Goal: Task Accomplishment & Management: Manage account settings

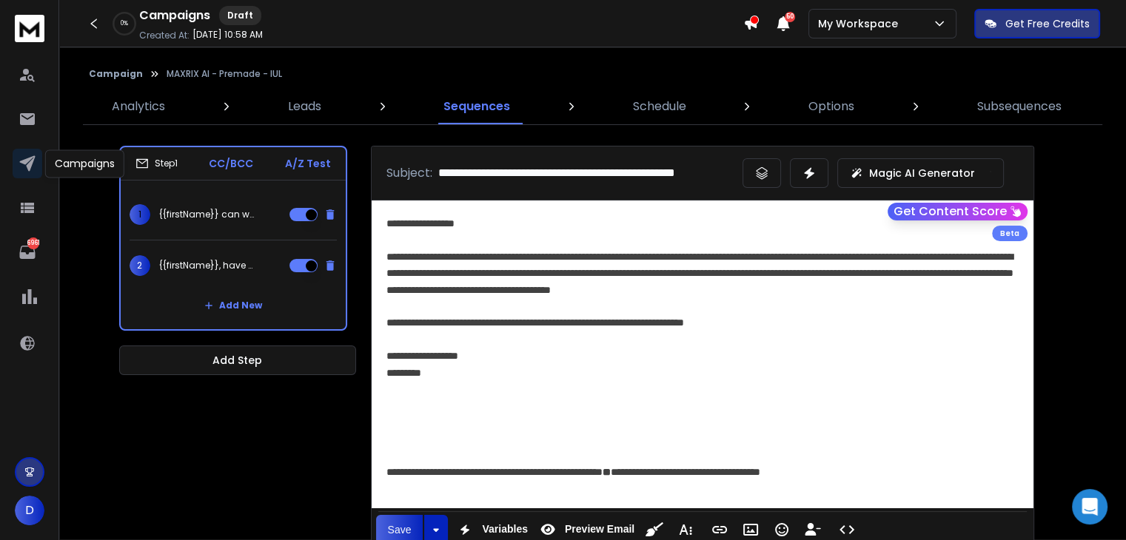
click at [30, 150] on link at bounding box center [28, 164] width 30 height 30
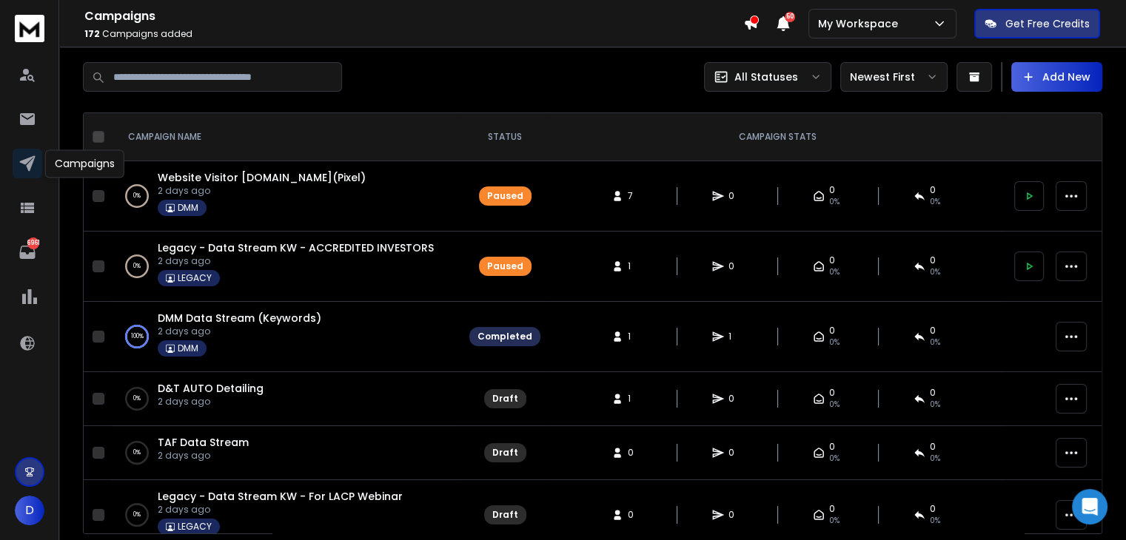
click at [43, 249] on div "6961" at bounding box center [30, 256] width 34 height 36
click at [24, 250] on icon at bounding box center [28, 253] width 18 height 18
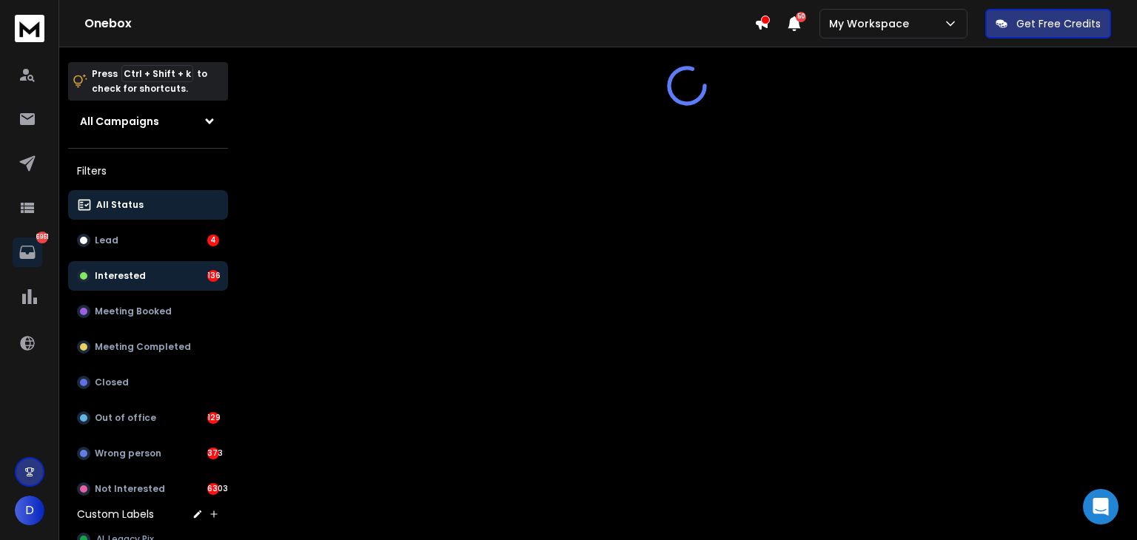
click at [176, 288] on button "Interested 136" at bounding box center [148, 276] width 160 height 30
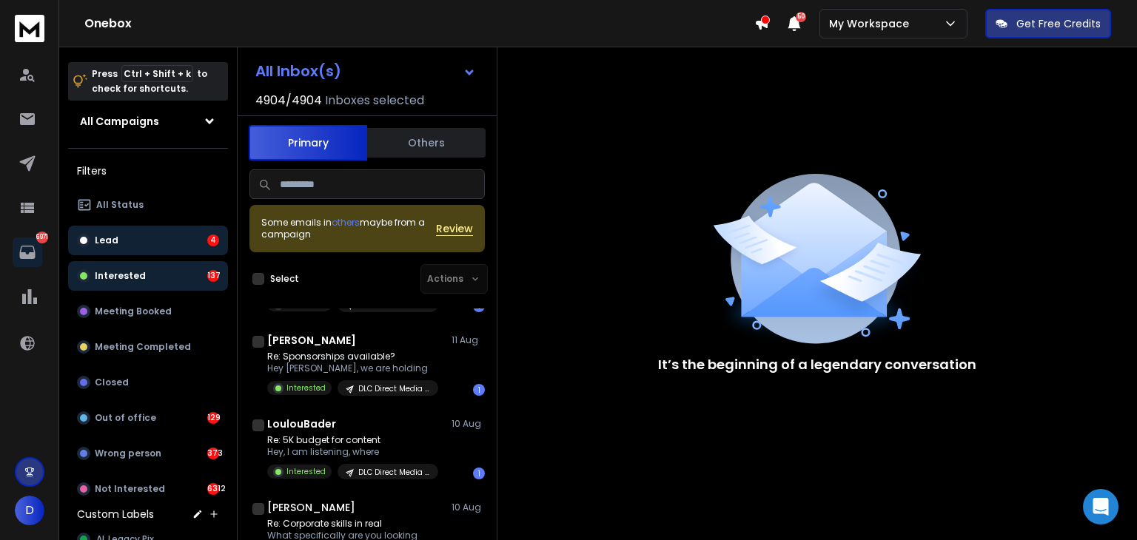
scroll to position [1332, 0]
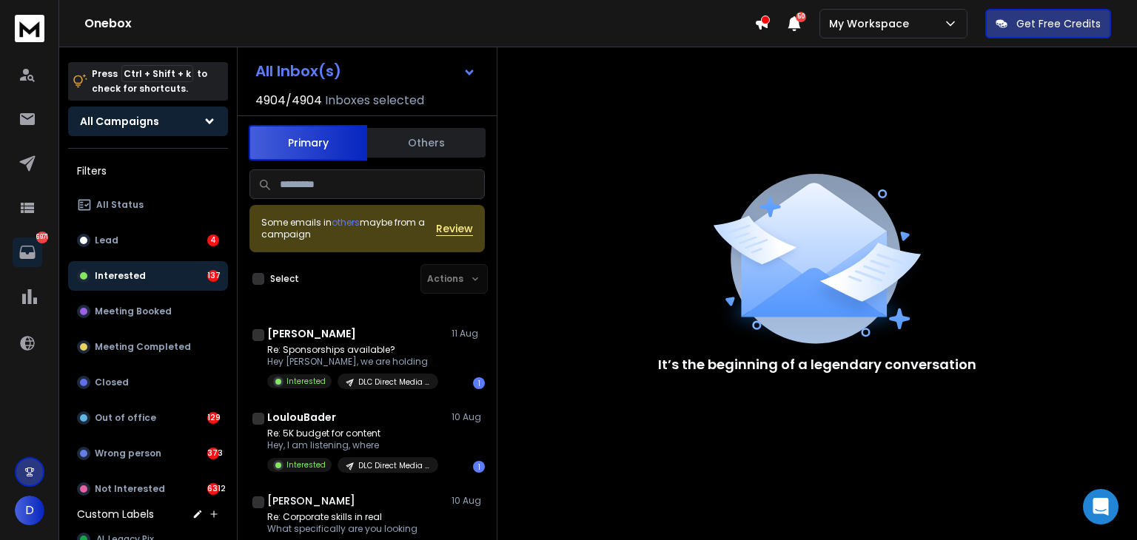
click at [151, 118] on h1 "All Campaigns" at bounding box center [119, 121] width 79 height 15
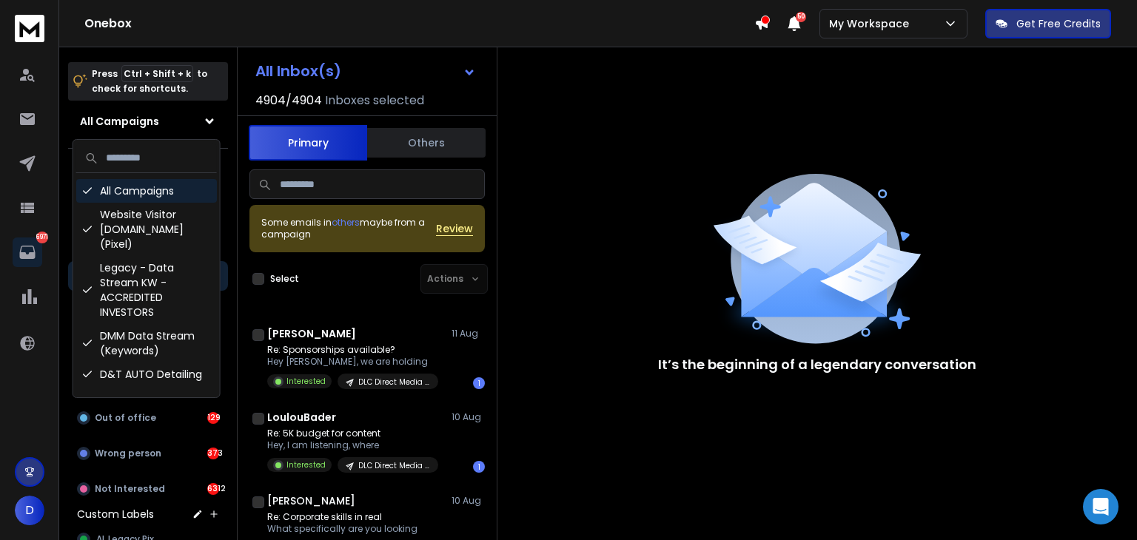
click at [152, 190] on div "All Campaigns" at bounding box center [146, 191] width 141 height 24
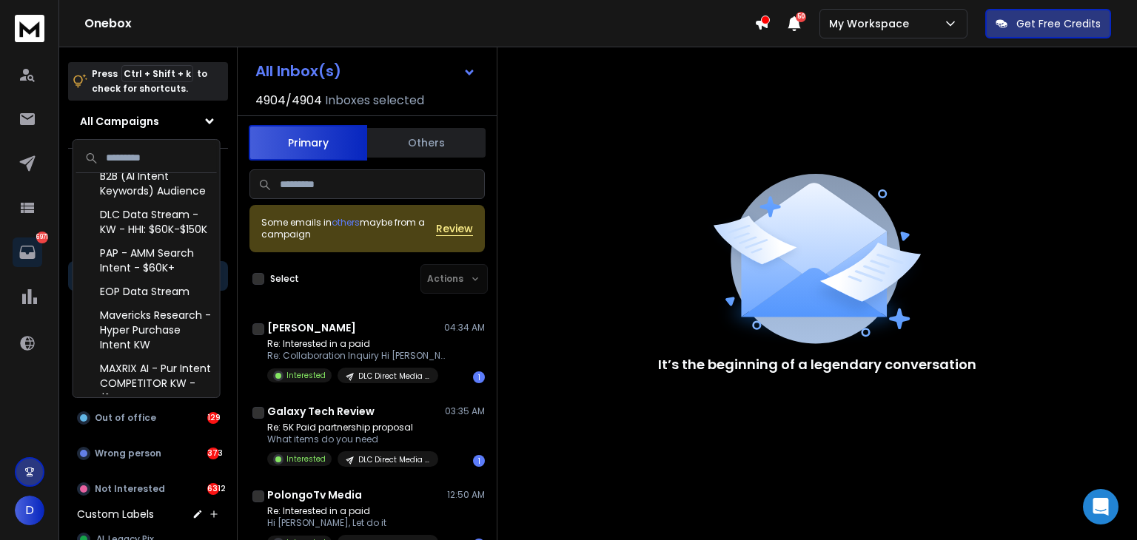
scroll to position [592, 0]
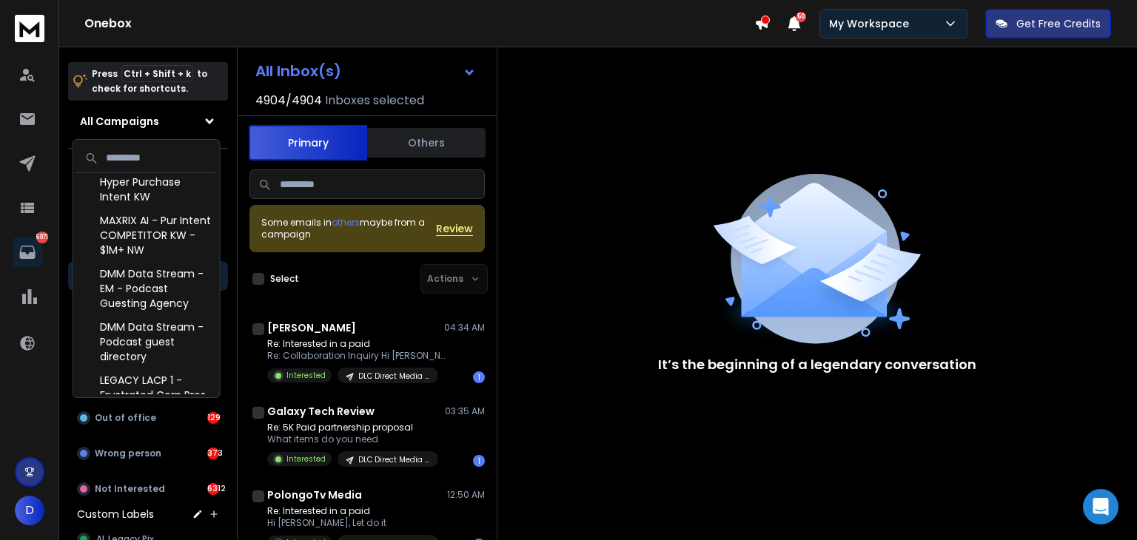
click at [851, 33] on button "My Workspace" at bounding box center [893, 24] width 148 height 30
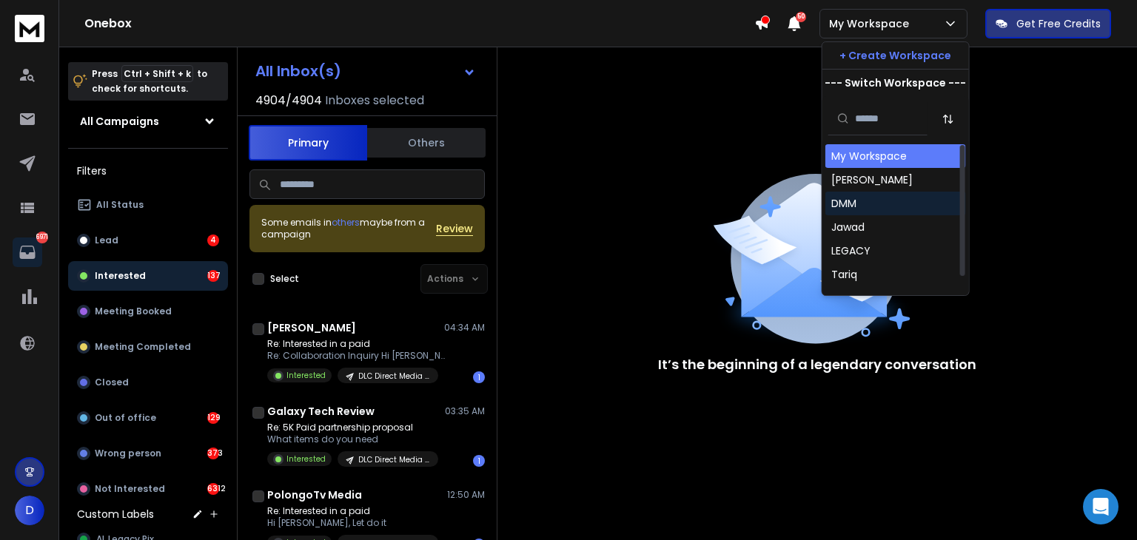
click at [870, 207] on div "DMM" at bounding box center [895, 204] width 141 height 24
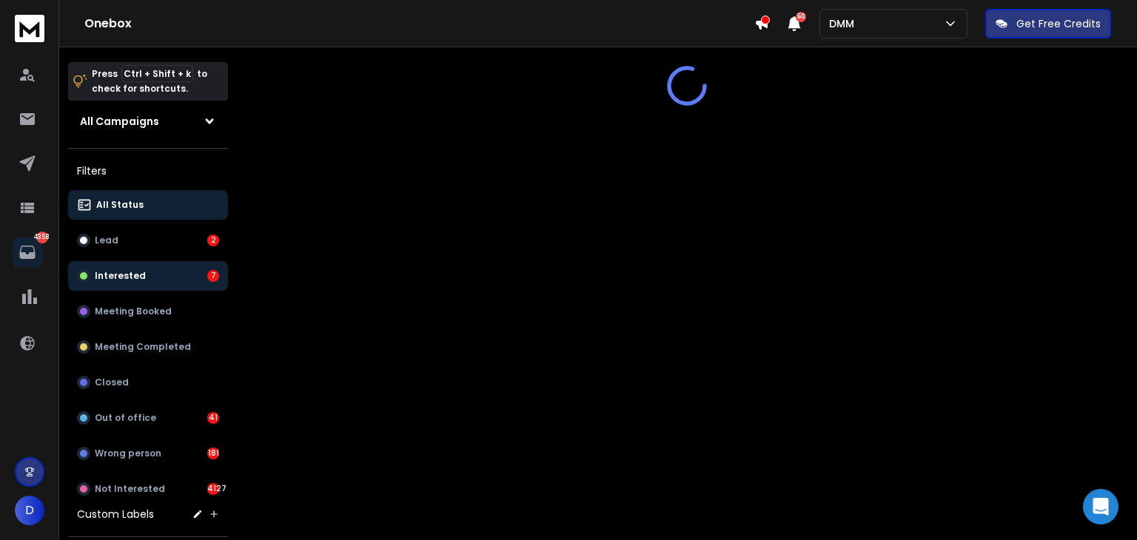
click at [159, 263] on button "Interested 7" at bounding box center [148, 276] width 160 height 30
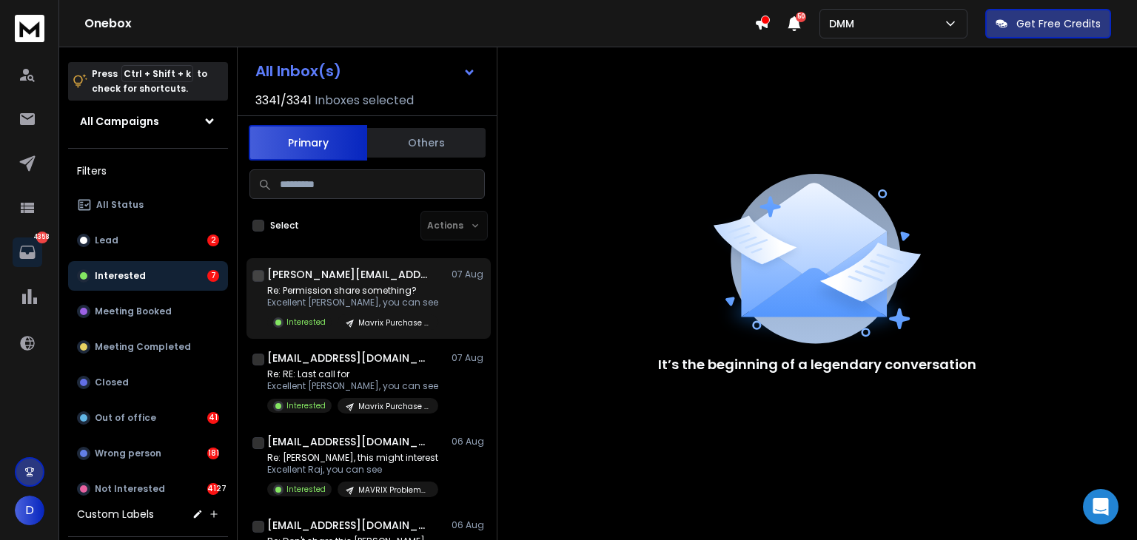
click at [365, 306] on p "Excellent [PERSON_NAME], you can see" at bounding box center [352, 303] width 171 height 12
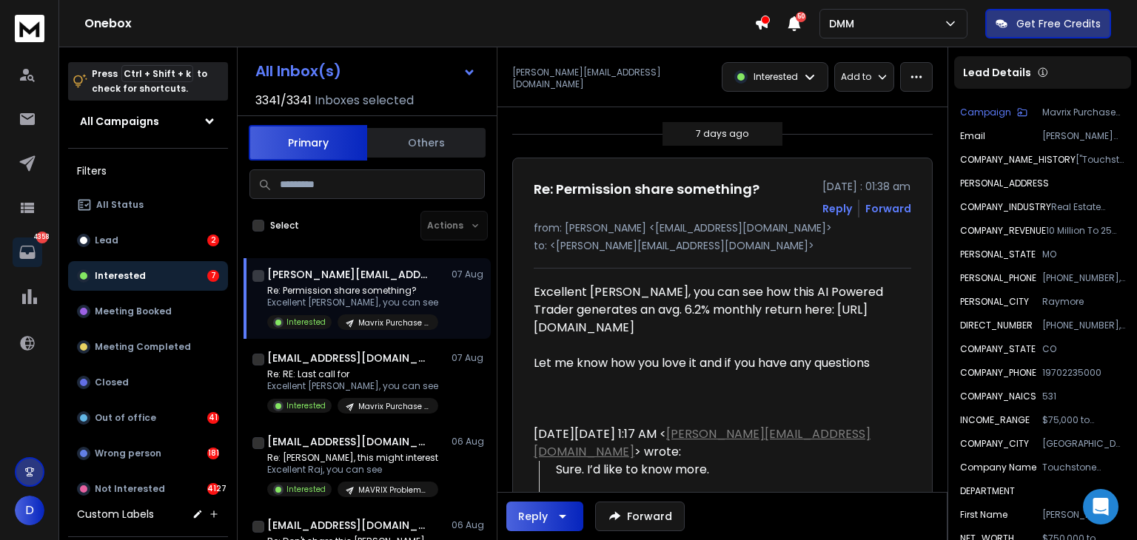
click at [531, 520] on div "Reply" at bounding box center [533, 516] width 30 height 15
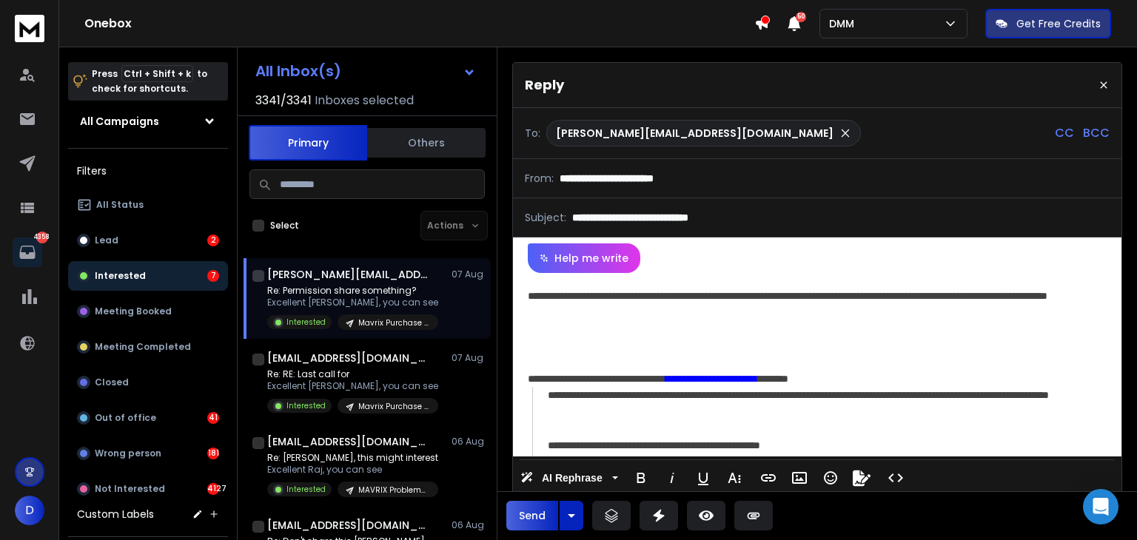
click at [543, 519] on button "Send" at bounding box center [532, 516] width 52 height 30
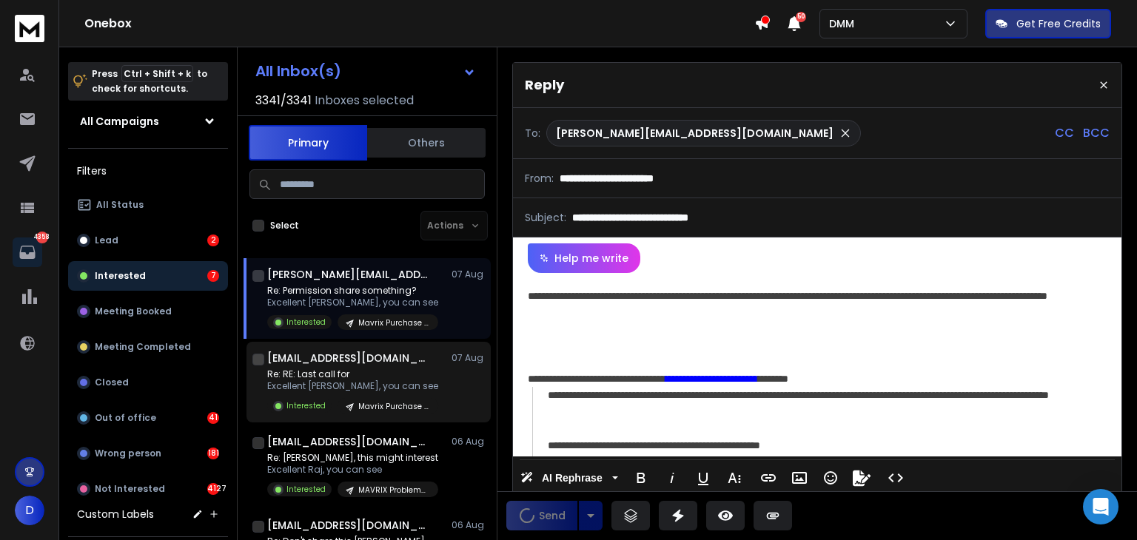
click at [370, 398] on div "Mavrix Purchase Intent [PERSON_NAME] - [DATE]" at bounding box center [388, 406] width 101 height 16
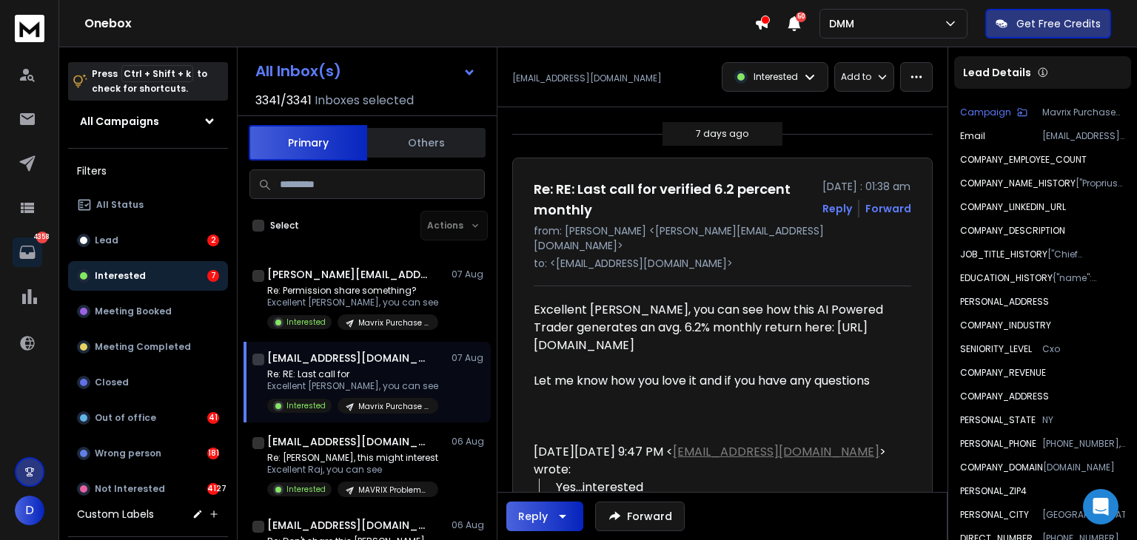
click at [549, 508] on div "Reply" at bounding box center [544, 517] width 53 height 18
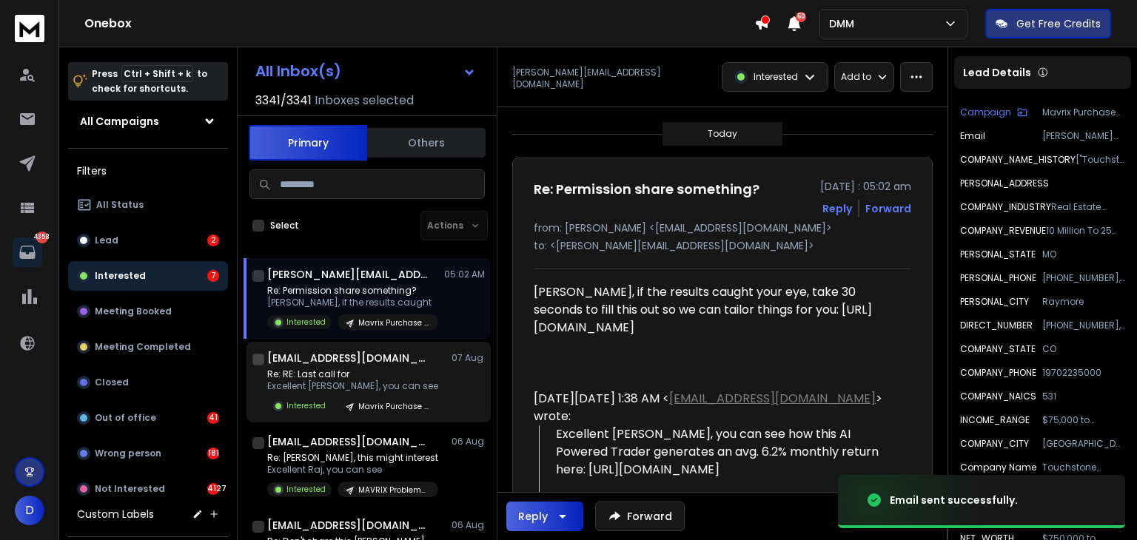
drag, startPoint x: 554, startPoint y: 287, endPoint x: 317, endPoint y: 395, distance: 260.3
click at [317, 395] on div "Re: RE: Last call for Excellent [PERSON_NAME], you can see Interested Mavrix Pu…" at bounding box center [352, 391] width 171 height 45
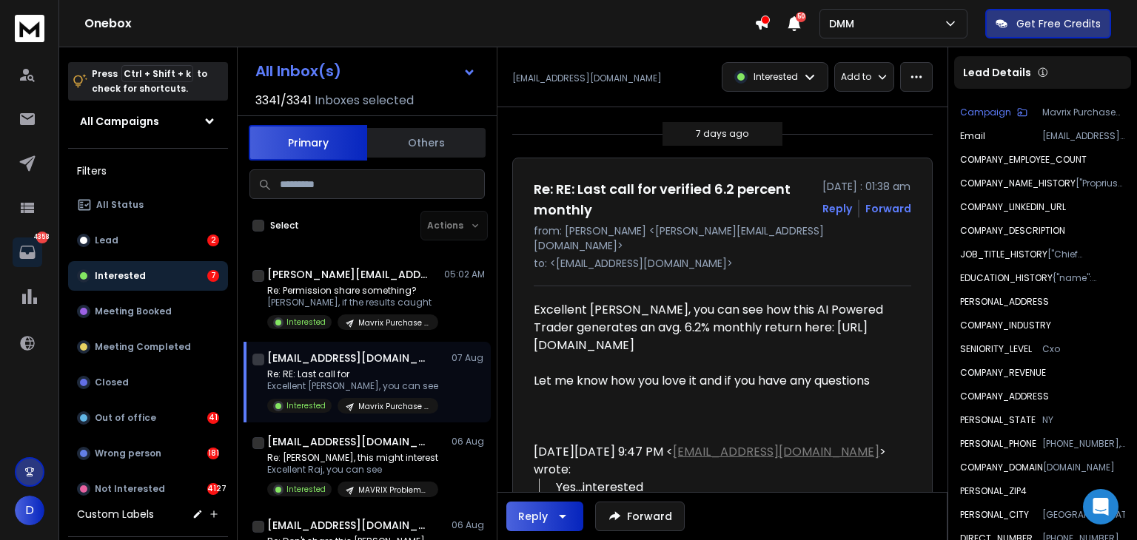
click at [532, 518] on div "Reply" at bounding box center [533, 516] width 30 height 15
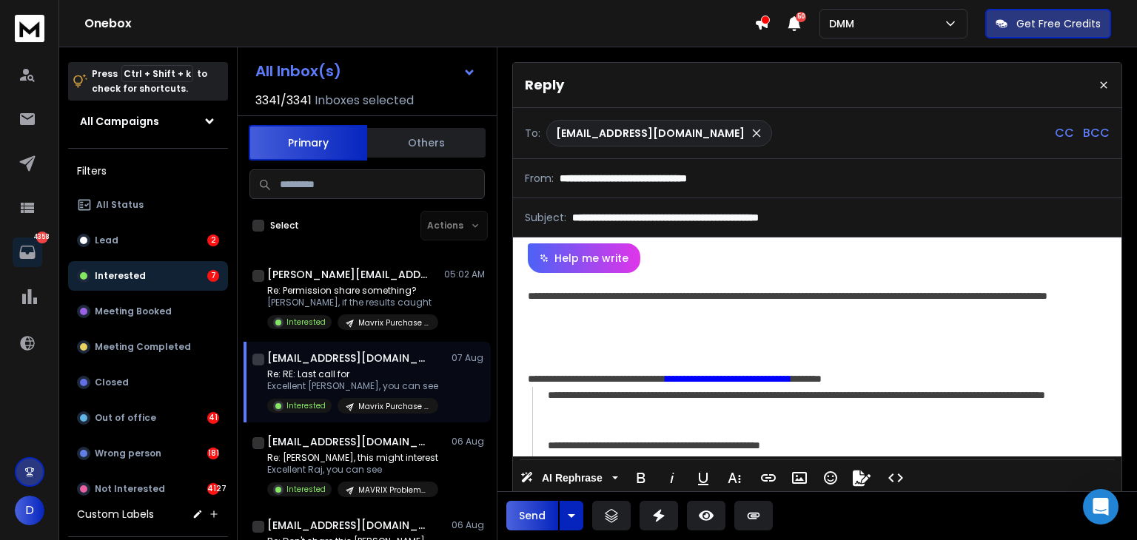
click at [521, 513] on button "Send" at bounding box center [532, 516] width 52 height 30
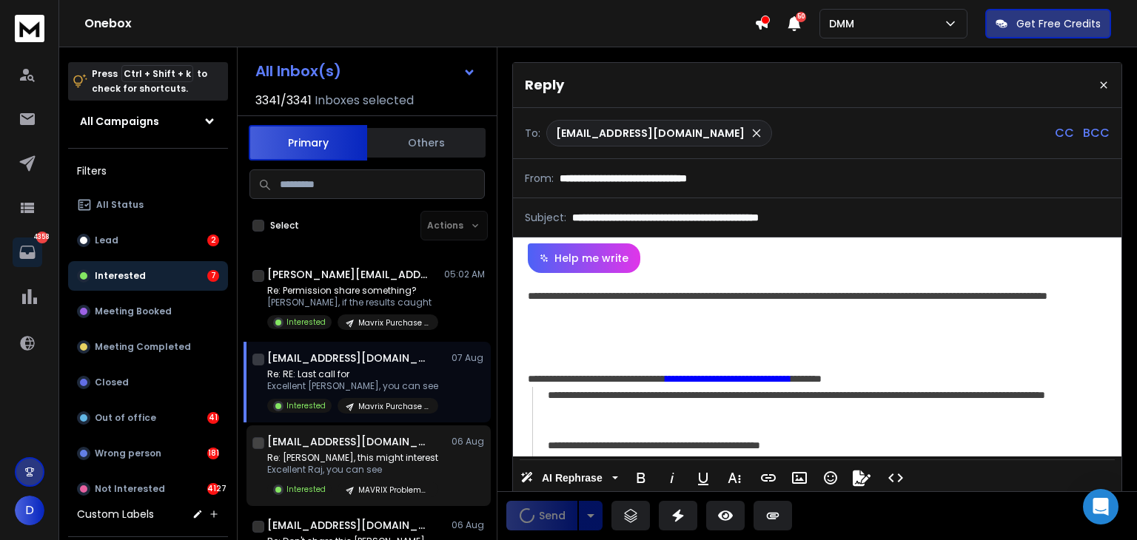
click at [352, 462] on p "Re: [PERSON_NAME], this might interest" at bounding box center [352, 458] width 171 height 12
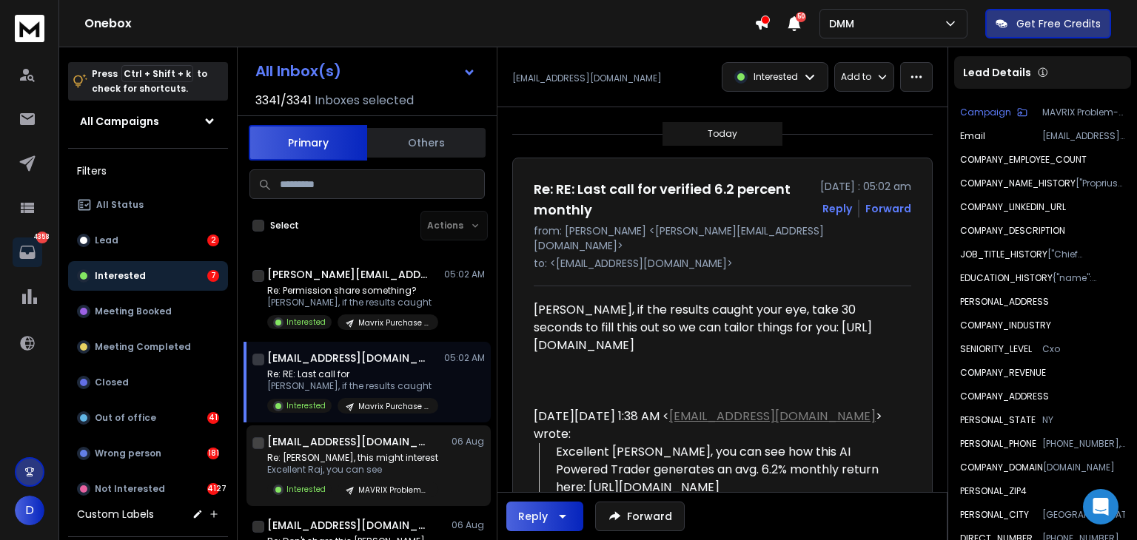
click at [356, 450] on div "[EMAIL_ADDRESS][DOMAIN_NAME] [DATE] Re: [PERSON_NAME], this might interest Exce…" at bounding box center [376, 465] width 218 height 63
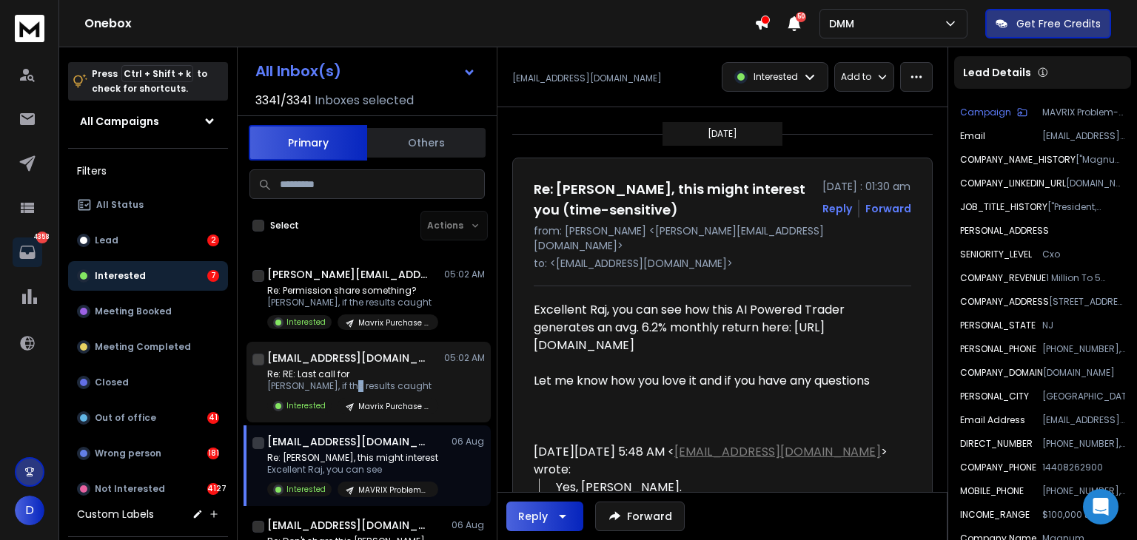
click at [348, 384] on p "[PERSON_NAME], if the results caught" at bounding box center [352, 386] width 171 height 12
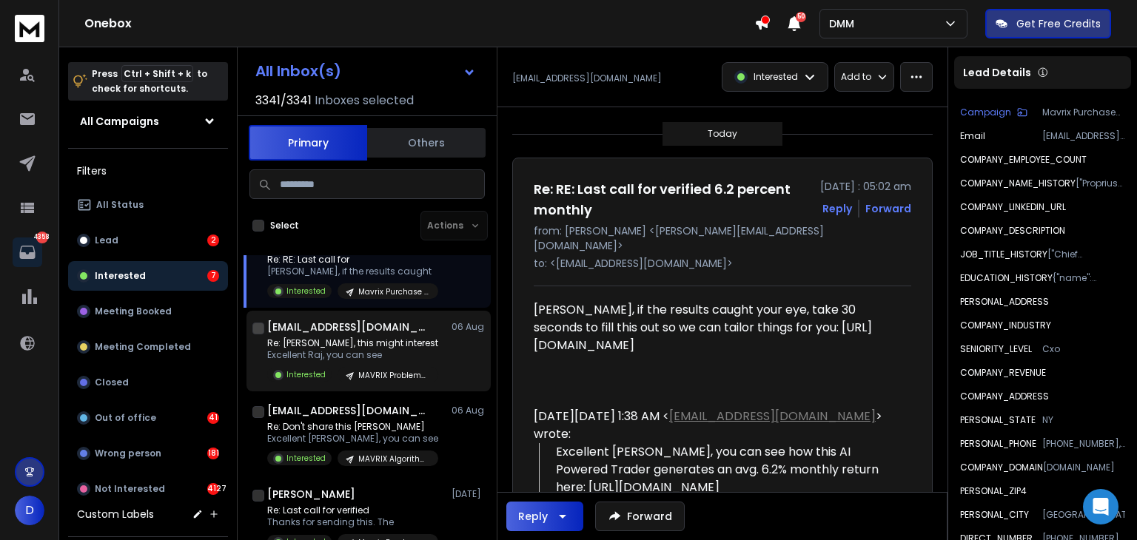
scroll to position [148, 0]
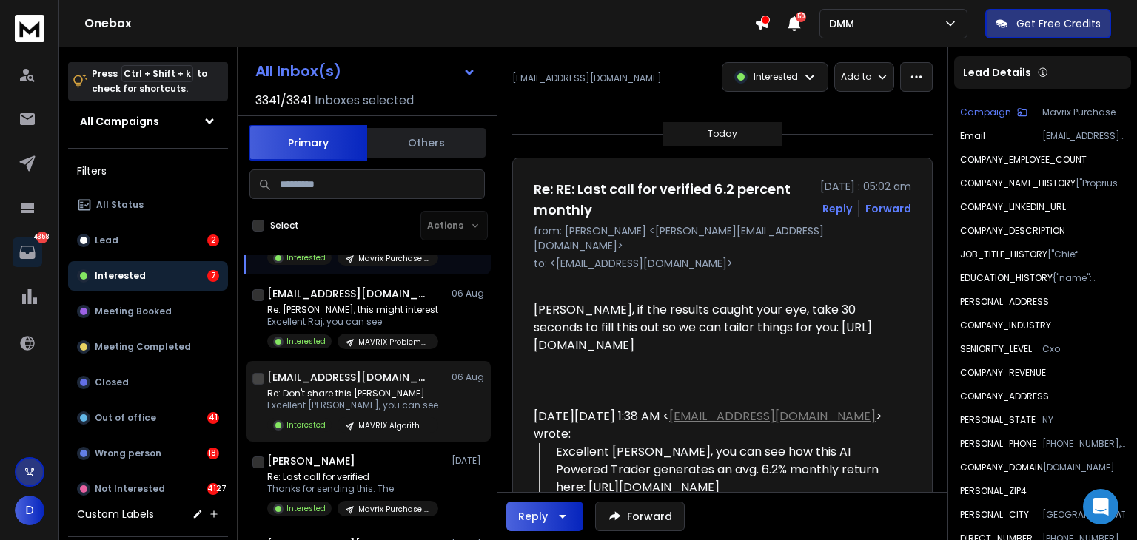
click at [352, 405] on p "Excellent [PERSON_NAME], you can see" at bounding box center [352, 406] width 171 height 12
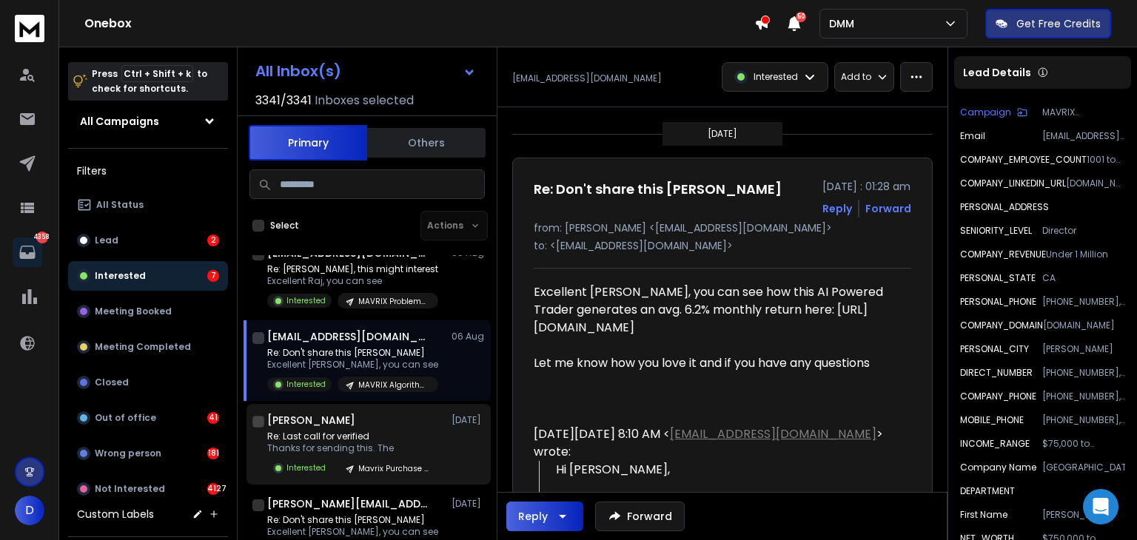
scroll to position [222, 0]
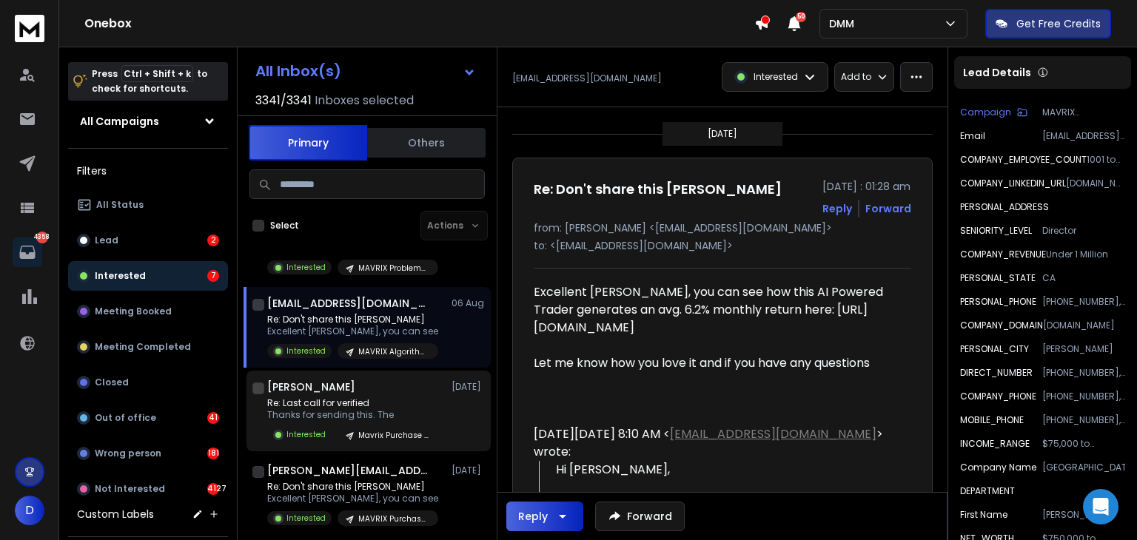
click at [400, 412] on p "Thanks for sending this. The" at bounding box center [352, 415] width 171 height 12
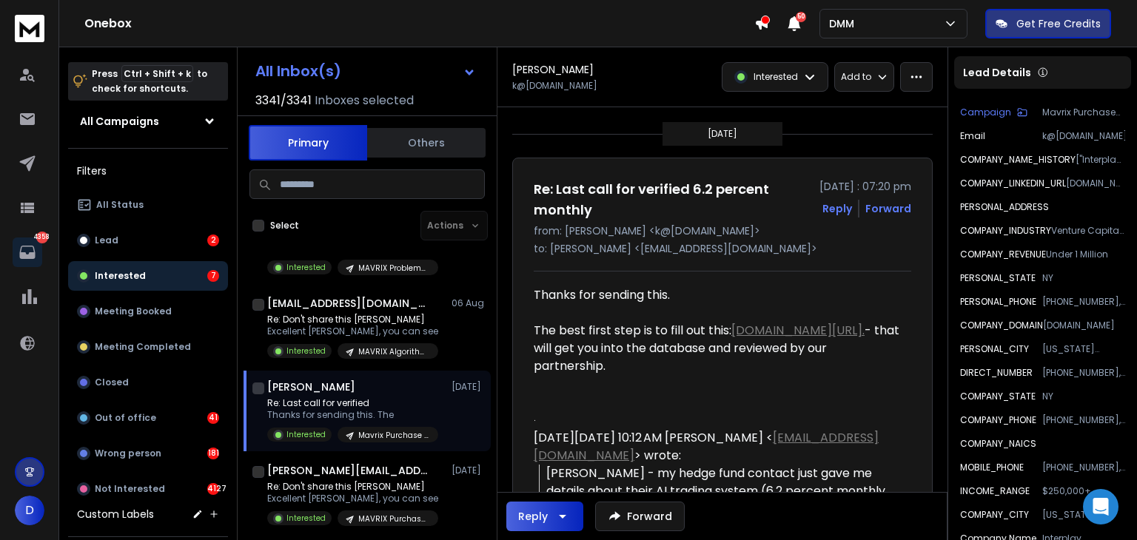
scroll to position [0, 0]
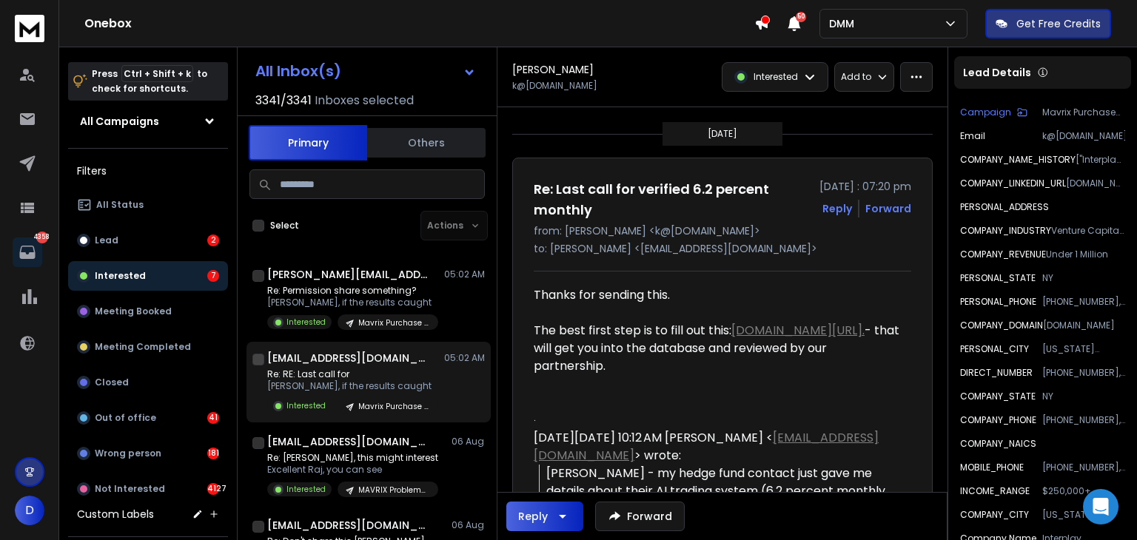
click at [387, 372] on p "Re: RE: Last call for" at bounding box center [352, 375] width 171 height 12
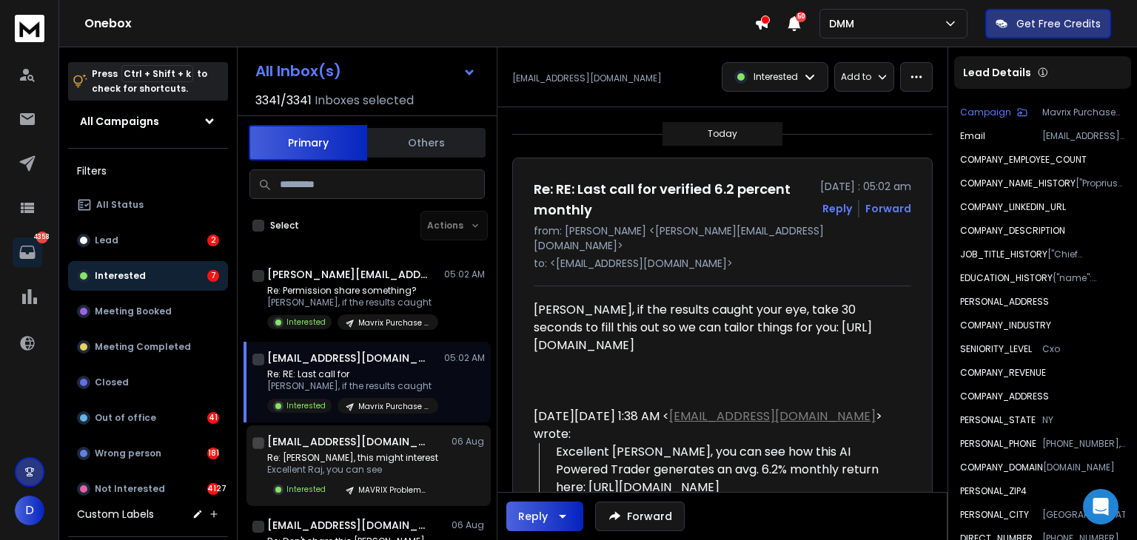
click at [387, 457] on p "Re: [PERSON_NAME], this might interest" at bounding box center [352, 458] width 171 height 12
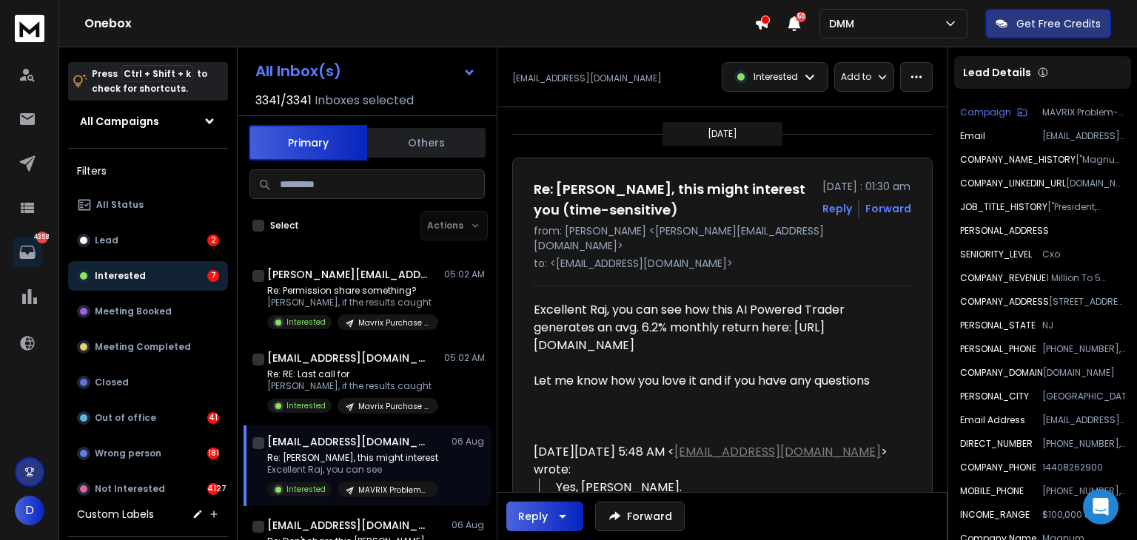
click at [527, 519] on div "Reply" at bounding box center [533, 516] width 30 height 15
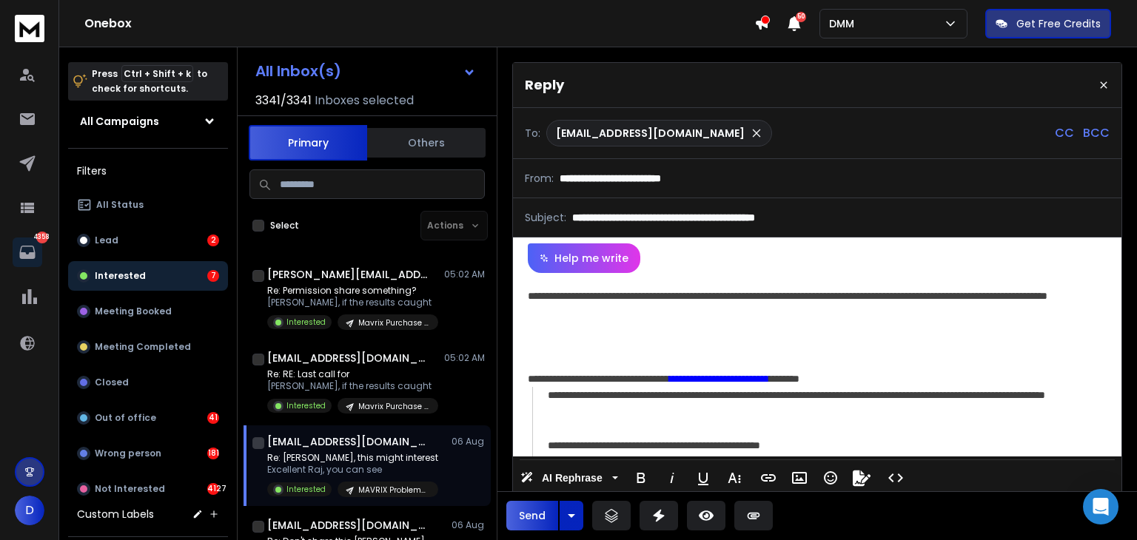
click at [523, 526] on button "Send" at bounding box center [532, 516] width 52 height 30
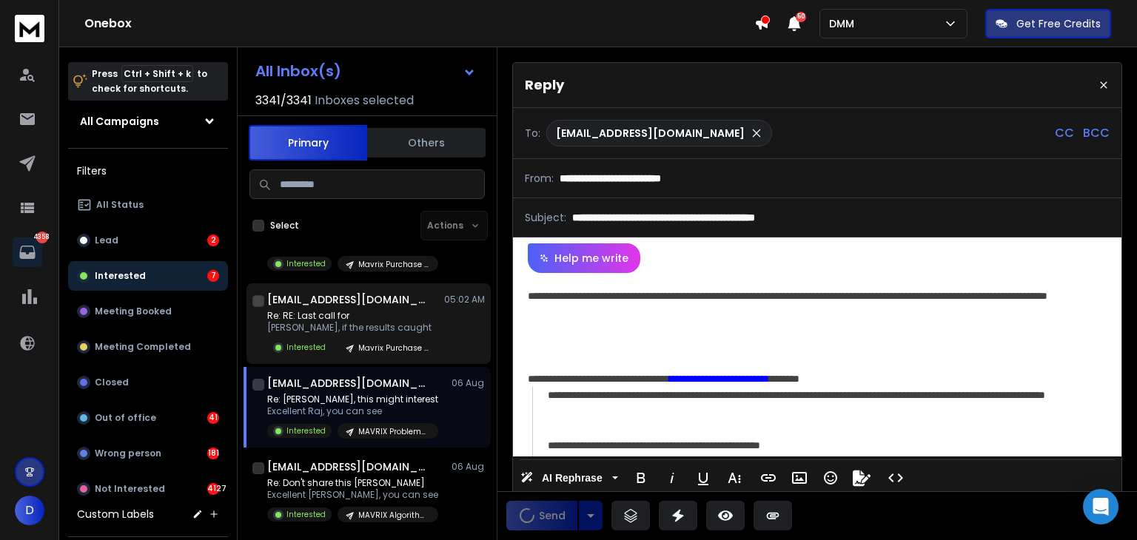
scroll to position [148, 0]
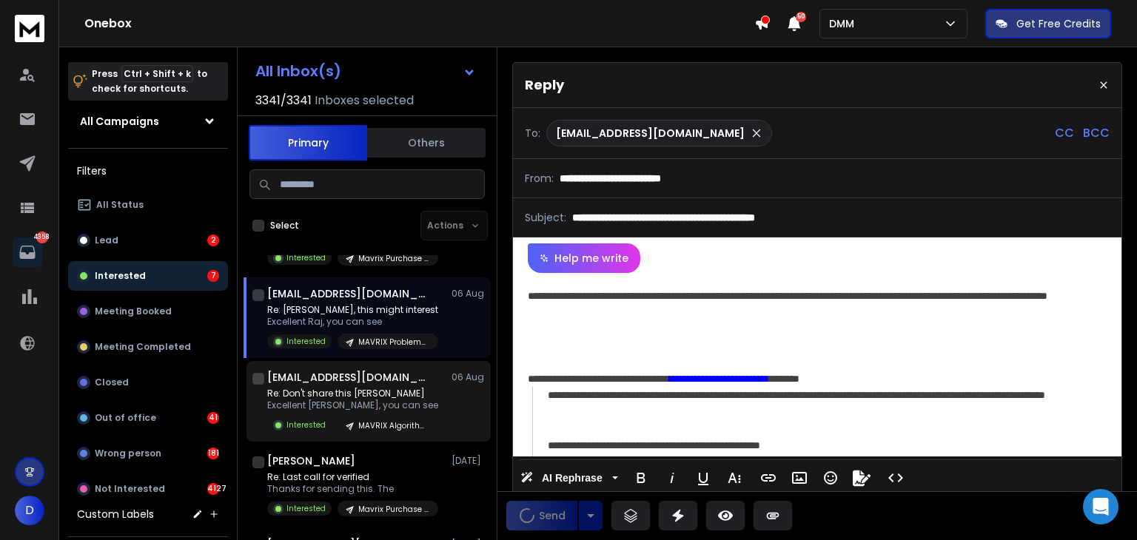
click at [353, 392] on p "Re: Don't share this Hillary" at bounding box center [352, 394] width 171 height 12
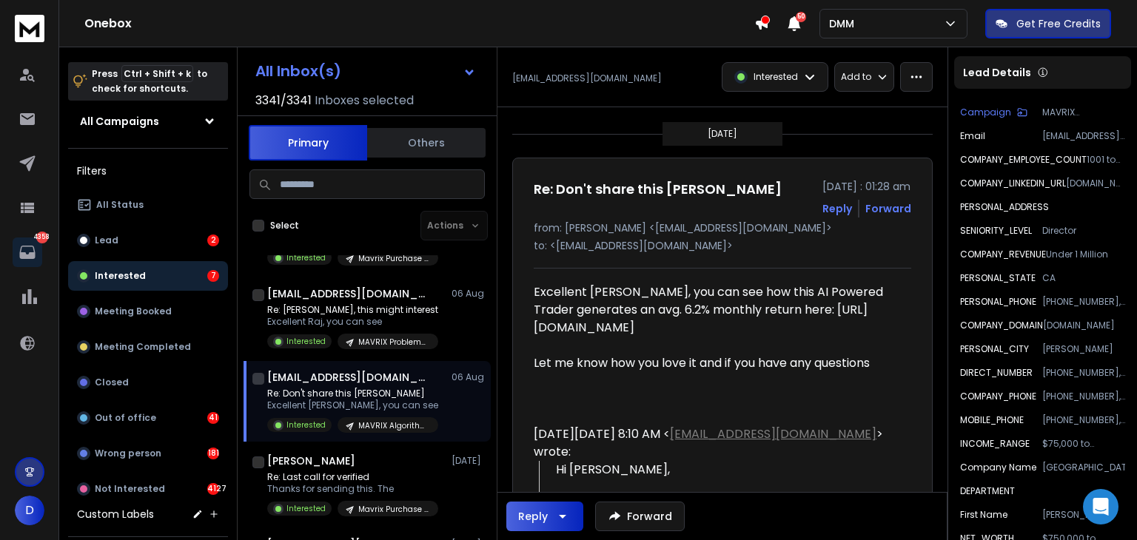
click at [526, 507] on button "Reply" at bounding box center [544, 517] width 77 height 30
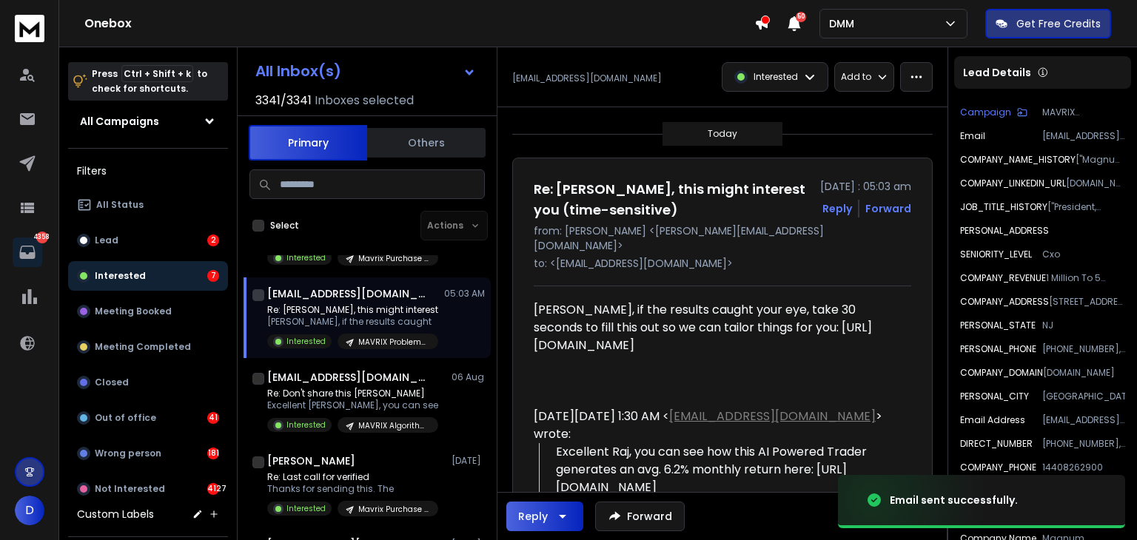
click at [374, 323] on p "[PERSON_NAME], if the results caught" at bounding box center [352, 322] width 171 height 12
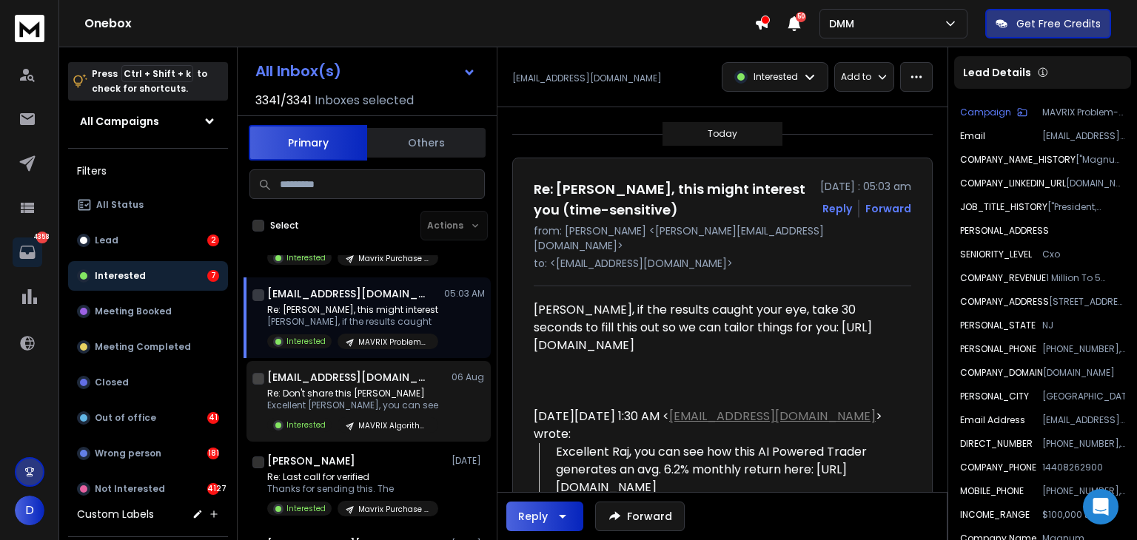
click at [380, 386] on div "hperez@capslo.org 06 Aug Re: Don't share this Hillary Excellent Hillary, you ca…" at bounding box center [376, 401] width 218 height 63
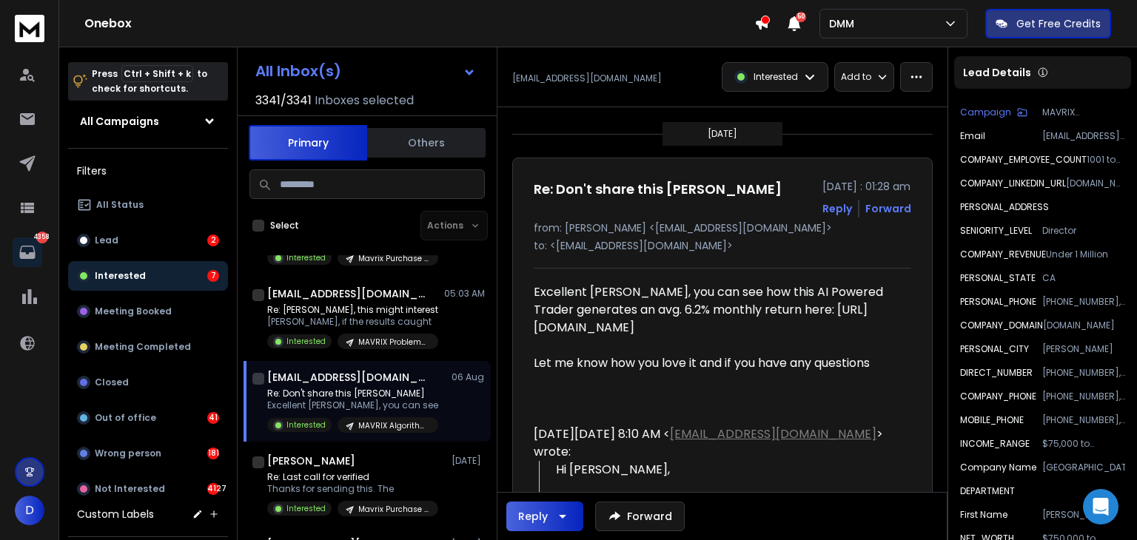
click at [534, 505] on button "Reply" at bounding box center [544, 517] width 77 height 30
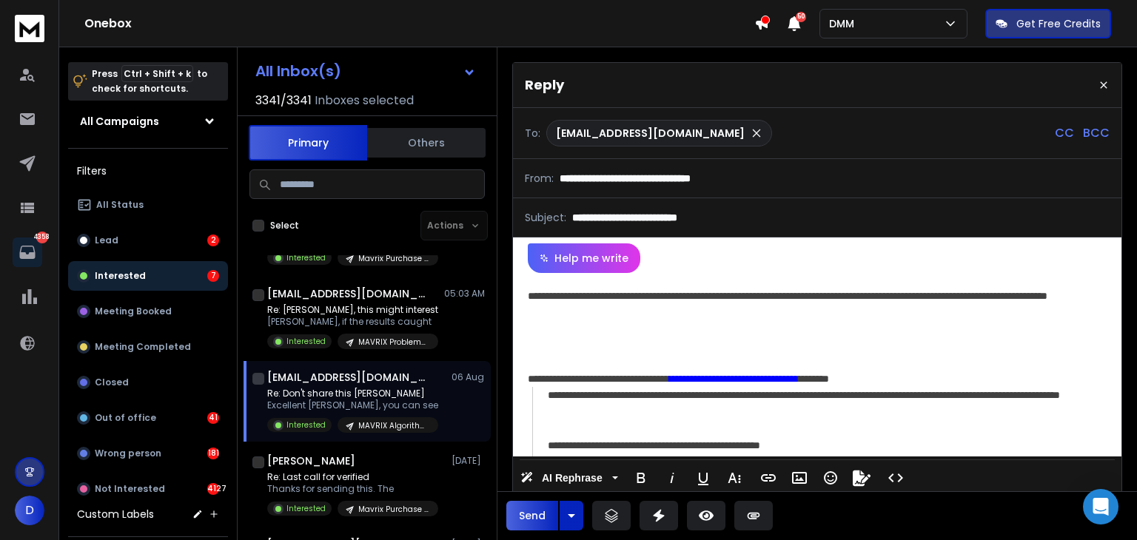
click at [520, 514] on button "Send" at bounding box center [532, 516] width 52 height 30
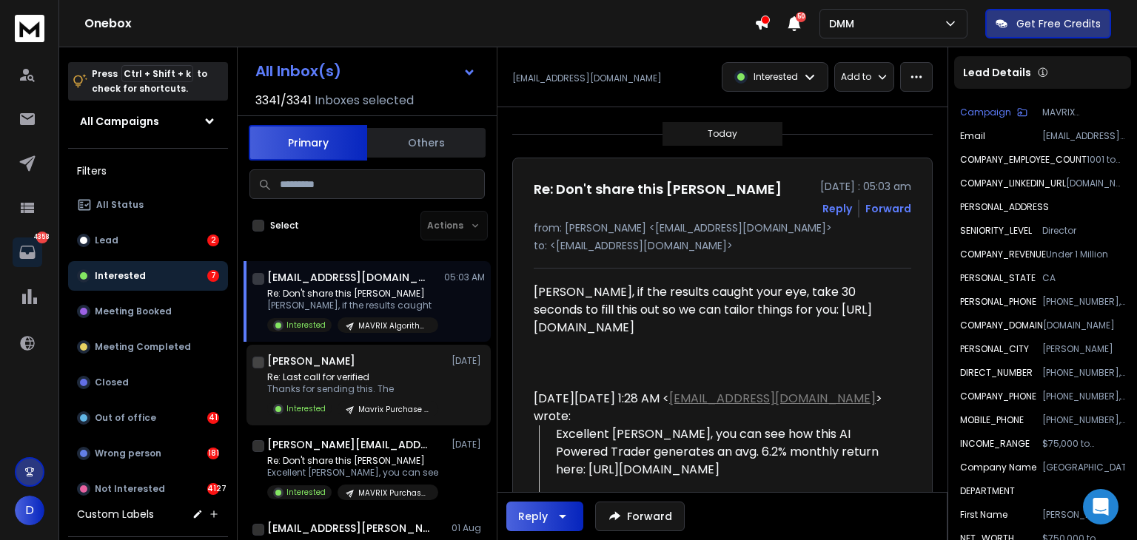
scroll to position [222, 0]
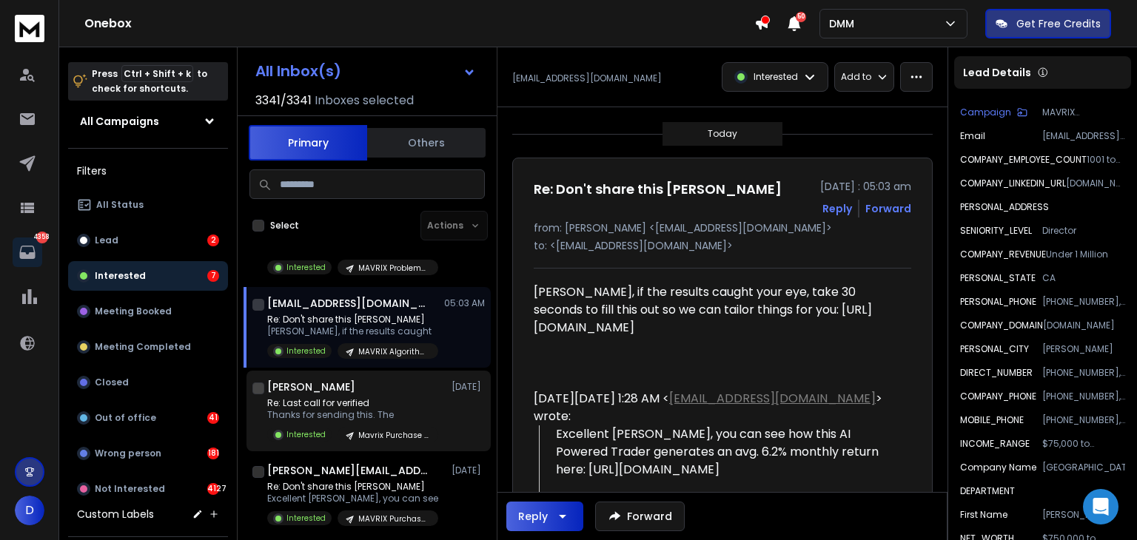
click at [368, 400] on p "Re: Last call for verified" at bounding box center [352, 403] width 171 height 12
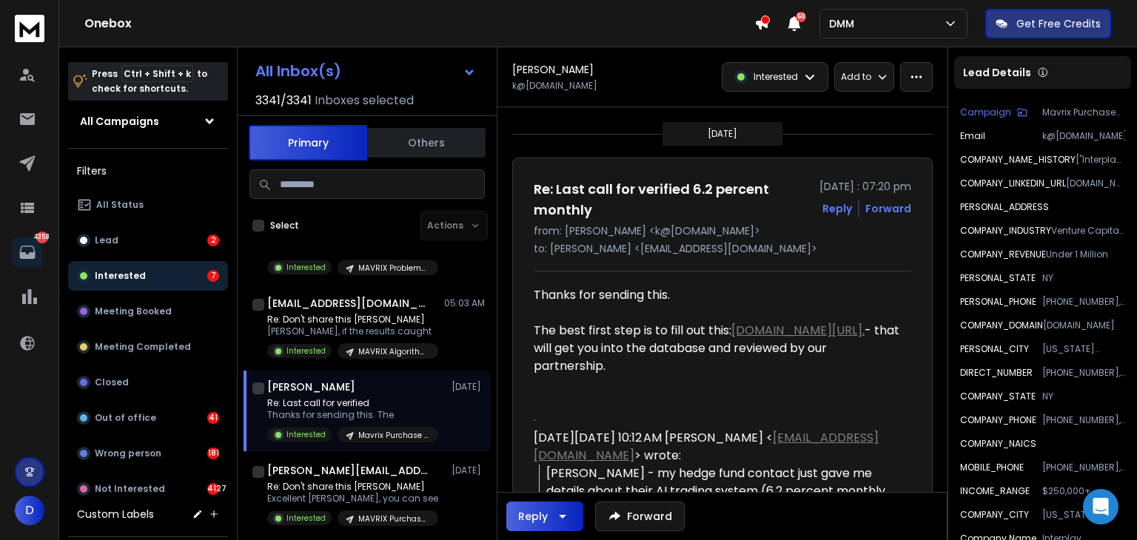
click at [517, 519] on button "Reply" at bounding box center [544, 517] width 77 height 30
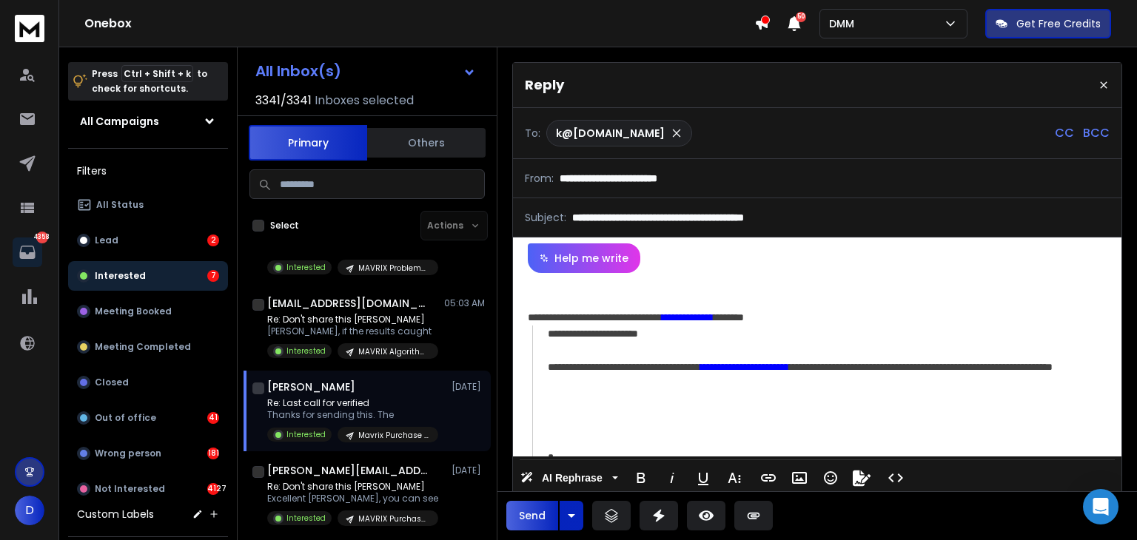
scroll to position [0, 0]
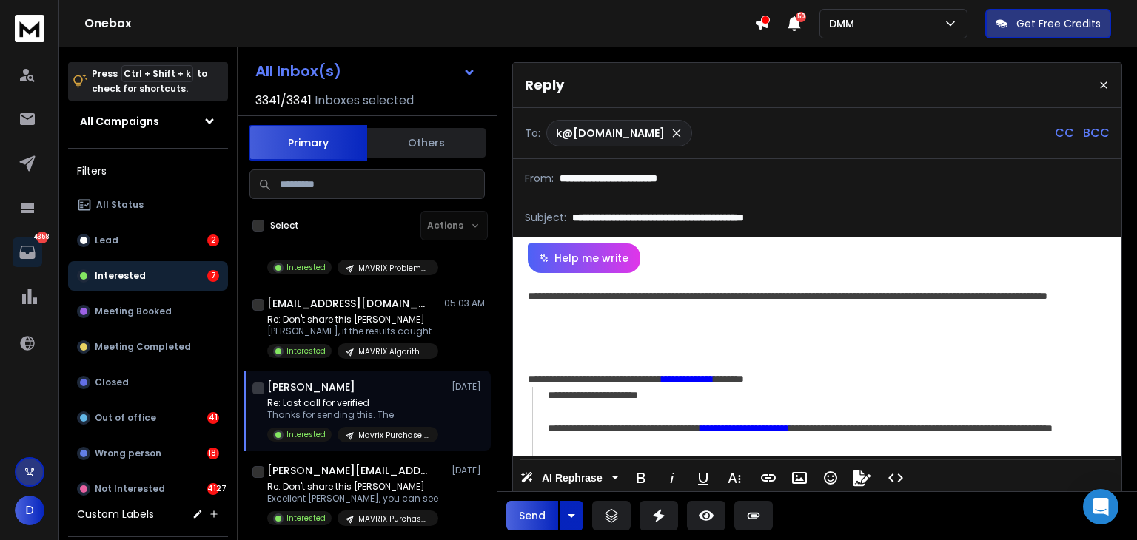
click at [533, 517] on button "Send" at bounding box center [532, 516] width 52 height 30
click at [375, 414] on p "Thanks for sending this. The" at bounding box center [352, 415] width 171 height 12
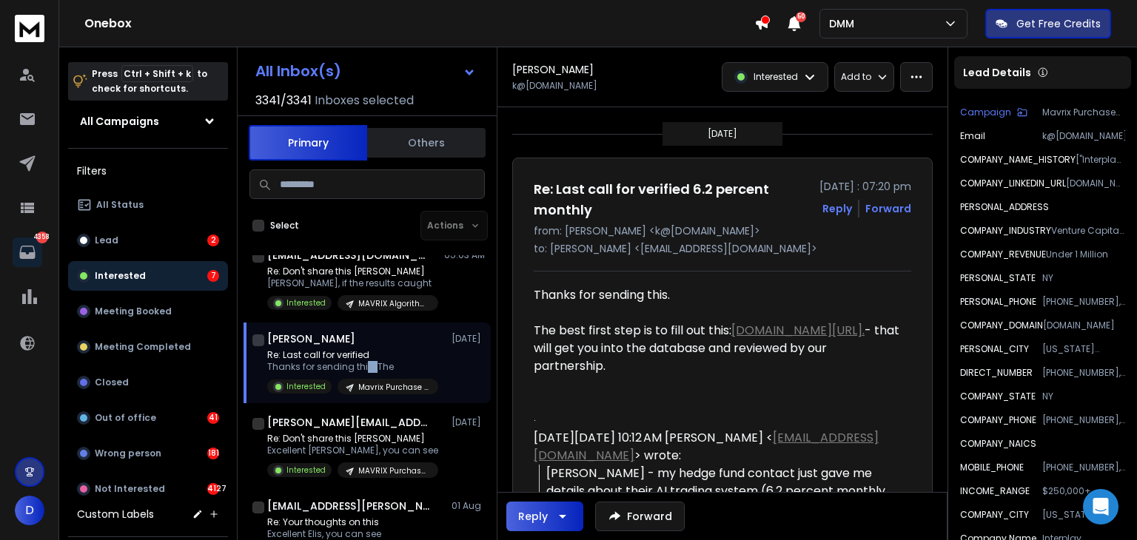
scroll to position [296, 0]
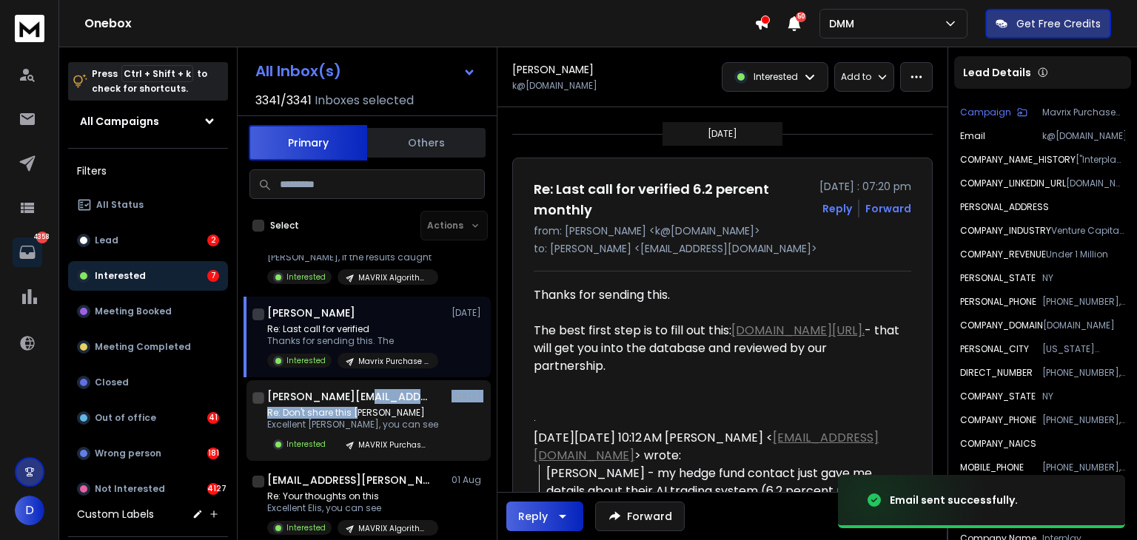
click at [357, 406] on div "jess@isiwater.com 05 Aug Re: Don't share this Jess Excellent Jess, you can see …" at bounding box center [376, 420] width 218 height 63
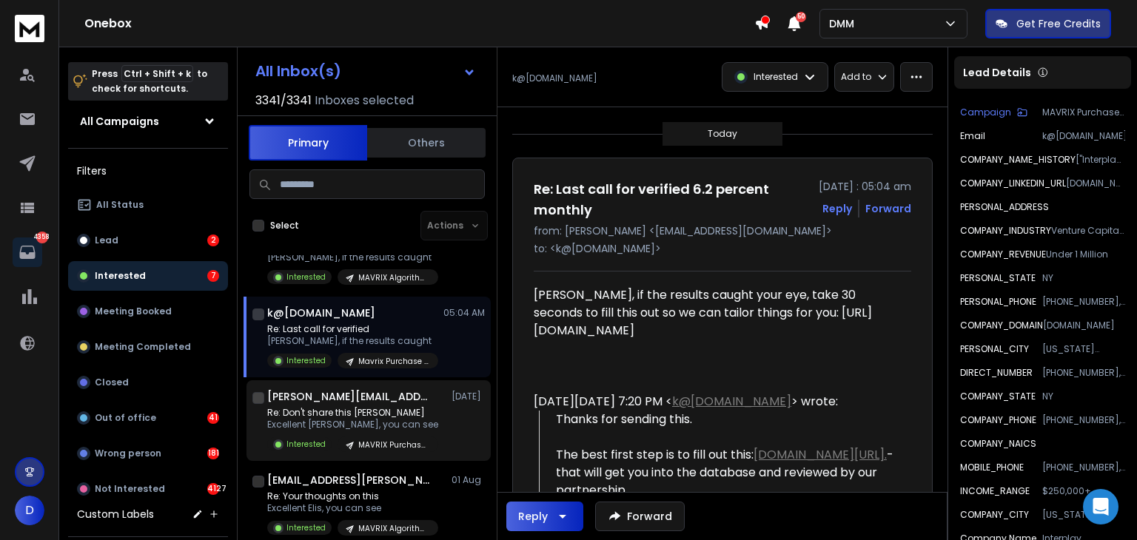
click at [372, 428] on p "Excellent Jess, you can see" at bounding box center [352, 425] width 171 height 12
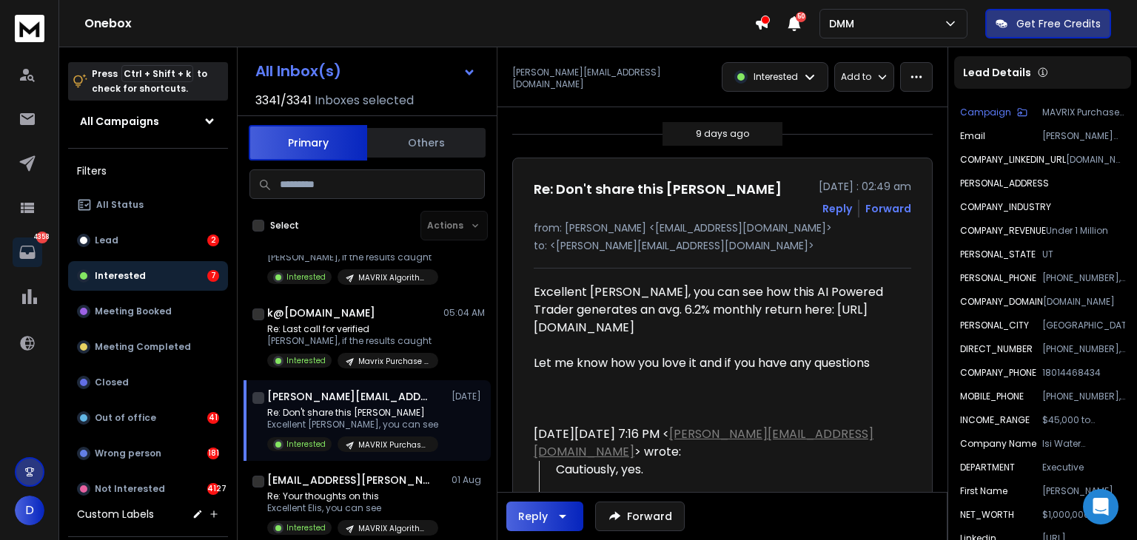
click at [537, 505] on button "Reply" at bounding box center [544, 517] width 77 height 30
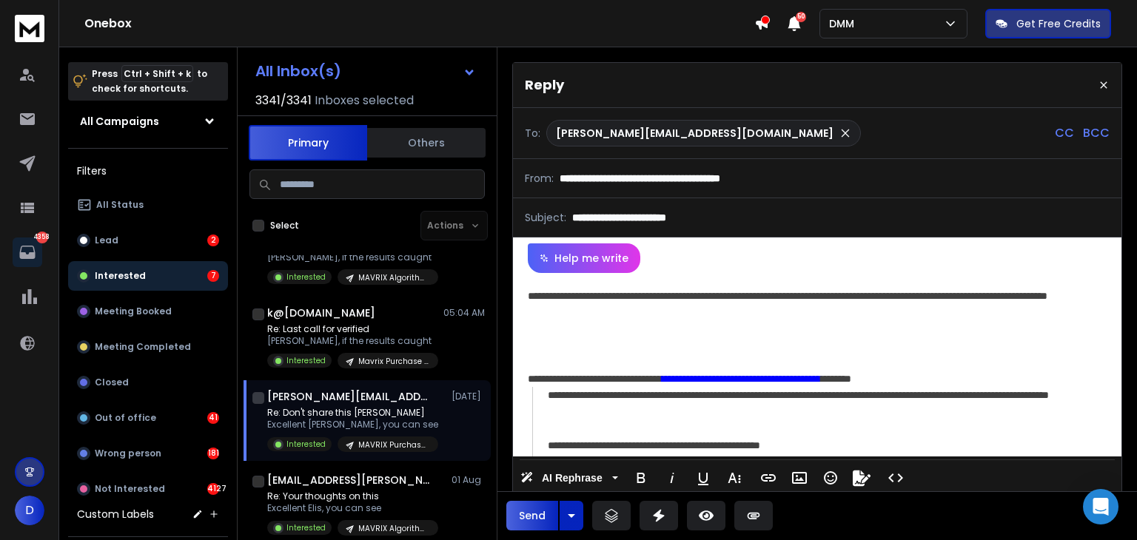
click at [522, 517] on button "Send" at bounding box center [532, 516] width 52 height 30
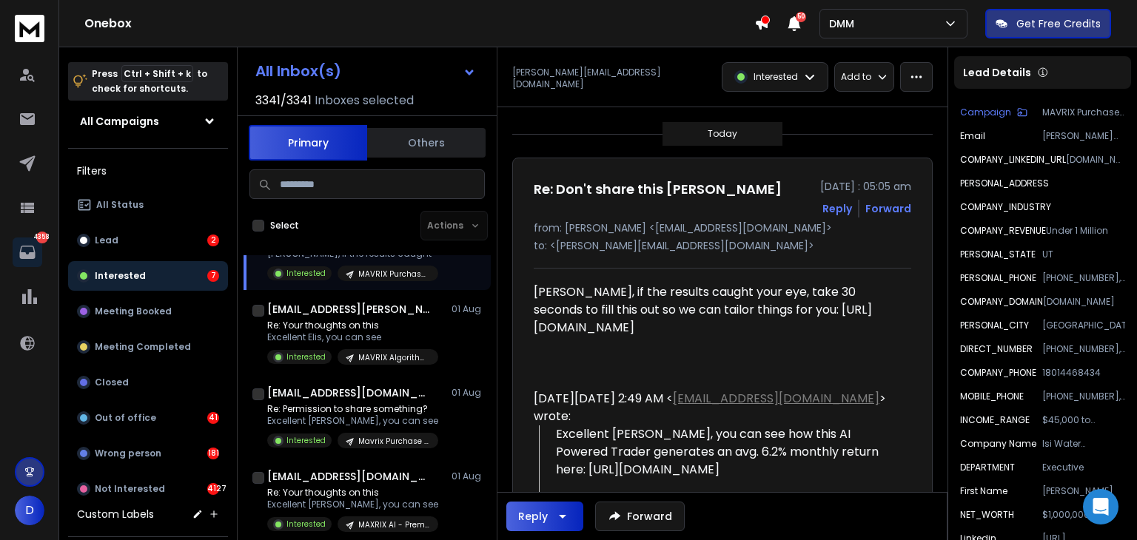
scroll to position [444, 0]
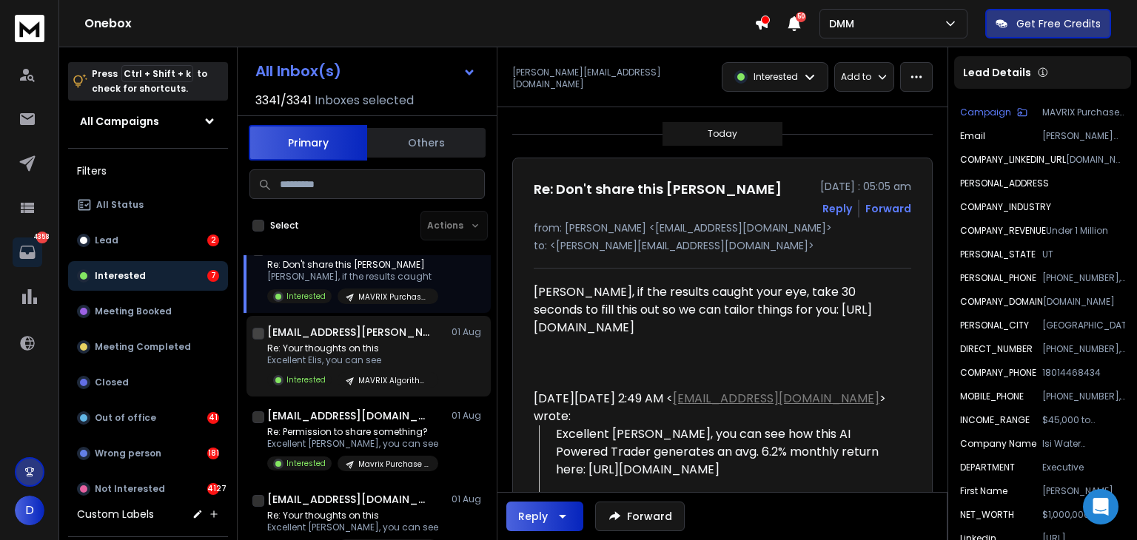
click at [383, 349] on p "Re: Your thoughts on this" at bounding box center [352, 349] width 171 height 12
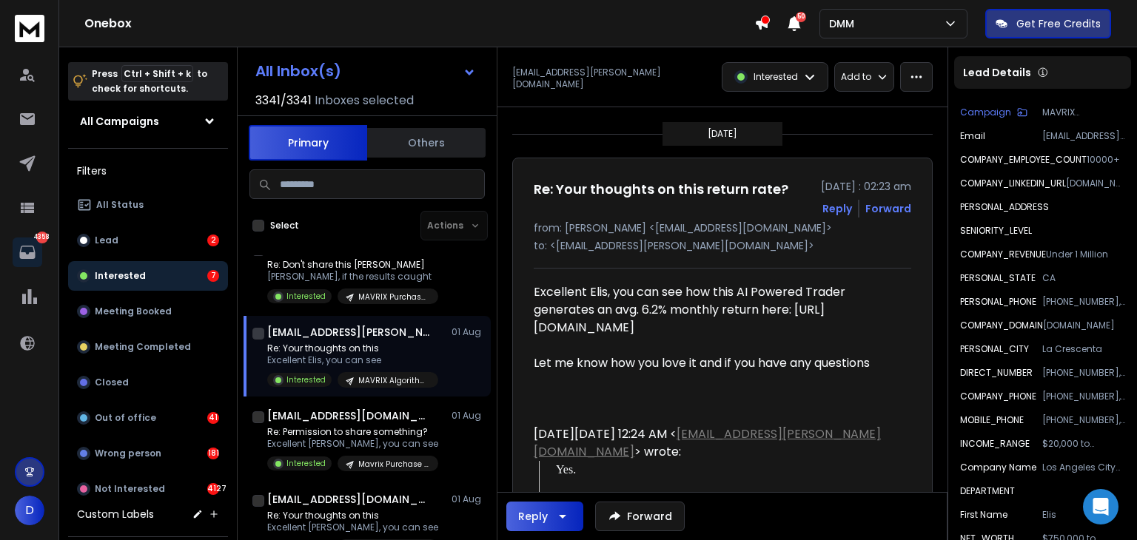
click at [531, 508] on button "Reply" at bounding box center [544, 517] width 77 height 30
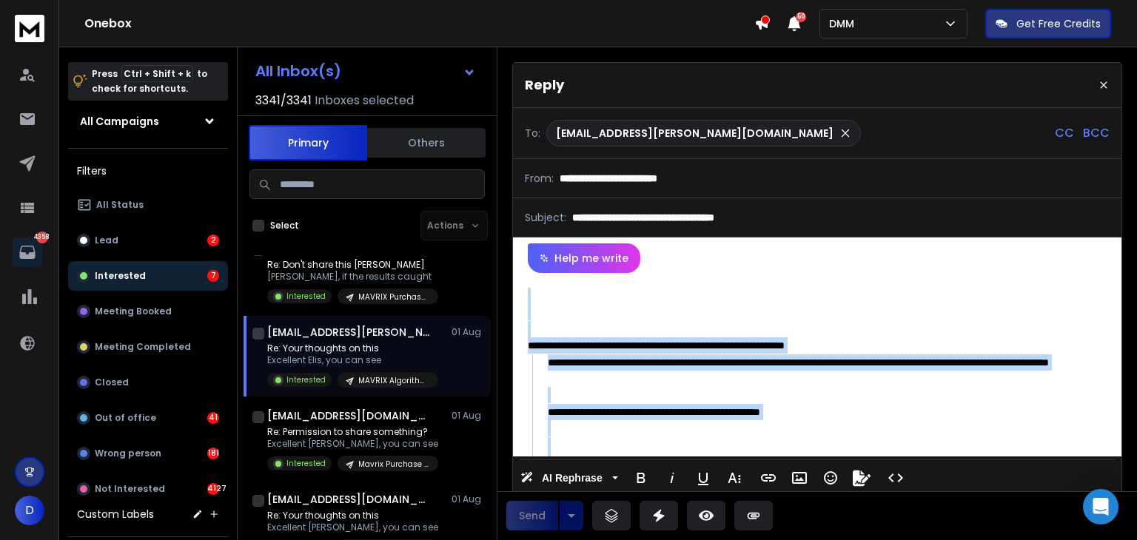
click at [529, 302] on div at bounding box center [817, 296] width 579 height 16
click at [541, 282] on div "**********" at bounding box center [817, 365] width 608 height 184
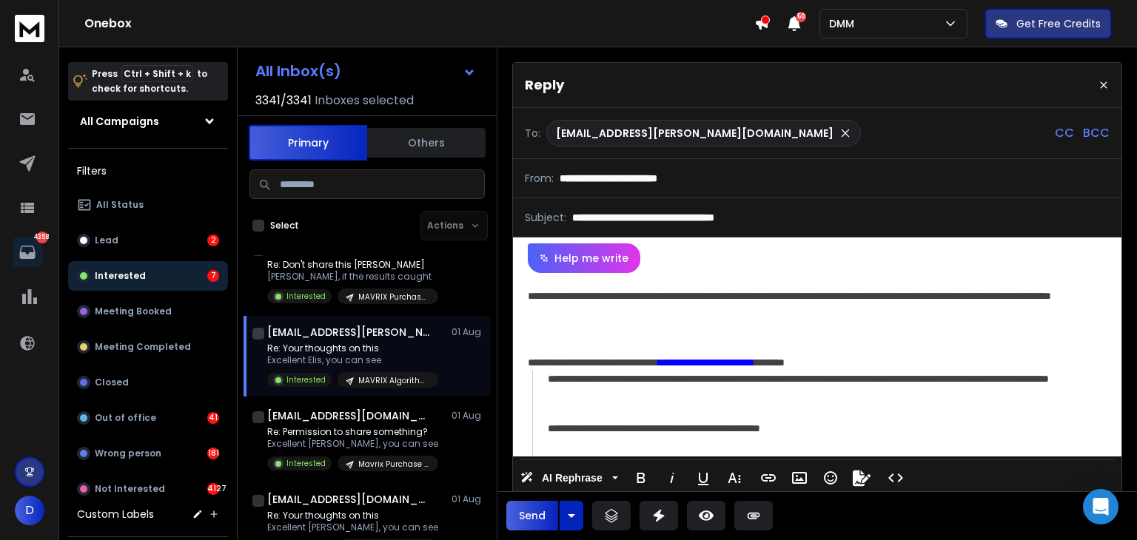
click at [521, 520] on button "Send" at bounding box center [532, 516] width 52 height 30
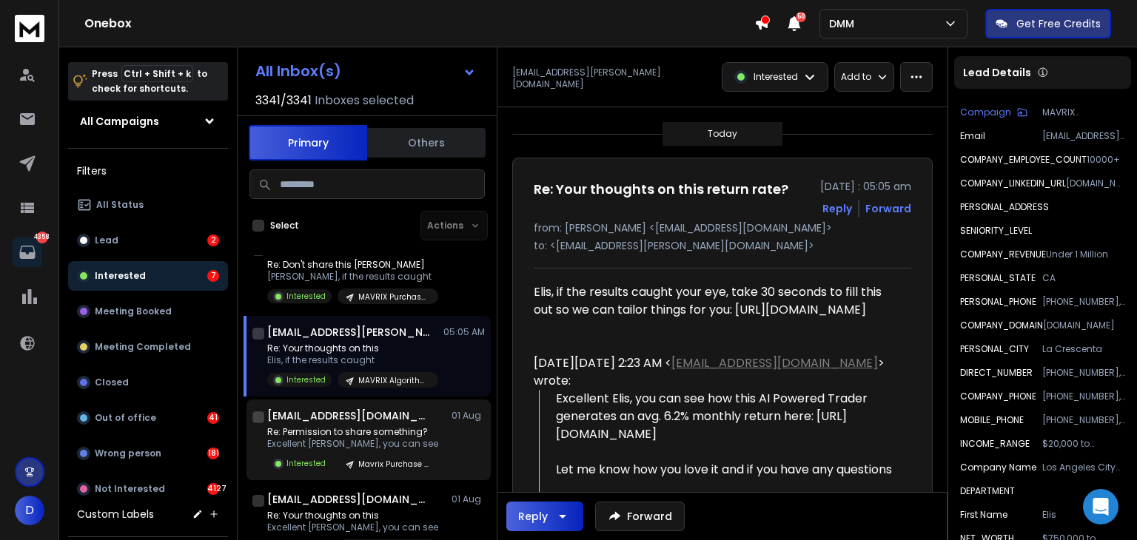
click at [368, 415] on h1 "icatsibrisclary@catclar.com" at bounding box center [348, 416] width 163 height 15
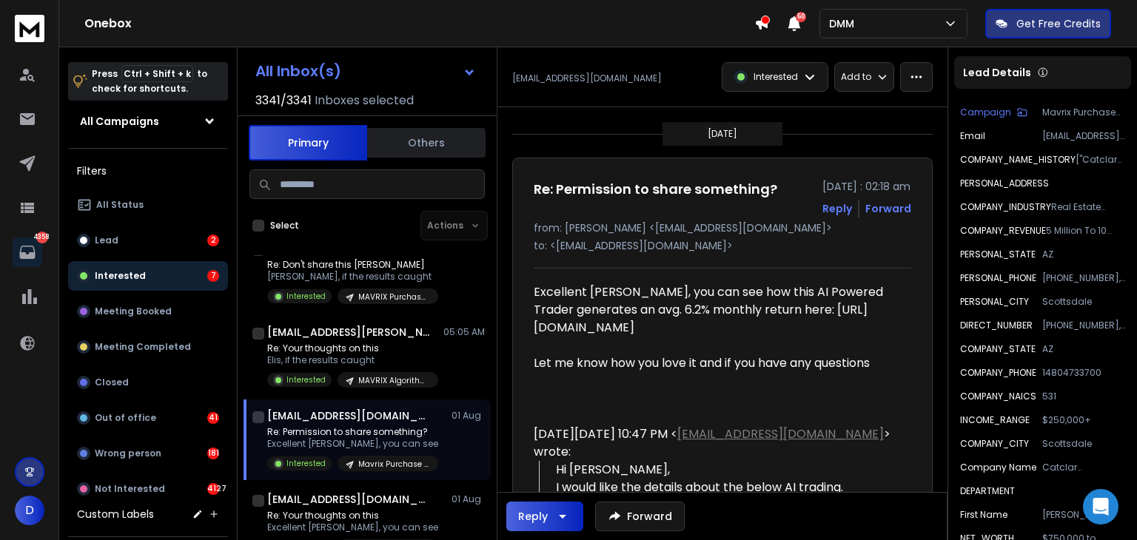
click at [533, 522] on div "Reply" at bounding box center [533, 516] width 30 height 15
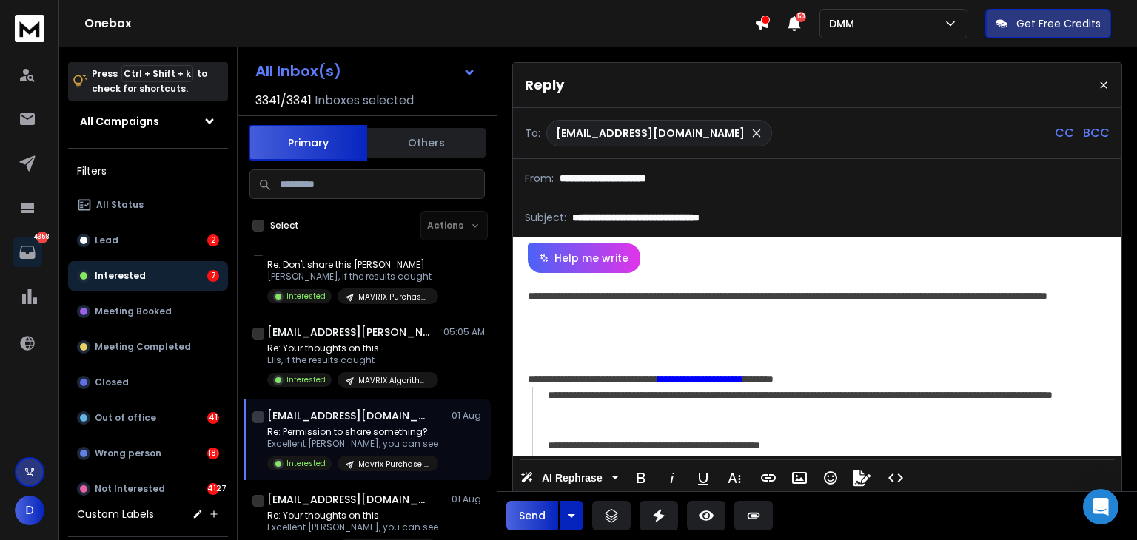
click at [531, 511] on button "Send" at bounding box center [532, 516] width 52 height 30
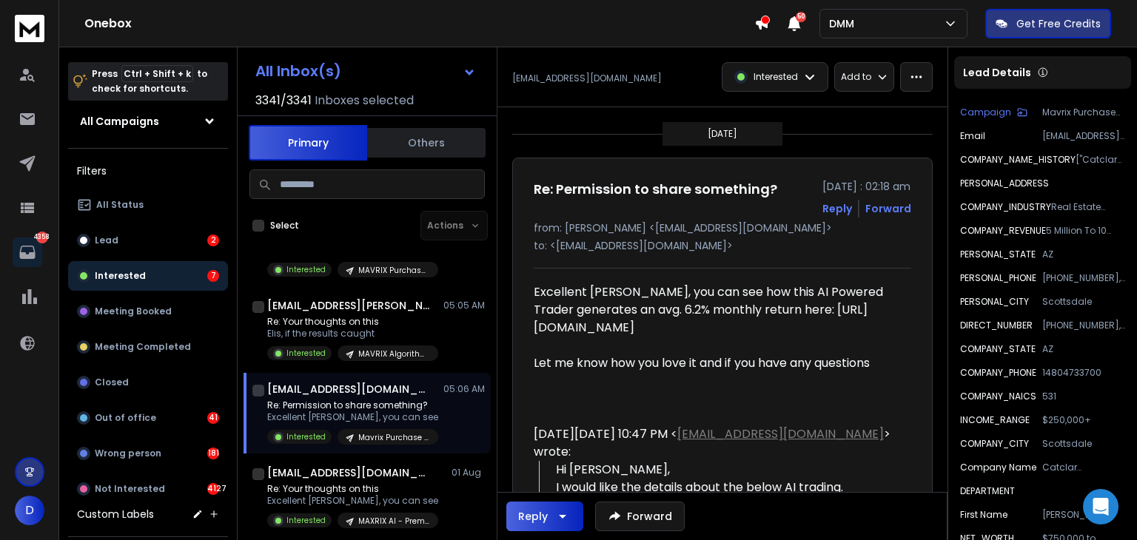
scroll to position [518, 0]
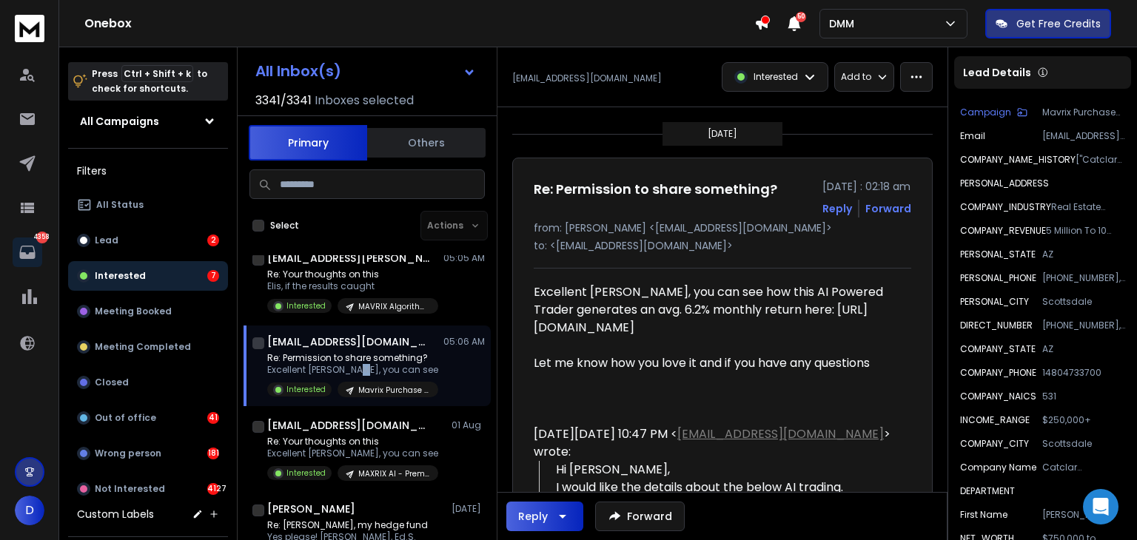
click at [352, 365] on p "Excellent Irene, you can see" at bounding box center [352, 370] width 171 height 12
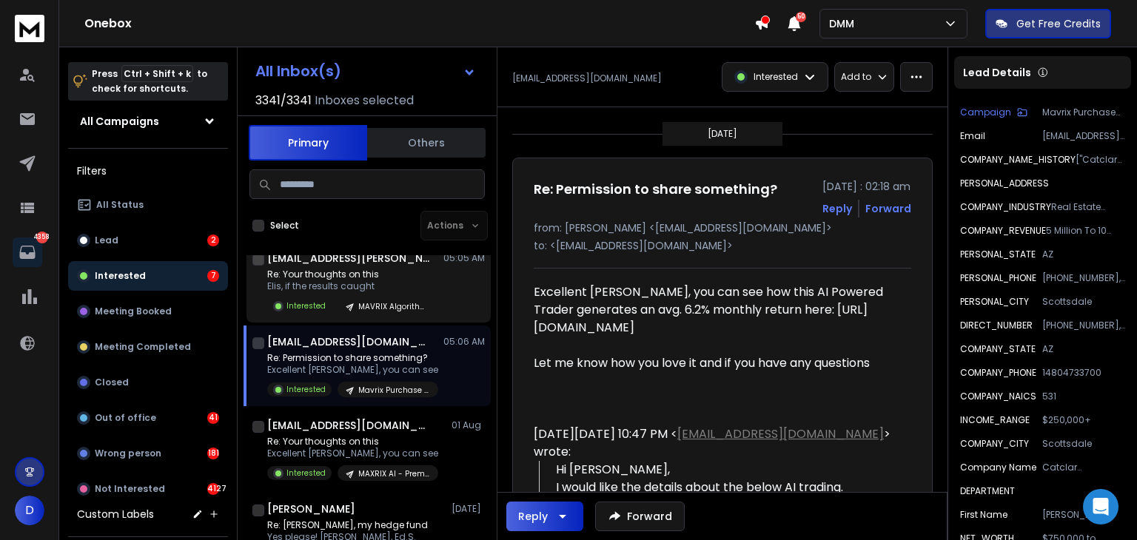
click at [352, 263] on h1 "elis.lee@lacity.org" at bounding box center [348, 258] width 163 height 15
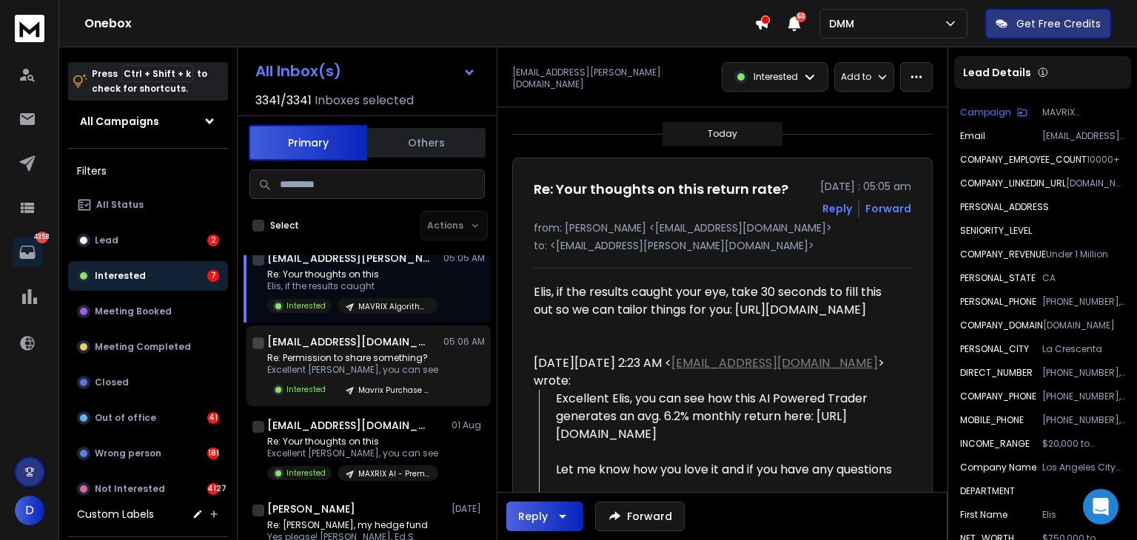
click at [339, 344] on h1 "icatsibrisclary@catclar.com" at bounding box center [348, 342] width 163 height 15
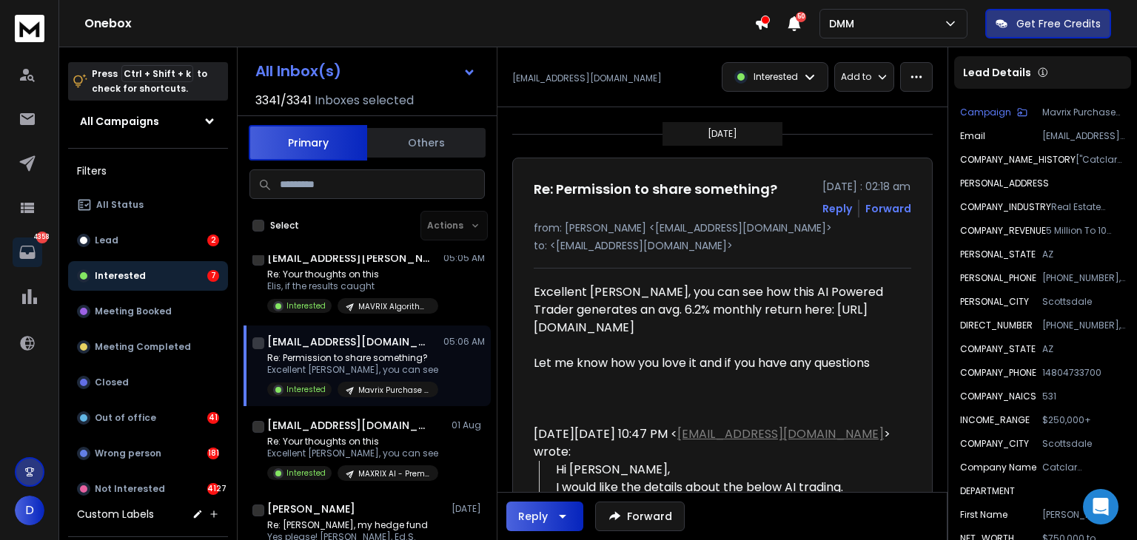
click at [530, 513] on div "Reply" at bounding box center [533, 516] width 30 height 15
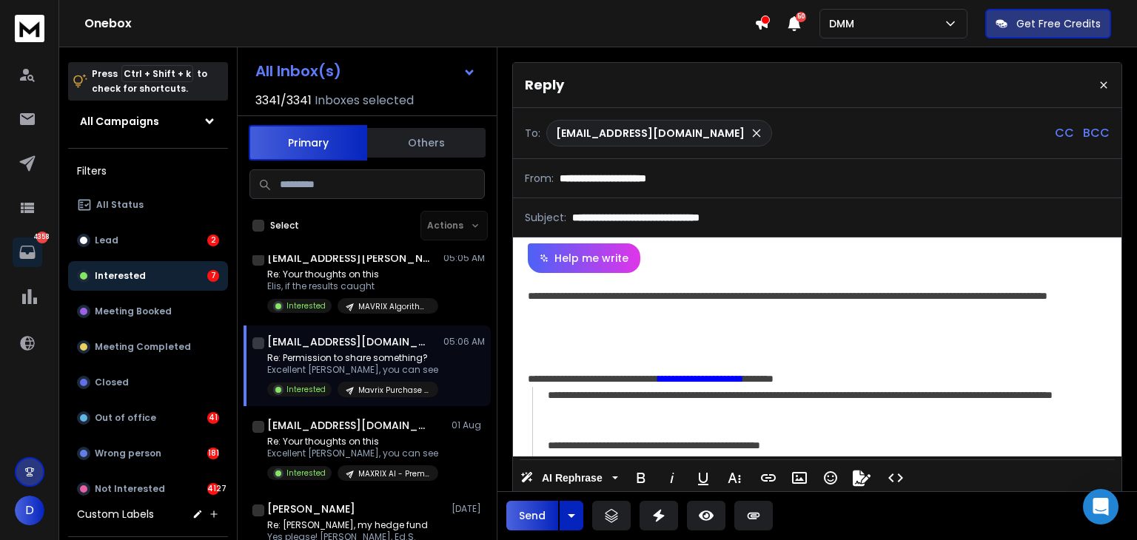
click at [527, 518] on button "Send" at bounding box center [532, 516] width 52 height 30
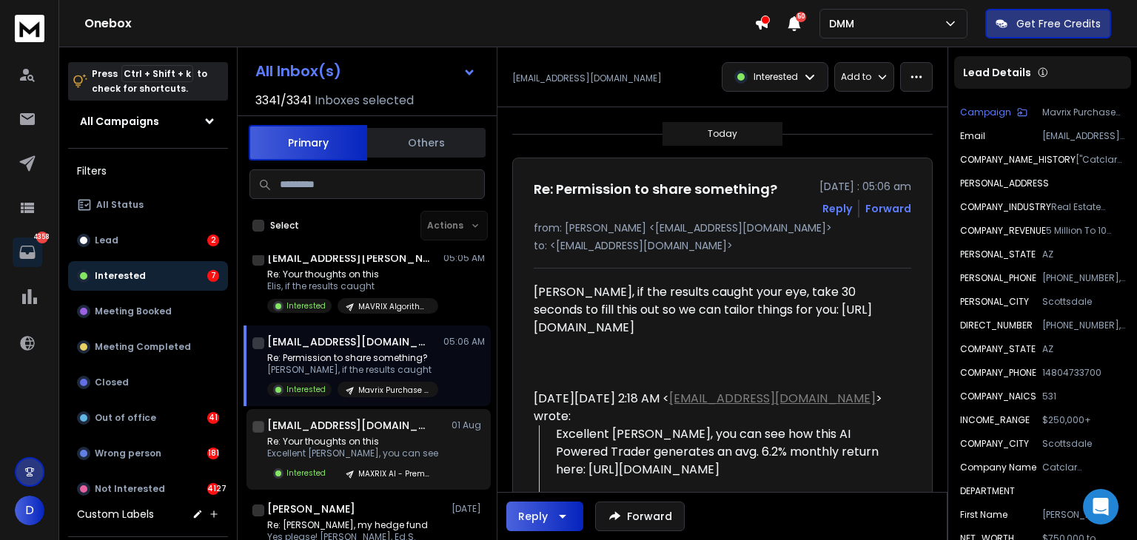
click at [395, 456] on p "Excellent Susan, you can see" at bounding box center [352, 454] width 171 height 12
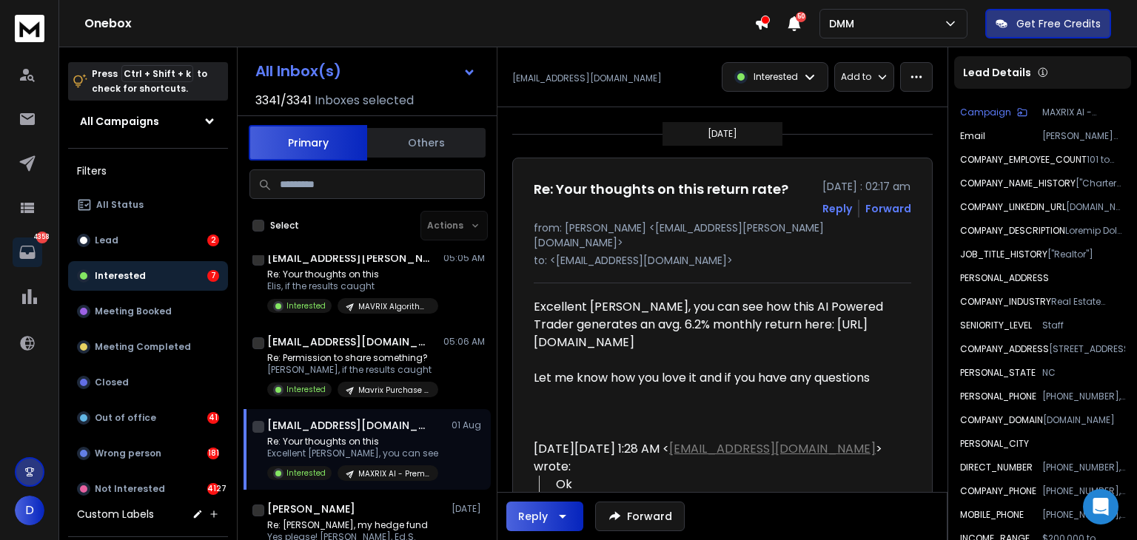
click at [521, 517] on div "Reply" at bounding box center [533, 516] width 30 height 15
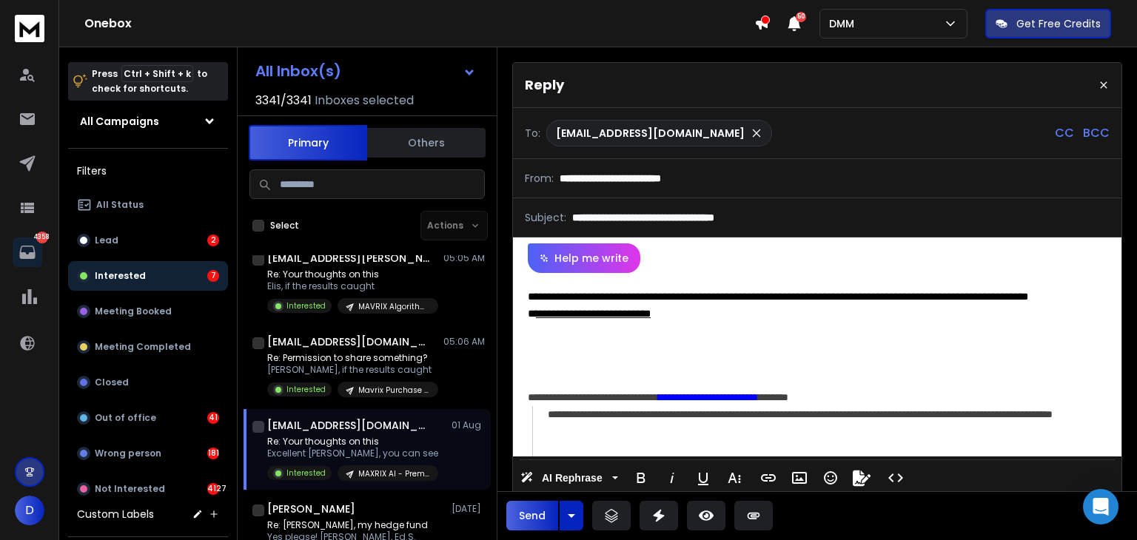
click at [536, 522] on button "Send" at bounding box center [532, 516] width 52 height 30
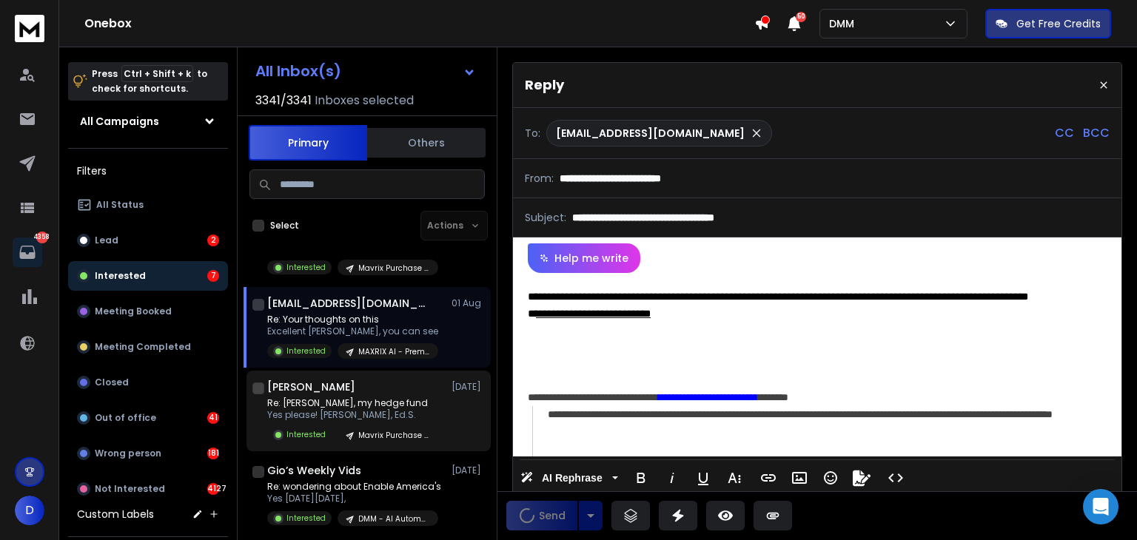
scroll to position [666, 0]
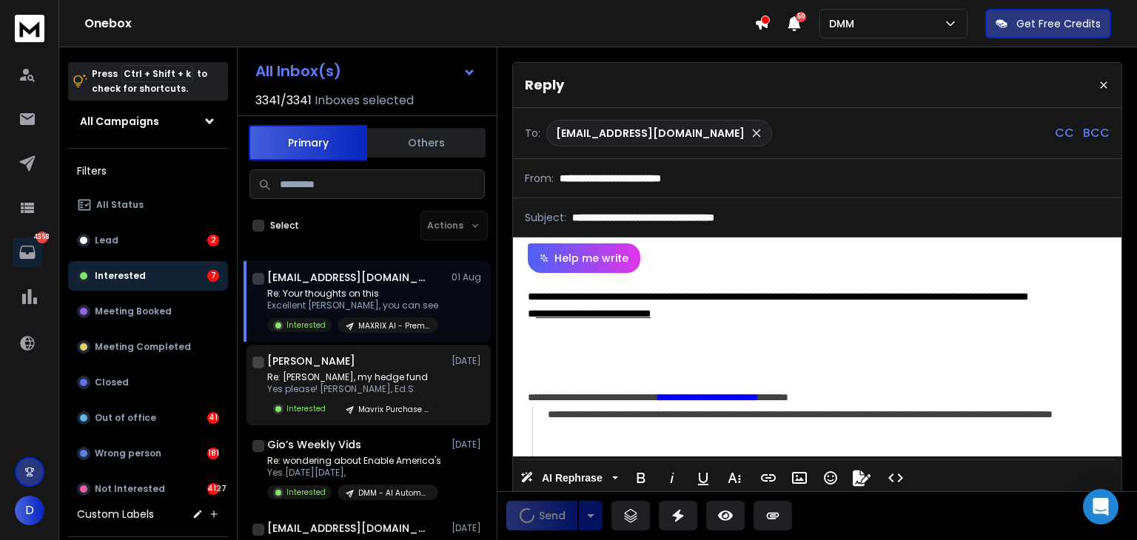
click at [303, 368] on h1 "Noelle Sutton" at bounding box center [311, 361] width 88 height 15
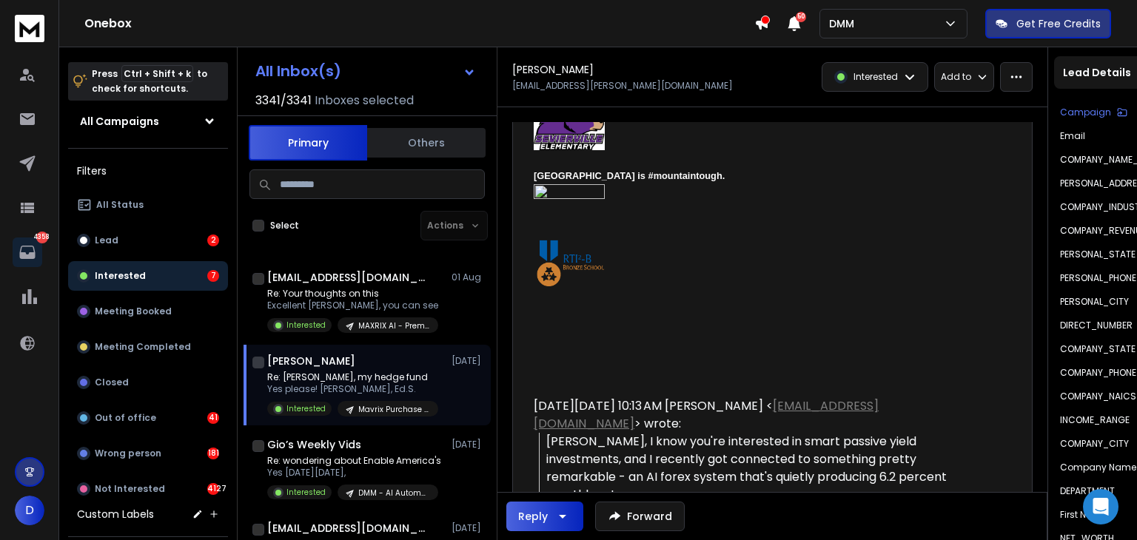
scroll to position [444, 0]
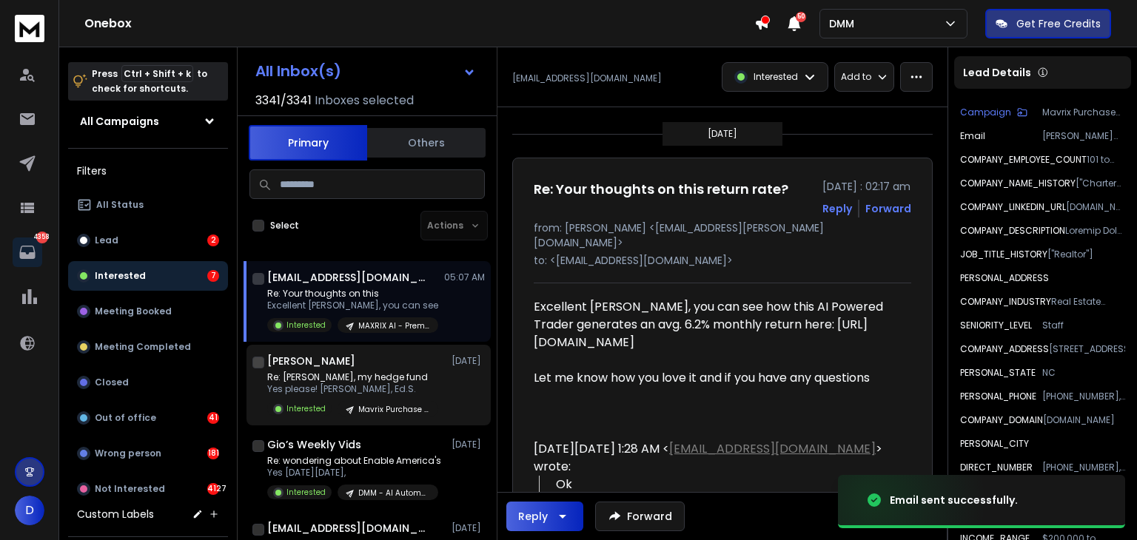
click at [367, 404] on p "Mavrix Purchase Intent [PERSON_NAME] - [DATE]" at bounding box center [393, 409] width 71 height 11
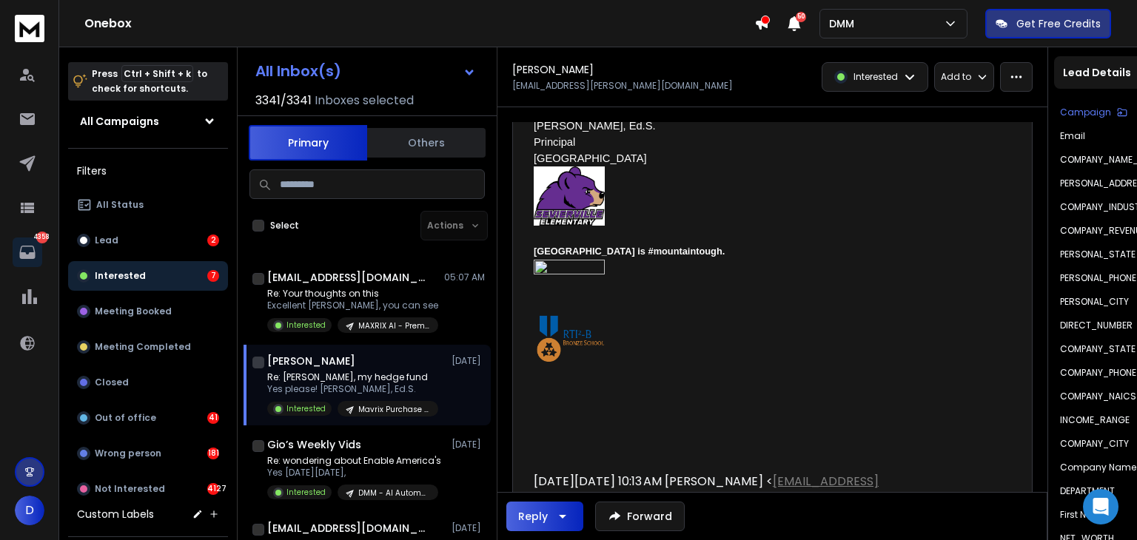
scroll to position [0, 0]
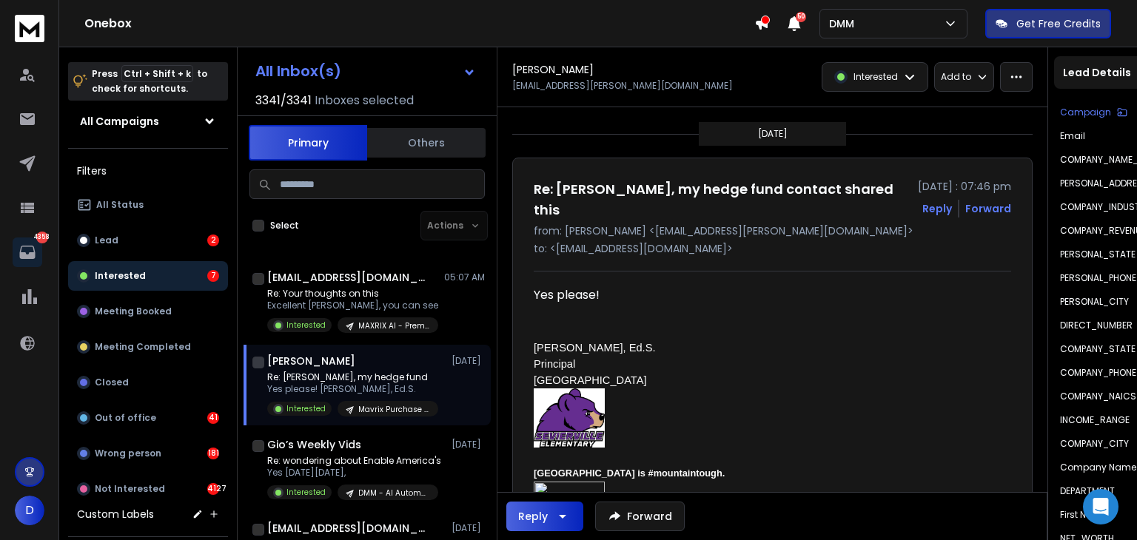
click at [526, 517] on div "Reply" at bounding box center [533, 516] width 30 height 15
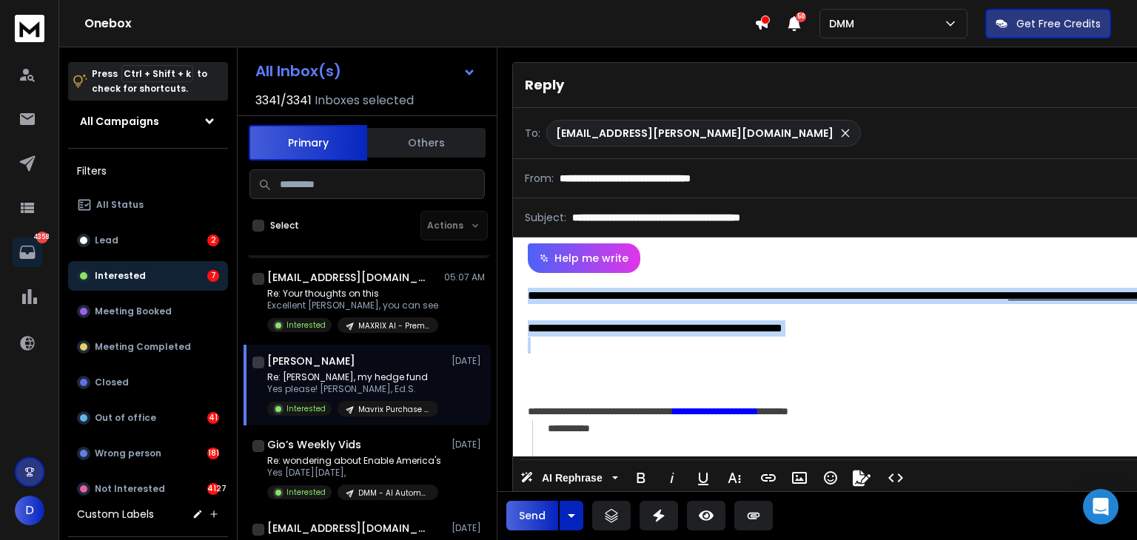
drag, startPoint x: 886, startPoint y: 354, endPoint x: 375, endPoint y: 255, distance: 520.1
click at [386, 267] on div "All Inbox(s) 3341 / 3341 Inboxes selected Primary Others Select Actions joel@to…" at bounding box center [776, 317] width 1078 height 540
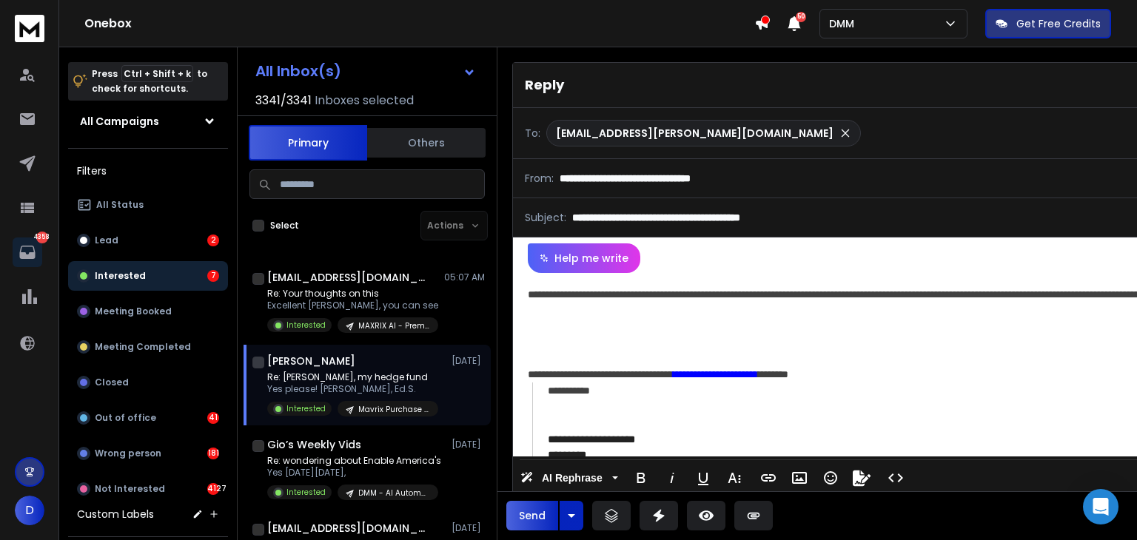
click at [1024, 320] on div at bounding box center [910, 325] width 765 height 16
click at [1030, 298] on p "**********" at bounding box center [909, 302] width 763 height 29
click at [1001, 301] on p "**********" at bounding box center [909, 302] width 763 height 29
click at [530, 310] on p "**********" at bounding box center [909, 302] width 763 height 29
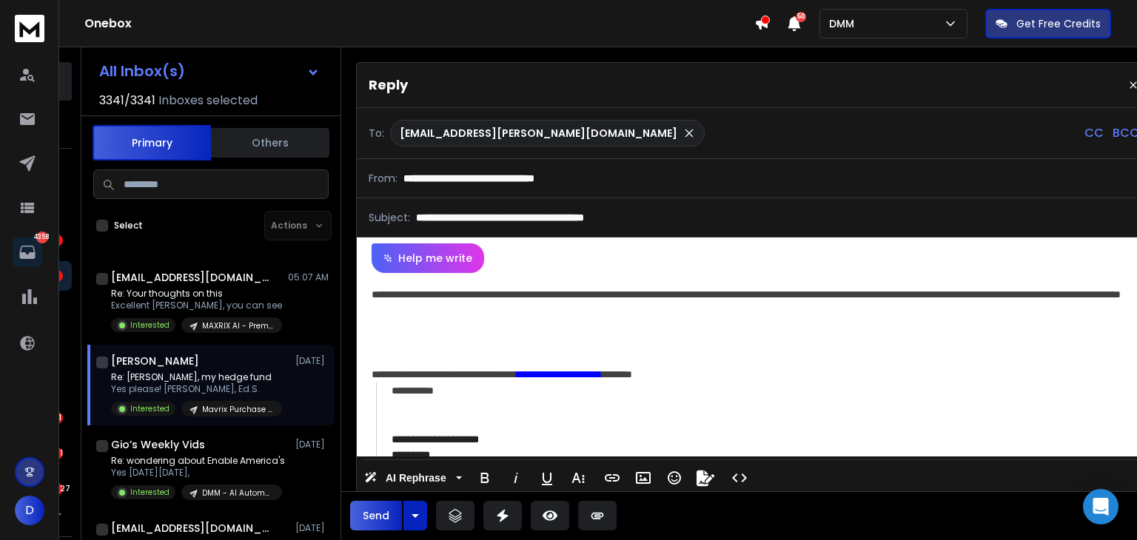
click at [1044, 298] on p "**********" at bounding box center [753, 302] width 763 height 29
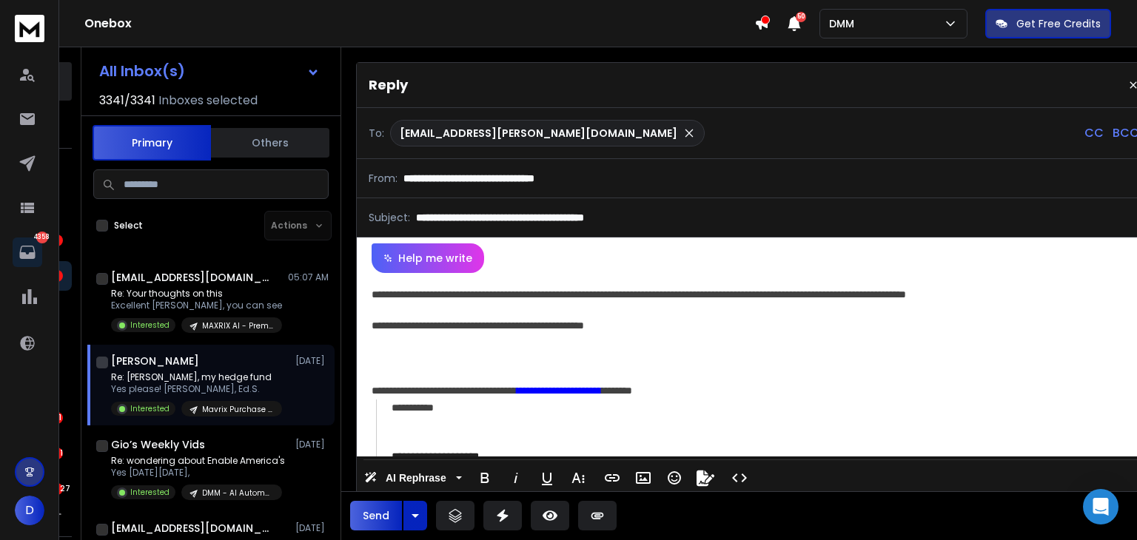
click at [362, 520] on button "Send" at bounding box center [376, 516] width 52 height 30
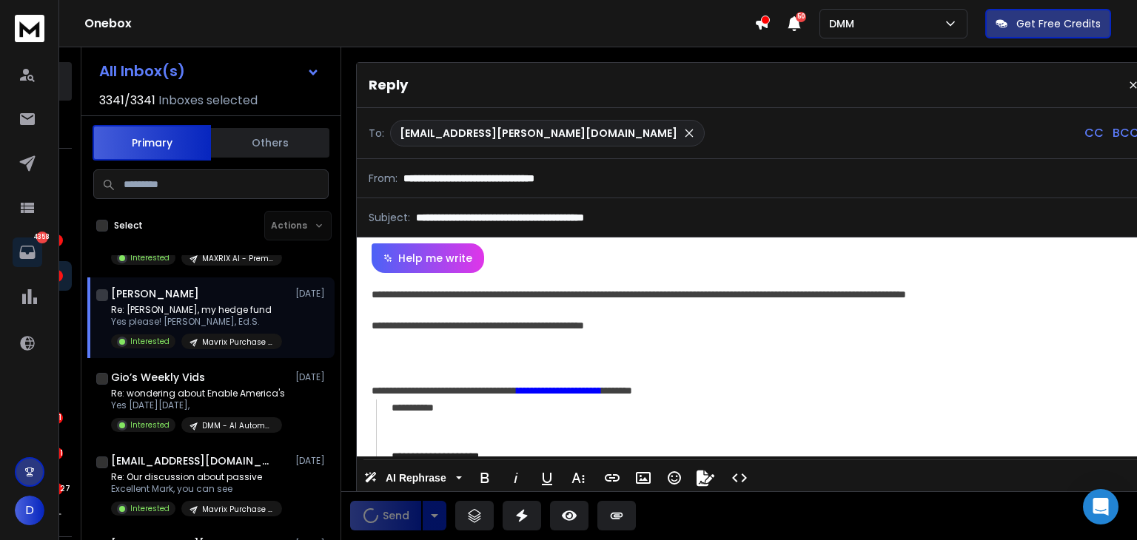
scroll to position [814, 0]
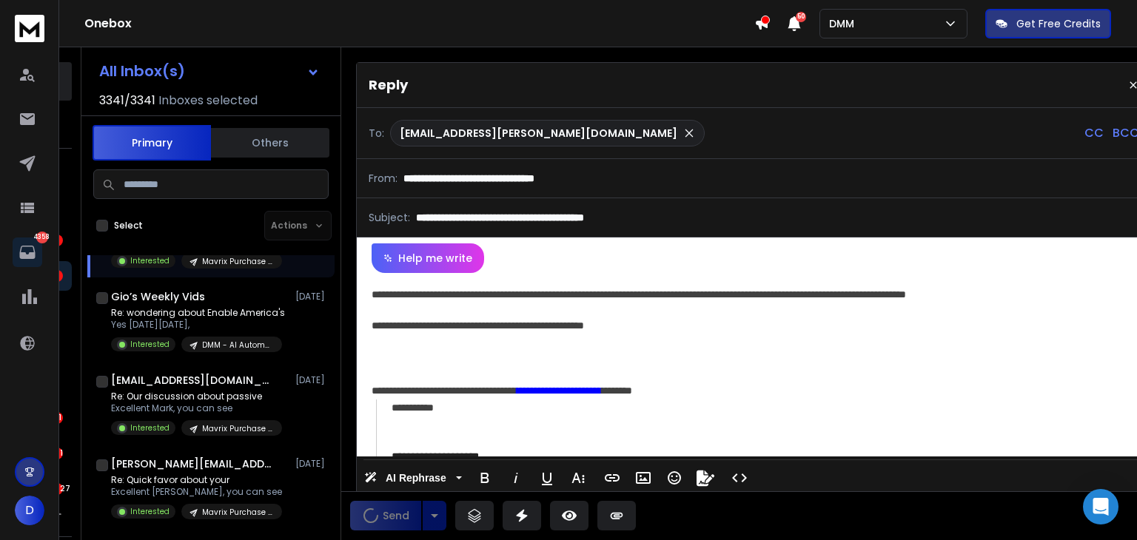
click at [242, 414] on p "Excellent Mark, you can see" at bounding box center [196, 409] width 171 height 12
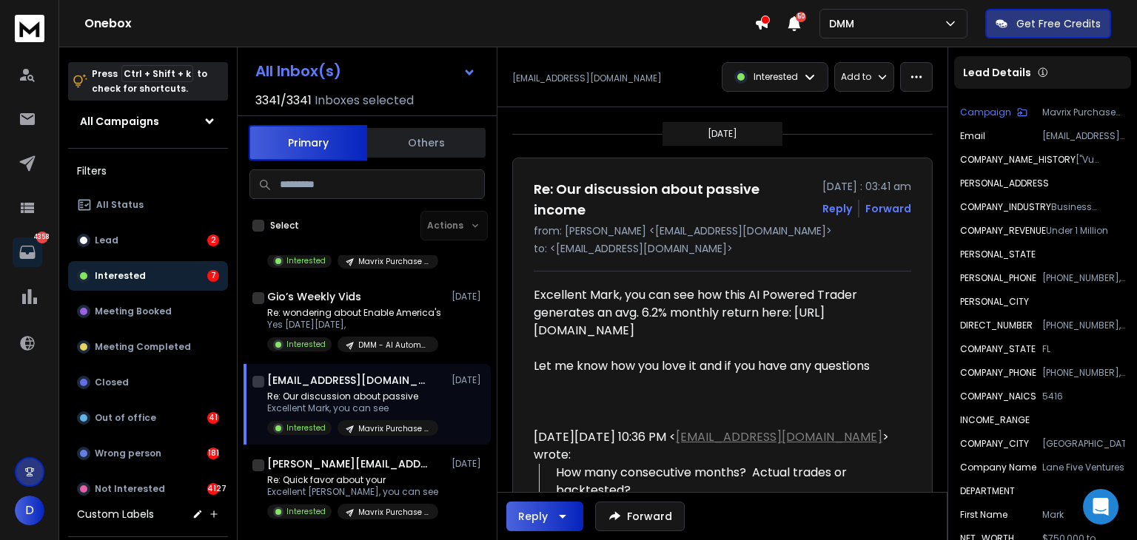
scroll to position [888, 0]
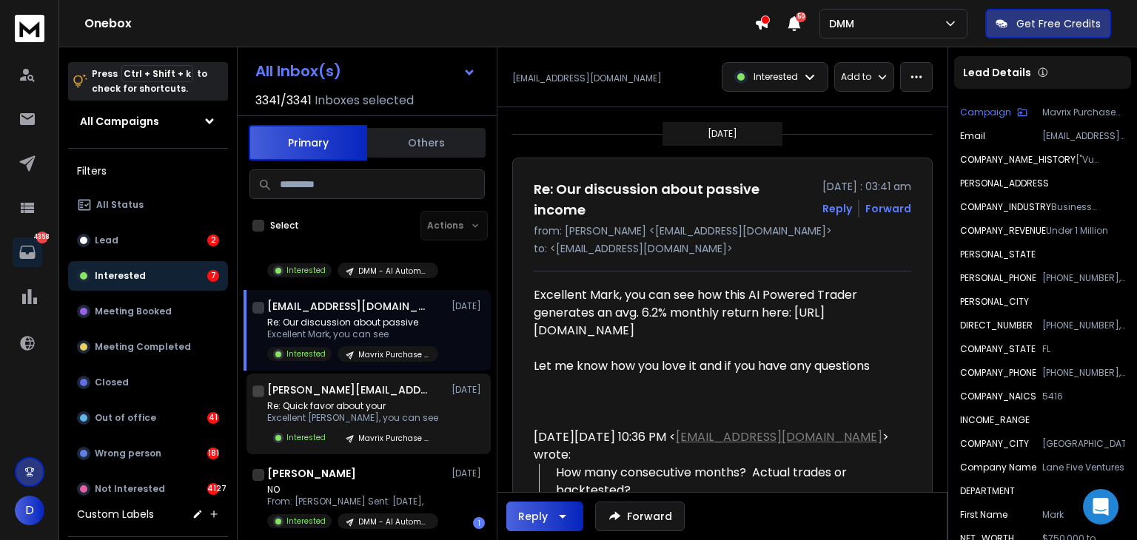
click at [384, 412] on p "Excellent Erik, you can see" at bounding box center [352, 418] width 171 height 12
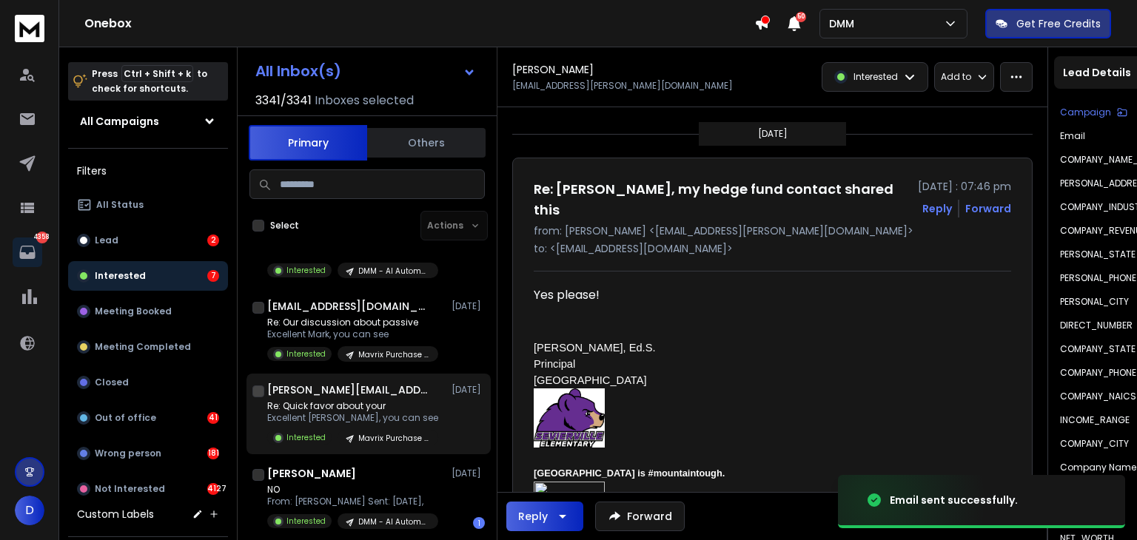
click at [356, 407] on p "Re: Quick favor about your" at bounding box center [352, 406] width 171 height 12
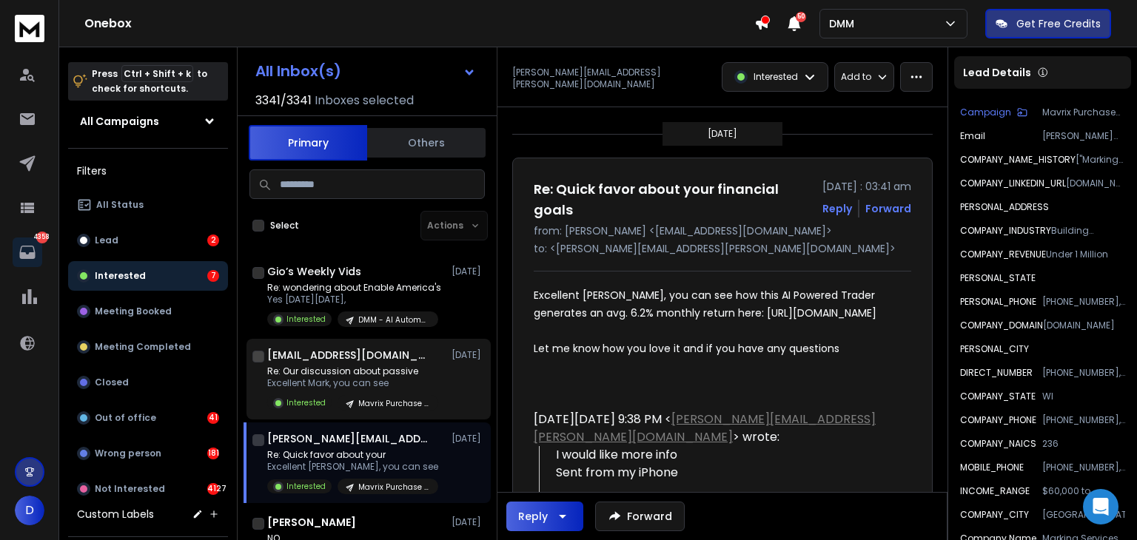
scroll to position [814, 0]
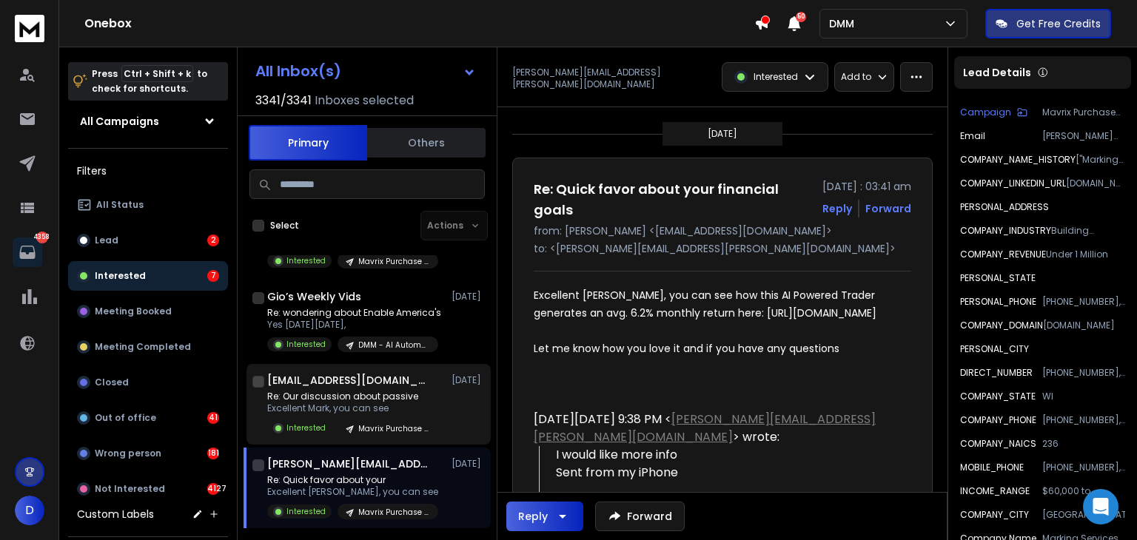
click at [373, 395] on p "Re: Our discussion about passive" at bounding box center [352, 397] width 171 height 12
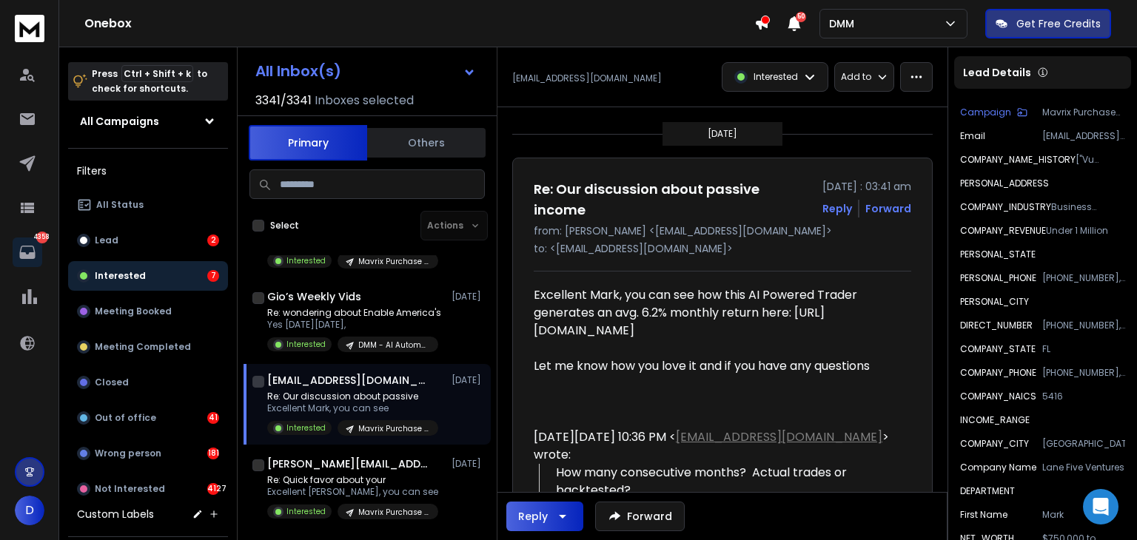
click at [523, 517] on div "Reply" at bounding box center [533, 516] width 30 height 15
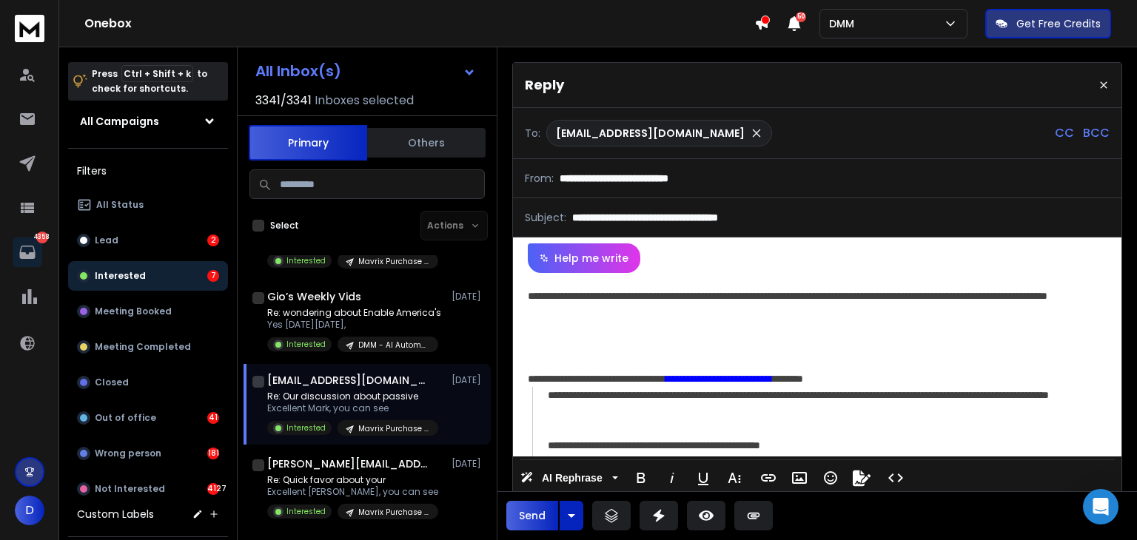
click at [526, 517] on button "Send" at bounding box center [532, 516] width 52 height 30
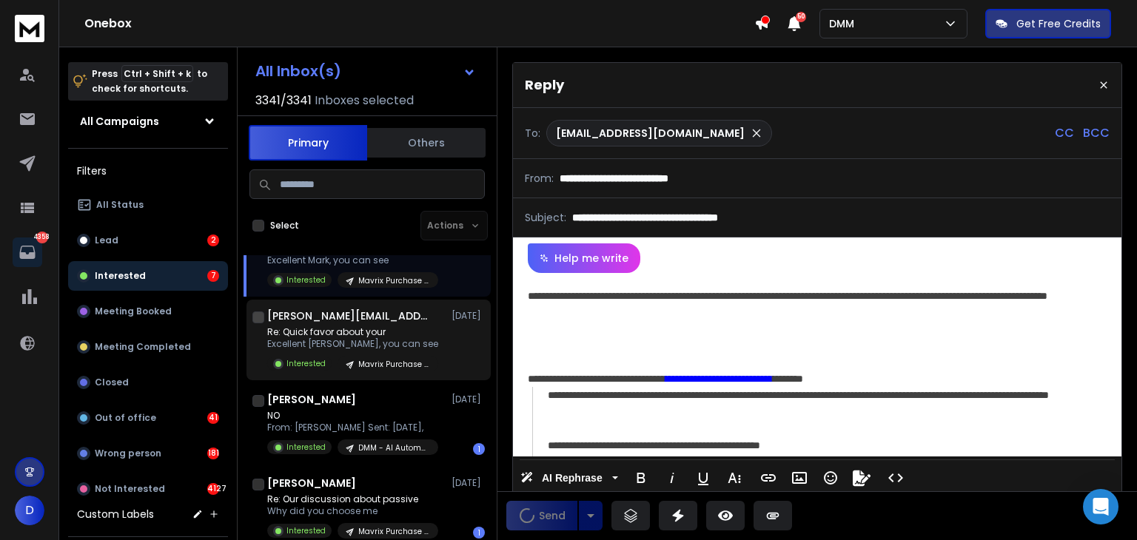
click at [374, 359] on p "Mavrix Purchase Intent POE - 23rd July" at bounding box center [393, 364] width 71 height 11
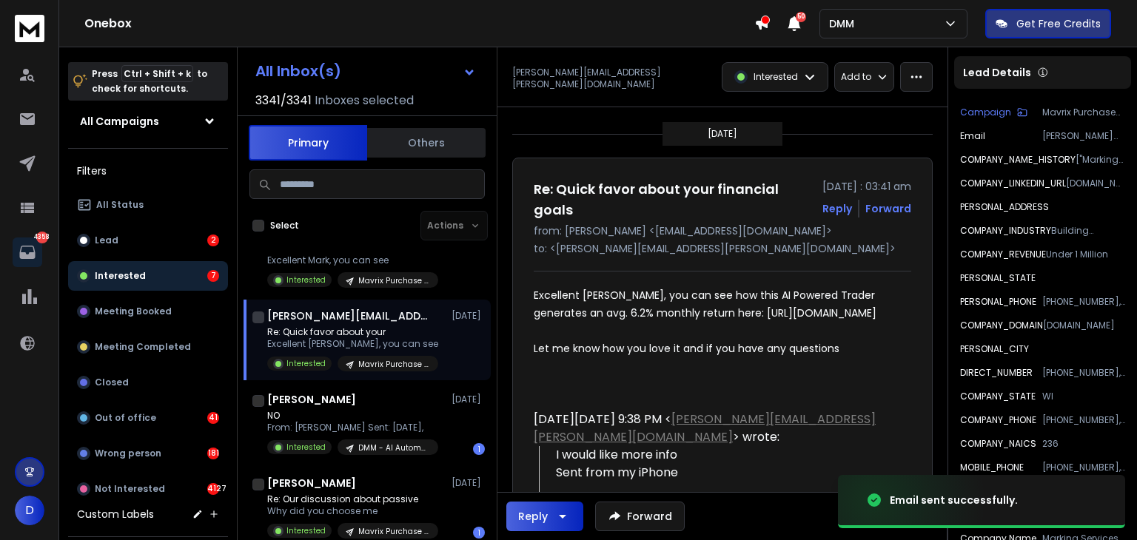
click at [545, 519] on div "Reply" at bounding box center [533, 516] width 30 height 15
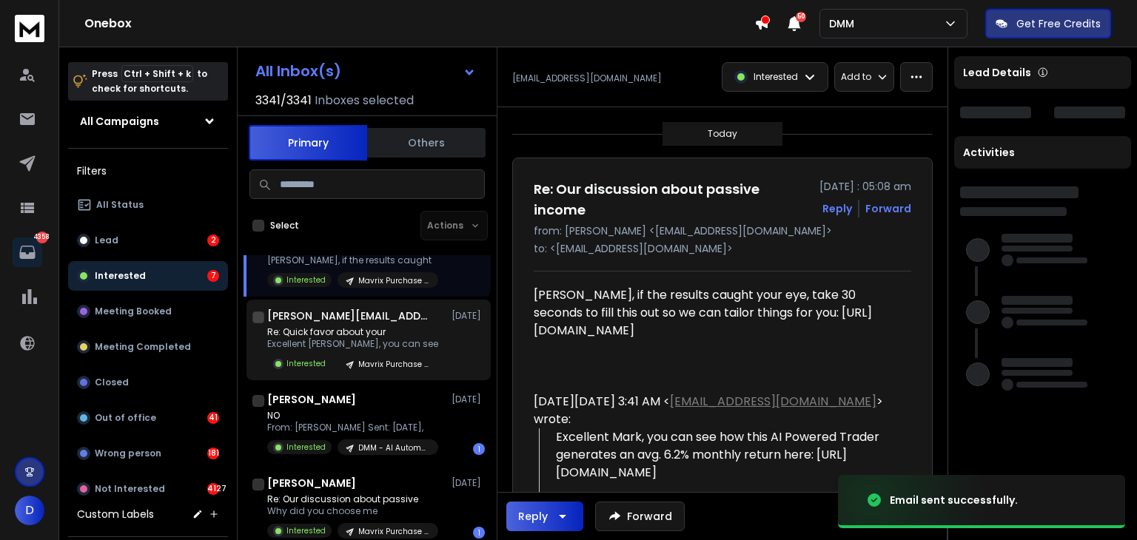
click at [388, 355] on div "Re: Quick favor about your Excellent Erik, you can see Interested Mavrix Purcha…" at bounding box center [352, 348] width 171 height 45
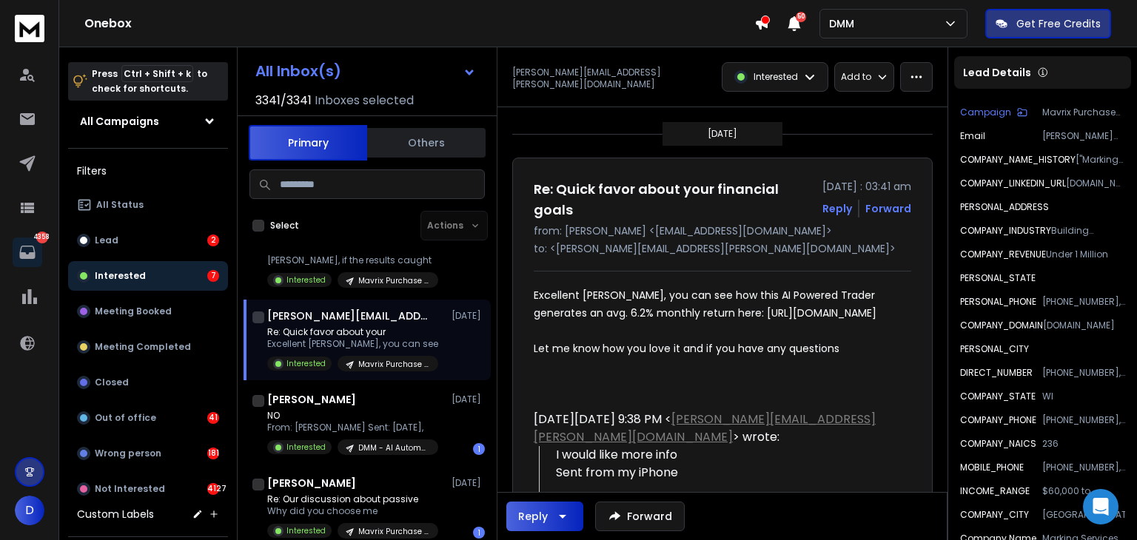
click at [524, 519] on div "Reply" at bounding box center [533, 516] width 30 height 15
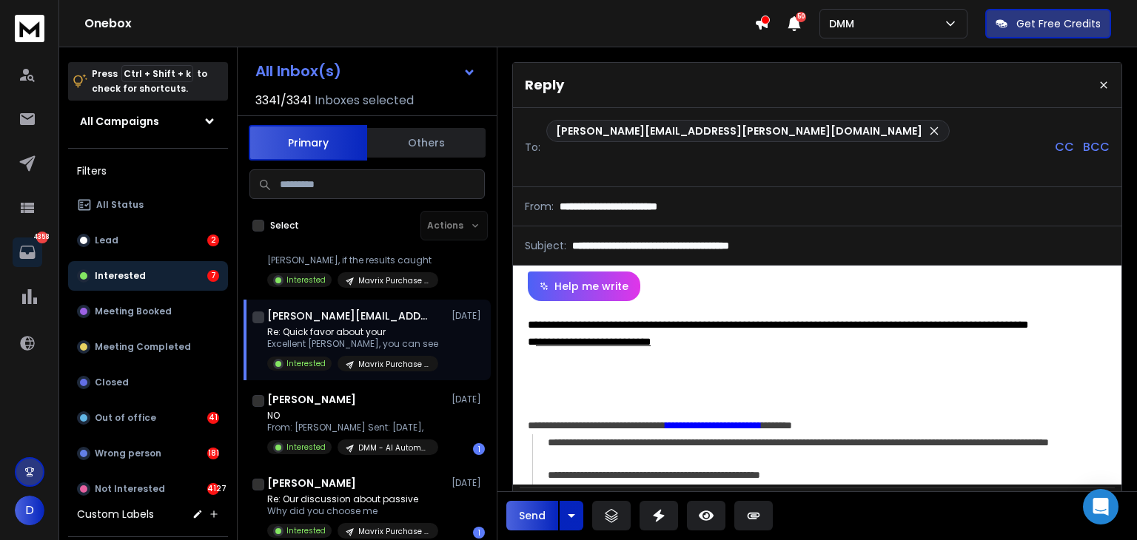
click at [539, 510] on button "Send" at bounding box center [532, 516] width 52 height 30
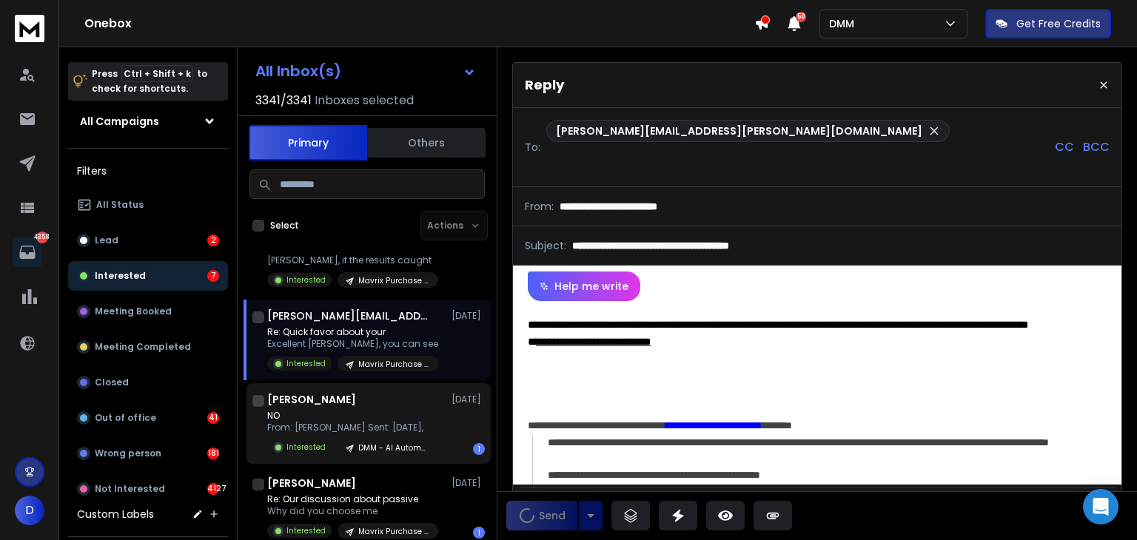
click at [383, 414] on p "NO" at bounding box center [352, 416] width 171 height 12
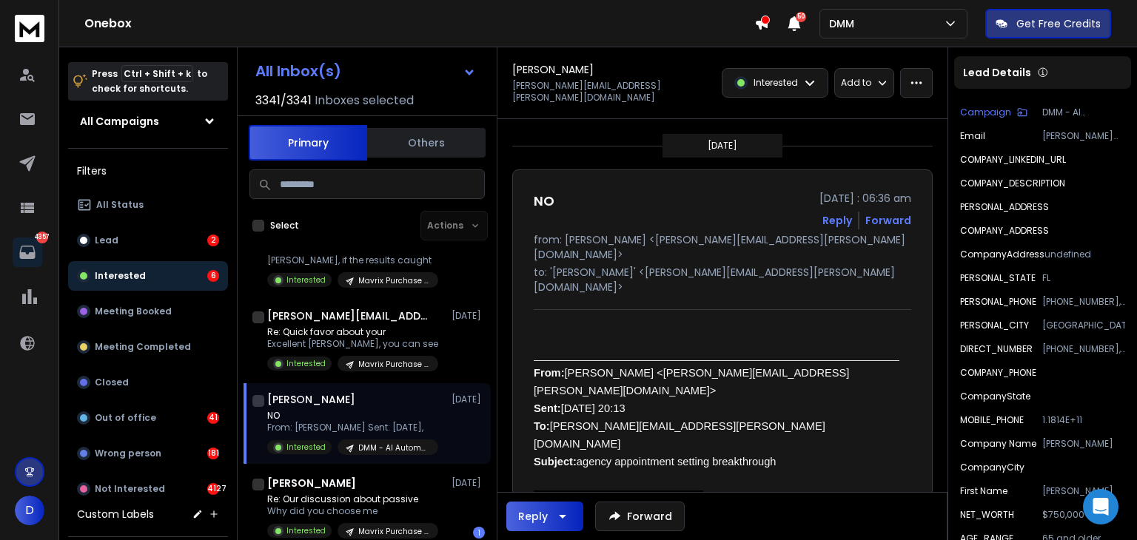
click at [761, 77] on p "Interested" at bounding box center [775, 83] width 44 height 12
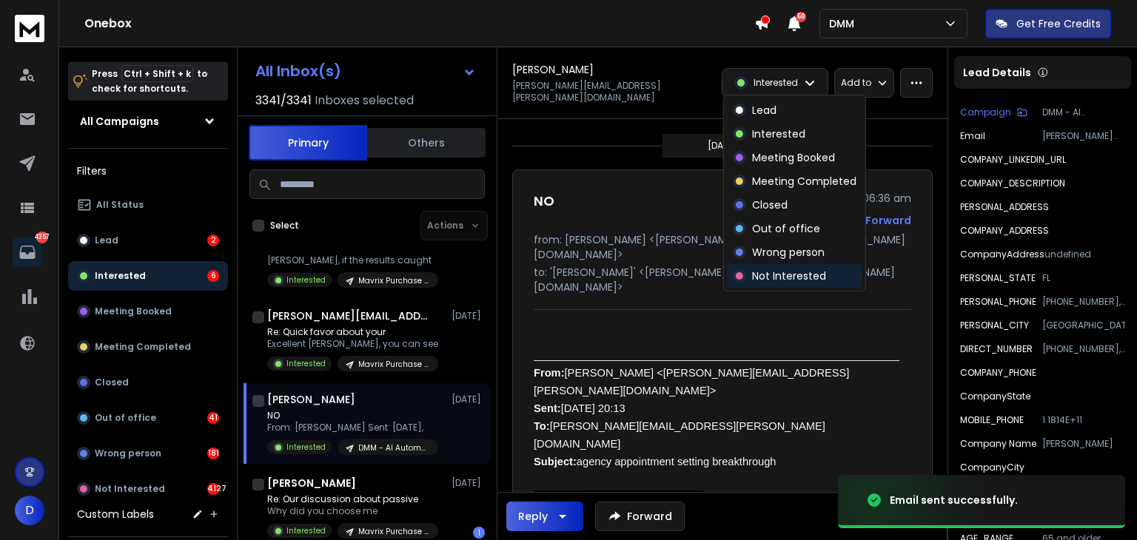
click at [768, 274] on p "Not Interested" at bounding box center [789, 276] width 74 height 15
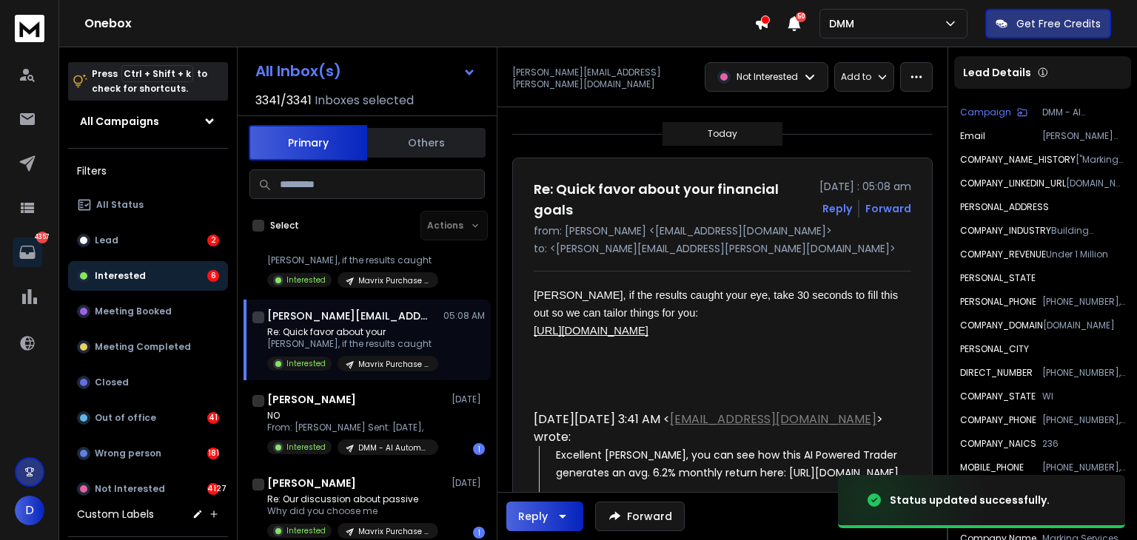
scroll to position [1110, 0]
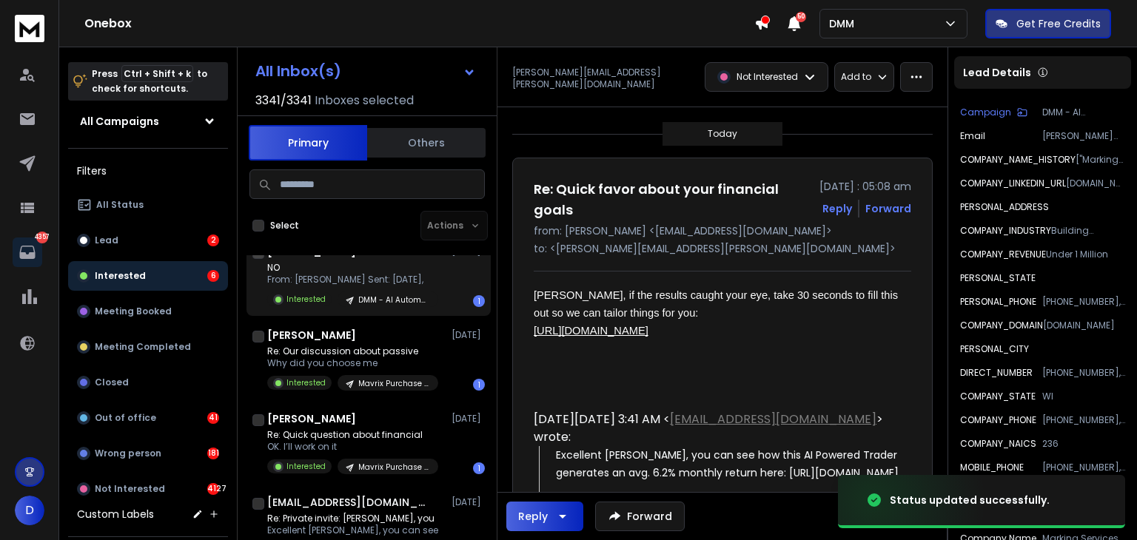
click at [343, 289] on div "NO From: James Carlton Sent: Thursday, Interested DMM - AI Automation" at bounding box center [352, 284] width 171 height 45
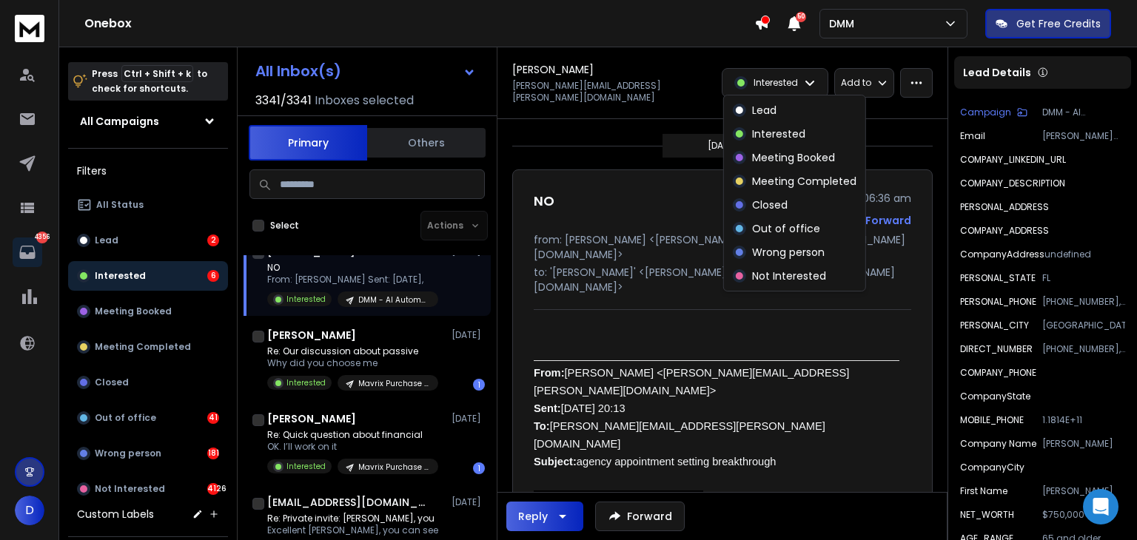
click at [783, 86] on div "Interested" at bounding box center [774, 83] width 105 height 28
click at [788, 282] on p "Not Interested" at bounding box center [789, 276] width 74 height 15
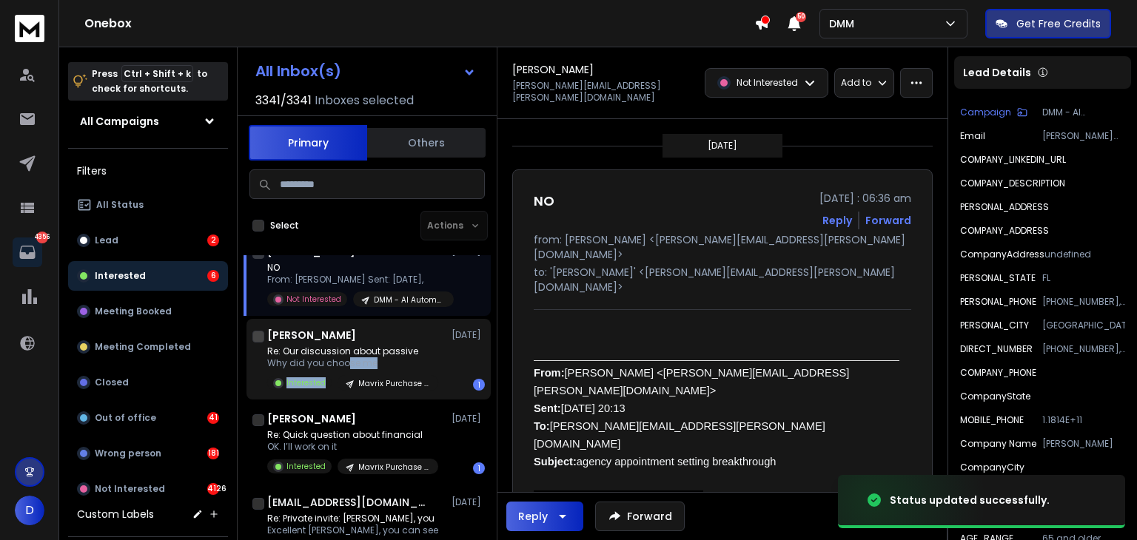
drag, startPoint x: 355, startPoint y: 372, endPoint x: 346, endPoint y: 362, distance: 13.6
click at [346, 362] on div "Re: Our discussion about passive Why did you choose me Interested Mavrix Purcha…" at bounding box center [352, 368] width 171 height 45
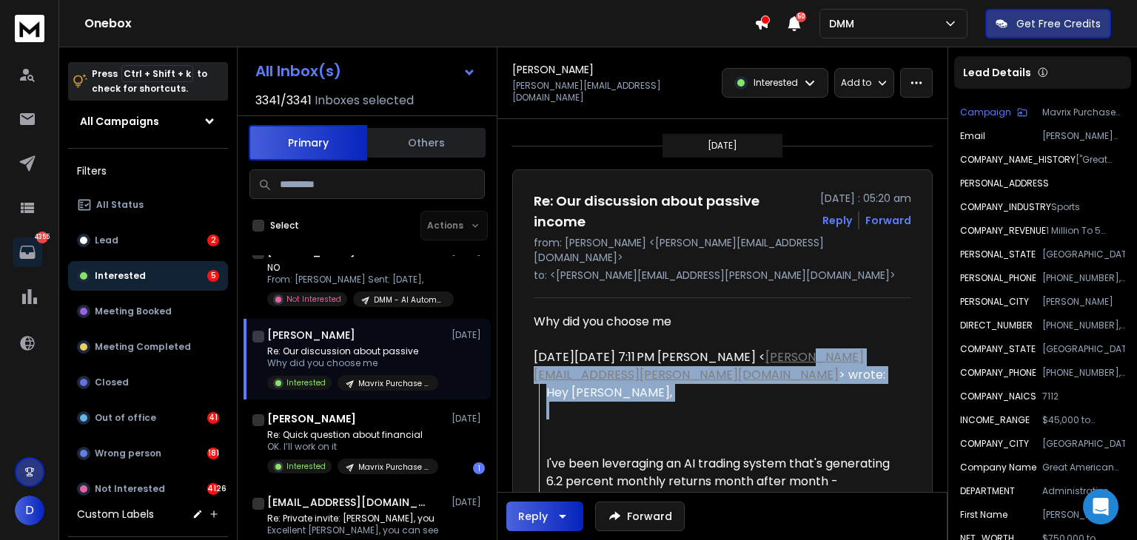
drag, startPoint x: 665, startPoint y: 405, endPoint x: 500, endPoint y: 342, distance: 175.9
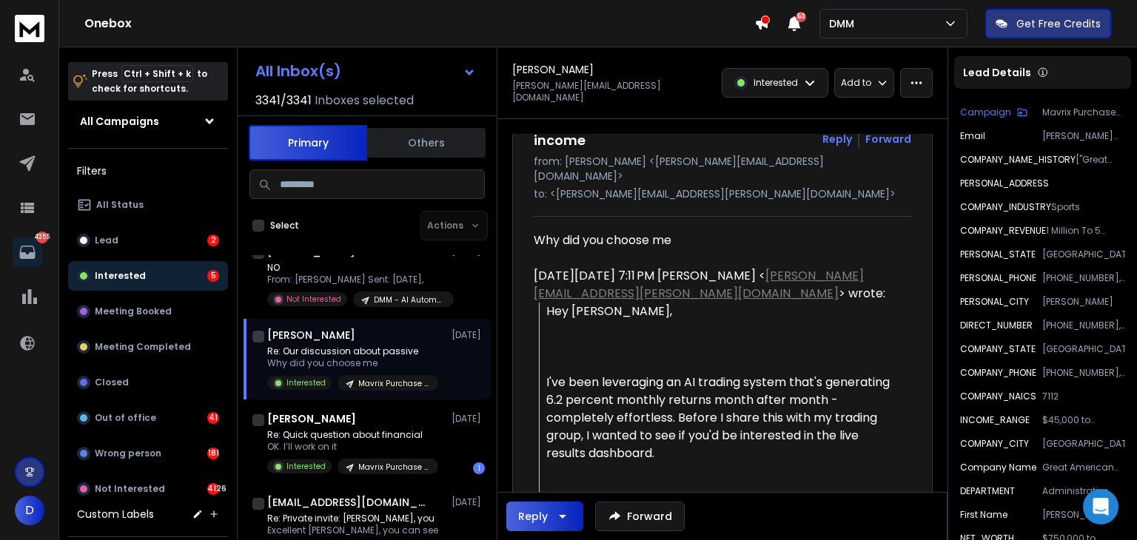
scroll to position [0, 0]
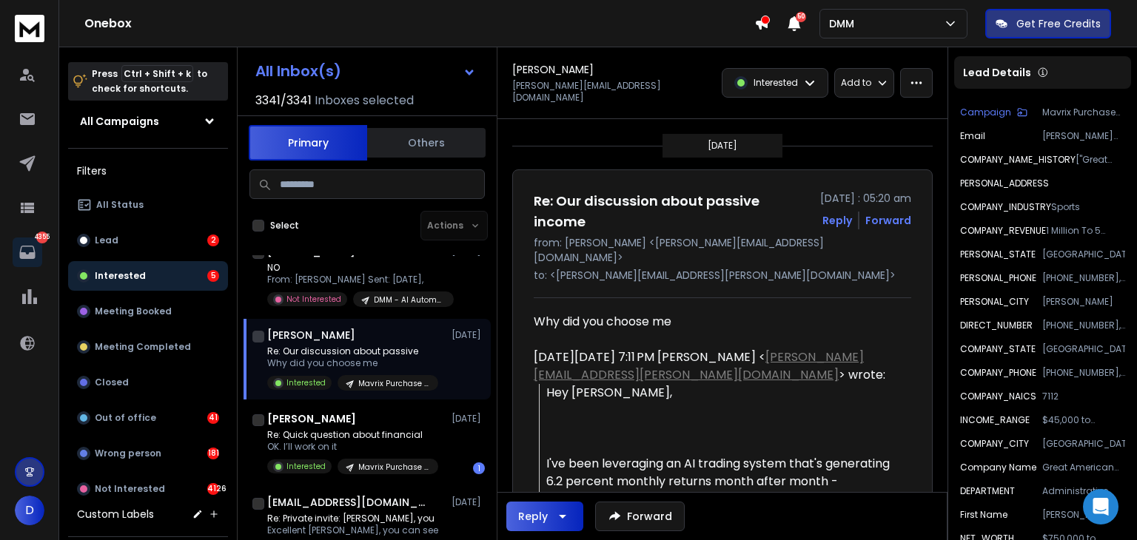
click at [786, 80] on div "Interested" at bounding box center [774, 83] width 105 height 28
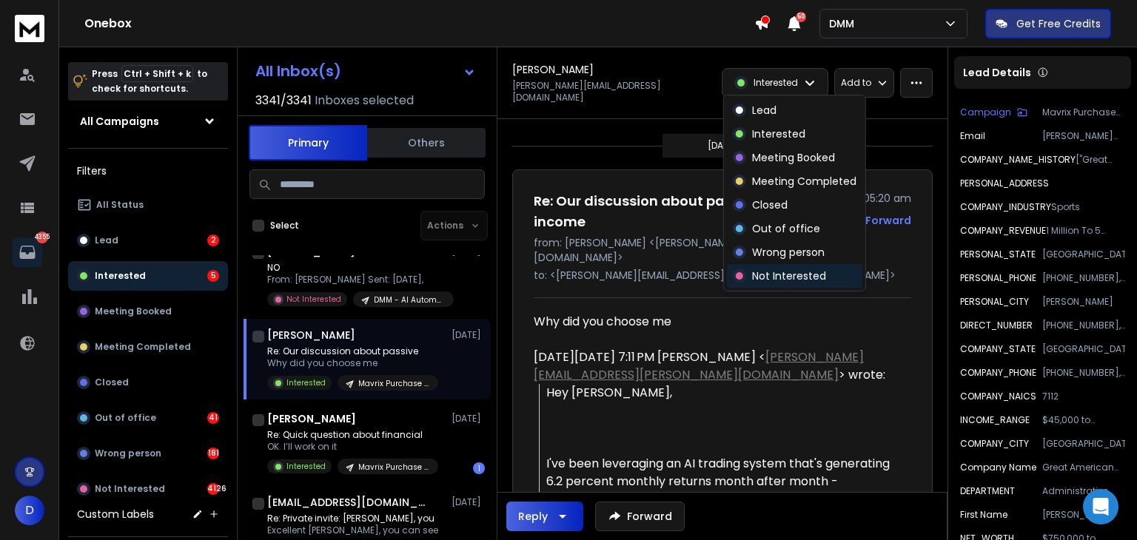
click at [777, 281] on p "Not Interested" at bounding box center [789, 276] width 74 height 15
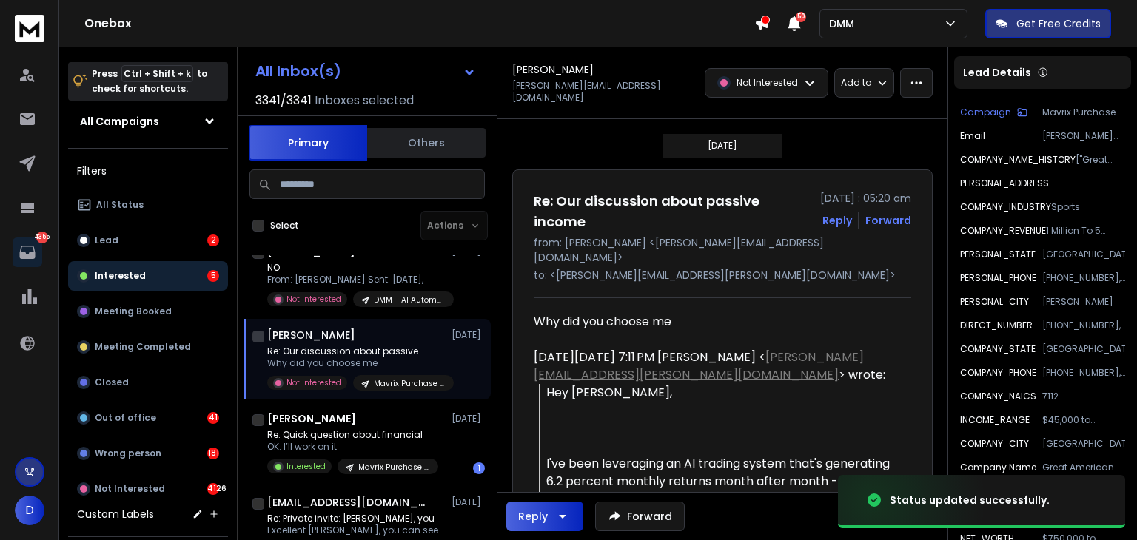
scroll to position [1184, 0]
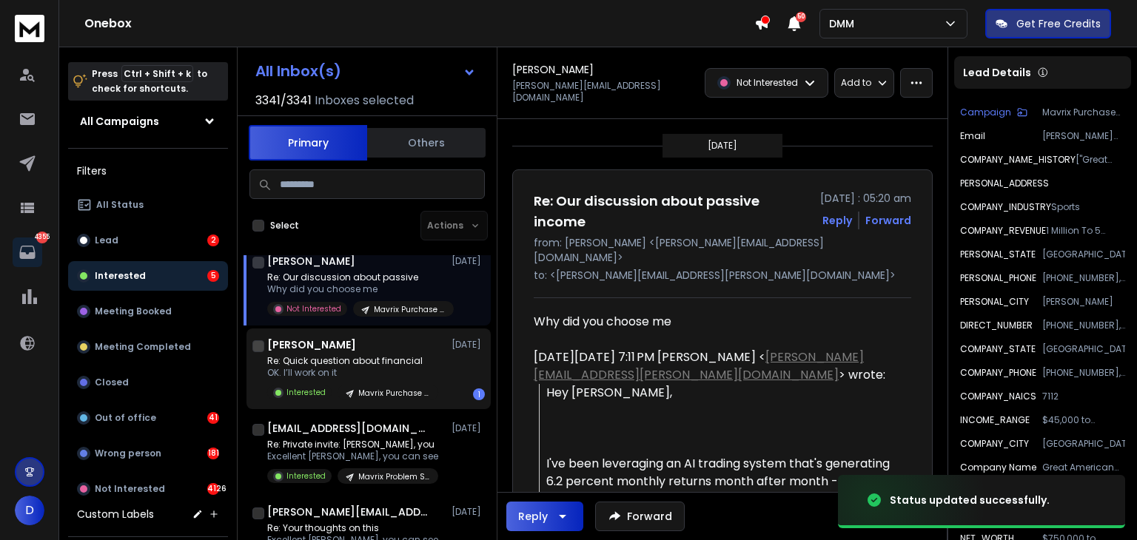
click at [318, 360] on p "Re: Quick question about financial" at bounding box center [352, 361] width 171 height 12
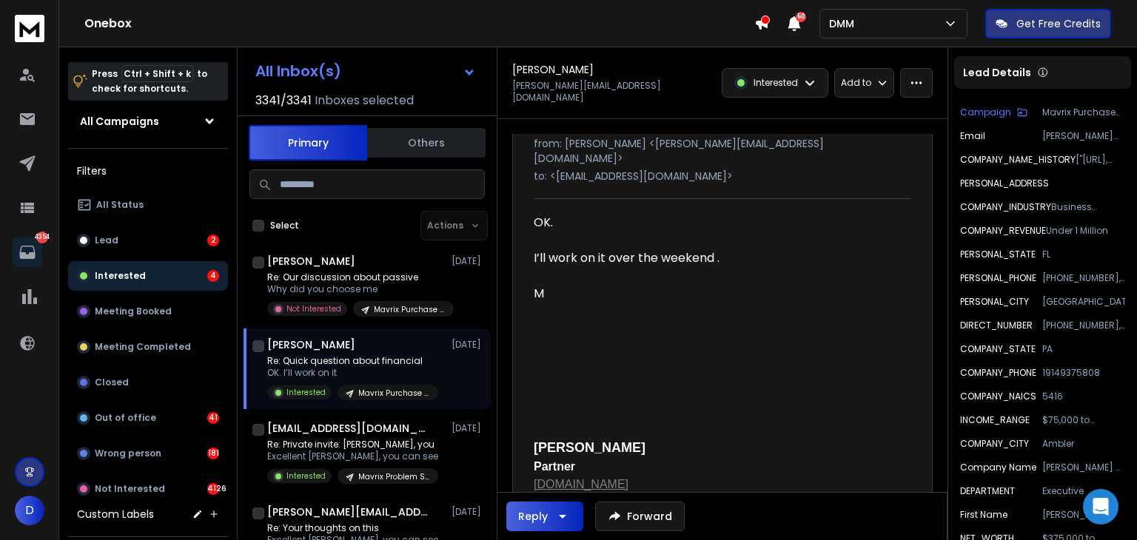
scroll to position [0, 0]
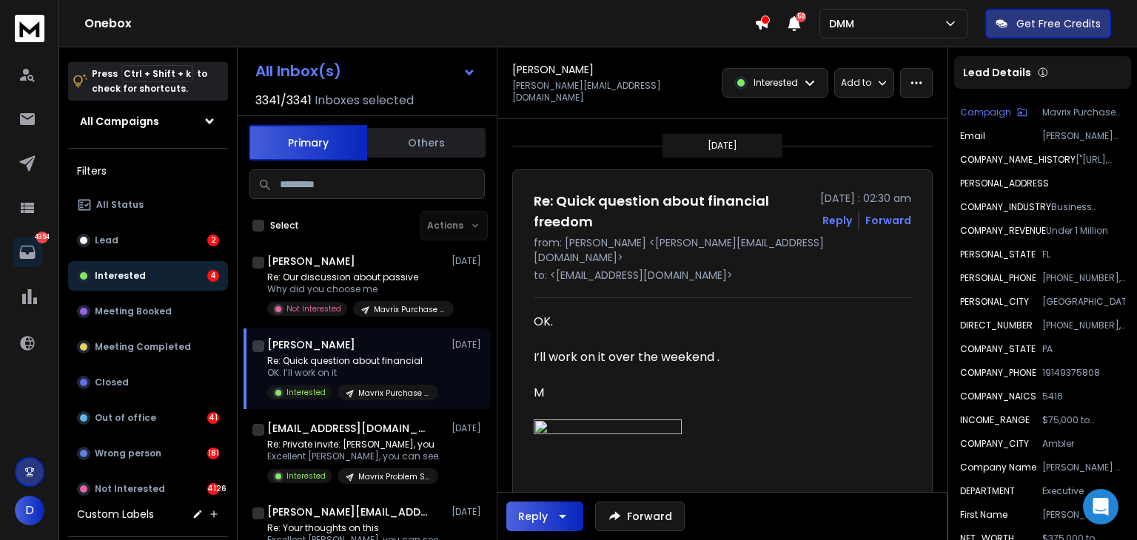
click at [537, 514] on div "Reply" at bounding box center [533, 516] width 30 height 15
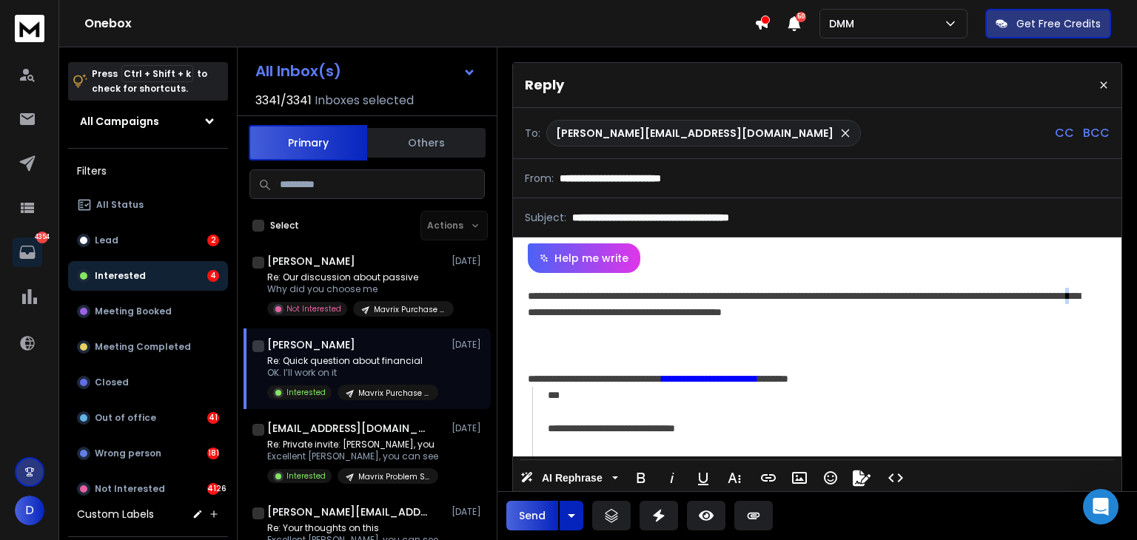
click at [699, 309] on div "**********" at bounding box center [810, 304] width 564 height 33
click at [691, 316] on div "**********" at bounding box center [810, 304] width 564 height 33
click at [697, 314] on div "**********" at bounding box center [810, 304] width 564 height 33
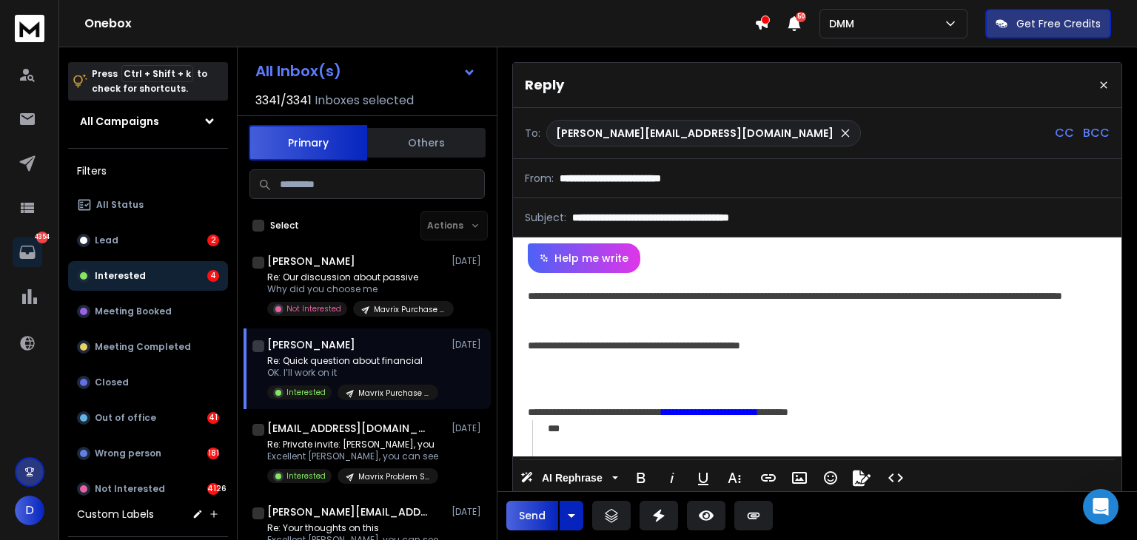
click at [531, 507] on button "Send" at bounding box center [532, 516] width 52 height 30
click at [531, 513] on button "Send" at bounding box center [532, 516] width 52 height 30
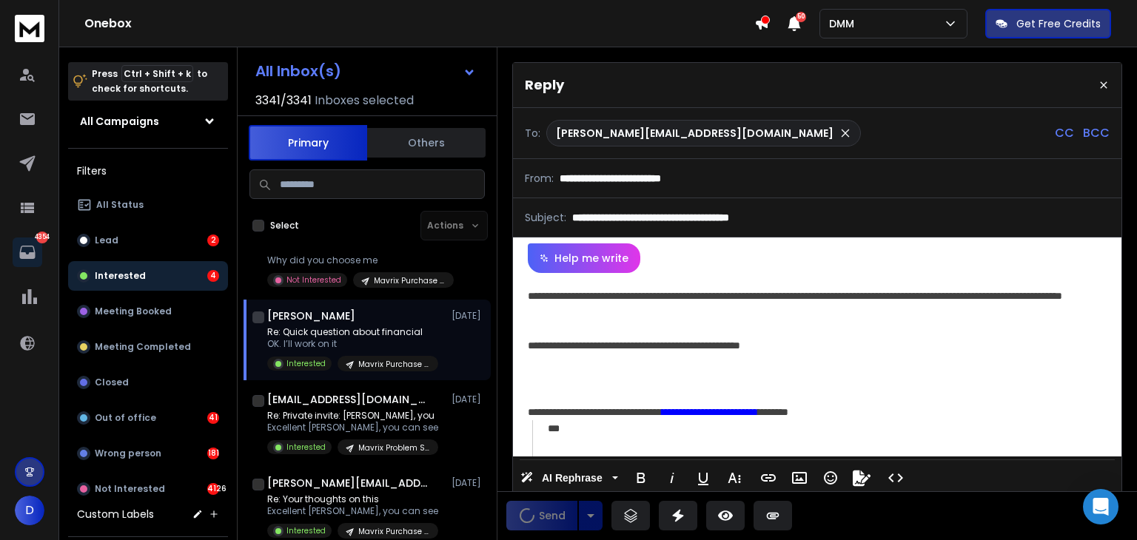
scroll to position [1258, 0]
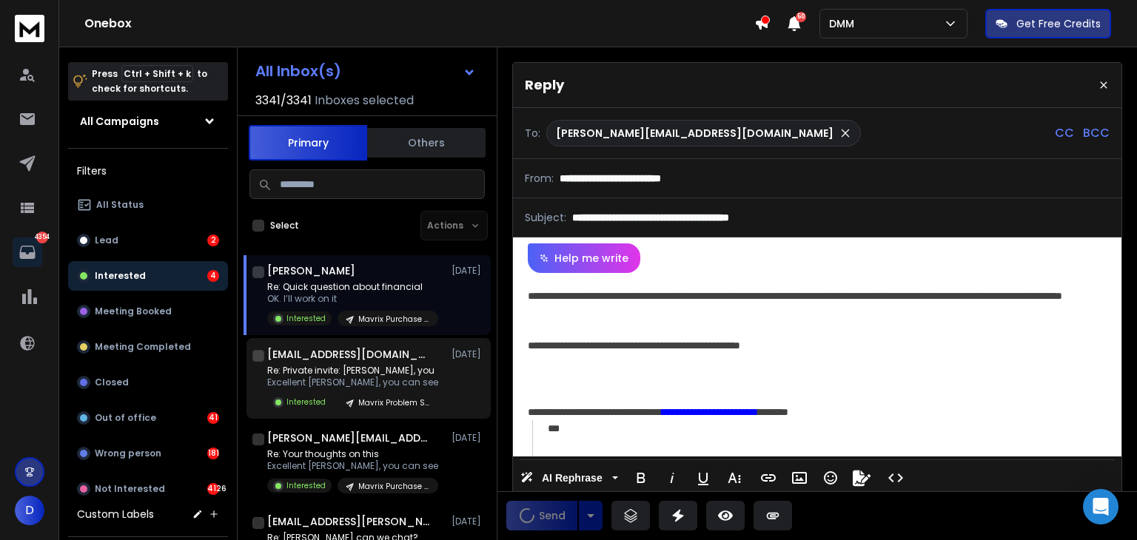
click at [343, 369] on p "Re: Private invite: David, you" at bounding box center [352, 371] width 171 height 12
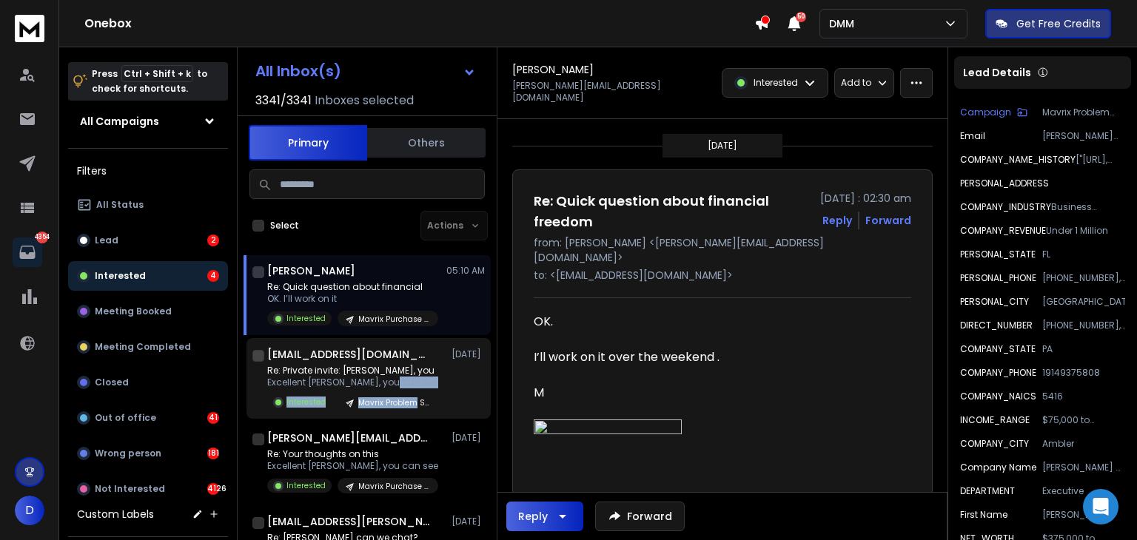
drag, startPoint x: 389, startPoint y: 386, endPoint x: 382, endPoint y: 382, distance: 7.6
click at [391, 383] on div "Re: Private invite: David, you Excellent David, you can see Interested Mavrix P…" at bounding box center [352, 387] width 171 height 45
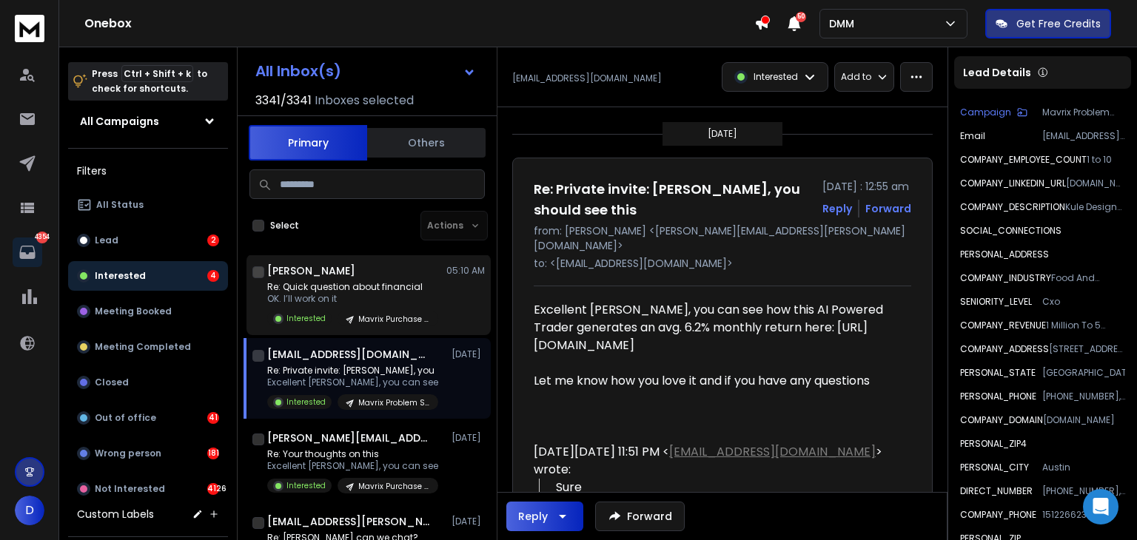
click at [327, 298] on p "OK. I’ll work on it" at bounding box center [352, 299] width 171 height 12
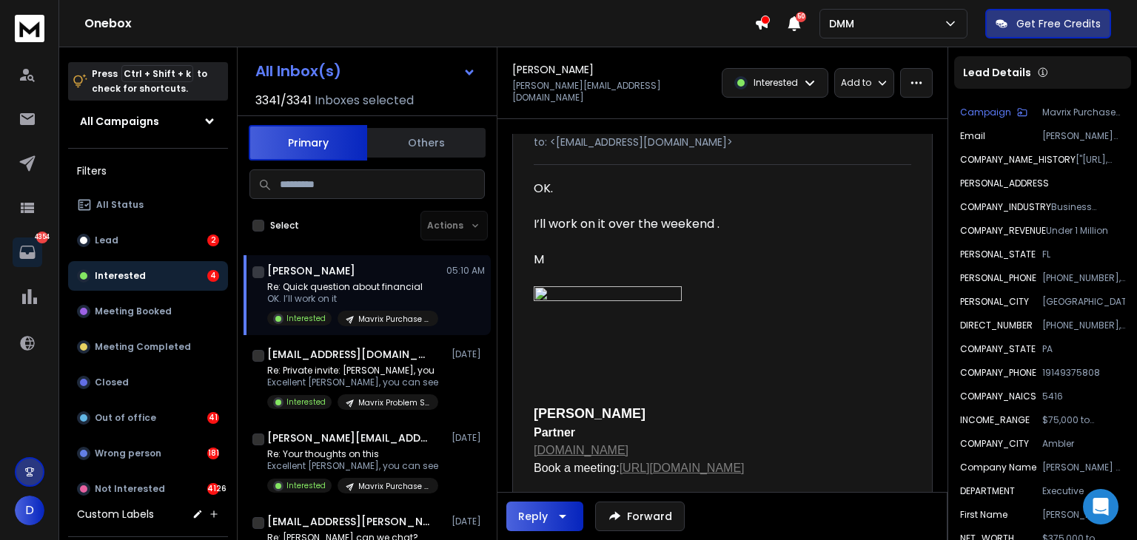
scroll to position [222, 0]
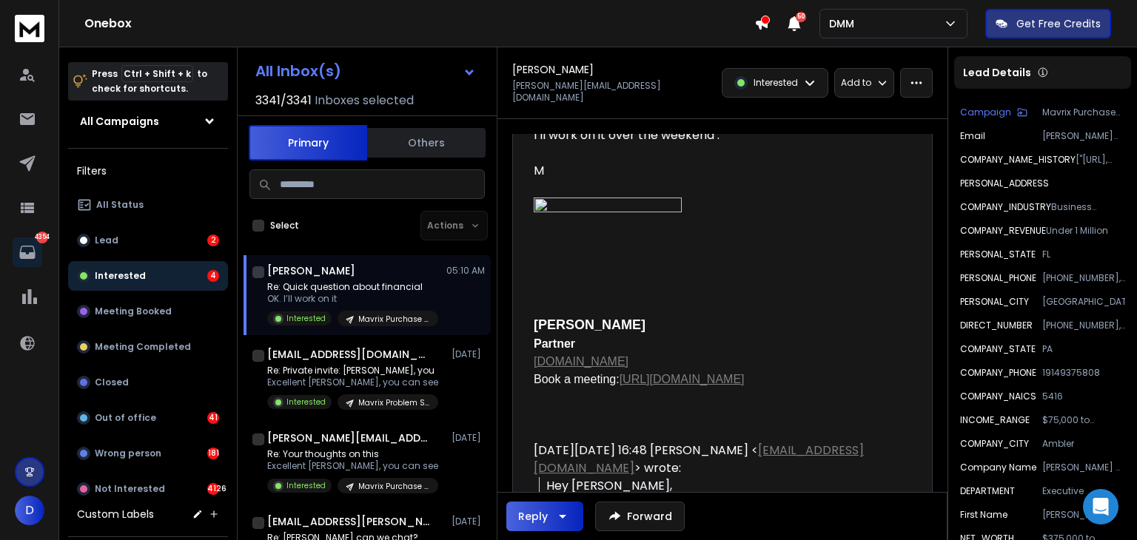
click at [336, 305] on div "Re: Quick question about financial OK. I’ll work on it Interested Mavrix Purcha…" at bounding box center [352, 303] width 171 height 45
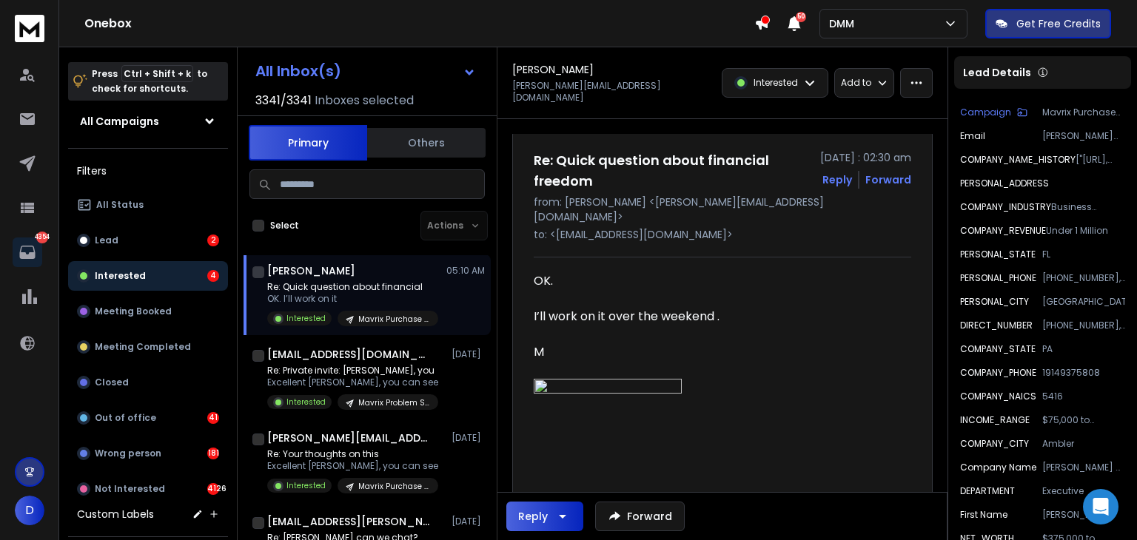
scroll to position [0, 0]
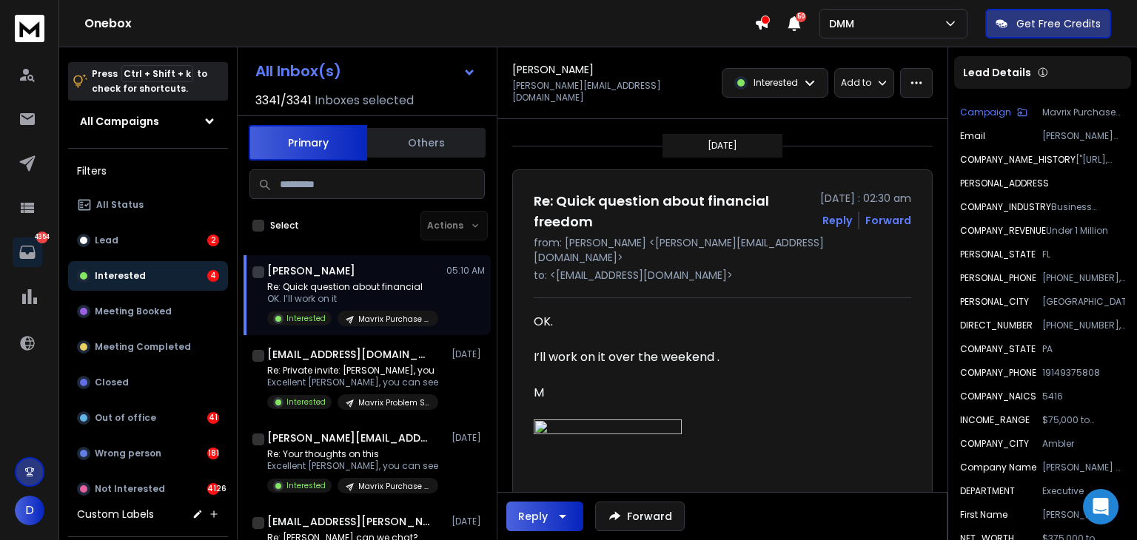
click at [548, 507] on button "Reply" at bounding box center [544, 517] width 77 height 30
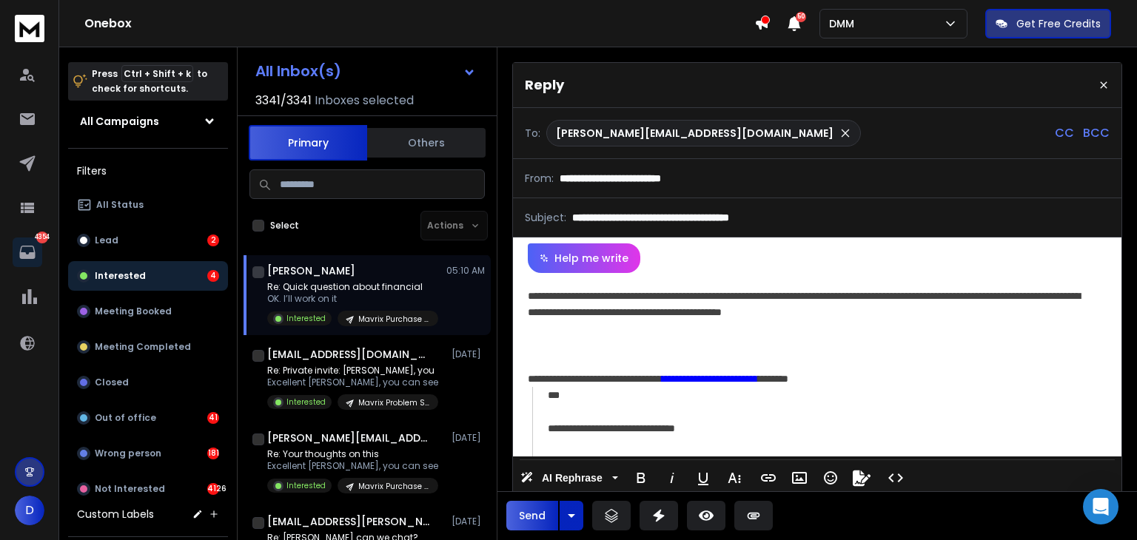
click at [694, 315] on div "**********" at bounding box center [810, 304] width 564 height 33
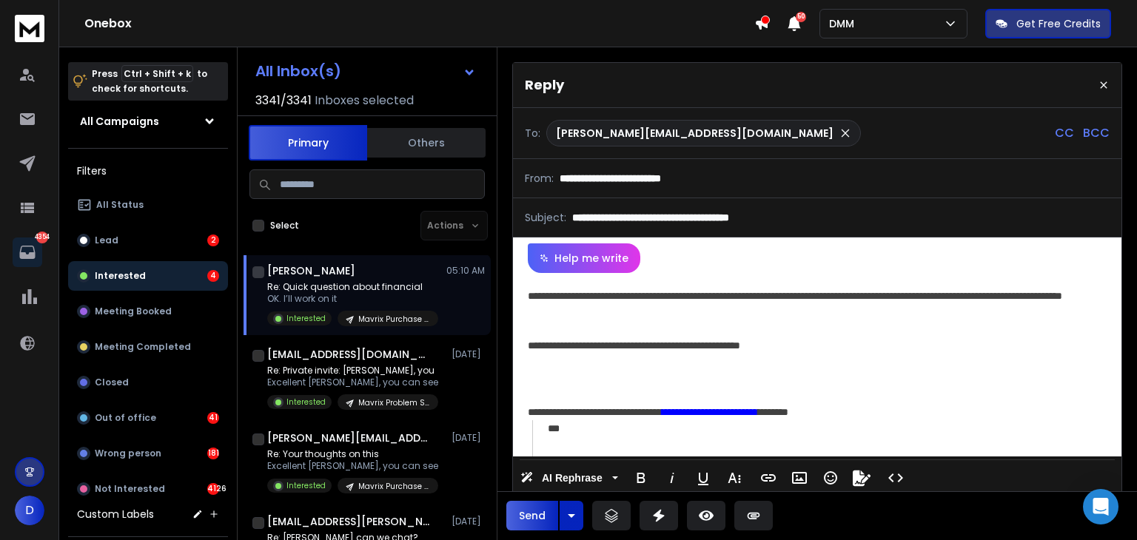
click at [536, 514] on button "Send" at bounding box center [532, 516] width 52 height 30
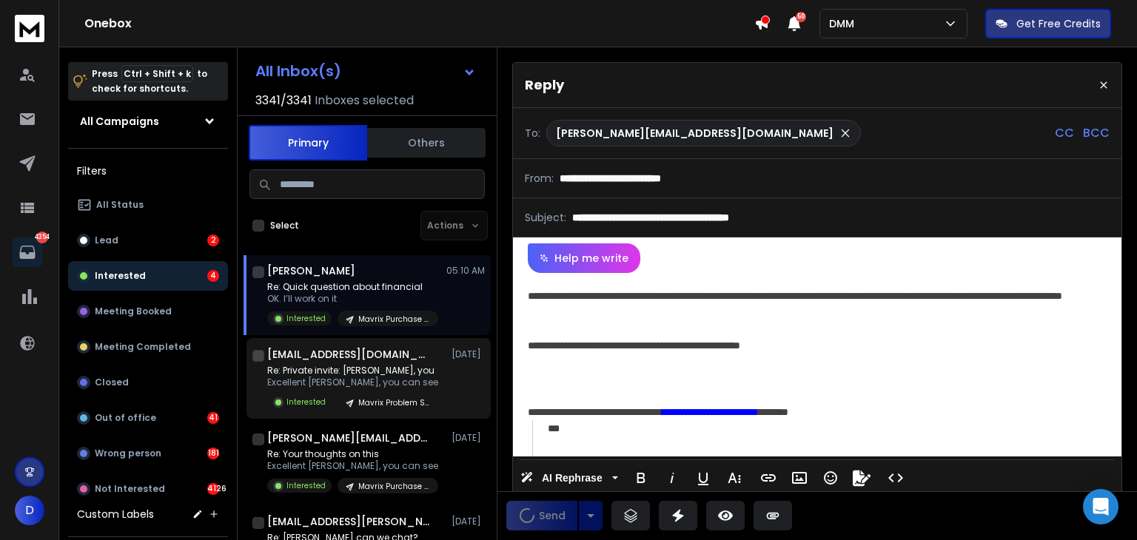
click at [343, 391] on div "Re: Private invite: David, you Excellent David, you can see Interested Mavrix P…" at bounding box center [352, 387] width 171 height 45
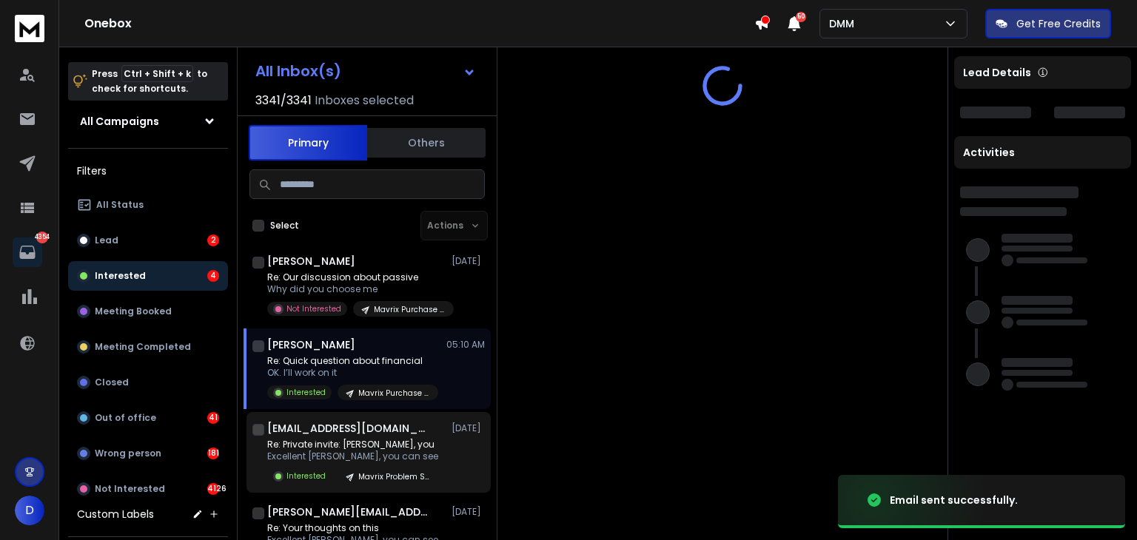
scroll to position [1332, 0]
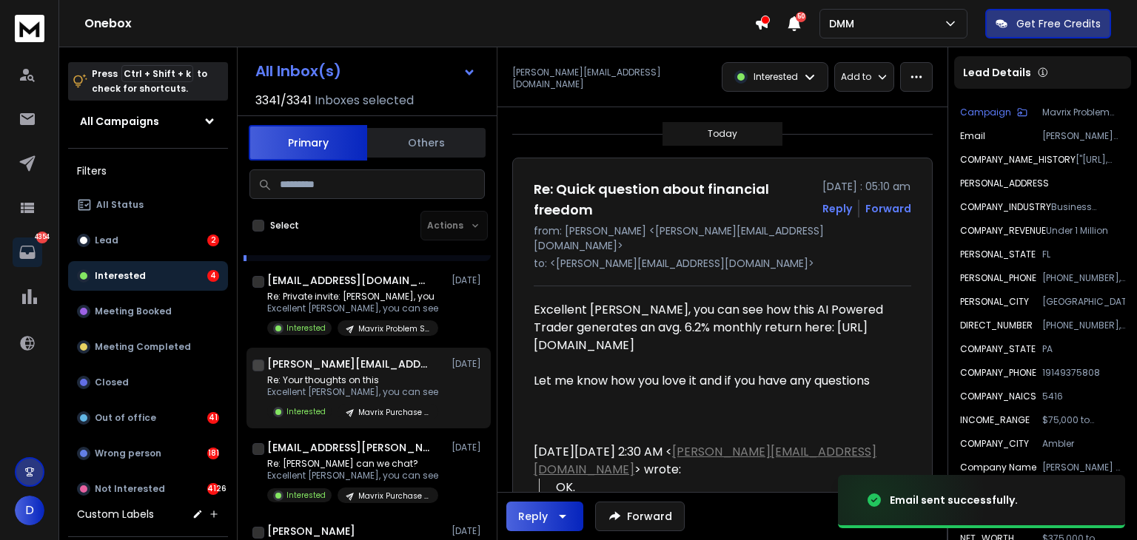
click at [383, 406] on div "Mavrix Purchase Intent [PERSON_NAME] - [DATE]" at bounding box center [388, 412] width 101 height 16
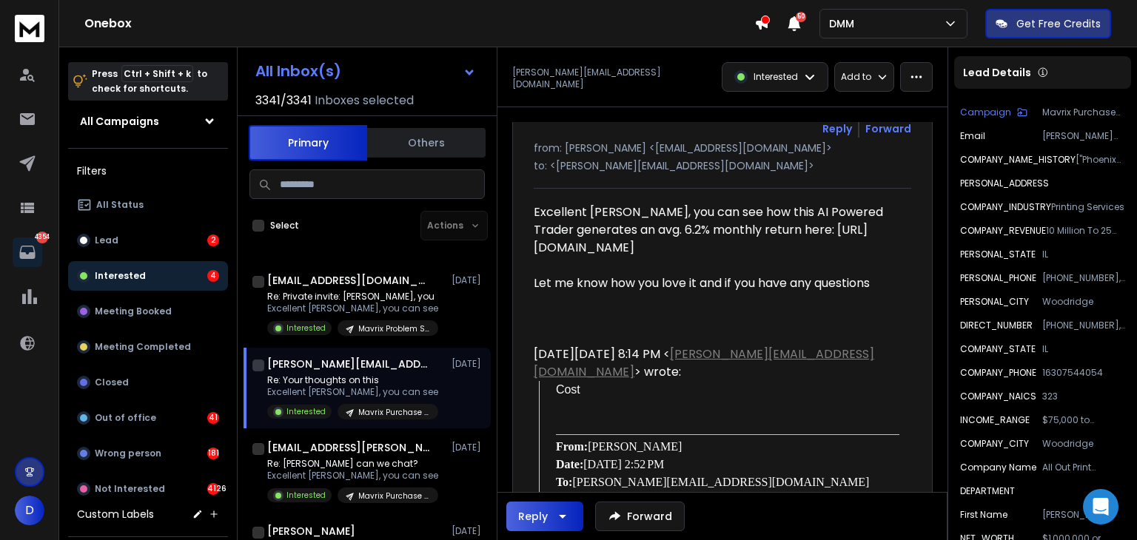
scroll to position [74, 0]
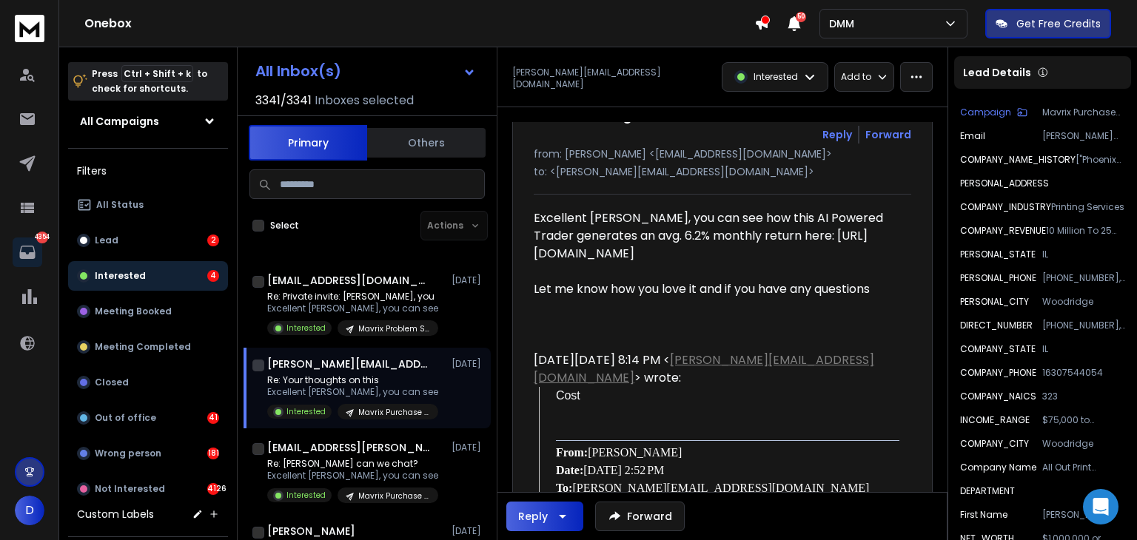
click at [524, 522] on div "Reply" at bounding box center [533, 516] width 30 height 15
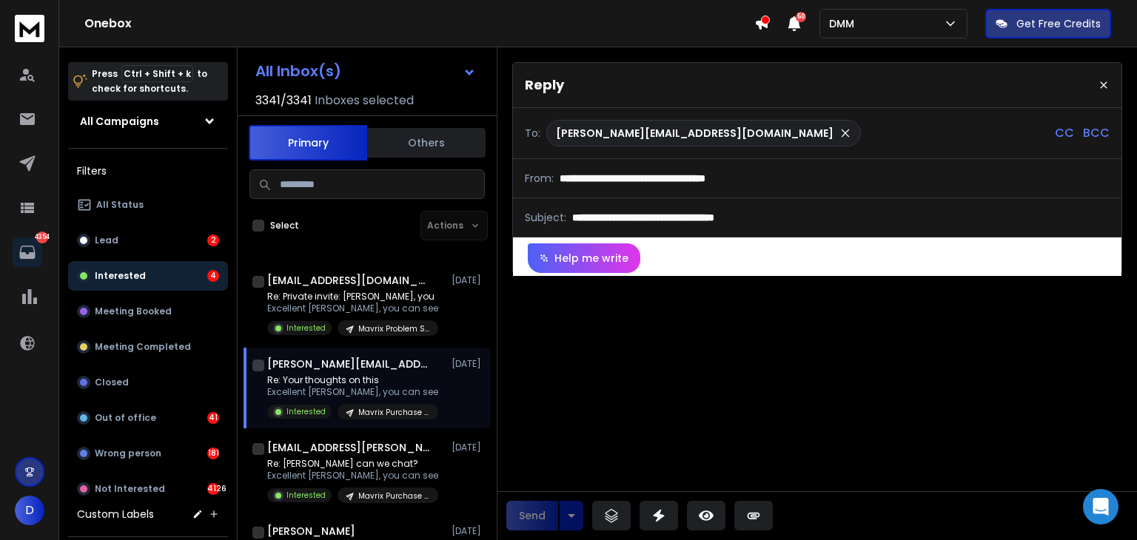
scroll to position [0, 0]
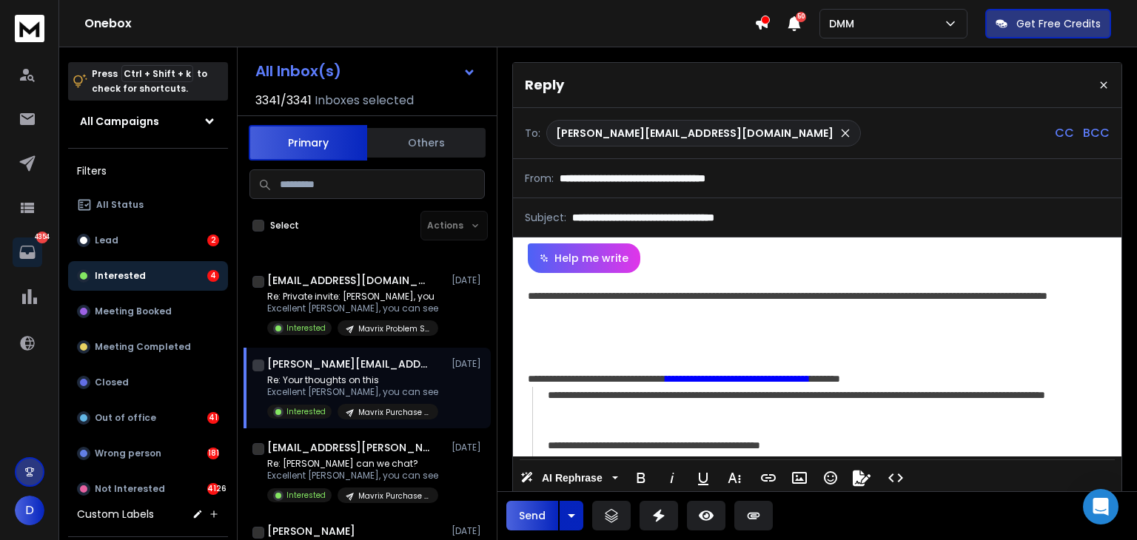
click at [515, 531] on div "Send" at bounding box center [817, 515] width 640 height 48
click at [538, 514] on button "Send" at bounding box center [532, 516] width 52 height 30
click at [528, 517] on div "Send" at bounding box center [554, 516] width 96 height 30
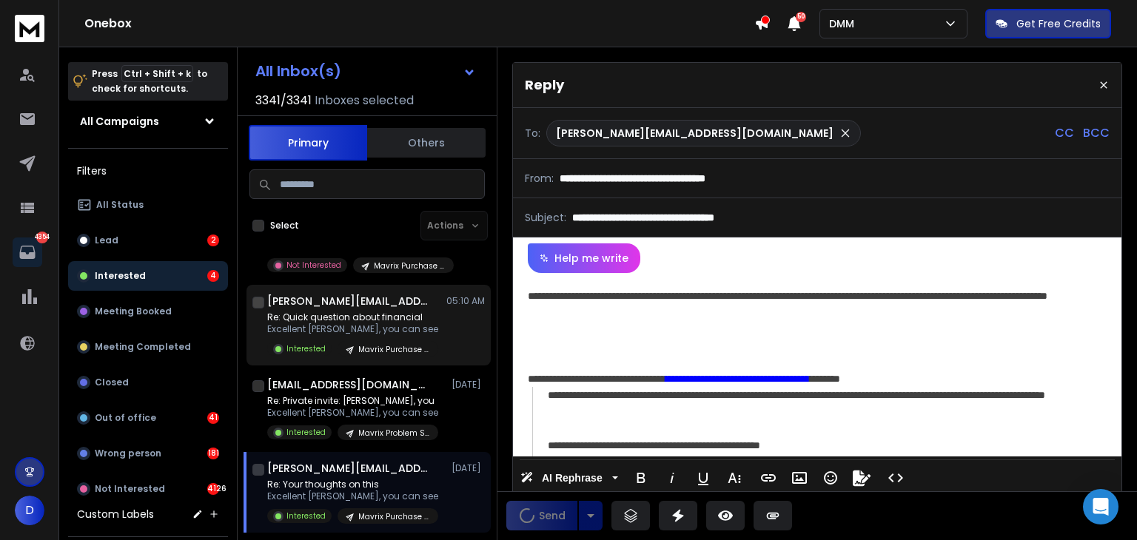
scroll to position [1184, 0]
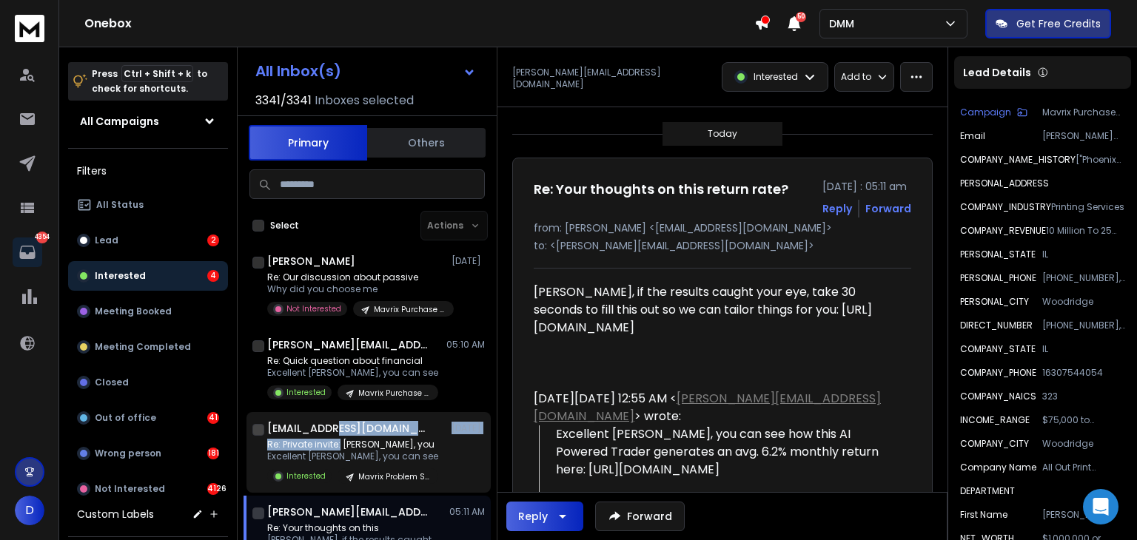
click at [342, 437] on div "dhawkins@kuledesigns.com 25 Jul Re: Private invite: David, you Excellent David,…" at bounding box center [376, 452] width 218 height 63
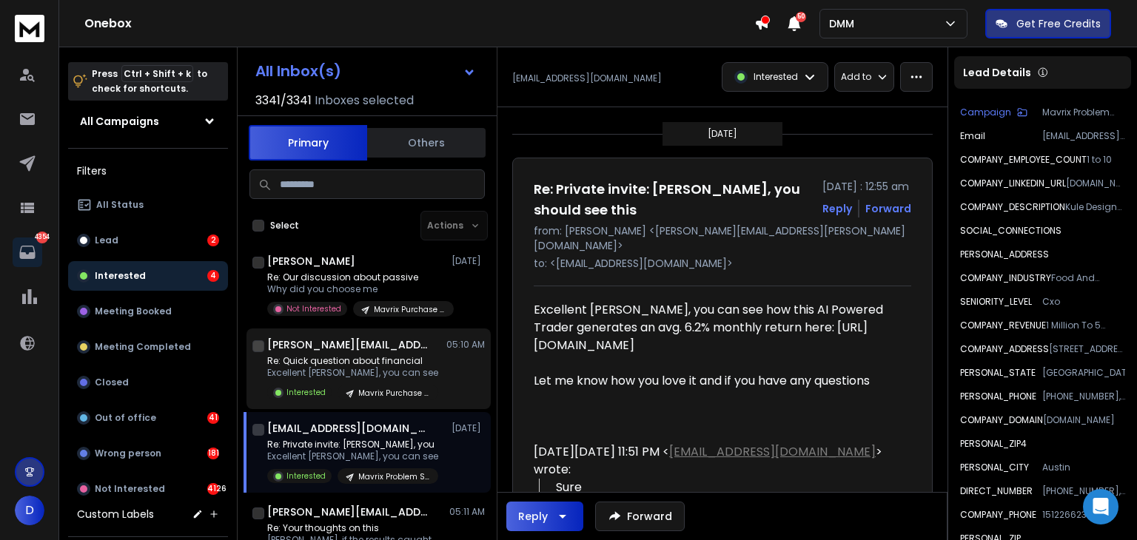
click at [367, 375] on p "Excellent Marcus, you can see" at bounding box center [352, 373] width 171 height 12
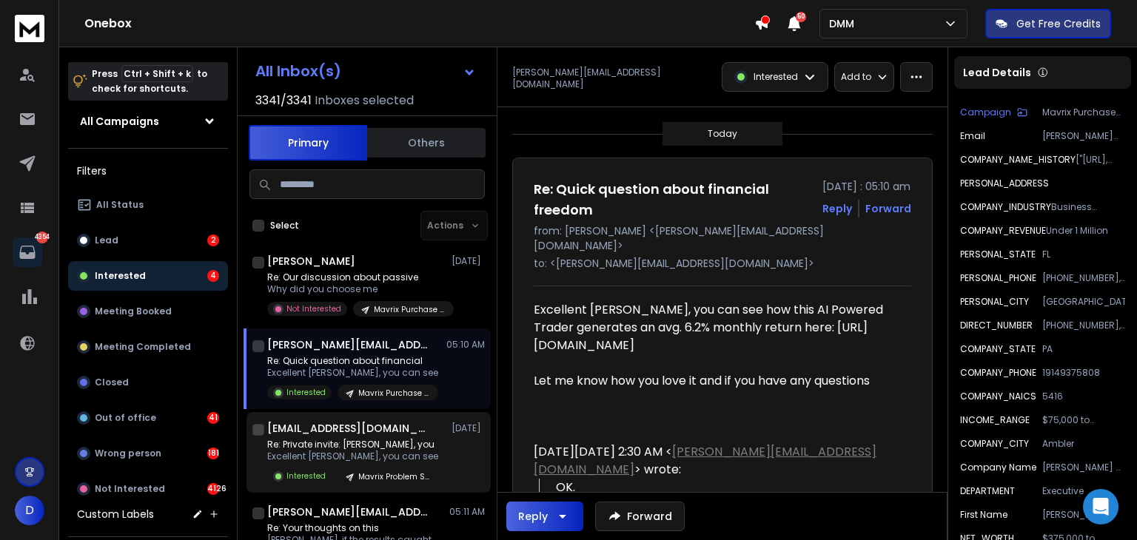
click at [369, 459] on p "Excellent David, you can see" at bounding box center [352, 457] width 171 height 12
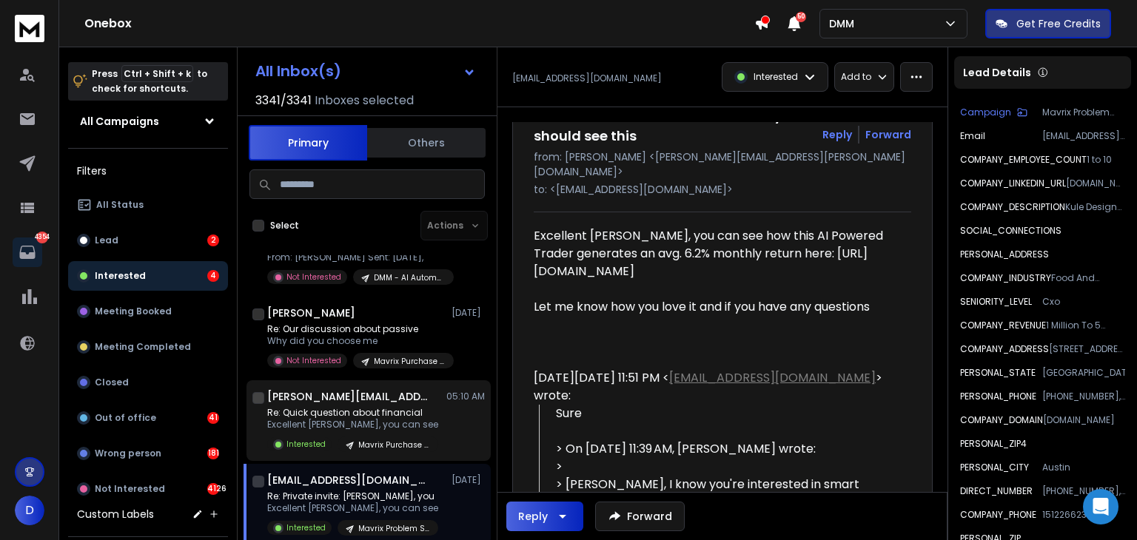
scroll to position [1110, 0]
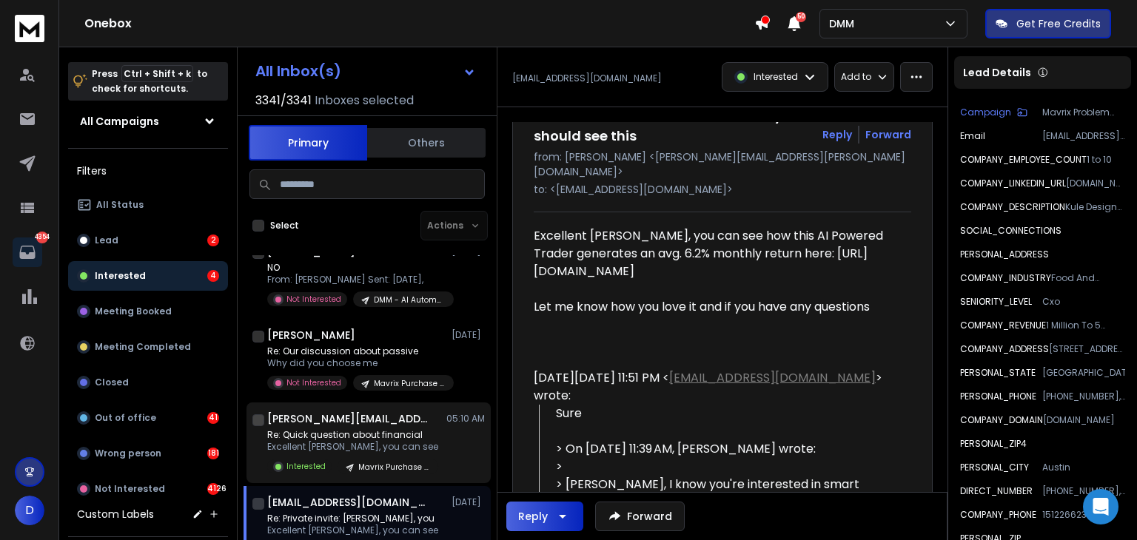
click at [400, 433] on p "Re: Quick question about financial" at bounding box center [352, 435] width 171 height 12
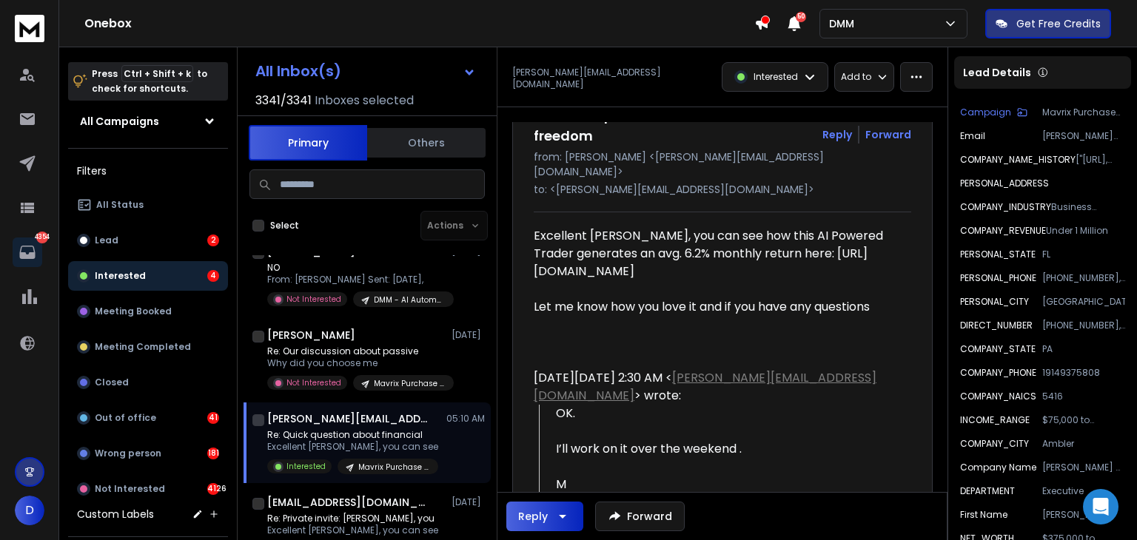
click at [705, 244] on div "Excellent Marcus, you can see how this AI Powered Trader generates an avg. 6.2%…" at bounding box center [717, 253] width 366 height 53
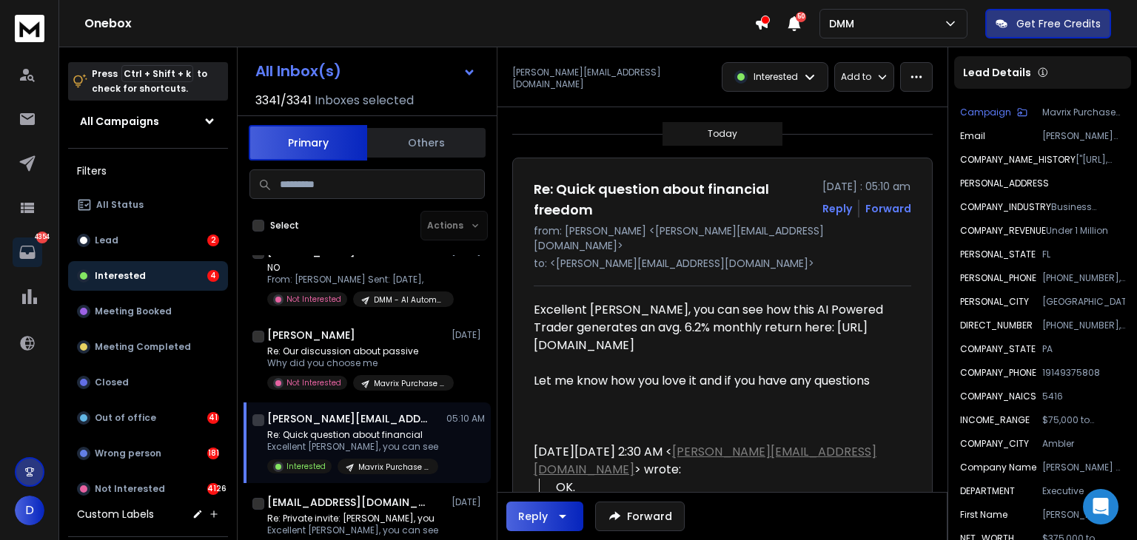
scroll to position [0, 0]
click at [533, 511] on div "Reply" at bounding box center [533, 516] width 30 height 15
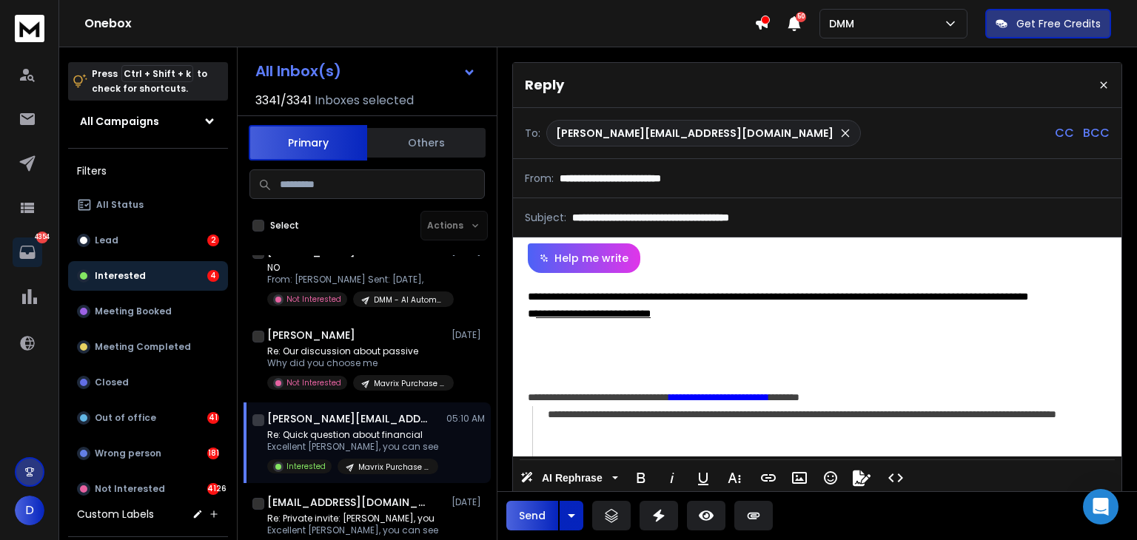
click at [522, 520] on button "Send" at bounding box center [532, 516] width 52 height 30
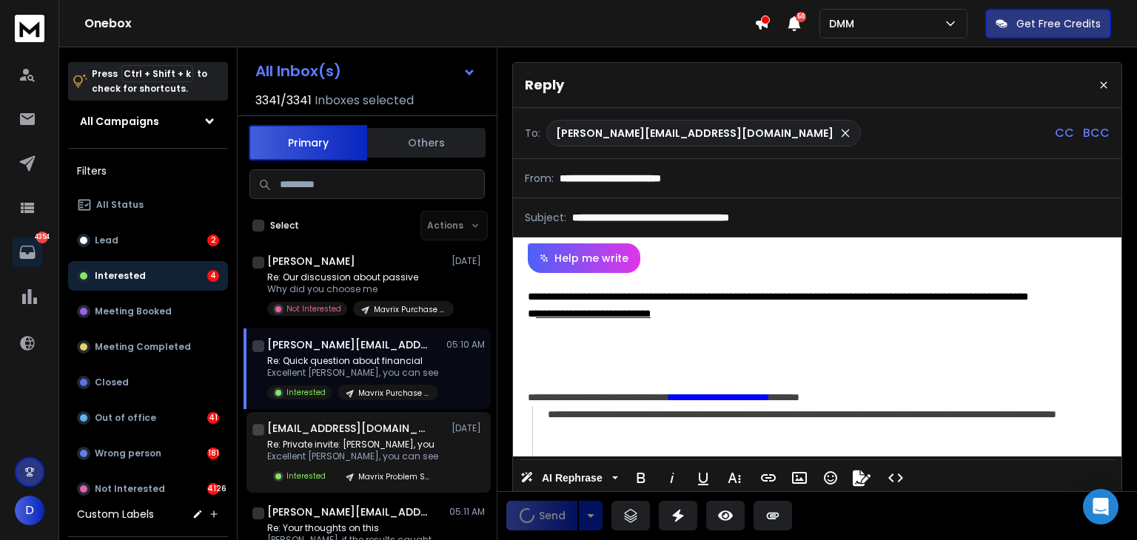
click at [373, 456] on p "Excellent David, you can see" at bounding box center [352, 457] width 171 height 12
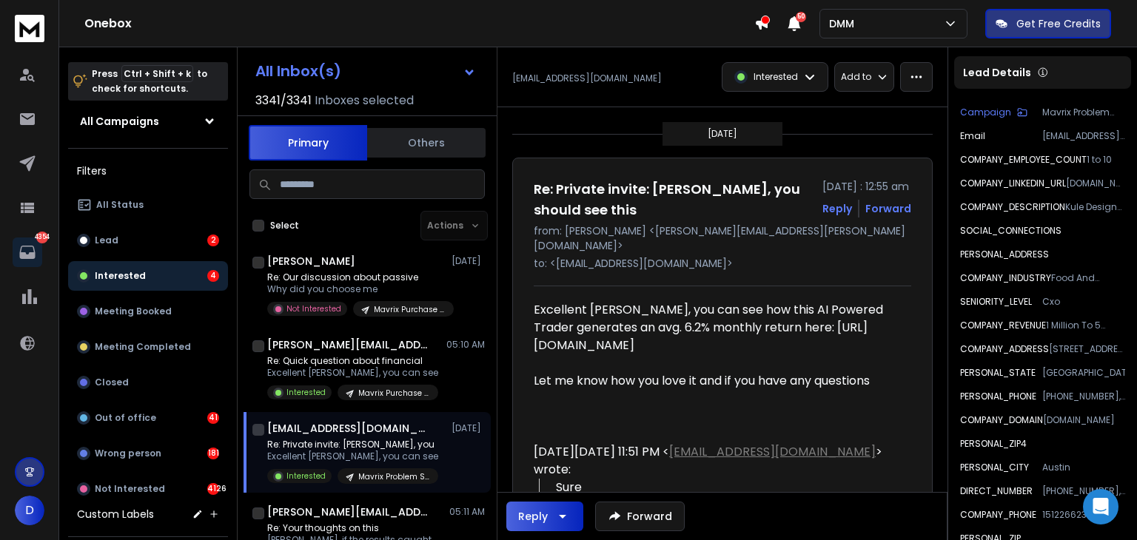
click at [534, 509] on div "Reply" at bounding box center [544, 517] width 53 height 18
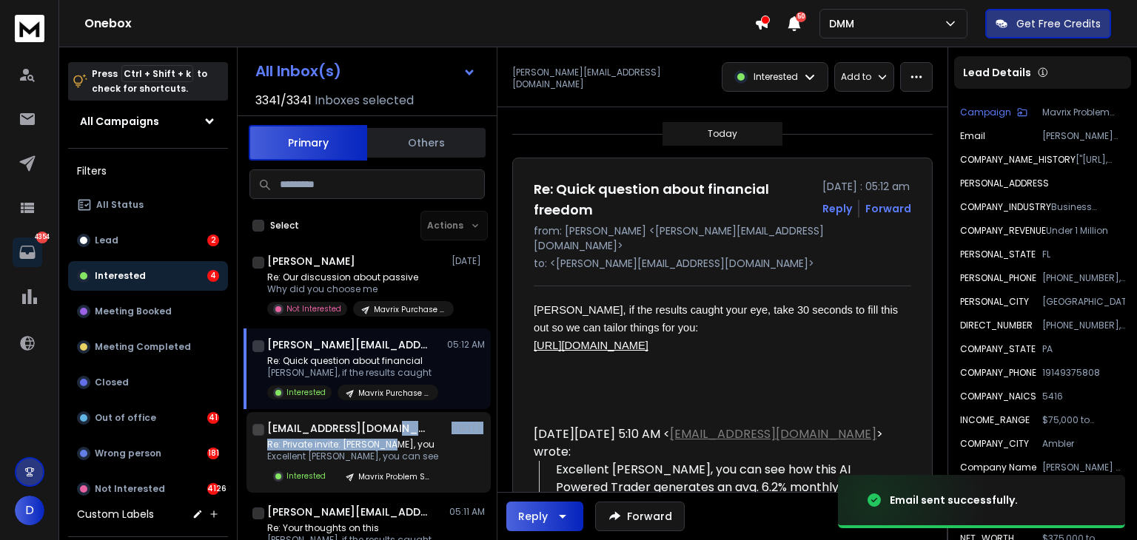
click at [394, 437] on div "dhawkins@kuledesigns.com 25 Jul Re: Private invite: David, you Excellent David,…" at bounding box center [376, 452] width 218 height 63
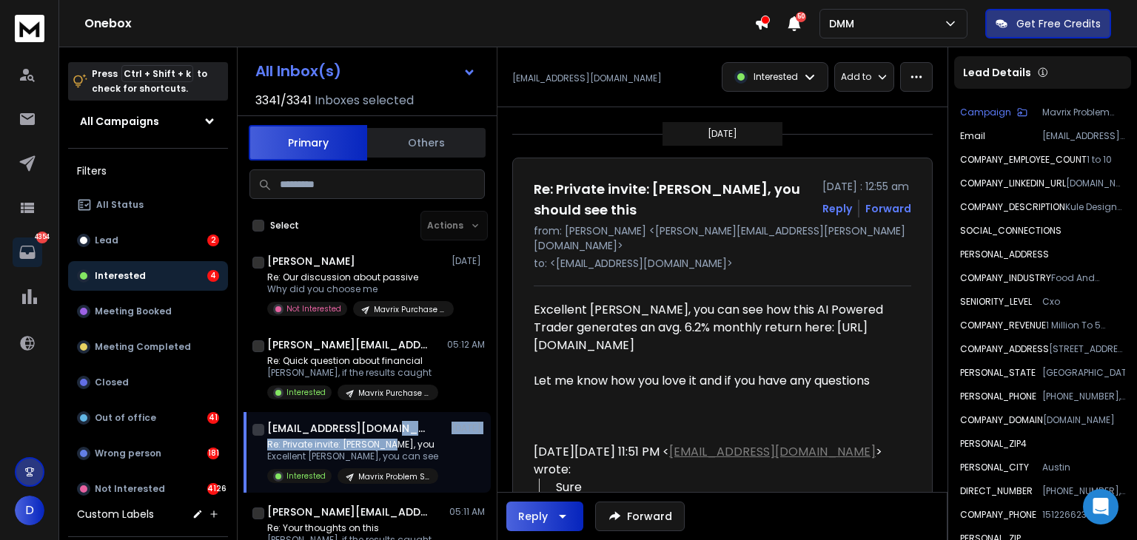
click at [518, 527] on button "Reply" at bounding box center [544, 517] width 77 height 30
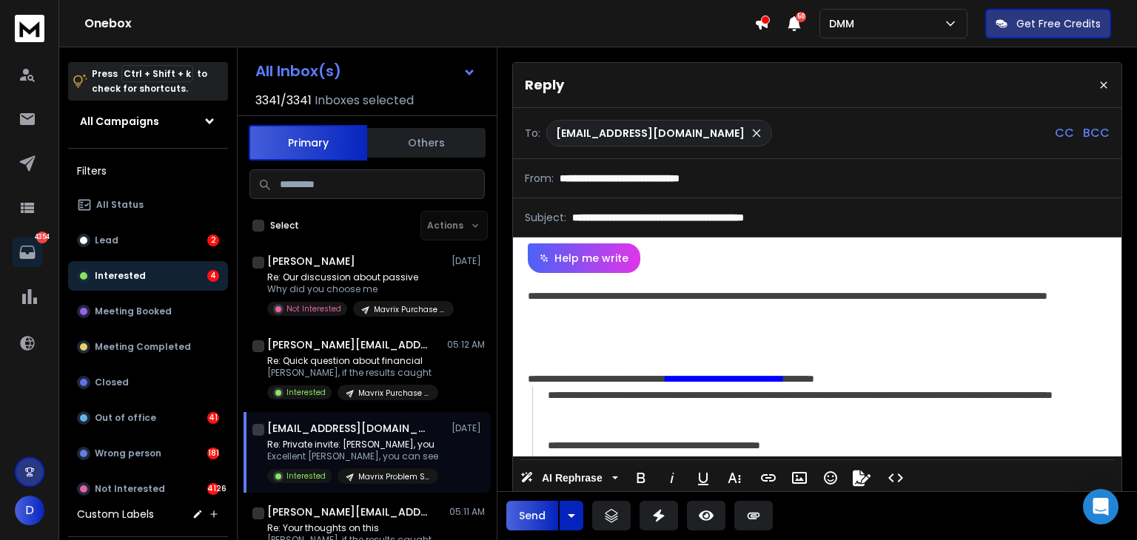
drag, startPoint x: 540, startPoint y: 518, endPoint x: 533, endPoint y: 516, distance: 7.7
click at [533, 517] on button "Send" at bounding box center [532, 516] width 52 height 30
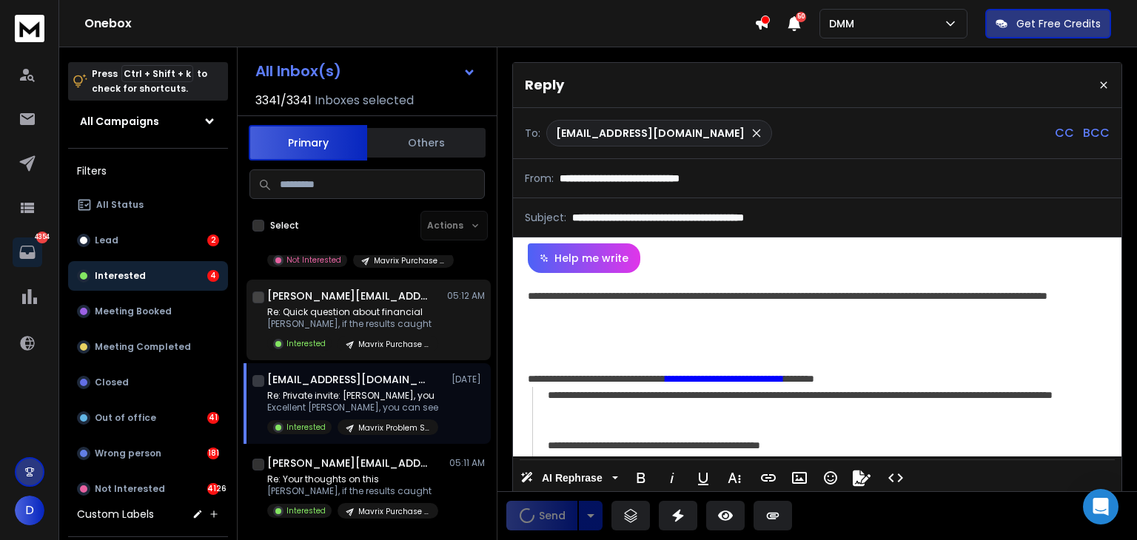
scroll to position [1258, 0]
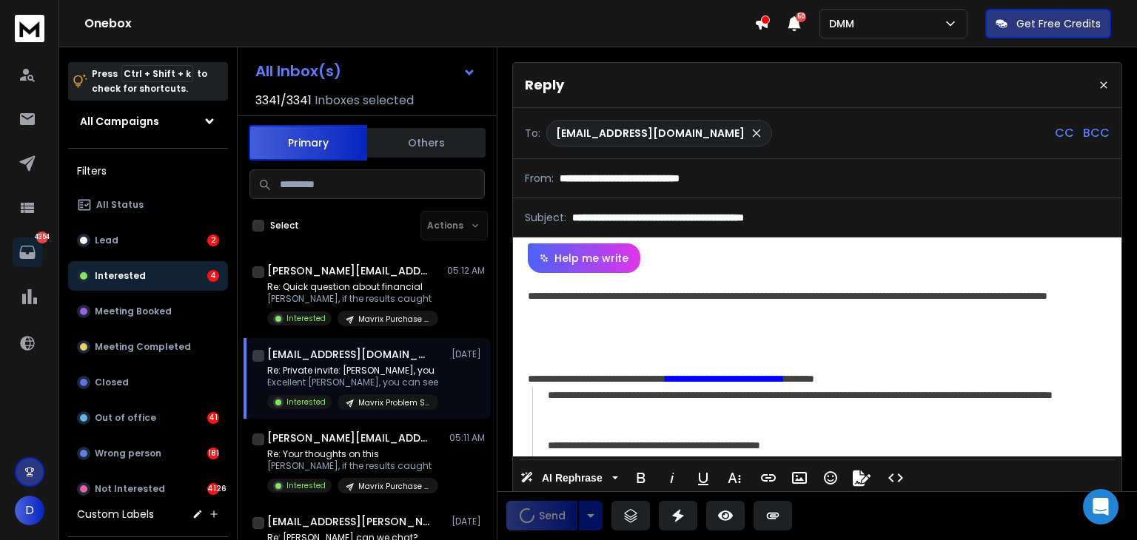
click at [411, 395] on div "Mavrix Problem Solution [PERSON_NAME]" at bounding box center [388, 403] width 101 height 16
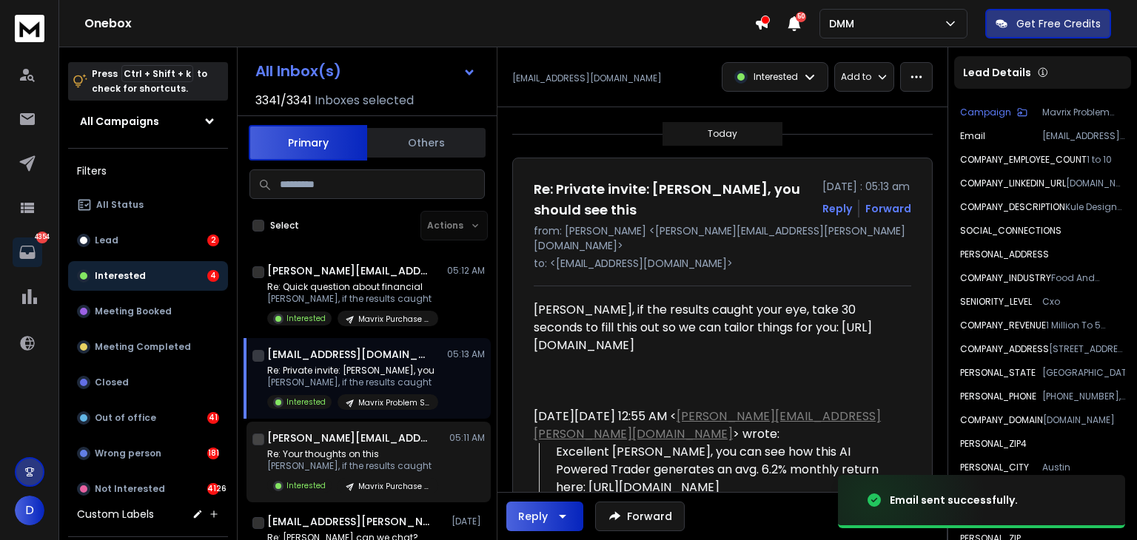
click at [368, 469] on p "Bob, if the results caught" at bounding box center [352, 466] width 171 height 12
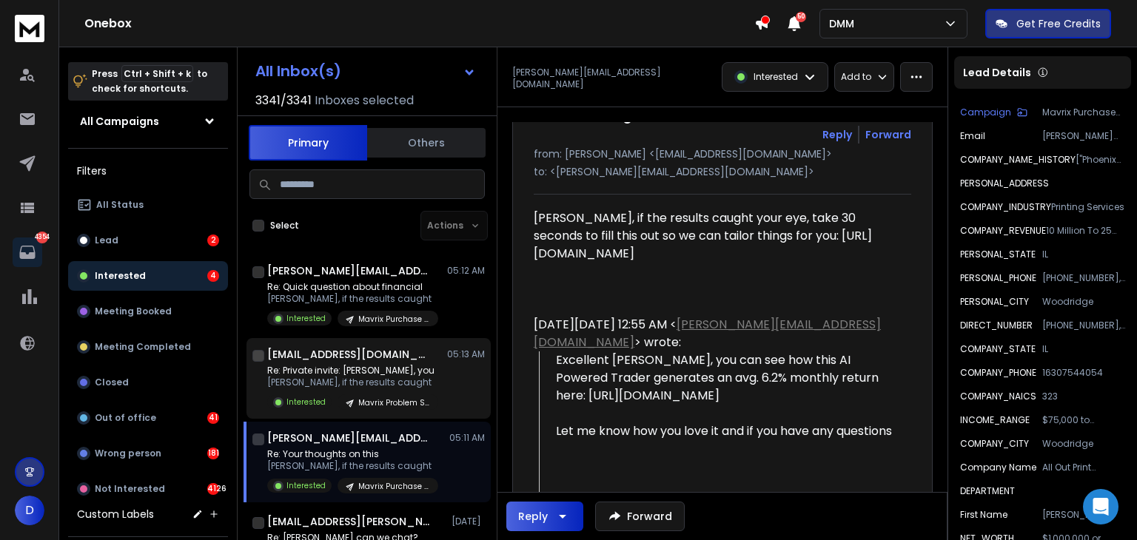
scroll to position [1184, 0]
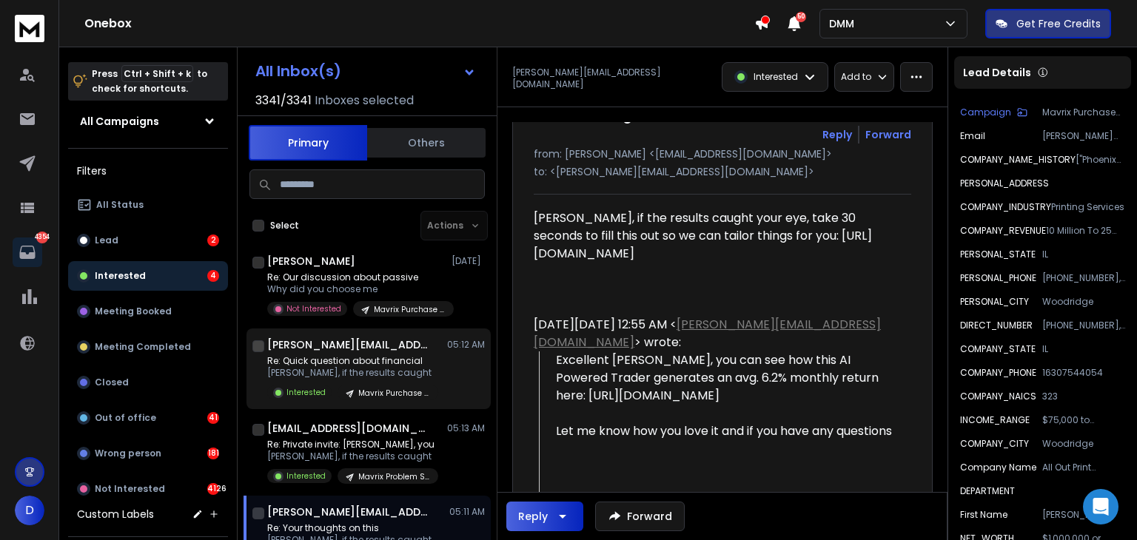
click at [409, 360] on p "Re: Quick question about financial" at bounding box center [352, 361] width 171 height 12
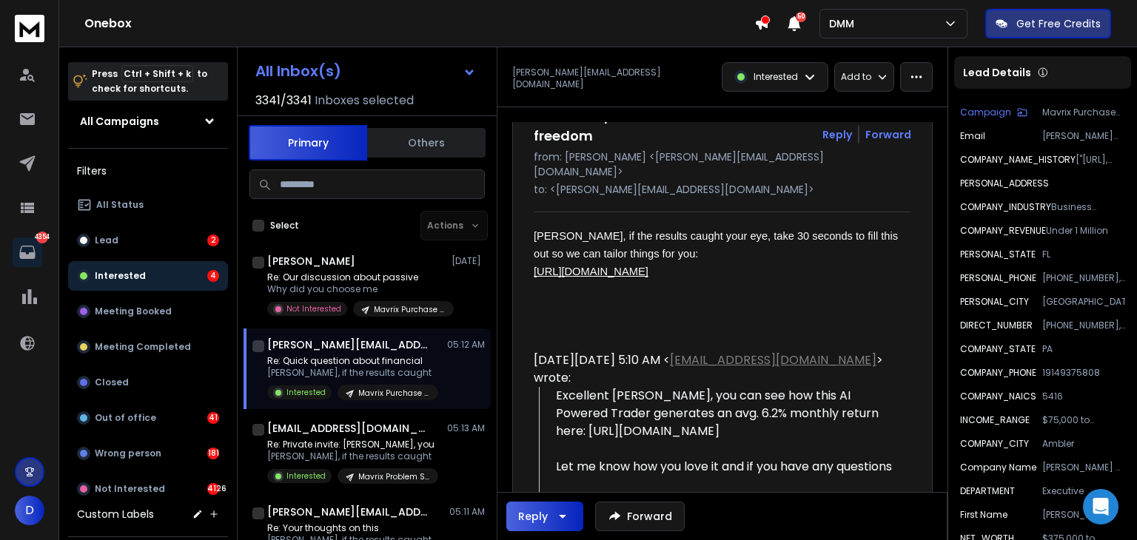
scroll to position [1258, 0]
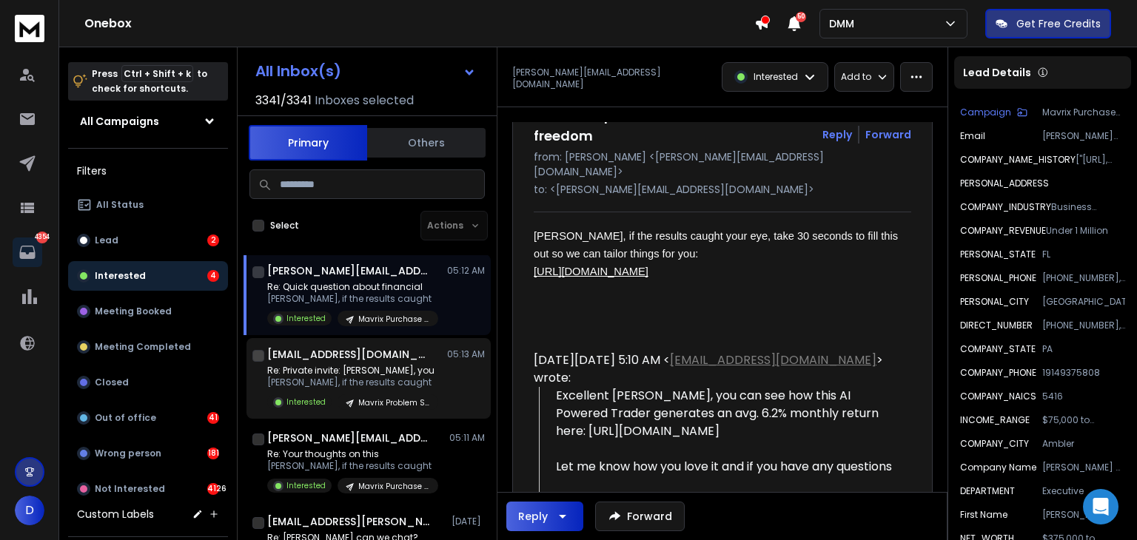
click at [380, 395] on div "Mavrix Problem Solution [PERSON_NAME]" at bounding box center [388, 403] width 101 height 16
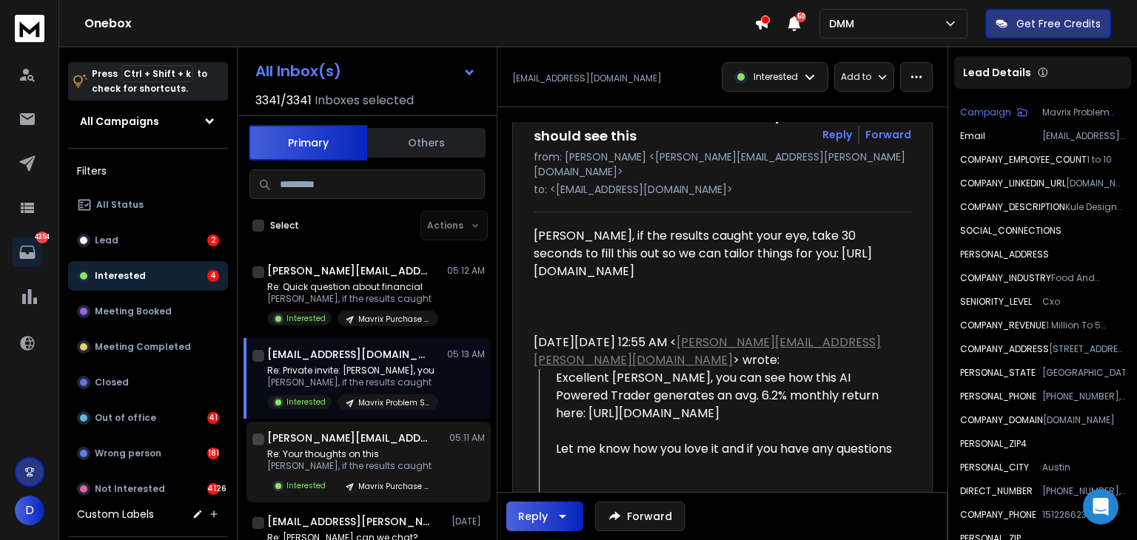
click at [379, 460] on p "Bob, if the results caught" at bounding box center [352, 466] width 171 height 12
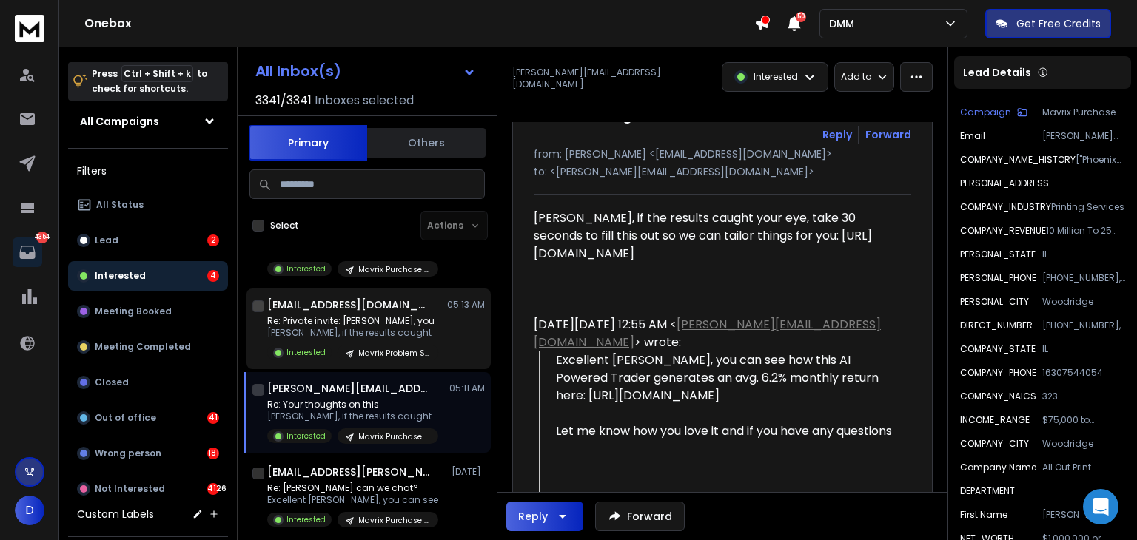
scroll to position [1406, 0]
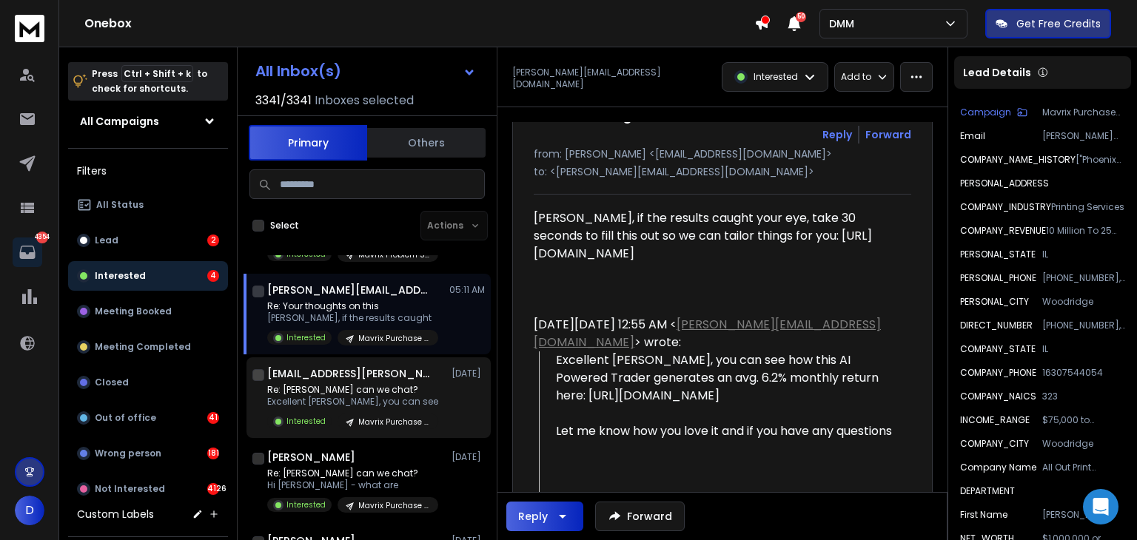
click at [372, 400] on p "Excellent John, you can see" at bounding box center [352, 402] width 171 height 12
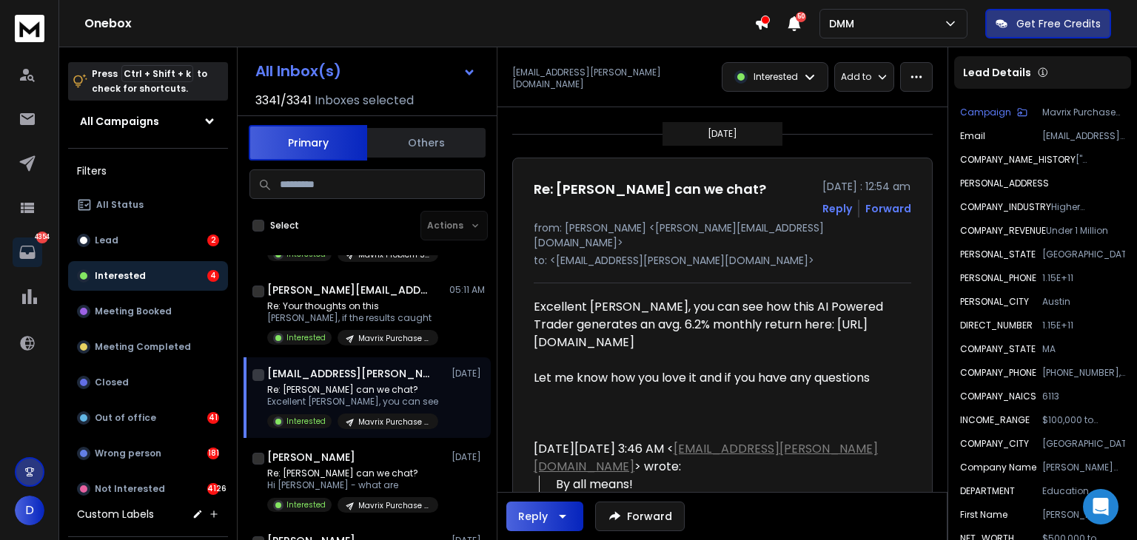
click at [515, 520] on button "Reply" at bounding box center [544, 517] width 77 height 30
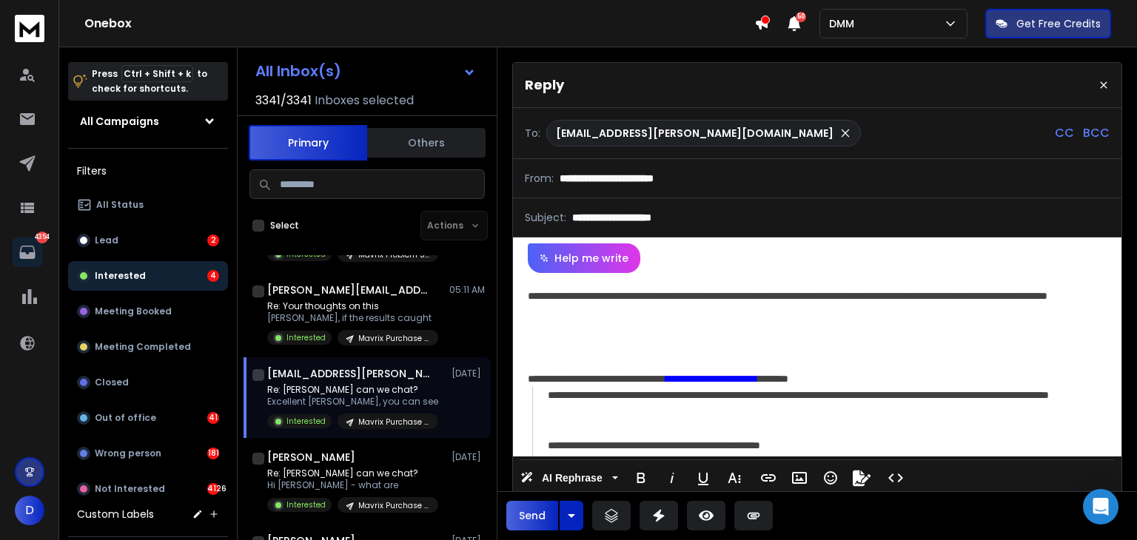
click at [537, 519] on button "Send" at bounding box center [532, 516] width 52 height 30
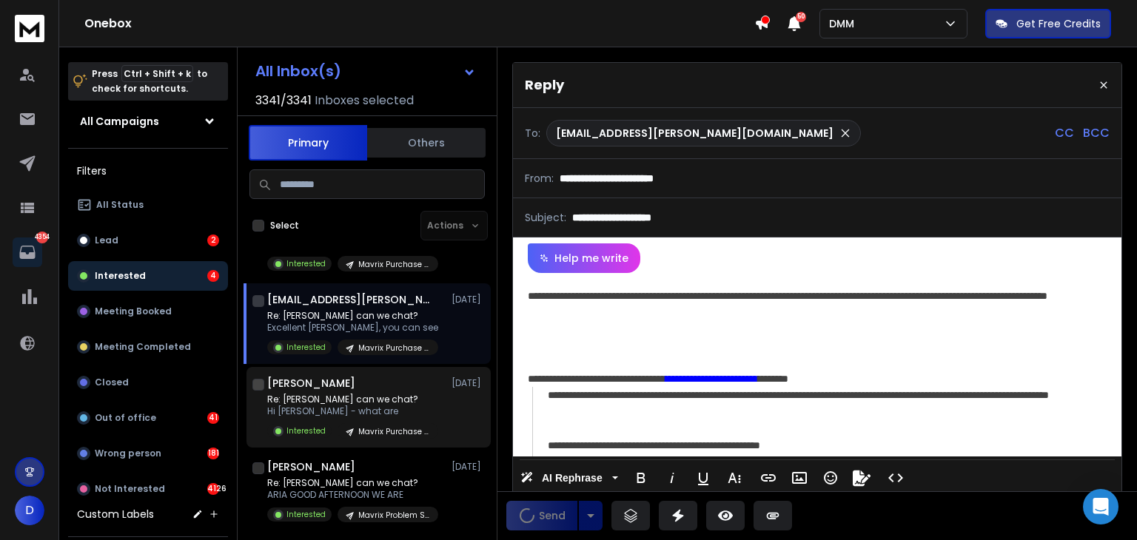
click at [343, 384] on div "Paul Price 24 Jul" at bounding box center [376, 383] width 218 height 15
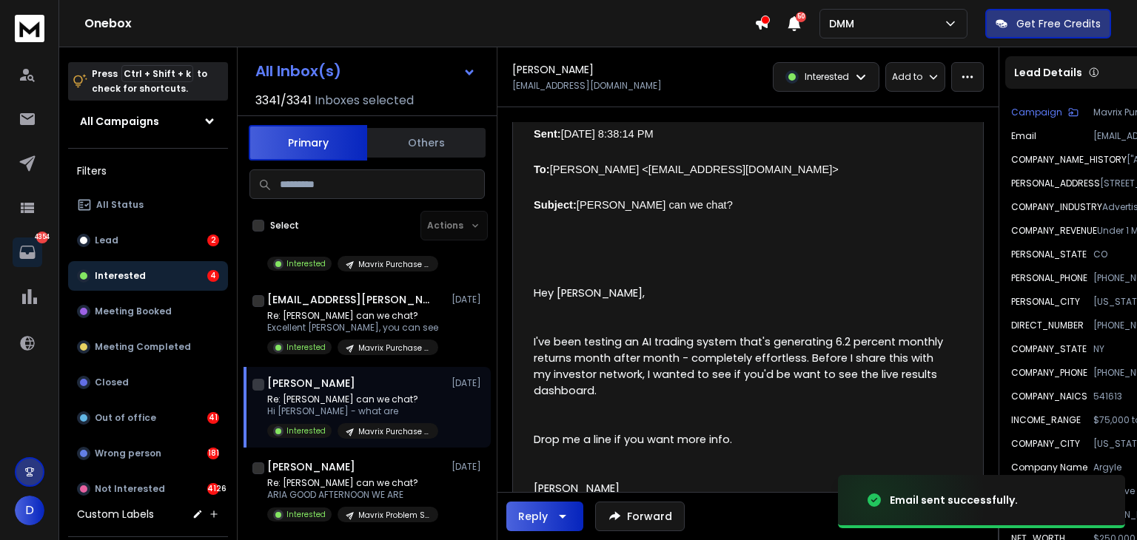
scroll to position [518, 0]
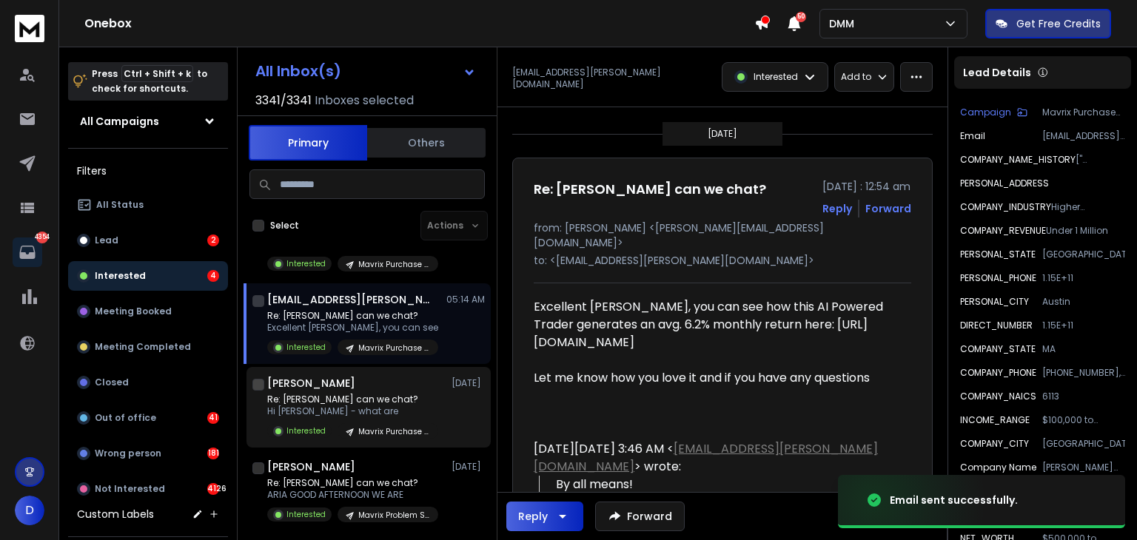
click at [278, 403] on p "Re: Paul can we chat?" at bounding box center [352, 400] width 171 height 12
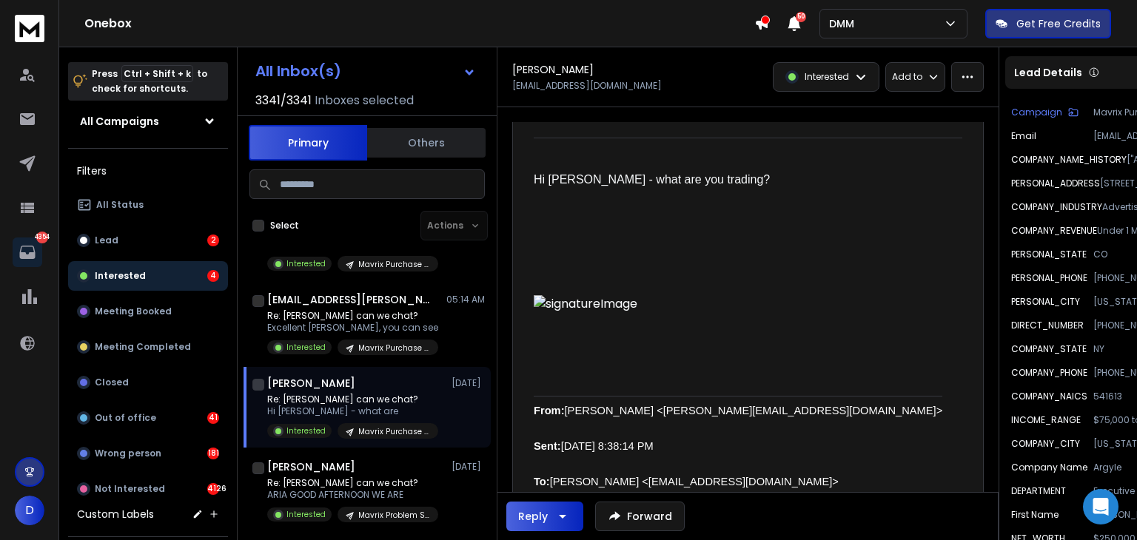
scroll to position [0, 0]
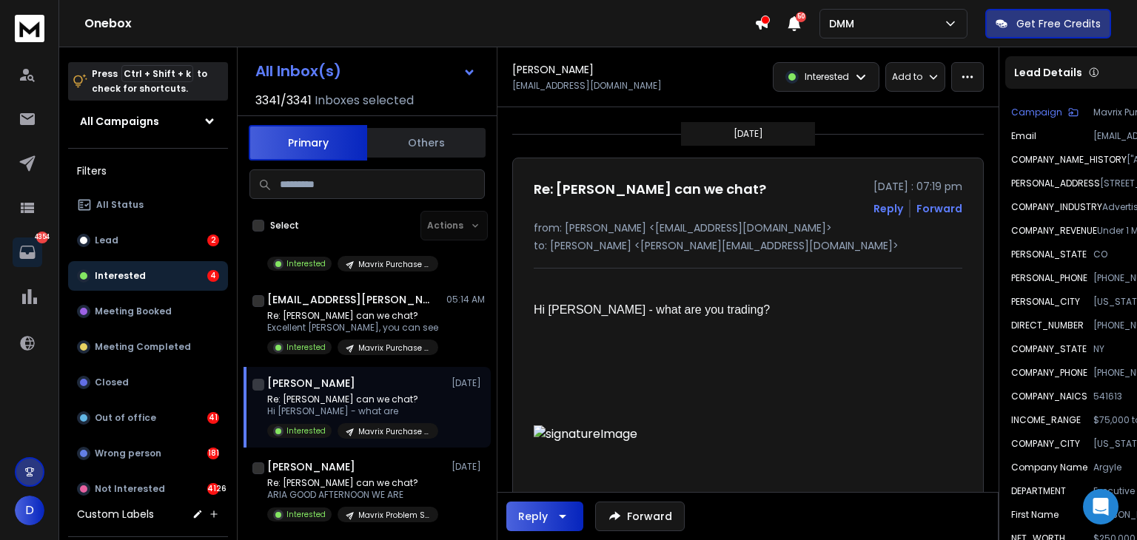
click at [533, 509] on div "Reply" at bounding box center [533, 516] width 30 height 15
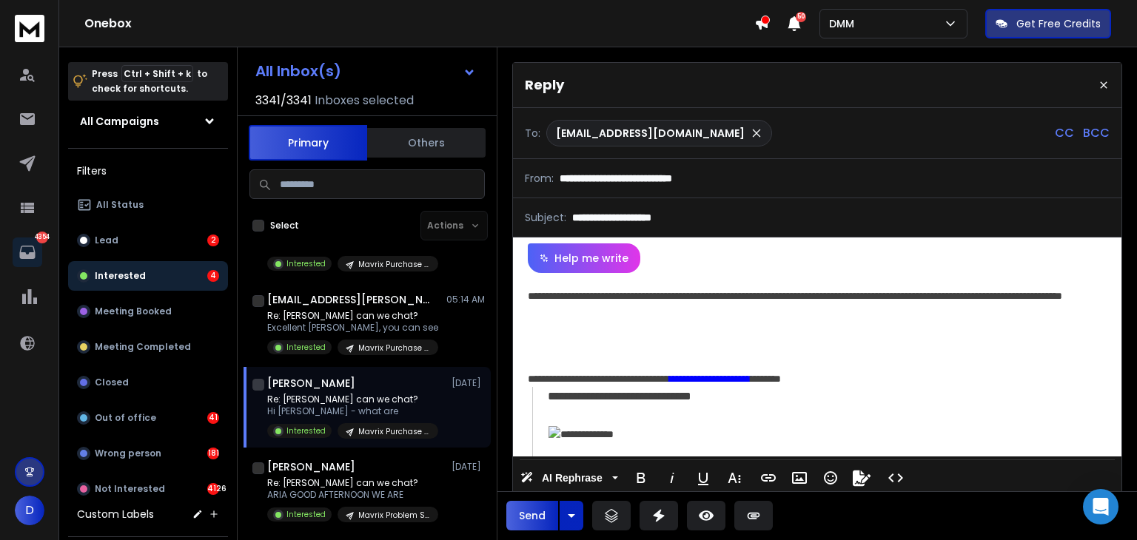
click at [532, 517] on button "Send" at bounding box center [532, 516] width 52 height 30
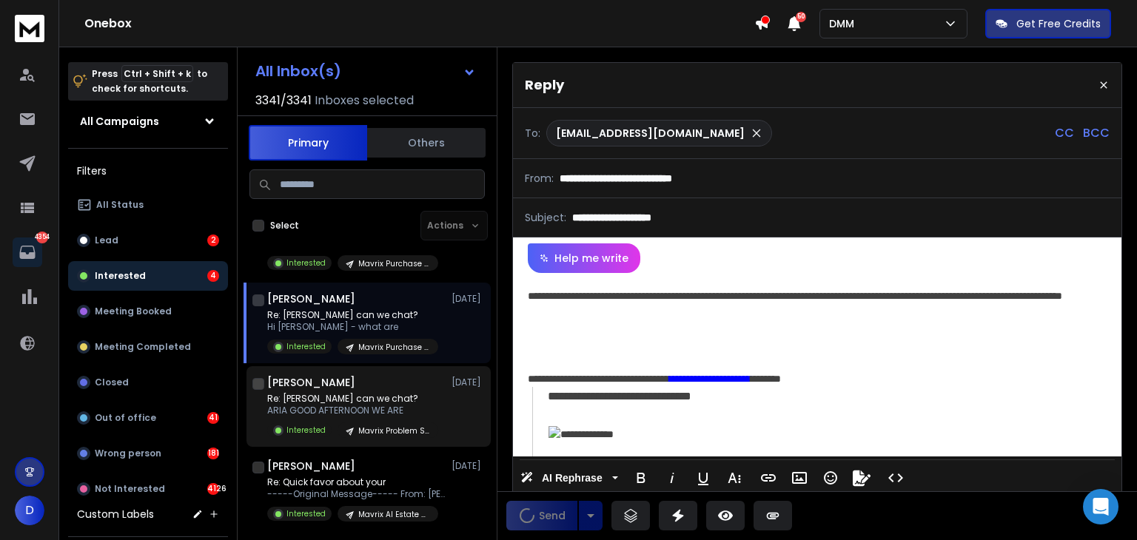
scroll to position [1628, 0]
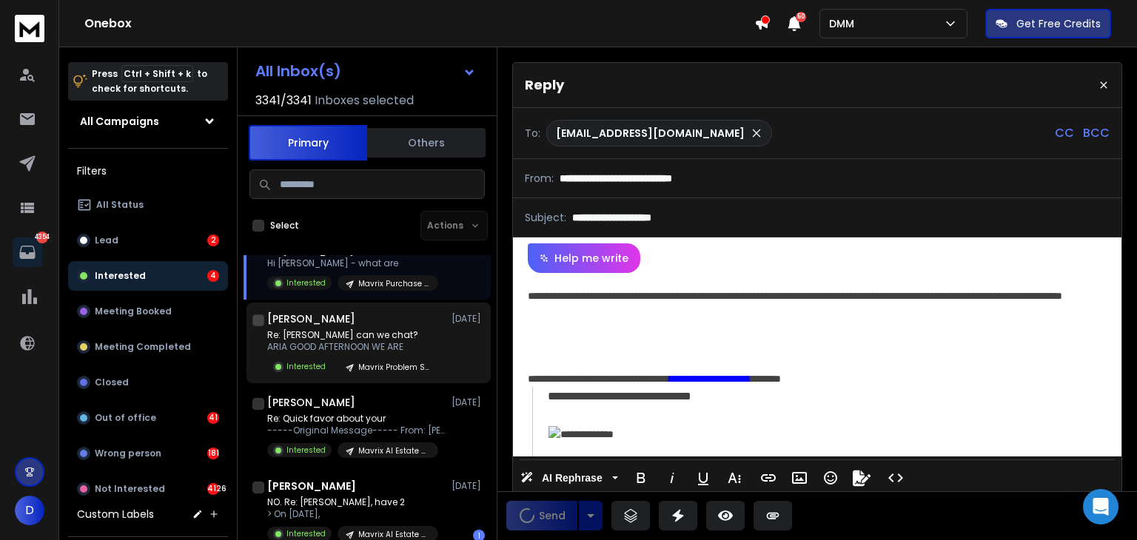
click at [386, 341] on p "ARIA GOOD AFTERNOON WE ARE" at bounding box center [352, 347] width 171 height 12
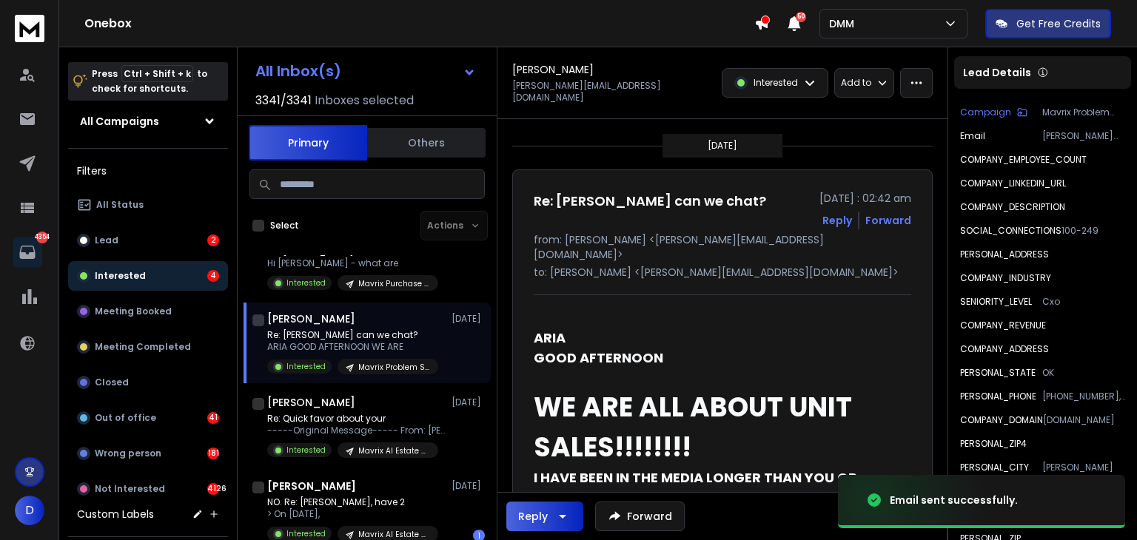
scroll to position [74, 0]
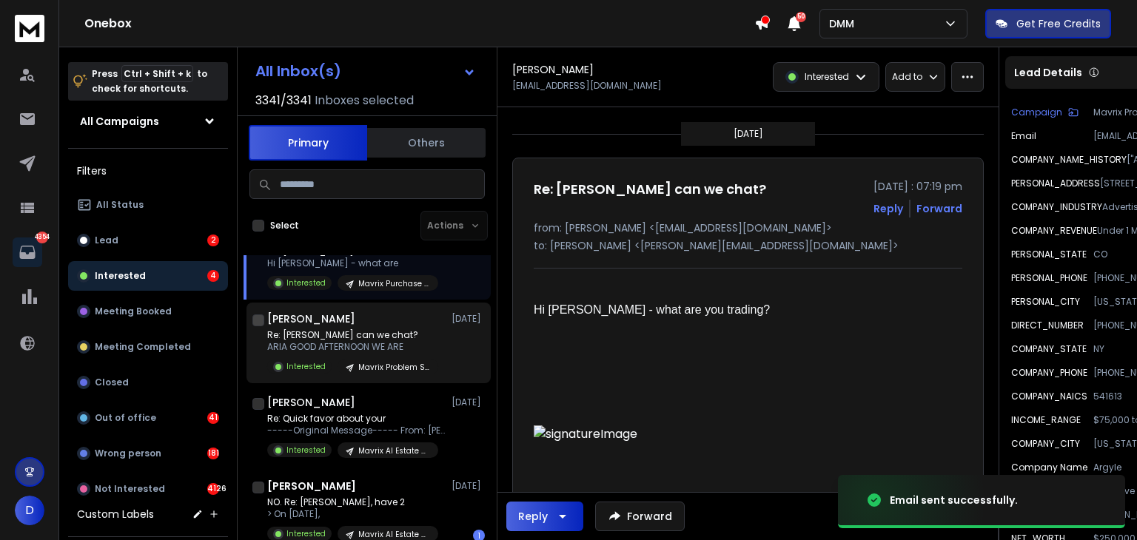
click at [392, 340] on p "Re: Mike can we chat?" at bounding box center [352, 335] width 171 height 12
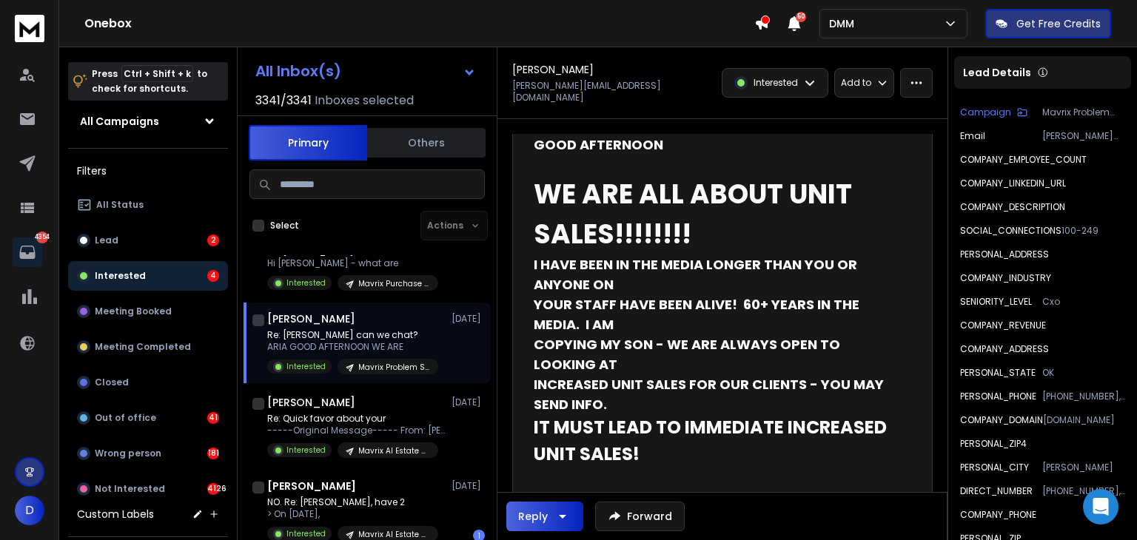
scroll to position [222, 0]
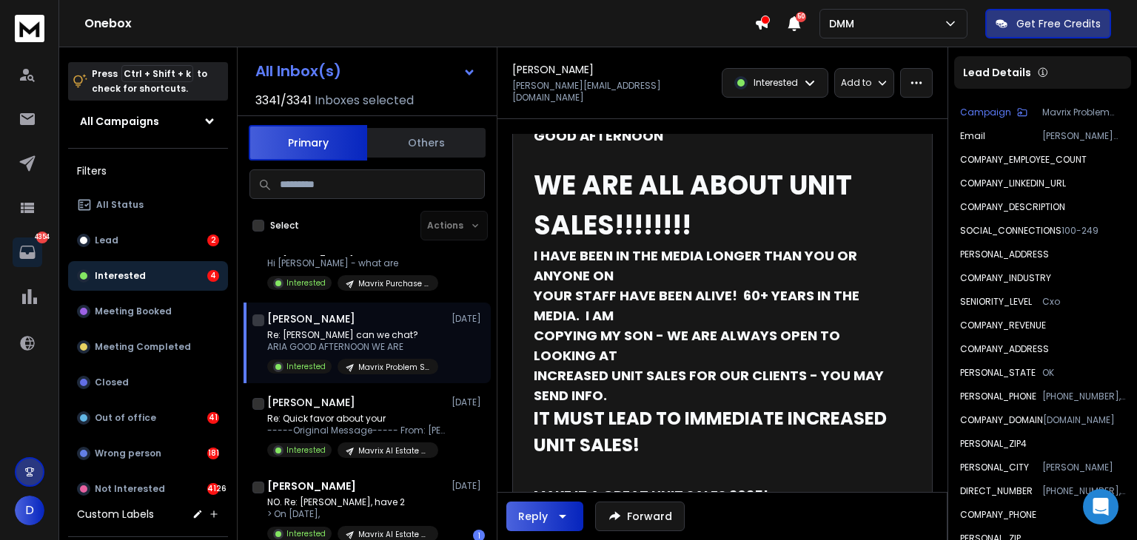
click at [779, 50] on div "mike Munday mike Munday mike@mikemunday.com Interested Add to Interested Add to" at bounding box center [722, 83] width 450 height 72
click at [774, 69] on div "Interested" at bounding box center [774, 83] width 105 height 28
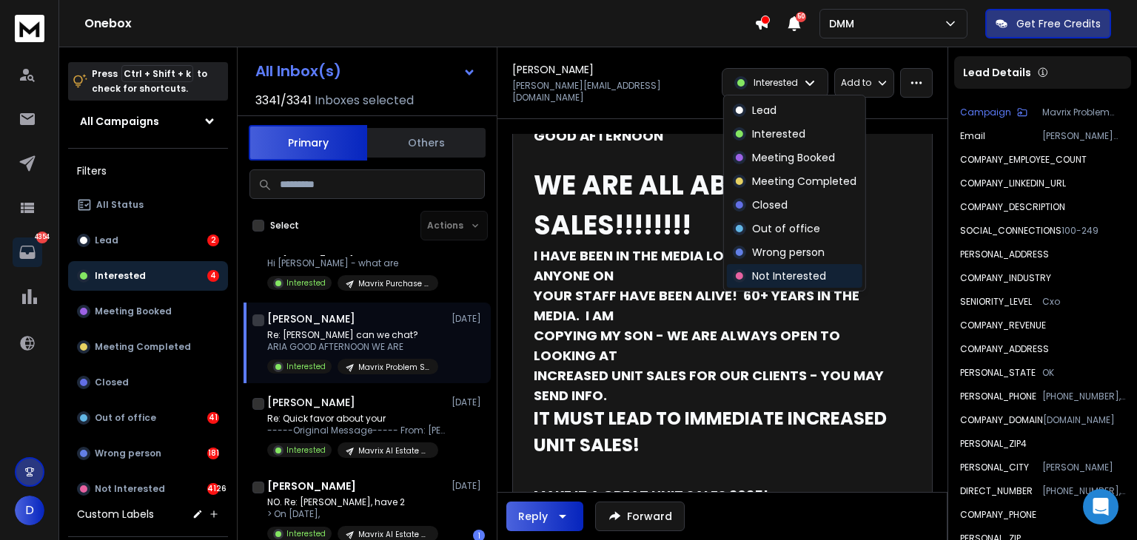
click at [776, 269] on p "Not Interested" at bounding box center [789, 276] width 74 height 15
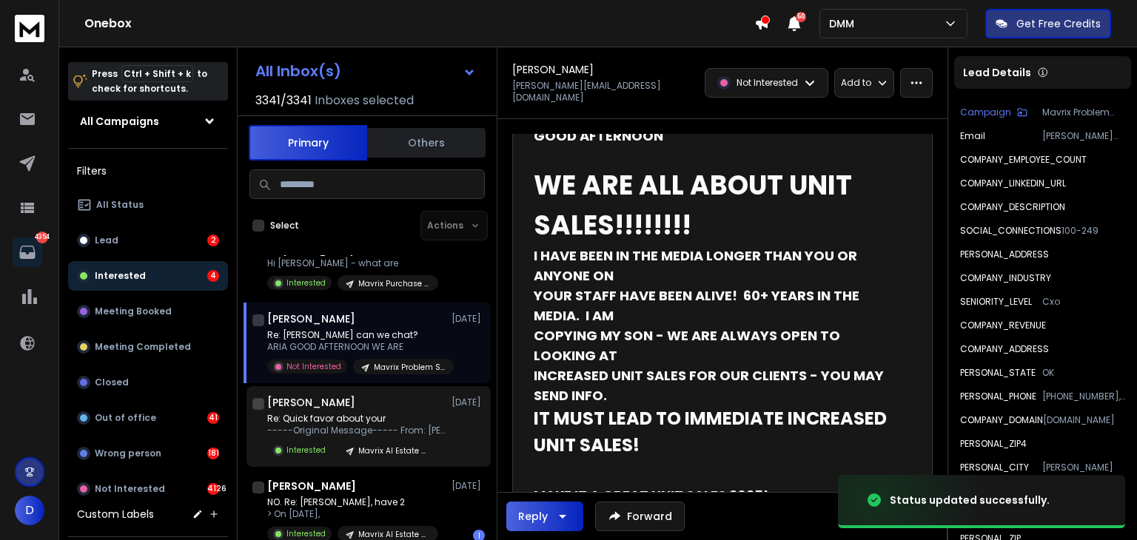
scroll to position [1702, 0]
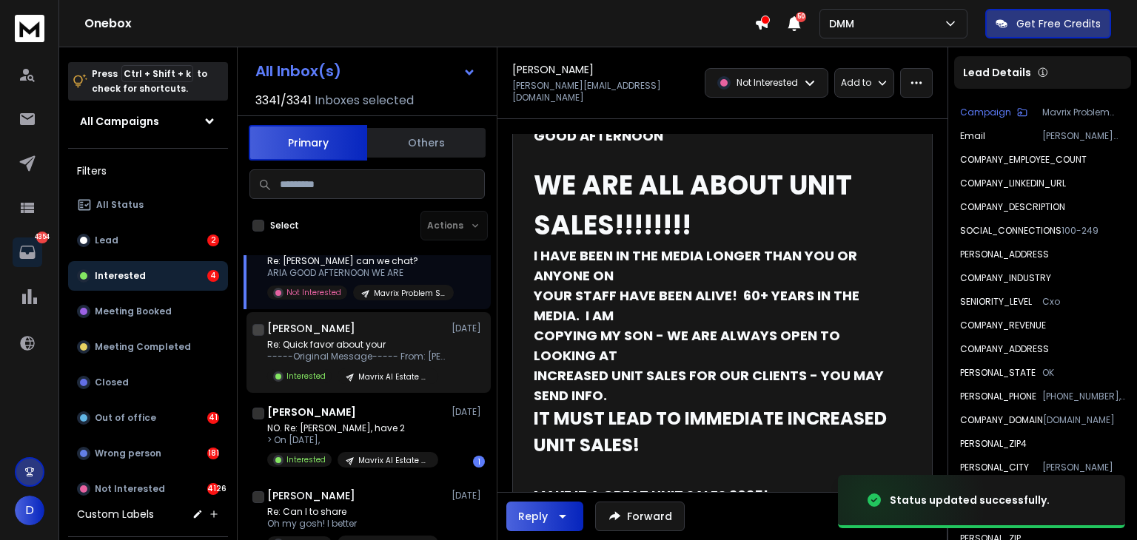
click at [320, 357] on p "-----Original Message----- From: Raymond To:" at bounding box center [356, 357] width 178 height 12
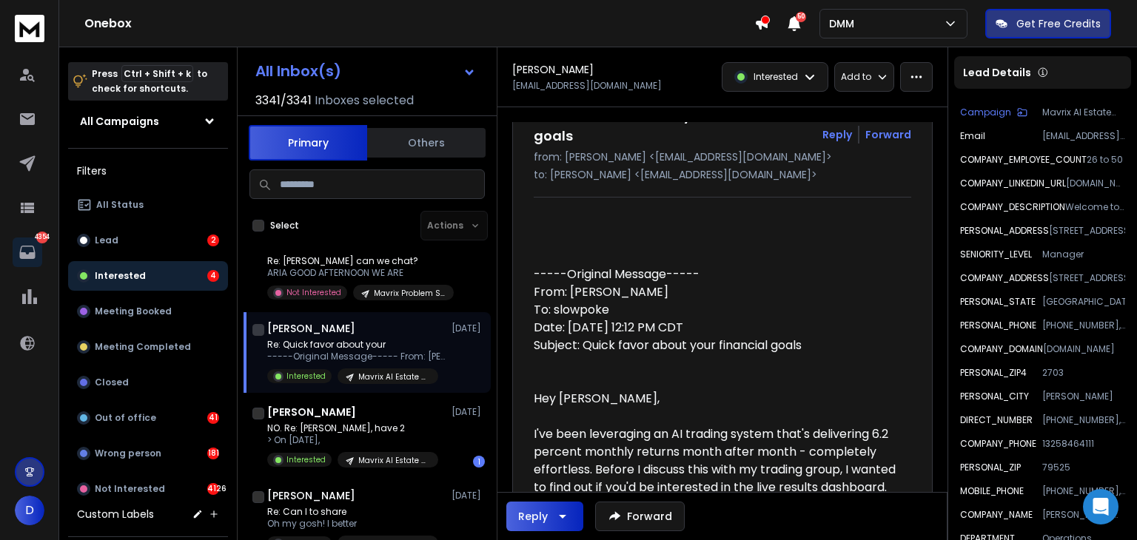
scroll to position [0, 0]
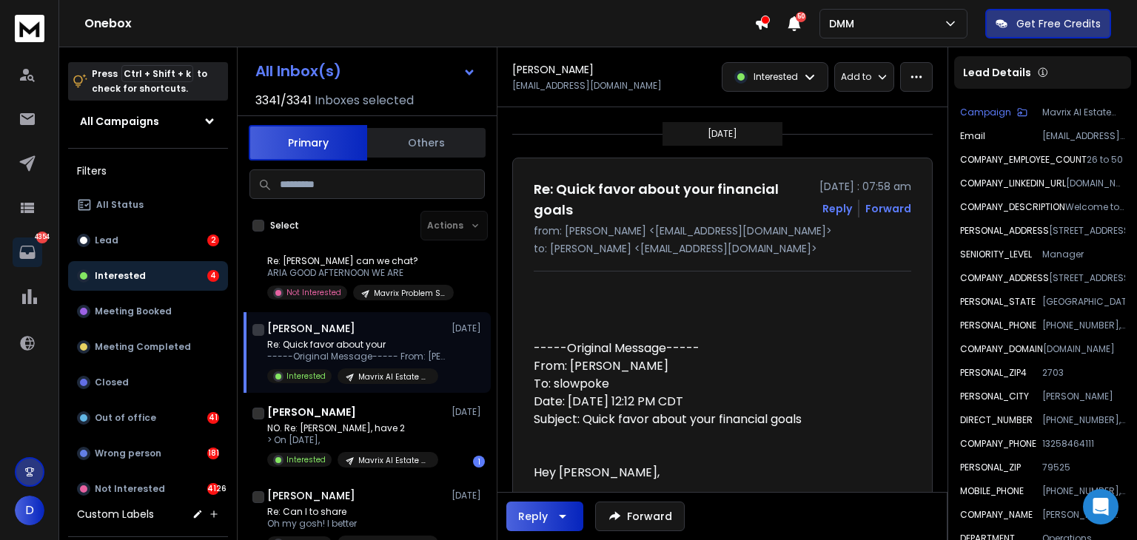
click at [769, 81] on p "Interested" at bounding box center [775, 77] width 44 height 12
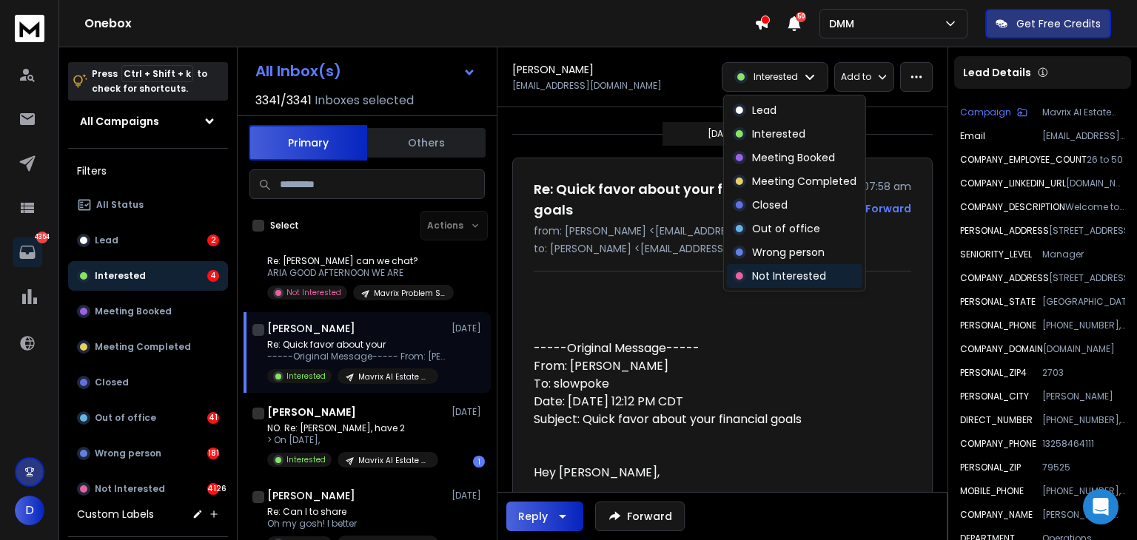
click at [758, 276] on p "Not Interested" at bounding box center [789, 276] width 74 height 15
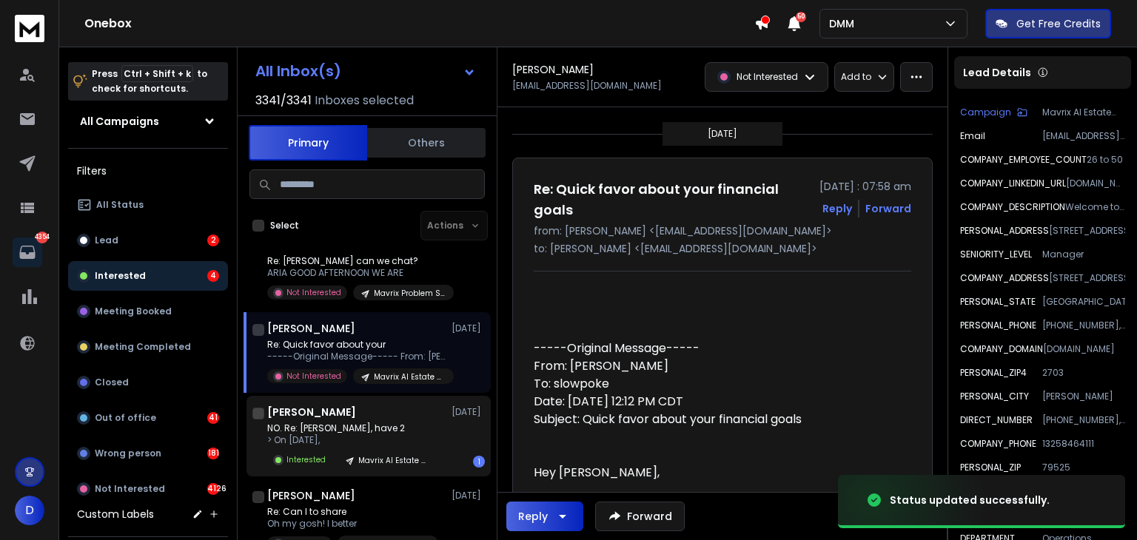
click at [355, 447] on div "NO. Re: Bruce, have 2 > On Jul 18, 2025, Interested Mavrix AI Estate Planning" at bounding box center [352, 445] width 171 height 45
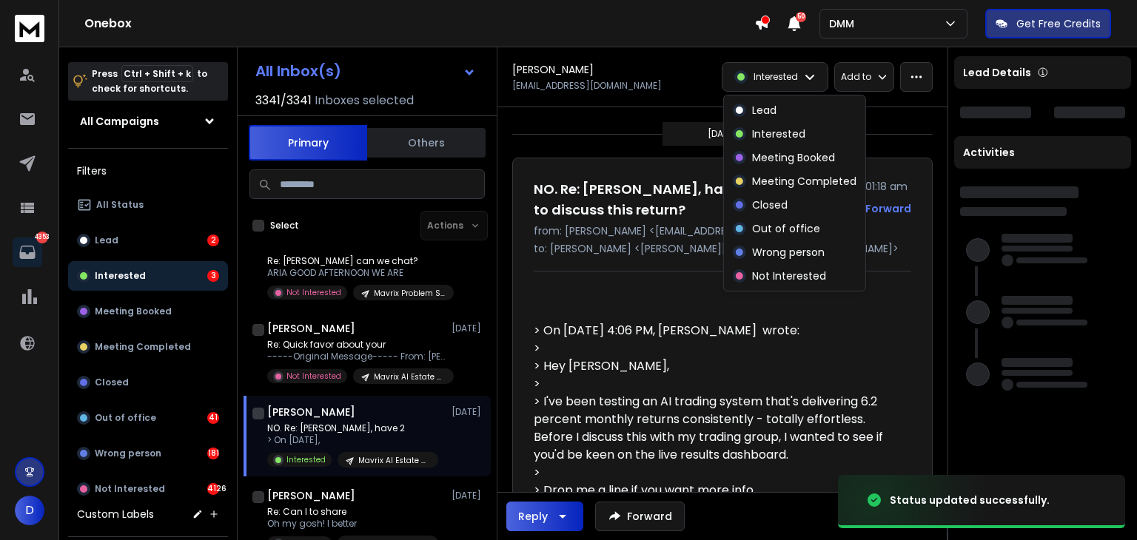
click at [771, 84] on div "Interested" at bounding box center [774, 77] width 105 height 28
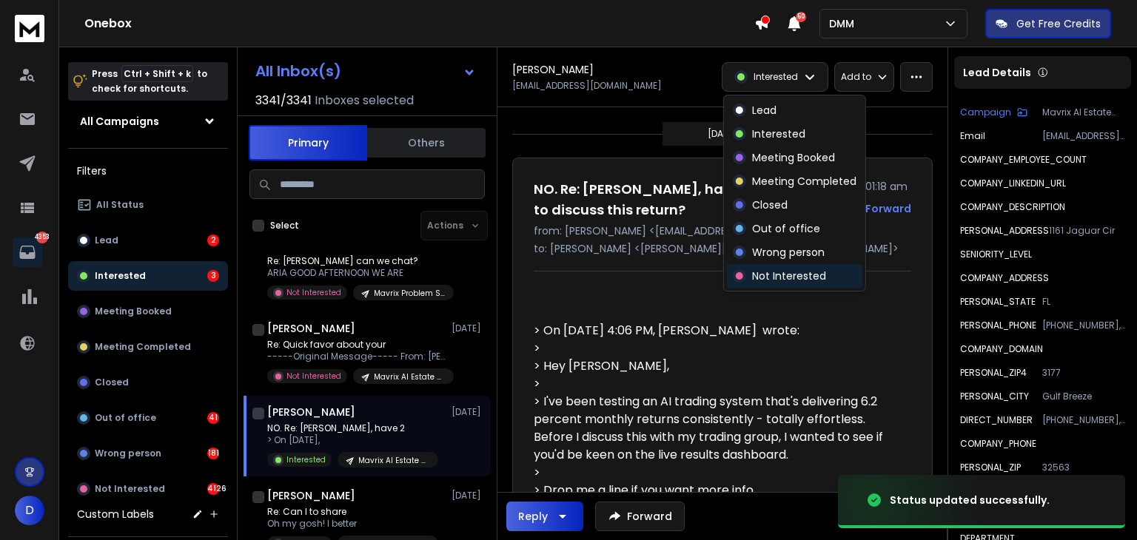
click at [782, 274] on p "Not Interested" at bounding box center [789, 276] width 74 height 15
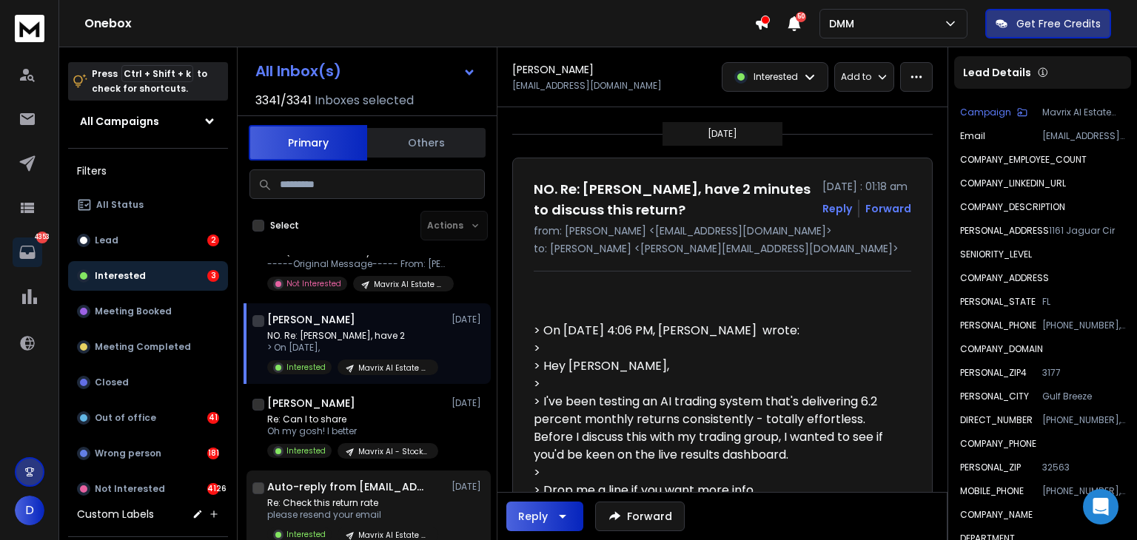
scroll to position [1924, 0]
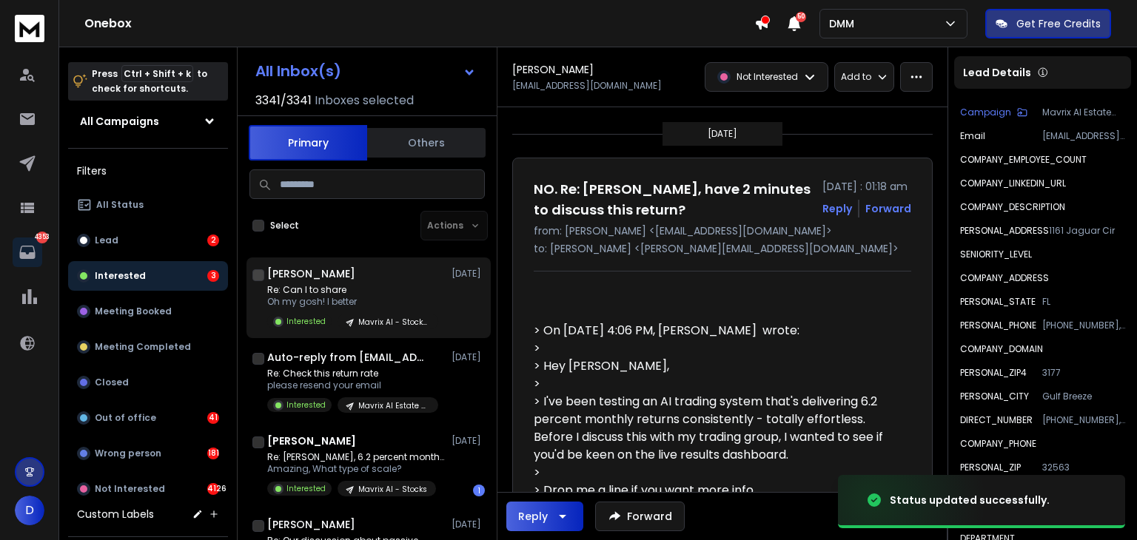
click at [365, 295] on p "Re: Can I to share" at bounding box center [352, 290] width 171 height 12
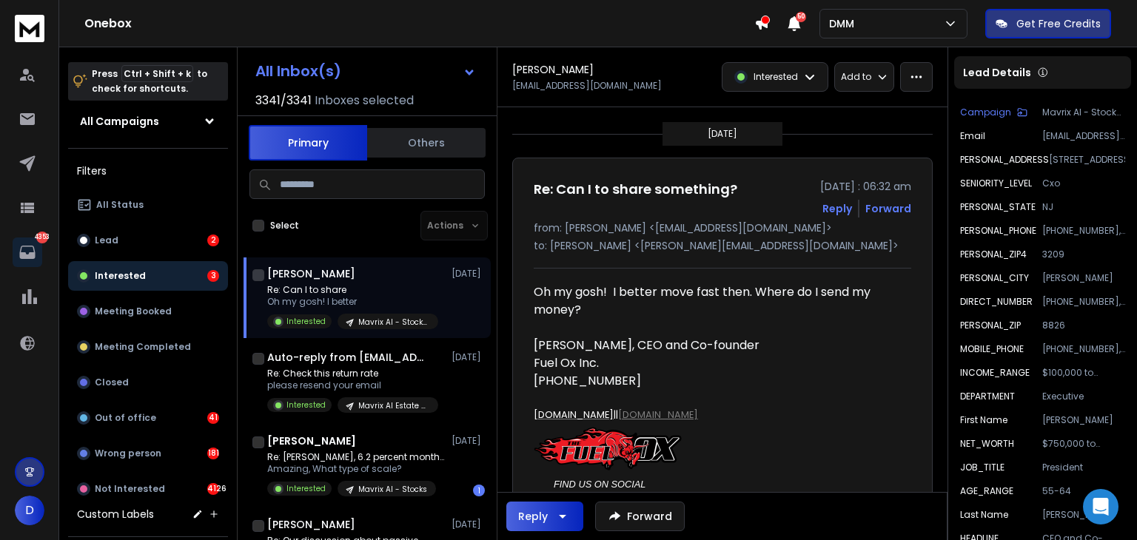
click at [814, 81] on icon at bounding box center [810, 77] width 12 height 12
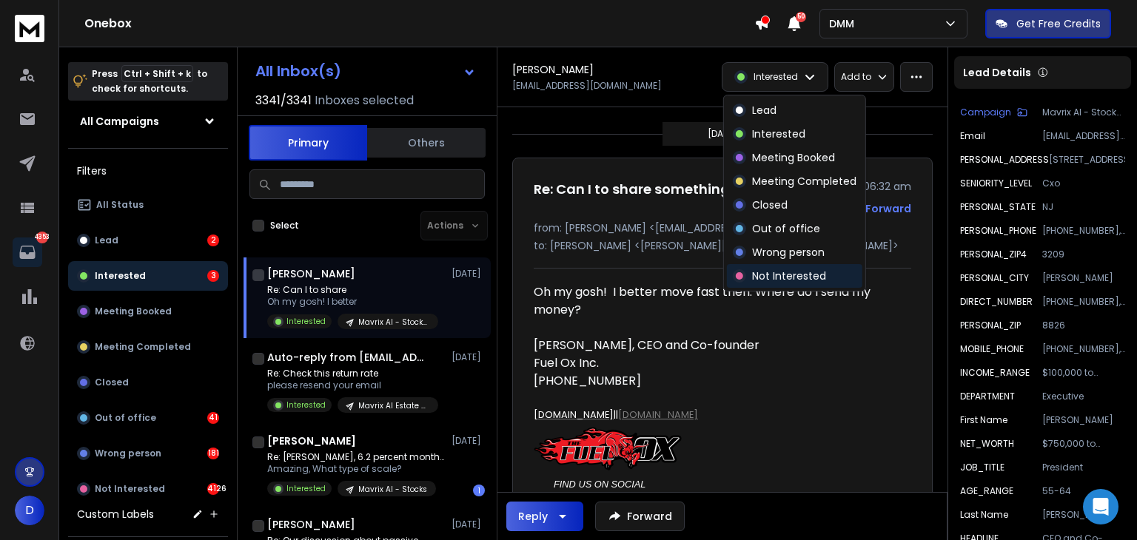
click at [789, 277] on p "Not Interested" at bounding box center [789, 276] width 74 height 15
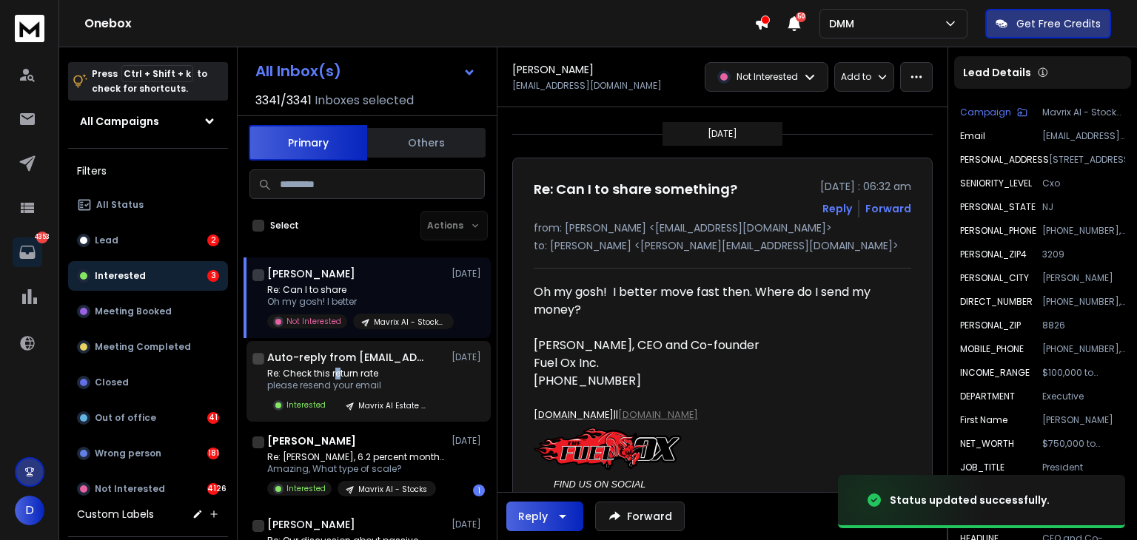
click at [337, 379] on p "Re: Check this return rate" at bounding box center [352, 374] width 171 height 12
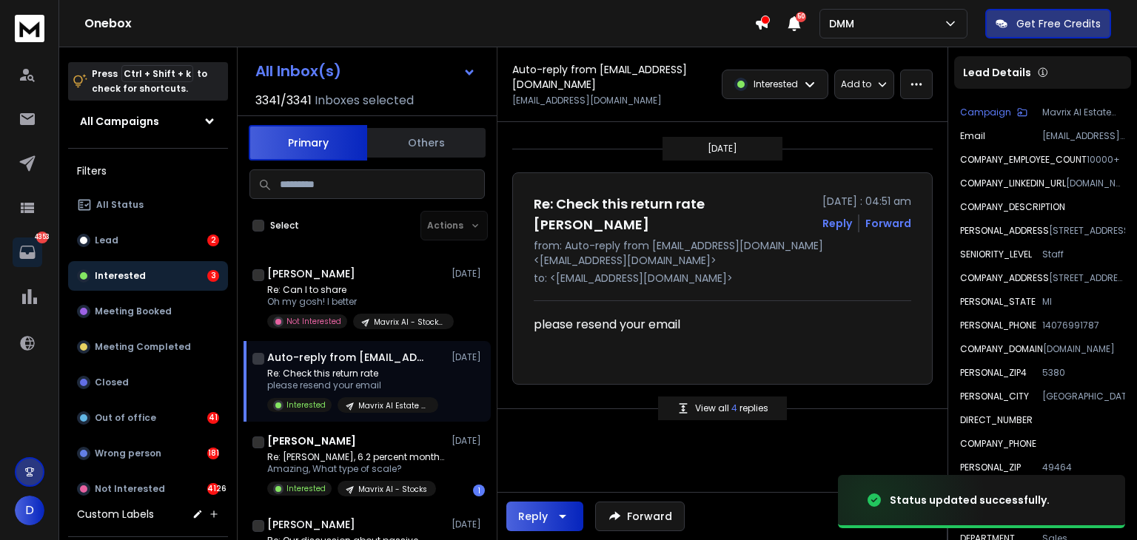
click at [727, 414] on div "View all 4 replies" at bounding box center [722, 409] width 128 height 24
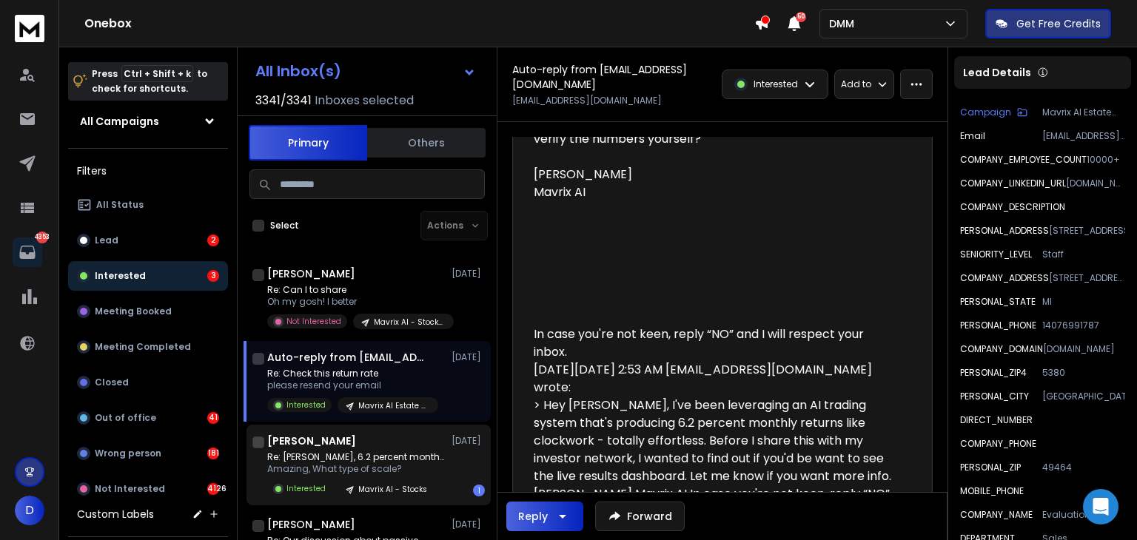
click at [332, 444] on h1 "Shane Grimaldi" at bounding box center [311, 441] width 89 height 15
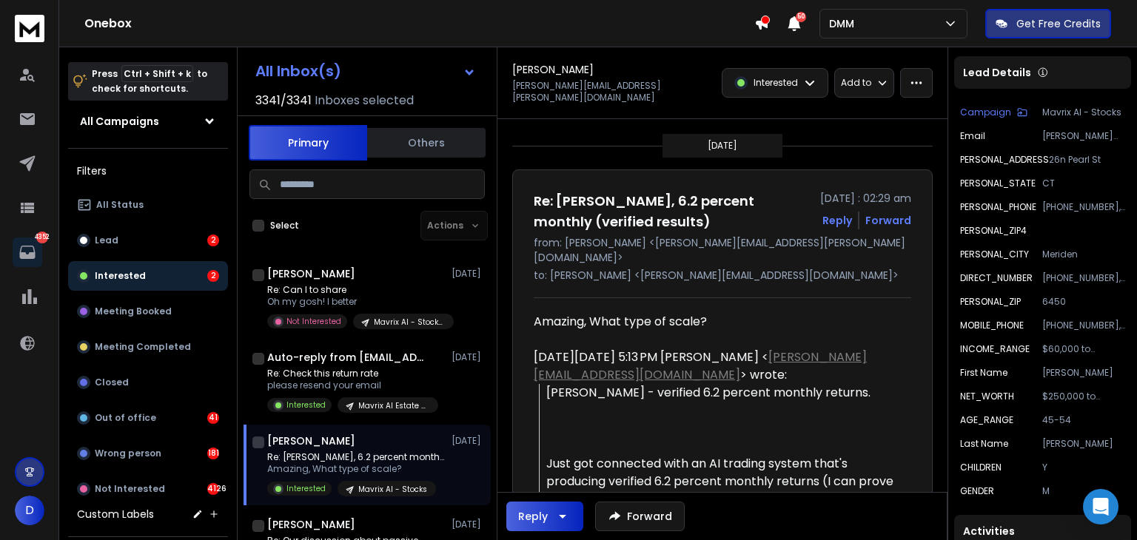
scroll to position [148, 0]
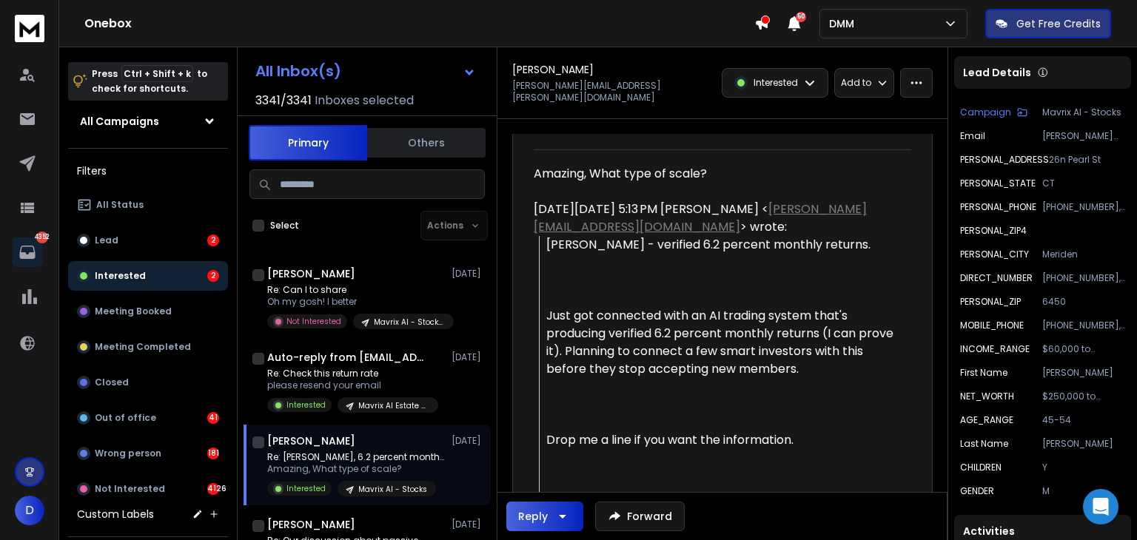
drag, startPoint x: 540, startPoint y: 524, endPoint x: 550, endPoint y: 509, distance: 18.1
click at [550, 509] on div "Reply" at bounding box center [544, 517] width 53 height 18
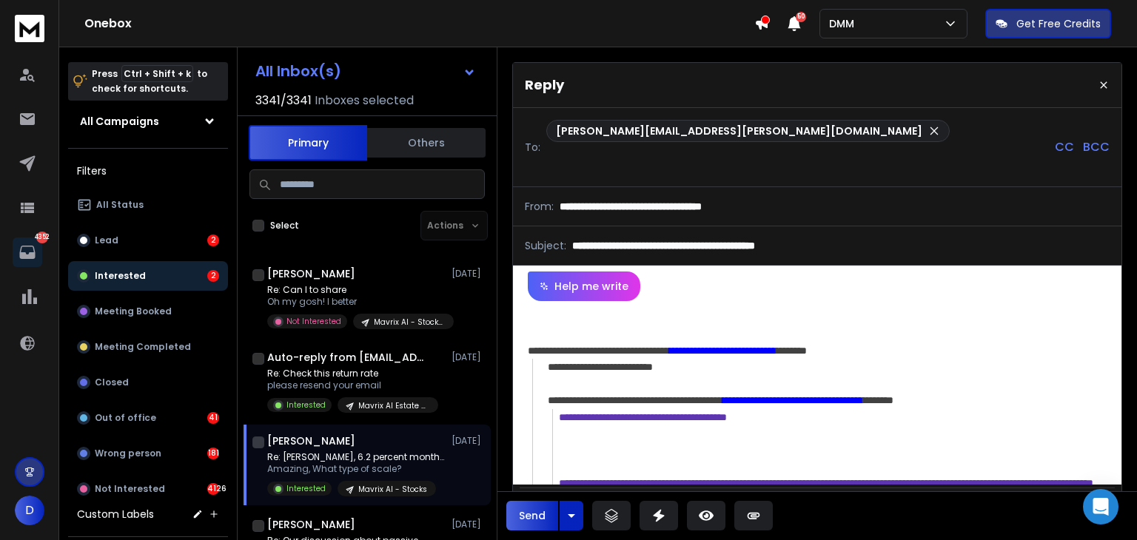
scroll to position [0, 0]
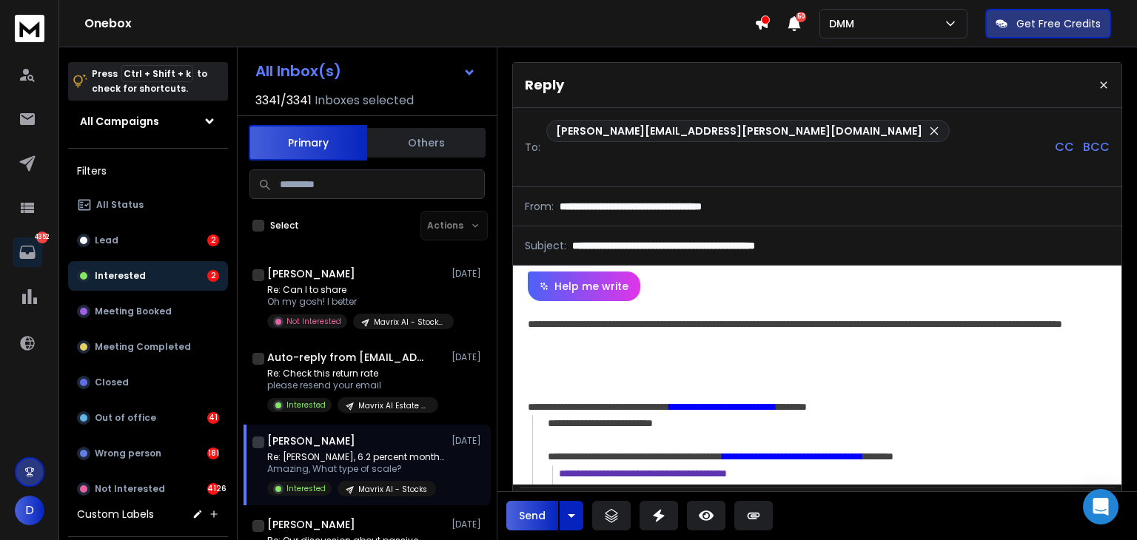
click at [549, 513] on button "Send" at bounding box center [532, 516] width 52 height 30
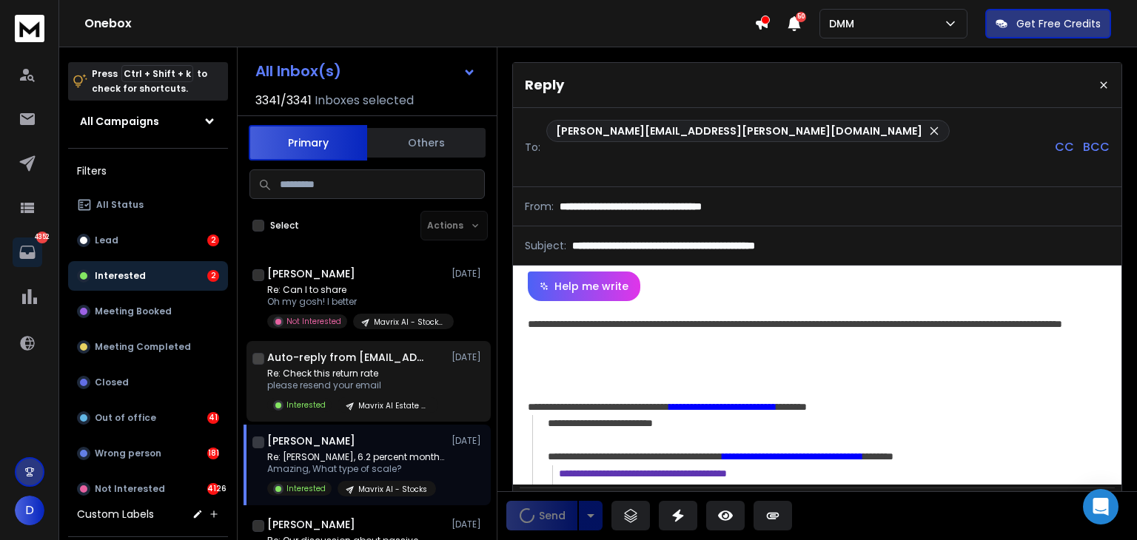
scroll to position [1998, 0]
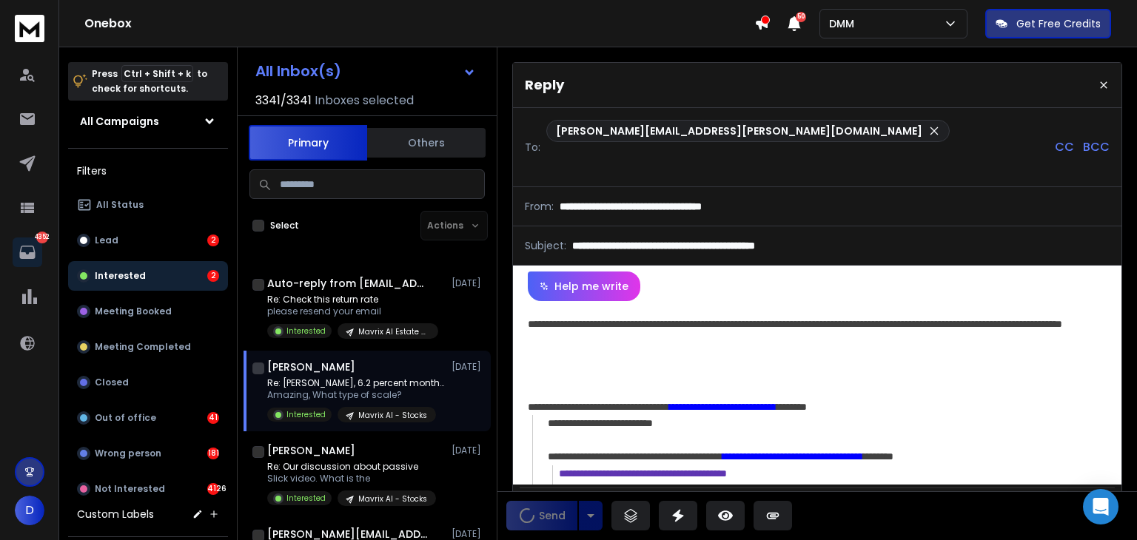
click at [406, 383] on p "Re: Shane, 6.2 percent monthly" at bounding box center [356, 383] width 178 height 12
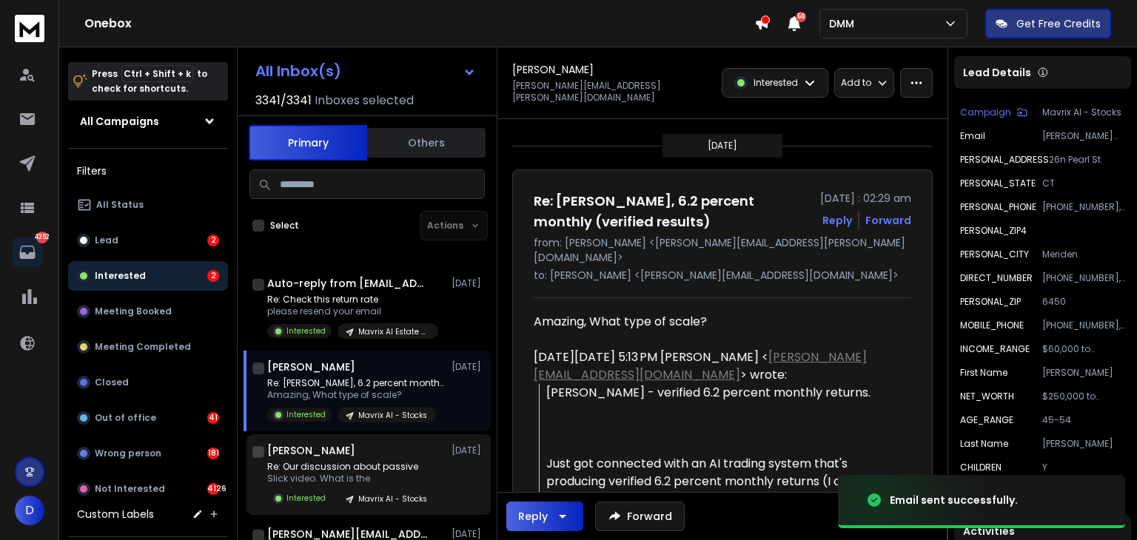
click at [370, 458] on div "Cory 28 Jun Re: Our discussion about passive Slick video. What is the Intereste…" at bounding box center [376, 474] width 218 height 63
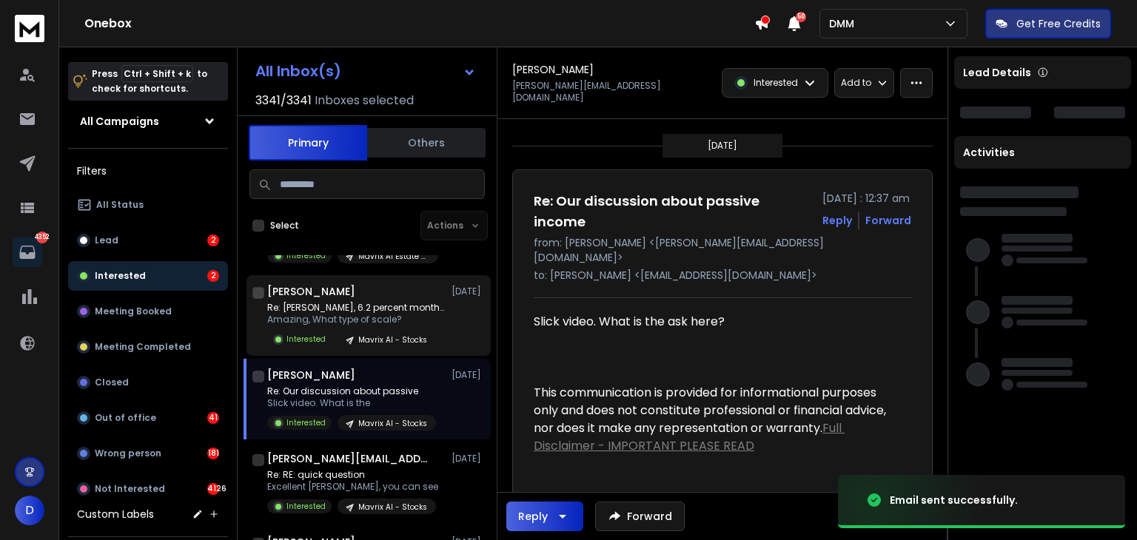
scroll to position [2146, 0]
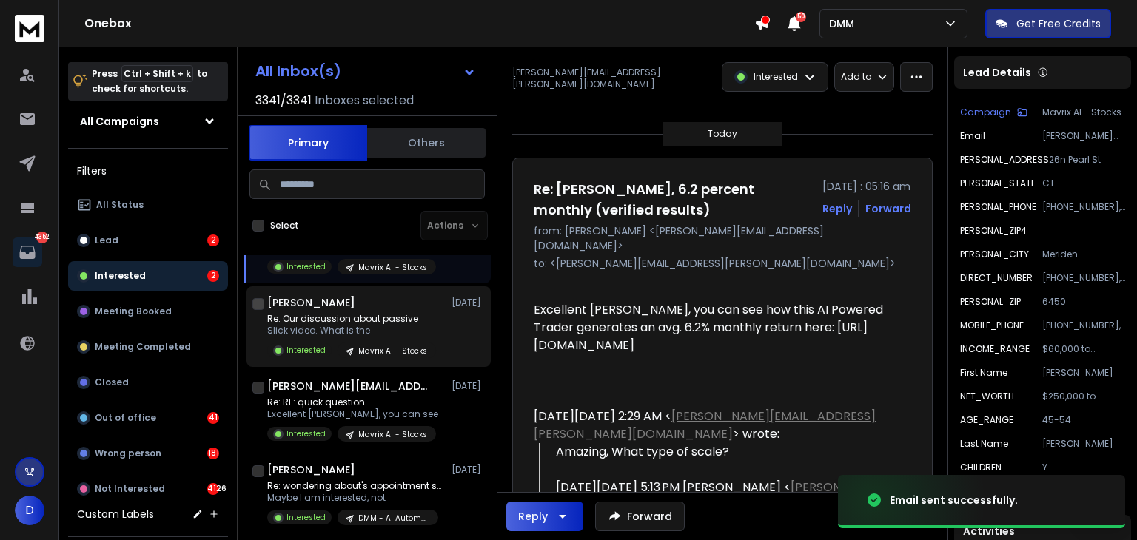
click at [375, 326] on p "Slick video. What is the" at bounding box center [351, 331] width 169 height 12
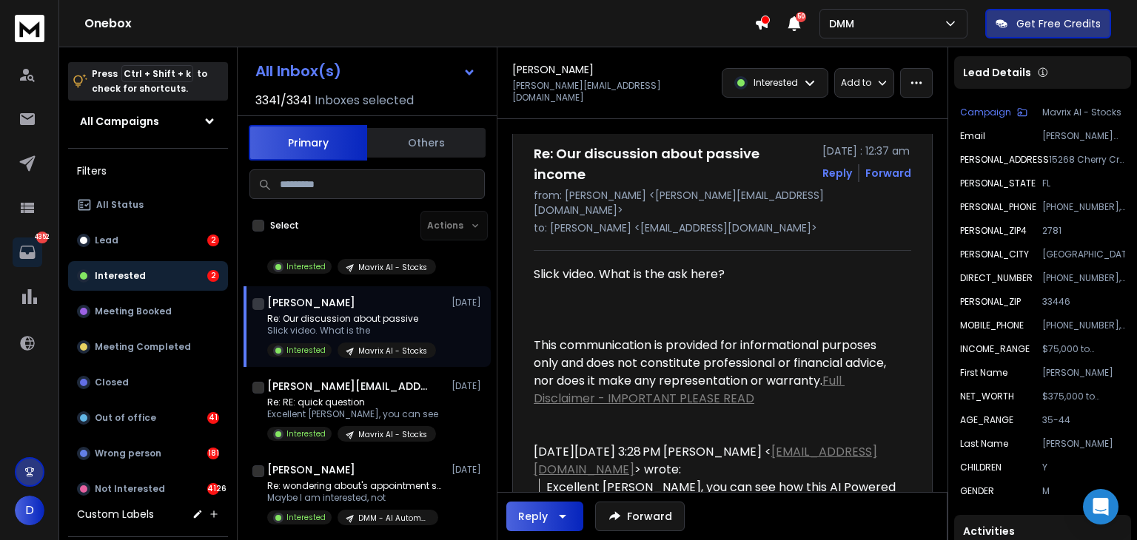
scroll to position [148, 0]
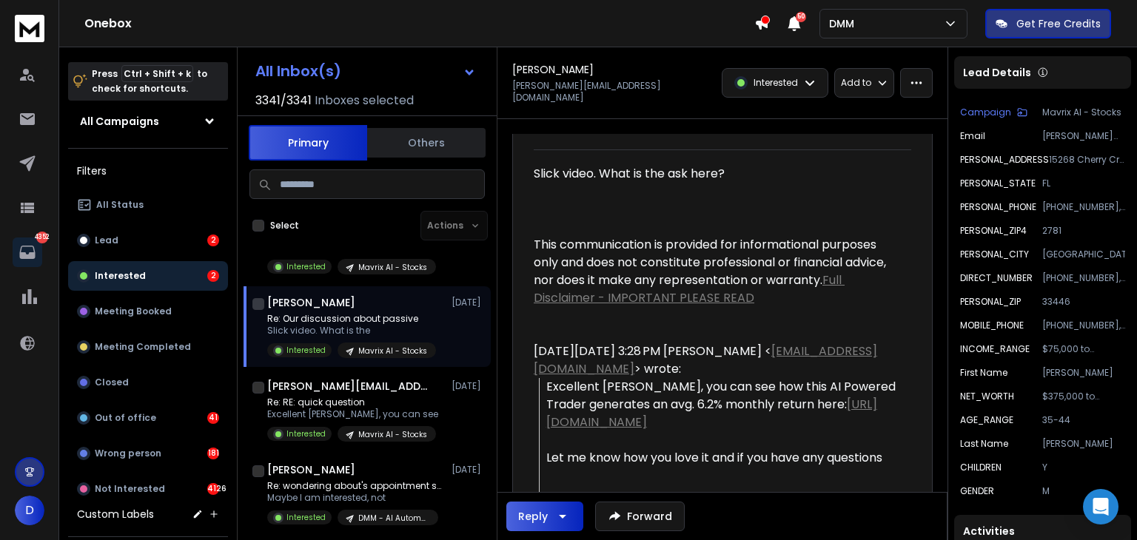
click at [693, 401] on link "https://insidersecrets.link/MAVRIXAI" at bounding box center [711, 413] width 331 height 35
click at [545, 528] on button "Reply" at bounding box center [544, 517] width 77 height 30
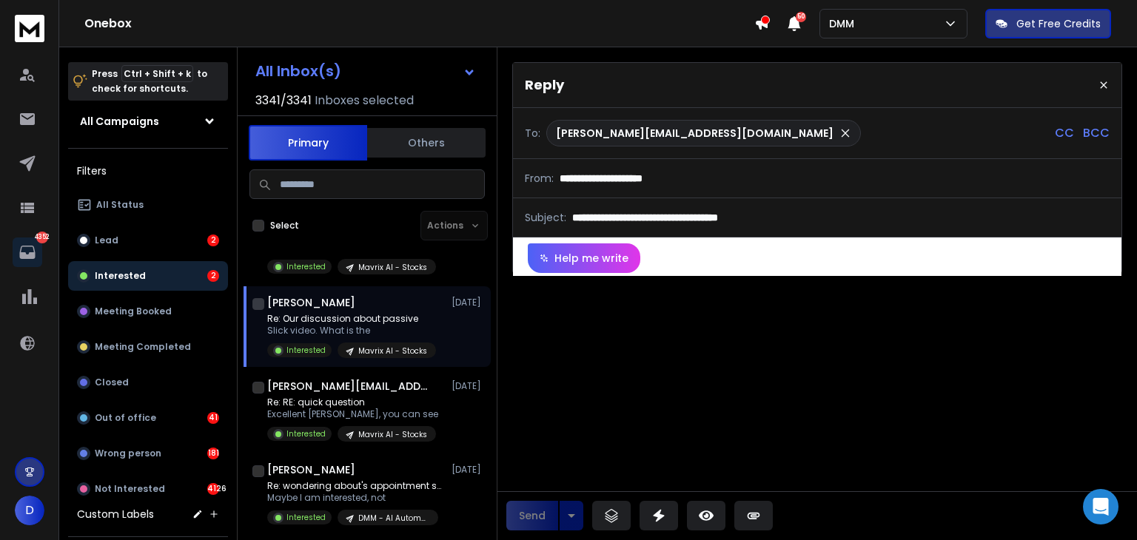
scroll to position [0, 0]
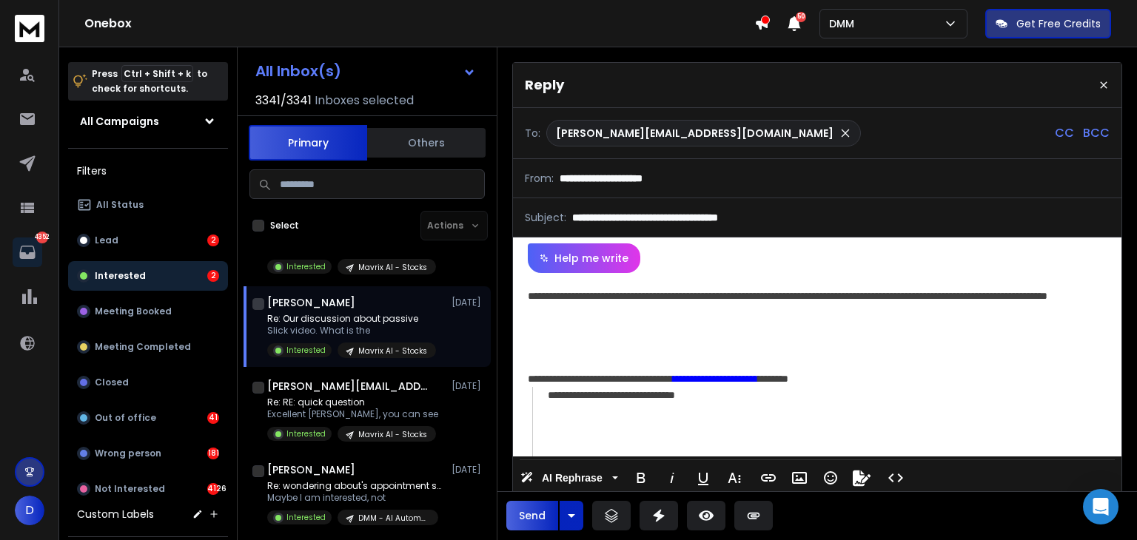
click at [536, 516] on button "Send" at bounding box center [532, 516] width 52 height 30
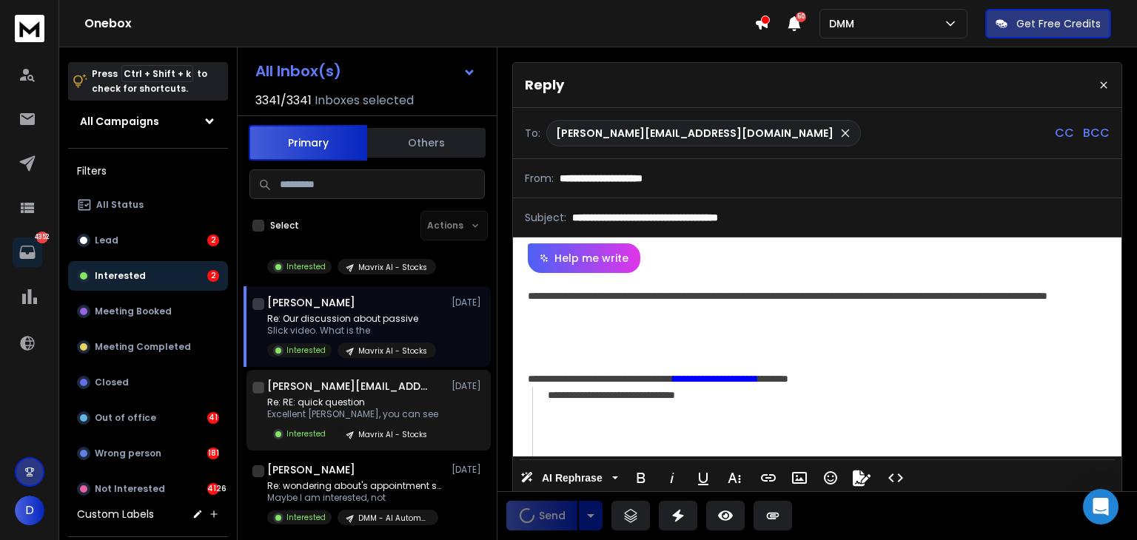
scroll to position [2072, 0]
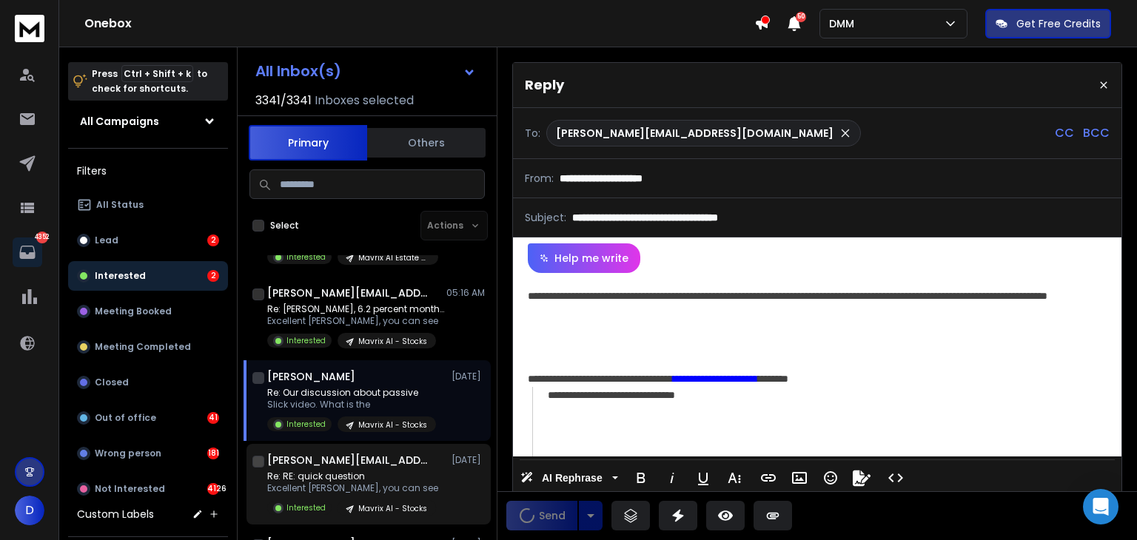
click at [349, 449] on div "sam@ccpaz.com 27 Jun Re: RE: quick question Excellent Sam, you can see Interest…" at bounding box center [368, 484] width 244 height 81
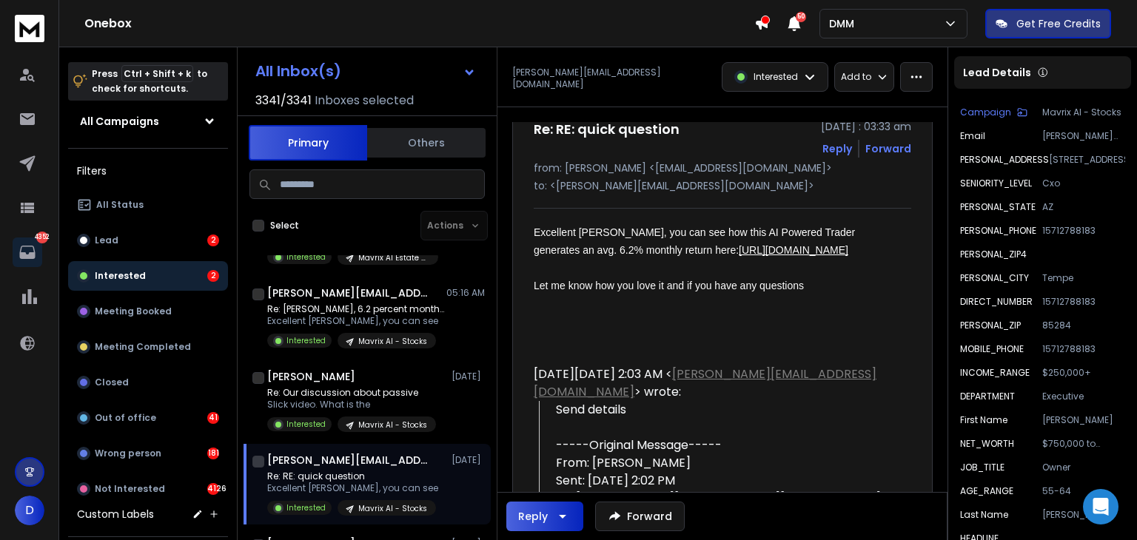
scroll to position [74, 0]
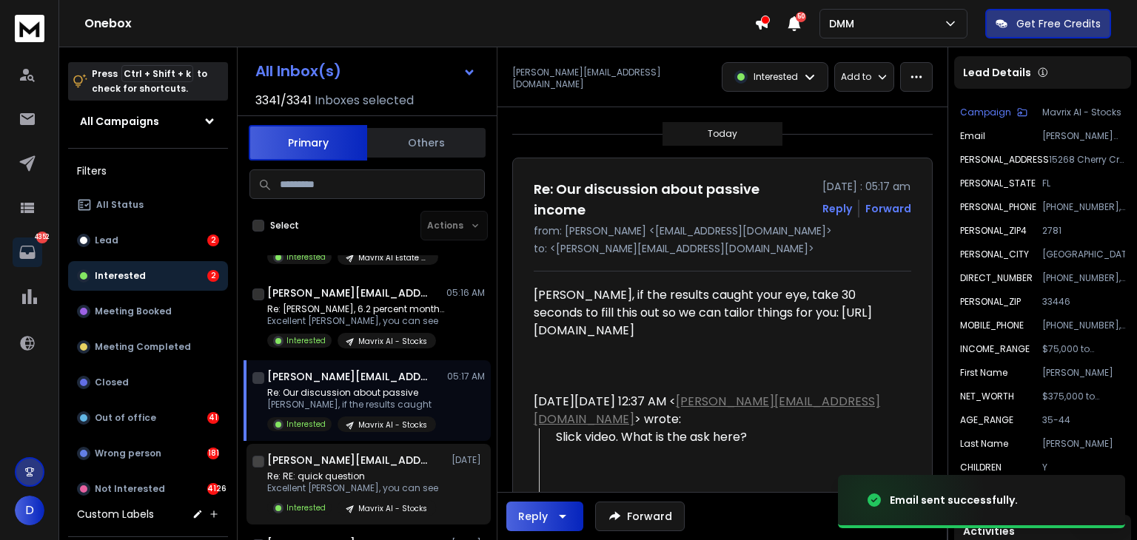
click at [309, 487] on p "Excellent Sam, you can see" at bounding box center [352, 489] width 171 height 12
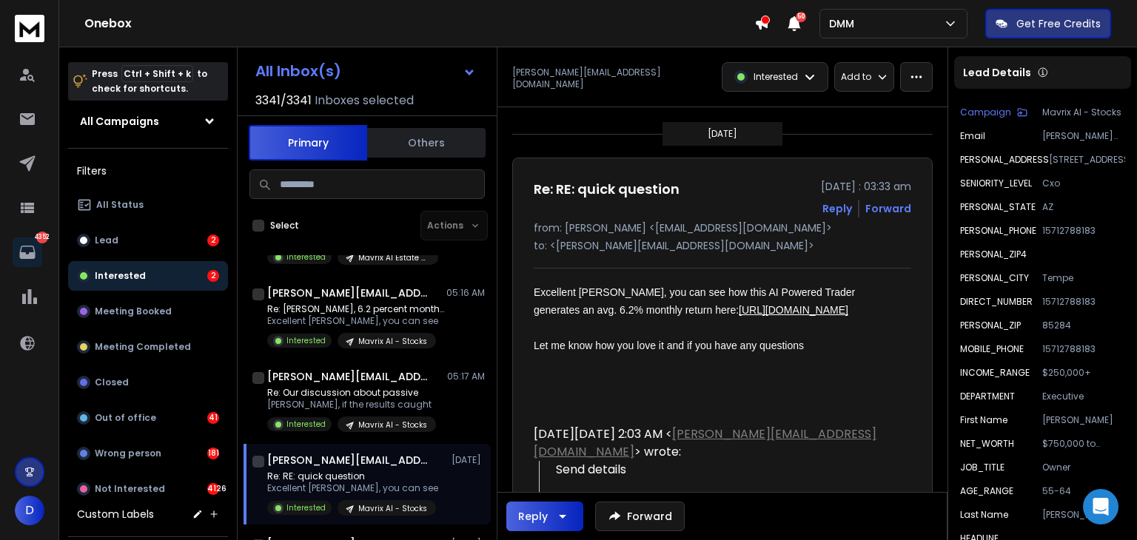
click at [524, 520] on div "Reply" at bounding box center [533, 516] width 30 height 15
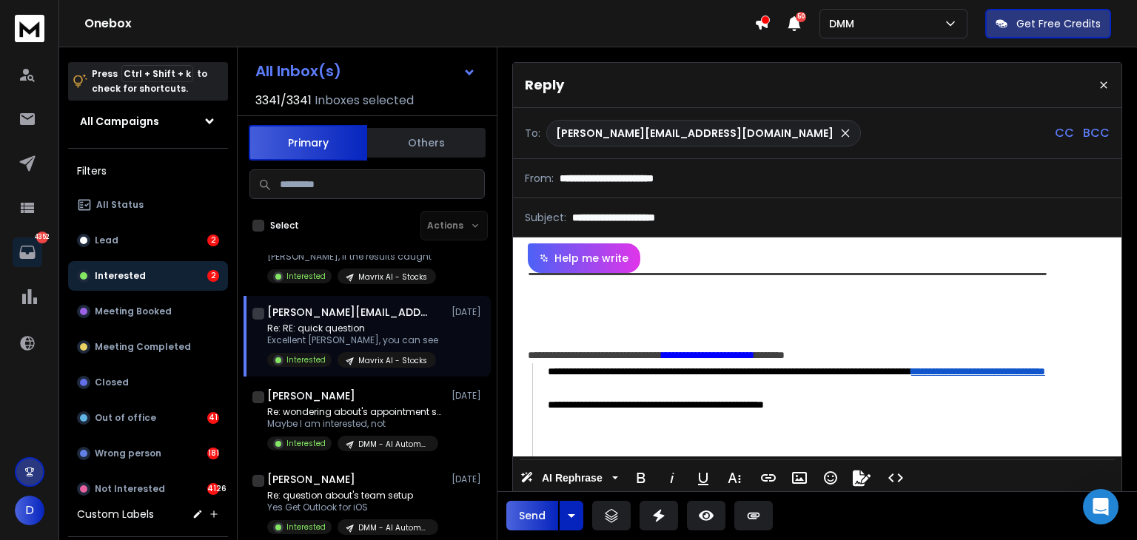
scroll to position [0, 0]
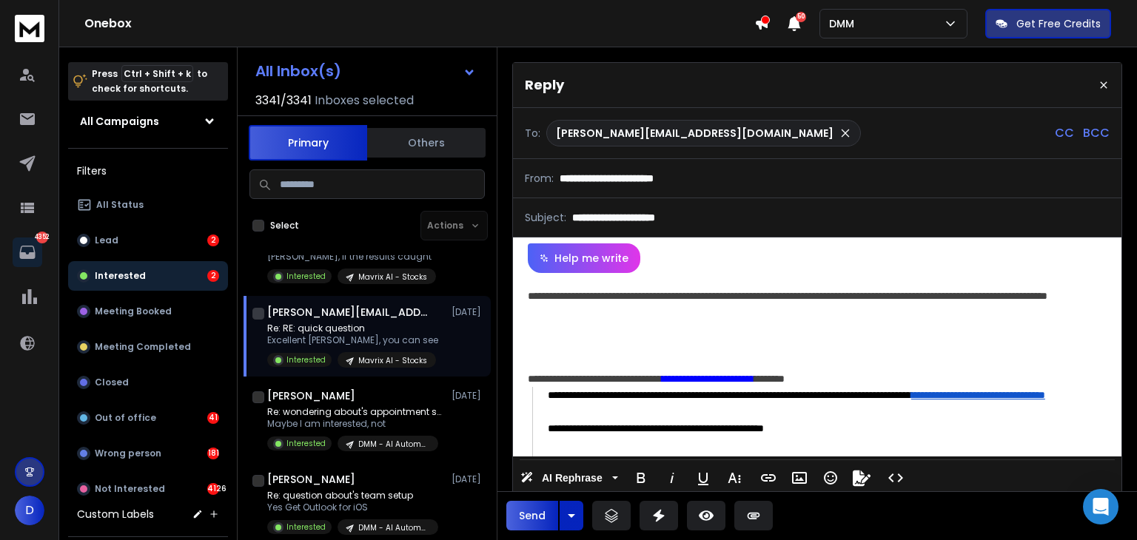
click at [535, 508] on button "Send" at bounding box center [532, 516] width 52 height 30
click at [525, 514] on button "Send" at bounding box center [532, 516] width 52 height 30
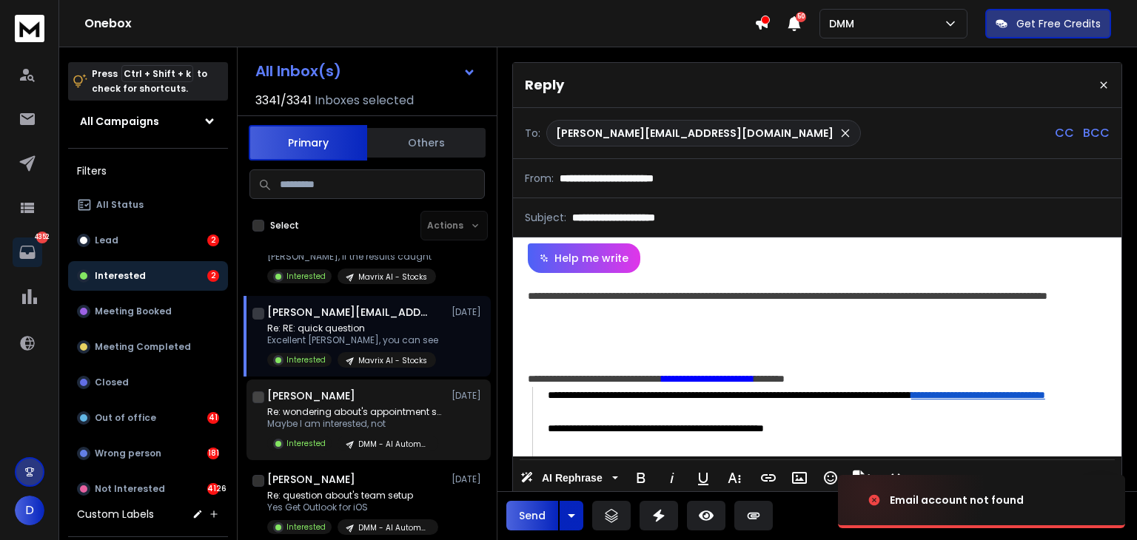
click at [380, 423] on p "Maybe I am interested, not" at bounding box center [356, 424] width 178 height 12
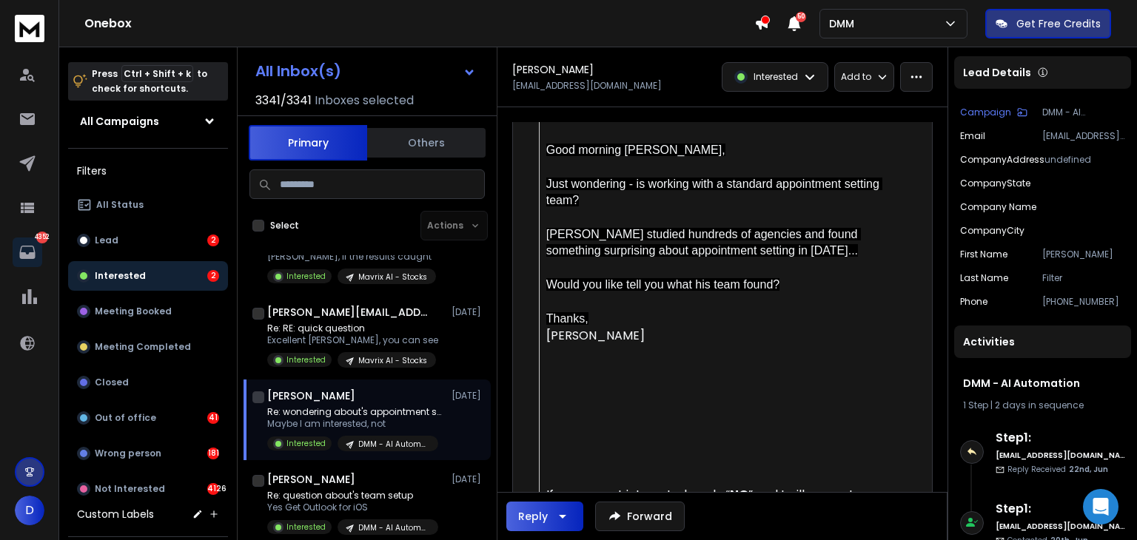
scroll to position [296, 0]
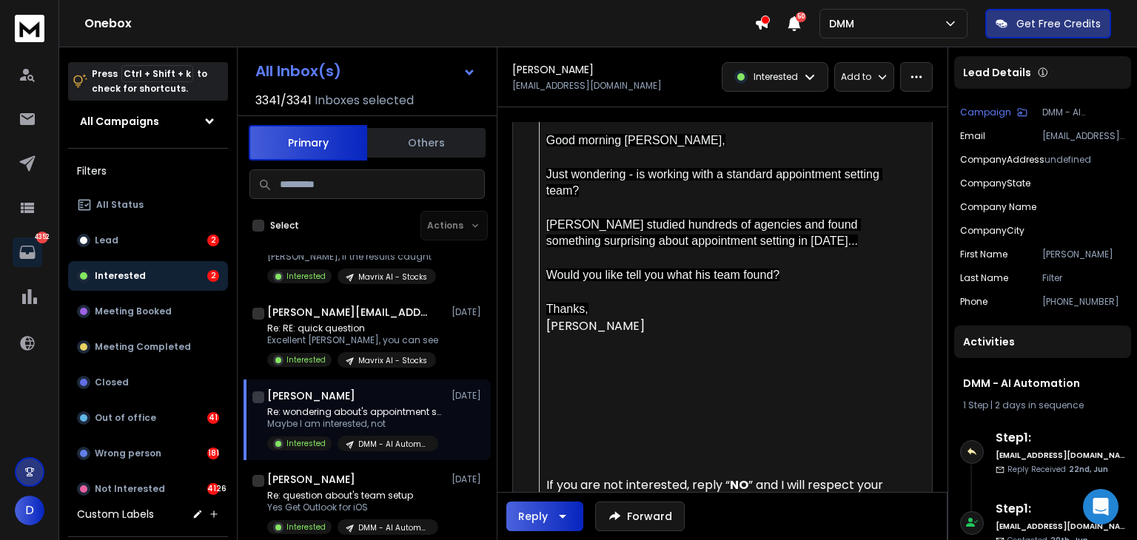
click at [543, 520] on div "Reply" at bounding box center [533, 516] width 30 height 15
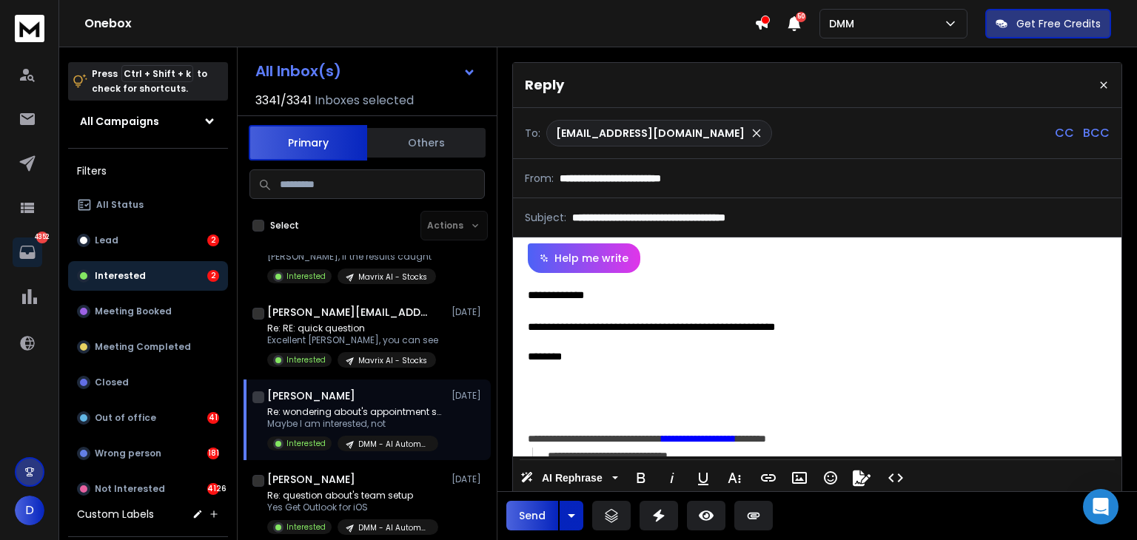
click at [585, 303] on p "**********" at bounding box center [817, 295] width 579 height 15
click at [619, 371] on div at bounding box center [817, 373] width 579 height 16
click at [859, 479] on icon "button" at bounding box center [862, 479] width 18 height 16
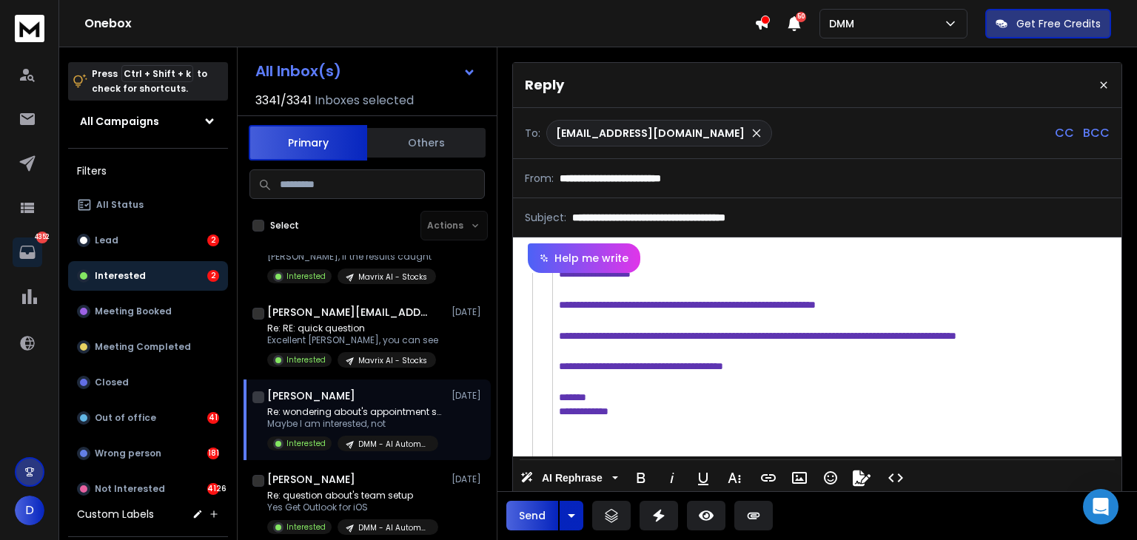
scroll to position [370, 0]
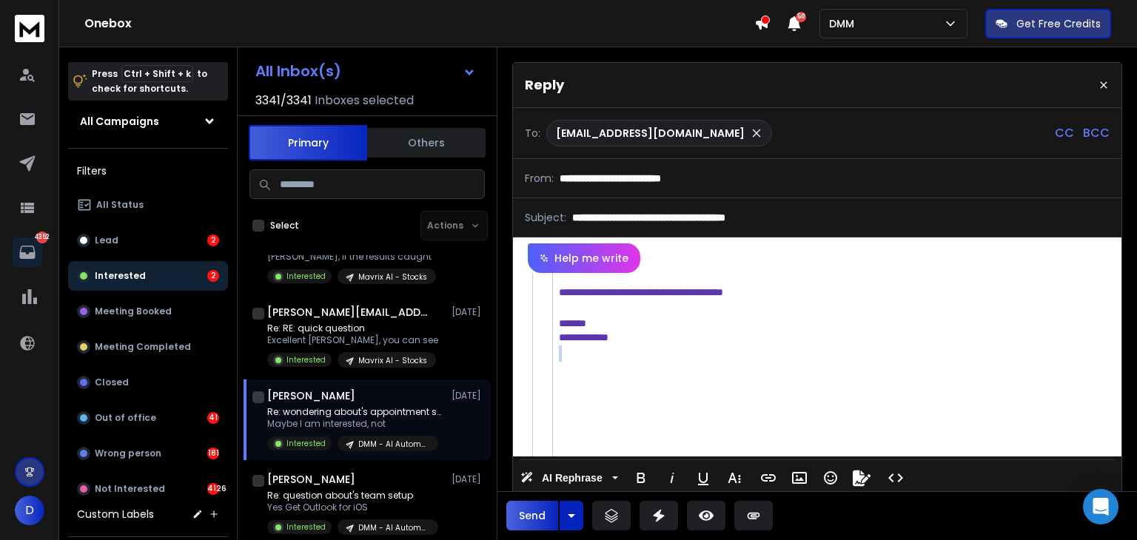
drag, startPoint x: 631, startPoint y: 338, endPoint x: 545, endPoint y: 348, distance: 87.1
click at [548, 348] on div "**********" at bounding box center [825, 319] width 555 height 384
drag, startPoint x: 557, startPoint y: 336, endPoint x: 631, endPoint y: 339, distance: 74.1
click at [631, 339] on p "**********" at bounding box center [826, 338] width 535 height 14
copy p "**********"
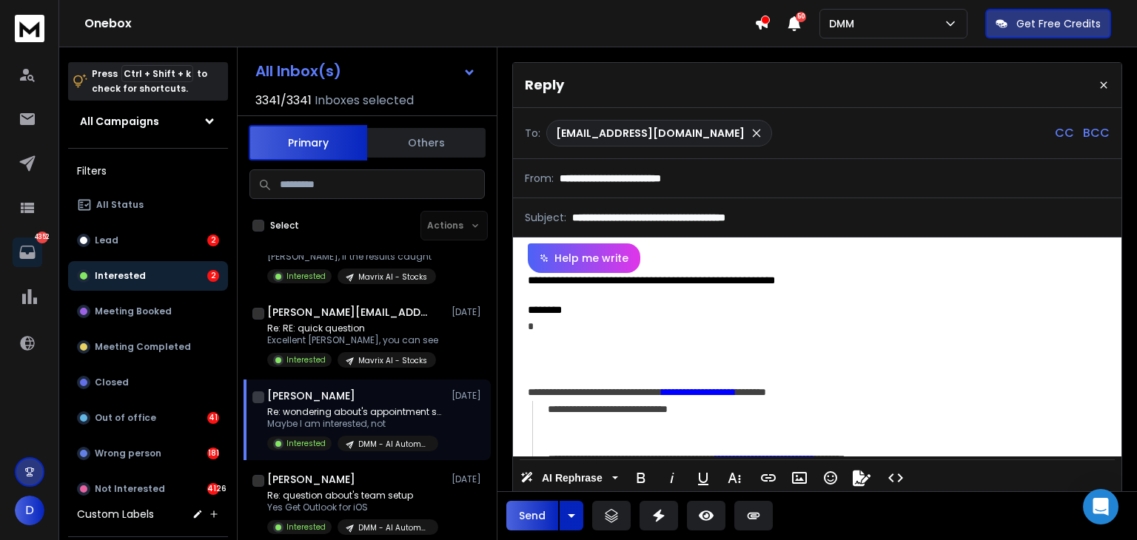
scroll to position [0, 0]
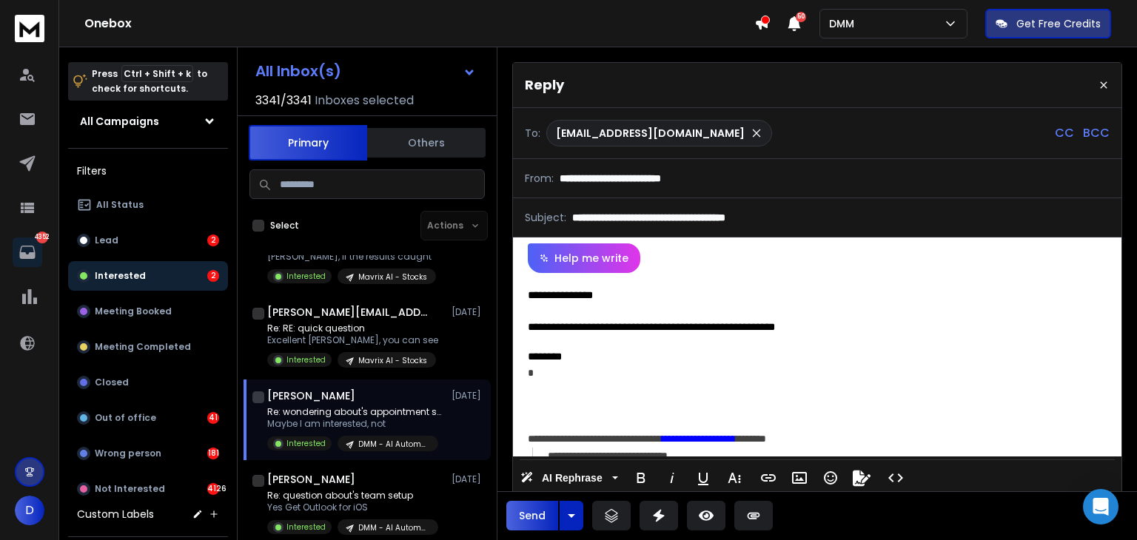
click at [565, 393] on div at bounding box center [815, 389] width 575 height 16
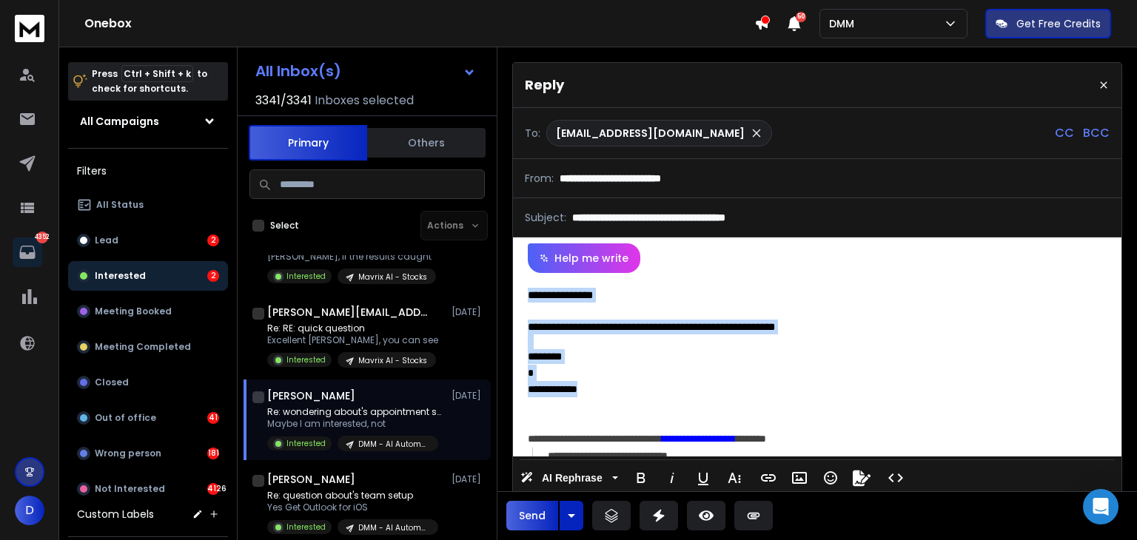
drag, startPoint x: 649, startPoint y: 389, endPoint x: 519, endPoint y: 292, distance: 162.0
click at [520, 294] on div "**********" at bounding box center [815, 365] width 605 height 184
click at [654, 383] on div "**********" at bounding box center [810, 389] width 564 height 16
drag, startPoint x: 638, startPoint y: 391, endPoint x: 483, endPoint y: 292, distance: 184.4
click at [483, 293] on div "All Inbox(s) 3341 / 3341 Inboxes selected Primary Others Select Actions joel@to…" at bounding box center [687, 317] width 900 height 540
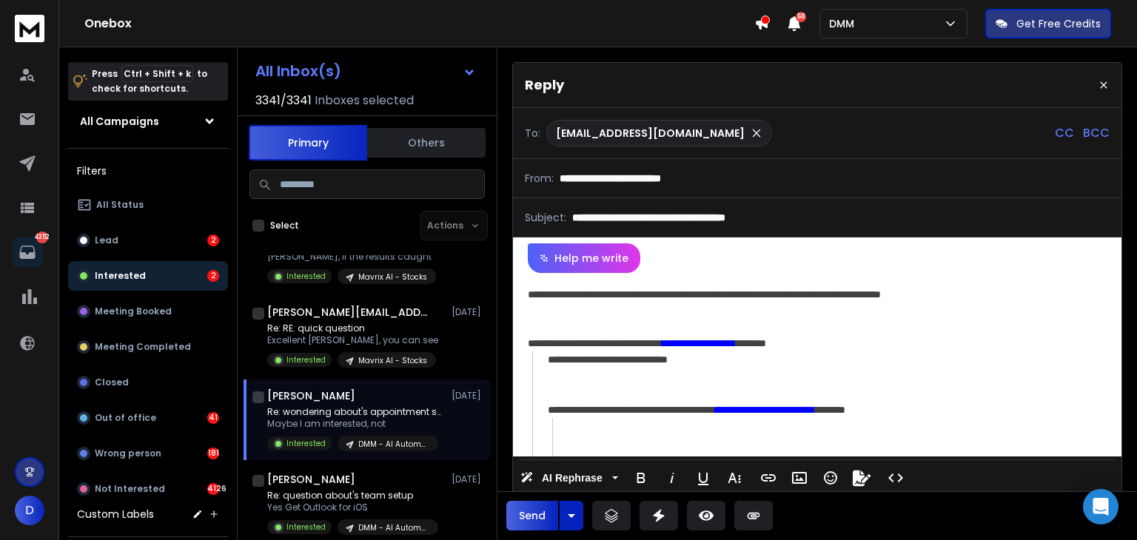
click at [592, 295] on p "**********" at bounding box center [810, 295] width 564 height 14
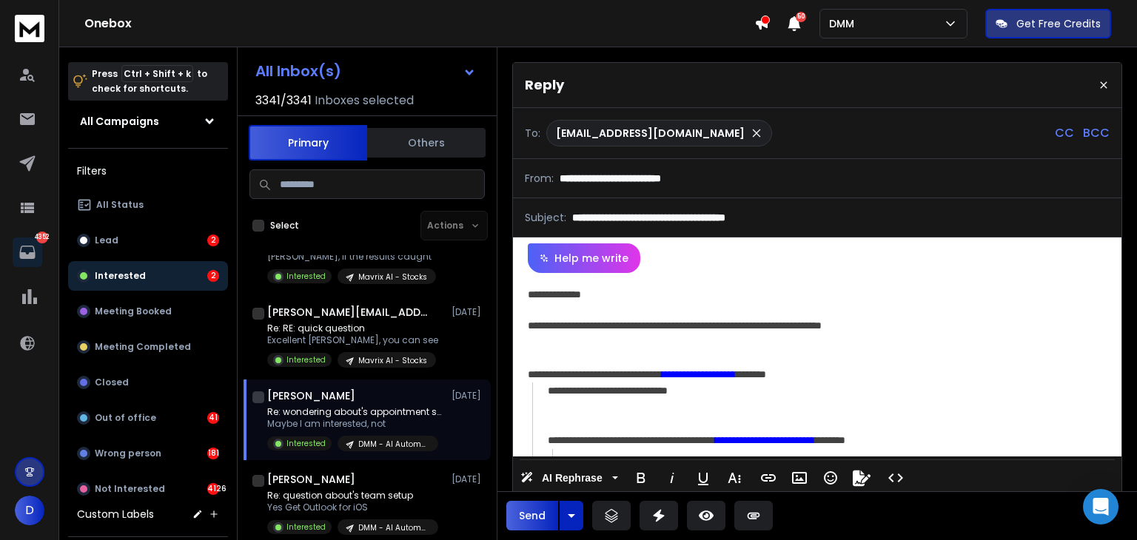
click at [788, 322] on p "**********" at bounding box center [810, 326] width 564 height 14
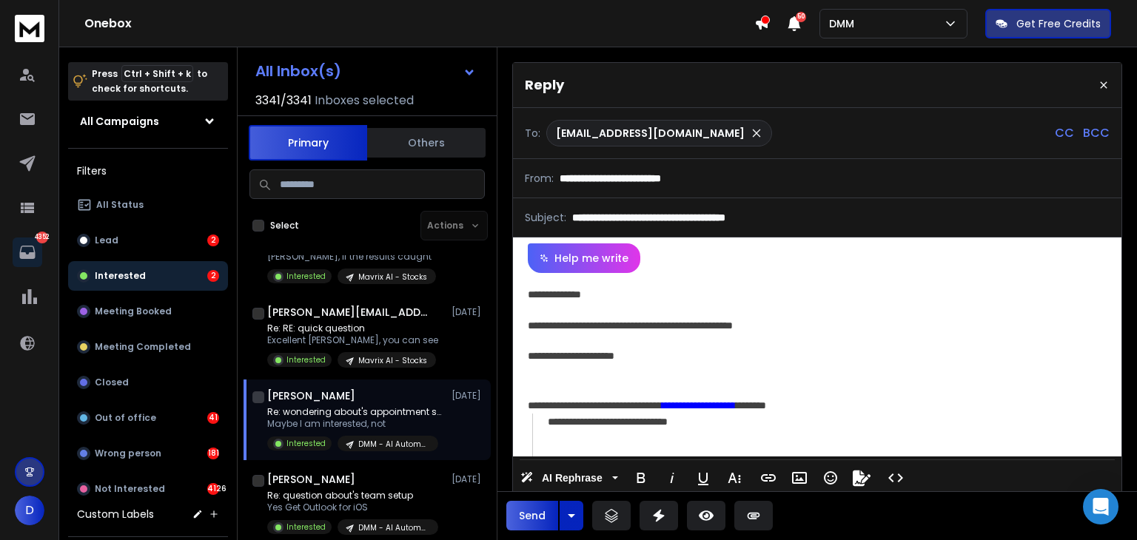
click at [577, 356] on p "**********" at bounding box center [810, 356] width 564 height 14
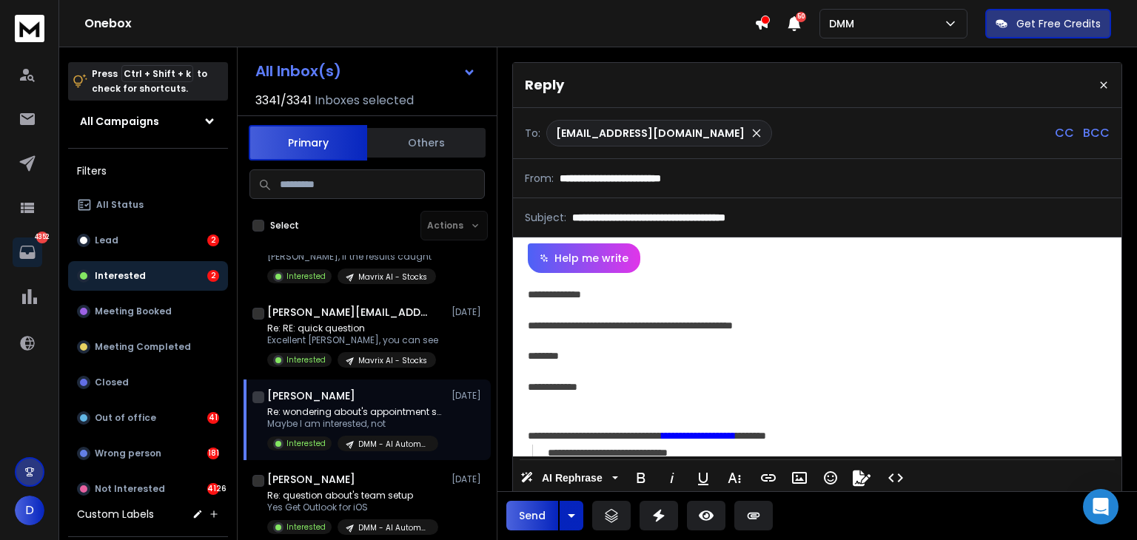
click at [682, 394] on p "**********" at bounding box center [810, 387] width 564 height 14
drag, startPoint x: 534, startPoint y: 521, endPoint x: 798, endPoint y: 344, distance: 317.4
click at [798, 344] on div "**********" at bounding box center [817, 366] width 610 height 608
click at [798, 344] on div at bounding box center [815, 341] width 575 height 16
click at [560, 377] on div at bounding box center [815, 372] width 575 height 16
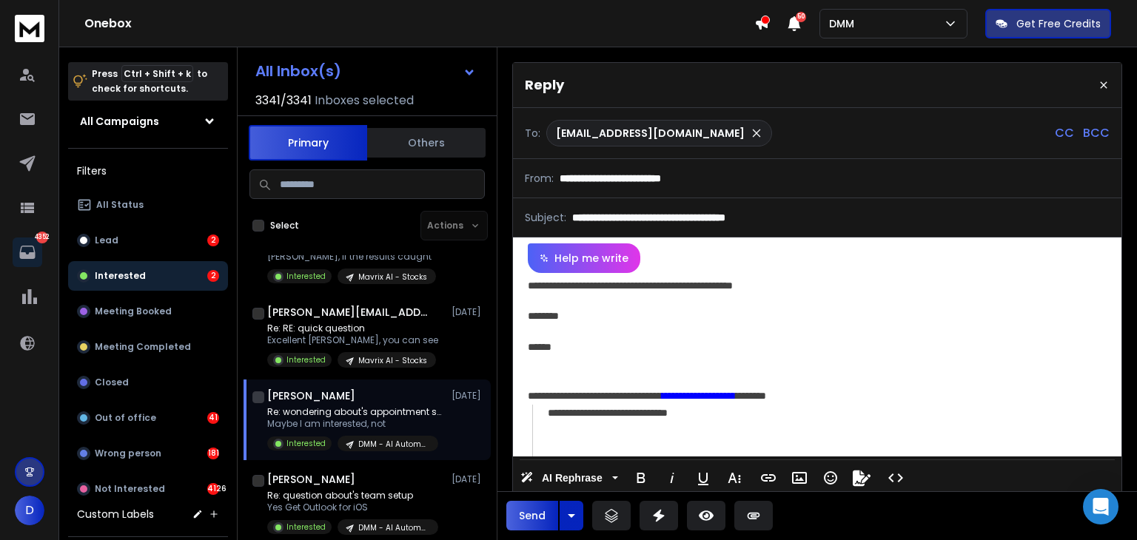
scroll to position [74, 0]
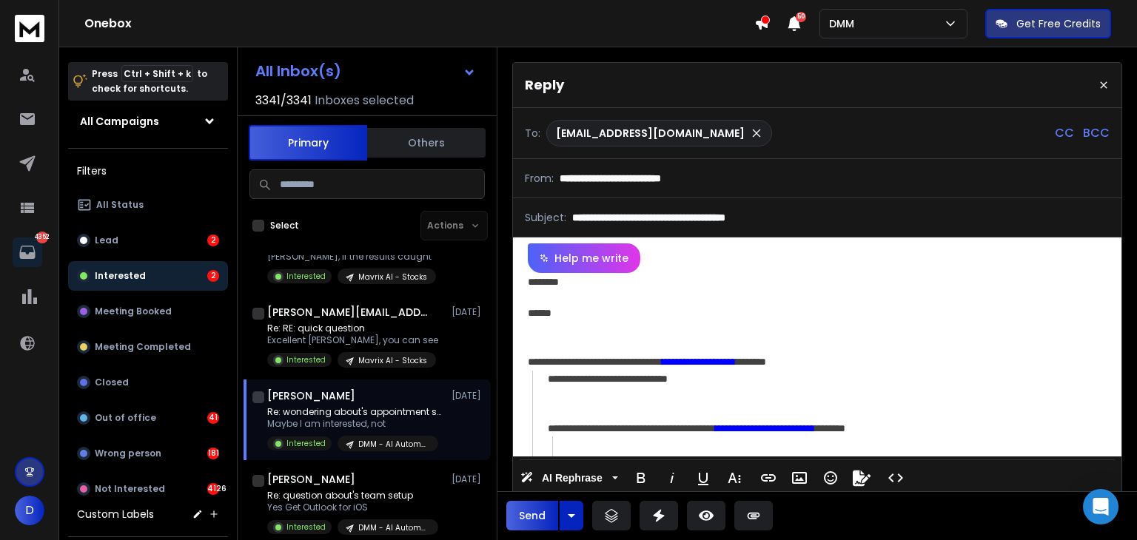
click at [533, 517] on button "Send" at bounding box center [532, 516] width 52 height 30
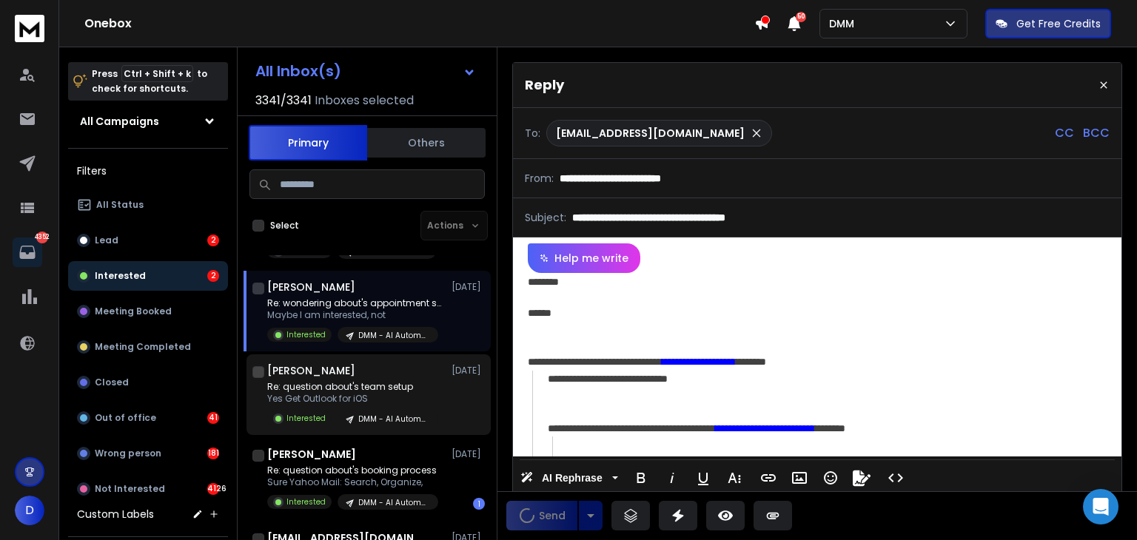
scroll to position [2369, 0]
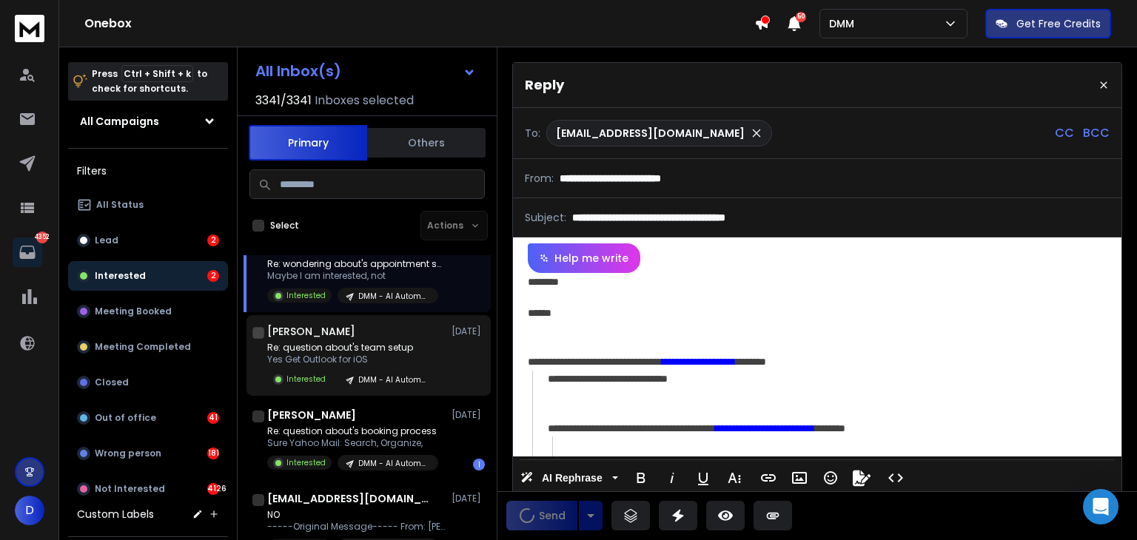
click at [396, 357] on p "Yes Get Outlook for iOS" at bounding box center [352, 360] width 171 height 12
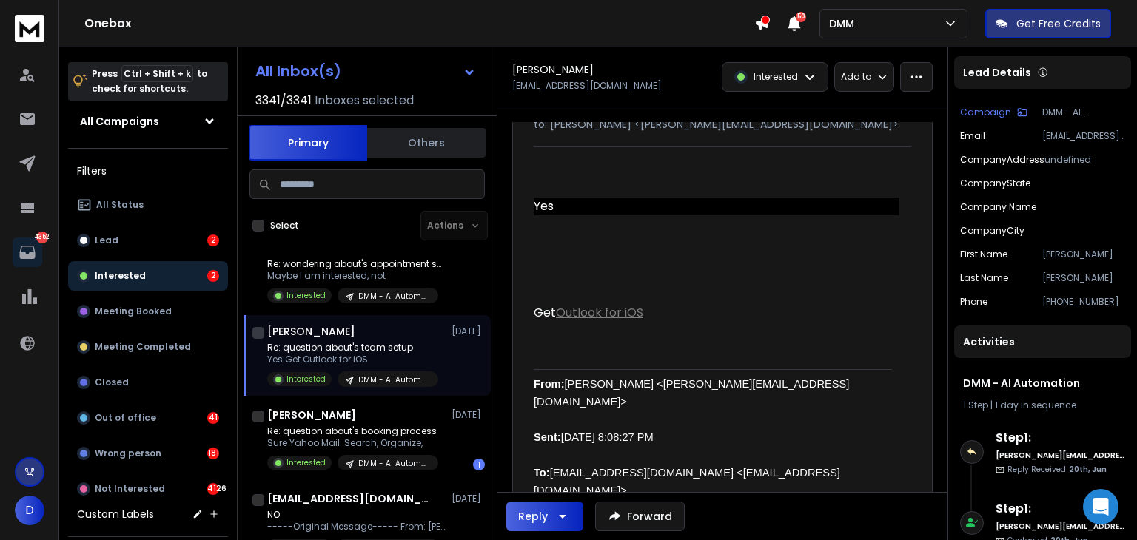
scroll to position [148, 0]
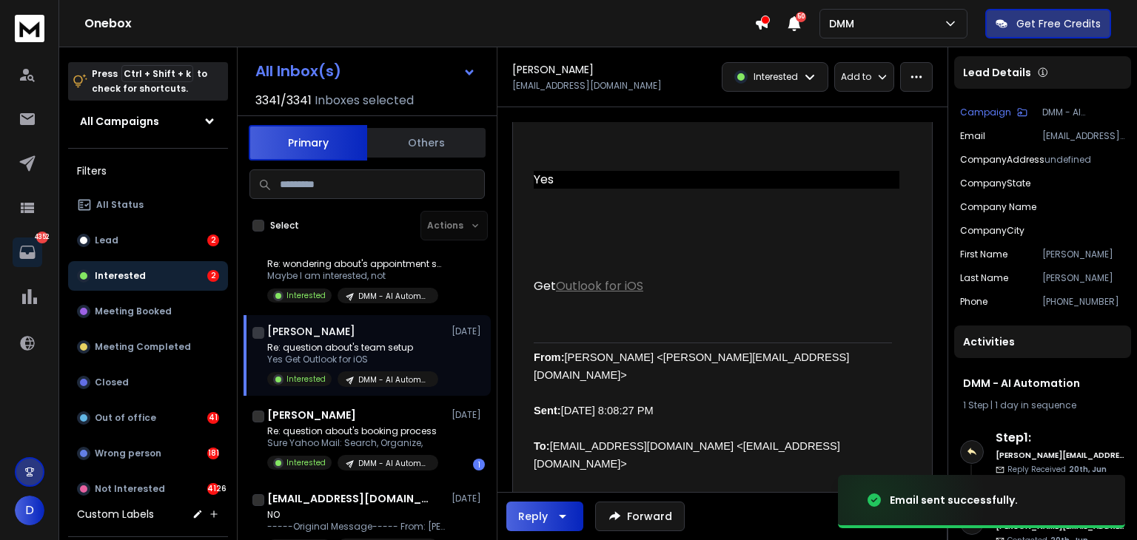
click at [542, 510] on div "Reply" at bounding box center [533, 516] width 30 height 15
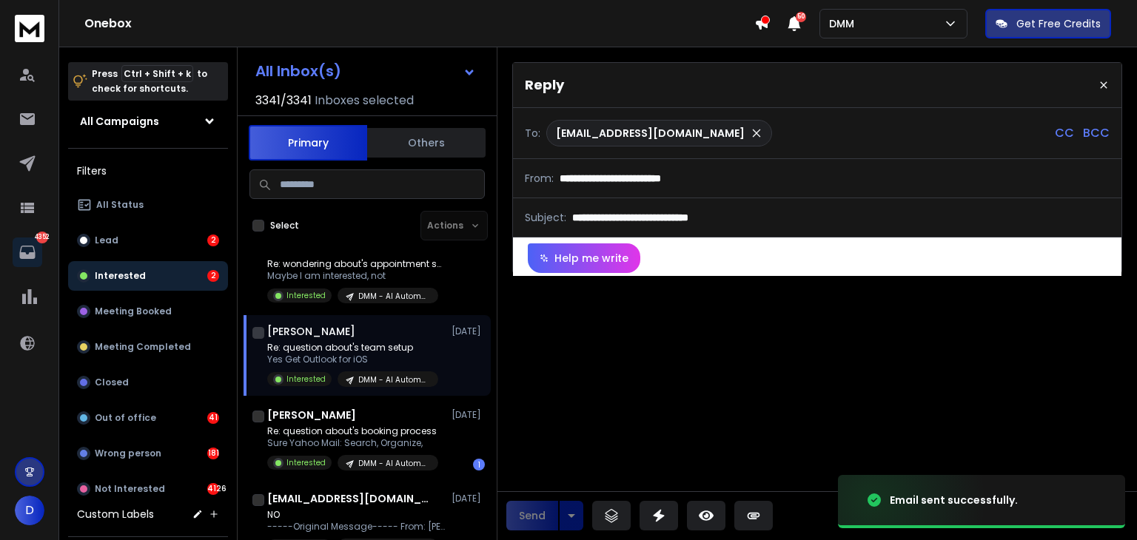
scroll to position [0, 0]
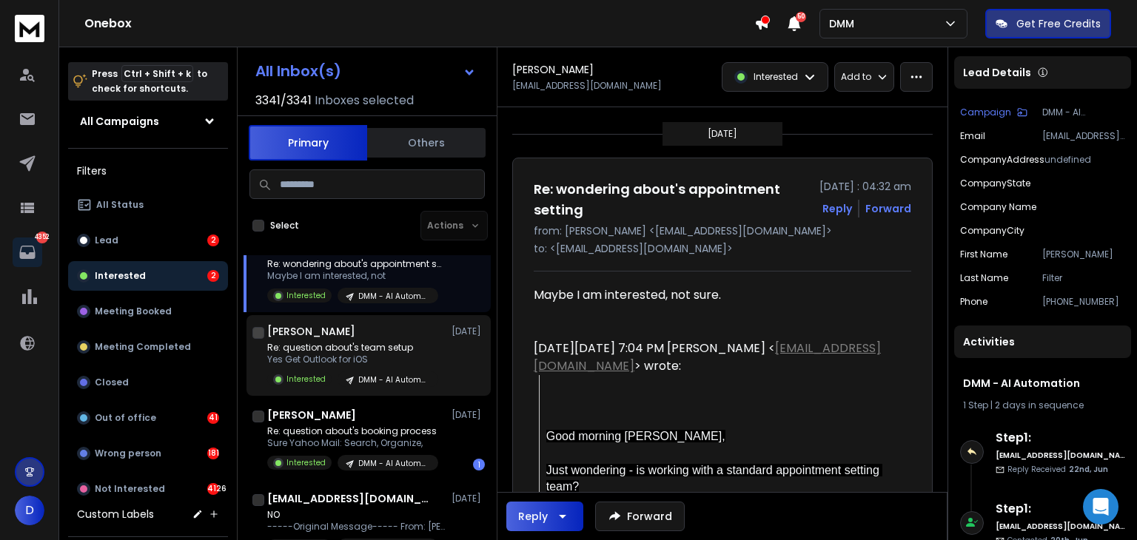
click at [370, 365] on p "Yes Get Outlook for iOS" at bounding box center [352, 360] width 171 height 12
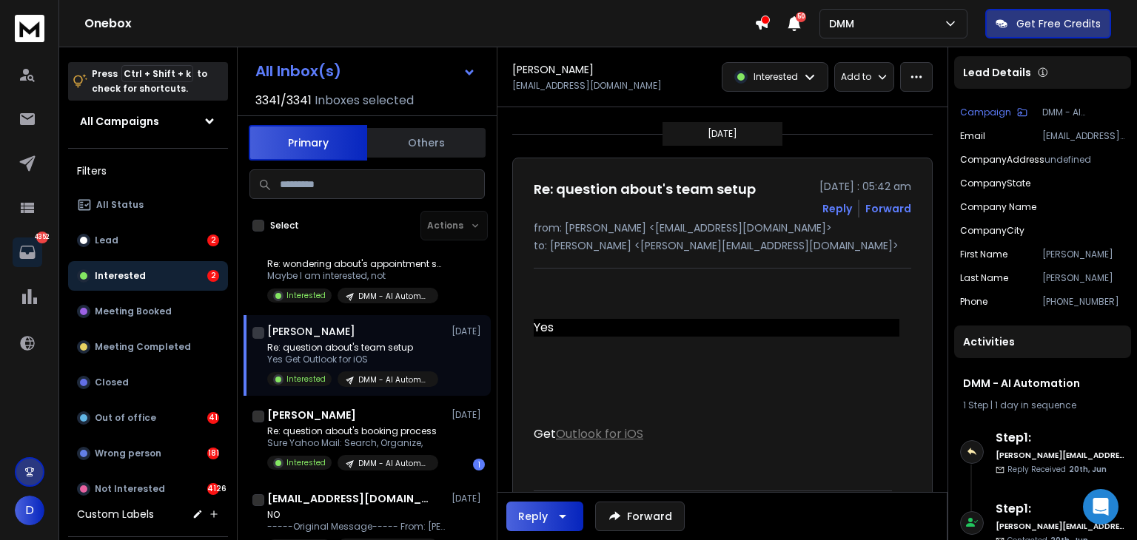
click at [540, 520] on div "Reply" at bounding box center [533, 516] width 30 height 15
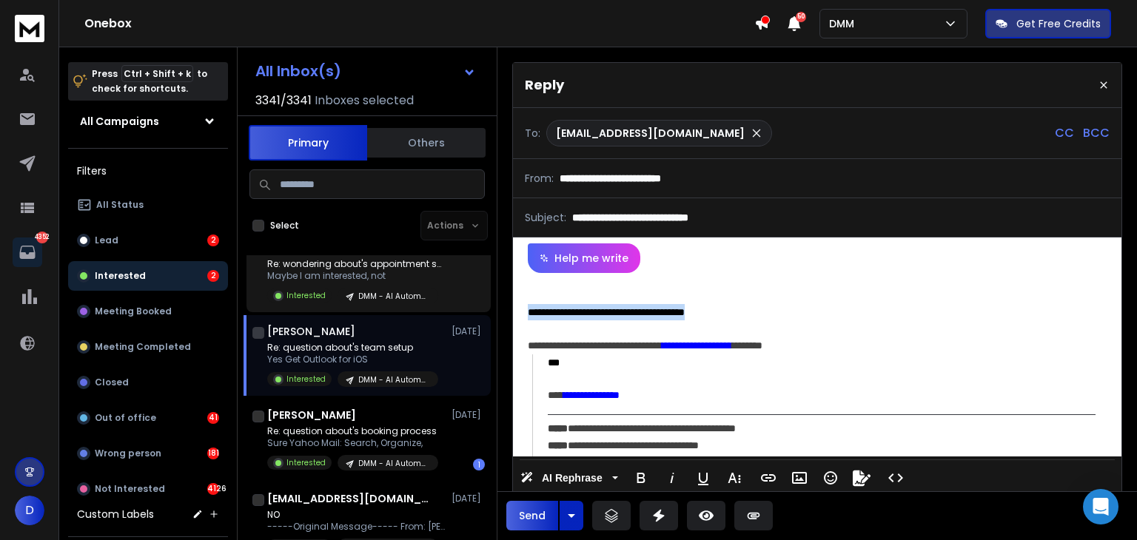
drag, startPoint x: 730, startPoint y: 314, endPoint x: 477, endPoint y: 306, distance: 253.3
click at [477, 306] on div "All Inbox(s) 3341 / 3341 Inboxes selected Primary Others Select Actions joel@to…" at bounding box center [687, 317] width 900 height 540
click at [310, 296] on p "Interested" at bounding box center [305, 295] width 39 height 11
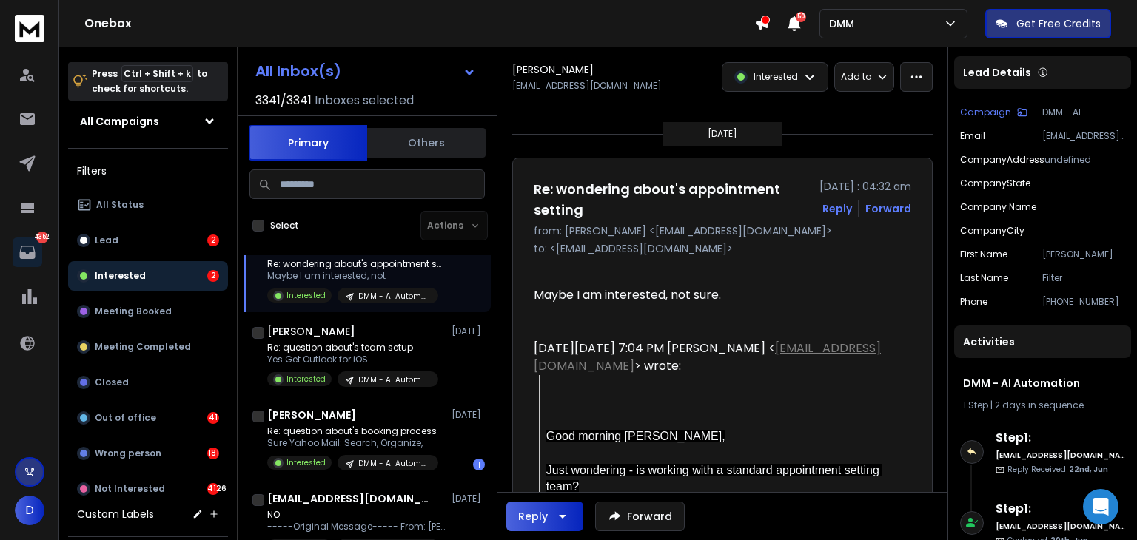
click at [380, 279] on p "Maybe I am interested, not" at bounding box center [356, 276] width 178 height 12
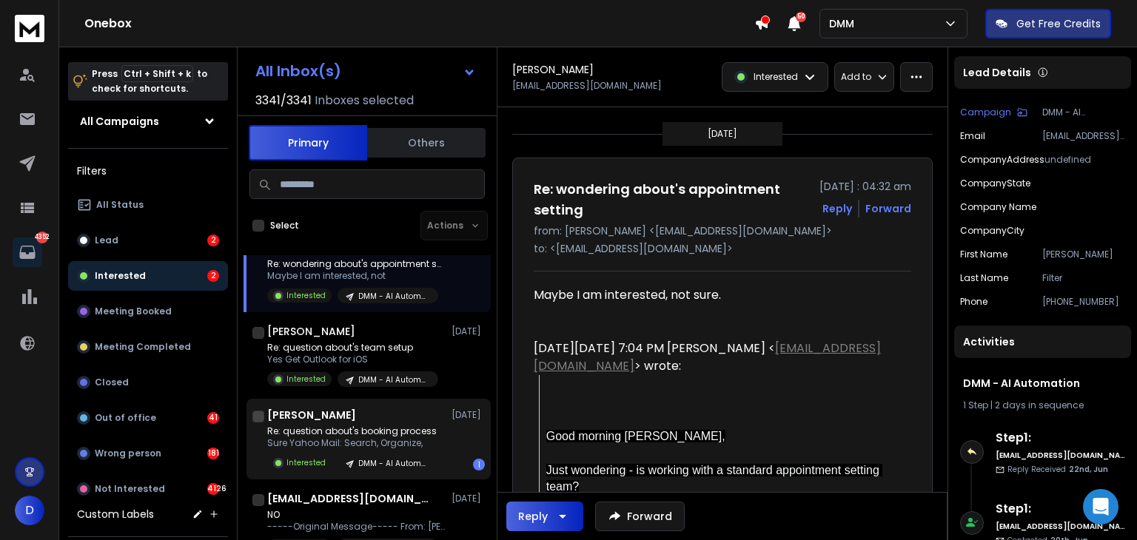
click at [391, 424] on div "Mike Vinson 20 Jun Re: question about's booking process Sure Yahoo Mail: Search…" at bounding box center [376, 439] width 218 height 63
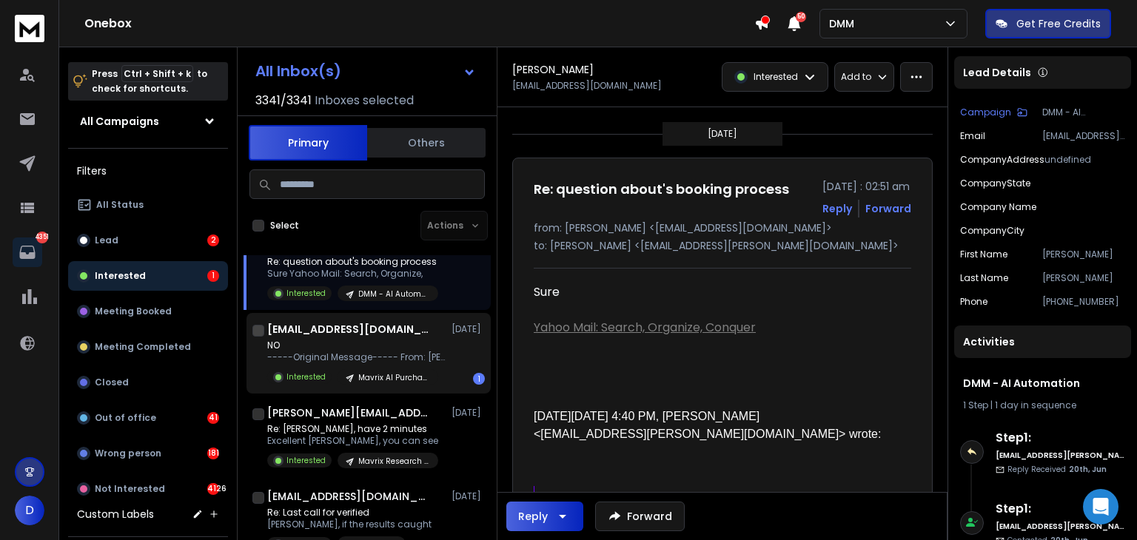
scroll to position [2517, 0]
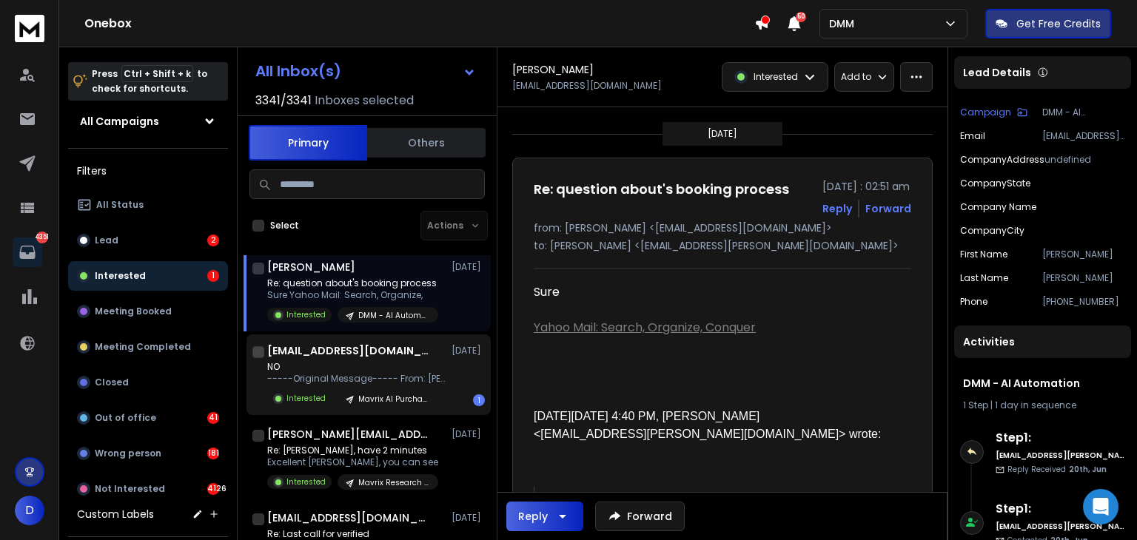
click at [403, 389] on div "NO -----Original Message----- From: Mark Henderson Interested Mavrix AI Purchas…" at bounding box center [356, 383] width 178 height 45
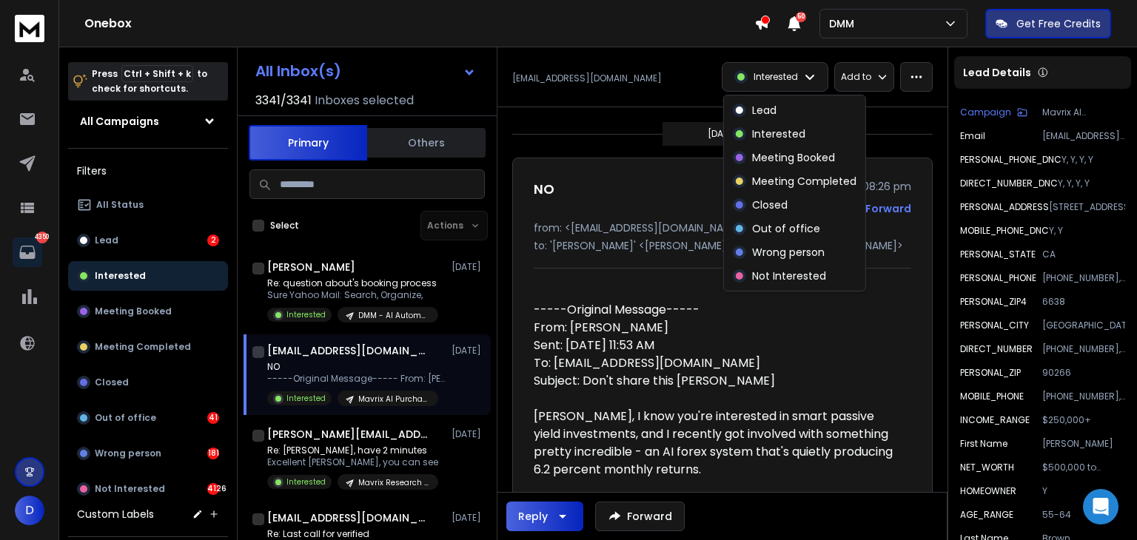
click at [788, 71] on p "Interested" at bounding box center [775, 77] width 44 height 12
click at [788, 275] on p "Not Interested" at bounding box center [789, 276] width 74 height 15
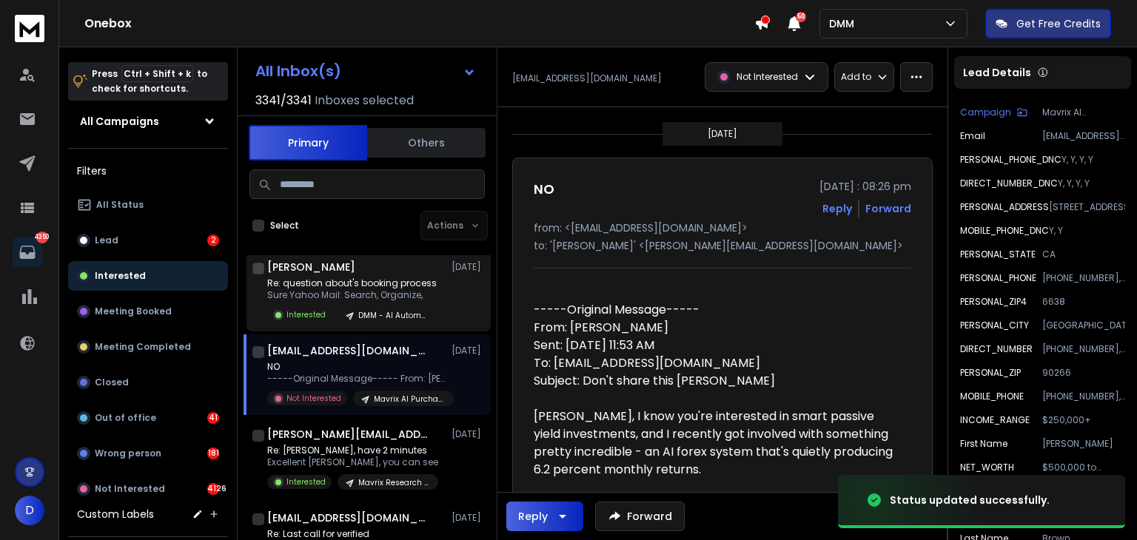
click at [323, 283] on p "Re: question about's booking process" at bounding box center [352, 284] width 171 height 12
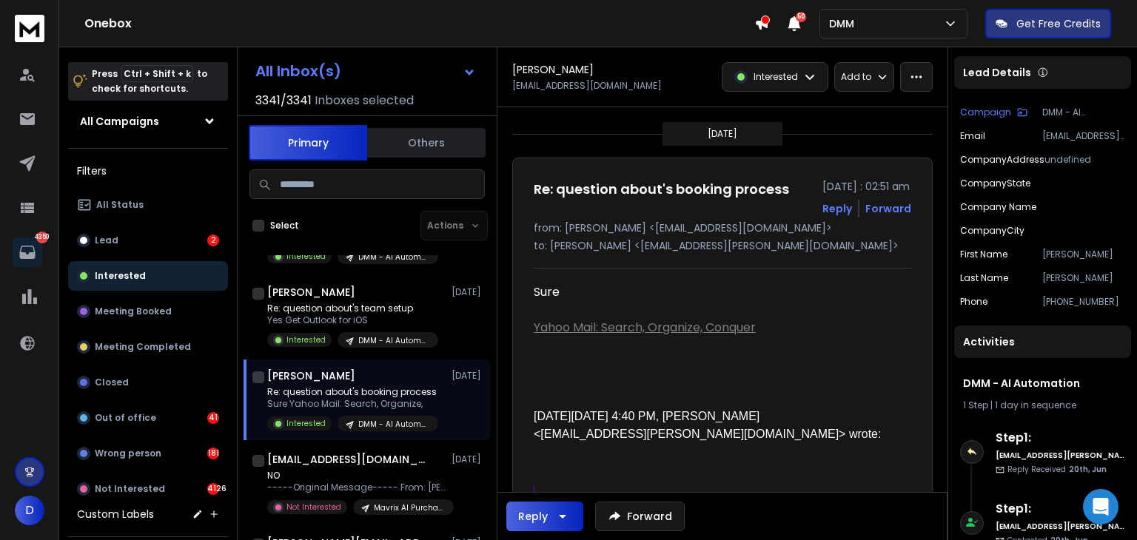
scroll to position [2369, 0]
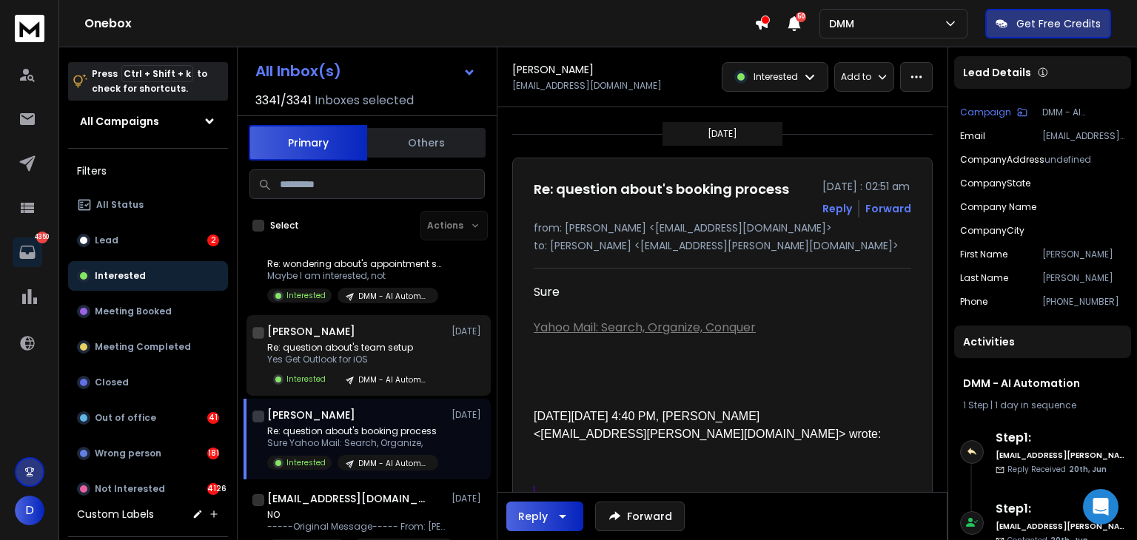
click at [382, 346] on p "Re: question about's team setup" at bounding box center [352, 348] width 171 height 12
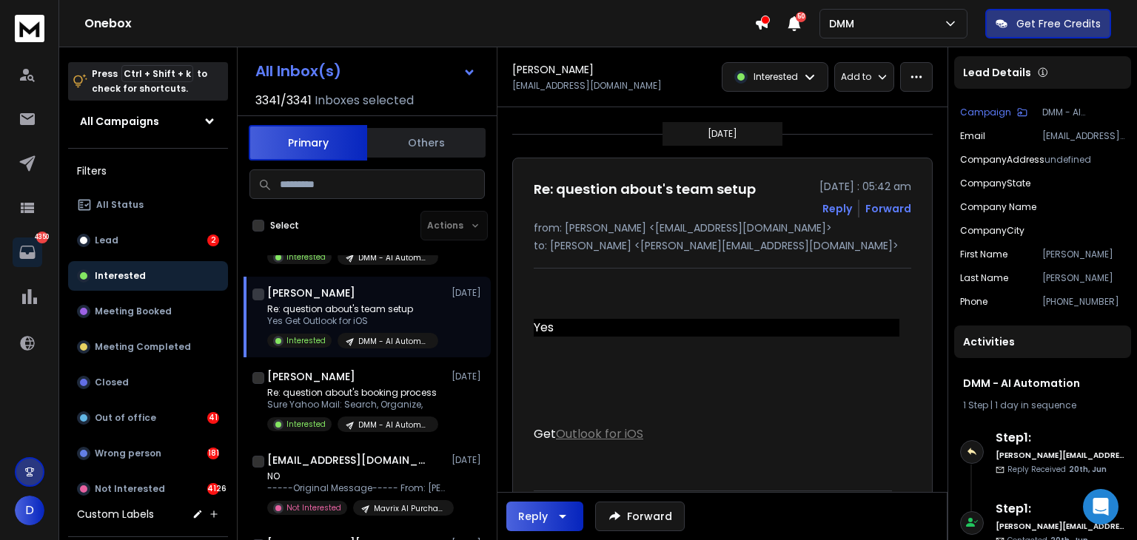
scroll to position [2443, 0]
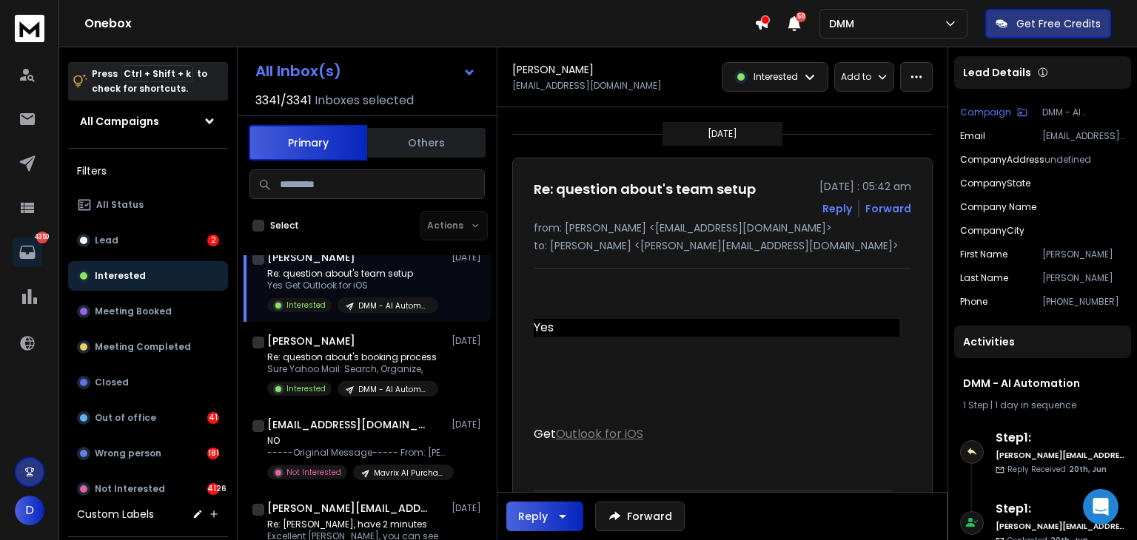
click at [359, 288] on p "Yes Get Outlook for iOS" at bounding box center [352, 286] width 171 height 12
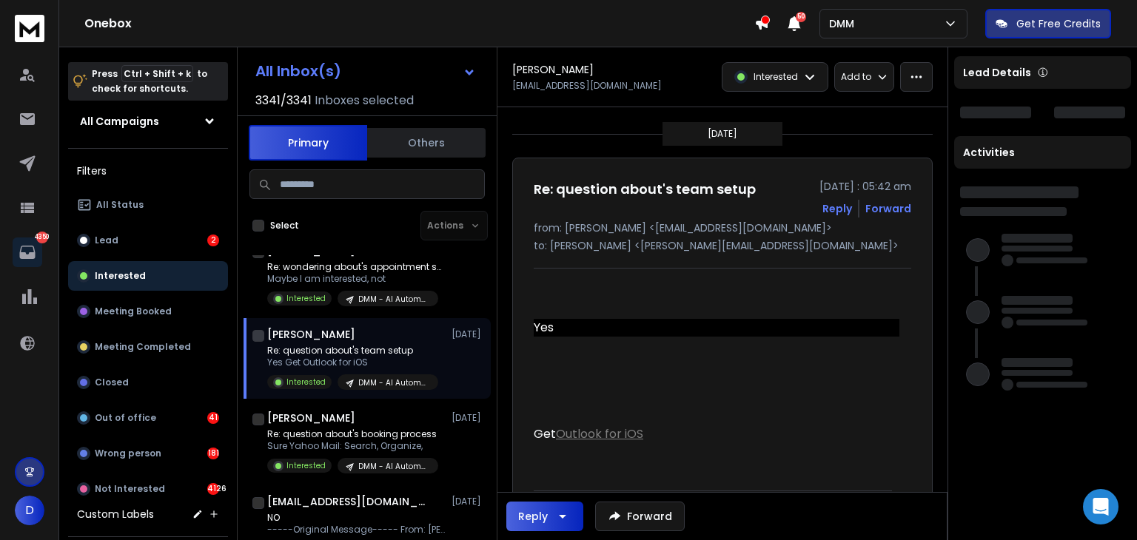
scroll to position [2295, 0]
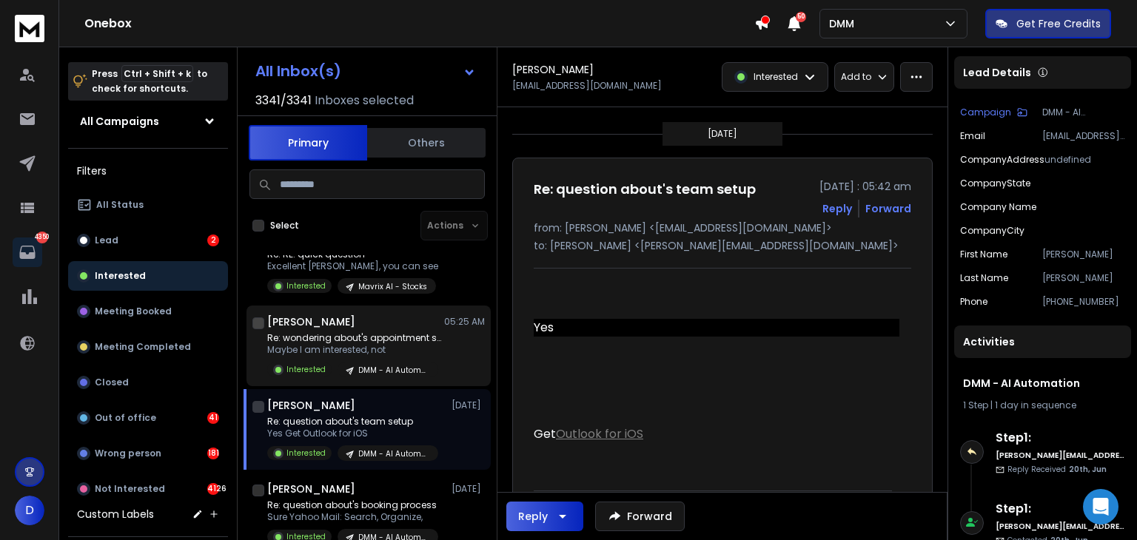
click at [380, 329] on div "Jim Filter 05:25 AM Re: wondering about's appointment setting Maybe I am intere…" at bounding box center [376, 346] width 218 height 63
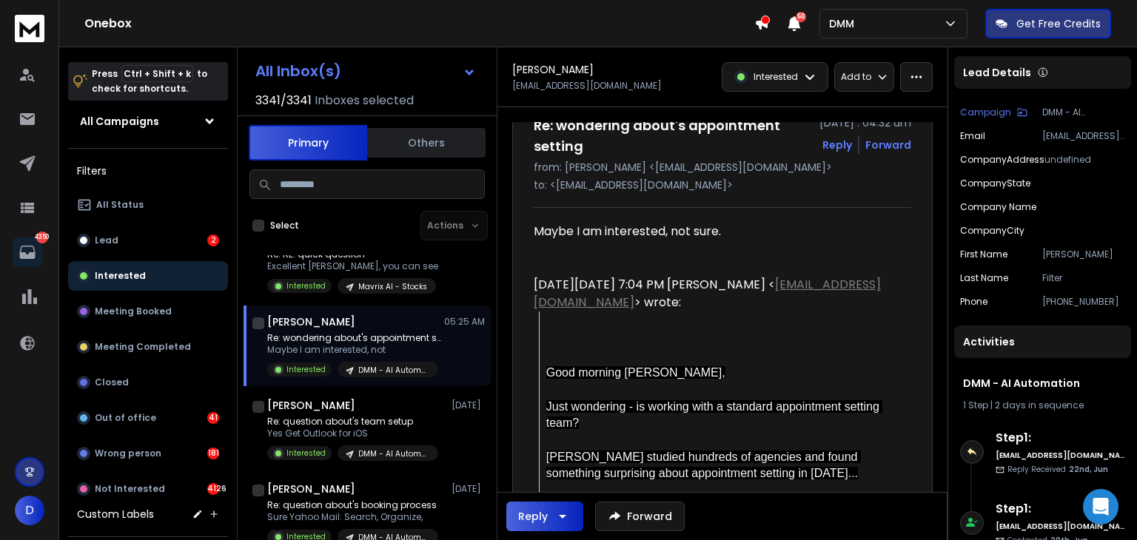
scroll to position [0, 0]
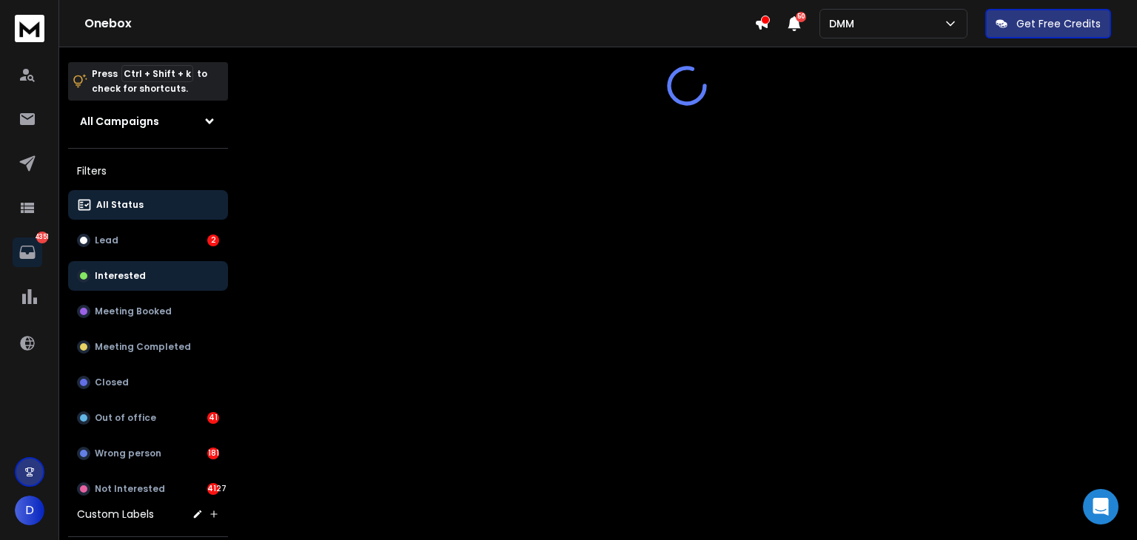
click at [159, 281] on button "Interested" at bounding box center [148, 276] width 160 height 30
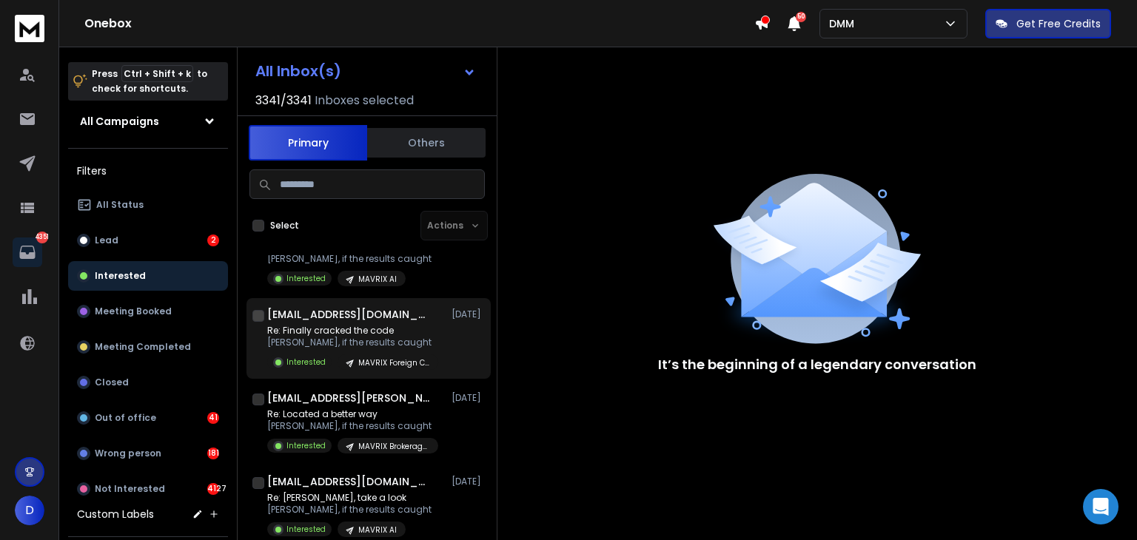
scroll to position [2562, 0]
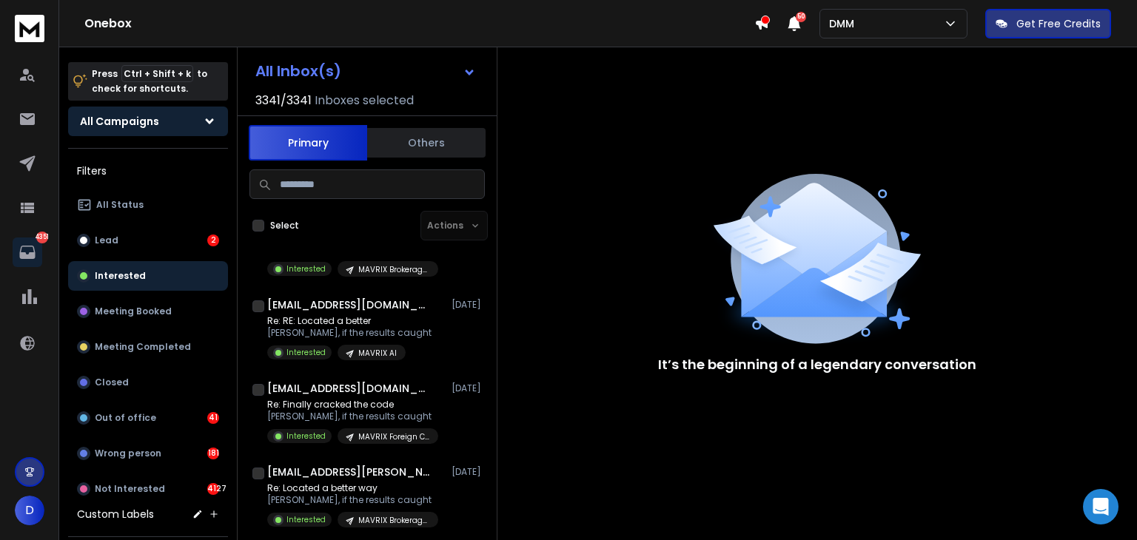
click at [149, 130] on button "All Campaigns" at bounding box center [148, 122] width 160 height 30
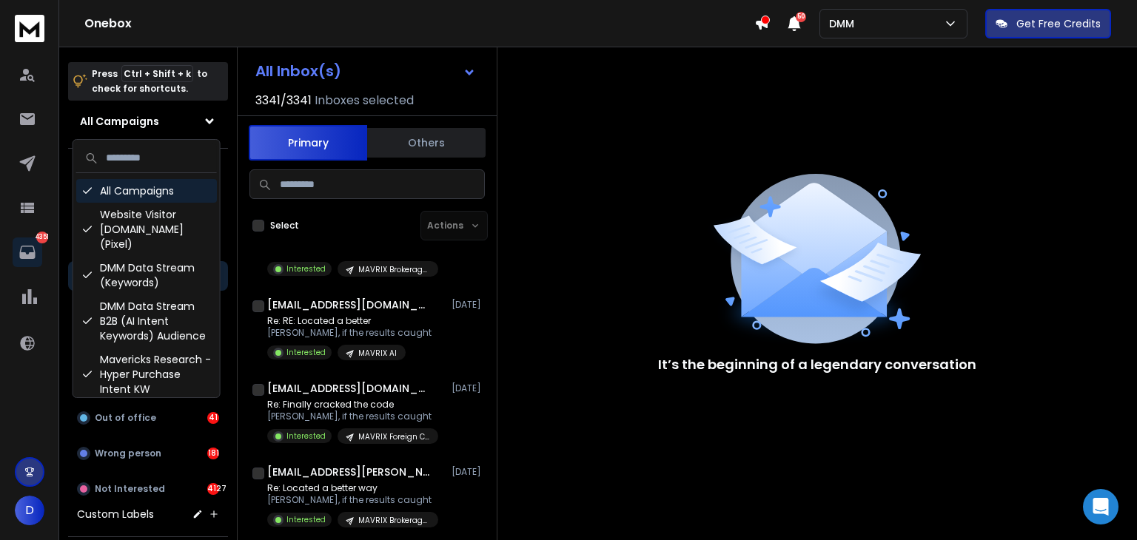
drag, startPoint x: 154, startPoint y: 189, endPoint x: 138, endPoint y: 196, distance: 17.2
click at [138, 196] on div "All Campaigns" at bounding box center [146, 191] width 141 height 24
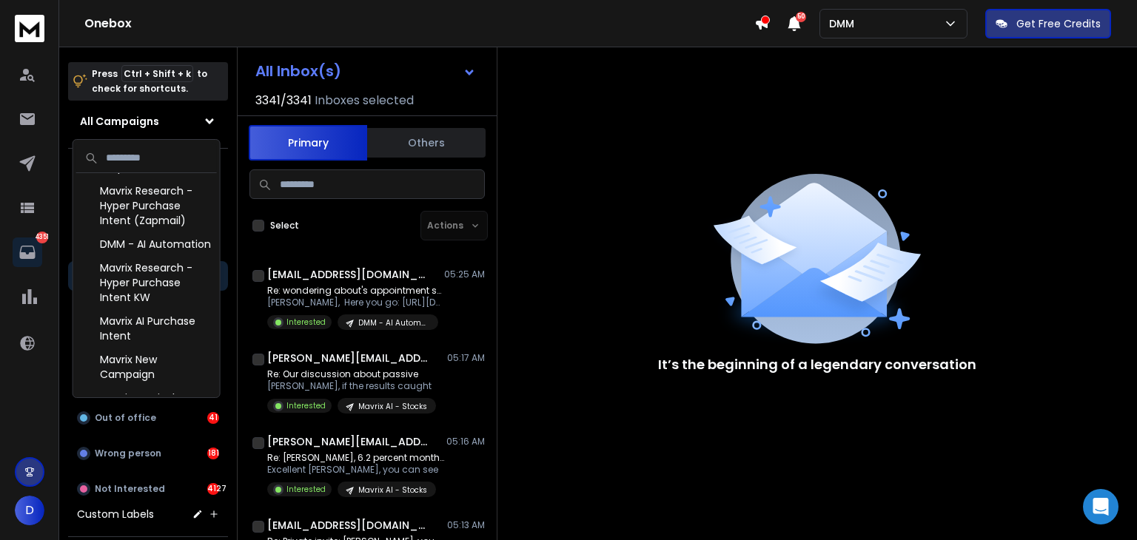
scroll to position [2671, 0]
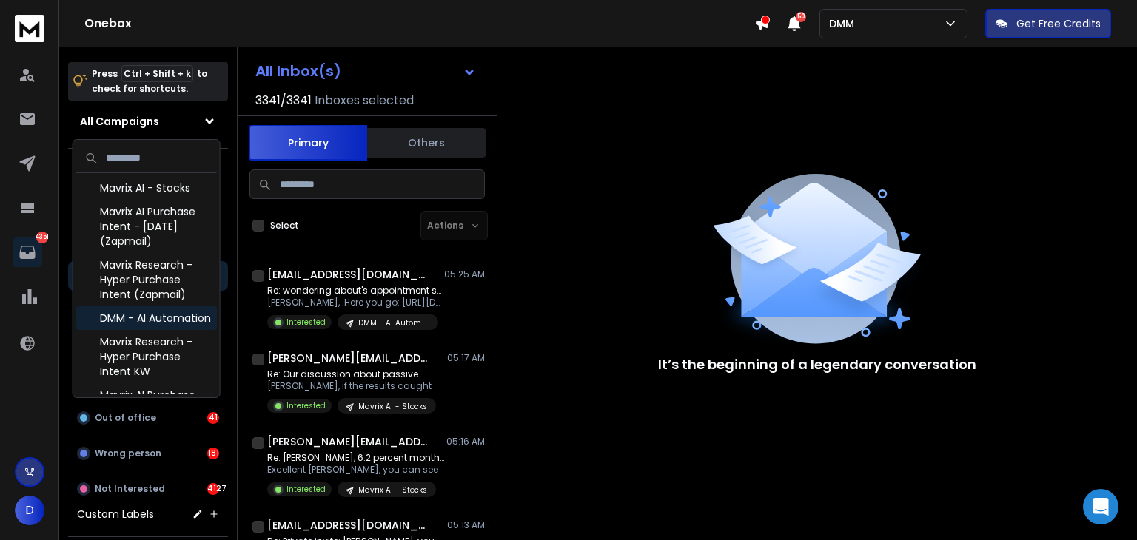
click at [154, 306] on div "DMM - AI Automation" at bounding box center [146, 318] width 141 height 24
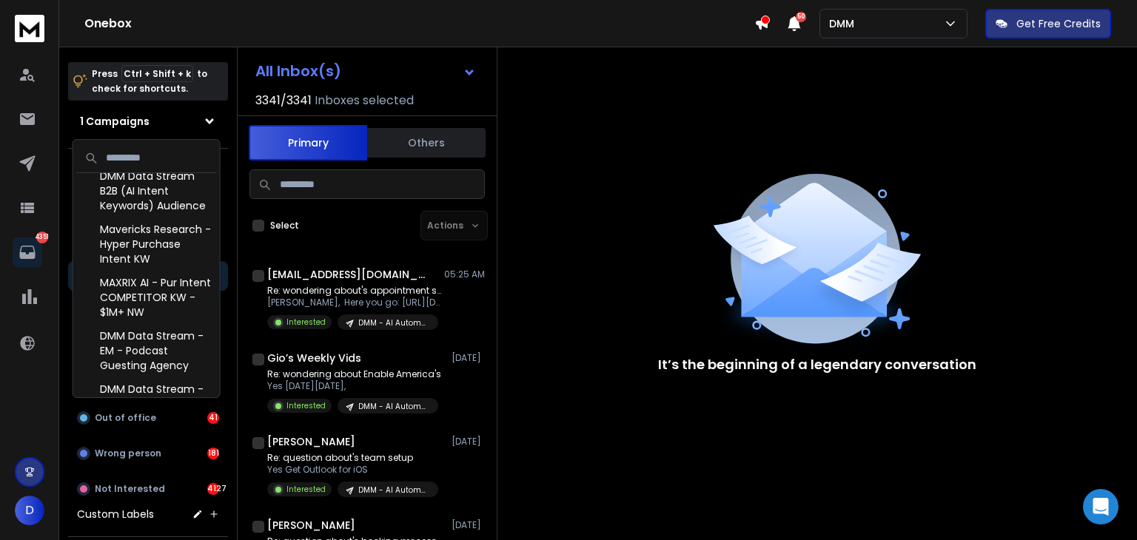
scroll to position [154, 0]
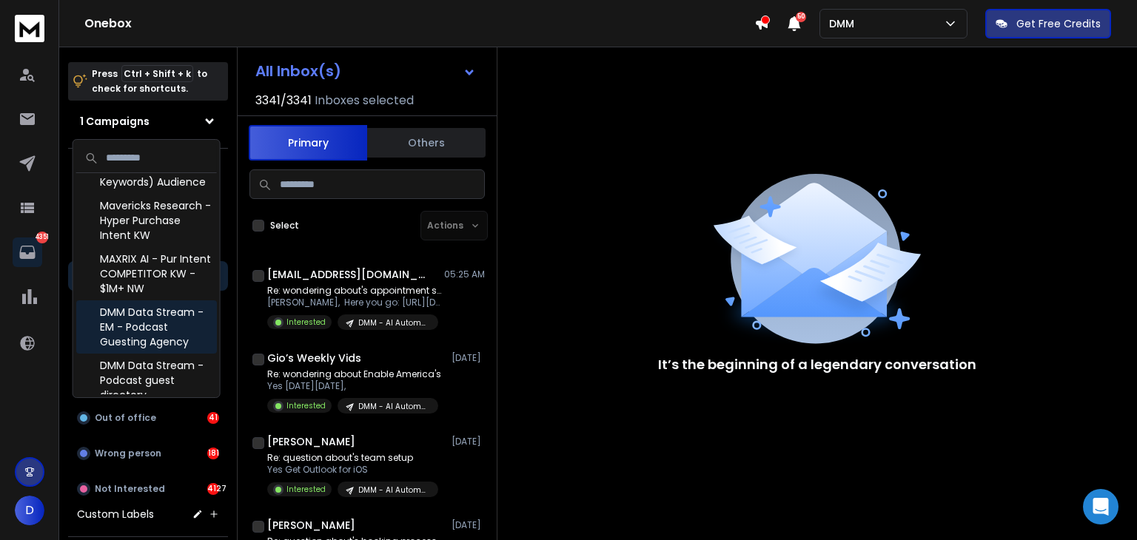
click at [166, 301] on div "DMM Data Stream - EM - Podcast Guesting Agency" at bounding box center [146, 327] width 141 height 53
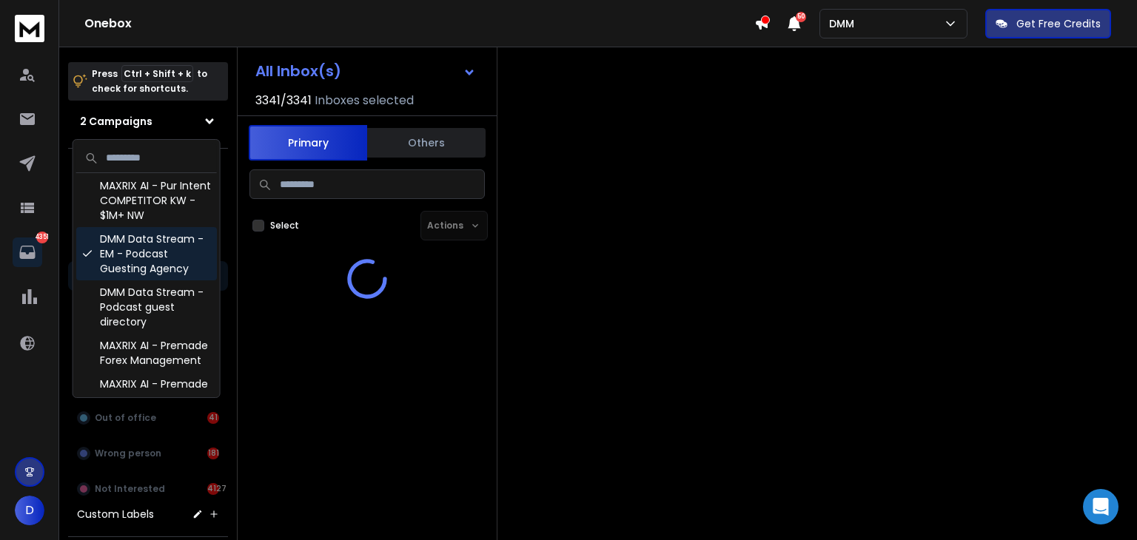
scroll to position [302, 0]
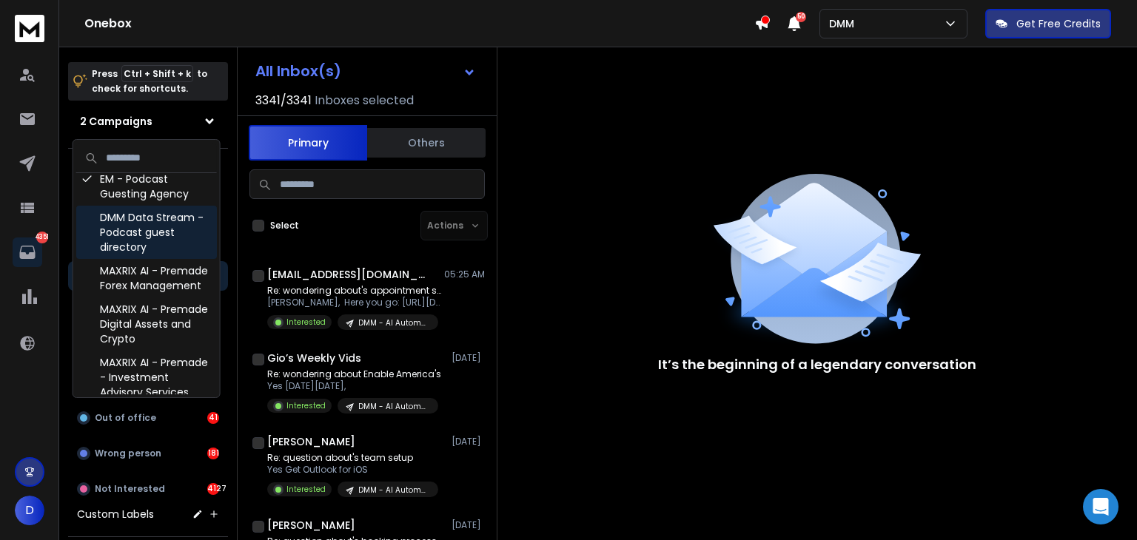
click at [158, 227] on div "DMM Data Stream - Podcast guest directory" at bounding box center [146, 232] width 141 height 53
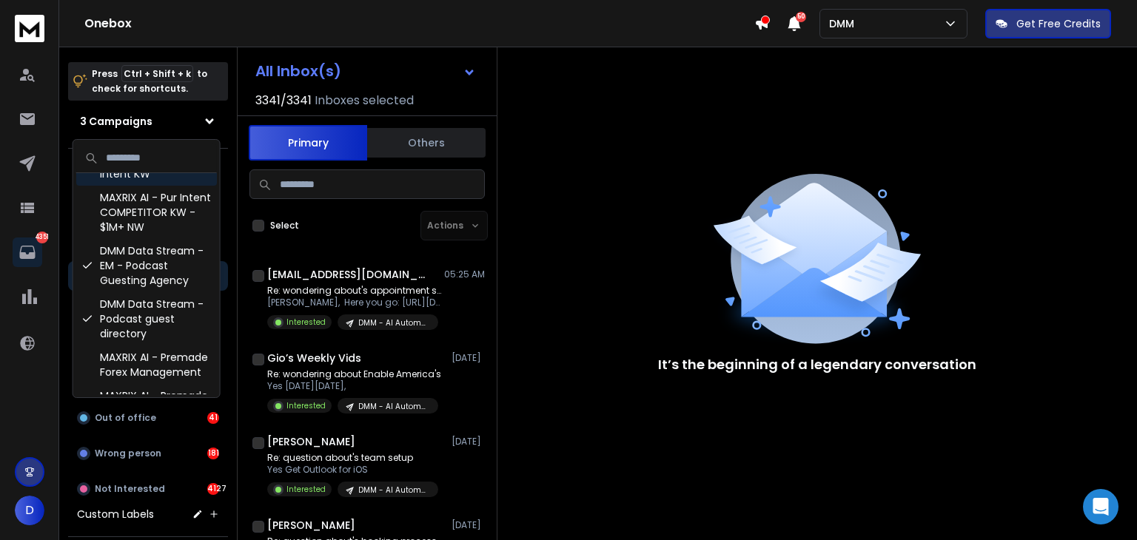
scroll to position [154, 0]
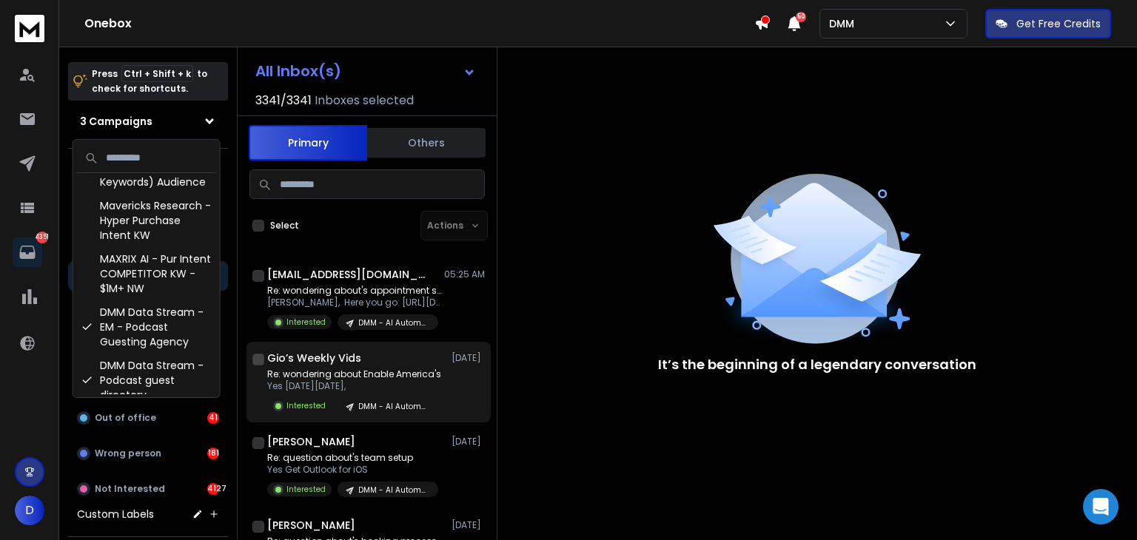
click at [394, 369] on p "Re: wondering about Enable America's" at bounding box center [354, 375] width 174 height 12
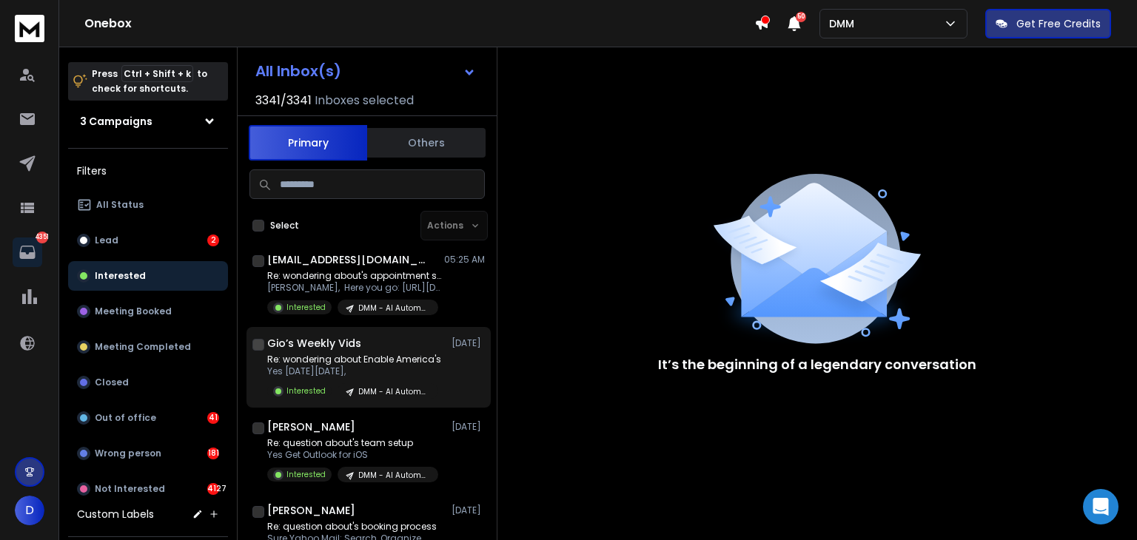
scroll to position [0, 0]
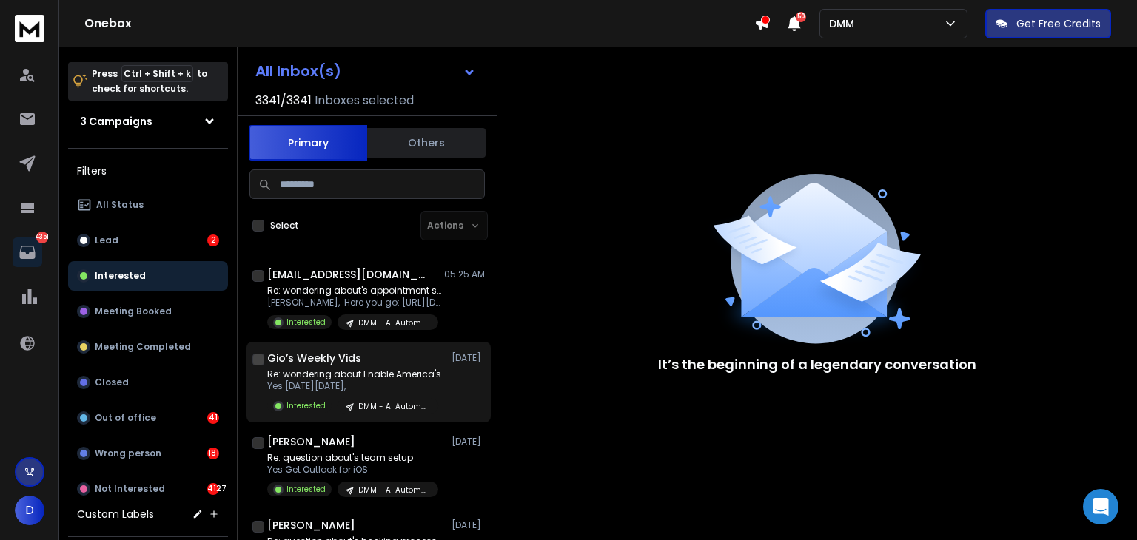
click at [358, 392] on div "Re: wondering about Enable America's Yes On Tue, Jul 29, Interested DMM - AI Au…" at bounding box center [354, 391] width 174 height 45
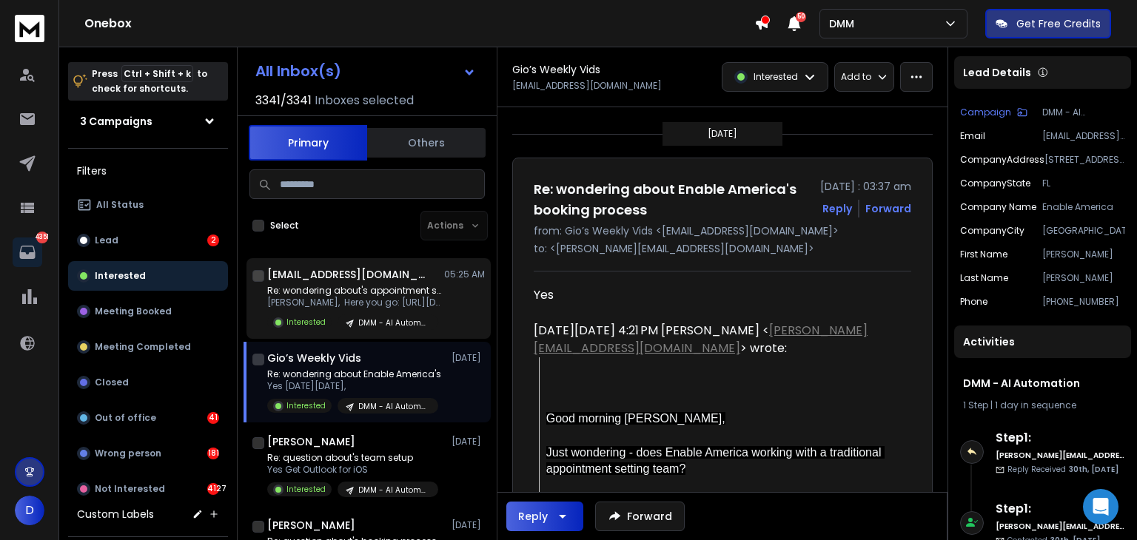
click at [375, 273] on h1 "[EMAIL_ADDRESS][DOMAIN_NAME]" at bounding box center [348, 274] width 163 height 15
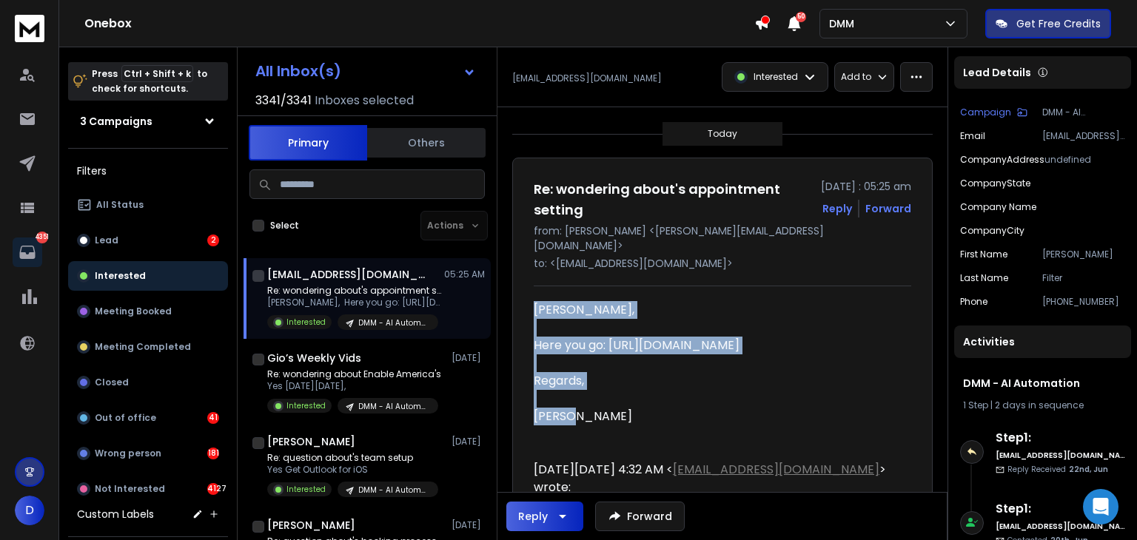
drag, startPoint x: 589, startPoint y: 395, endPoint x: 503, endPoint y: 282, distance: 142.0
copy b "James, Here you go: https://lp.digitalmavericksmedia.com/video Regards, Samuel"
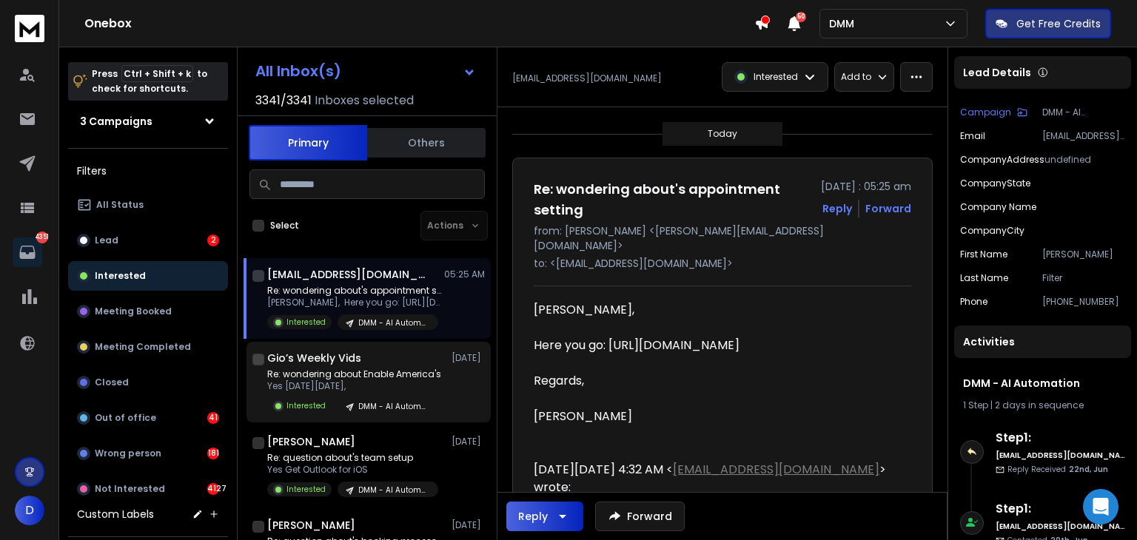
click at [367, 386] on p "Yes [DATE][DATE]," at bounding box center [354, 386] width 174 height 12
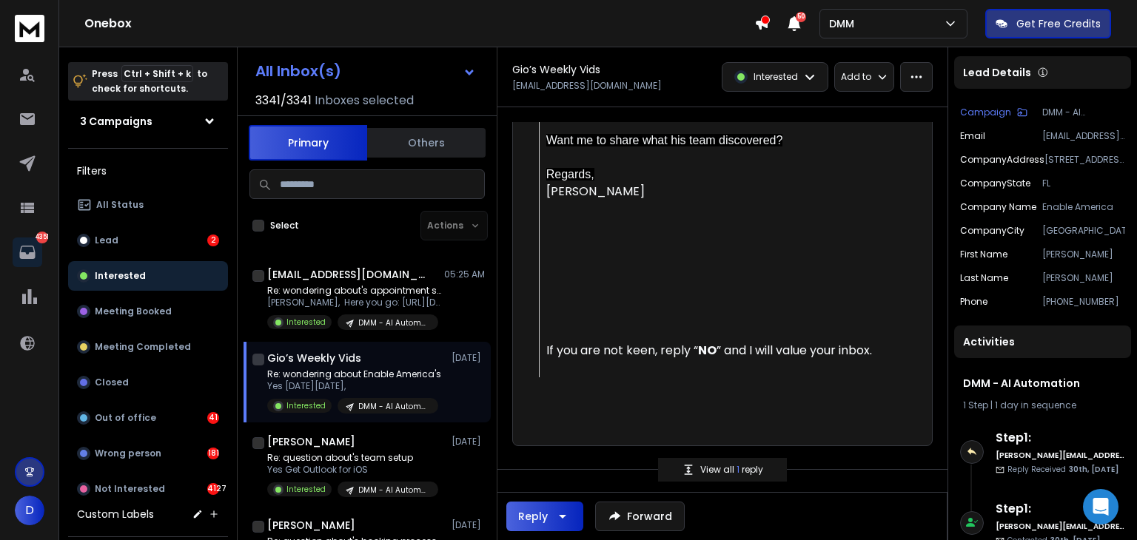
scroll to position [437, 0]
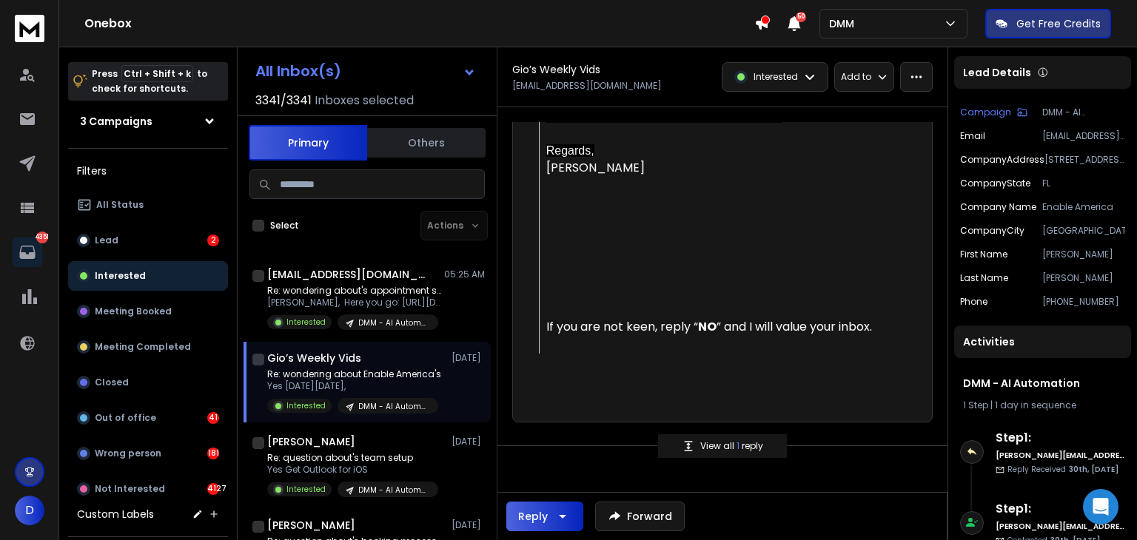
click at [719, 442] on p "View all 1 reply" at bounding box center [731, 446] width 63 height 12
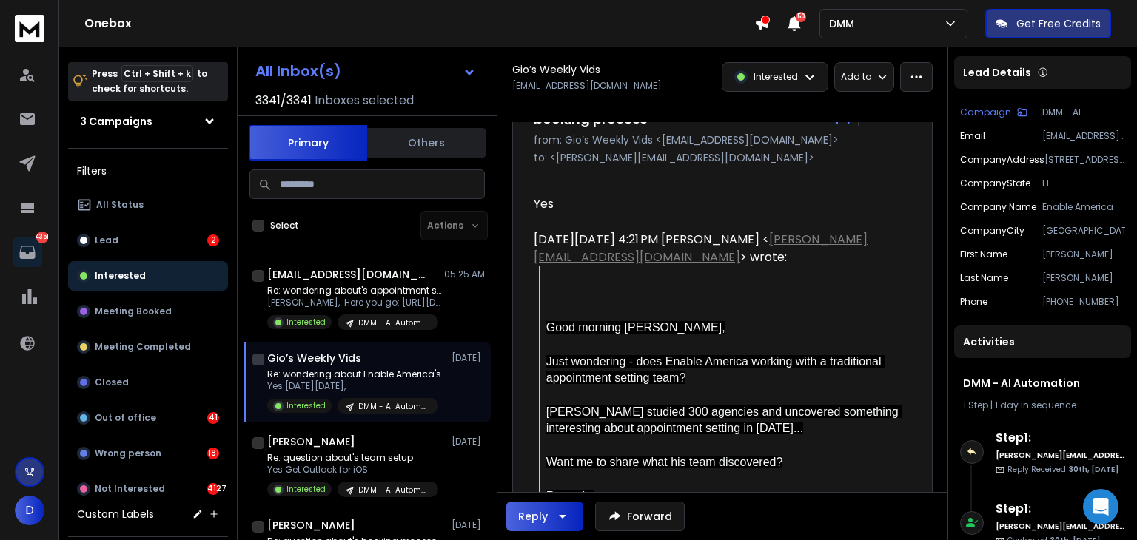
scroll to position [0, 0]
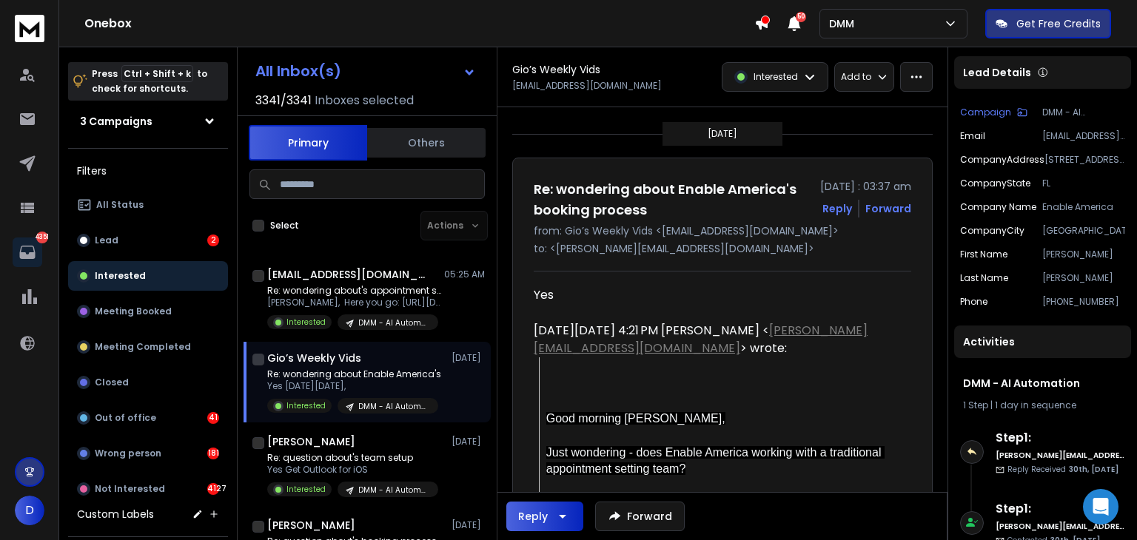
click at [526, 528] on button "Reply" at bounding box center [544, 517] width 77 height 30
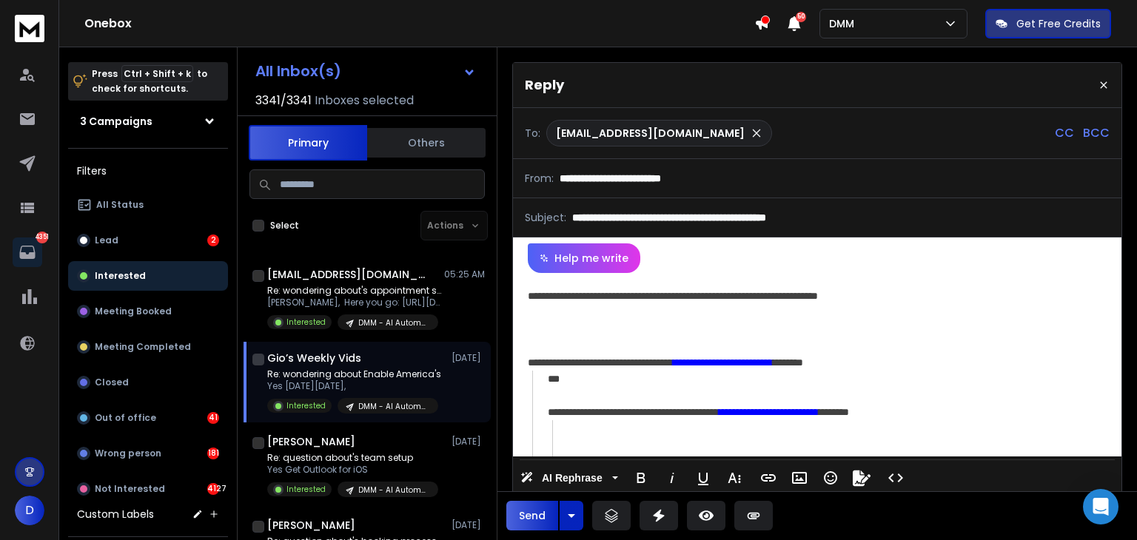
click at [554, 296] on div "**********" at bounding box center [810, 296] width 564 height 16
click at [557, 298] on div "**********" at bounding box center [810, 296] width 564 height 16
click at [588, 297] on div "**********" at bounding box center [810, 296] width 564 height 16
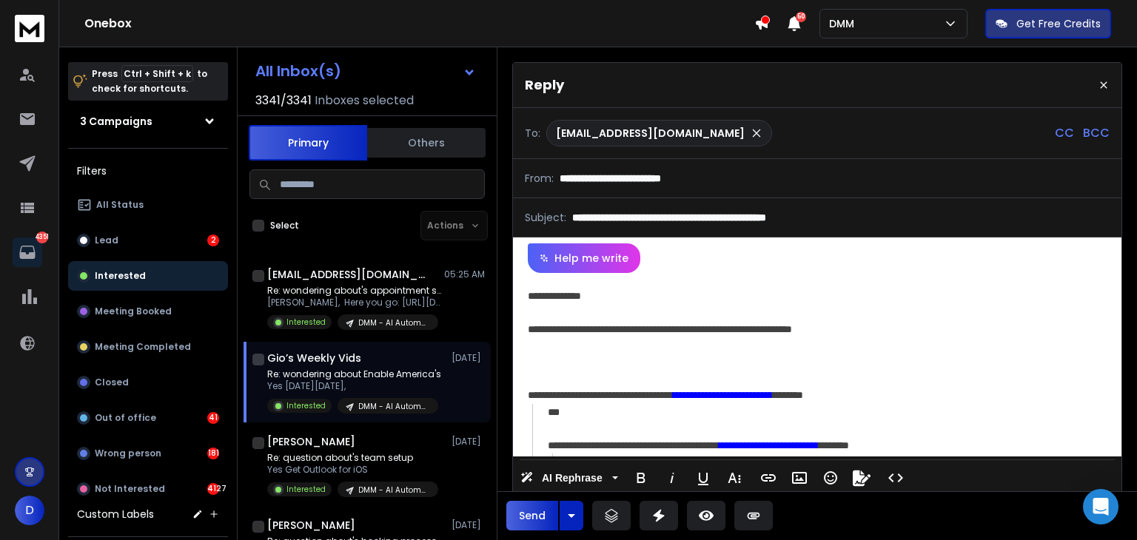
click at [790, 323] on div "**********" at bounding box center [810, 329] width 564 height 16
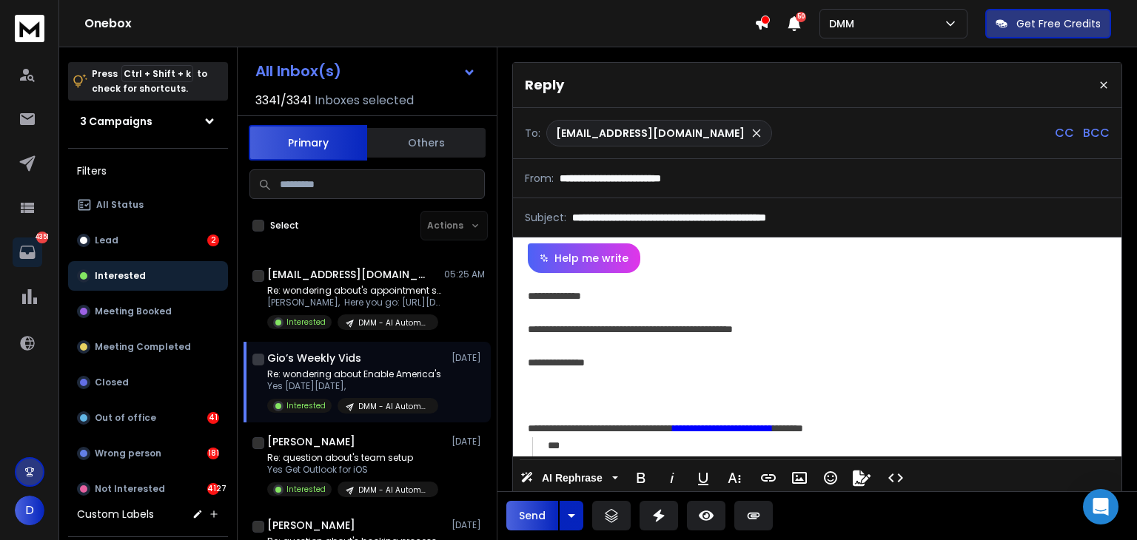
click at [576, 365] on div "**********" at bounding box center [810, 363] width 564 height 16
drag, startPoint x: 622, startPoint y: 368, endPoint x: 574, endPoint y: 366, distance: 48.1
click at [574, 366] on div "**********" at bounding box center [810, 363] width 564 height 16
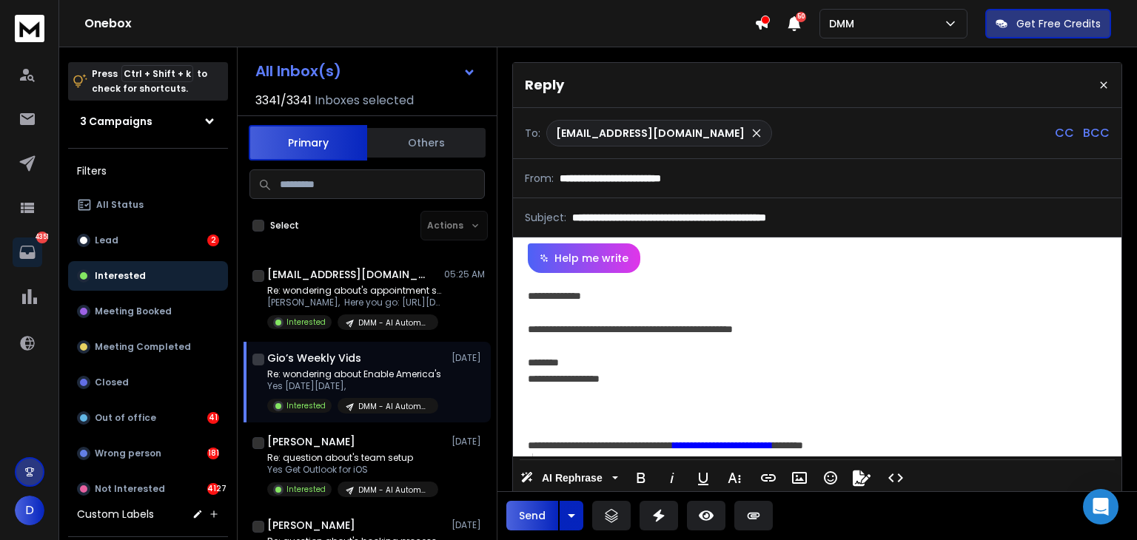
click at [640, 382] on div "**********" at bounding box center [810, 379] width 564 height 16
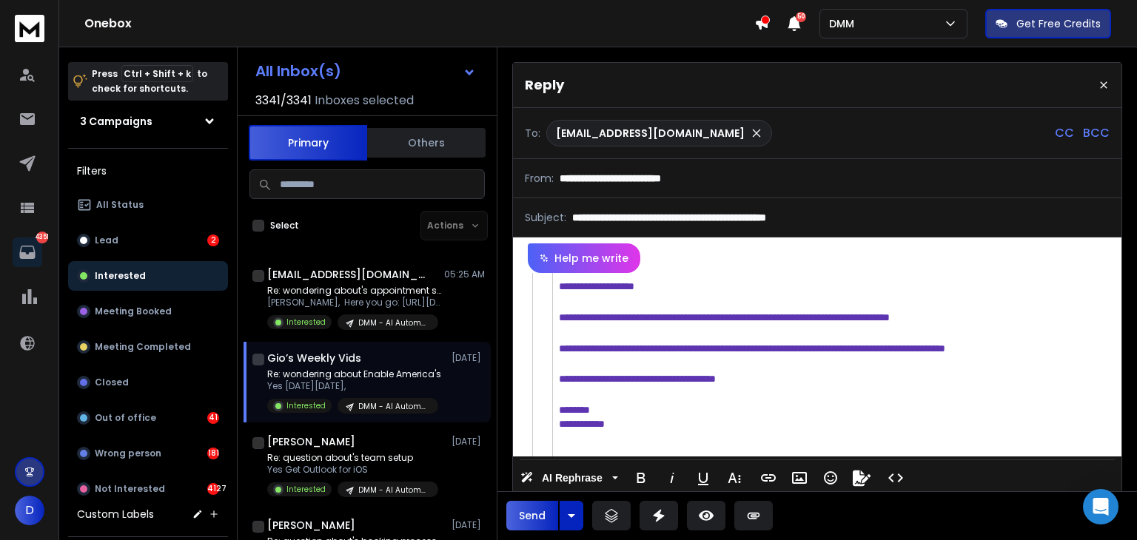
scroll to position [296, 0]
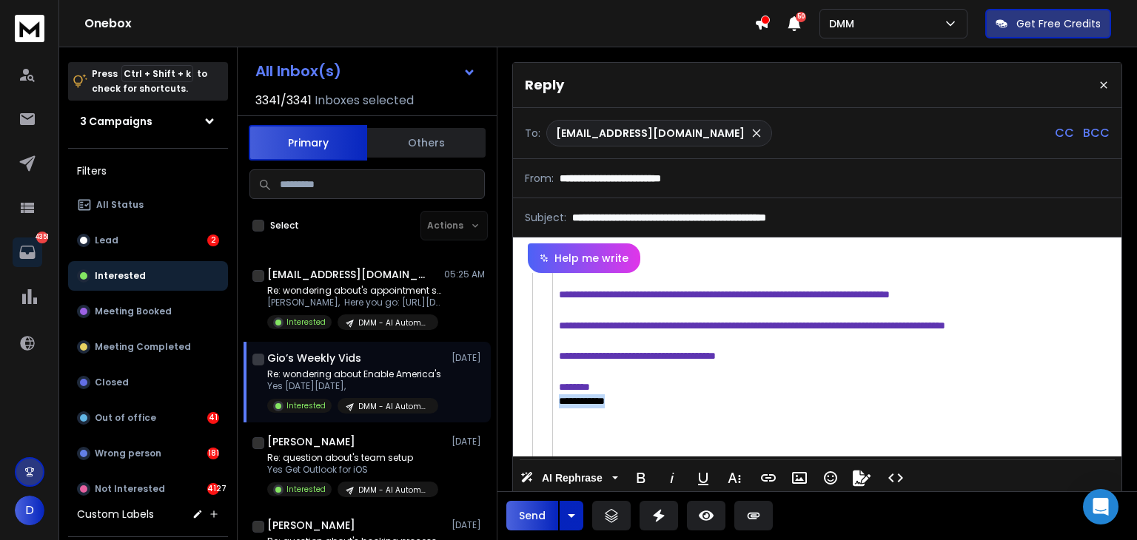
drag, startPoint x: 618, startPoint y: 403, endPoint x: 551, endPoint y: 408, distance: 67.5
click at [552, 408] on blockquote "**********" at bounding box center [827, 391] width 551 height 368
copy p "**********"
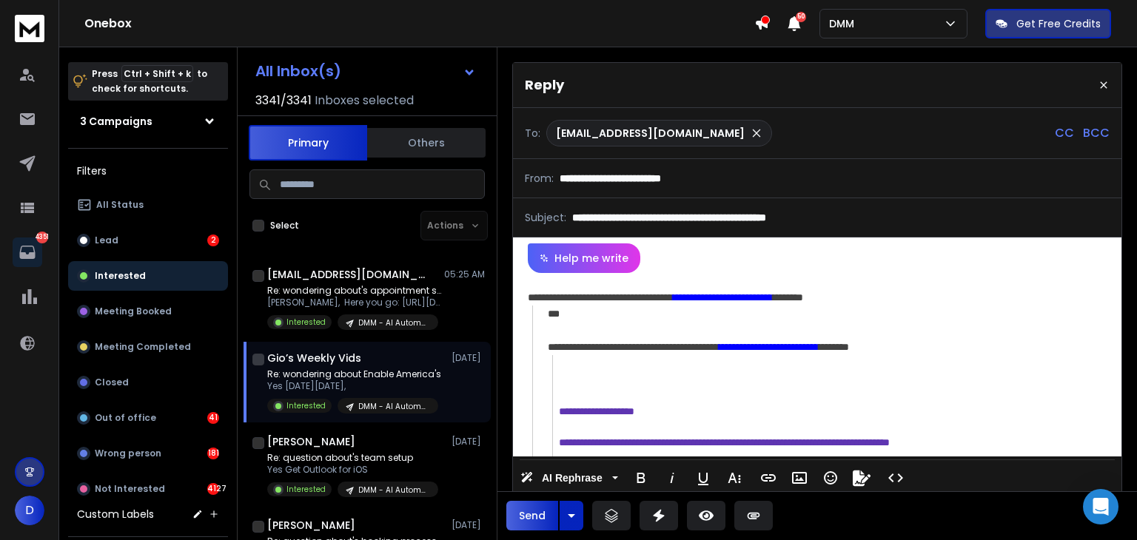
scroll to position [0, 0]
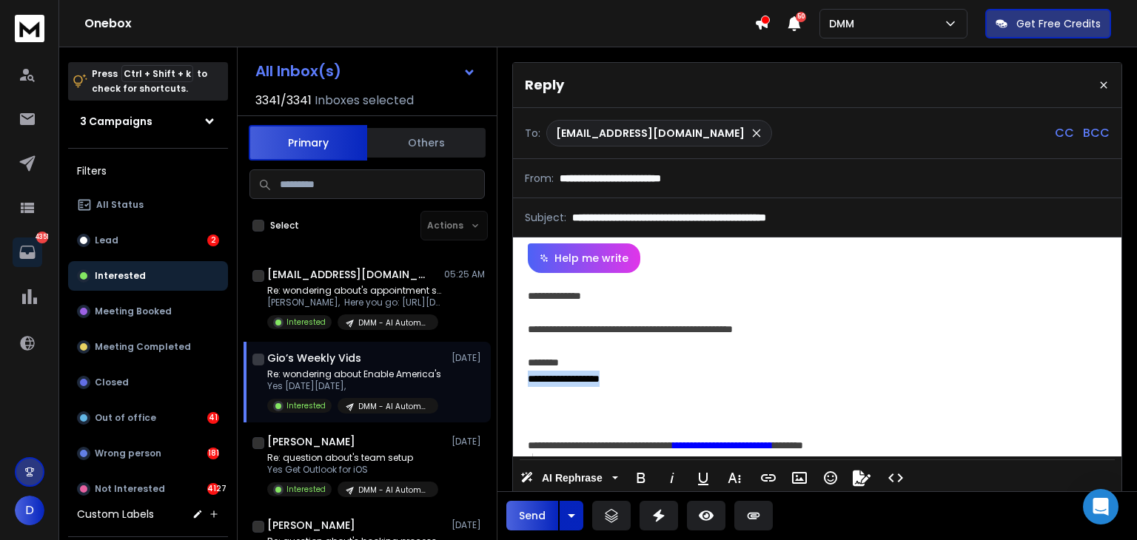
drag, startPoint x: 630, startPoint y: 377, endPoint x: 520, endPoint y: 382, distance: 110.4
click at [520, 382] on div "**********" at bounding box center [815, 365] width 605 height 184
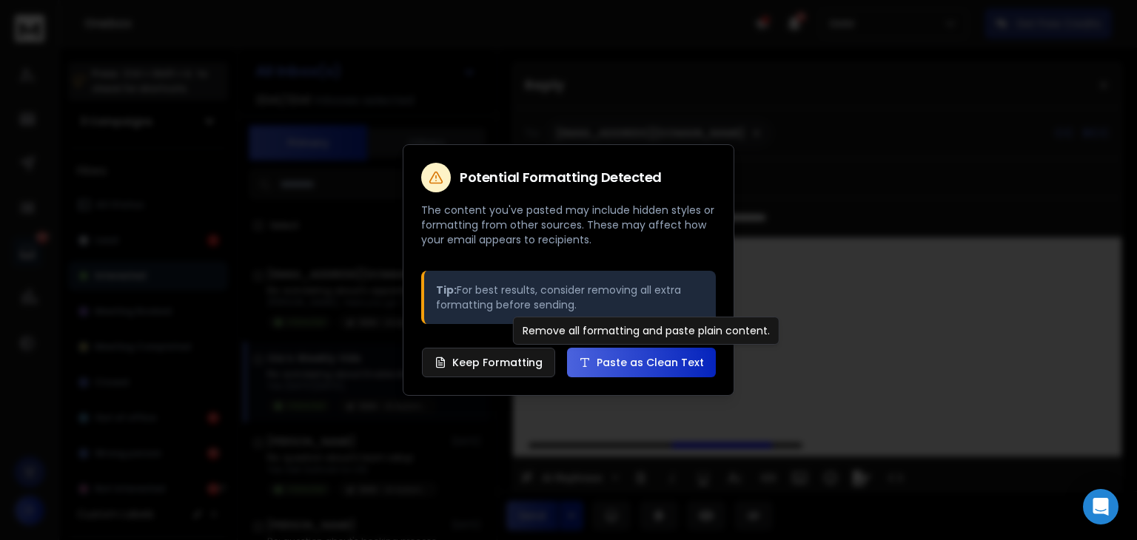
click at [641, 355] on button "Paste as Clean Text" at bounding box center [641, 363] width 149 height 30
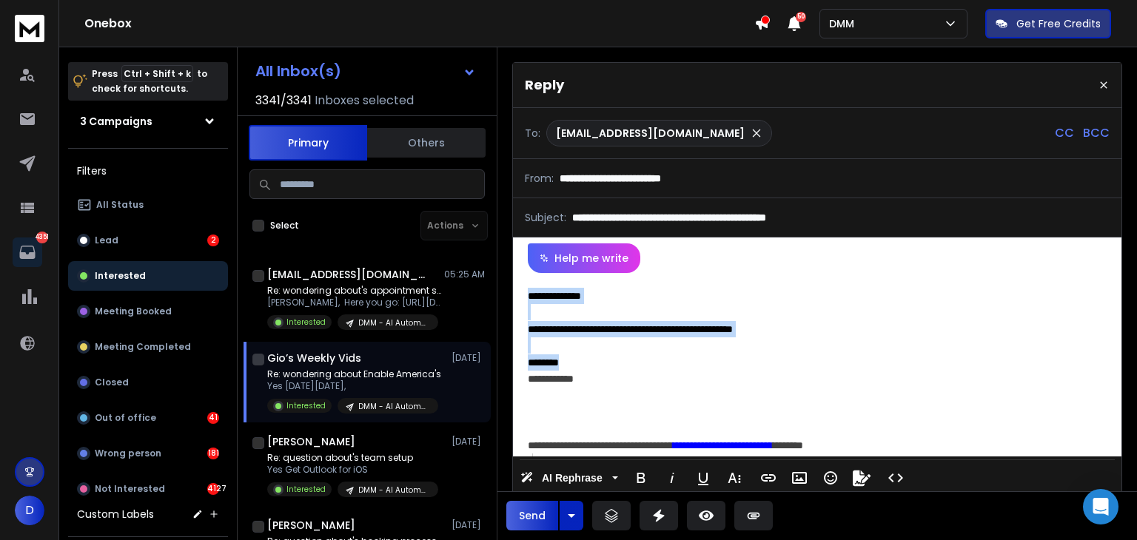
drag, startPoint x: 577, startPoint y: 360, endPoint x: 487, endPoint y: 299, distance: 109.2
click at [491, 298] on div "**********" at bounding box center [687, 317] width 900 height 540
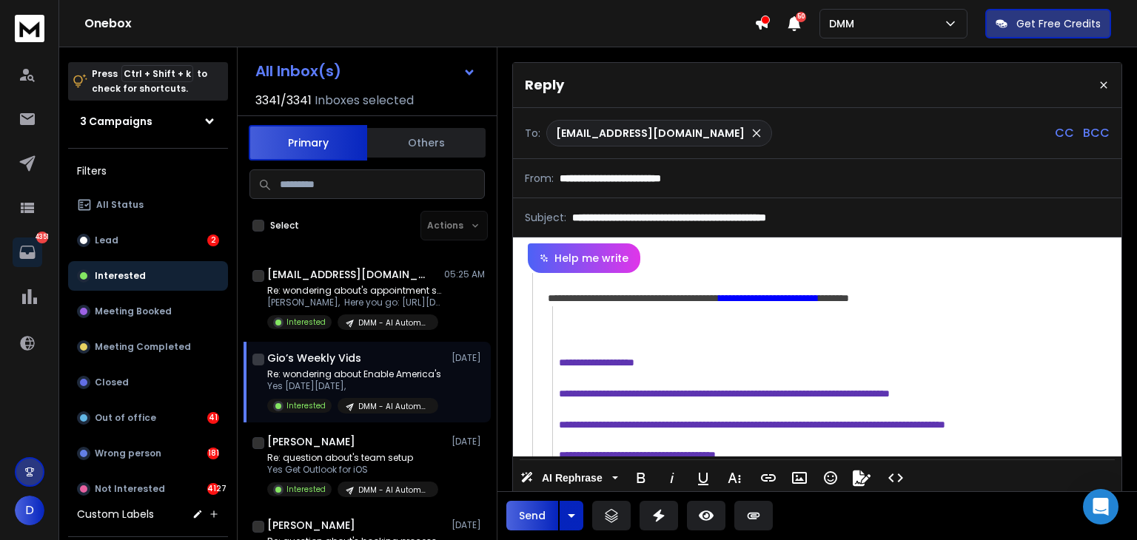
scroll to position [222, 0]
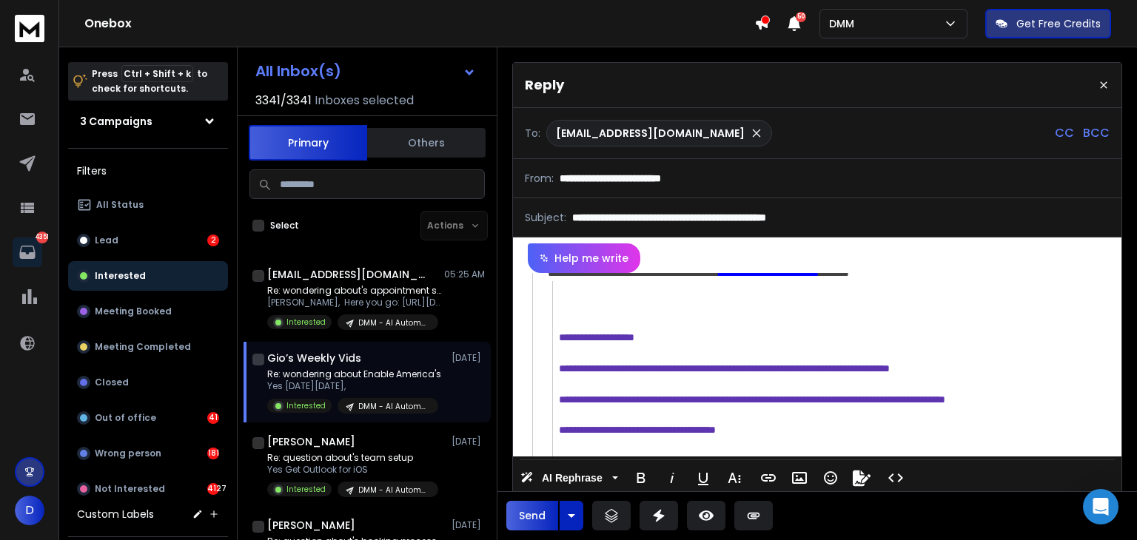
click at [527, 526] on button "Send" at bounding box center [532, 516] width 52 height 30
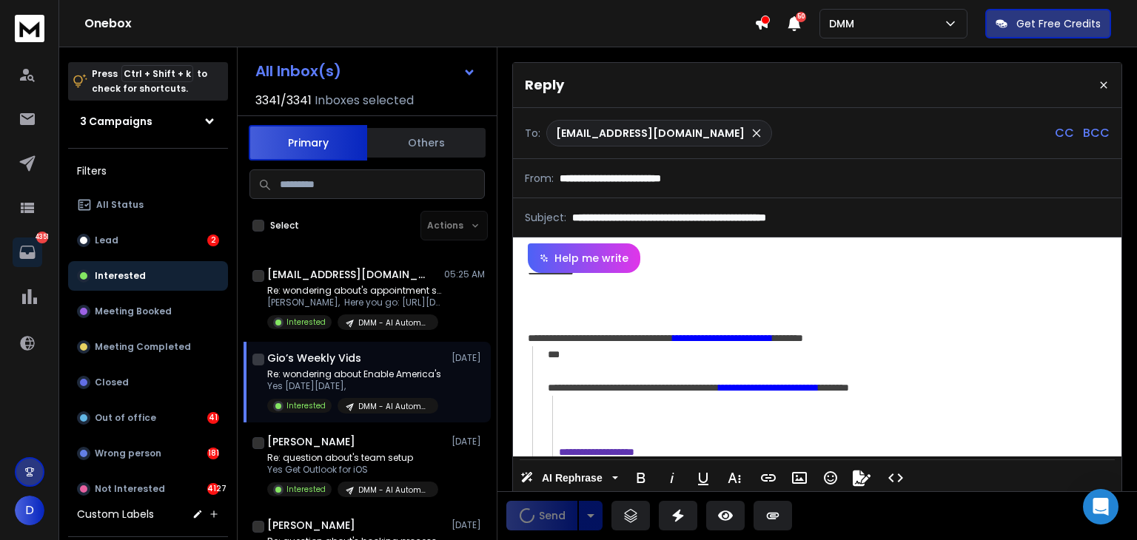
scroll to position [0, 0]
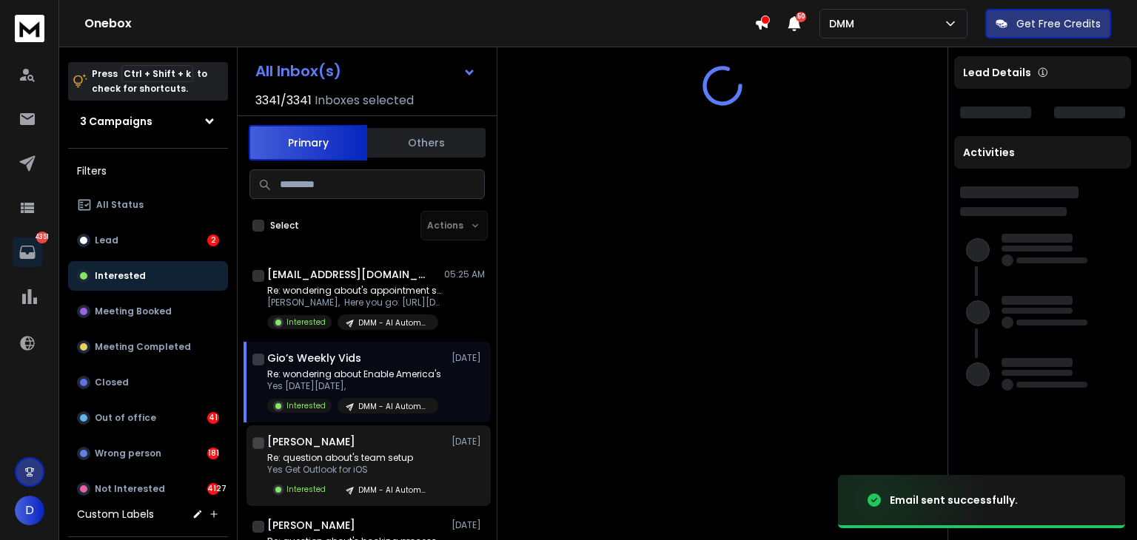
click at [347, 461] on p "Re: question about's team setup" at bounding box center [352, 458] width 171 height 12
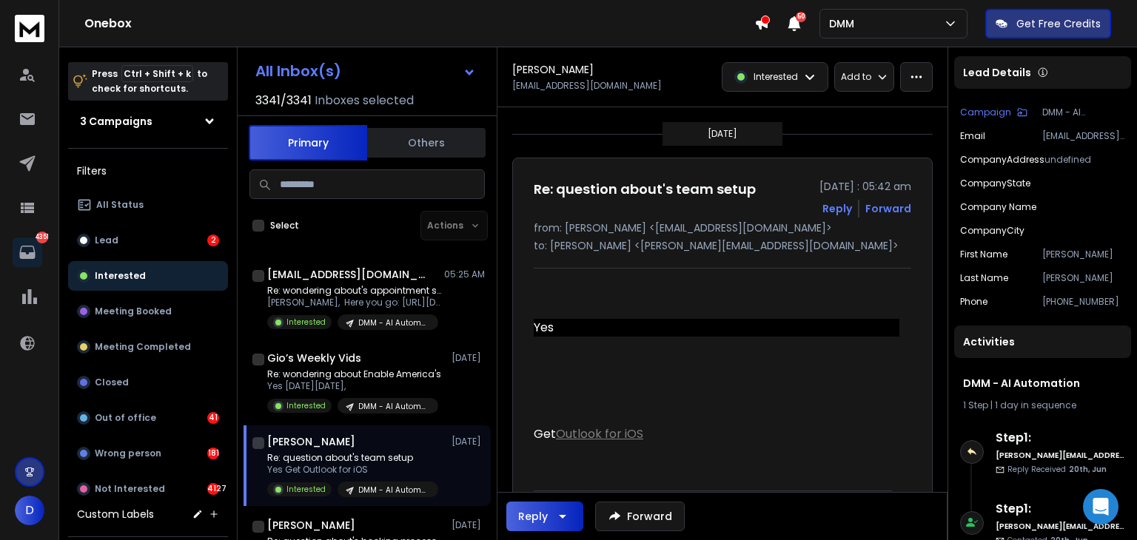
click at [521, 531] on button "Reply" at bounding box center [544, 517] width 77 height 30
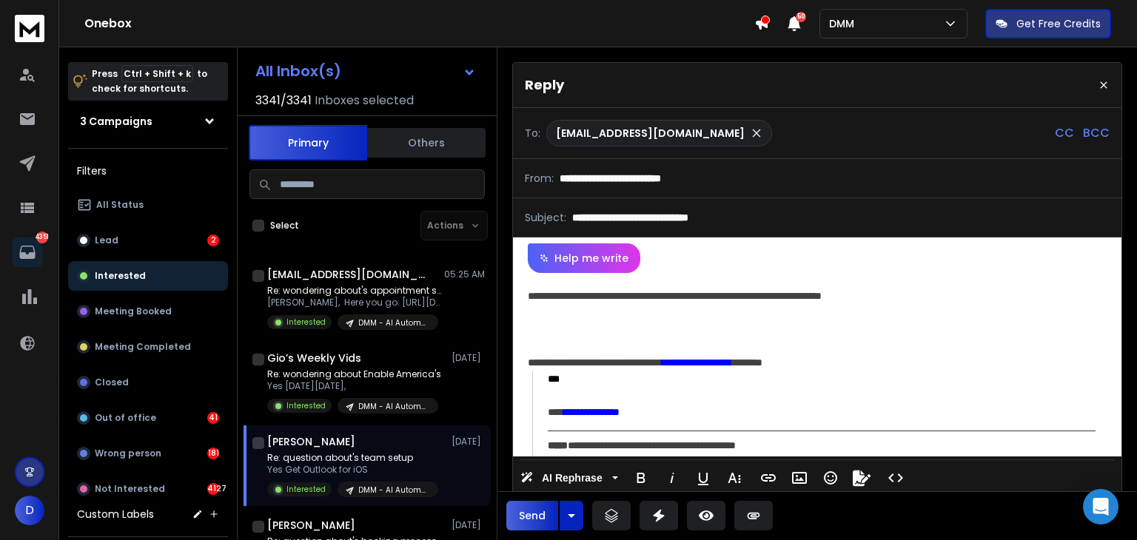
click at [595, 301] on div "**********" at bounding box center [810, 296] width 564 height 16
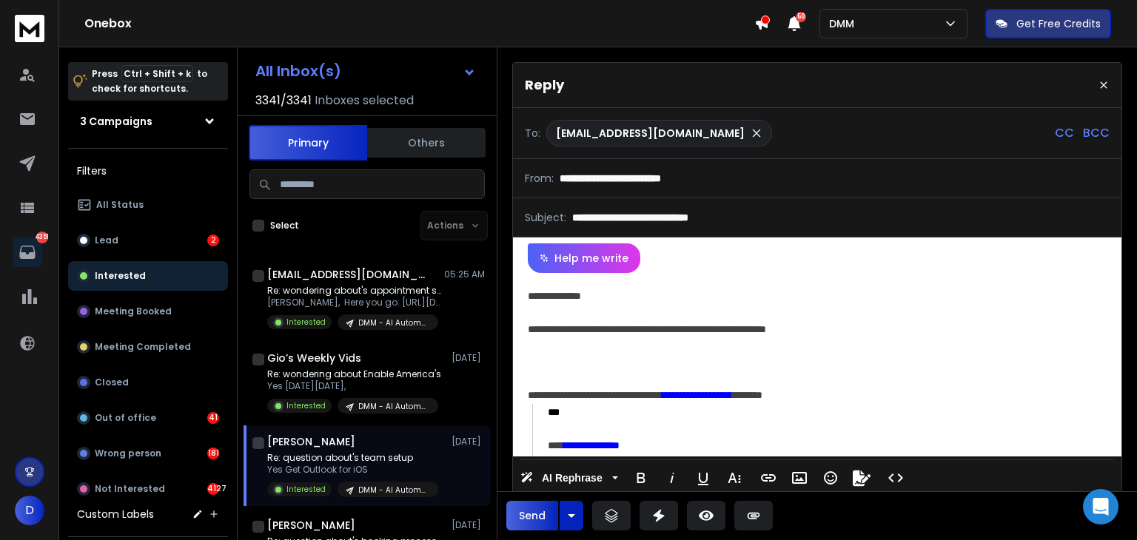
click at [788, 328] on div "**********" at bounding box center [810, 329] width 564 height 16
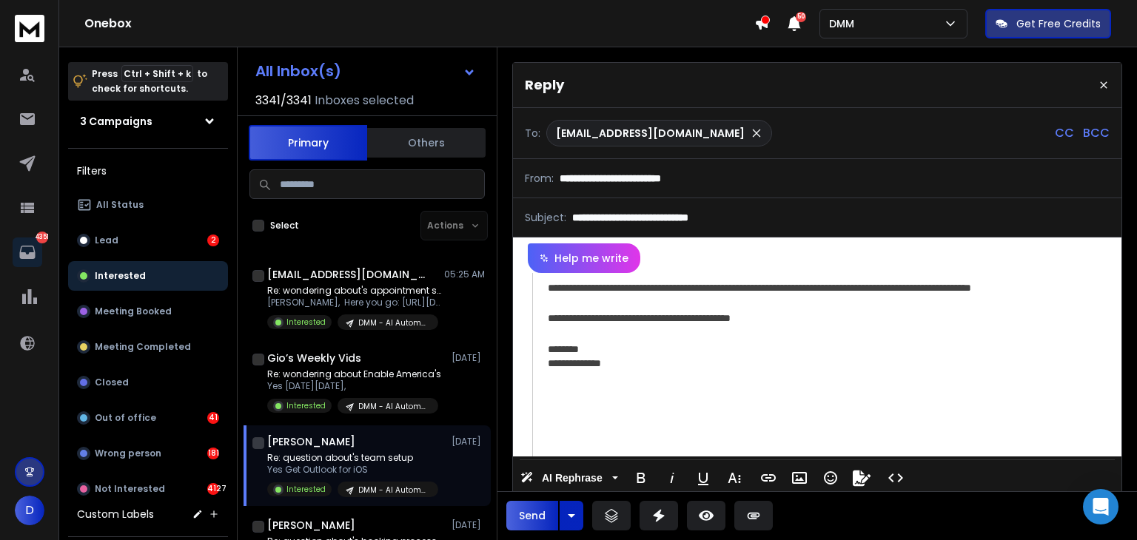
scroll to position [370, 0]
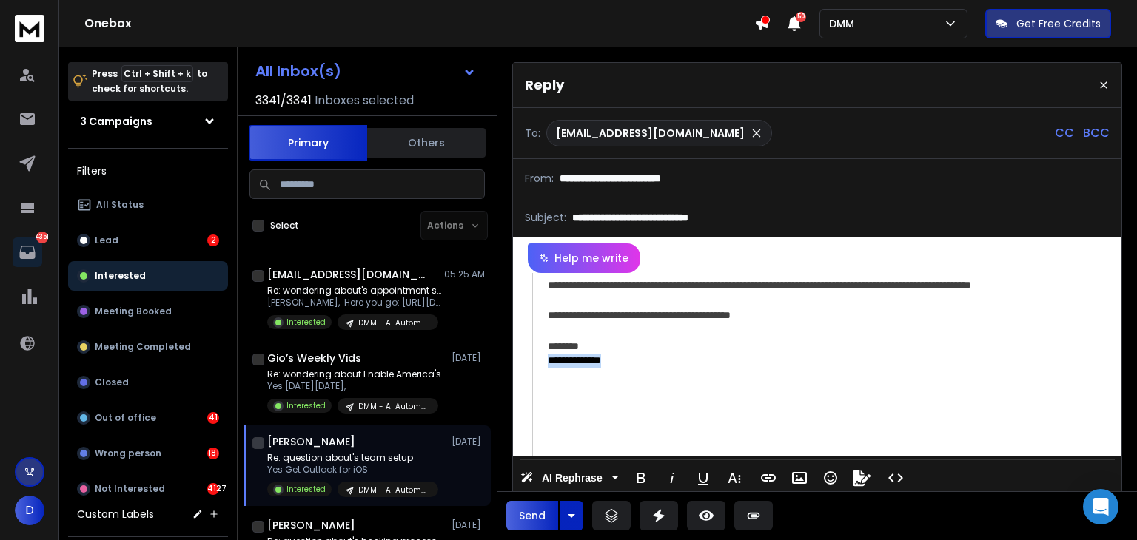
drag, startPoint x: 623, startPoint y: 363, endPoint x: 543, endPoint y: 365, distance: 80.7
click at [543, 365] on div "**********" at bounding box center [817, 292] width 571 height 451
drag, startPoint x: 543, startPoint y: 365, endPoint x: 608, endPoint y: 397, distance: 72.8
click at [608, 397] on div at bounding box center [825, 393] width 555 height 16
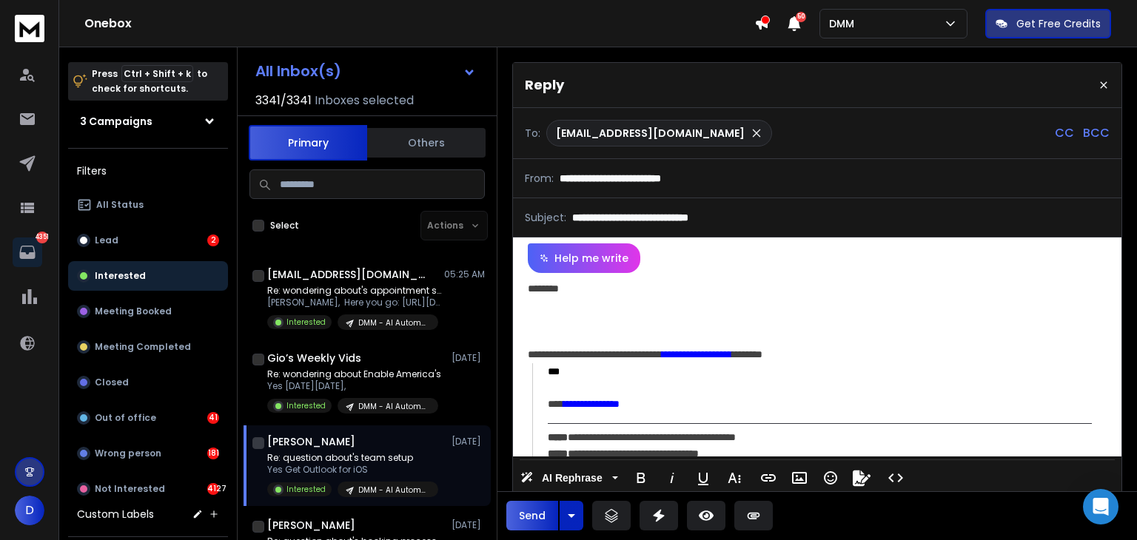
click at [531, 294] on div "********" at bounding box center [810, 289] width 564 height 16
click at [528, 310] on div at bounding box center [815, 305] width 575 height 16
click at [526, 506] on button "Send" at bounding box center [532, 516] width 52 height 30
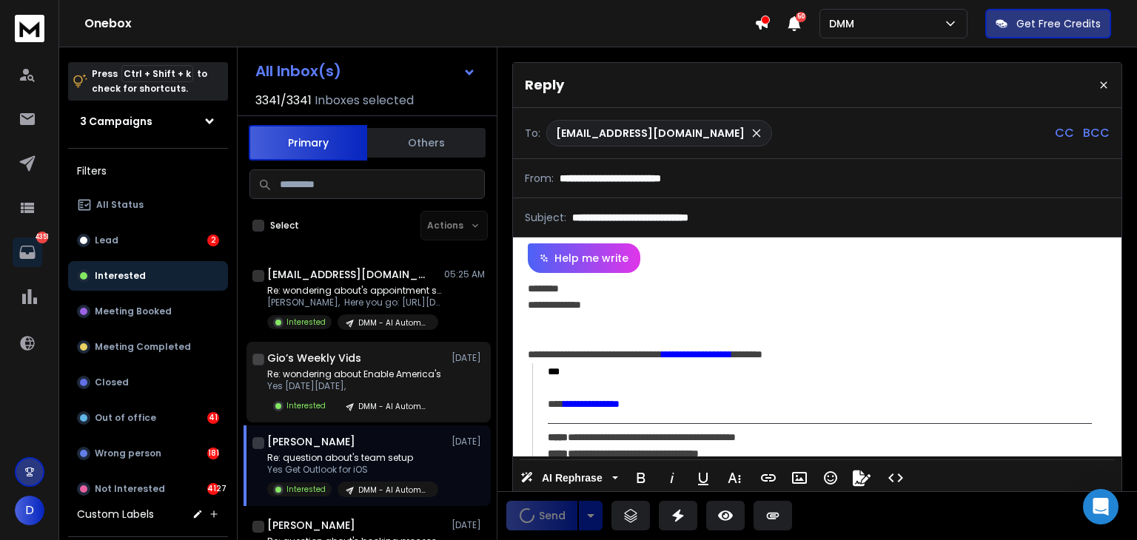
scroll to position [33, 0]
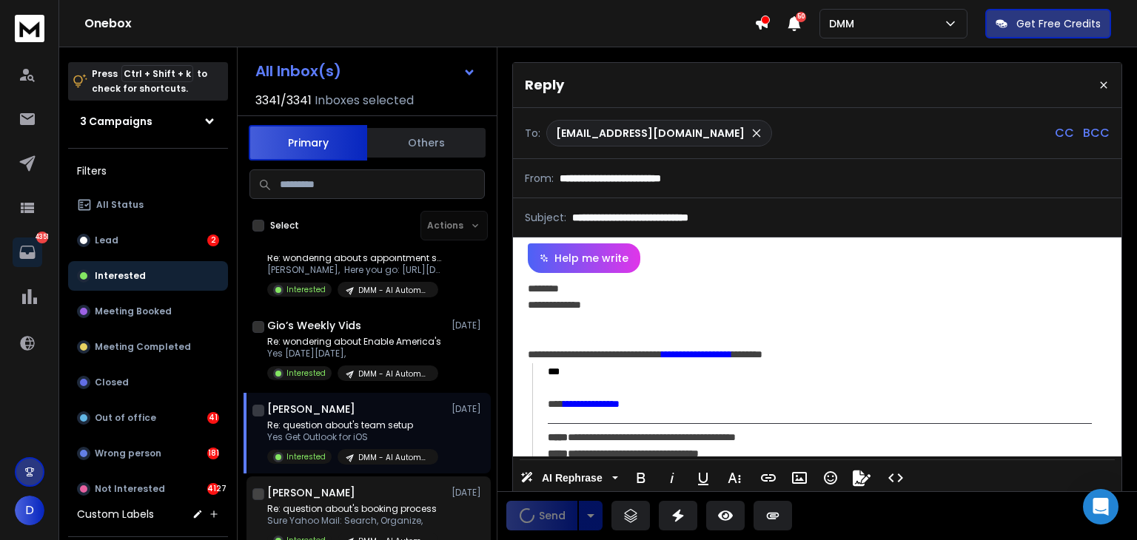
click at [367, 497] on div "Mike Vinson 20 Jun" at bounding box center [376, 493] width 218 height 15
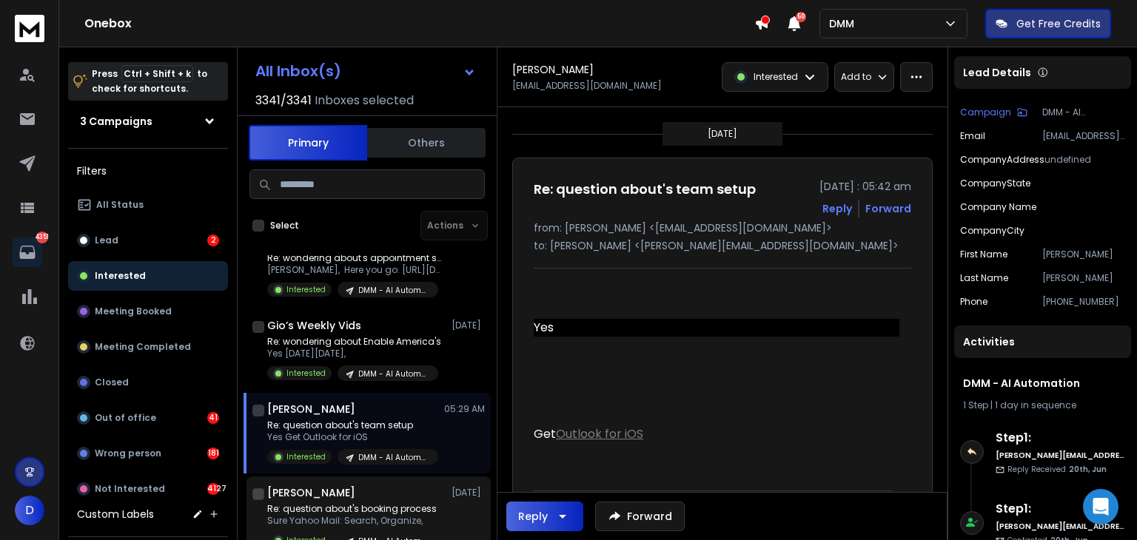
click at [376, 504] on p "Re: question about's booking process" at bounding box center [352, 509] width 171 height 12
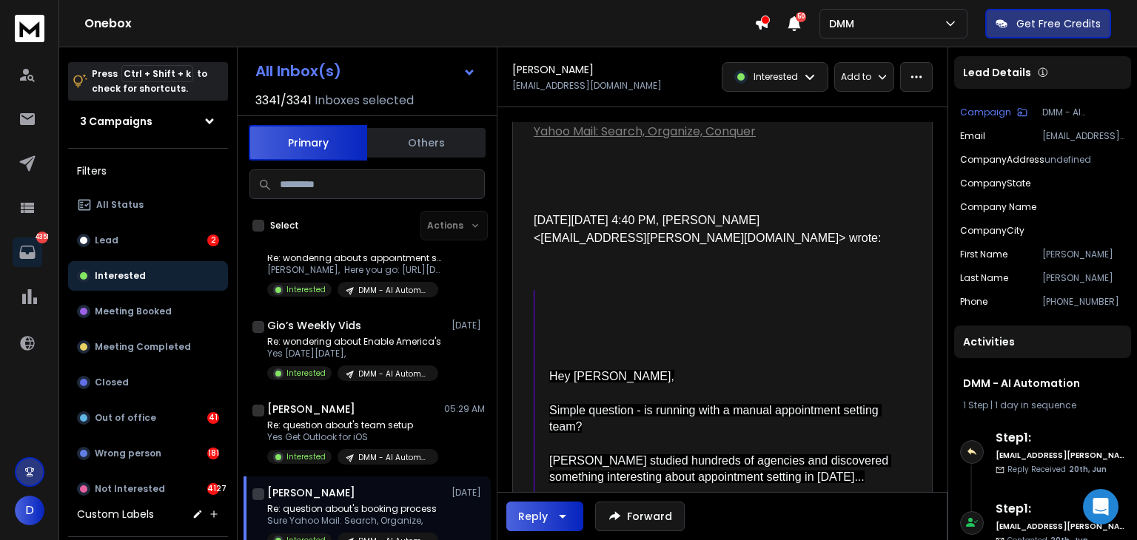
scroll to position [222, 0]
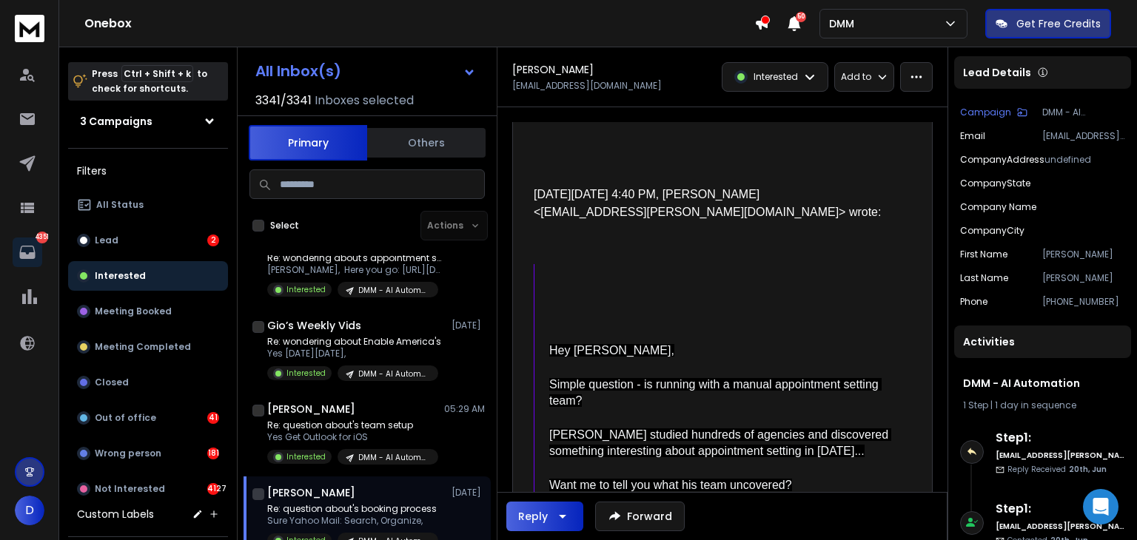
click at [515, 504] on button "Reply" at bounding box center [544, 517] width 77 height 30
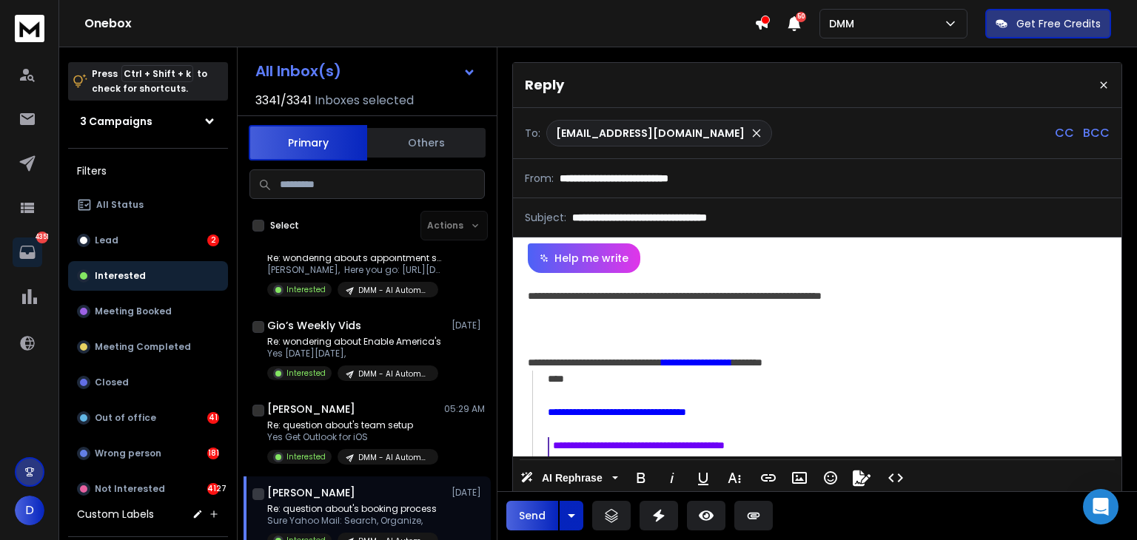
click at [598, 295] on div "**********" at bounding box center [810, 296] width 564 height 16
click at [592, 295] on div "**********" at bounding box center [810, 296] width 564 height 16
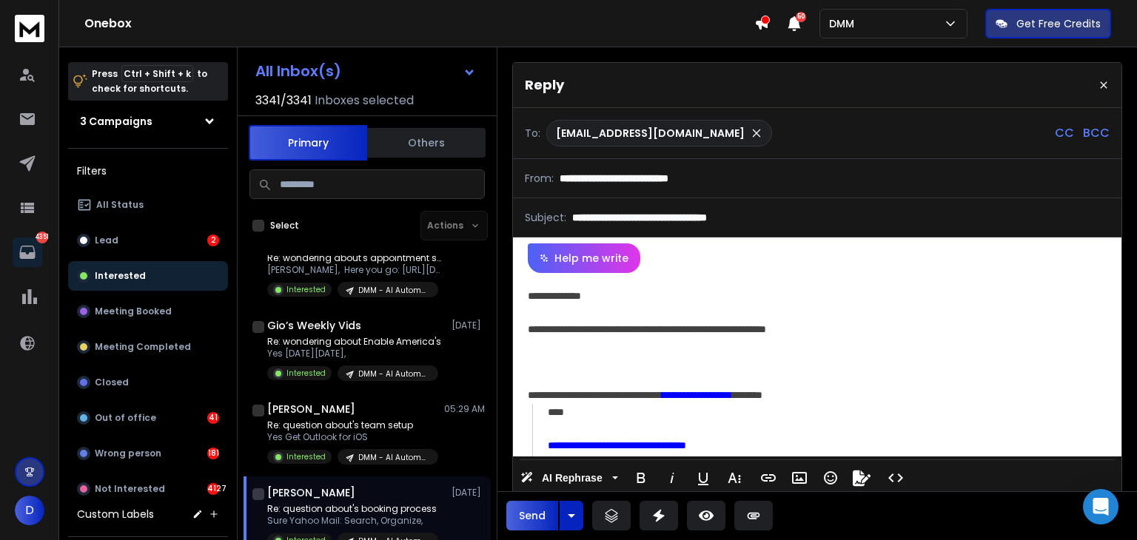
click at [788, 324] on div "**********" at bounding box center [810, 329] width 564 height 16
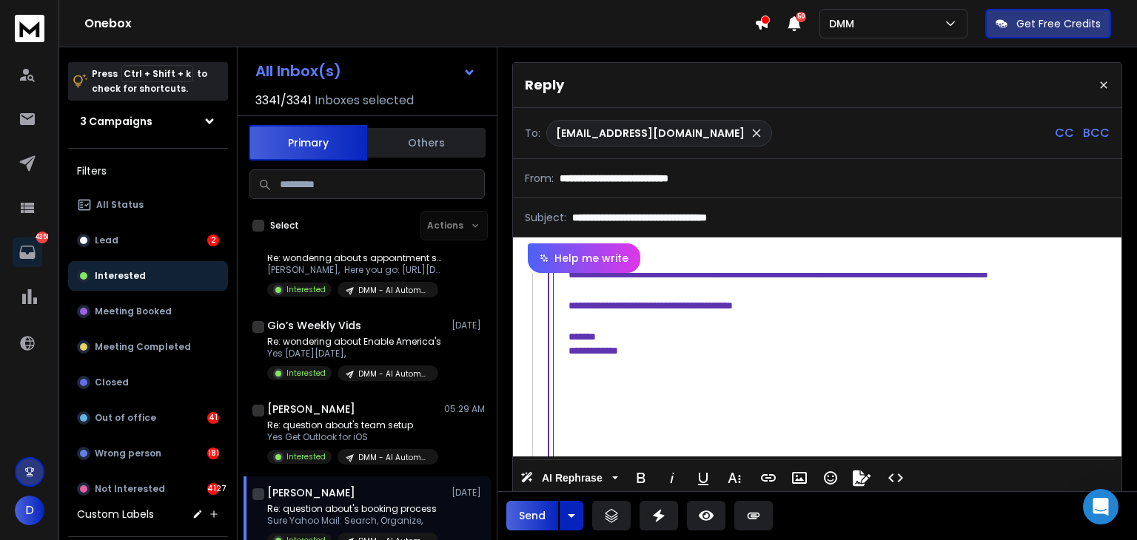
scroll to position [370, 0]
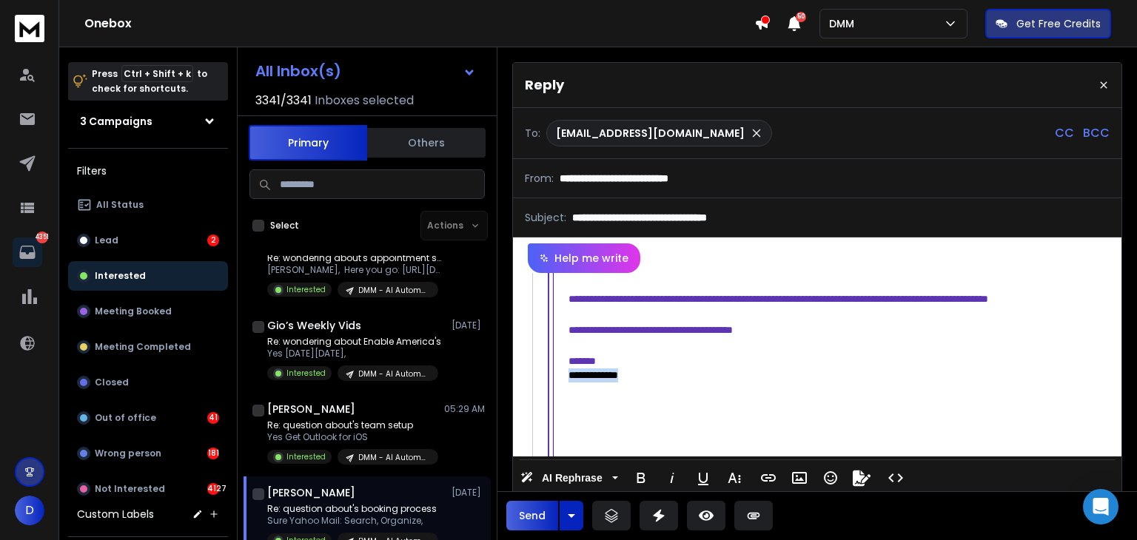
drag, startPoint x: 640, startPoint y: 392, endPoint x: 565, endPoint y: 392, distance: 74.8
click at [553, 383] on div "**********" at bounding box center [822, 361] width 539 height 375
copy p "**********"
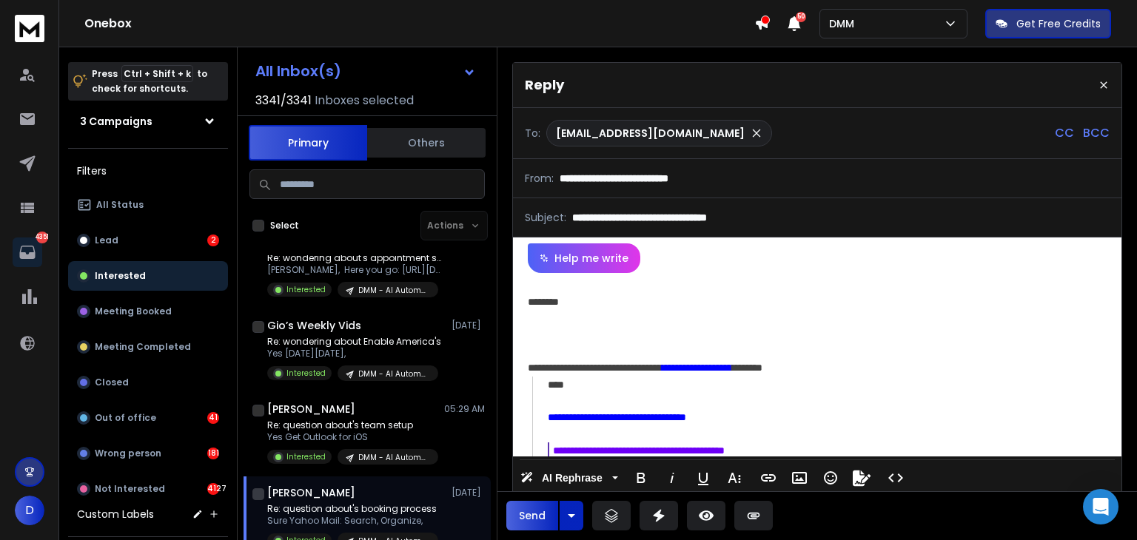
scroll to position [0, 0]
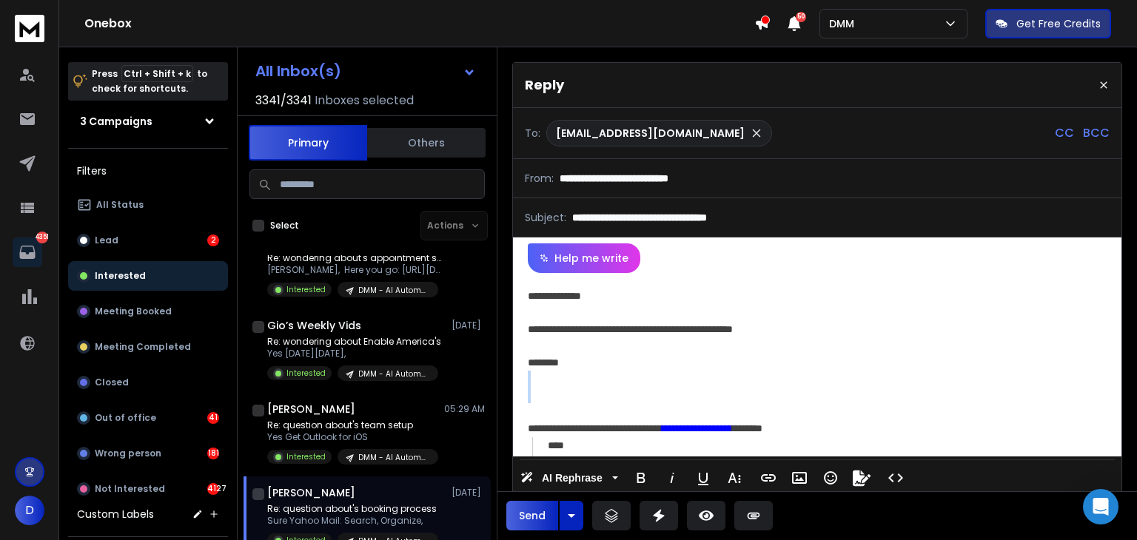
click at [542, 386] on div "**********" at bounding box center [815, 365] width 605 height 184
drag, startPoint x: 608, startPoint y: 377, endPoint x: 528, endPoint y: 377, distance: 79.9
click at [528, 377] on div "**********" at bounding box center [810, 379] width 564 height 16
click at [518, 506] on button "Send" at bounding box center [532, 516] width 52 height 30
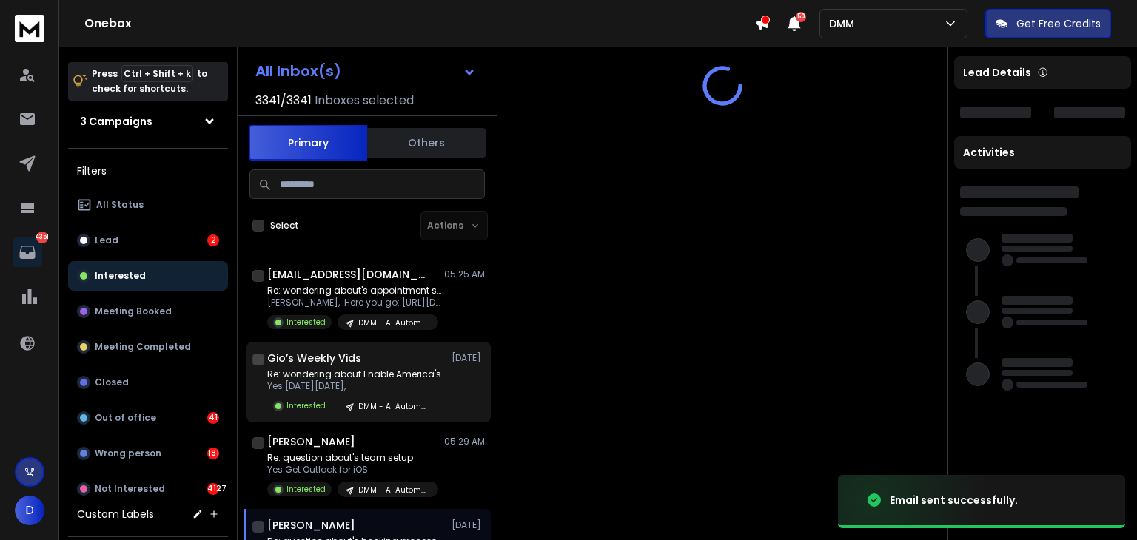
click at [323, 356] on h1 "Gio’s Weekly Vids" at bounding box center [314, 358] width 94 height 15
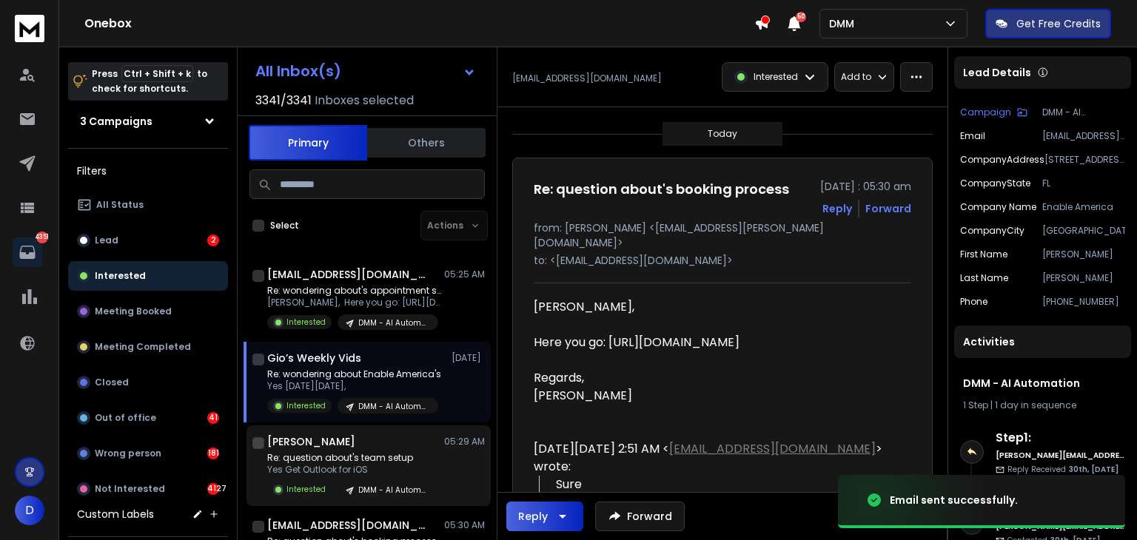
click at [358, 489] on p "DMM - AI Automation" at bounding box center [393, 490] width 71 height 11
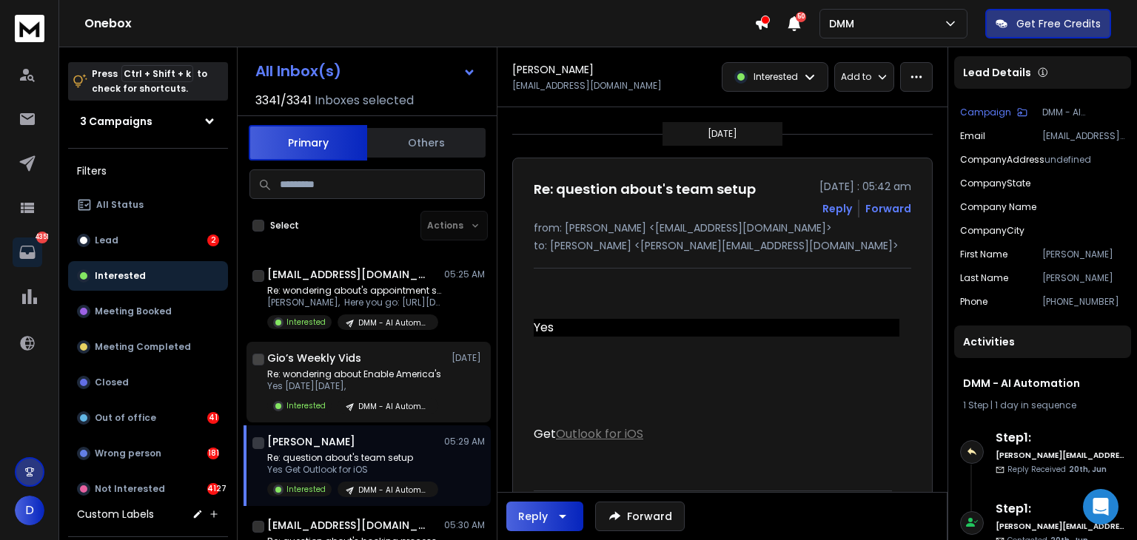
scroll to position [33, 0]
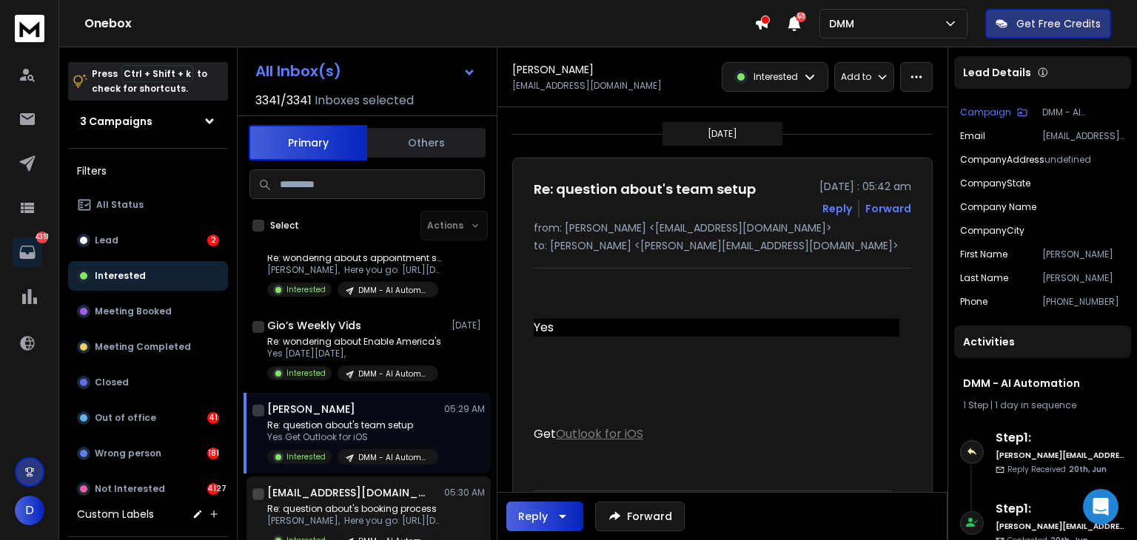
click at [370, 503] on div "vinsonma7@yahoo.com 05:30 AM Re: question about's booking process Michael, Here…" at bounding box center [376, 517] width 218 height 63
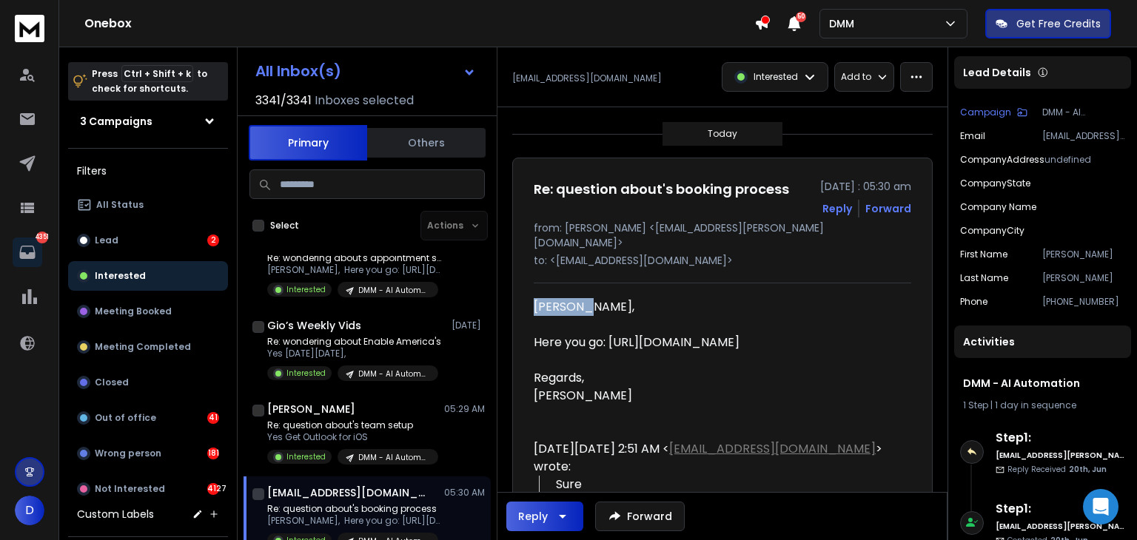
drag, startPoint x: 582, startPoint y: 292, endPoint x: 587, endPoint y: 299, distance: 9.0
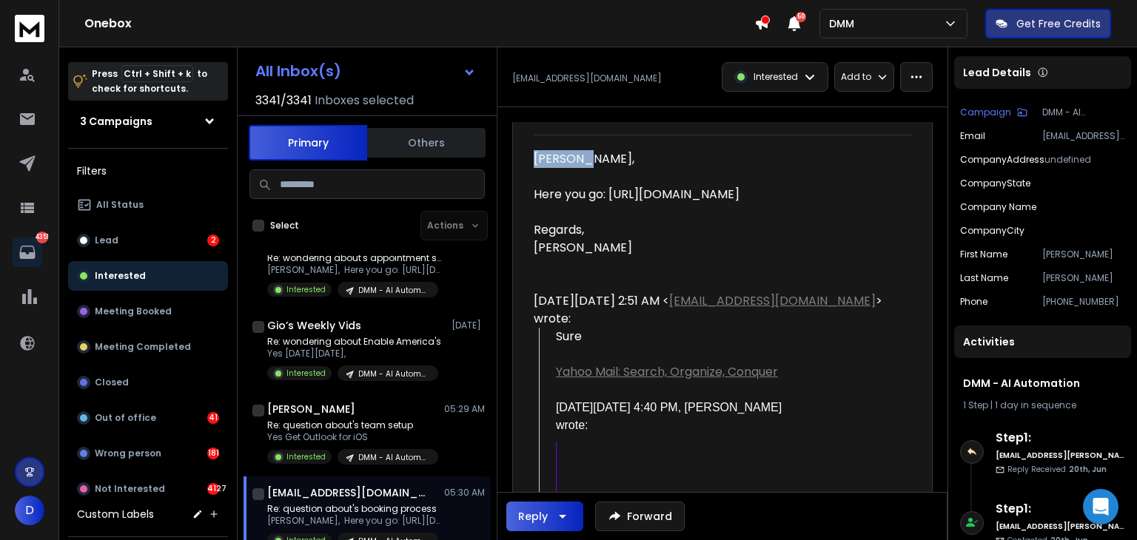
scroll to position [222, 0]
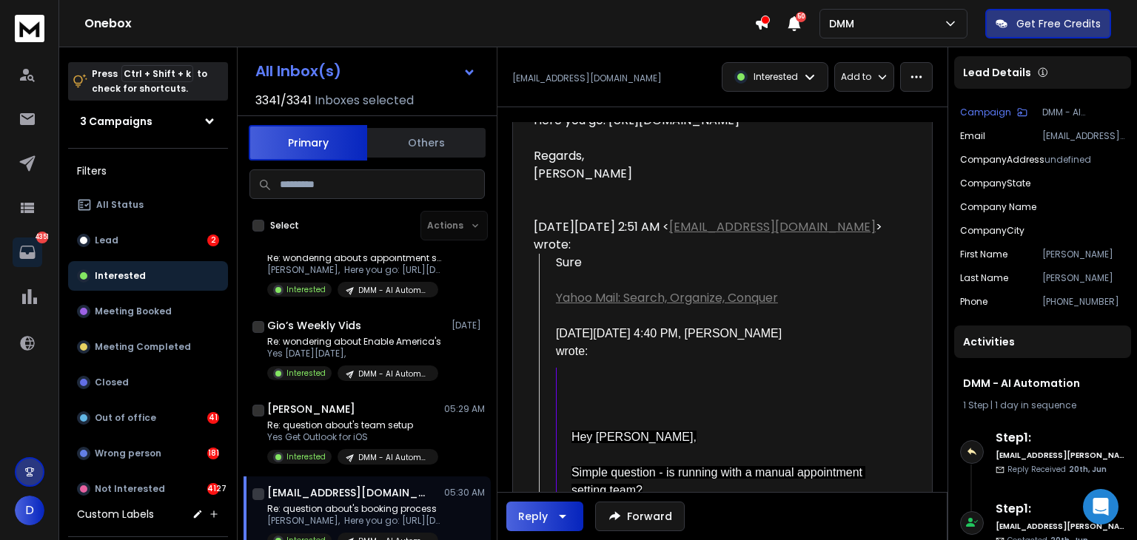
click at [359, 511] on p "Re: question about's booking process" at bounding box center [356, 509] width 178 height 12
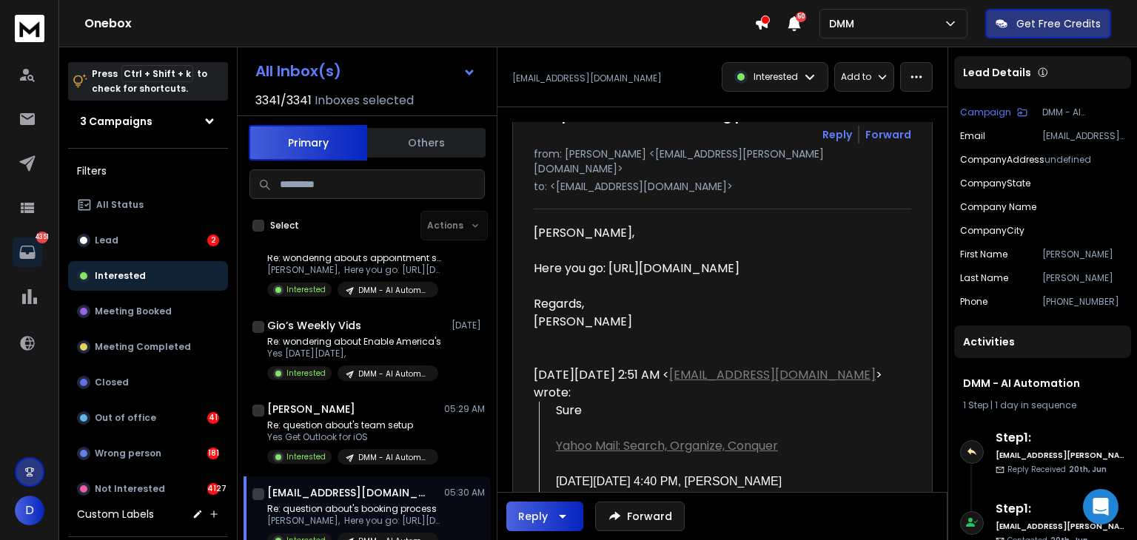
scroll to position [0, 0]
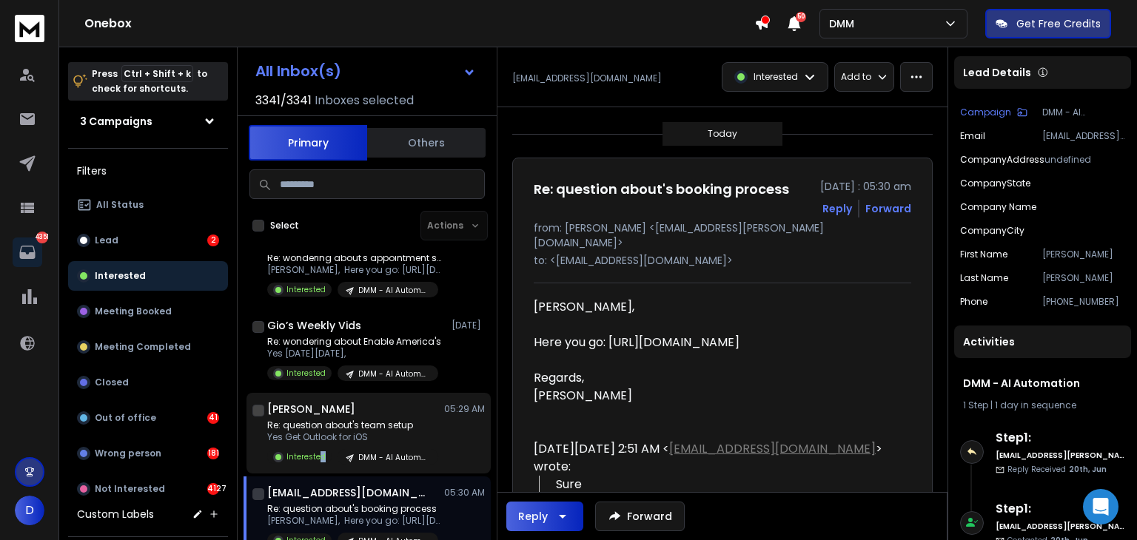
click at [319, 454] on p "Interested" at bounding box center [305, 457] width 39 height 11
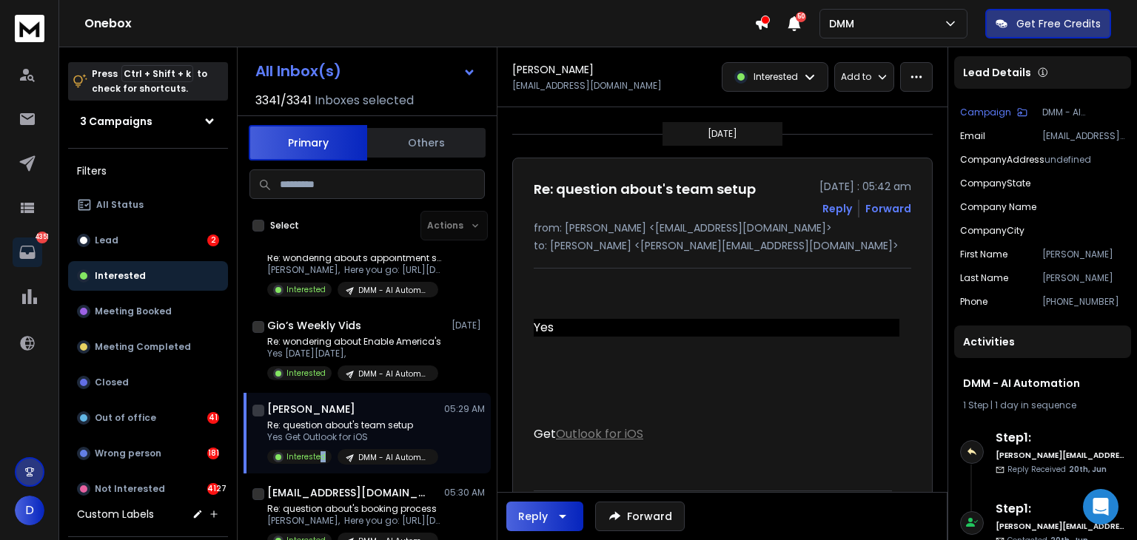
scroll to position [74, 0]
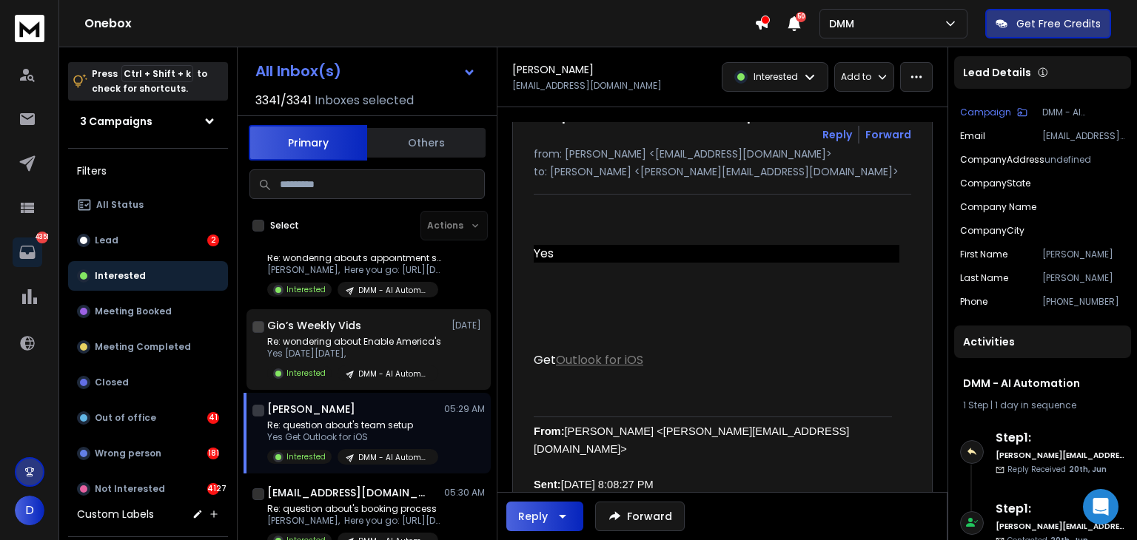
click at [324, 346] on p "Re: wondering about Enable America's" at bounding box center [354, 342] width 174 height 12
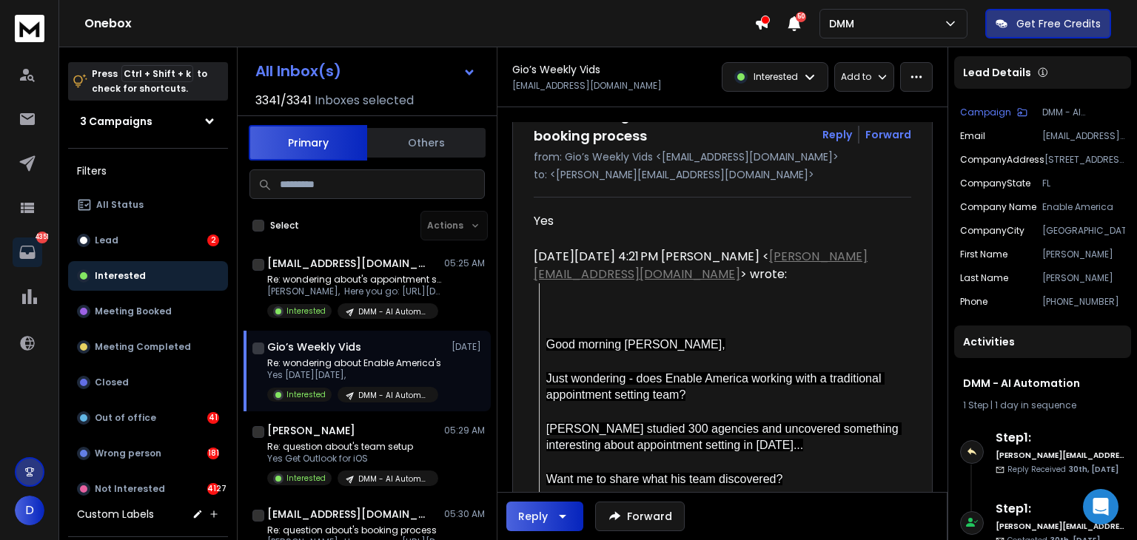
scroll to position [0, 0]
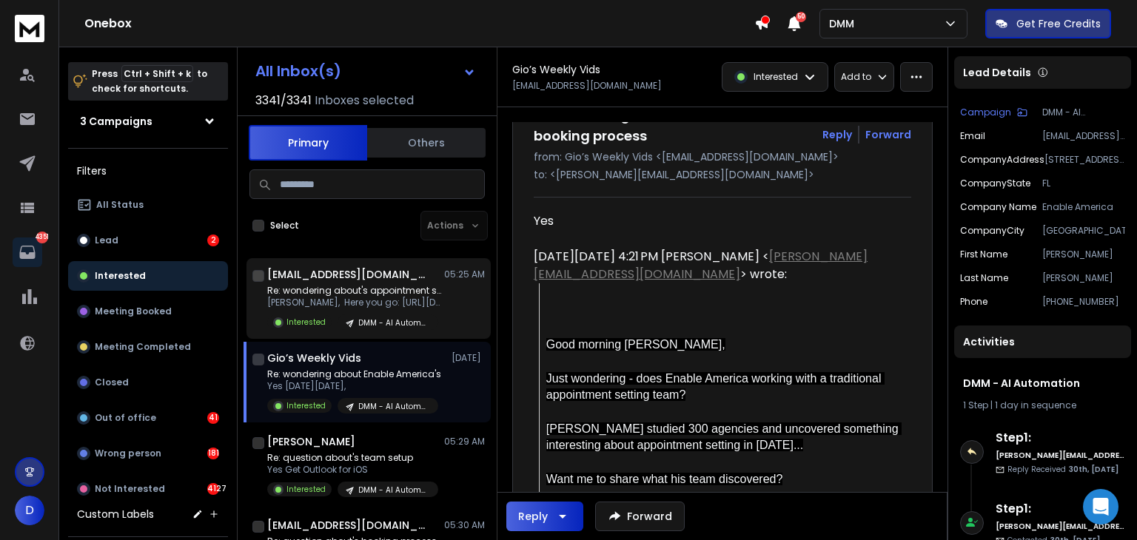
click at [358, 289] on p "Re: wondering about's appointment setting" at bounding box center [356, 291] width 178 height 12
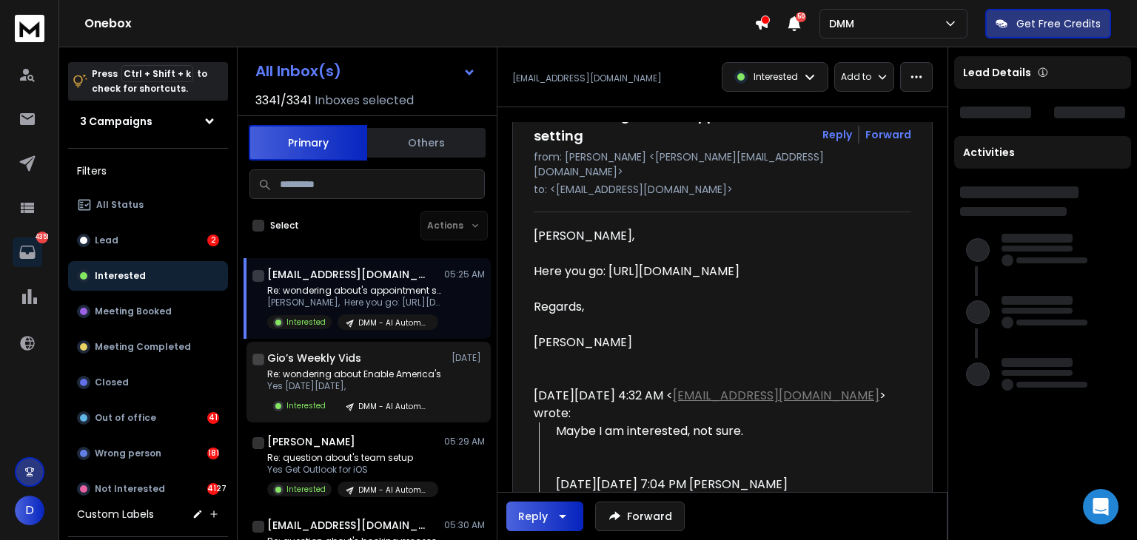
click at [358, 388] on p "Yes On Tue, Jul 29," at bounding box center [354, 386] width 174 height 12
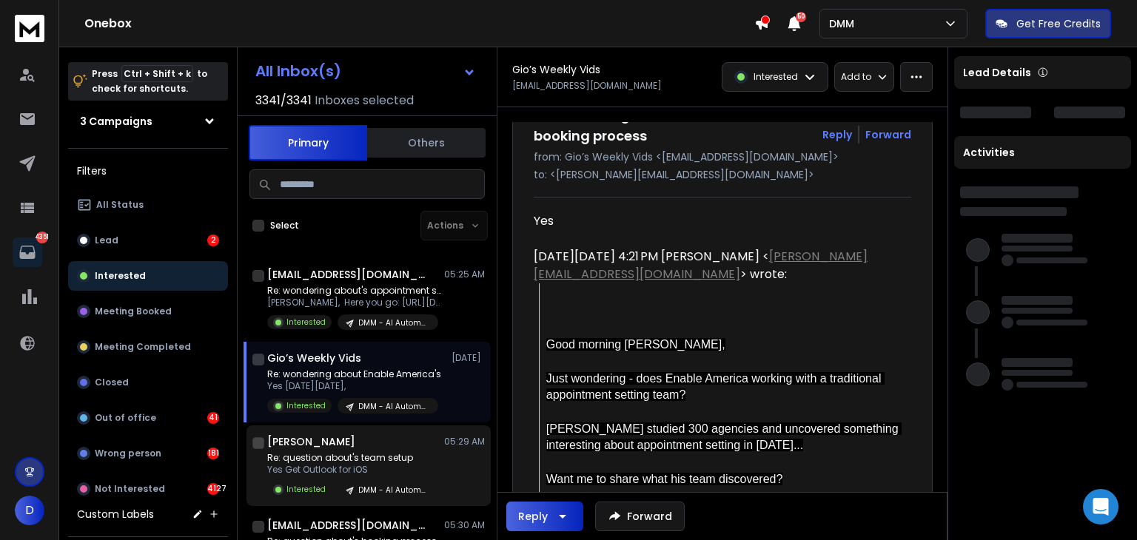
click at [352, 469] on p "Yes Get Outlook for iOS" at bounding box center [352, 470] width 171 height 12
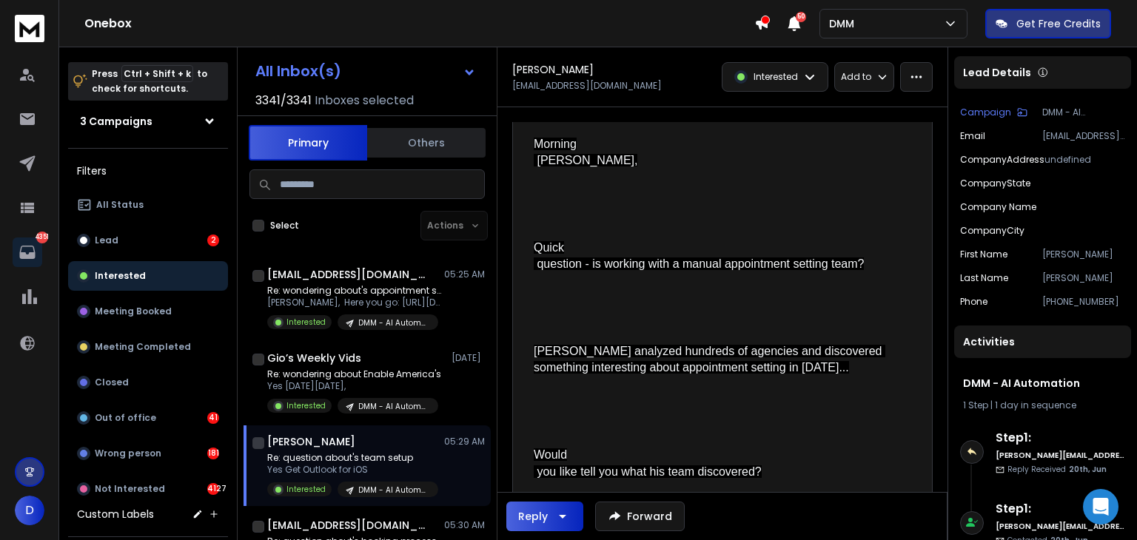
scroll to position [592, 0]
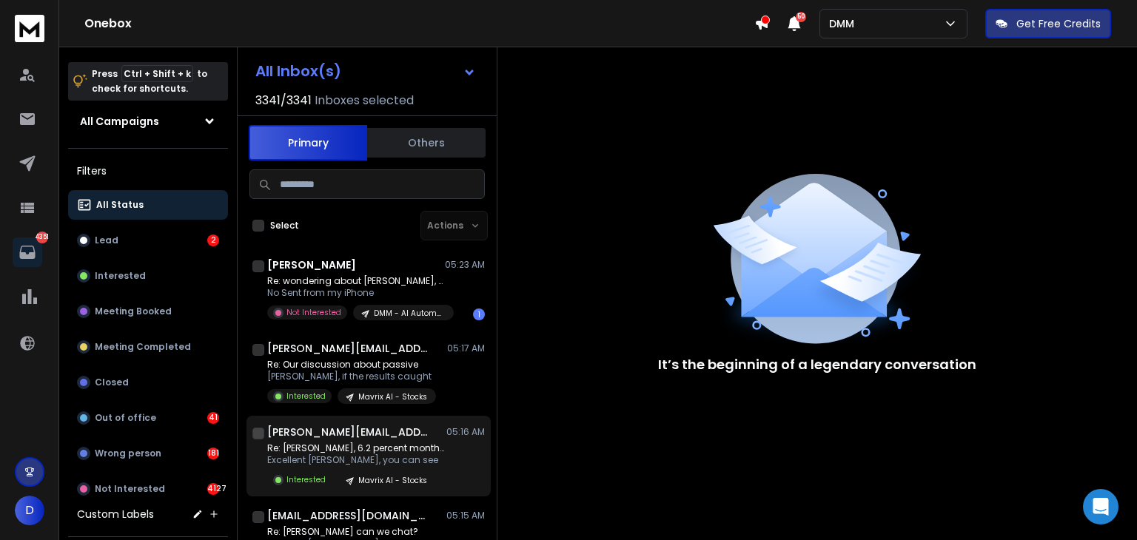
scroll to position [370, 0]
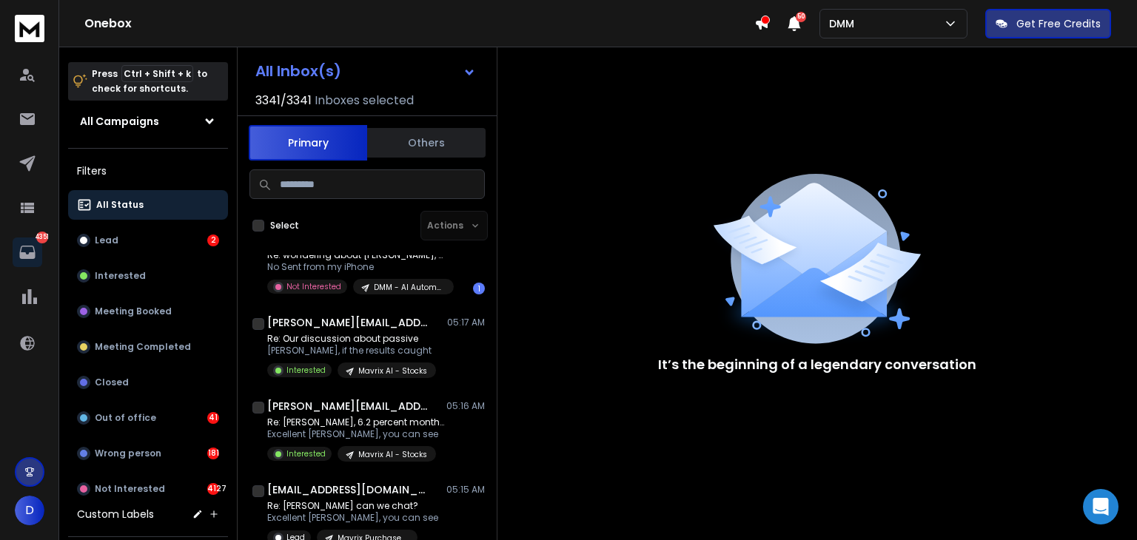
drag, startPoint x: 758, startPoint y: 252, endPoint x: 754, endPoint y: 288, distance: 35.7
click at [758, 252] on icon at bounding box center [755, 240] width 83 height 49
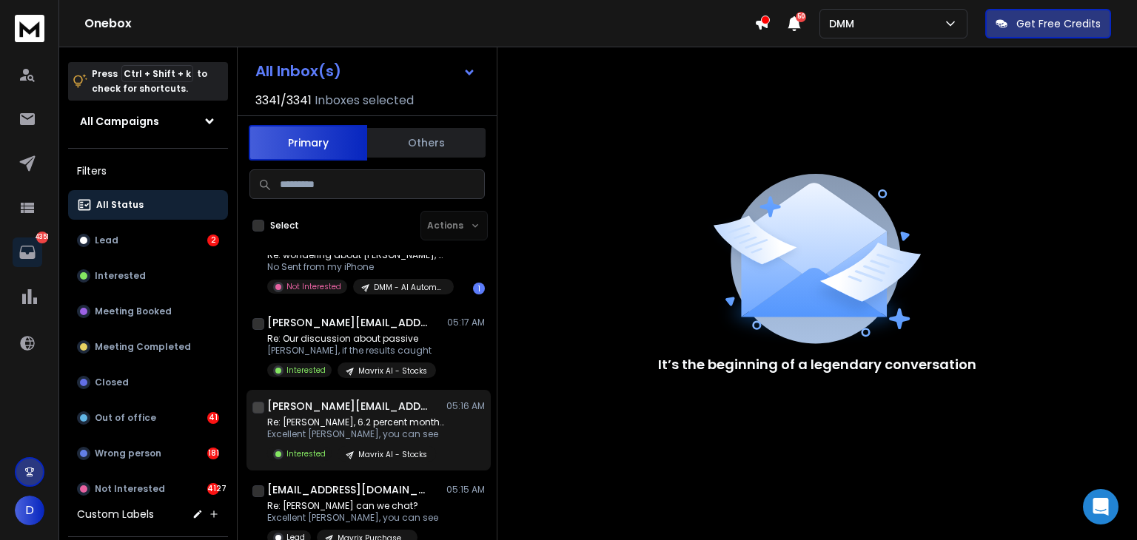
click at [361, 451] on p "Mavrix AI - Stocks" at bounding box center [392, 454] width 69 height 11
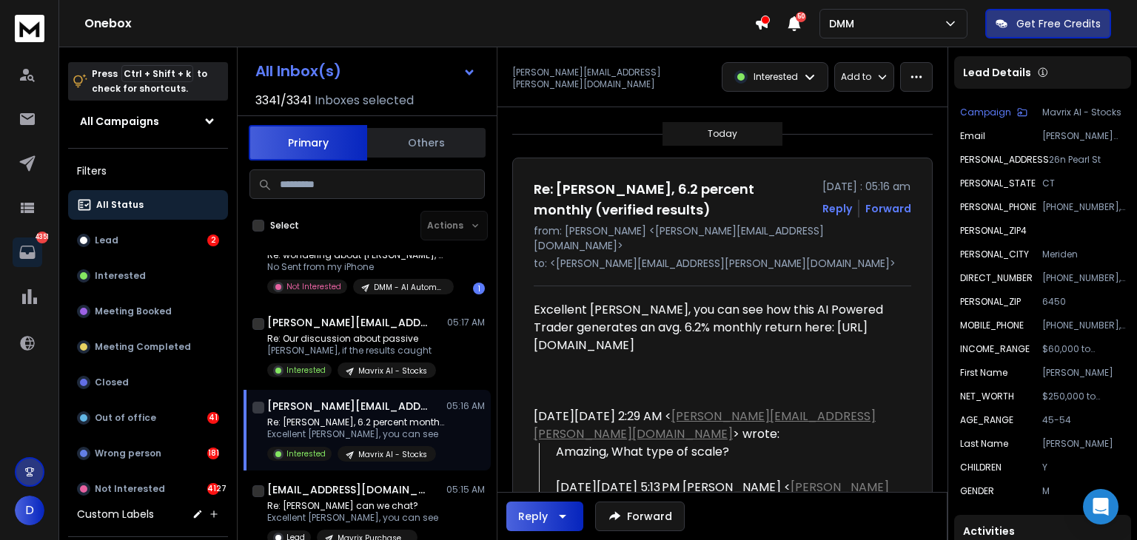
click at [530, 519] on div "Reply" at bounding box center [533, 516] width 30 height 15
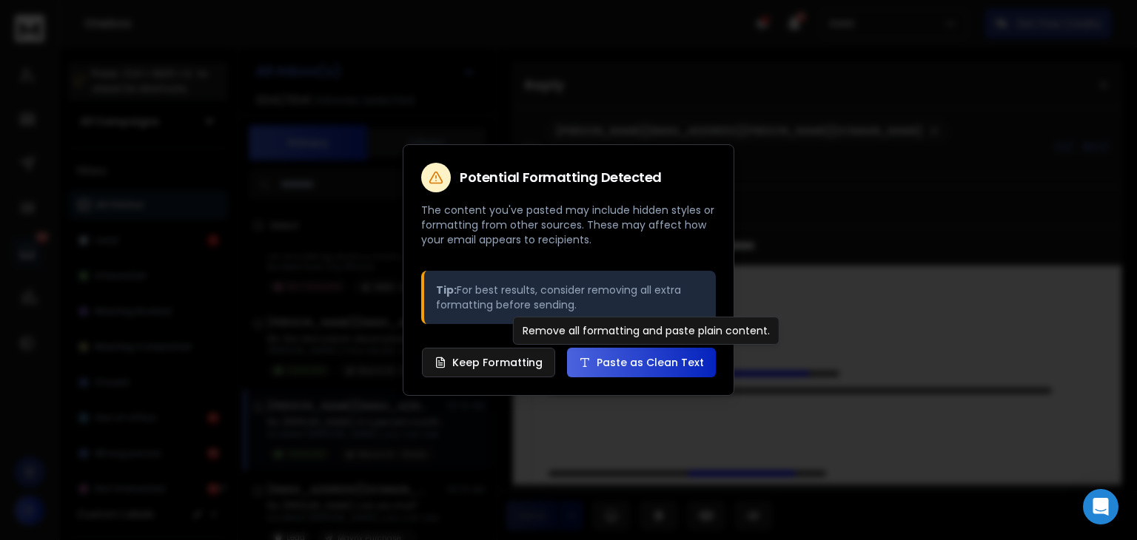
click at [609, 365] on button "Paste as Clean Text" at bounding box center [641, 363] width 149 height 30
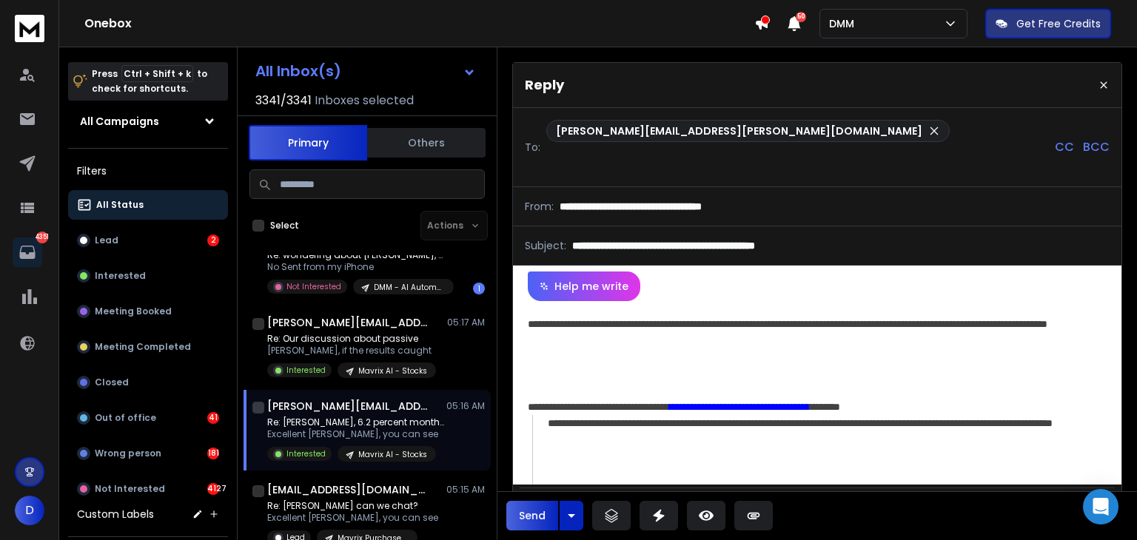
click at [524, 505] on button "Send" at bounding box center [532, 516] width 52 height 30
click at [528, 510] on div "Send" at bounding box center [554, 516] width 96 height 30
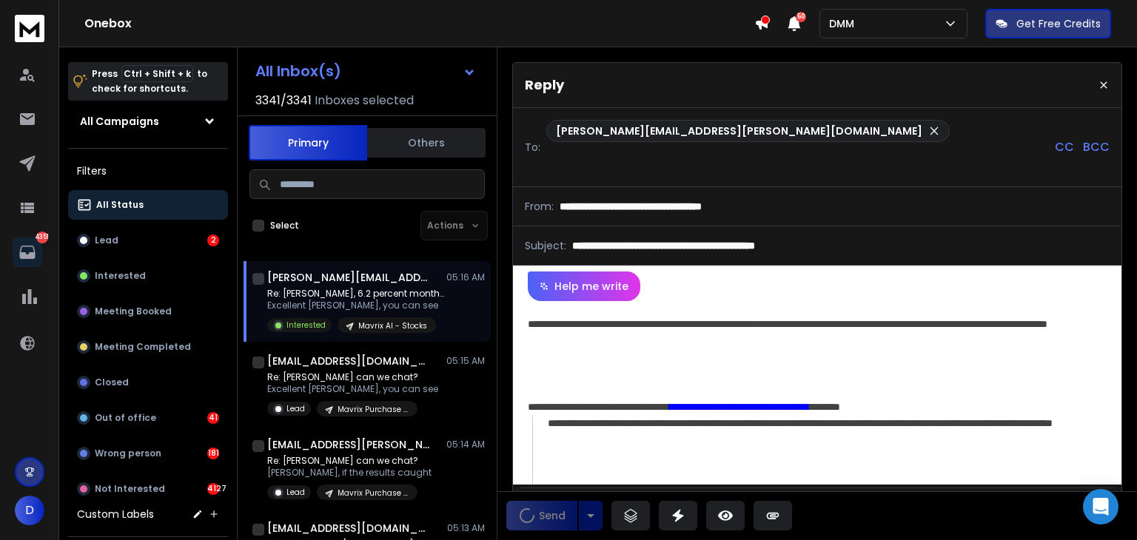
scroll to position [518, 0]
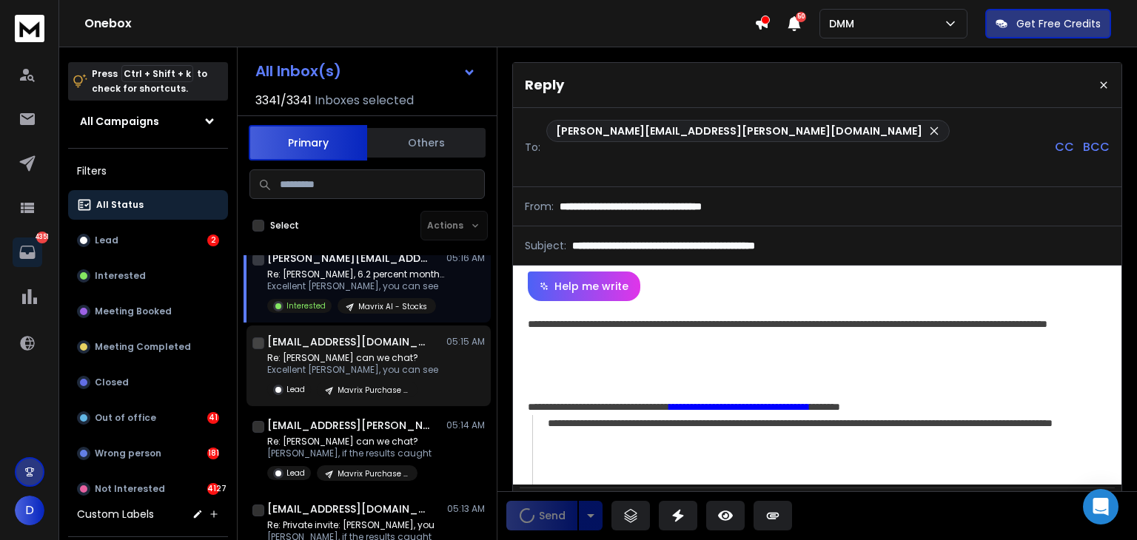
click at [372, 369] on p "Excellent Paul, you can see" at bounding box center [352, 370] width 171 height 12
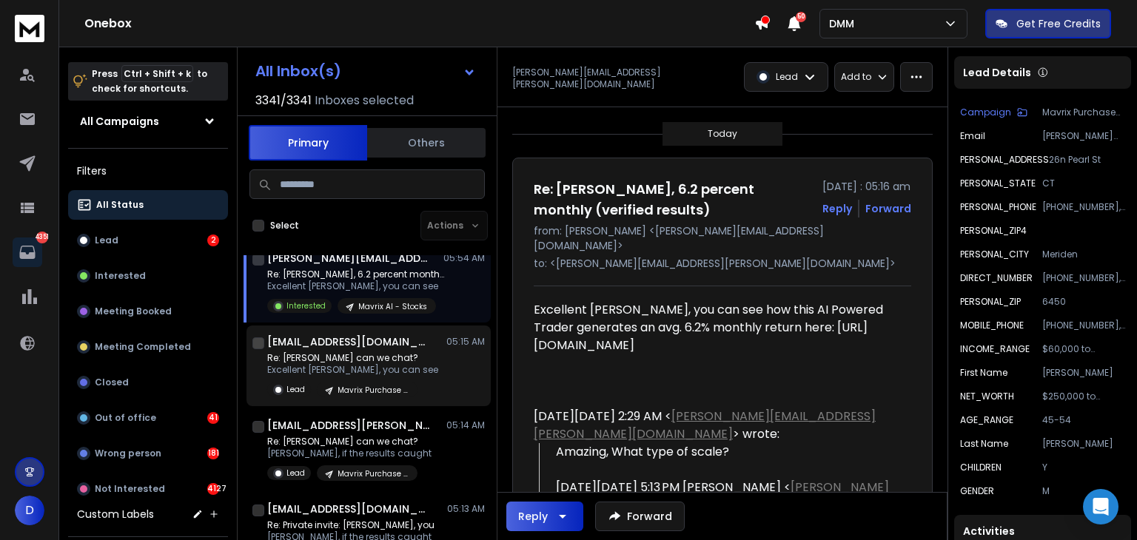
click at [416, 374] on div "Re: Paul can we chat? Excellent Paul, you can see Lead Mavrix Purchase Intent P…" at bounding box center [376, 374] width 218 height 45
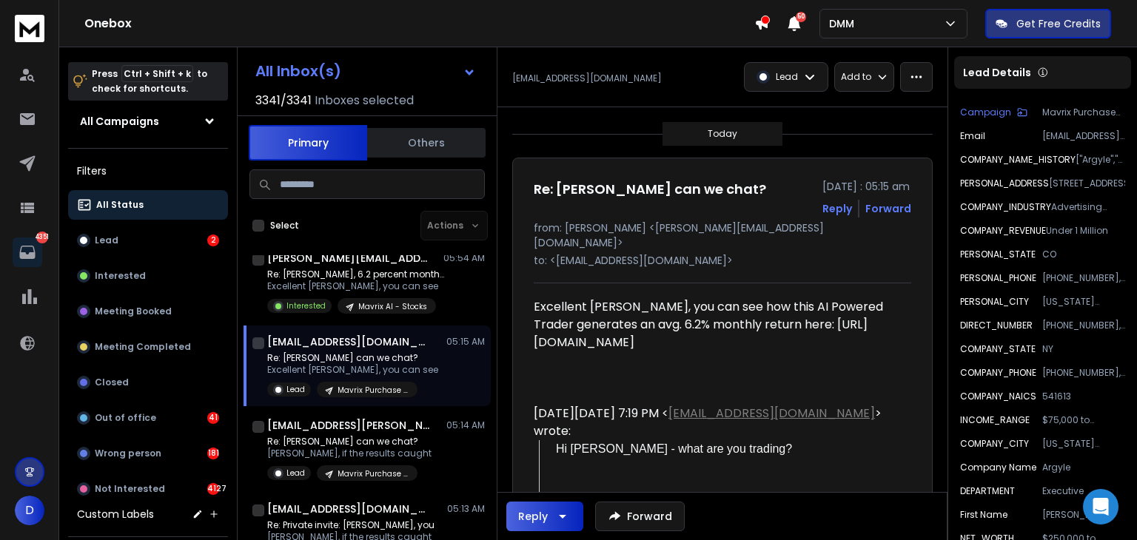
click at [800, 82] on div "Lead" at bounding box center [786, 77] width 83 height 28
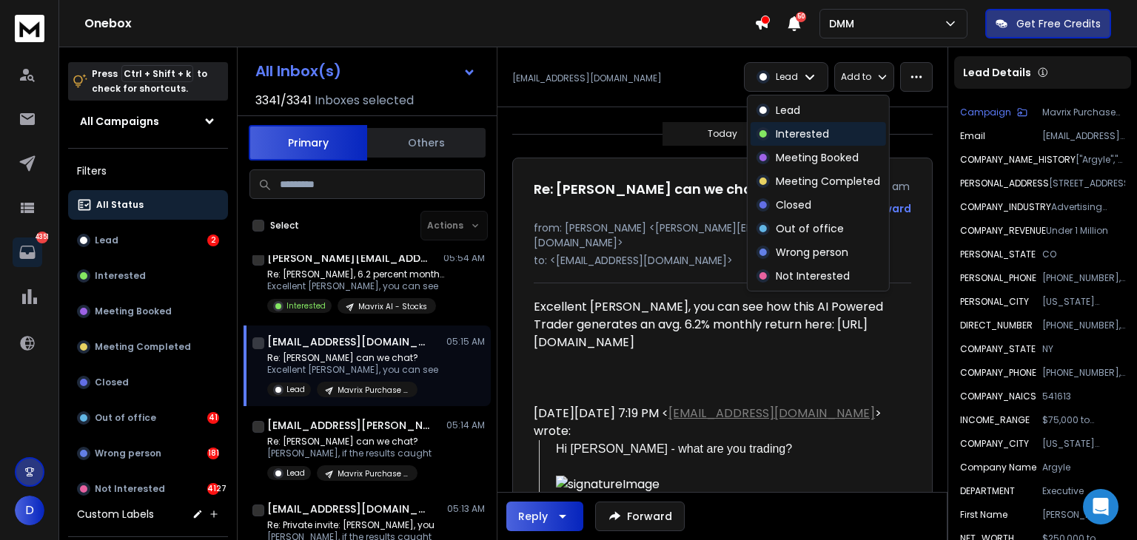
click at [818, 131] on p "Interested" at bounding box center [802, 134] width 53 height 15
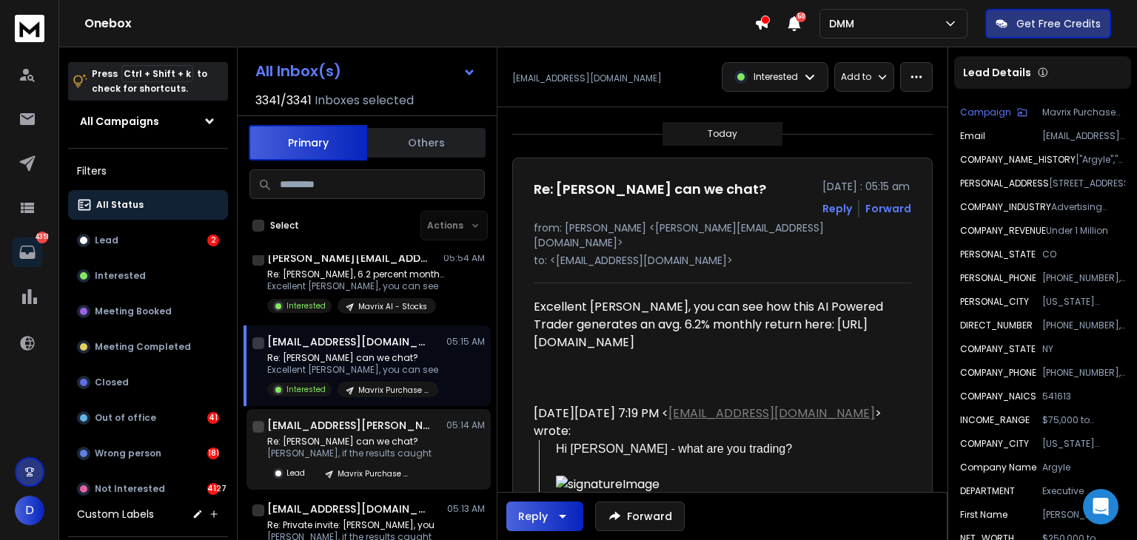
click at [352, 445] on p "Re: [PERSON_NAME] can we chat?" at bounding box center [349, 442] width 164 height 12
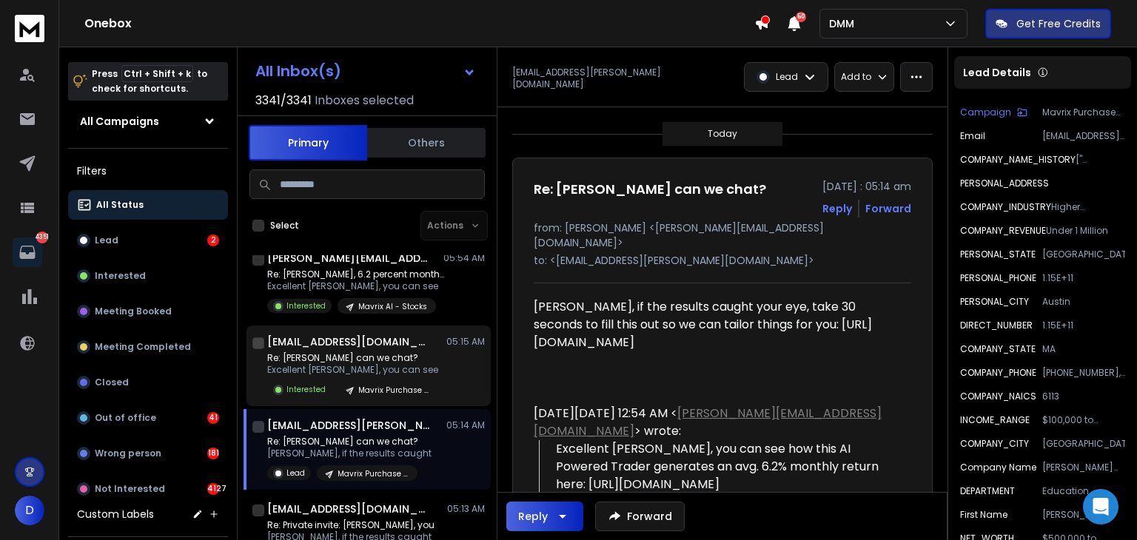
click at [435, 350] on div "PPrice@argyleforum.com 05:15 AM Re: Paul can we chat? Excellent Paul, you can s…" at bounding box center [376, 366] width 218 height 63
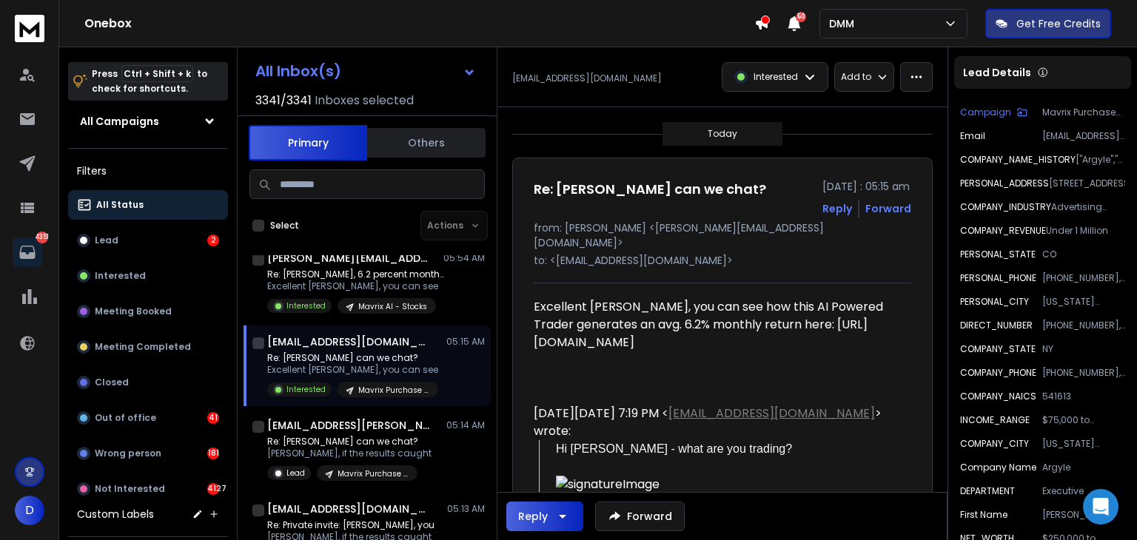
click at [523, 514] on div "Reply" at bounding box center [533, 516] width 30 height 15
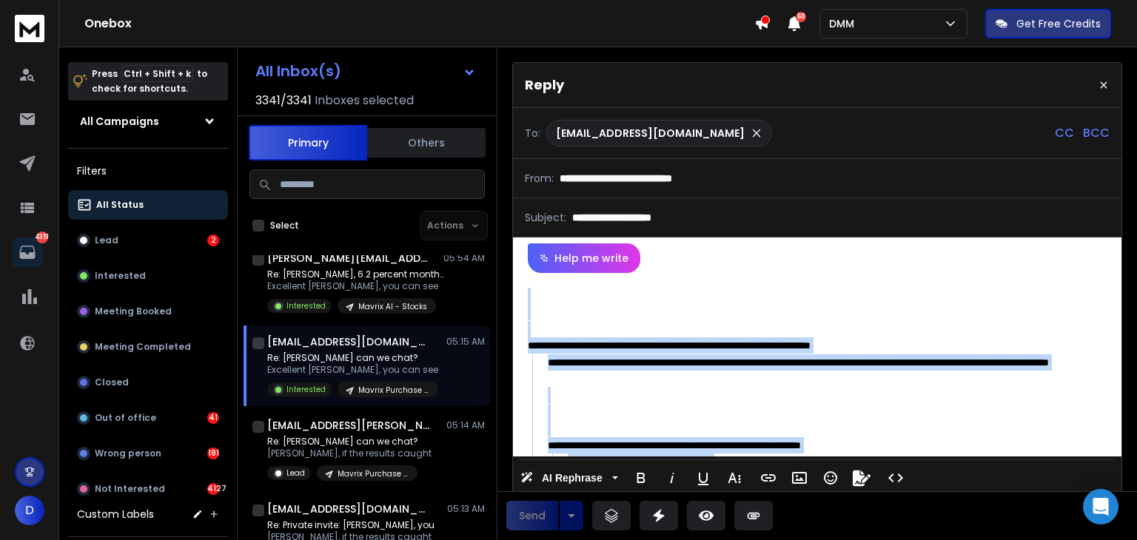
click at [524, 292] on div "**********" at bounding box center [817, 365] width 608 height 184
click at [639, 304] on div at bounding box center [817, 312] width 579 height 16
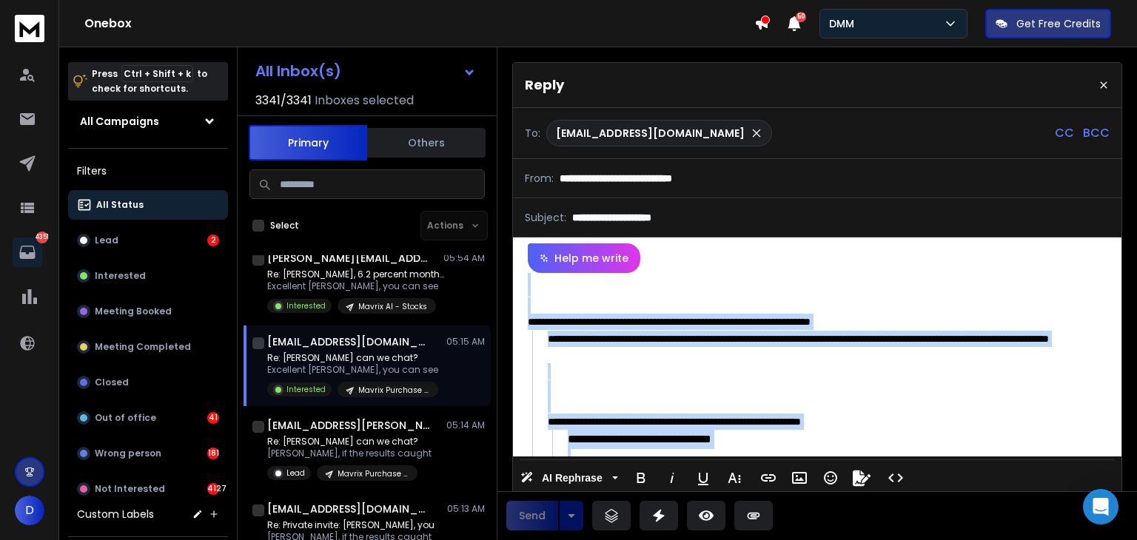
scroll to position [0, 0]
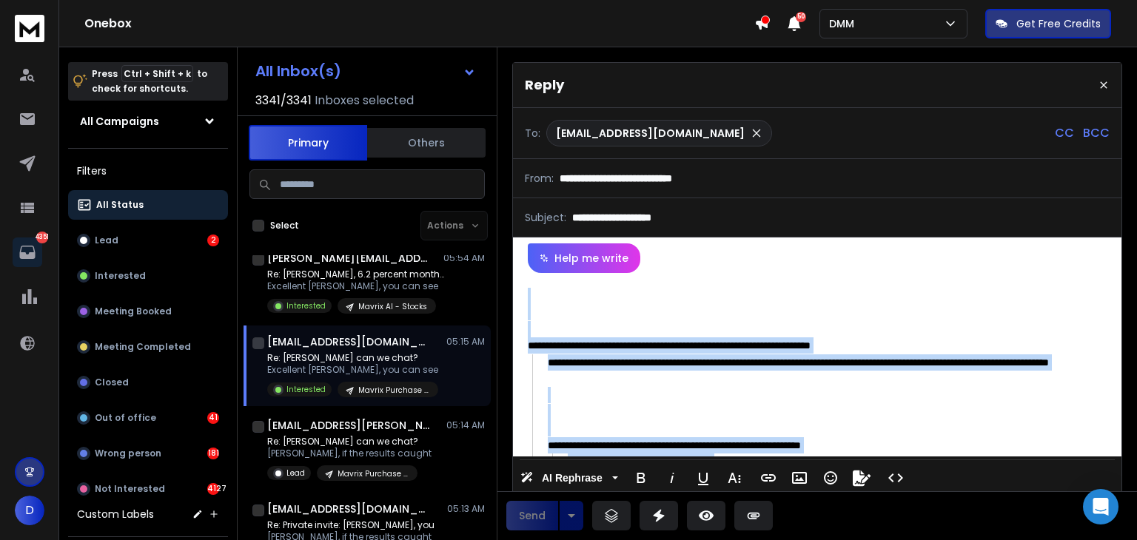
click at [540, 275] on div "**********" at bounding box center [815, 365] width 605 height 184
click at [551, 292] on div at bounding box center [815, 296] width 575 height 16
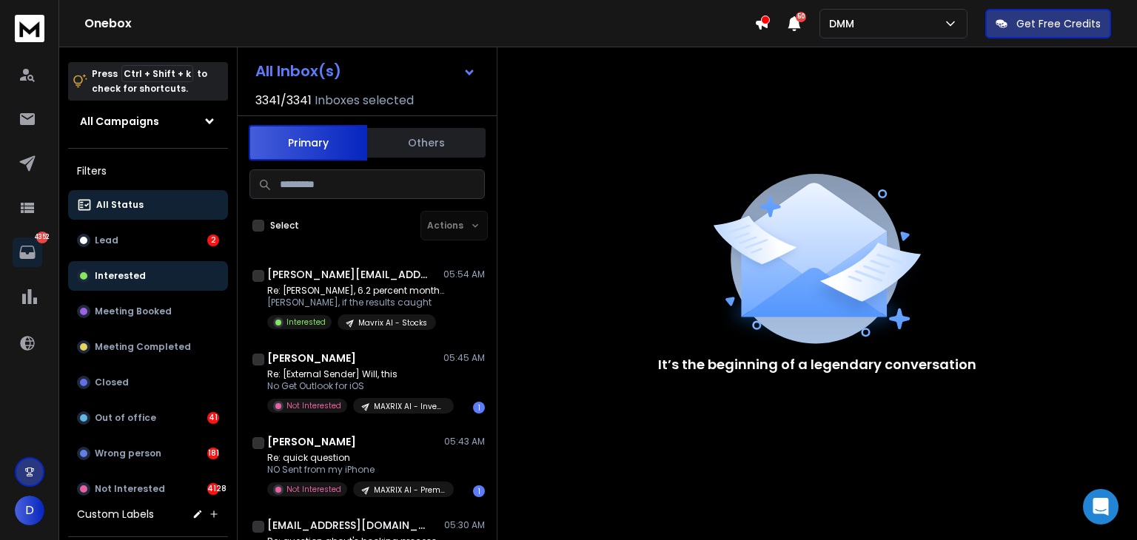
click at [121, 275] on p "Interested" at bounding box center [120, 276] width 51 height 12
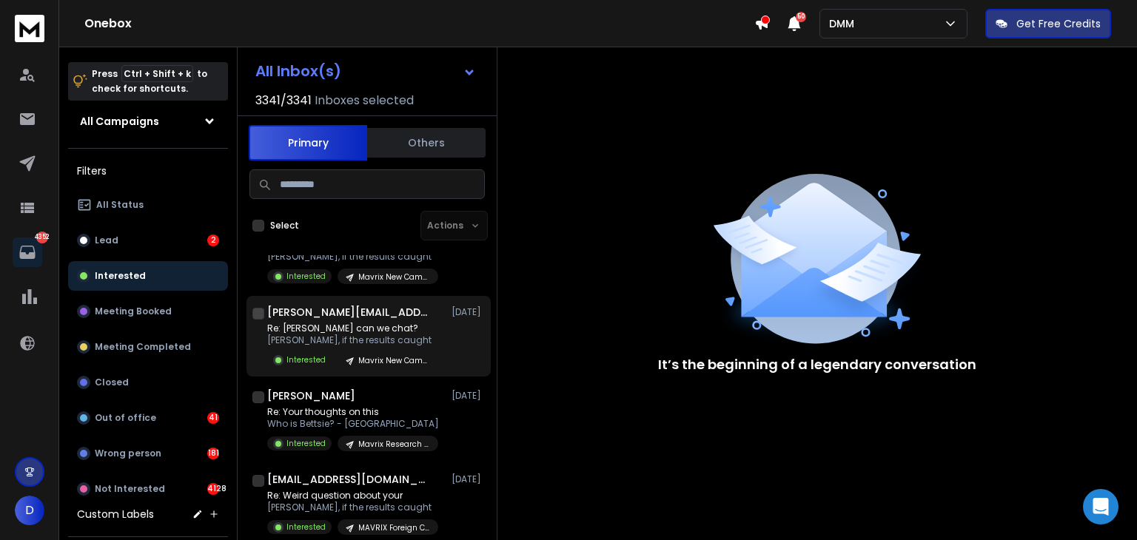
scroll to position [3895, 0]
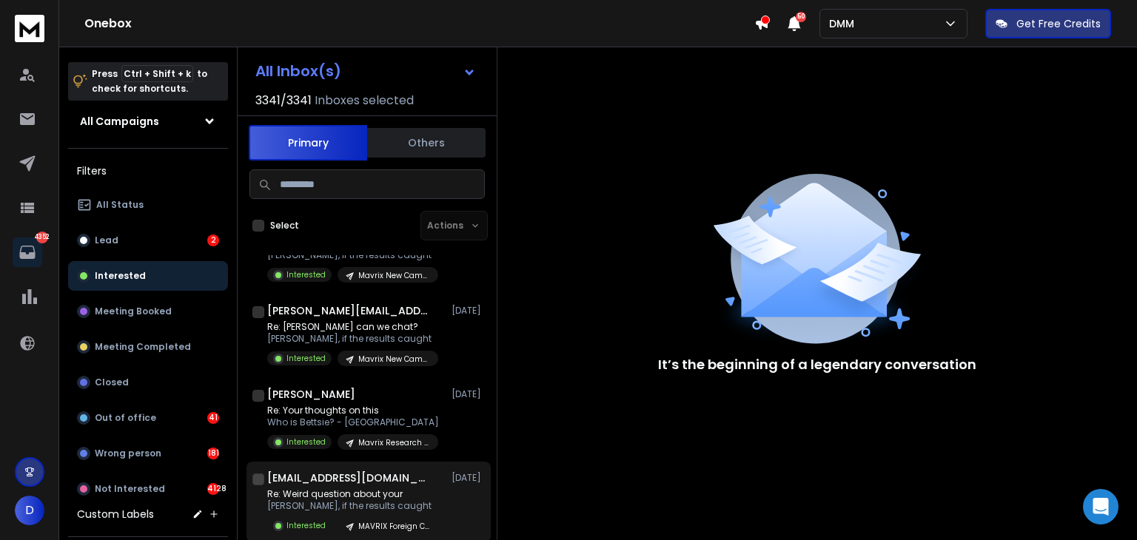
click at [376, 498] on p "Re: Weird question about your" at bounding box center [352, 495] width 171 height 12
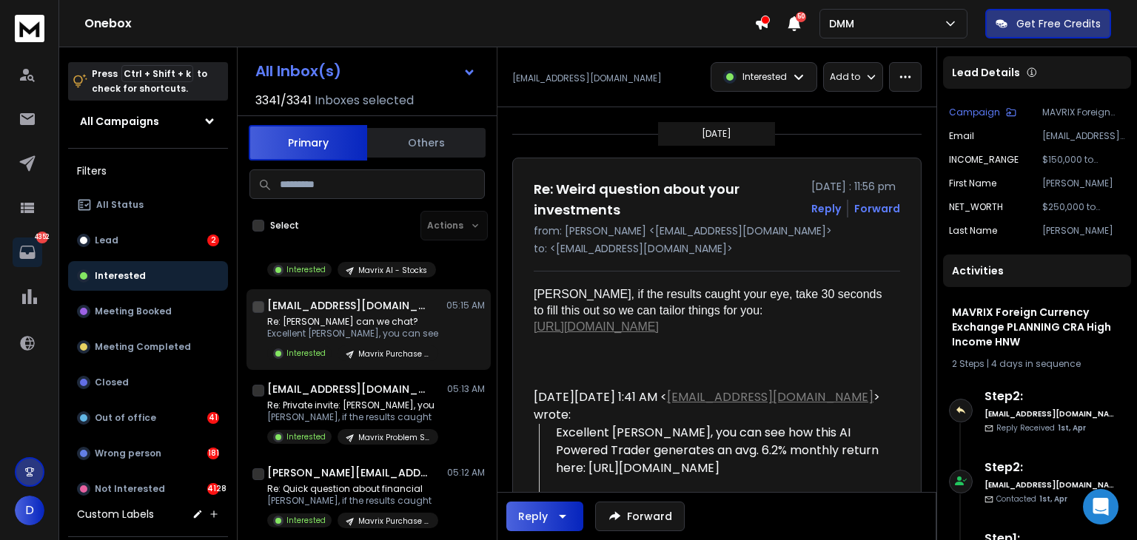
scroll to position [416, 0]
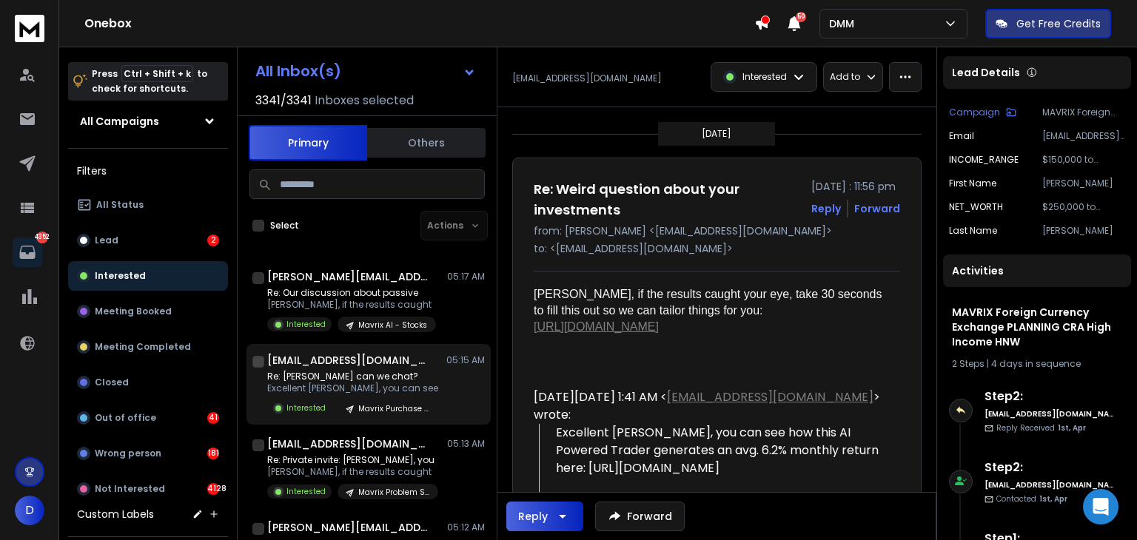
click at [335, 386] on p "Excellent Paul, you can see" at bounding box center [352, 389] width 171 height 12
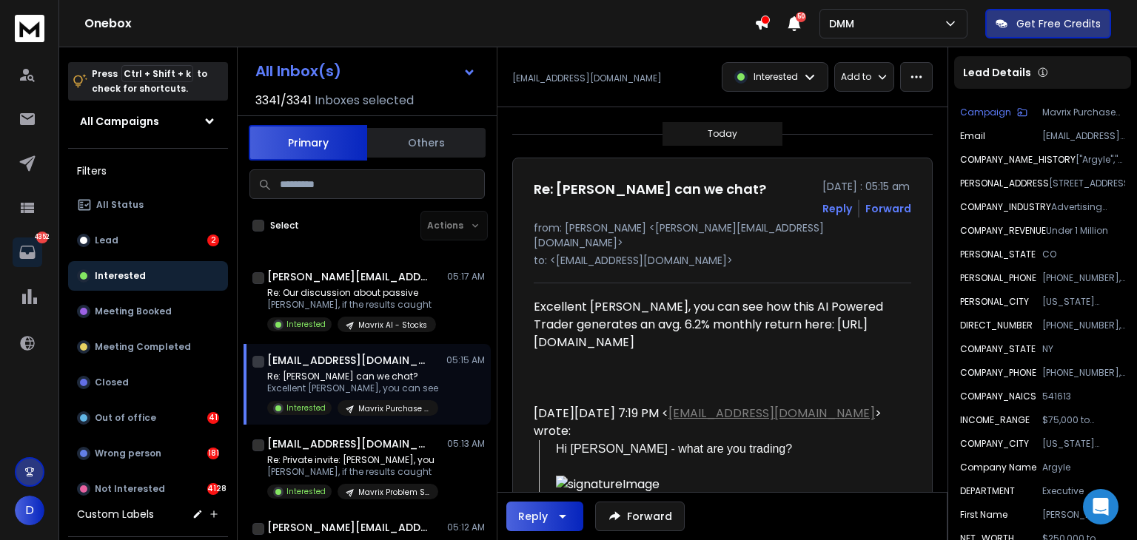
click at [514, 519] on button "Reply" at bounding box center [544, 517] width 77 height 30
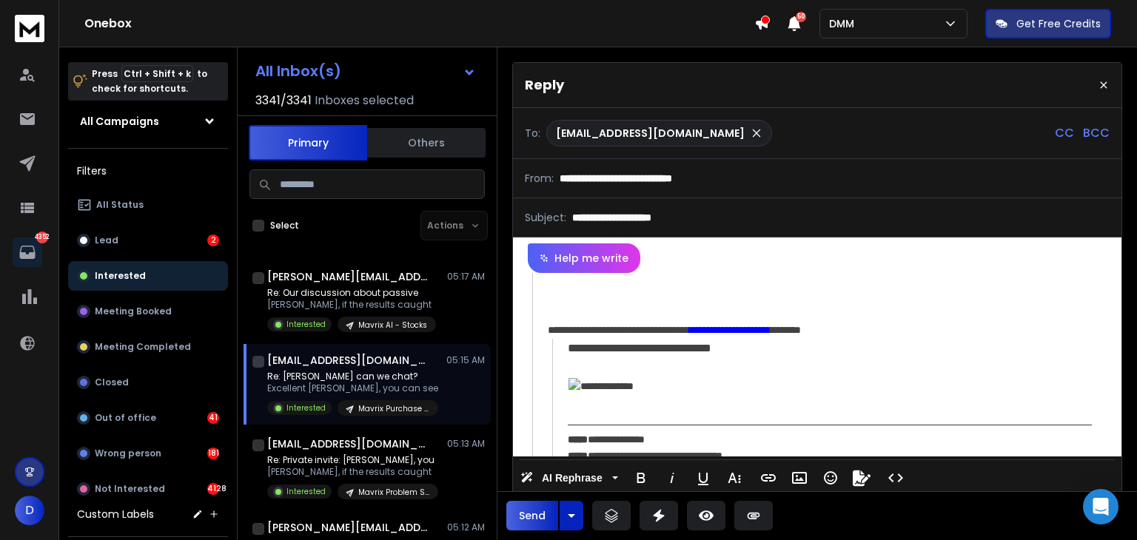
scroll to position [0, 0]
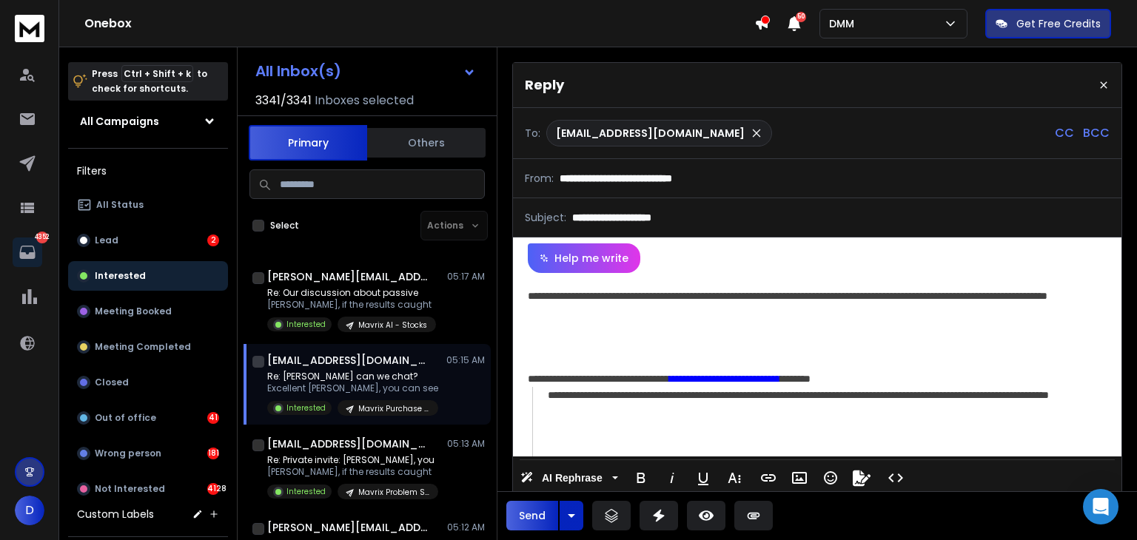
click at [520, 518] on button "Send" at bounding box center [532, 516] width 52 height 30
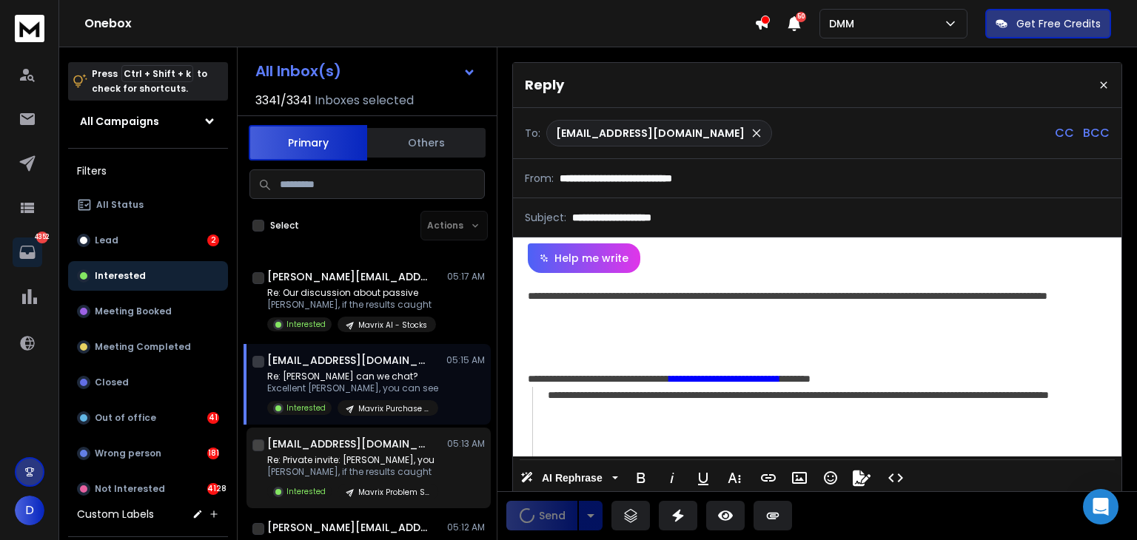
click at [340, 480] on div "Re: Private invite: David, you David, if the results caught Interested Mavrix P…" at bounding box center [352, 476] width 171 height 45
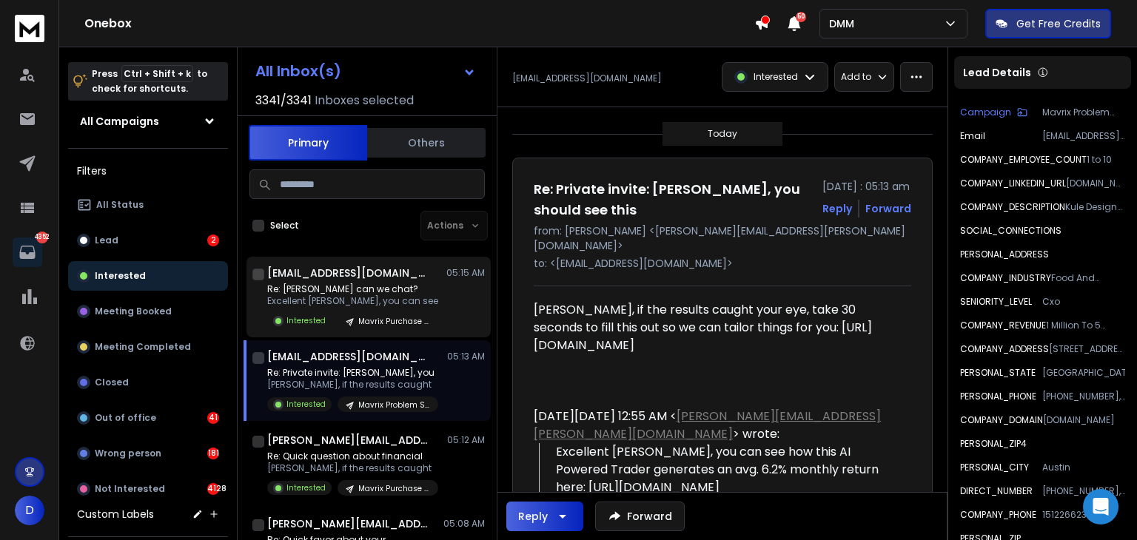
scroll to position [638, 0]
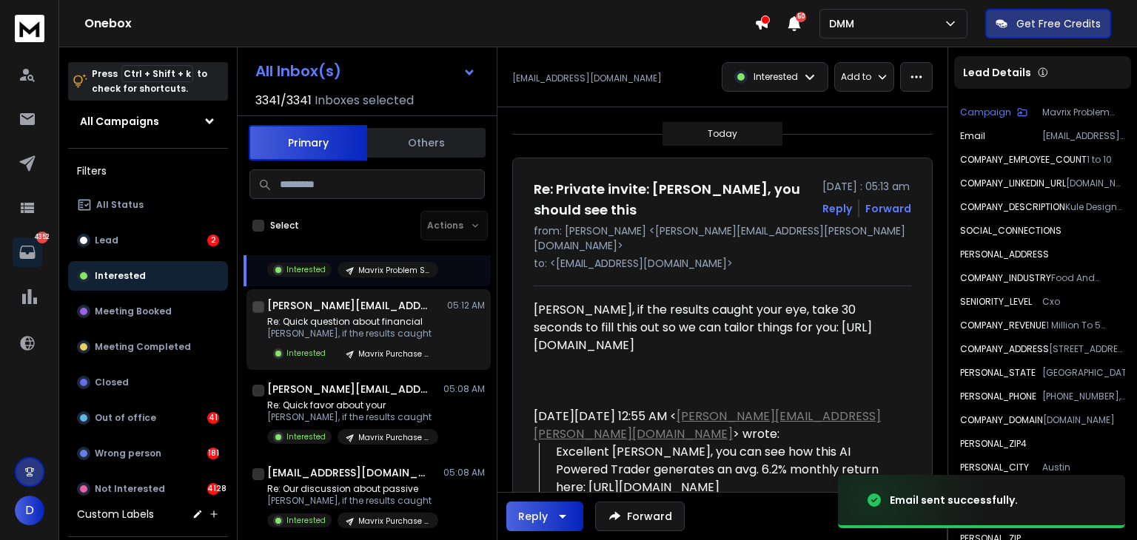
click at [370, 323] on p "Re: Quick question about financial" at bounding box center [352, 322] width 171 height 12
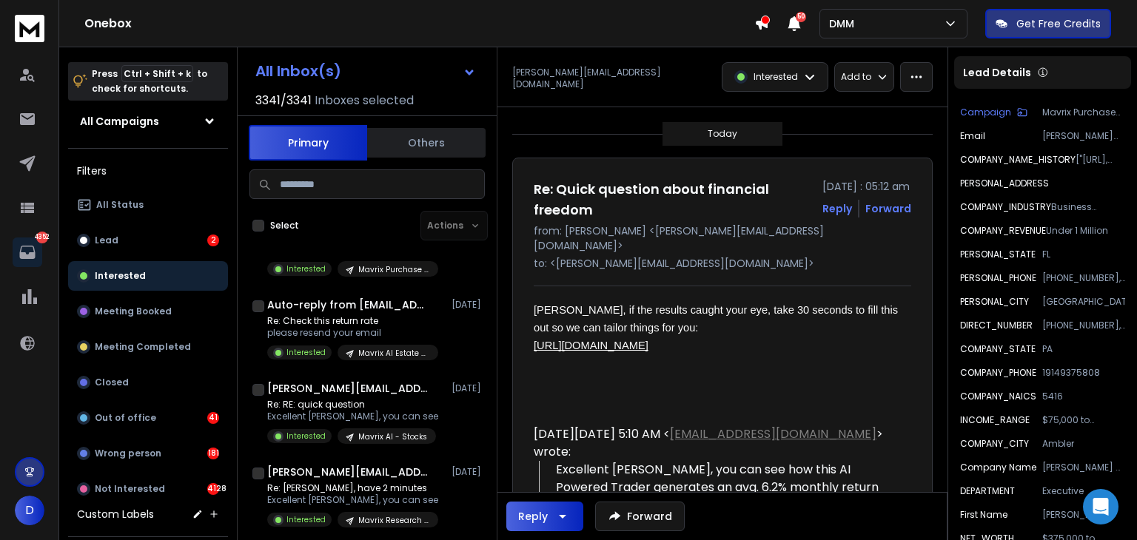
scroll to position [1896, 0]
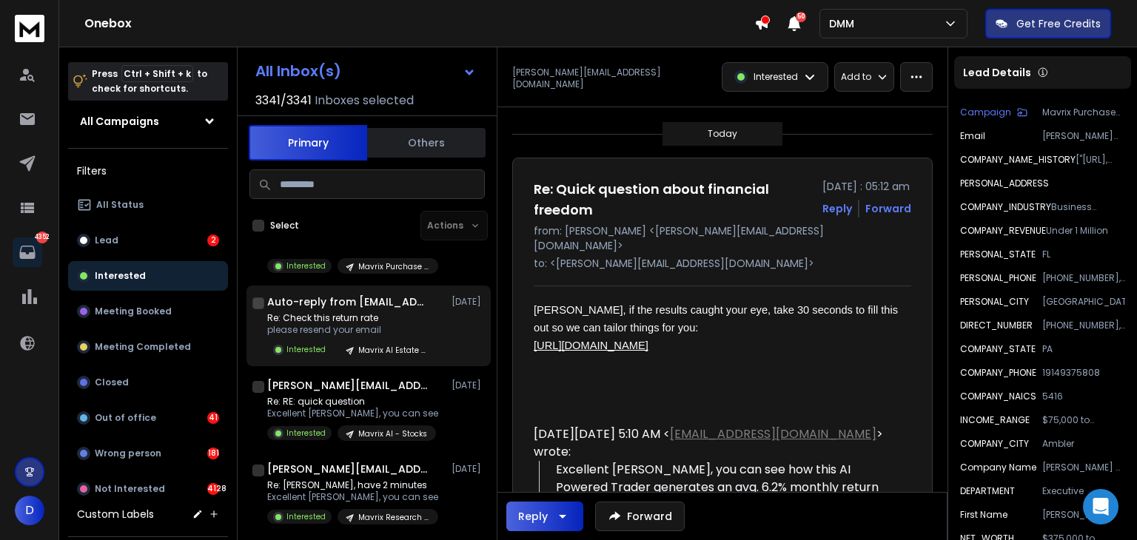
click at [355, 330] on p "please resend your email" at bounding box center [352, 330] width 171 height 12
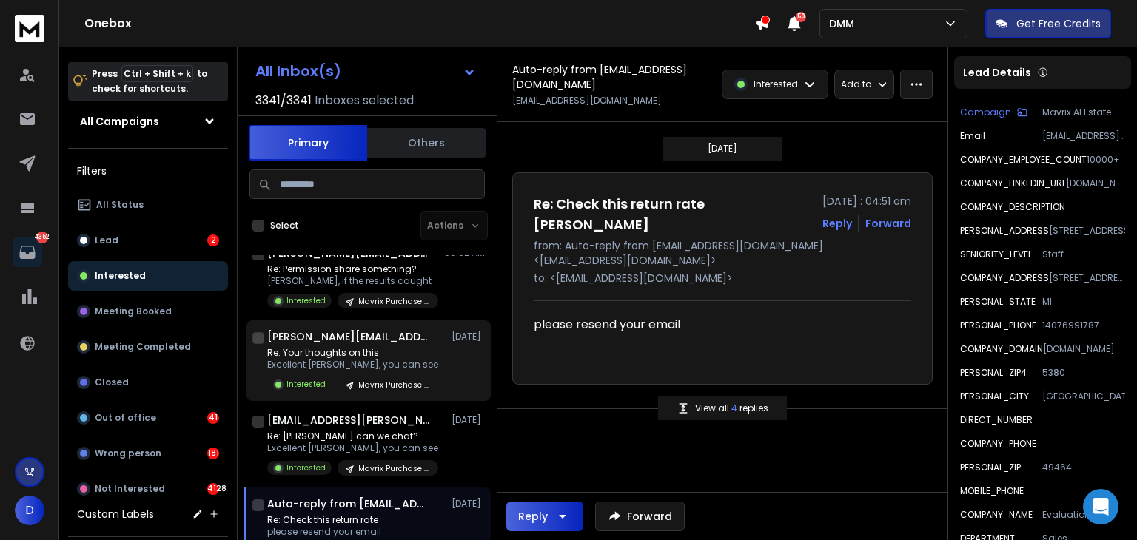
scroll to position [1674, 0]
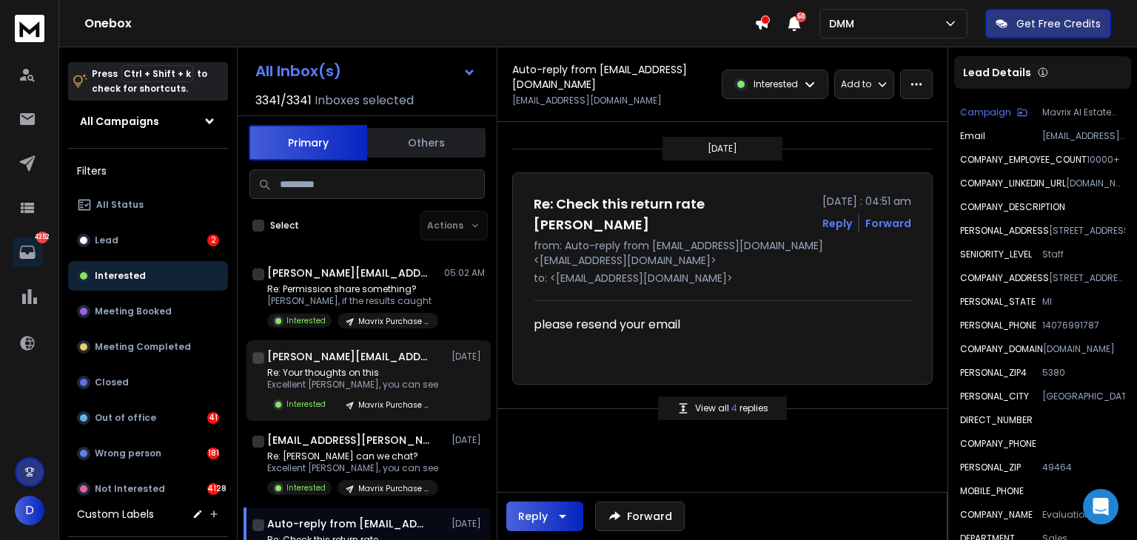
click at [366, 376] on p "Re: Your thoughts on this" at bounding box center [352, 373] width 171 height 12
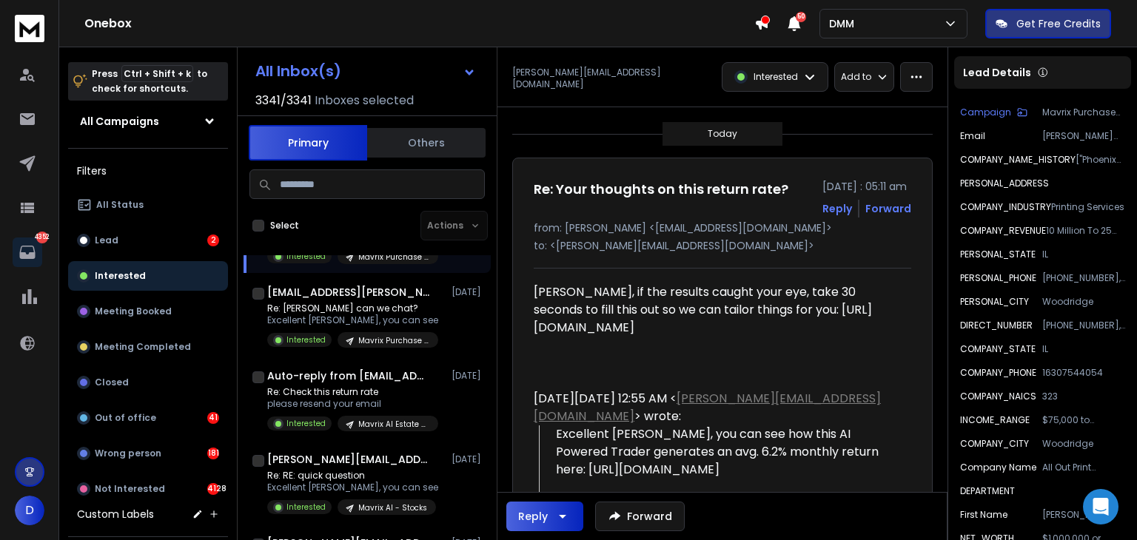
scroll to position [1748, 0]
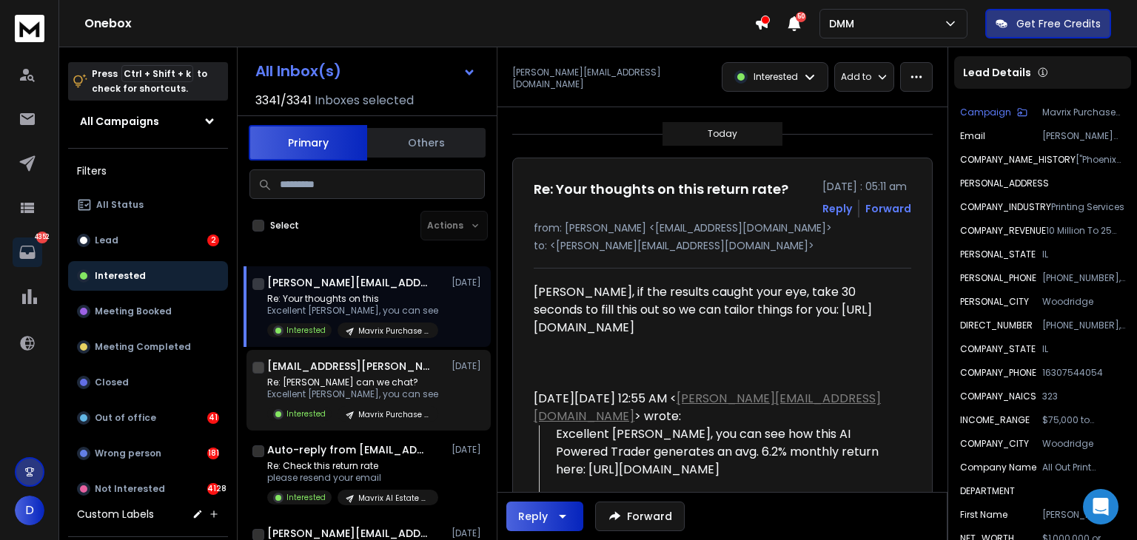
click at [378, 393] on p "Excellent John, you can see" at bounding box center [352, 395] width 171 height 12
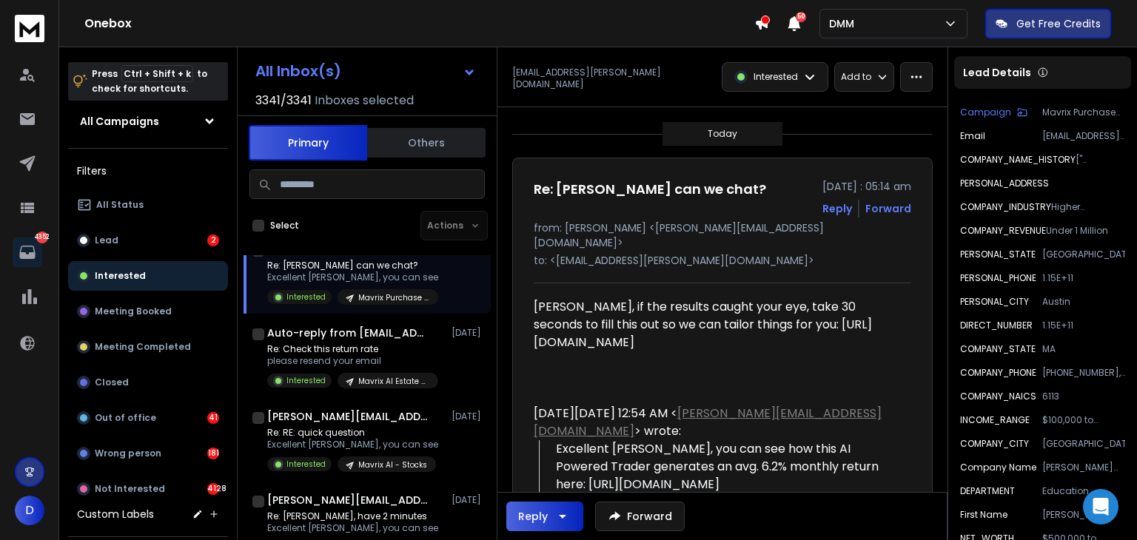
scroll to position [1896, 0]
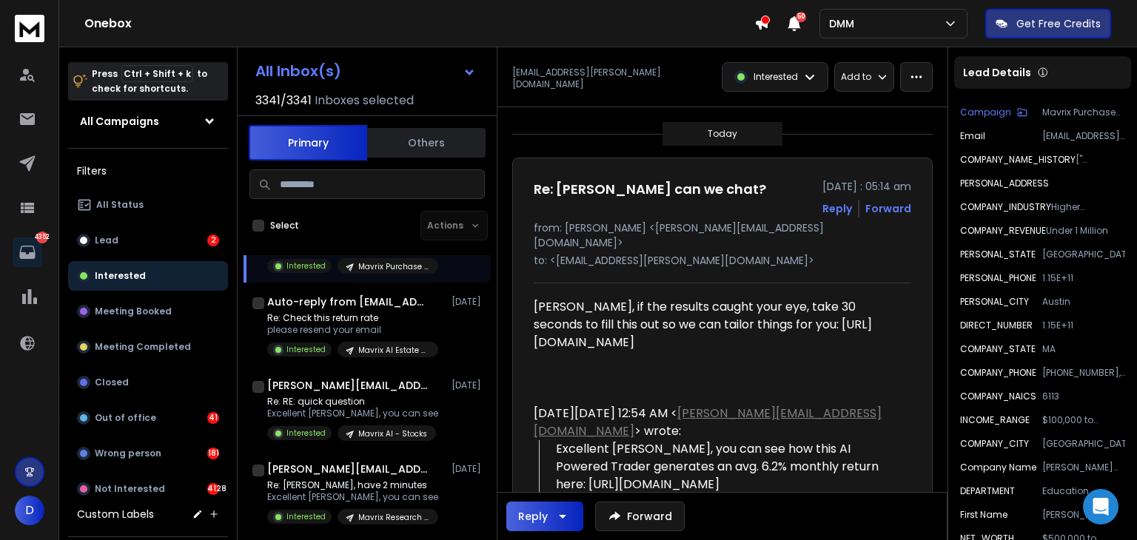
click at [378, 393] on div "sam@ccpaz.com 27 Jun Re: RE: quick question Excellent Sam, you can see Interest…" at bounding box center [376, 409] width 218 height 63
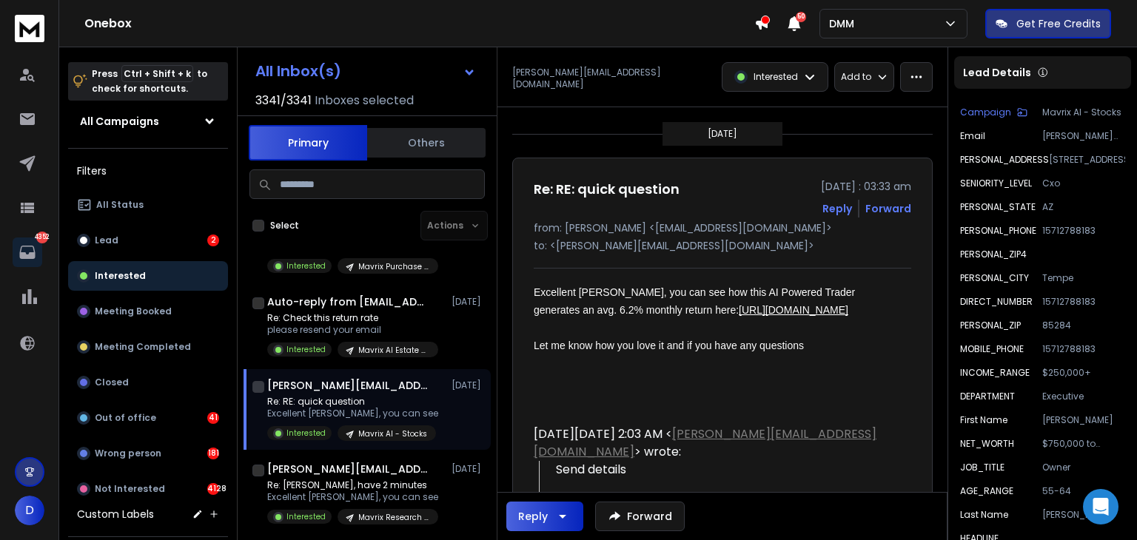
click at [524, 516] on div "Reply" at bounding box center [533, 516] width 30 height 15
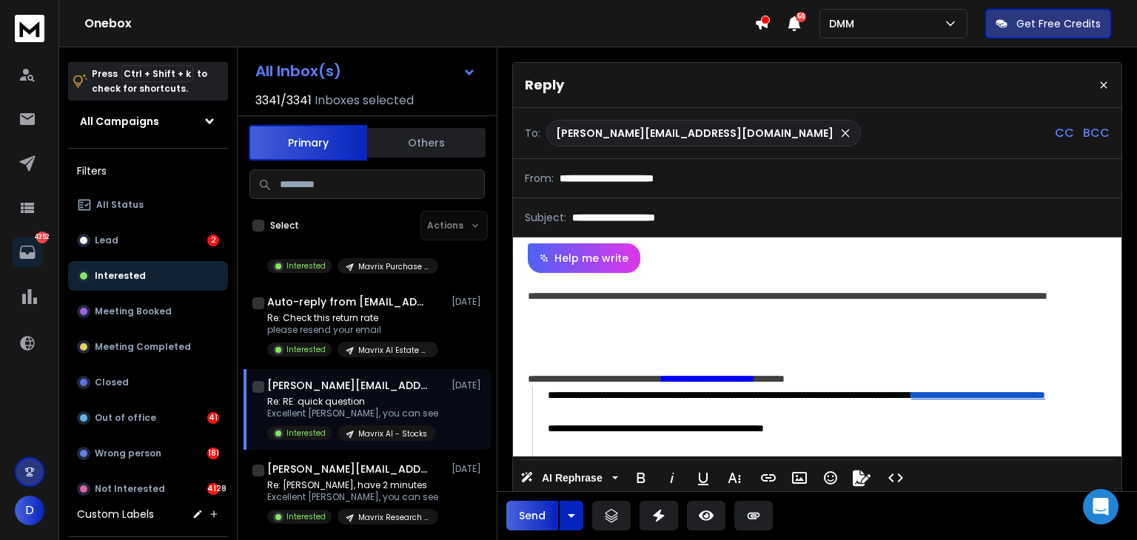
click at [535, 513] on button "Send" at bounding box center [532, 516] width 52 height 30
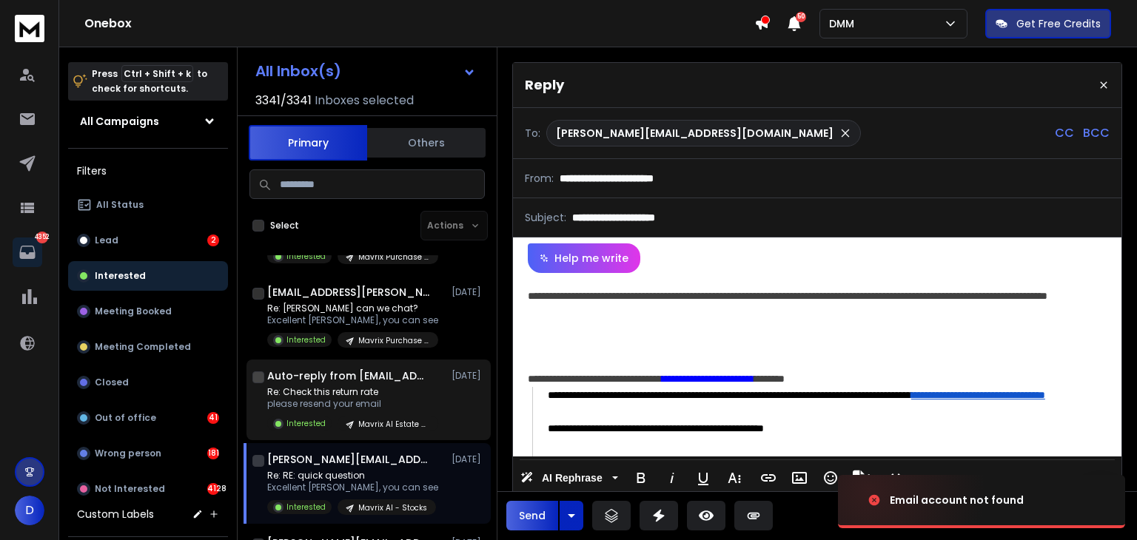
scroll to position [2044, 0]
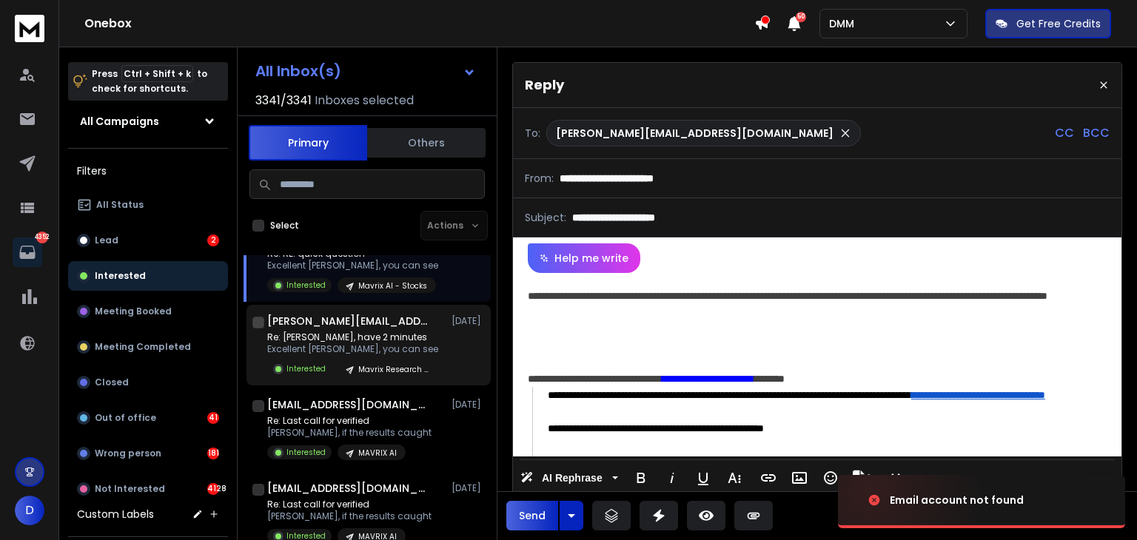
click at [388, 345] on p "Excellent Linda, you can see" at bounding box center [352, 349] width 171 height 12
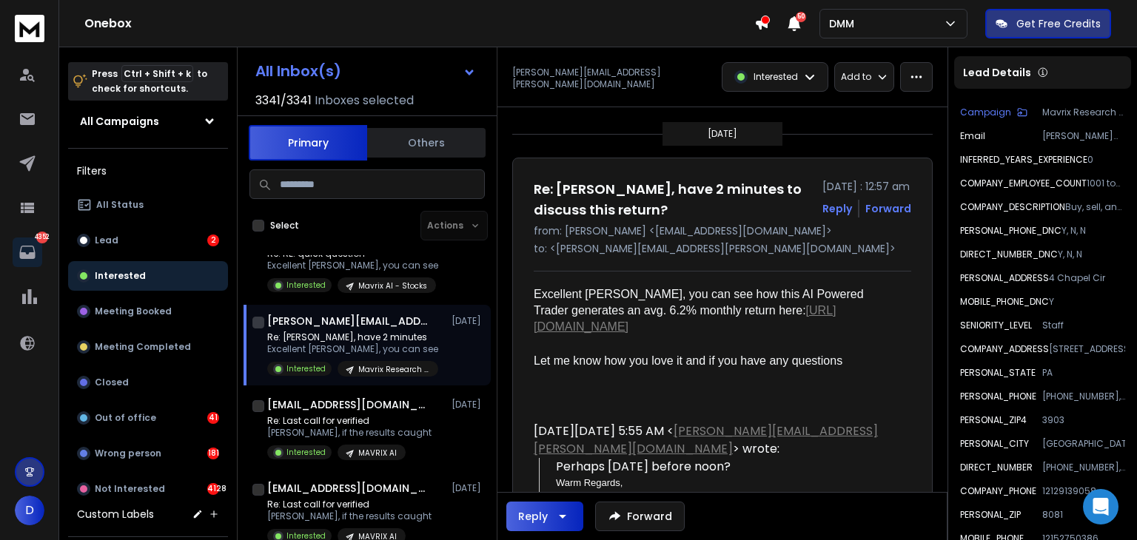
click at [533, 516] on div "Reply" at bounding box center [533, 516] width 30 height 15
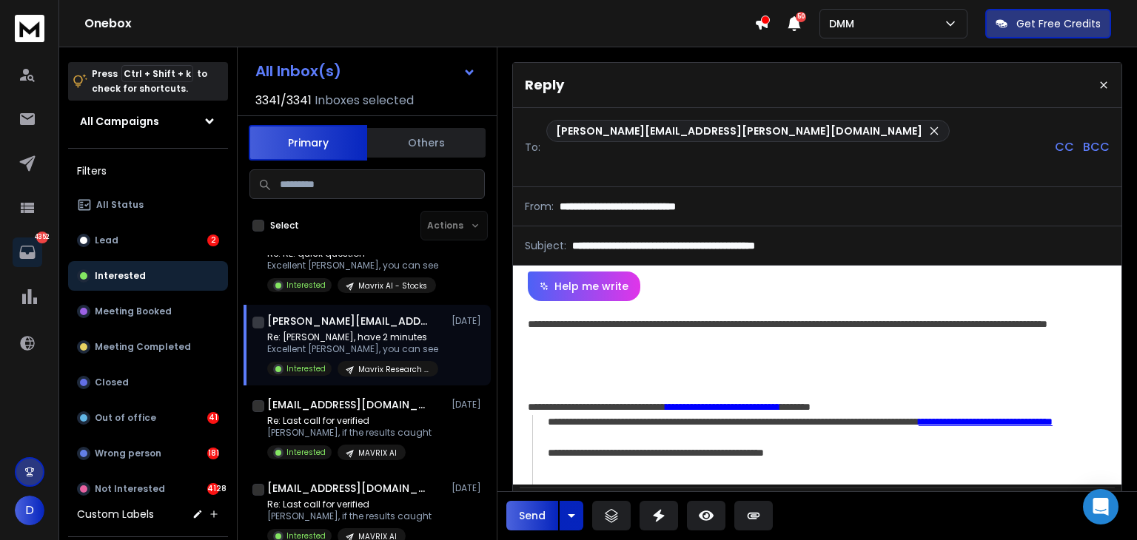
click at [534, 515] on button "Send" at bounding box center [532, 516] width 52 height 30
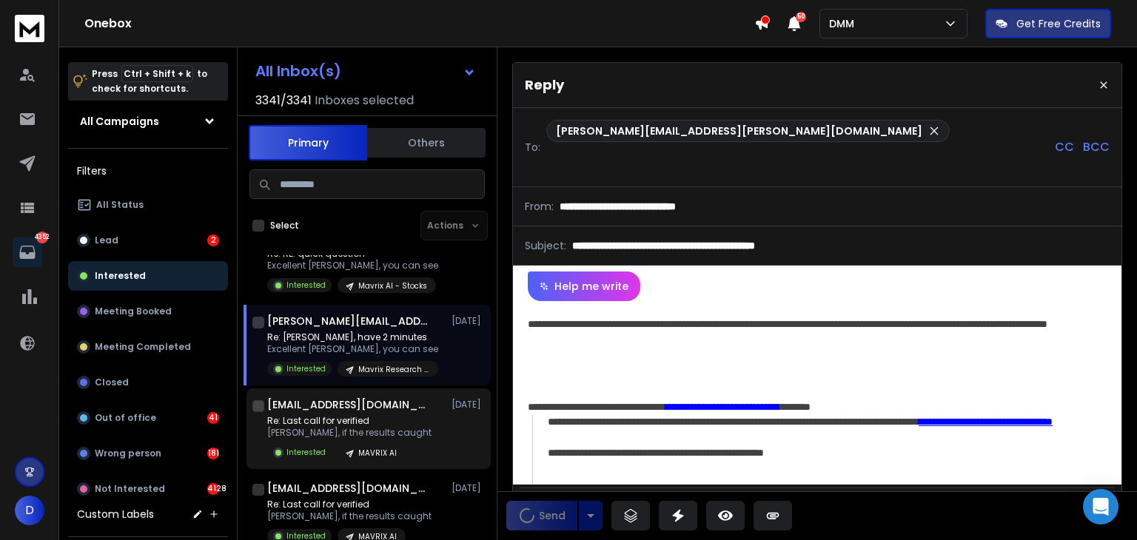
click at [366, 448] on p "MAVRIX AI" at bounding box center [377, 453] width 38 height 11
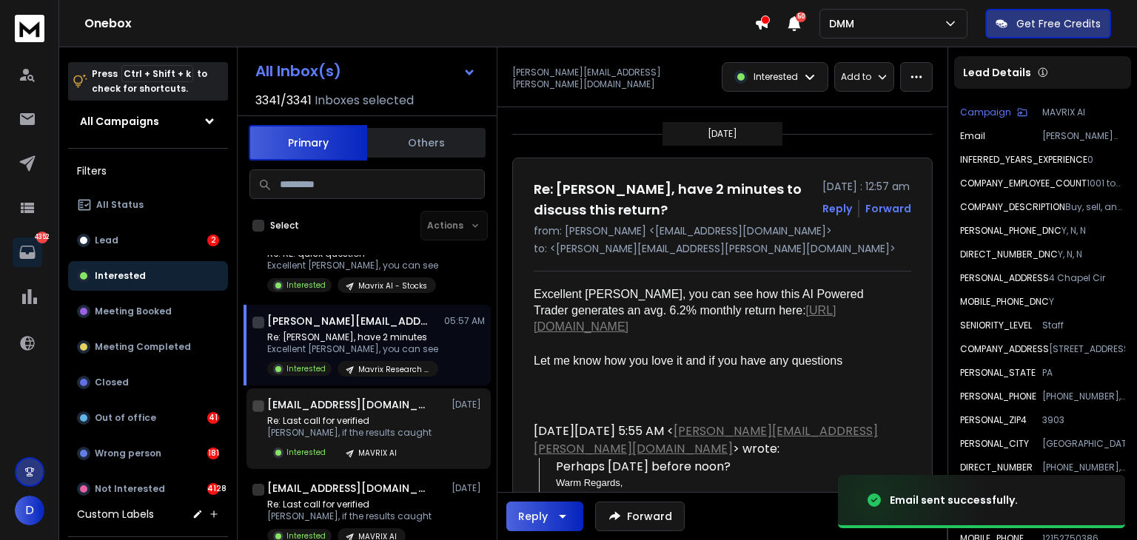
click at [392, 420] on p "Re: Last call for verified" at bounding box center [349, 421] width 164 height 12
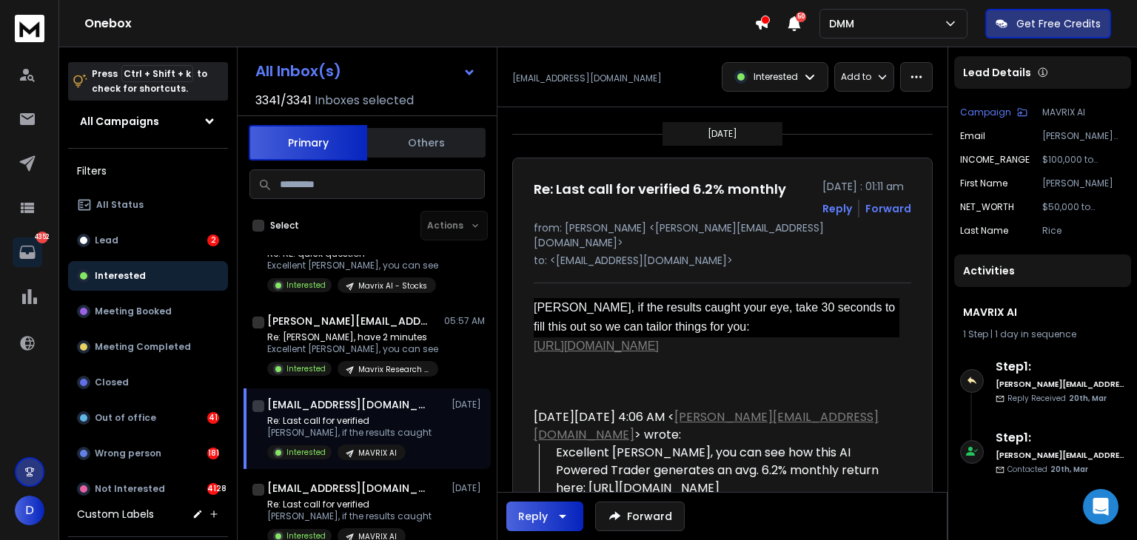
click at [401, 428] on div "Re: Last call for verified William, if the results caught Interested MAVRIX AI" at bounding box center [376, 437] width 218 height 45
click at [537, 513] on div "Reply" at bounding box center [533, 516] width 30 height 15
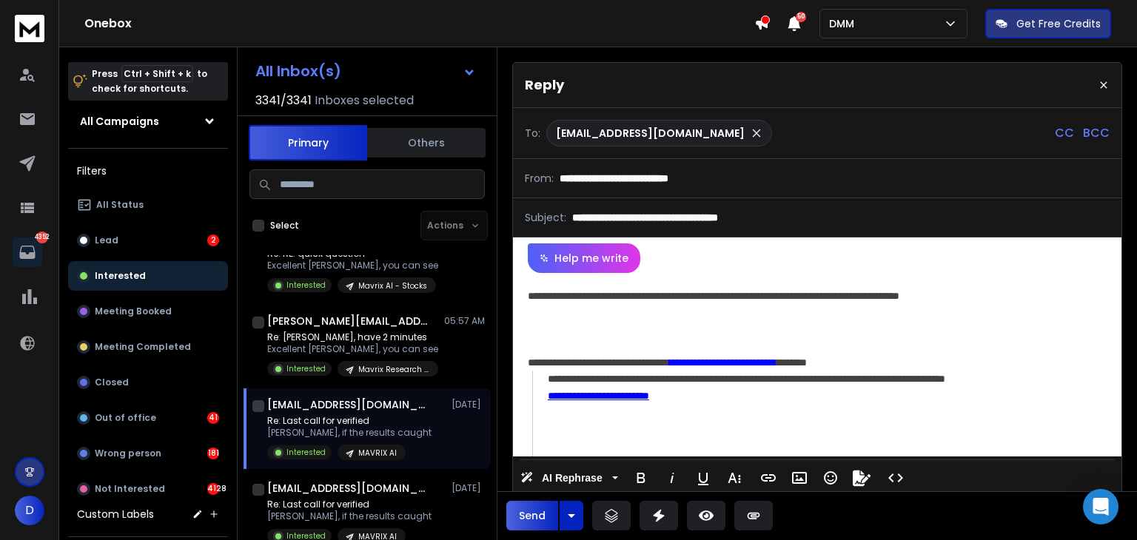
click at [542, 507] on button "Send" at bounding box center [532, 516] width 52 height 30
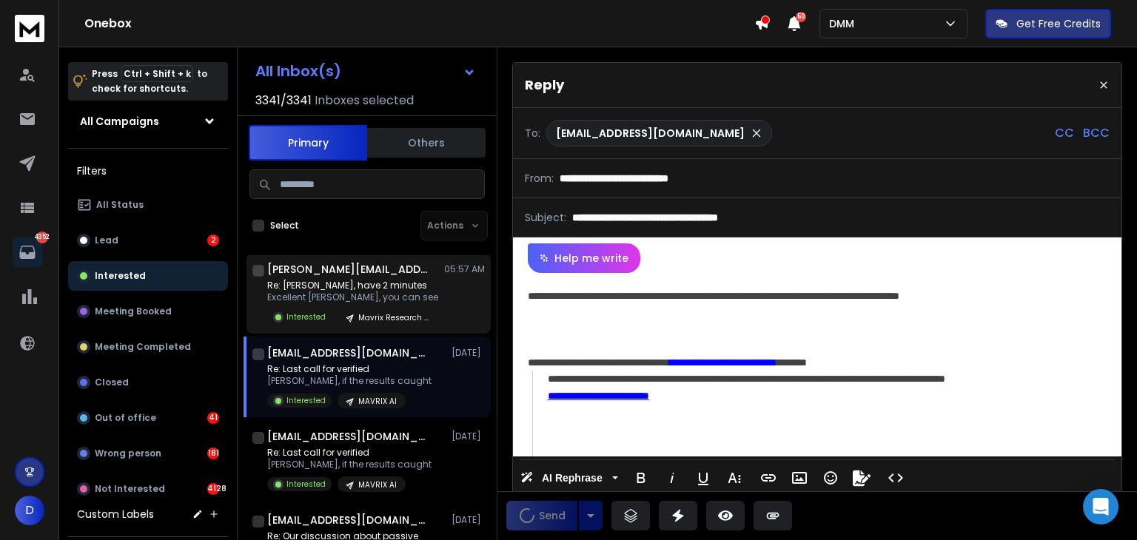
scroll to position [2118, 0]
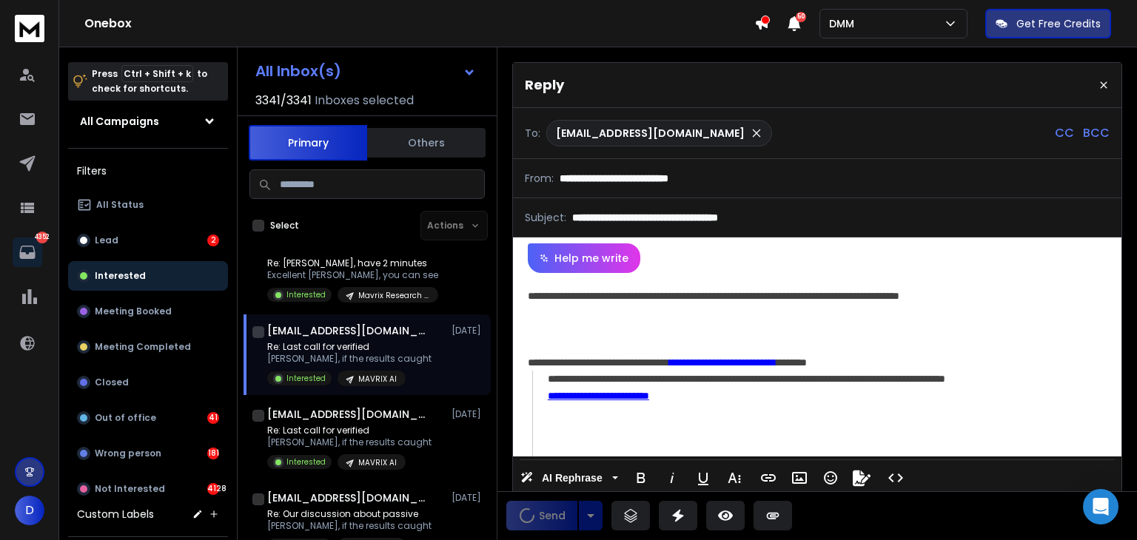
click at [333, 340] on div "wsalemme@maxsubro.com 12 Jun Re: Last call for verified William, if the results…" at bounding box center [376, 354] width 218 height 63
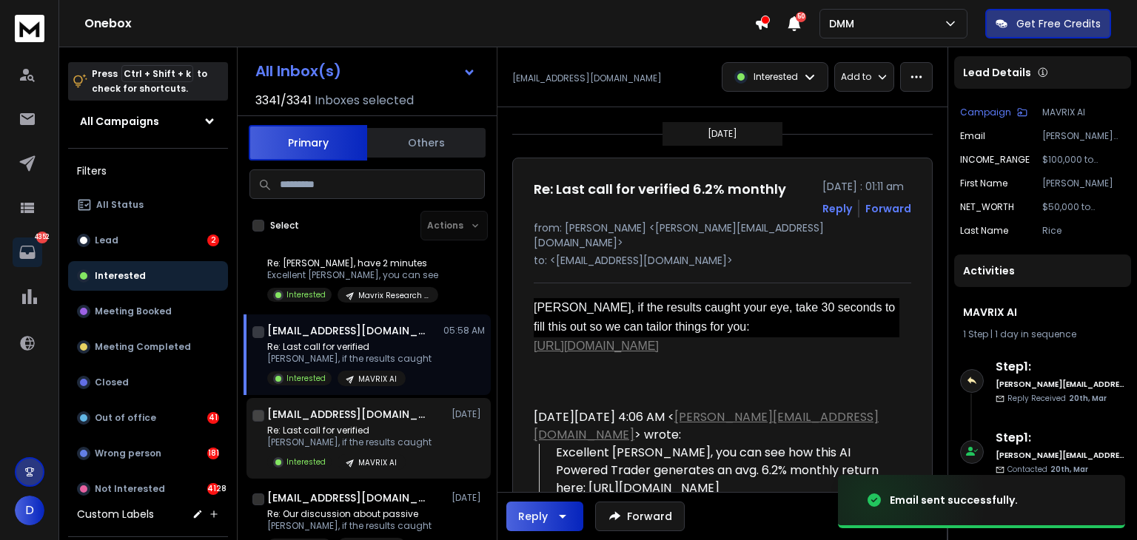
click at [383, 449] on div "Re: Last call for verified William, if the results caught Interested MAVRIX AI" at bounding box center [349, 447] width 164 height 45
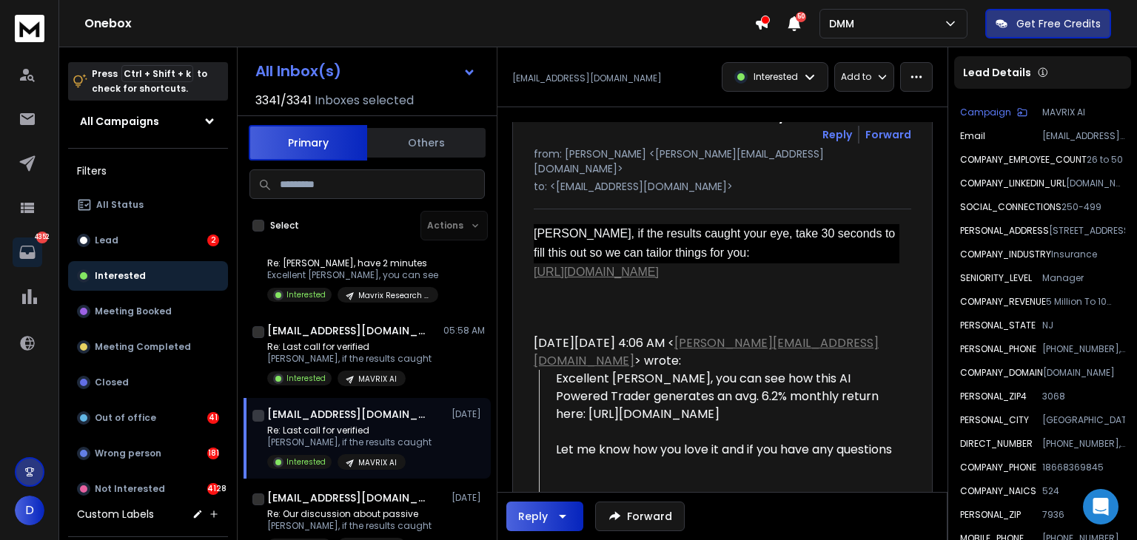
scroll to position [2192, 0]
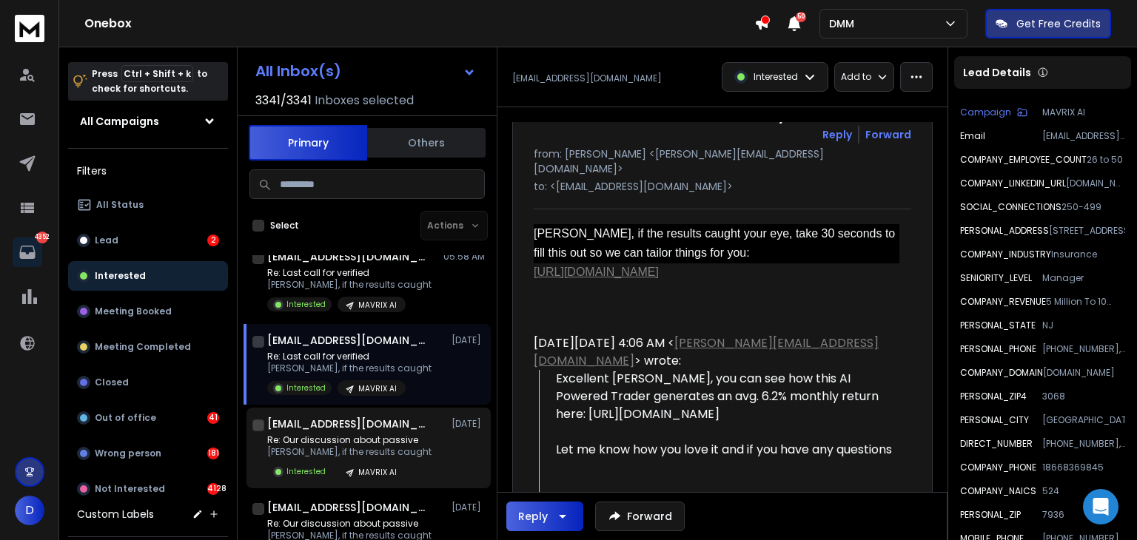
click at [402, 442] on p "Re: Our discussion about passive" at bounding box center [349, 440] width 164 height 12
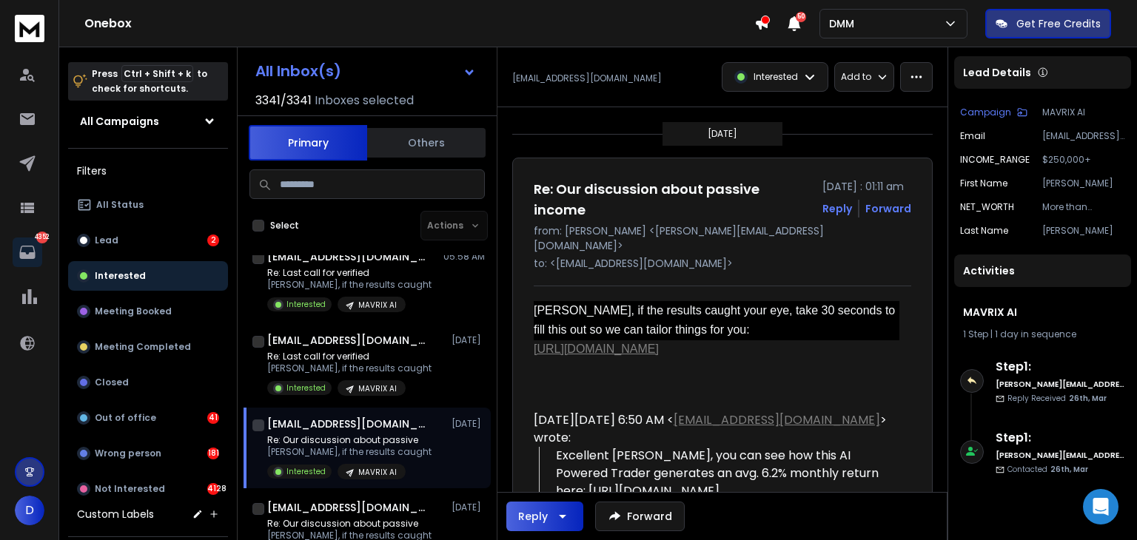
click at [536, 512] on div "Reply" at bounding box center [533, 516] width 30 height 15
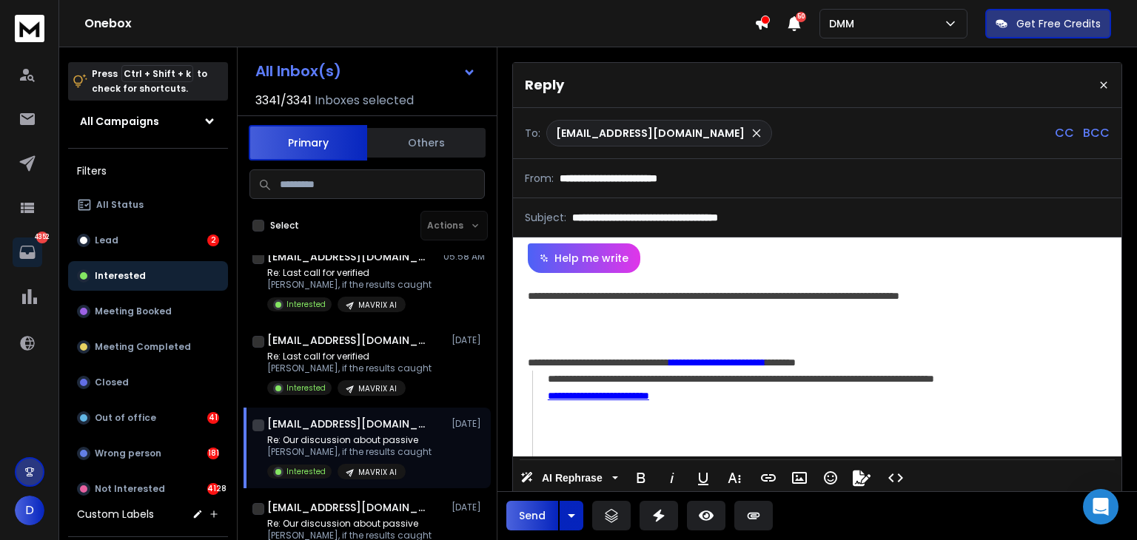
click at [526, 517] on button "Send" at bounding box center [532, 516] width 52 height 30
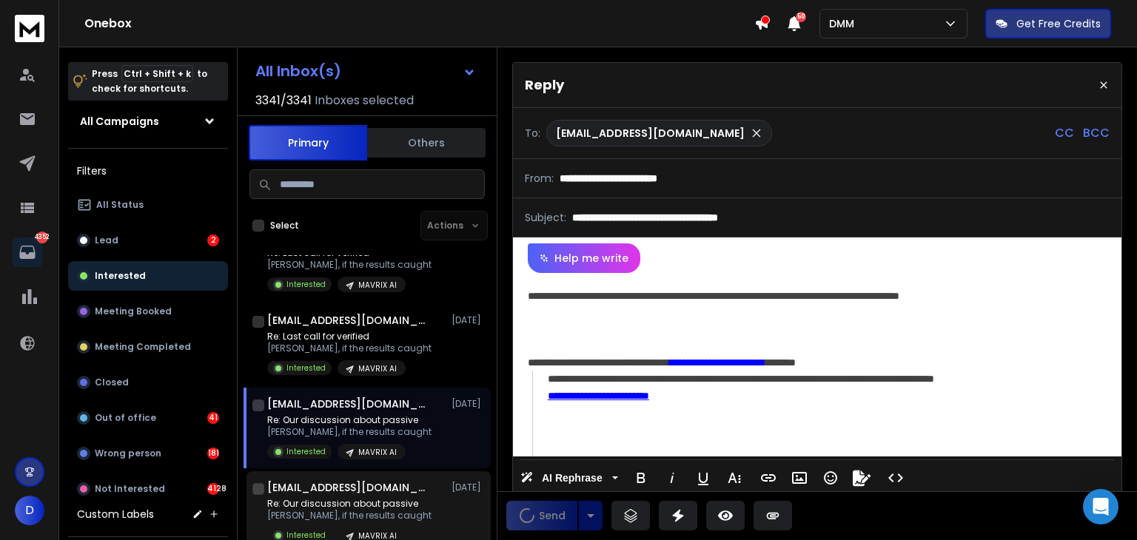
scroll to position [2266, 0]
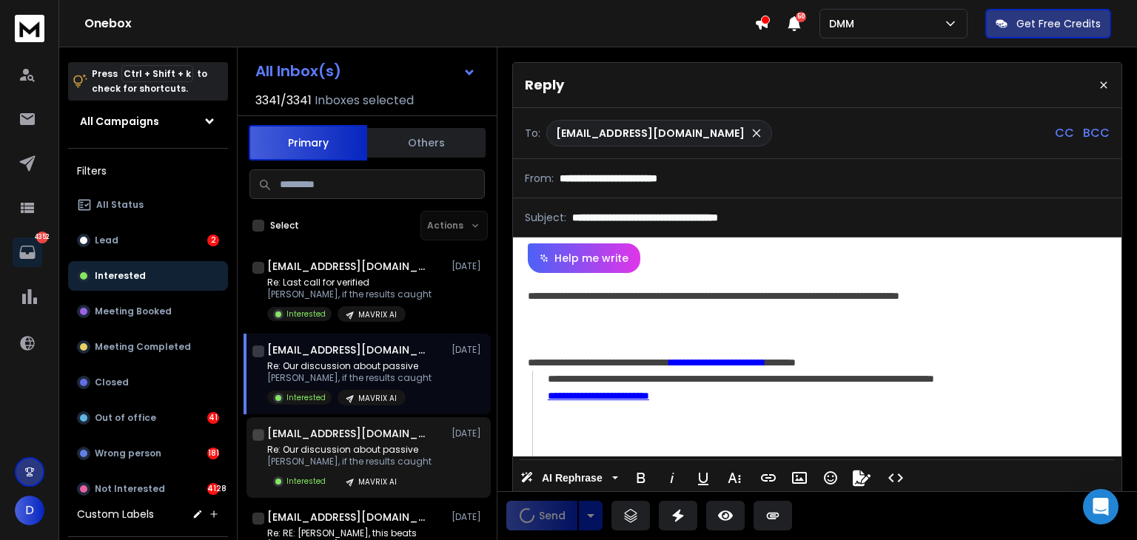
click at [371, 443] on div "pc@njworkspace.com 12 Jun Re: Our discussion about passive Paul, if the results…" at bounding box center [376, 457] width 218 height 63
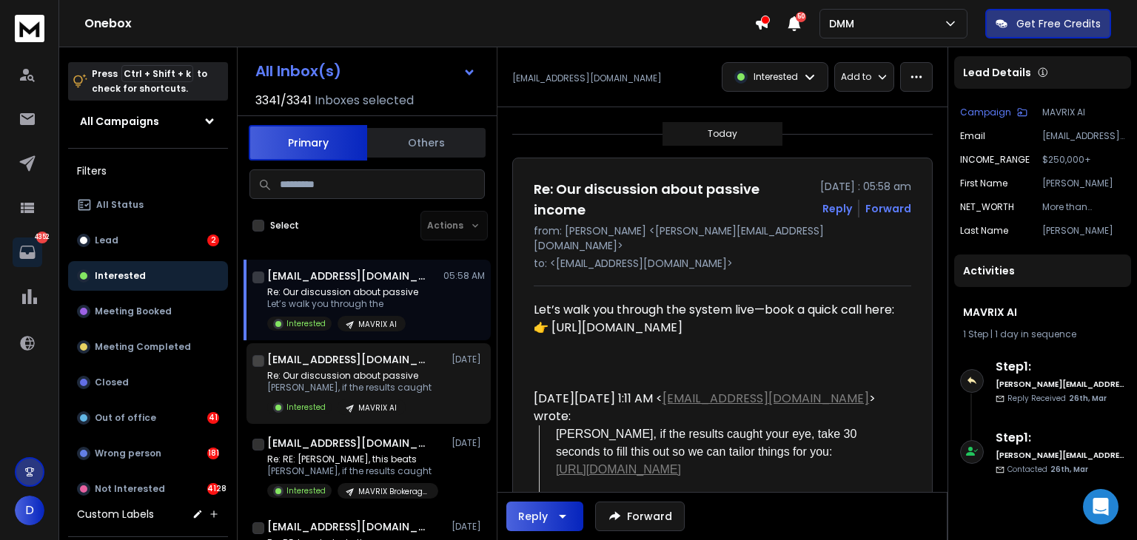
scroll to position [2414, 0]
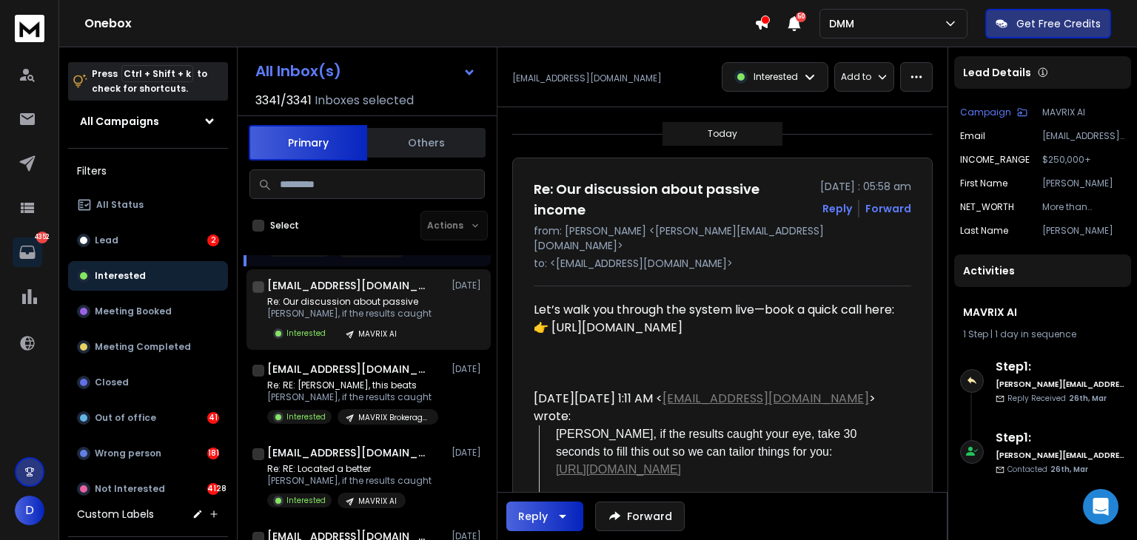
click at [354, 386] on p "Re: RE: James, this beats" at bounding box center [352, 386] width 171 height 12
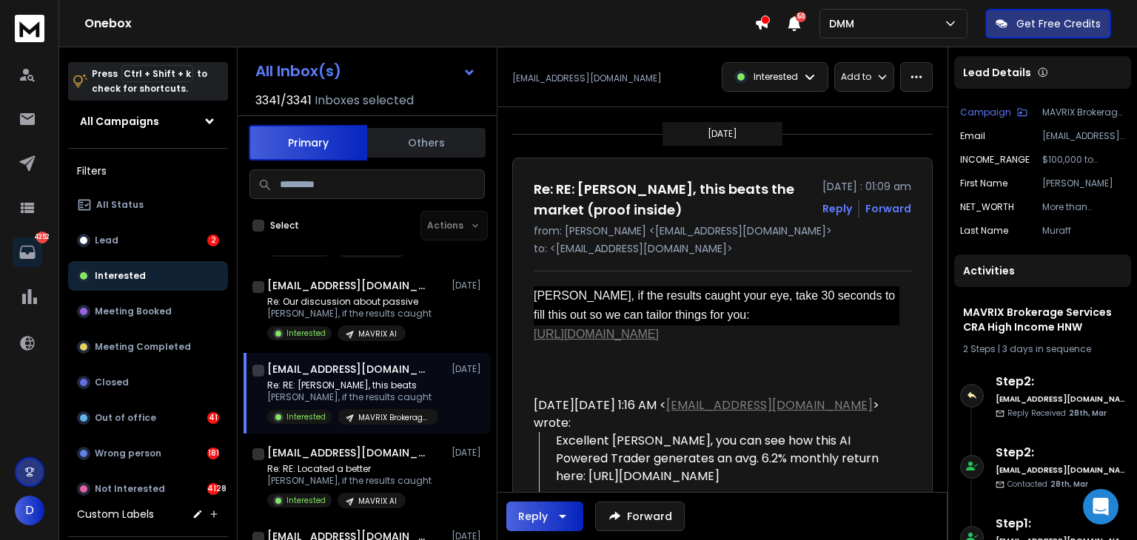
click at [537, 511] on div "Reply" at bounding box center [533, 516] width 30 height 15
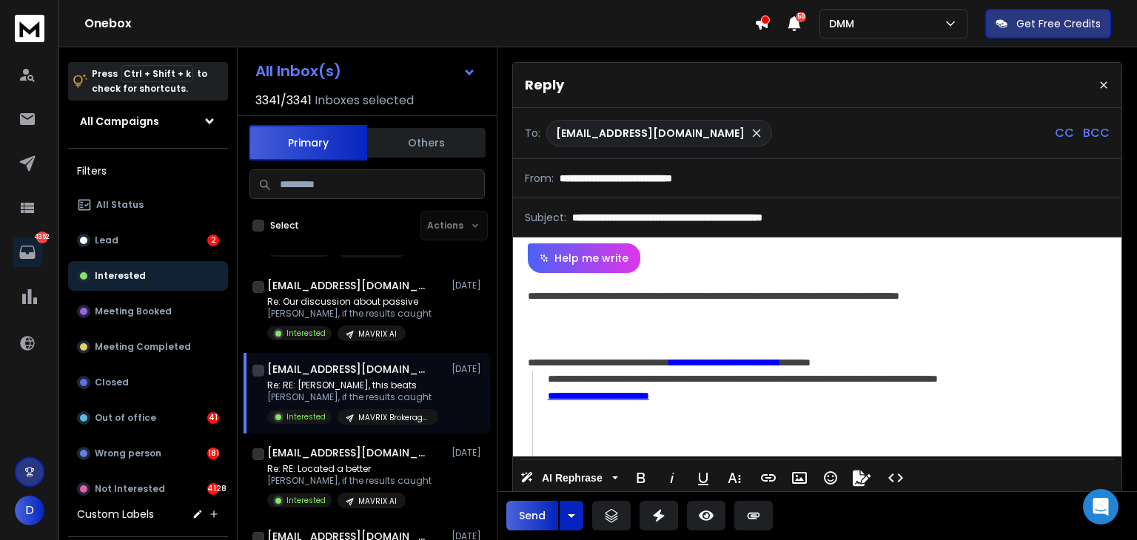
click at [529, 516] on button "Send" at bounding box center [532, 516] width 52 height 30
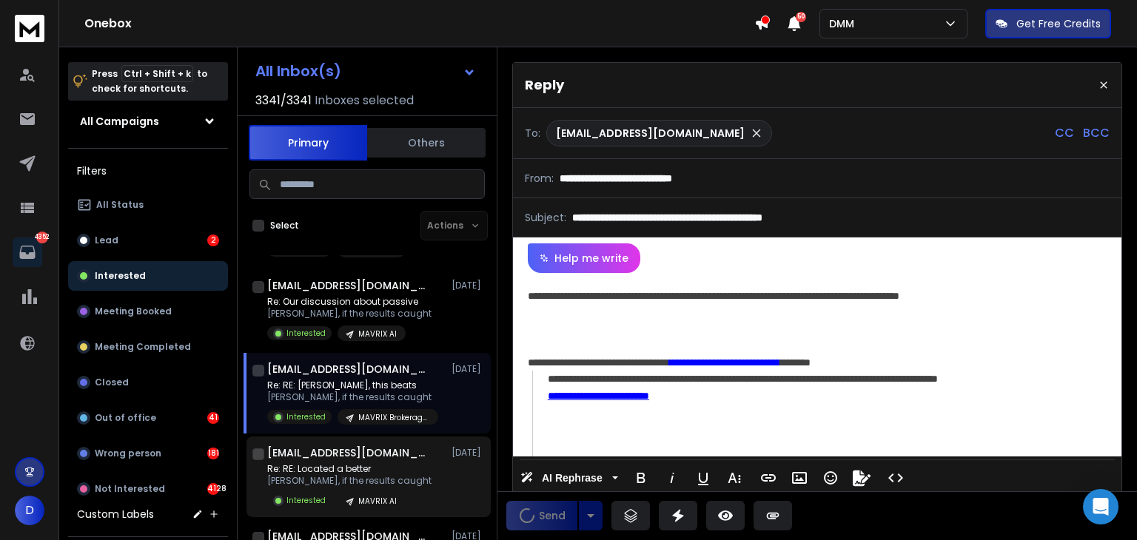
click at [378, 486] on p "Karim, if the results caught" at bounding box center [349, 481] width 164 height 12
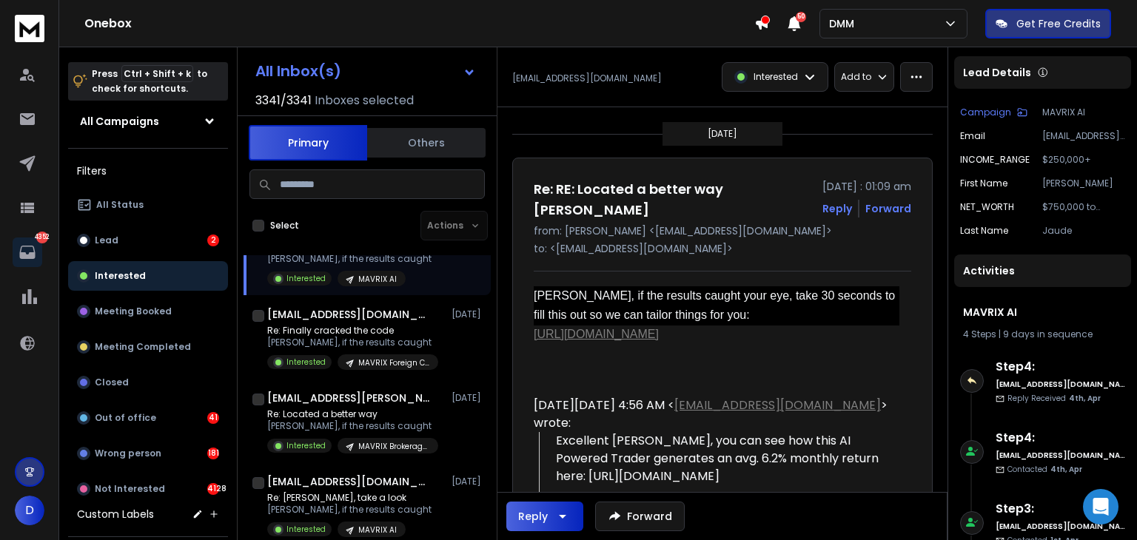
scroll to position [2562, 0]
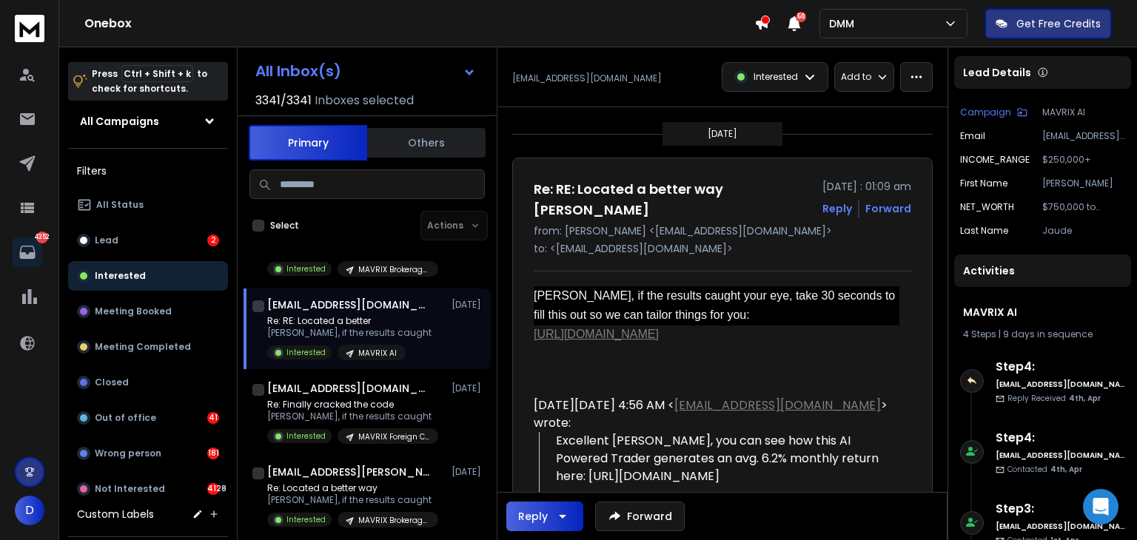
click at [539, 506] on button "Reply" at bounding box center [544, 517] width 77 height 30
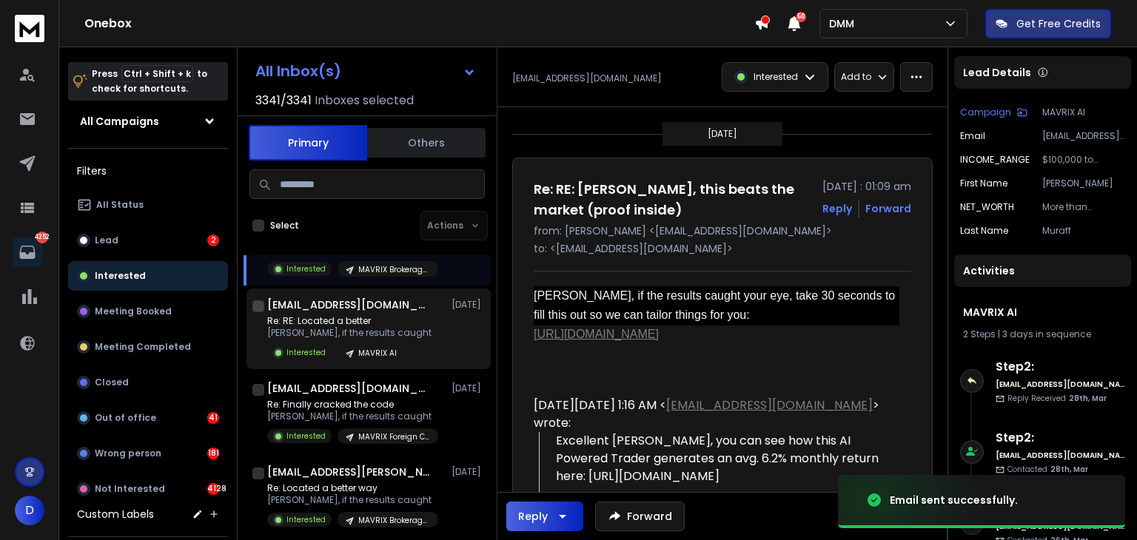
drag, startPoint x: 555, startPoint y: 297, endPoint x: 361, endPoint y: 325, distance: 196.0
click at [361, 325] on p "Re: RE: Located a better" at bounding box center [349, 321] width 164 height 12
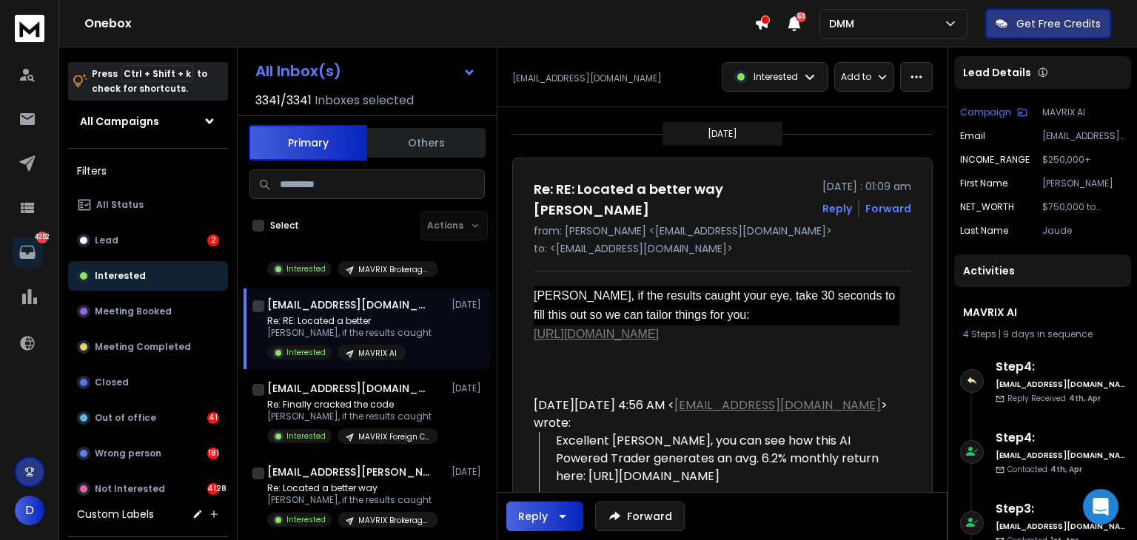
click at [530, 514] on div "Reply" at bounding box center [533, 516] width 30 height 15
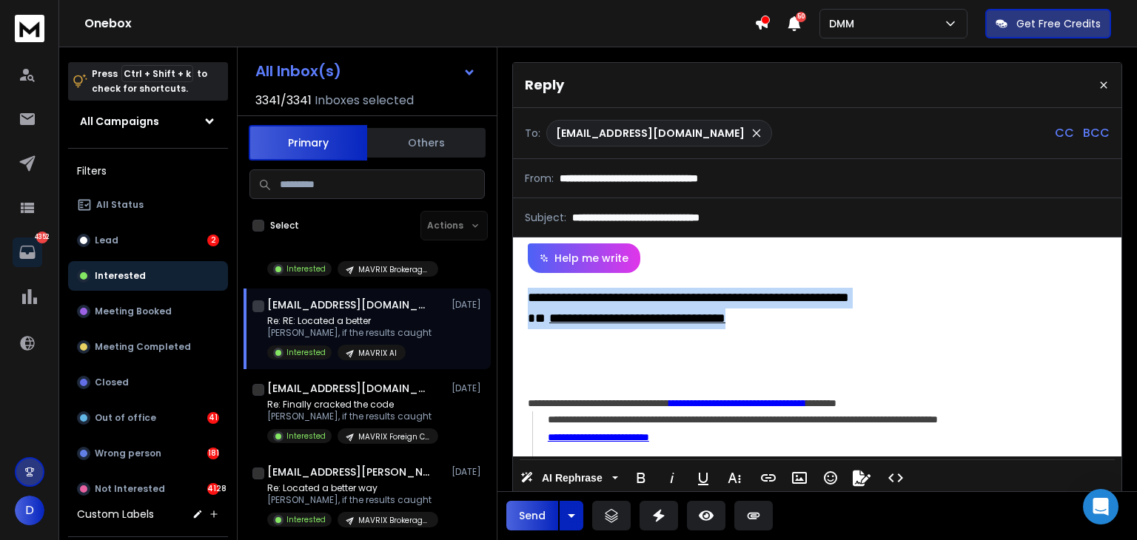
drag, startPoint x: 758, startPoint y: 326, endPoint x: 494, endPoint y: 291, distance: 265.9
click at [494, 292] on div "All Inbox(s) 3341 / 3341 Inboxes selected Primary Others Select Actions shane.g…" at bounding box center [687, 317] width 900 height 540
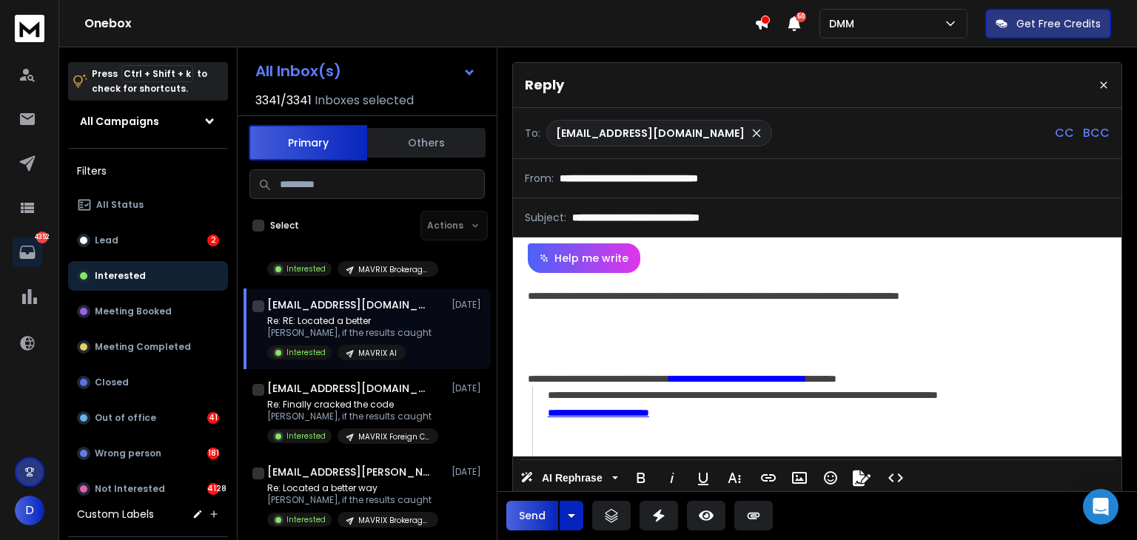
click at [533, 531] on div "Send" at bounding box center [817, 515] width 640 height 48
click at [541, 511] on button "Send" at bounding box center [532, 516] width 52 height 30
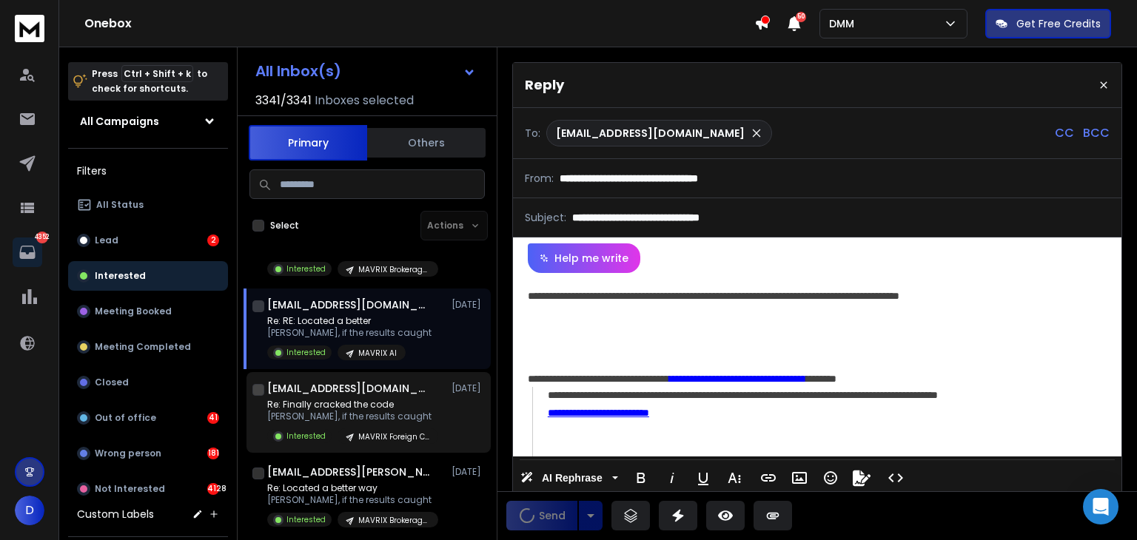
click at [346, 409] on p "Re: Finally cracked the code" at bounding box center [352, 405] width 171 height 12
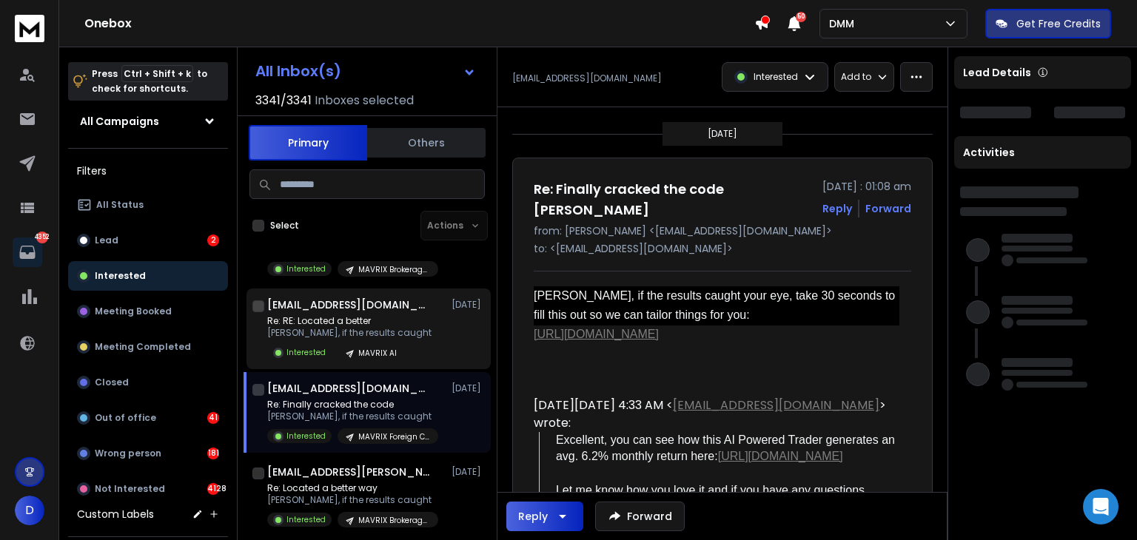
click at [360, 323] on p "Re: RE: Located a better" at bounding box center [349, 321] width 164 height 12
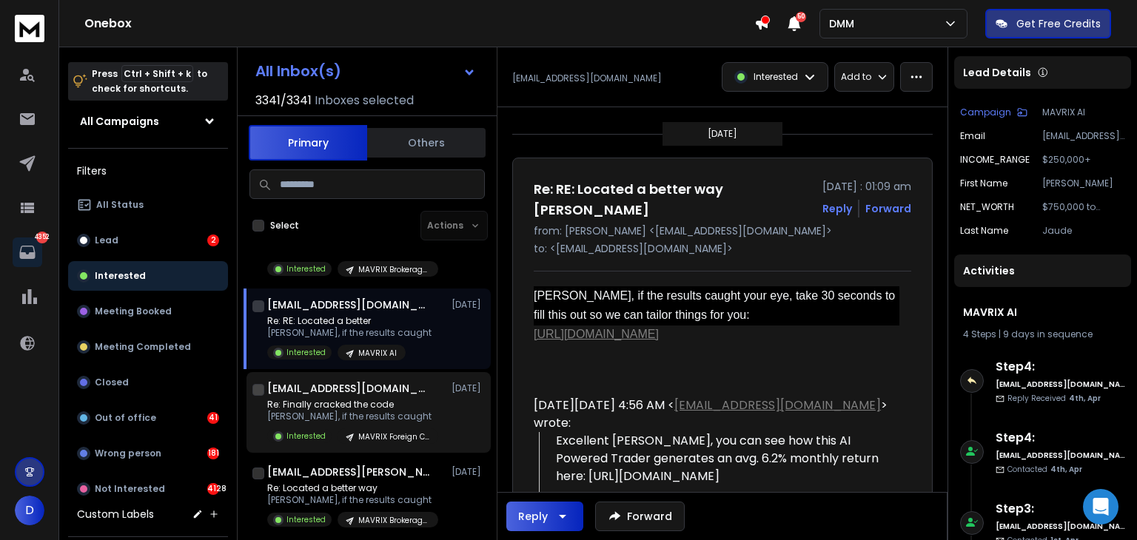
click at [373, 399] on p "Re: Finally cracked the code" at bounding box center [352, 405] width 171 height 12
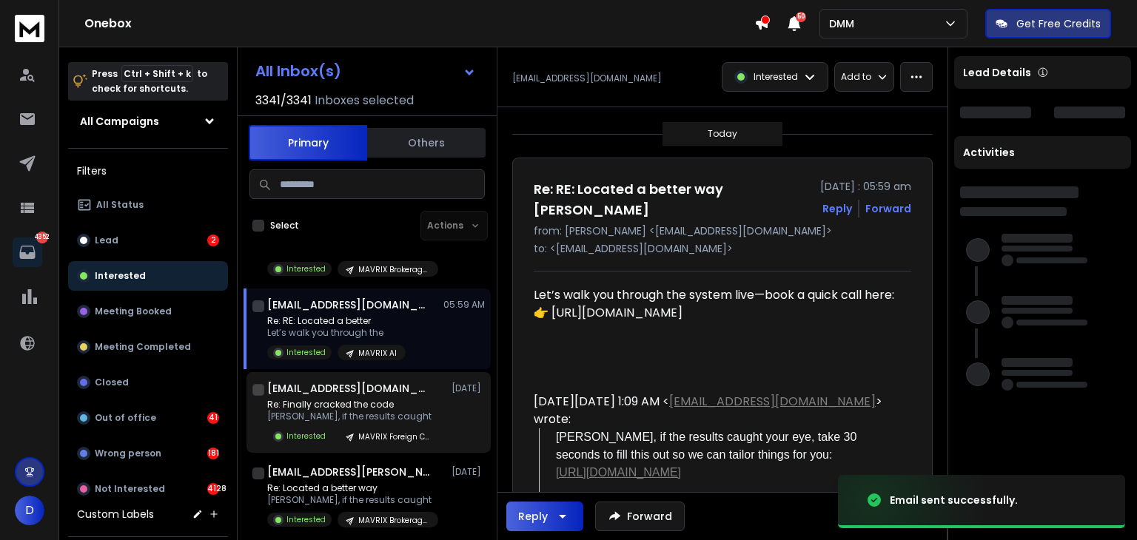
click at [411, 427] on div "Re: Finally cracked the code William, if the results caught Interested MAVRIX F…" at bounding box center [352, 421] width 171 height 45
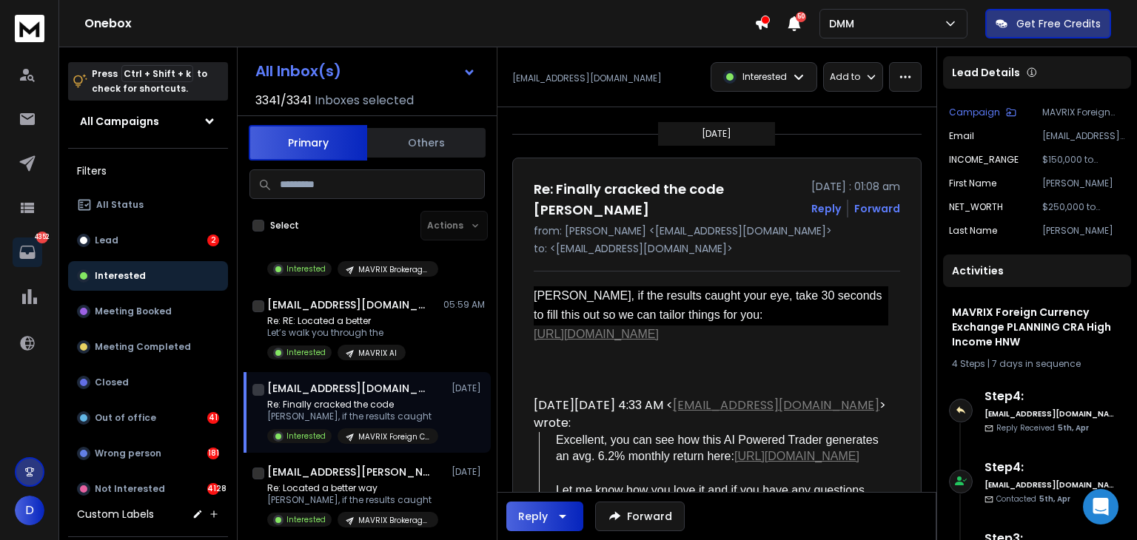
click at [536, 512] on div "Reply" at bounding box center [533, 516] width 30 height 15
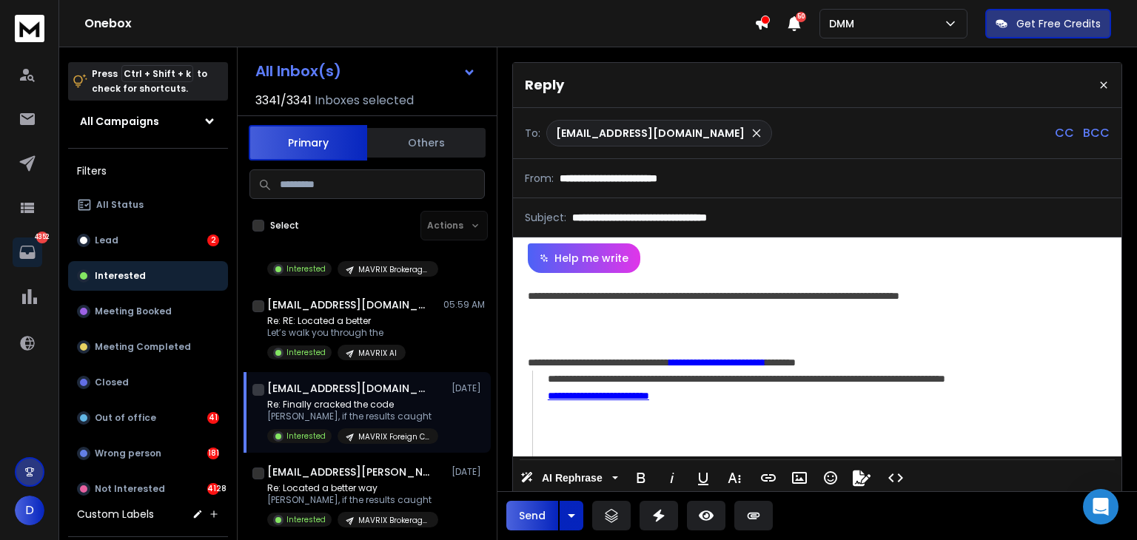
click at [529, 513] on button "Send" at bounding box center [532, 516] width 52 height 30
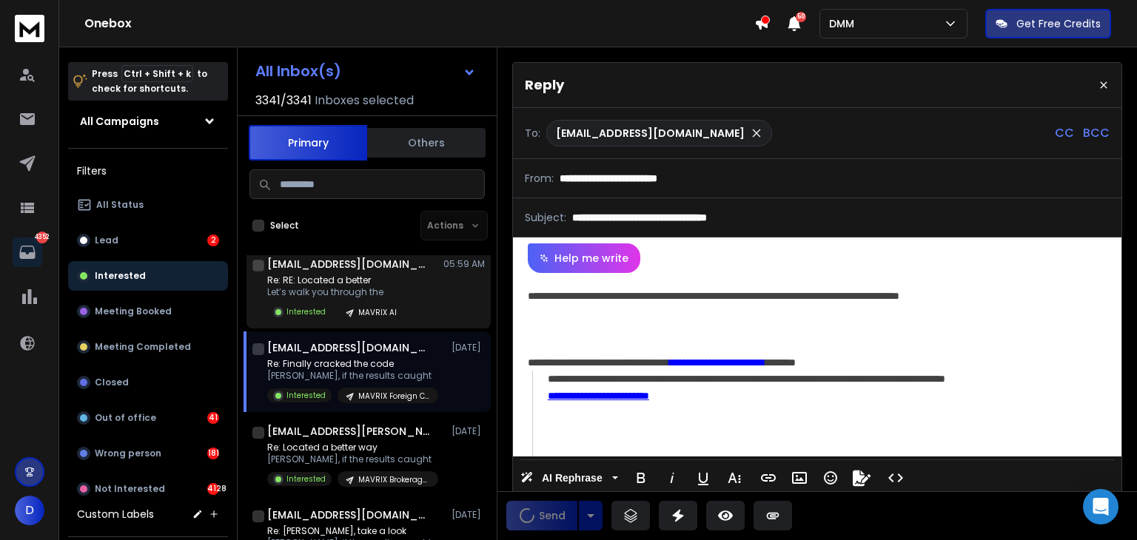
scroll to position [2710, 0]
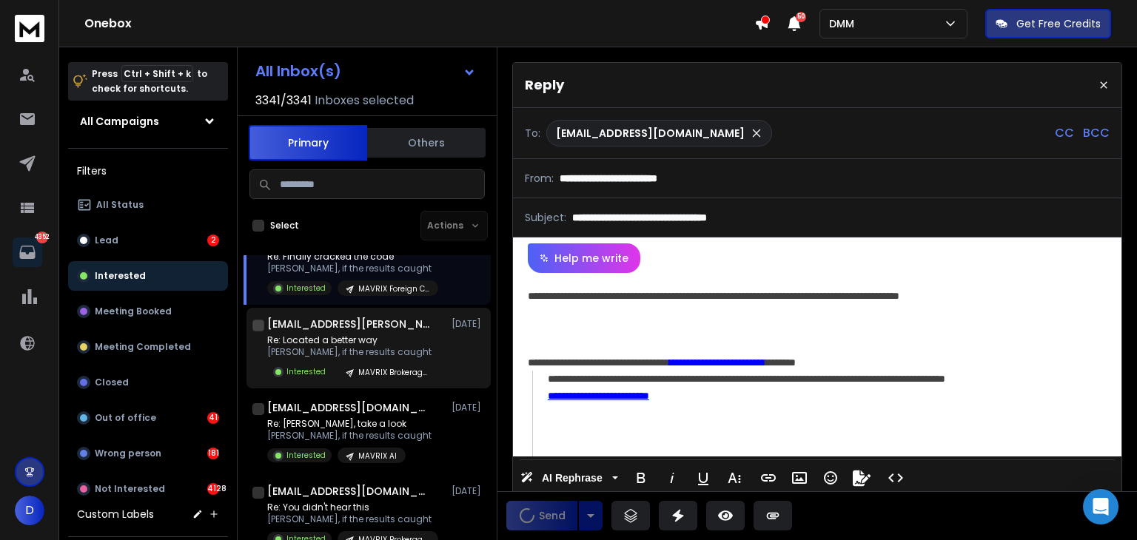
click at [373, 338] on p "Re: Located a better way" at bounding box center [352, 341] width 171 height 12
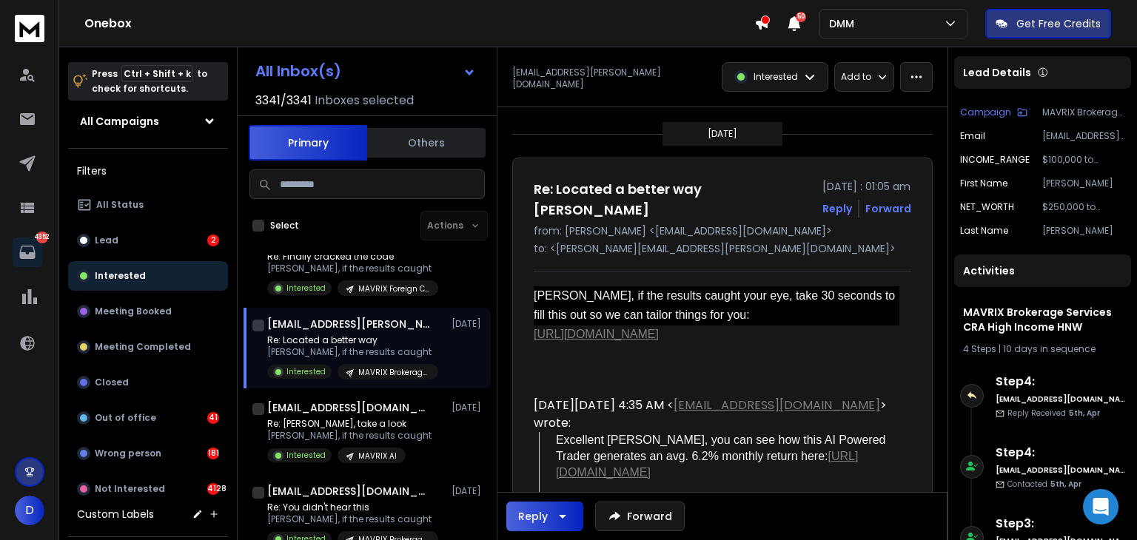
click at [534, 512] on div "Reply" at bounding box center [533, 516] width 30 height 15
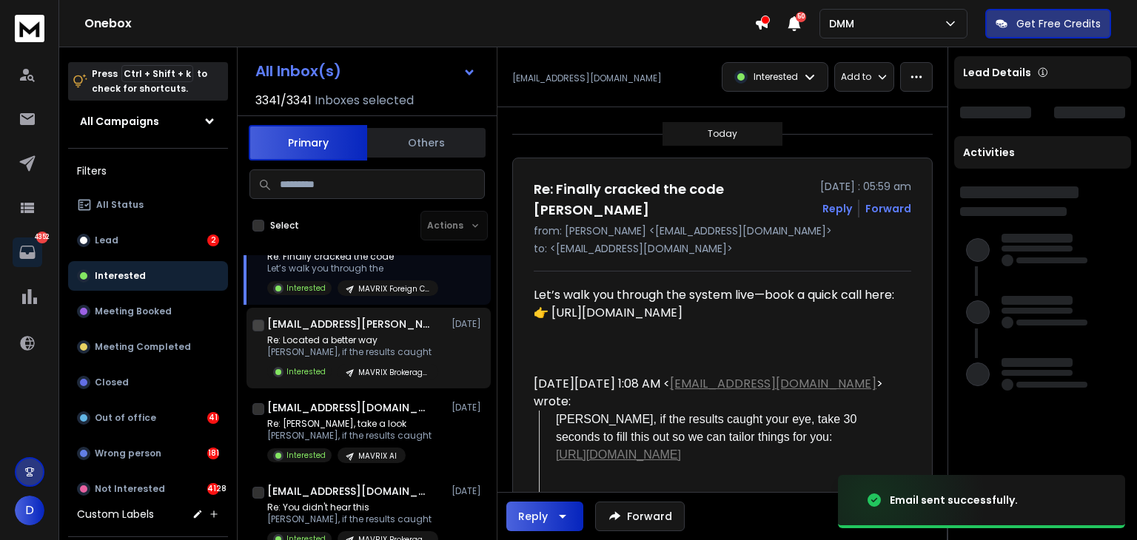
click at [371, 345] on p "Re: Located a better way" at bounding box center [352, 341] width 171 height 12
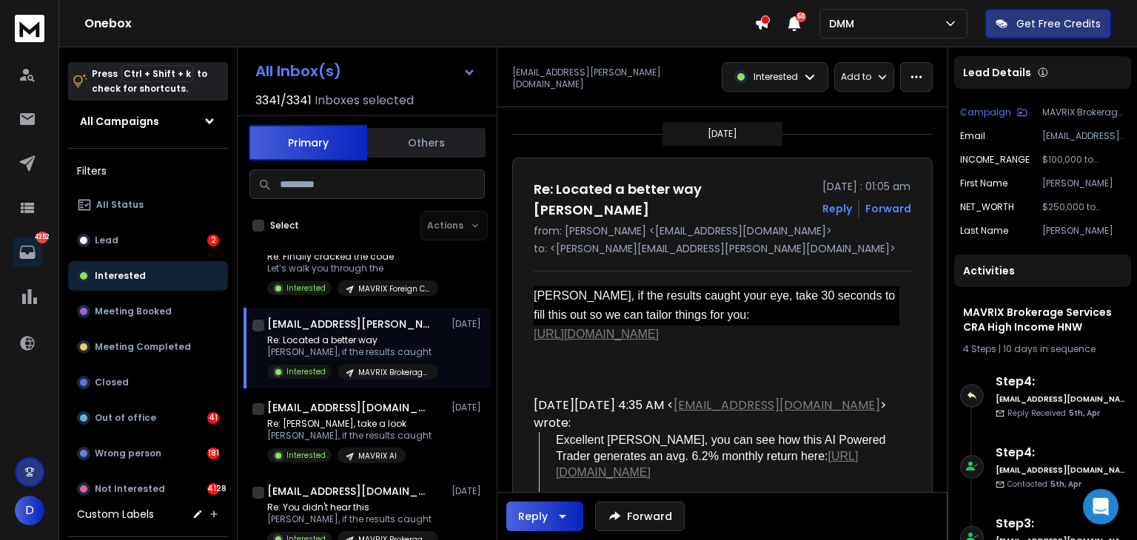
click at [530, 519] on div "Reply" at bounding box center [533, 516] width 30 height 15
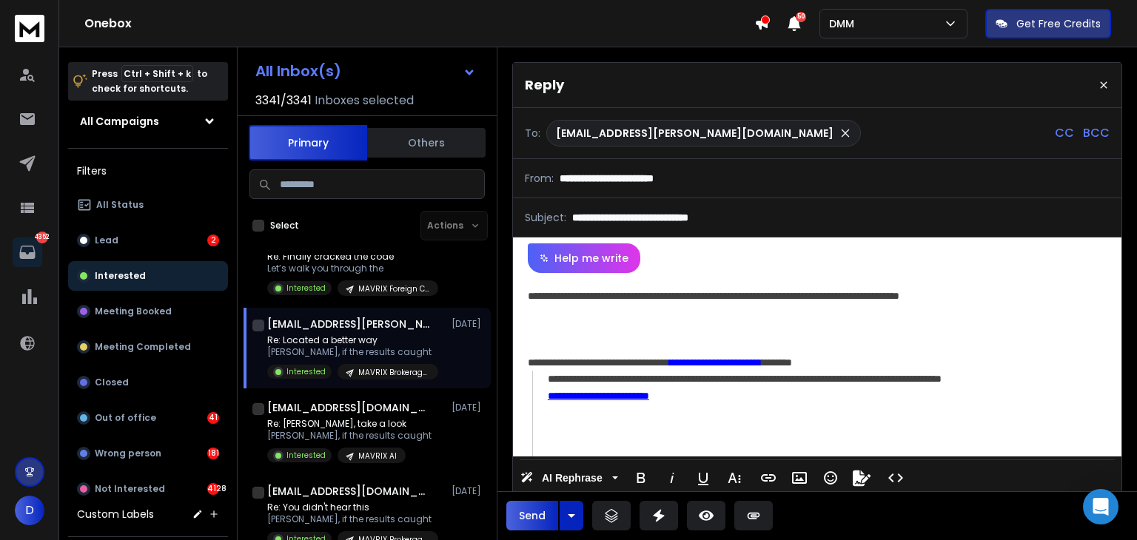
click at [530, 507] on button "Send" at bounding box center [532, 516] width 52 height 30
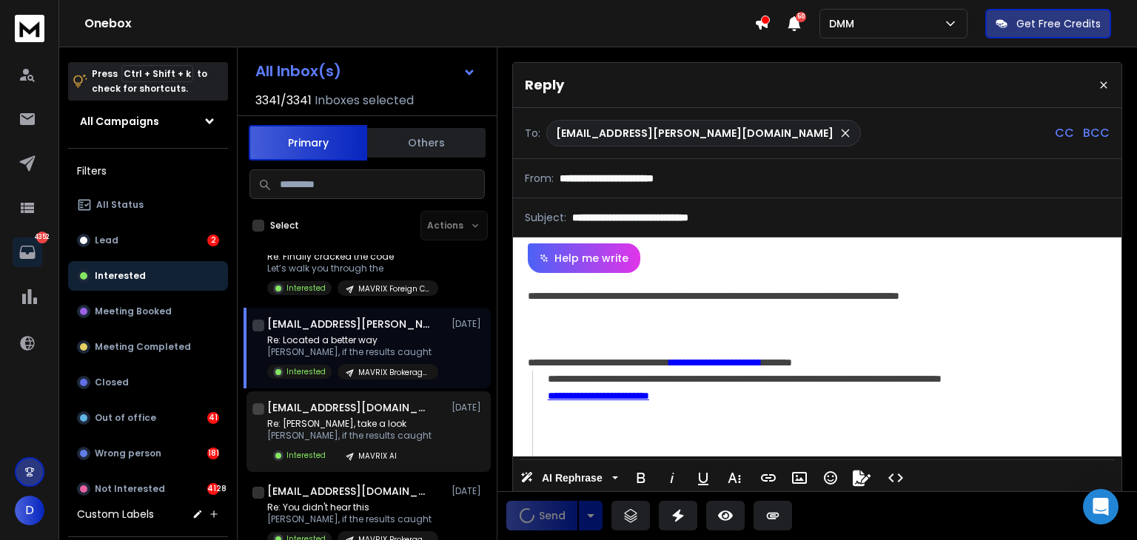
click at [369, 439] on p "Paulette, if the results caught" at bounding box center [349, 436] width 164 height 12
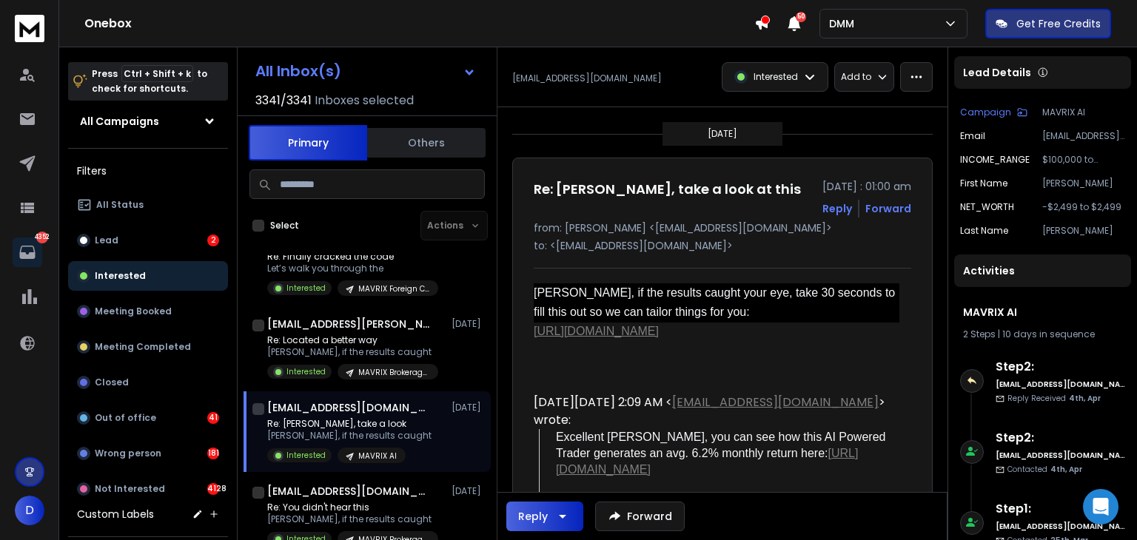
click at [546, 517] on div "Reply" at bounding box center [533, 516] width 30 height 15
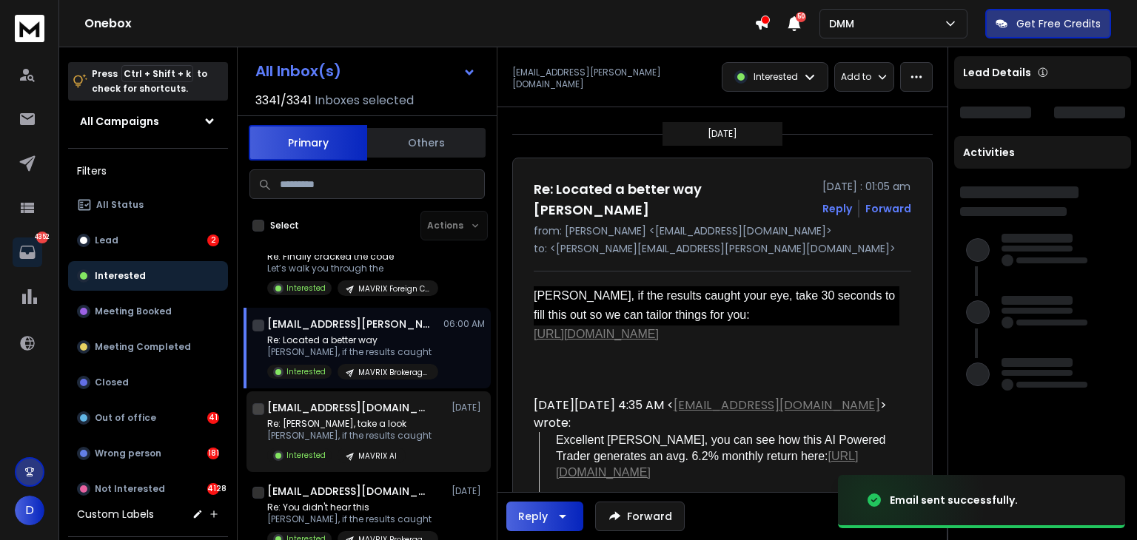
click at [363, 419] on p "Re: Paulette, take a look" at bounding box center [349, 424] width 164 height 12
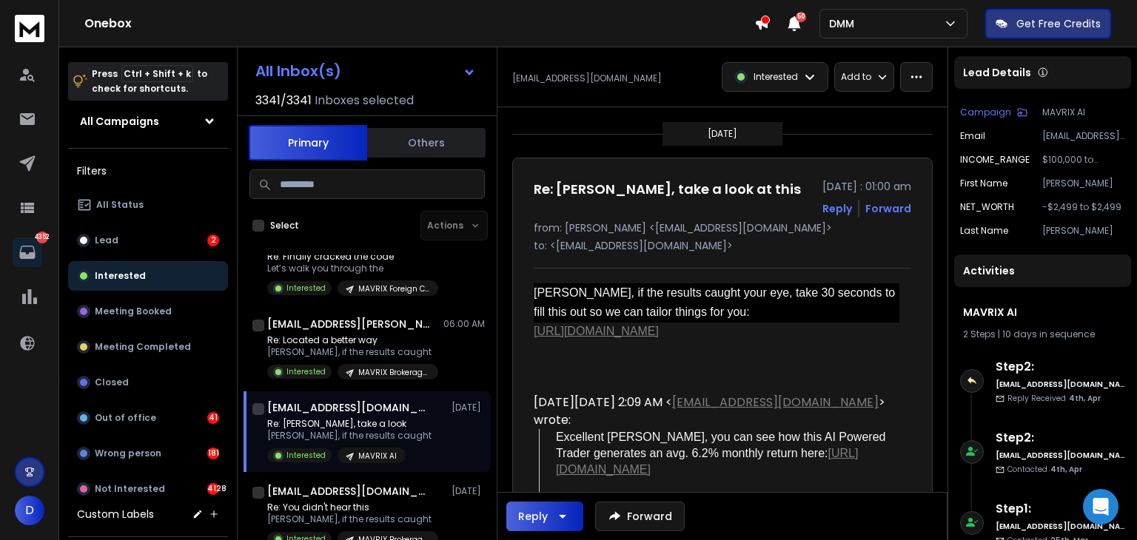
click at [521, 522] on div "Reply" at bounding box center [533, 516] width 30 height 15
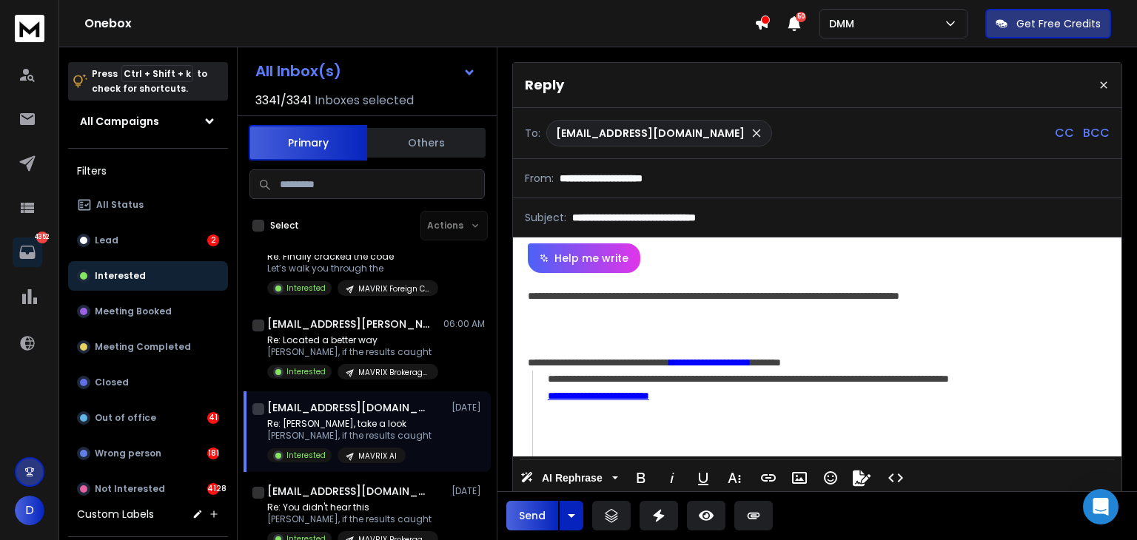
click at [525, 523] on button "Send" at bounding box center [532, 516] width 52 height 30
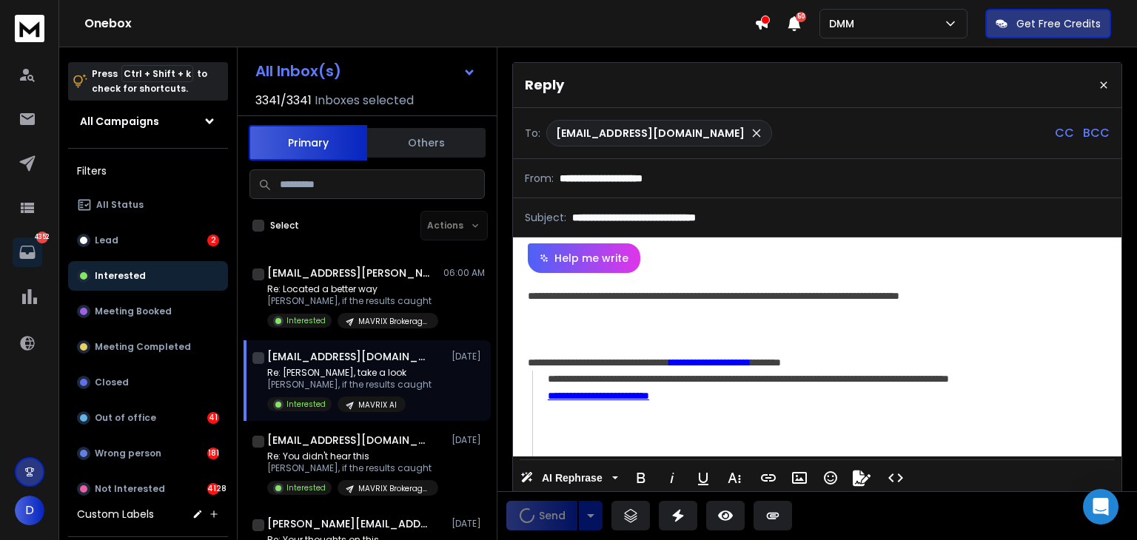
scroll to position [2785, 0]
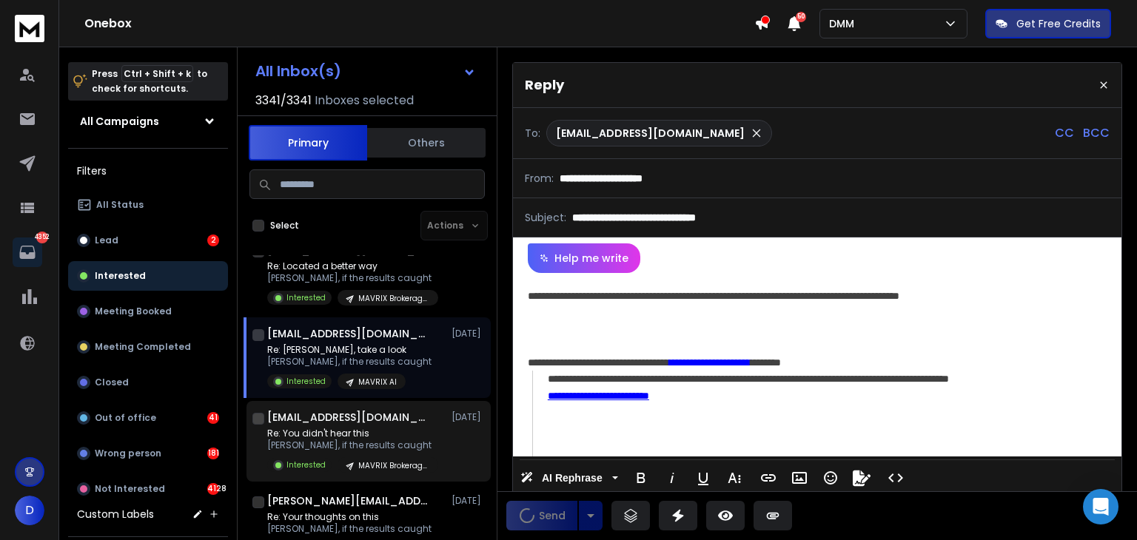
click at [371, 440] on p "Jatinder, if the results caught" at bounding box center [352, 446] width 171 height 12
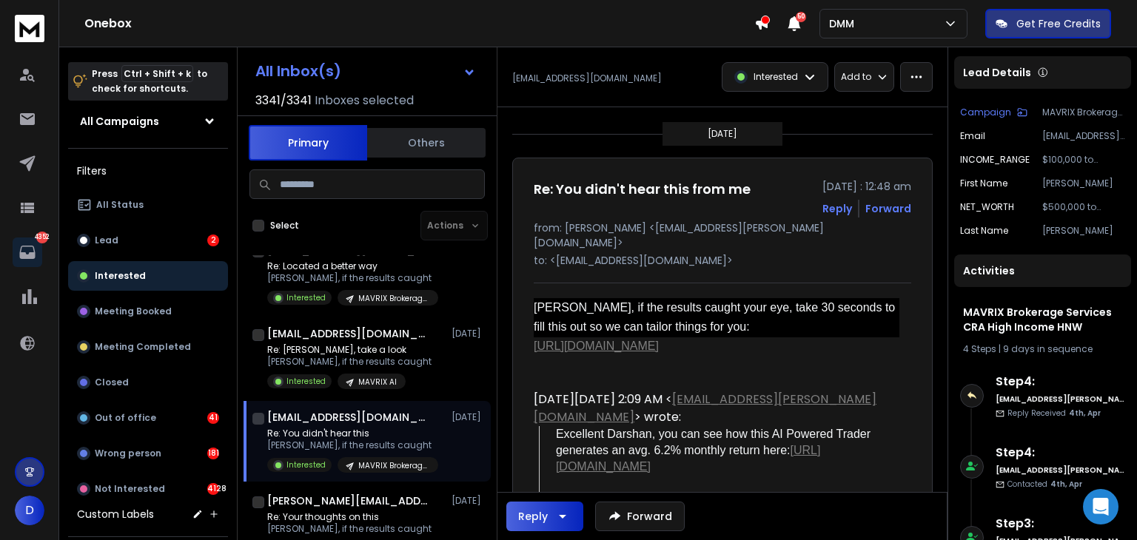
click at [528, 526] on button "Reply" at bounding box center [544, 517] width 77 height 30
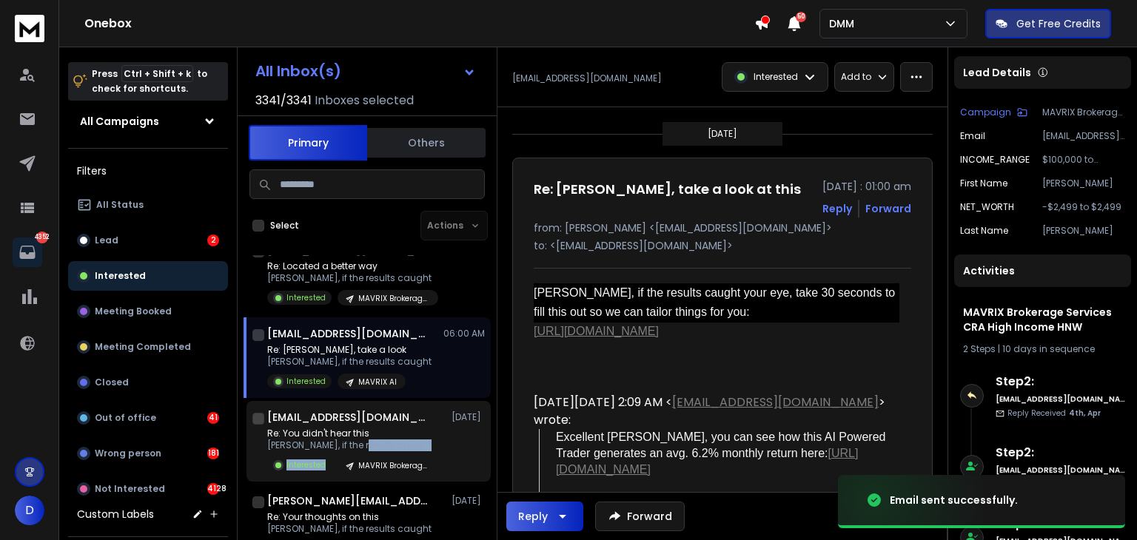
drag, startPoint x: 544, startPoint y: 292, endPoint x: 355, endPoint y: 451, distance: 246.9
click at [355, 451] on div "Re: You didn't hear this Jatinder, if the results caught Interested MAVRIX Brok…" at bounding box center [352, 450] width 171 height 45
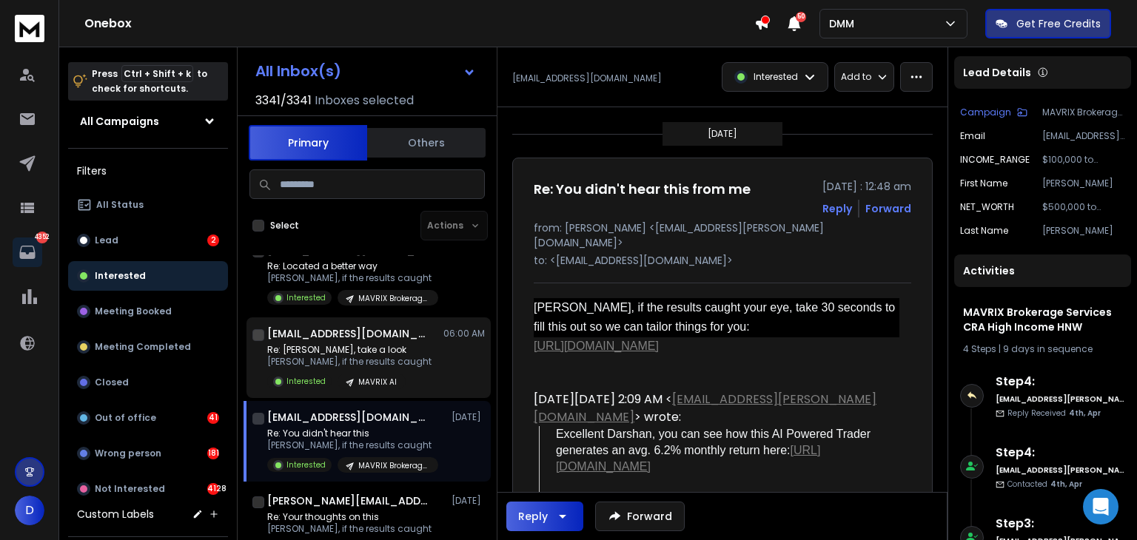
click at [360, 360] on p "Paulette, if the results caught" at bounding box center [349, 362] width 164 height 12
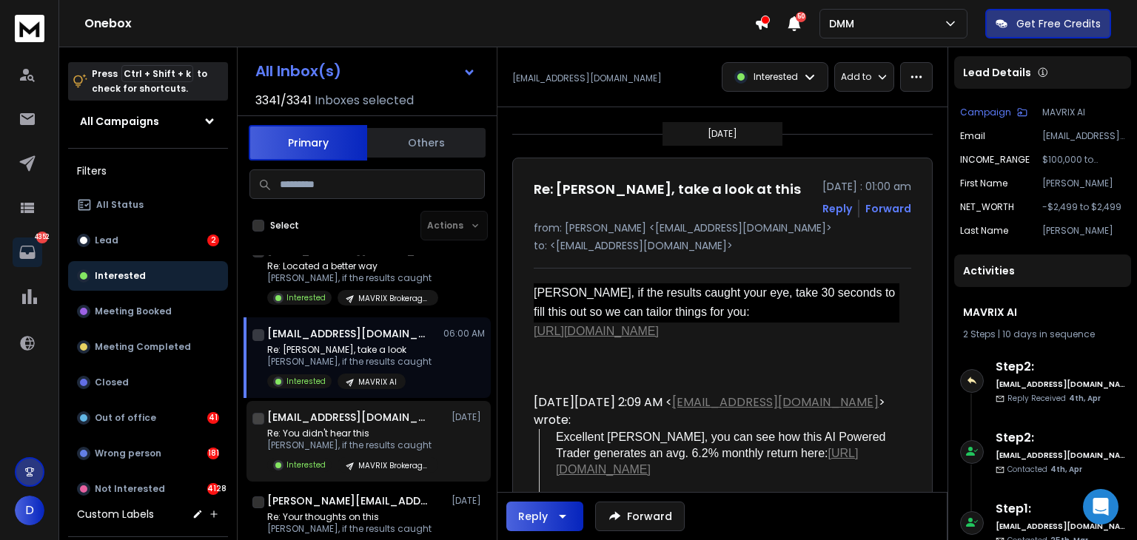
click at [383, 447] on p "Jatinder, if the results caught" at bounding box center [352, 446] width 171 height 12
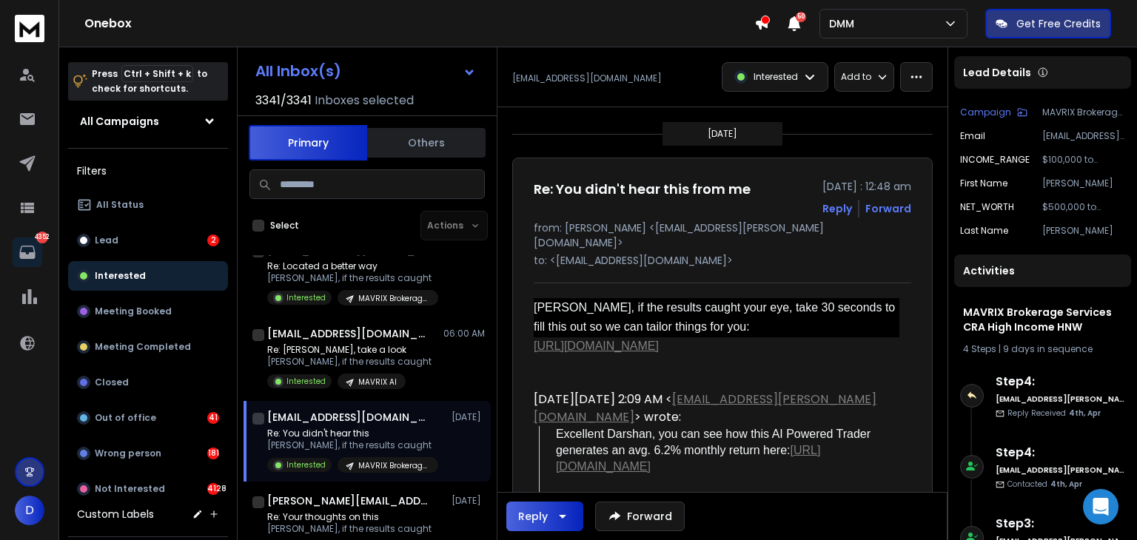
click at [543, 515] on div "Reply" at bounding box center [533, 516] width 30 height 15
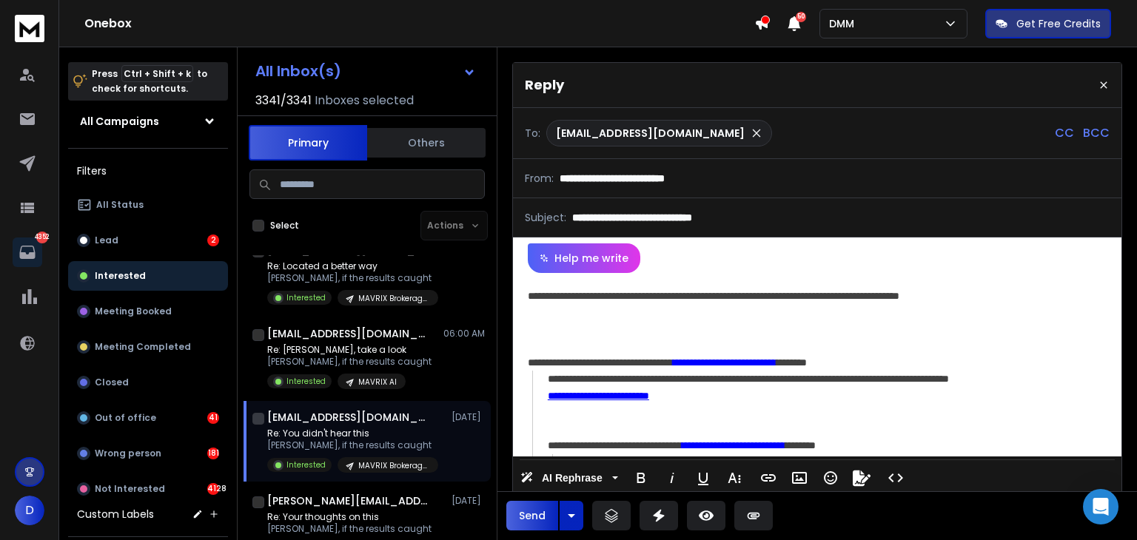
click at [535, 513] on button "Send" at bounding box center [532, 516] width 52 height 30
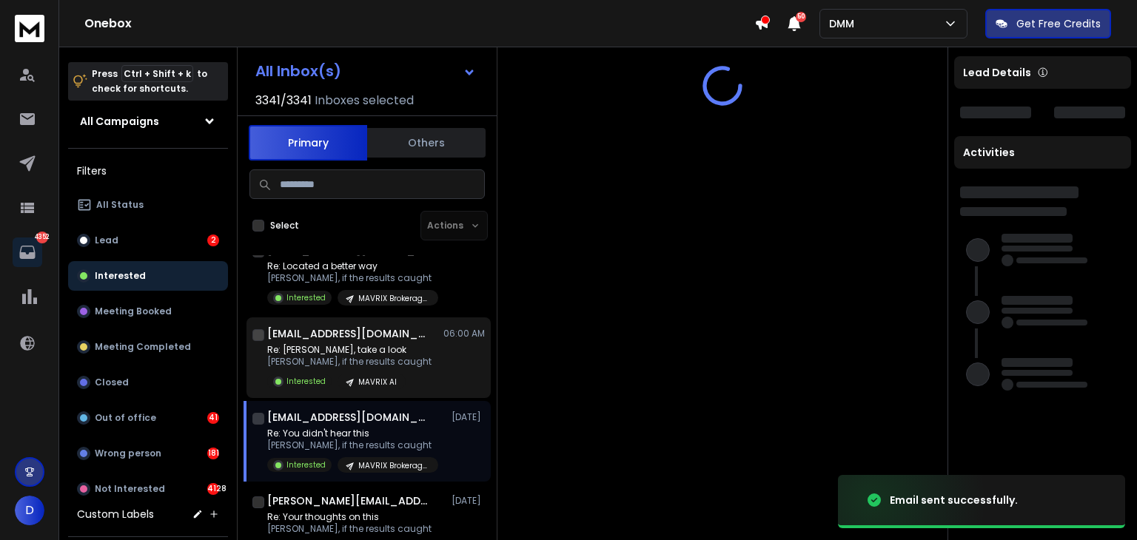
scroll to position [2710, 0]
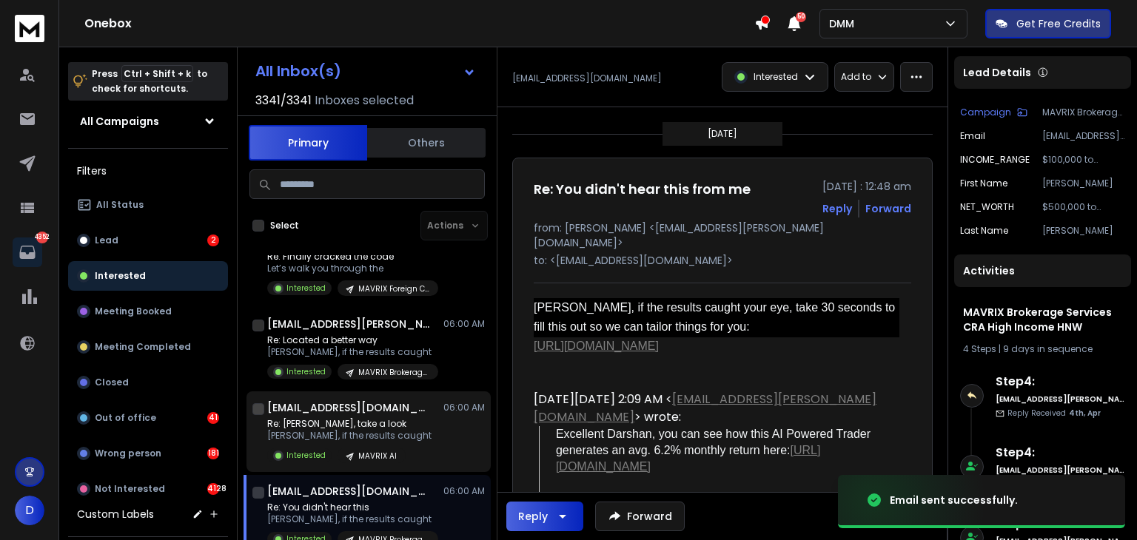
click at [369, 363] on div "Re: Located a better way Pierre, if the results caught Interested MAVRIX Broker…" at bounding box center [352, 357] width 171 height 45
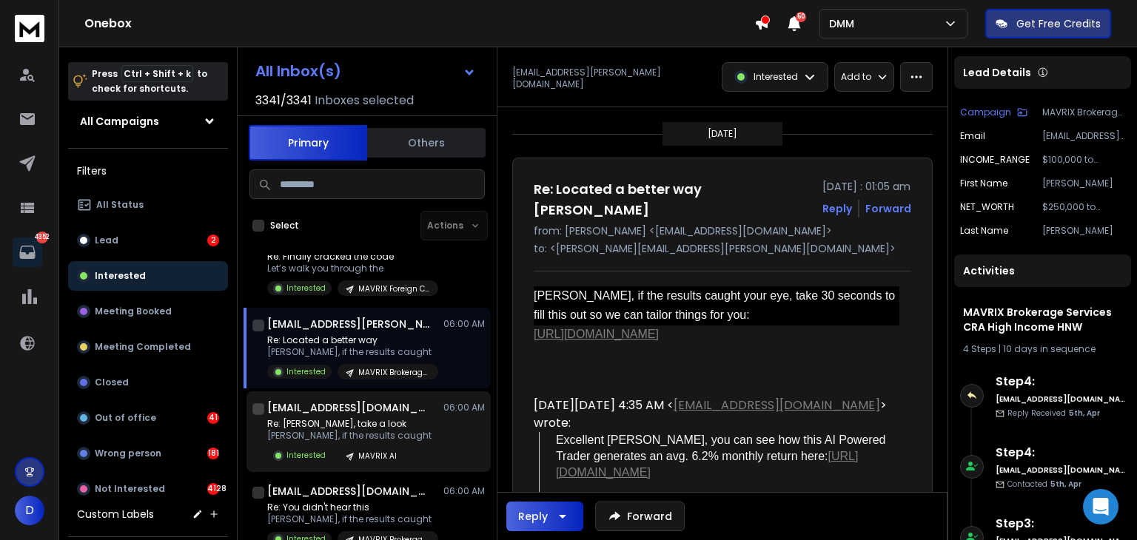
click at [338, 445] on div "Re: Paulette, take a look Paulette, if the results caught Interested MAVRIX AI" at bounding box center [349, 440] width 164 height 45
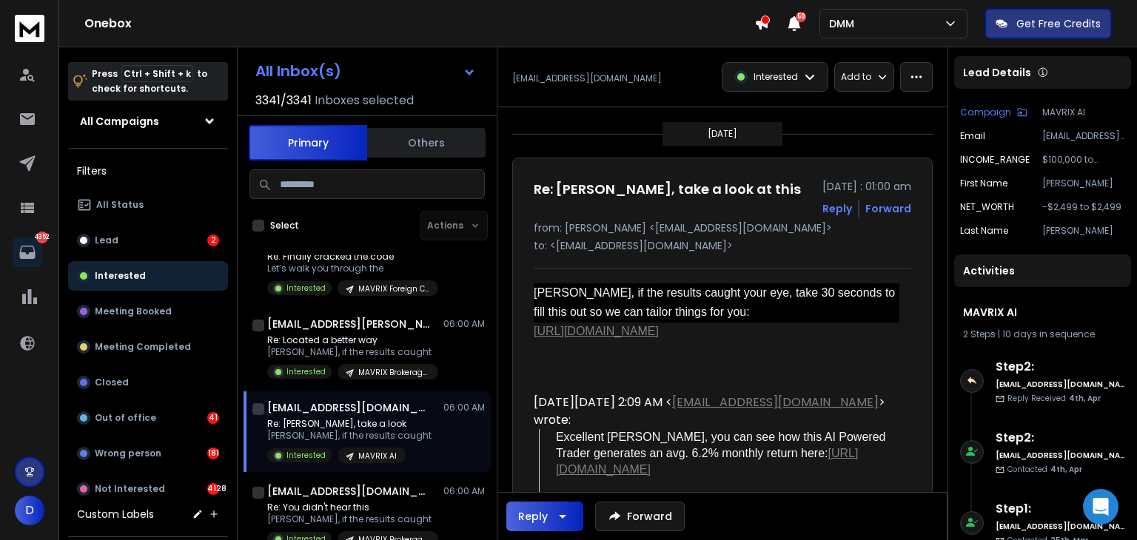
click at [543, 511] on div "Reply" at bounding box center [533, 516] width 30 height 15
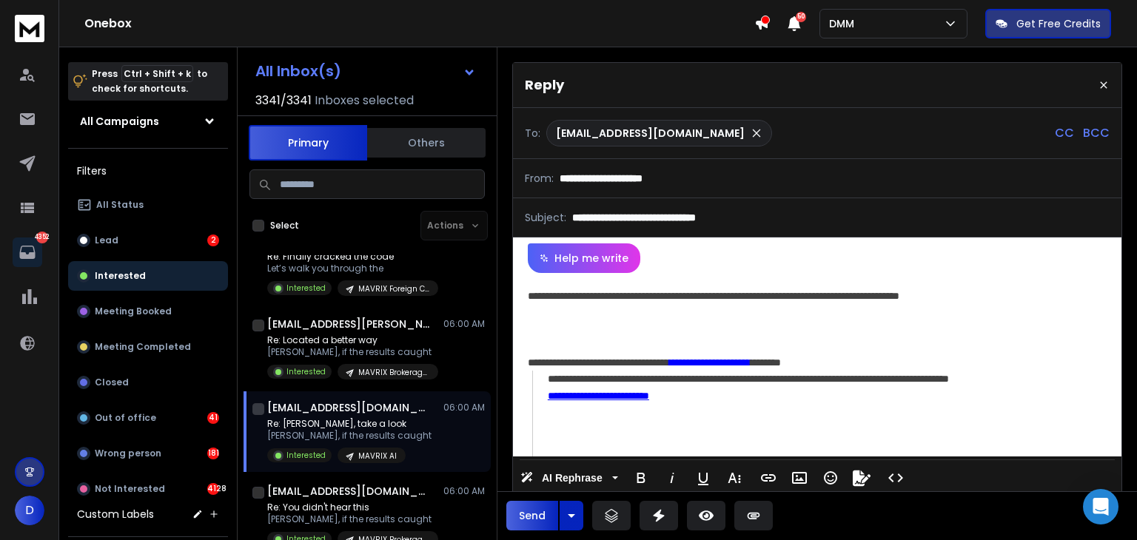
click at [545, 510] on button "Send" at bounding box center [532, 516] width 52 height 30
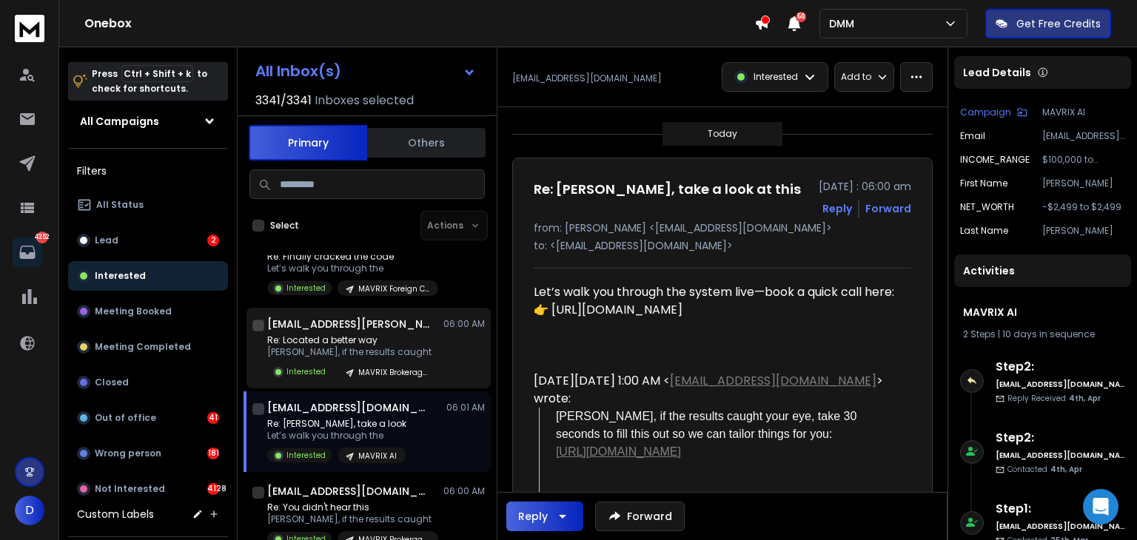
click at [320, 338] on p "Re: Located a better way" at bounding box center [352, 341] width 171 height 12
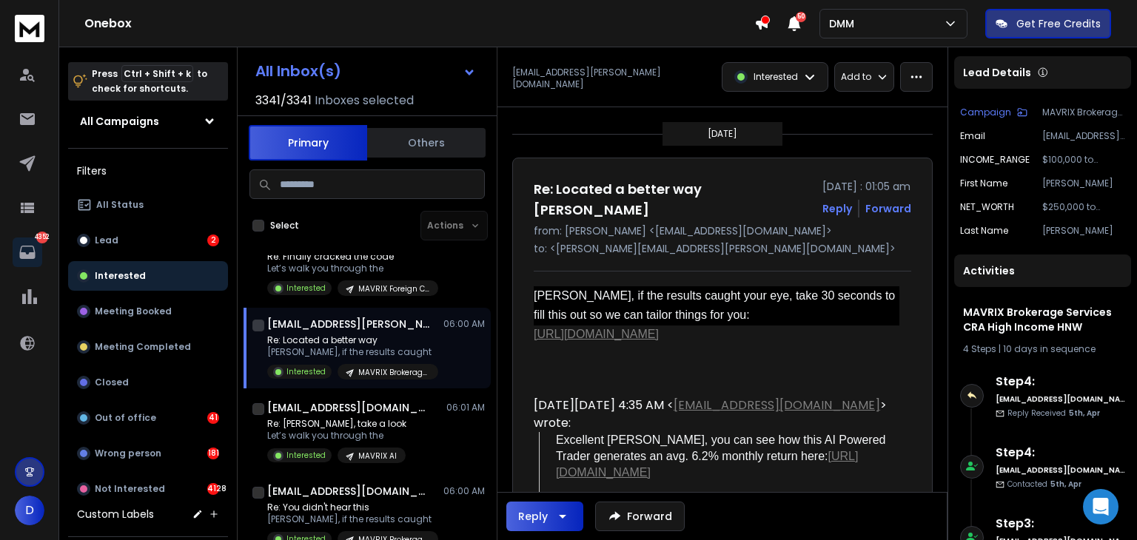
click at [527, 516] on div "Reply" at bounding box center [533, 516] width 30 height 15
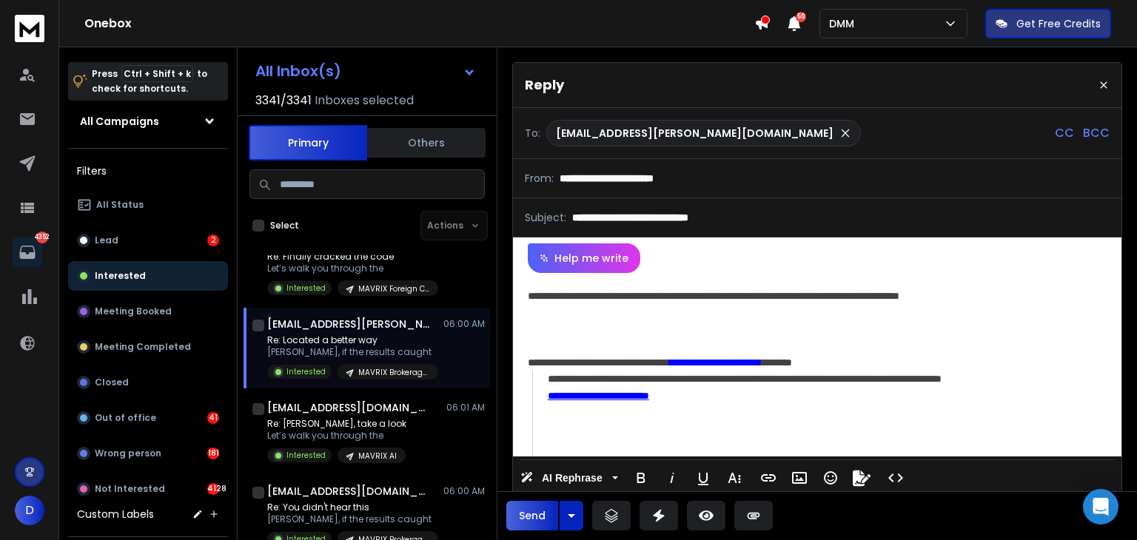
click at [546, 508] on button "Send" at bounding box center [532, 516] width 52 height 30
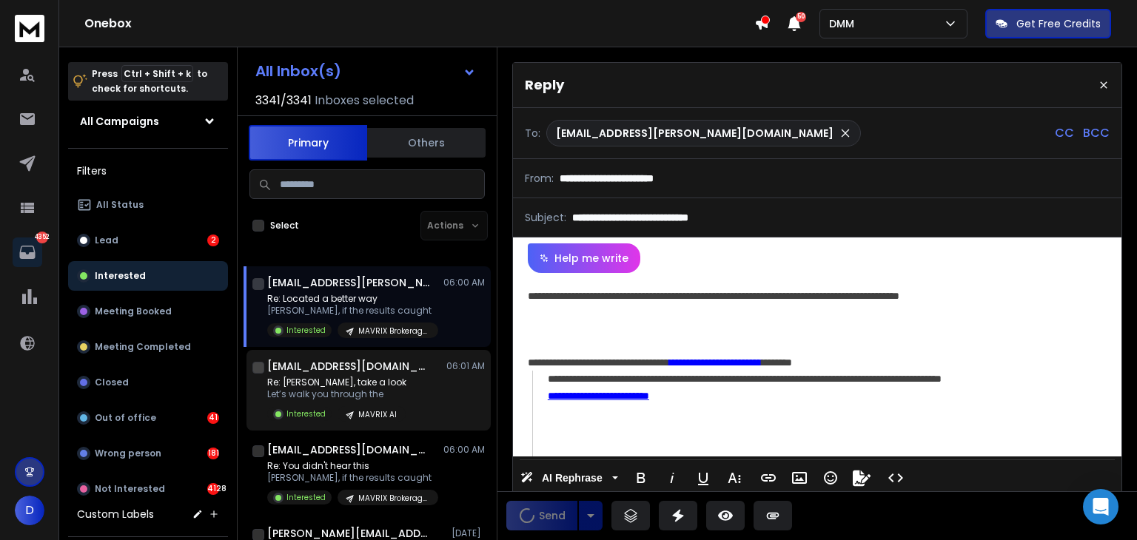
scroll to position [2785, 0]
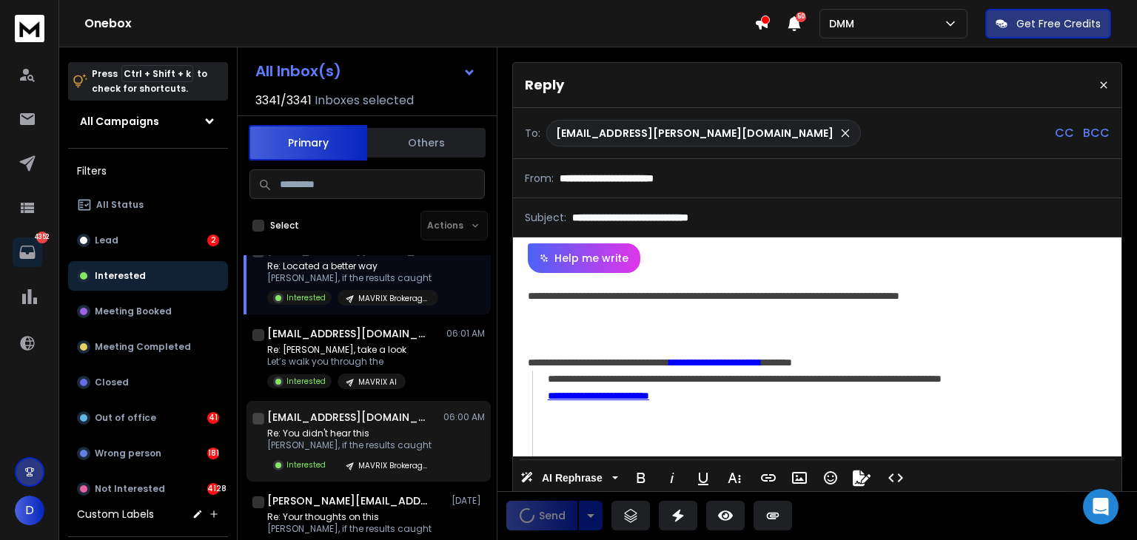
click at [320, 432] on p "Re: You didn't hear this" at bounding box center [352, 434] width 171 height 12
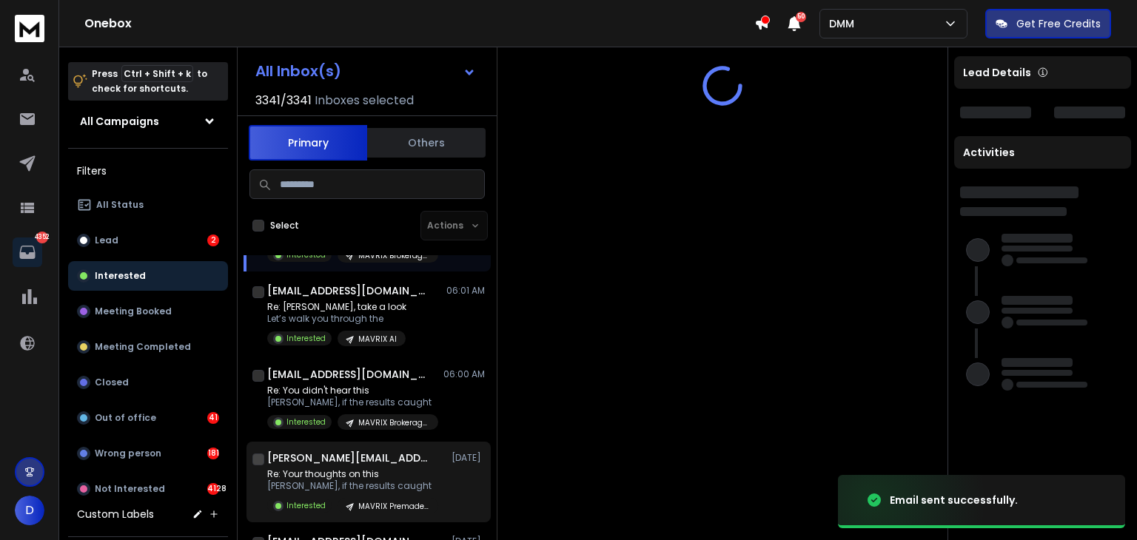
scroll to position [2859, 0]
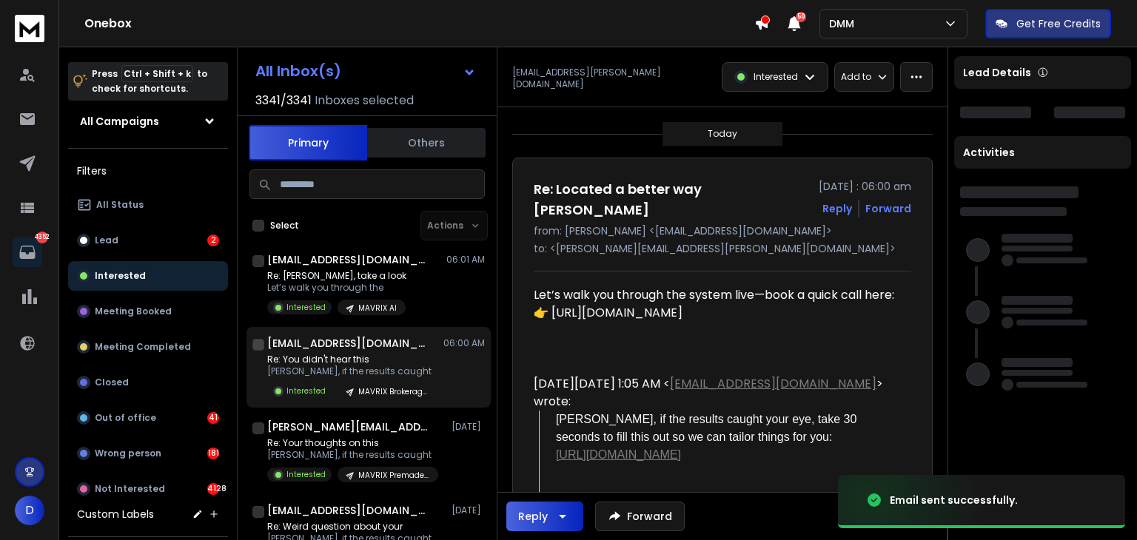
click at [358, 354] on p "Re: You didn't hear this" at bounding box center [352, 360] width 171 height 12
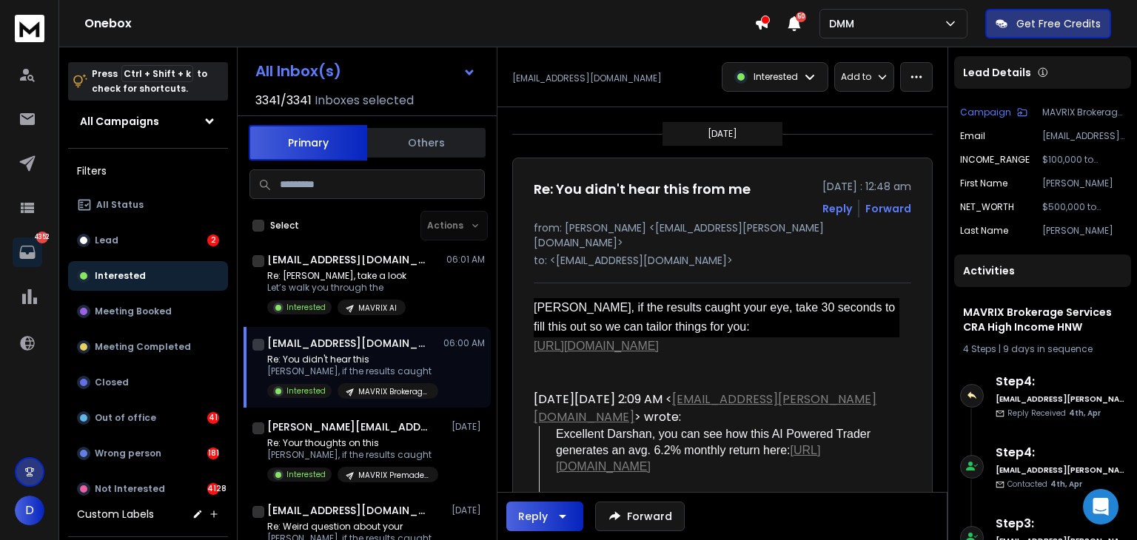
click at [544, 517] on div "Reply" at bounding box center [533, 516] width 30 height 15
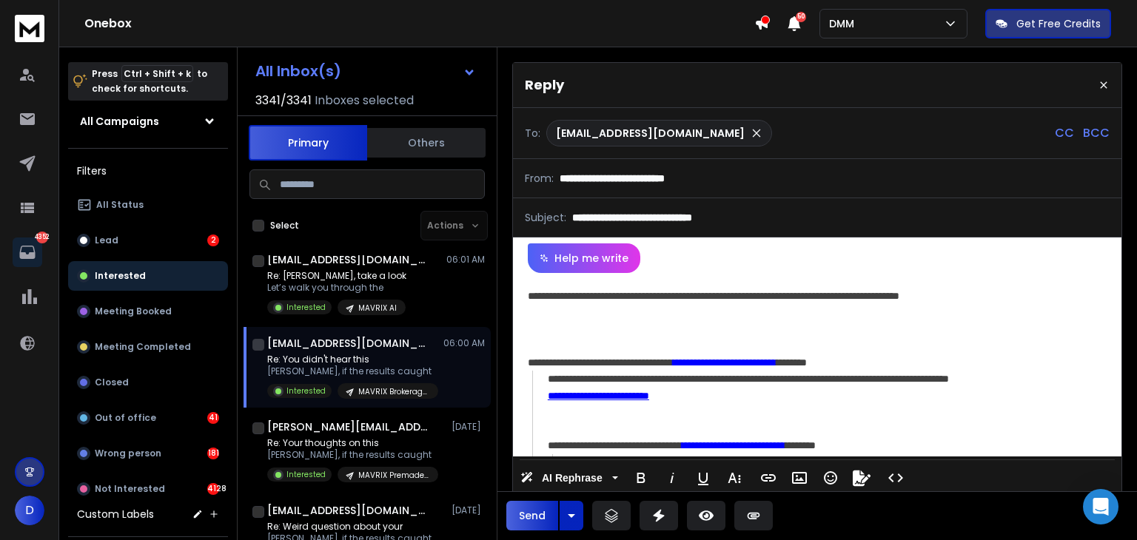
click at [520, 516] on button "Send" at bounding box center [532, 516] width 52 height 30
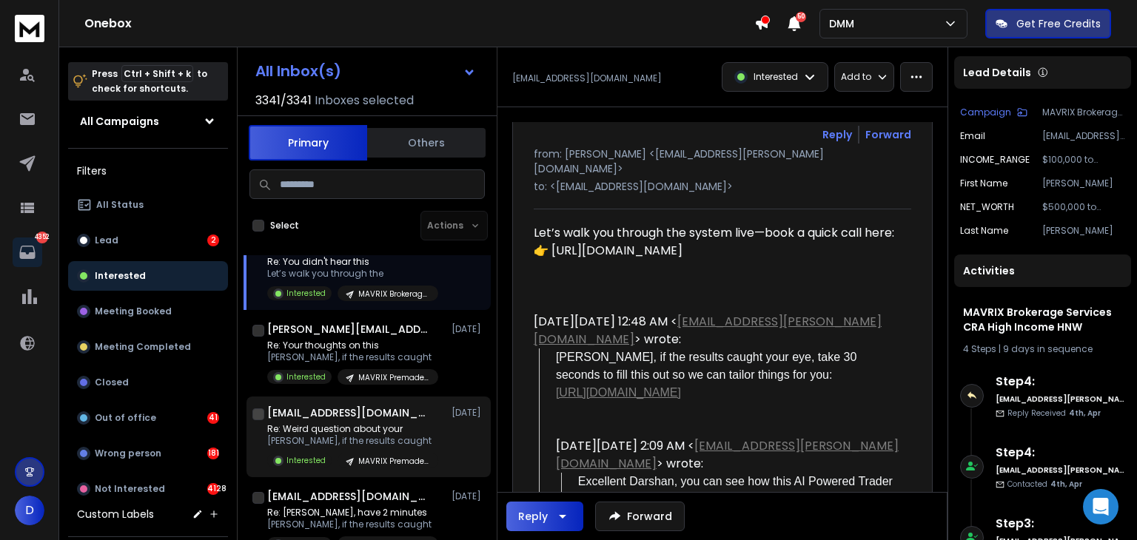
scroll to position [2933, 0]
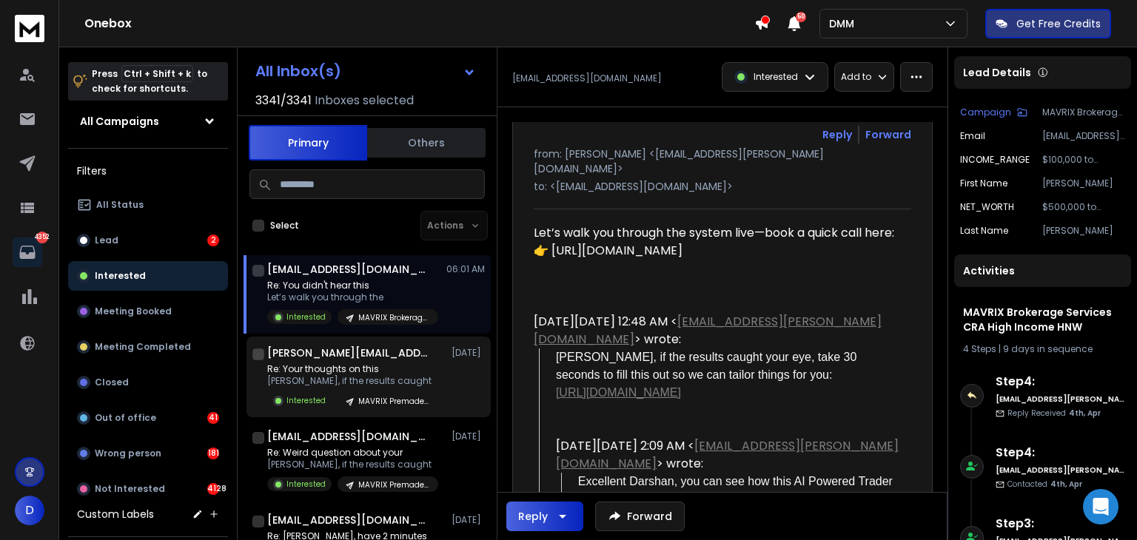
click at [325, 391] on div "Re: Your thoughts on this Haseeb, if the results caught Interested MAVRIX Prema…" at bounding box center [352, 385] width 171 height 45
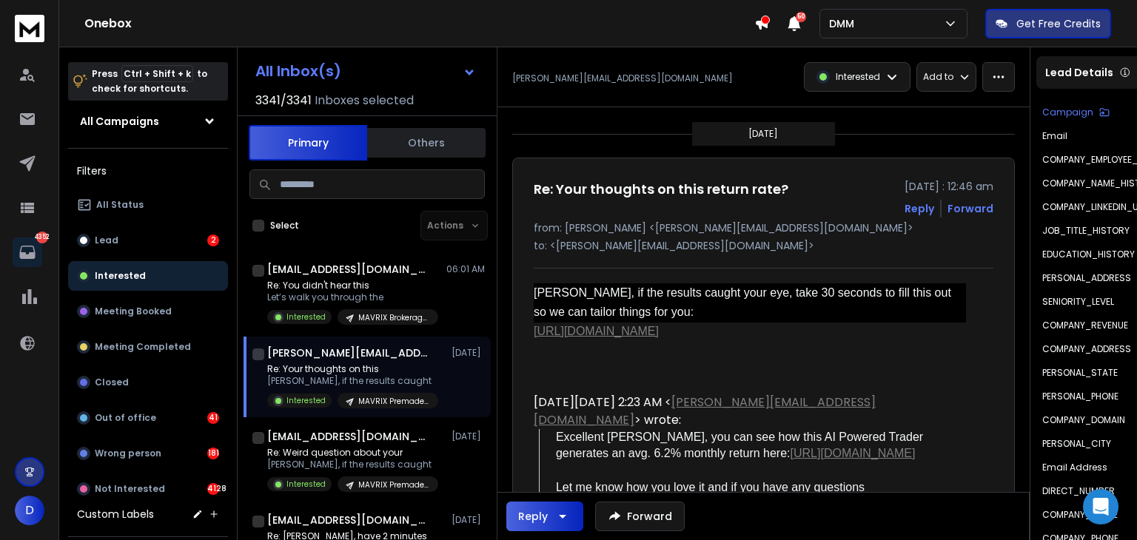
click at [528, 517] on div "Reply" at bounding box center [533, 516] width 30 height 15
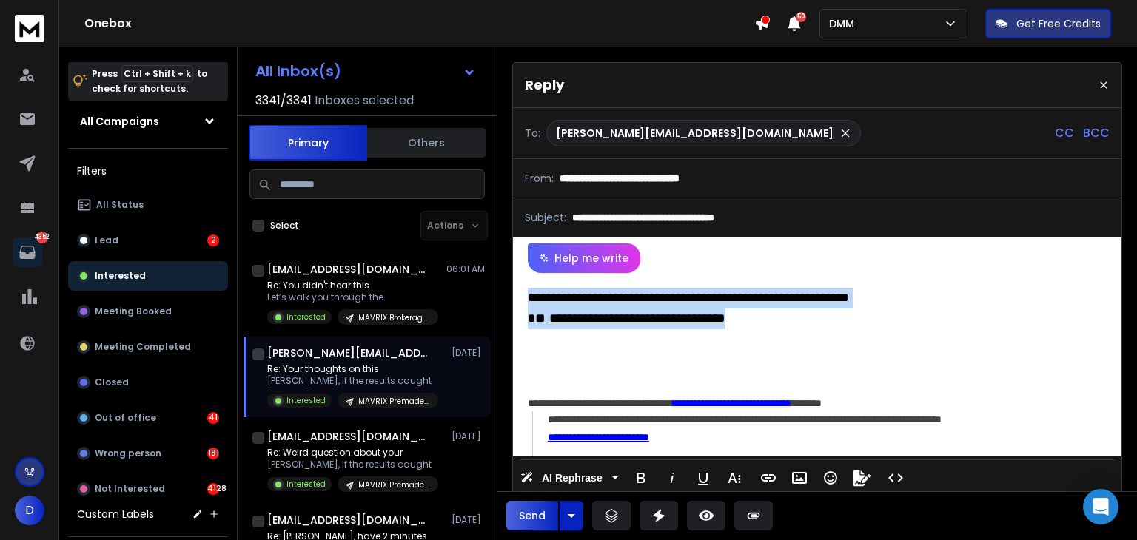
drag, startPoint x: 788, startPoint y: 316, endPoint x: 178, endPoint y: 288, distance: 610.5
click at [179, 289] on div "Press Ctrl + Shift + k to check for shortcuts. All Campaigns All Campaigns Filt…" at bounding box center [598, 317] width 1078 height 540
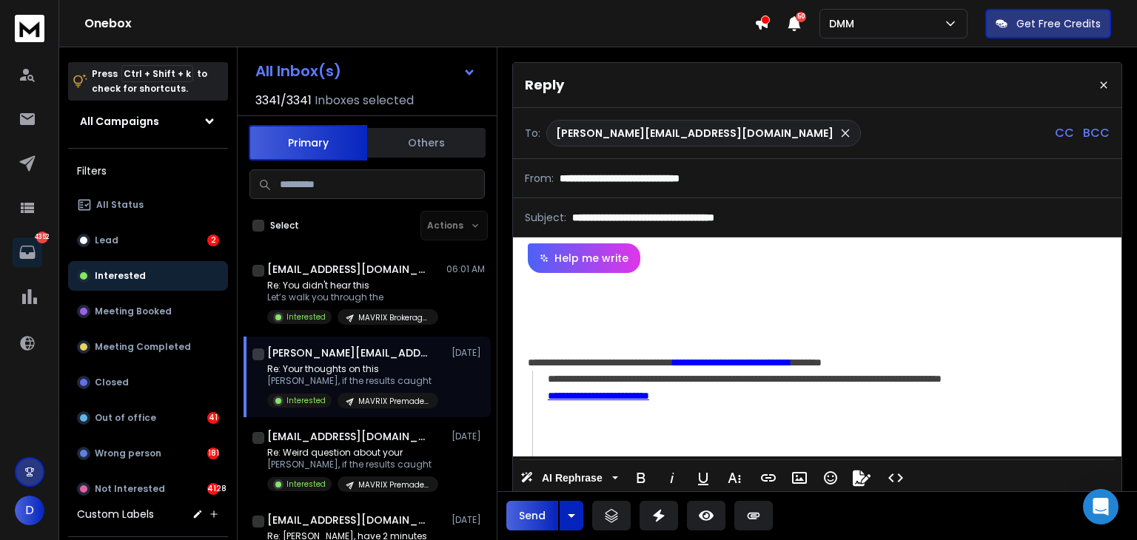
click at [572, 318] on div at bounding box center [817, 312] width 579 height 16
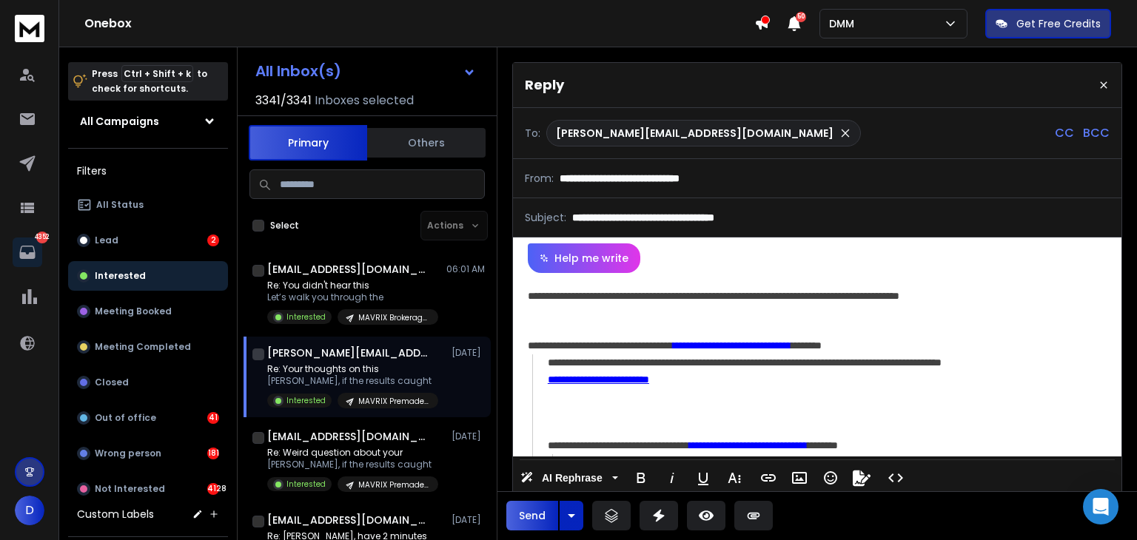
click at [534, 522] on button "Send" at bounding box center [532, 516] width 52 height 30
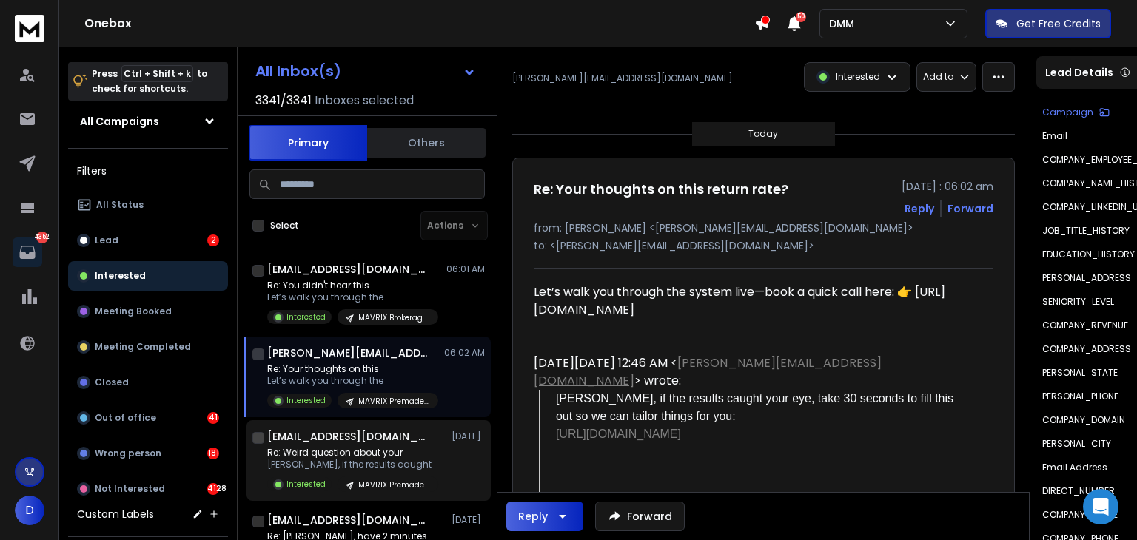
click at [353, 459] on p "Greg, if the results caught" at bounding box center [352, 465] width 171 height 12
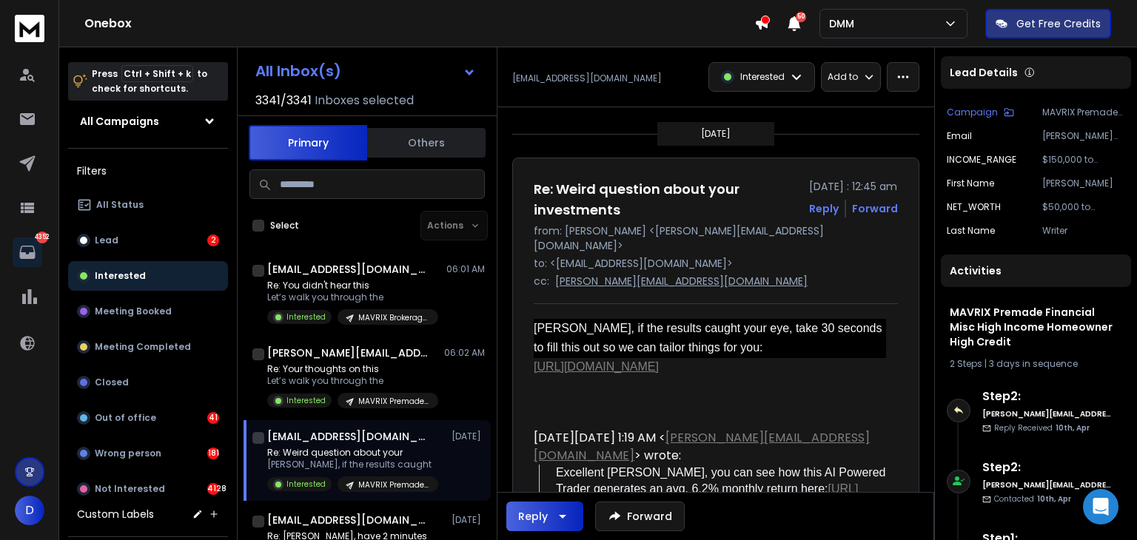
click at [543, 515] on div "Reply" at bounding box center [533, 516] width 30 height 15
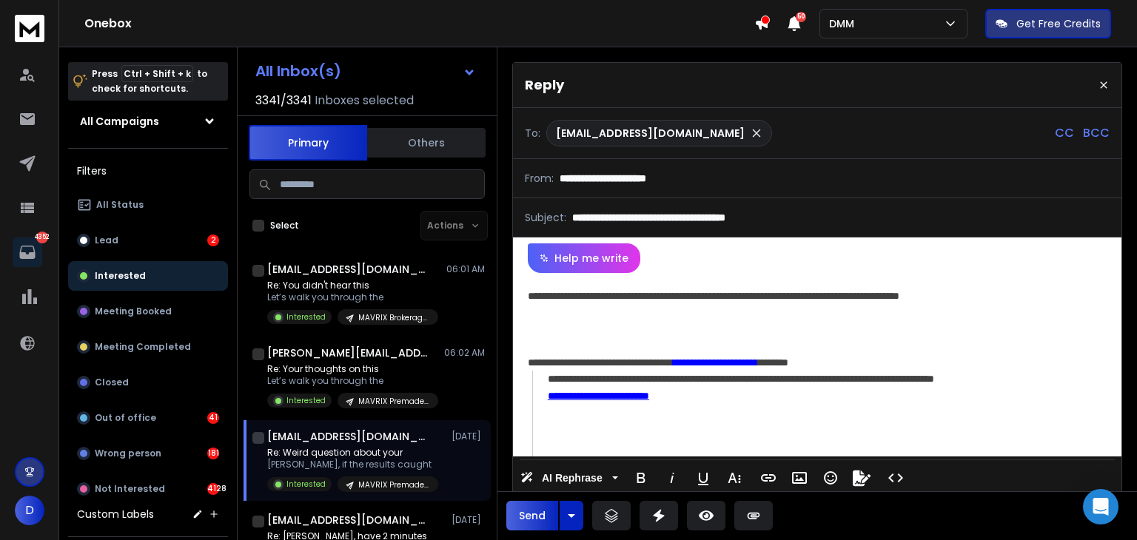
click at [529, 514] on button "Send" at bounding box center [532, 516] width 52 height 30
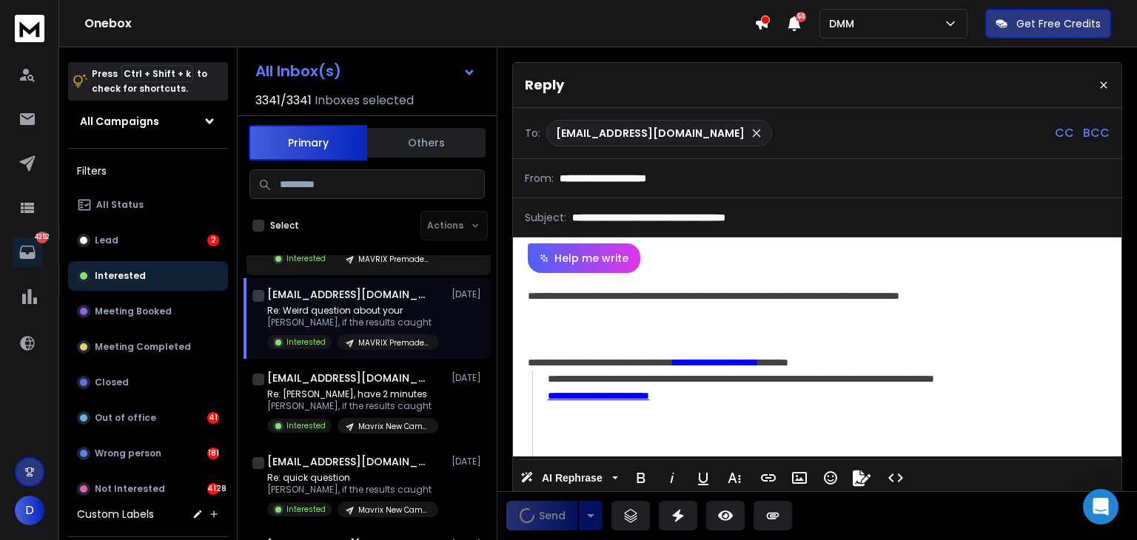
scroll to position [3081, 0]
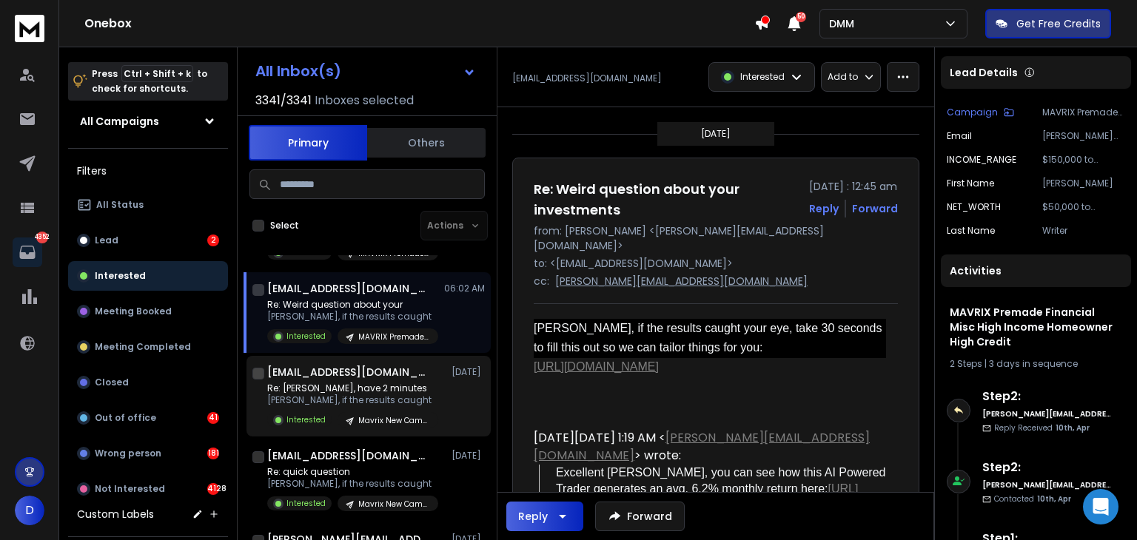
click at [364, 404] on p "James, if the results caught" at bounding box center [352, 401] width 171 height 12
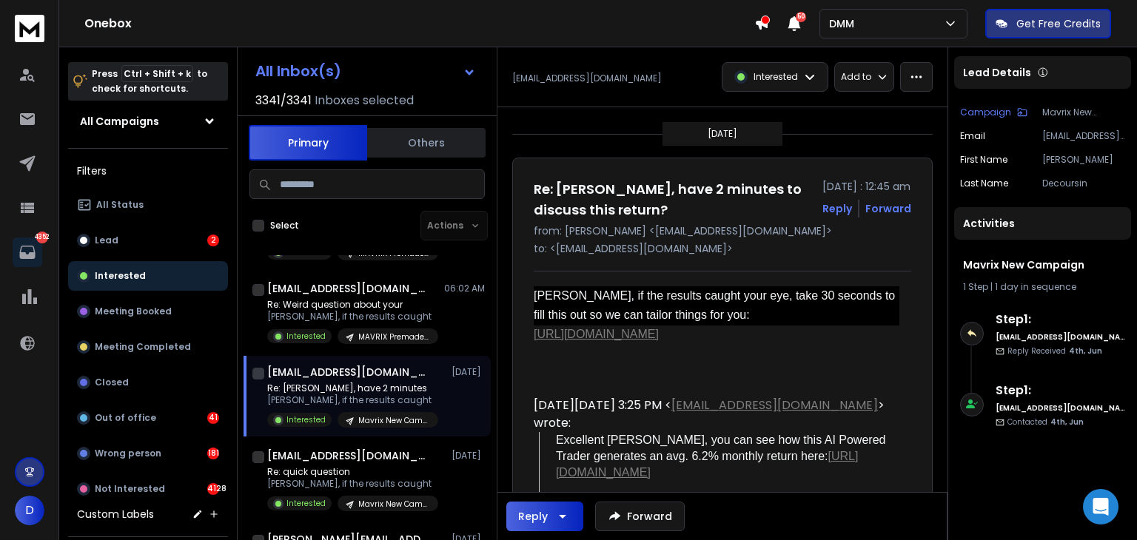
click at [523, 519] on div "Reply" at bounding box center [533, 516] width 30 height 15
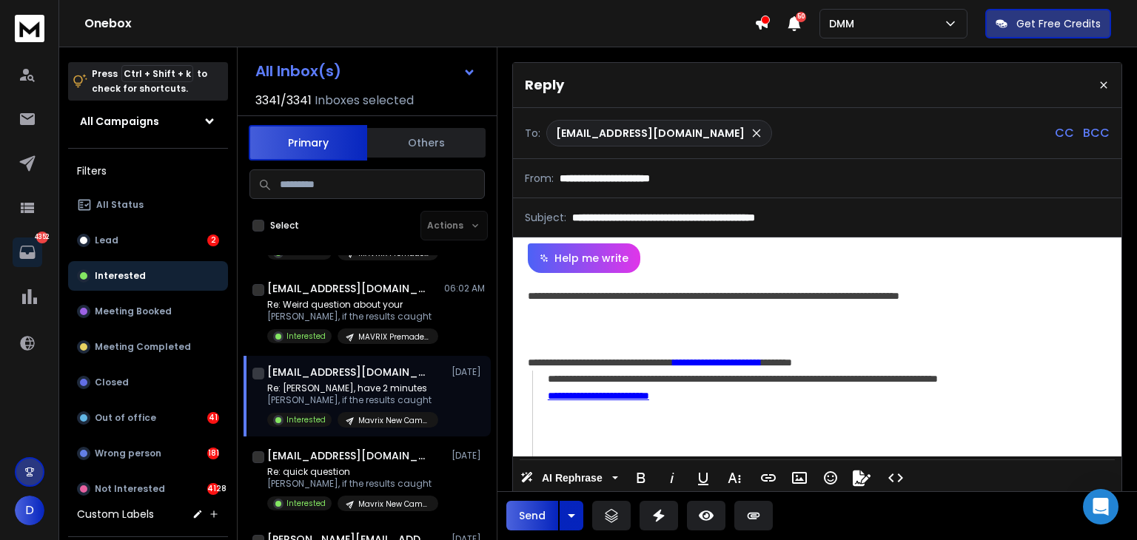
click at [536, 512] on button "Send" at bounding box center [532, 516] width 52 height 30
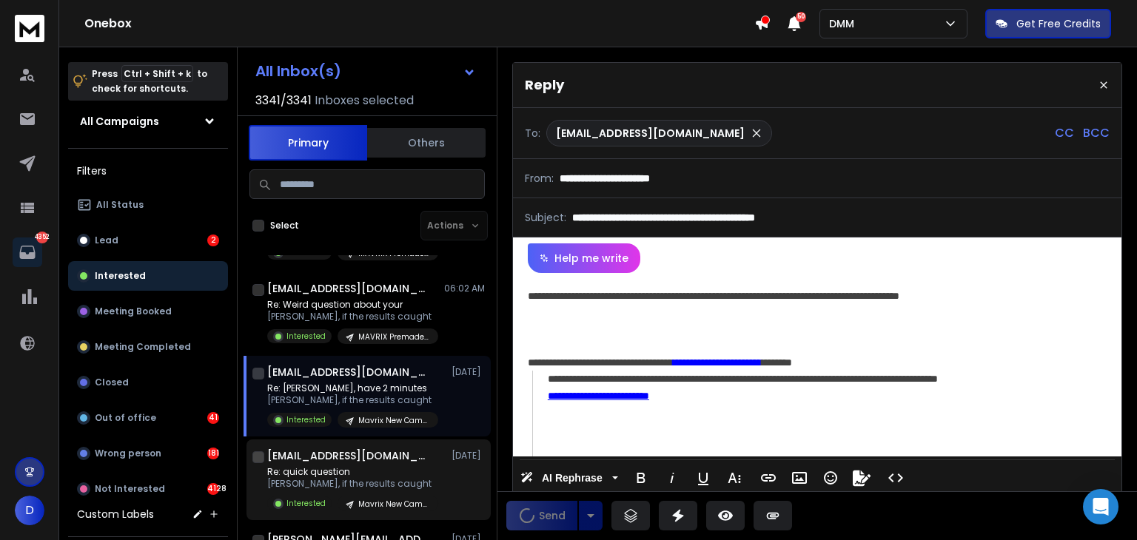
click at [356, 475] on p "Re: quick question" at bounding box center [352, 472] width 171 height 12
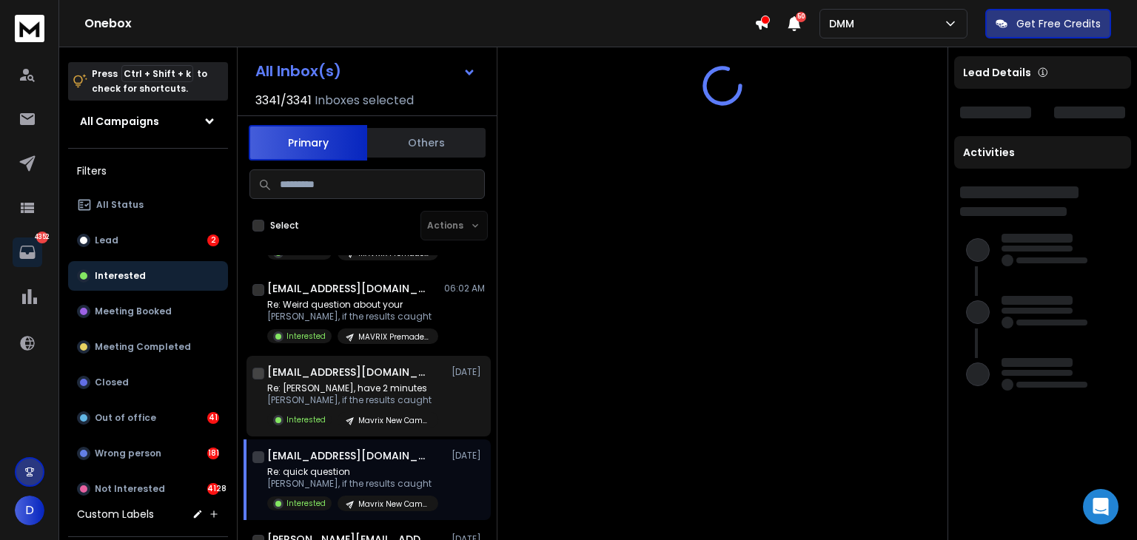
scroll to position [3155, 0]
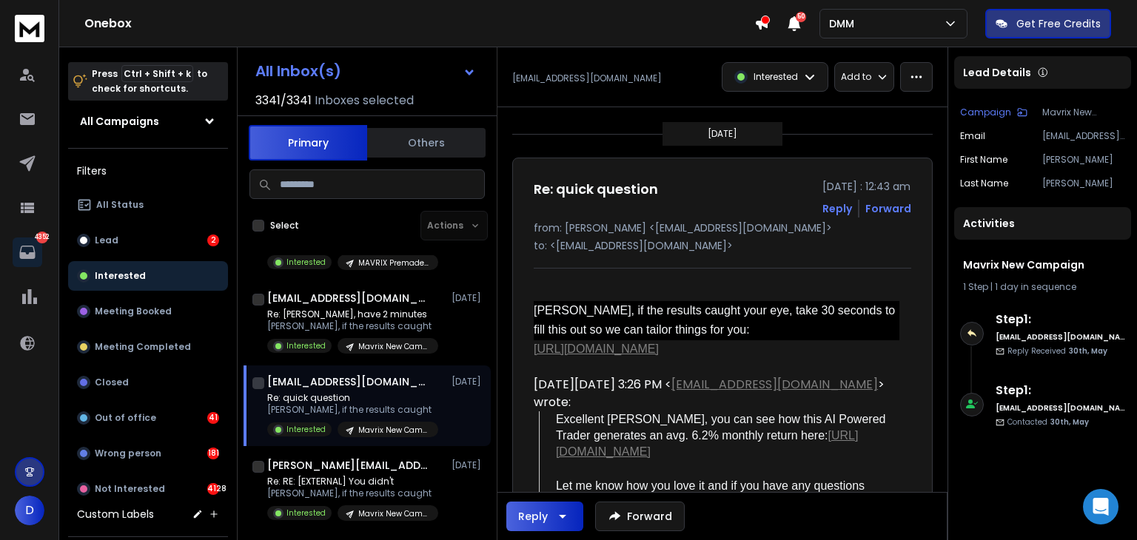
click at [536, 514] on div "Reply" at bounding box center [533, 516] width 30 height 15
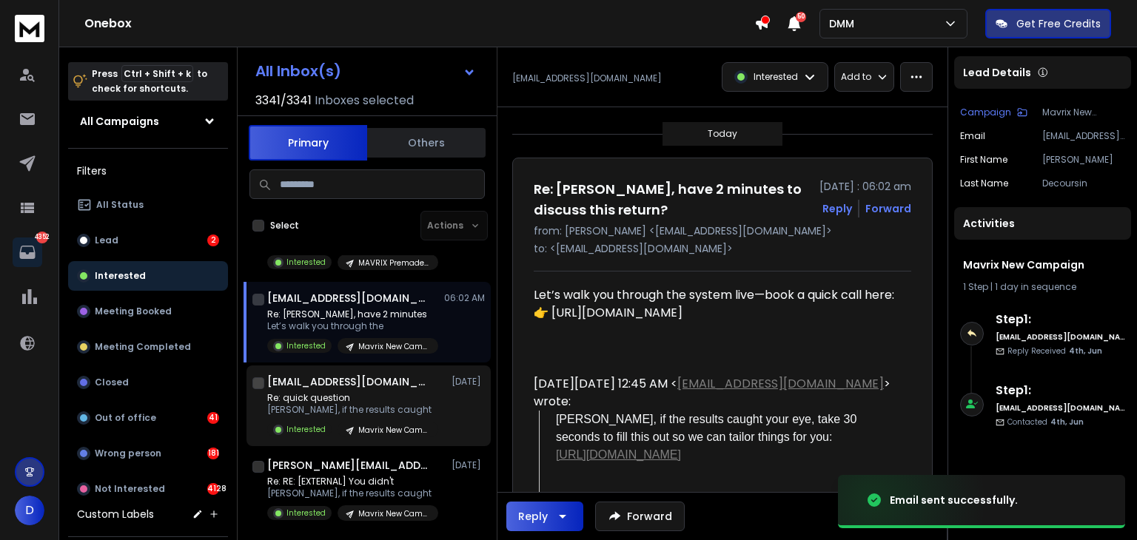
drag, startPoint x: 577, startPoint y: 294, endPoint x: 324, endPoint y: 430, distance: 287.4
click at [324, 430] on div "Interested" at bounding box center [299, 430] width 64 height 14
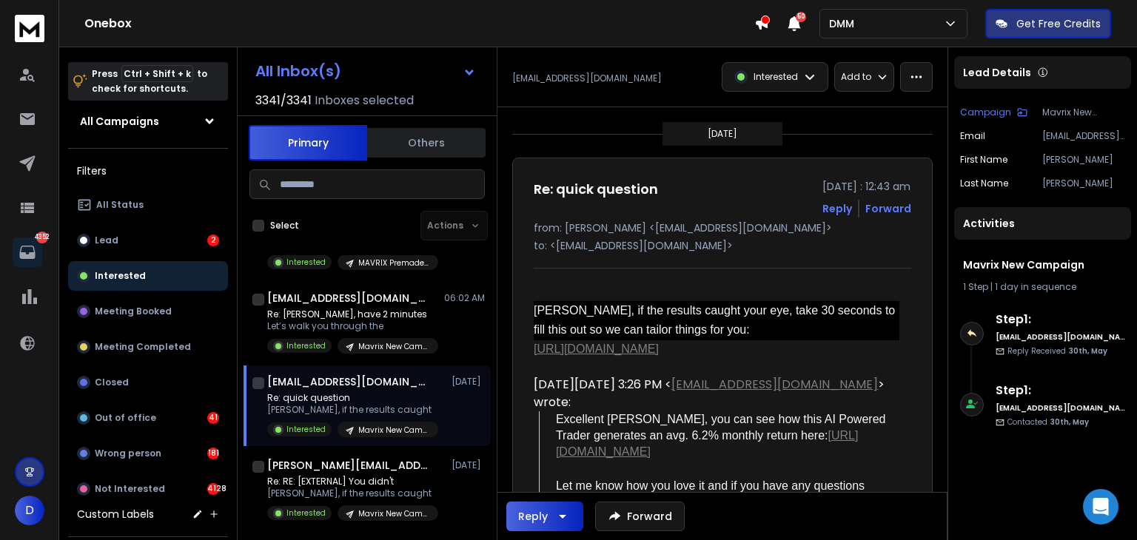
click at [530, 511] on div "Reply" at bounding box center [533, 516] width 30 height 15
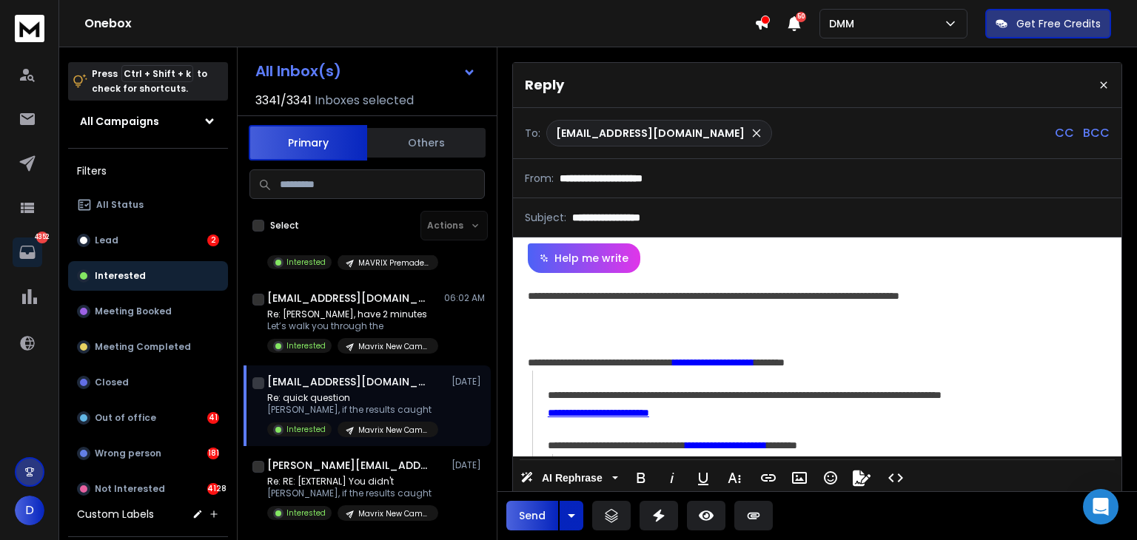
click at [528, 528] on button "Send" at bounding box center [532, 516] width 52 height 30
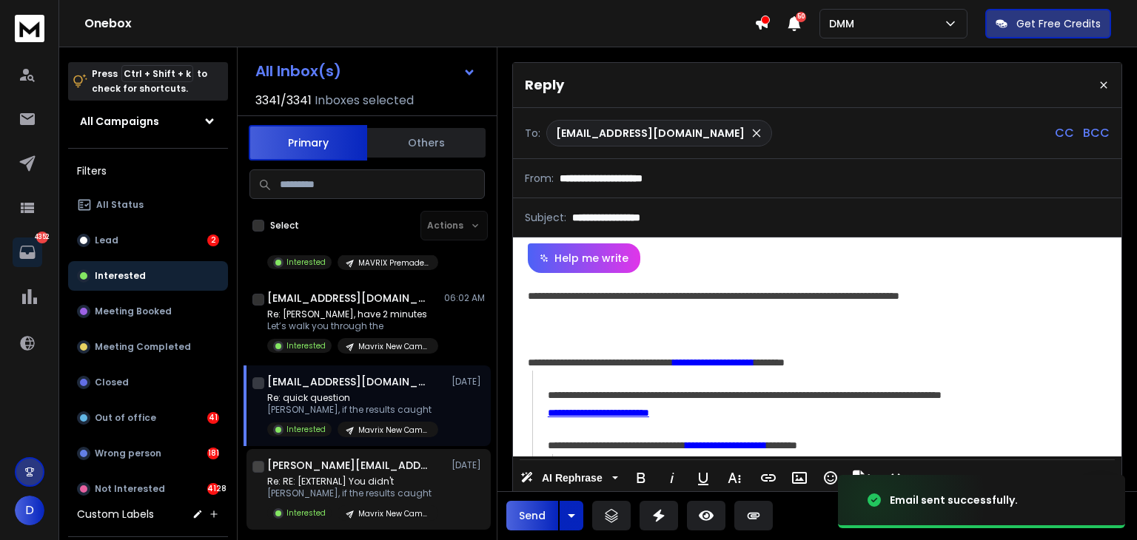
click at [338, 477] on p "Re: RE: [EXTERNAL] You didn't" at bounding box center [352, 482] width 171 height 12
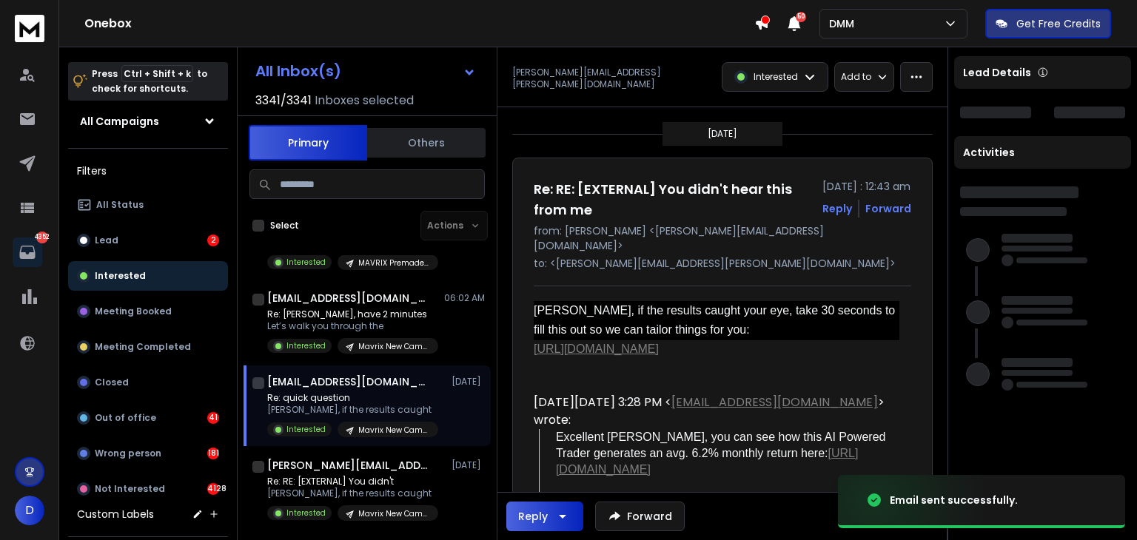
scroll to position [3303, 0]
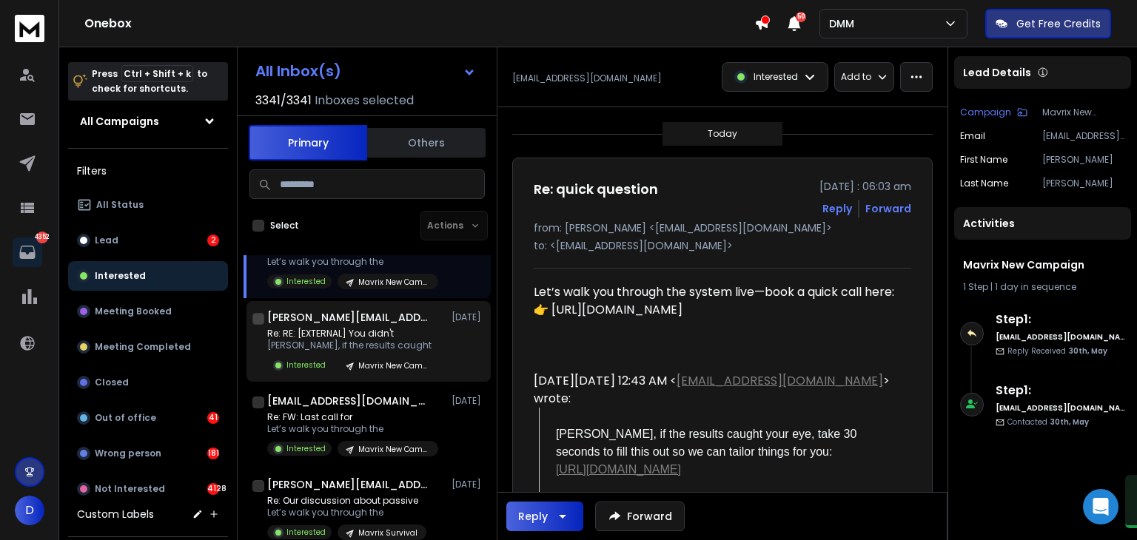
click at [360, 326] on div "Sandra.Garcia@Hunting-intl.com 12 Jun Re: RE: [EXTERNAL] You didn't Sandra, if …" at bounding box center [376, 341] width 218 height 63
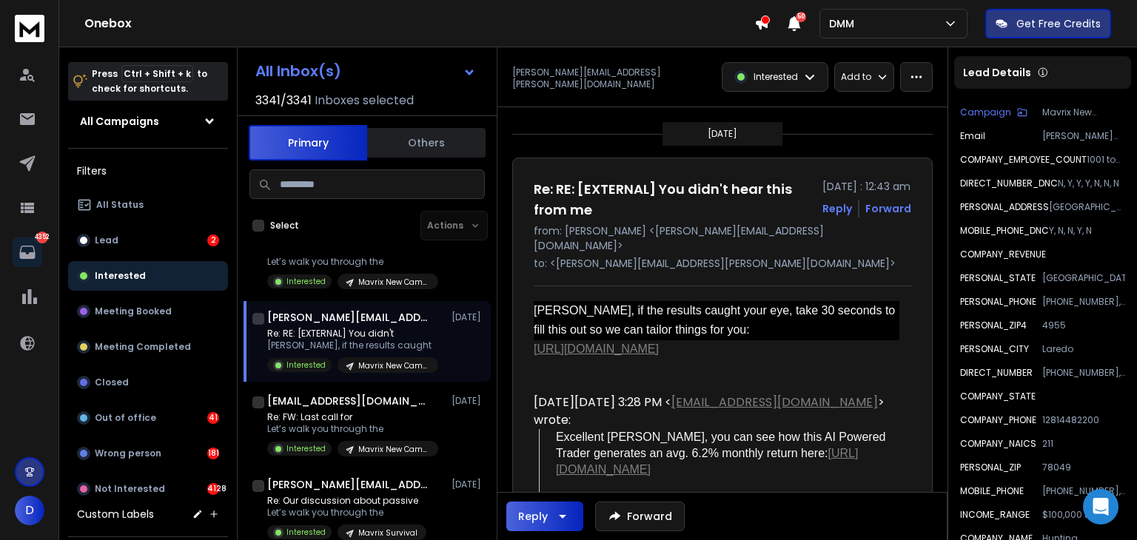
click at [530, 516] on div "Reply" at bounding box center [533, 516] width 30 height 15
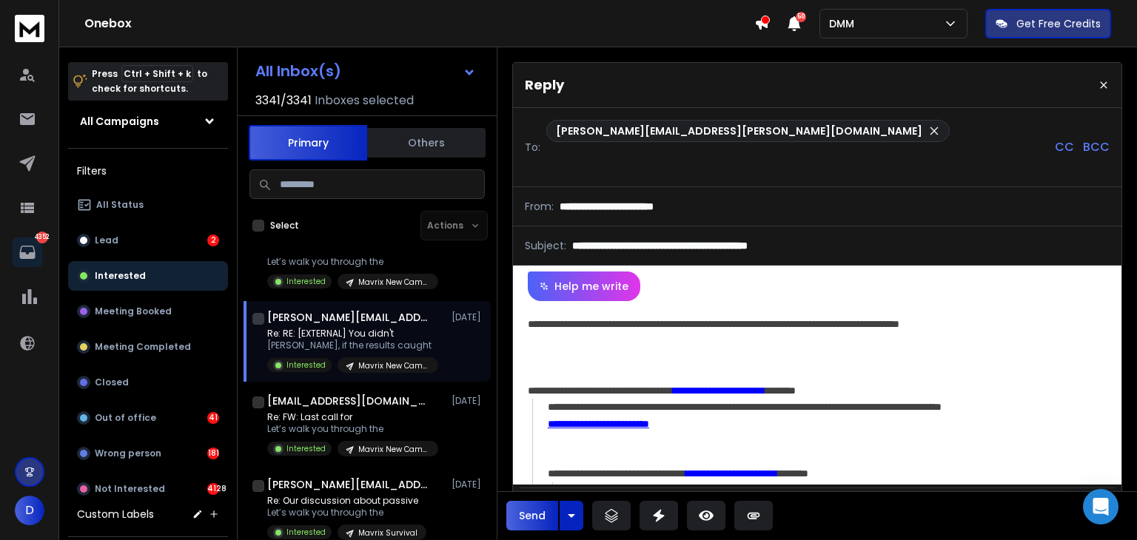
click at [546, 507] on button "Send" at bounding box center [532, 516] width 52 height 30
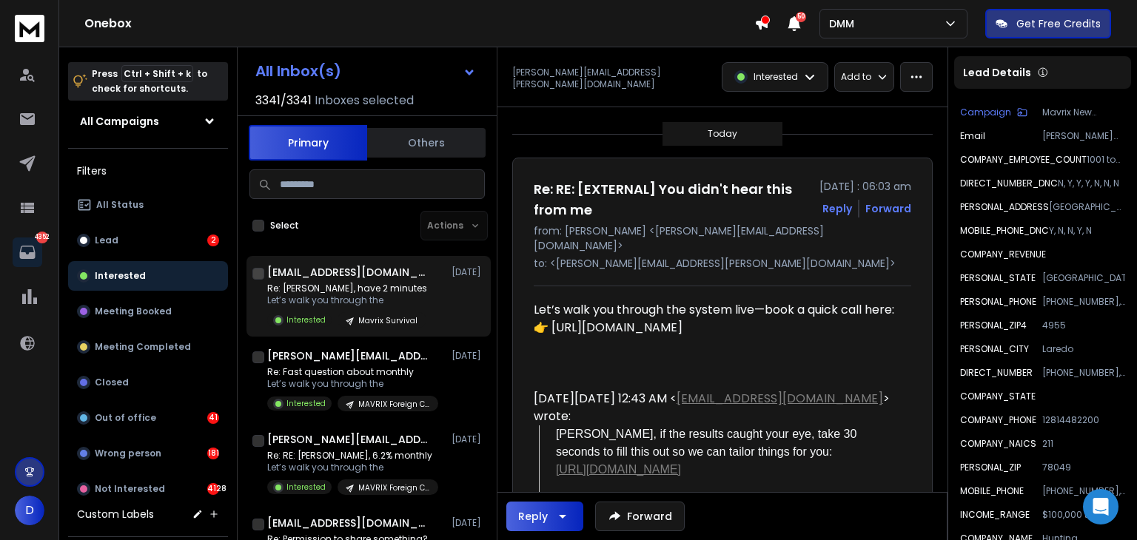
scroll to position [3673, 0]
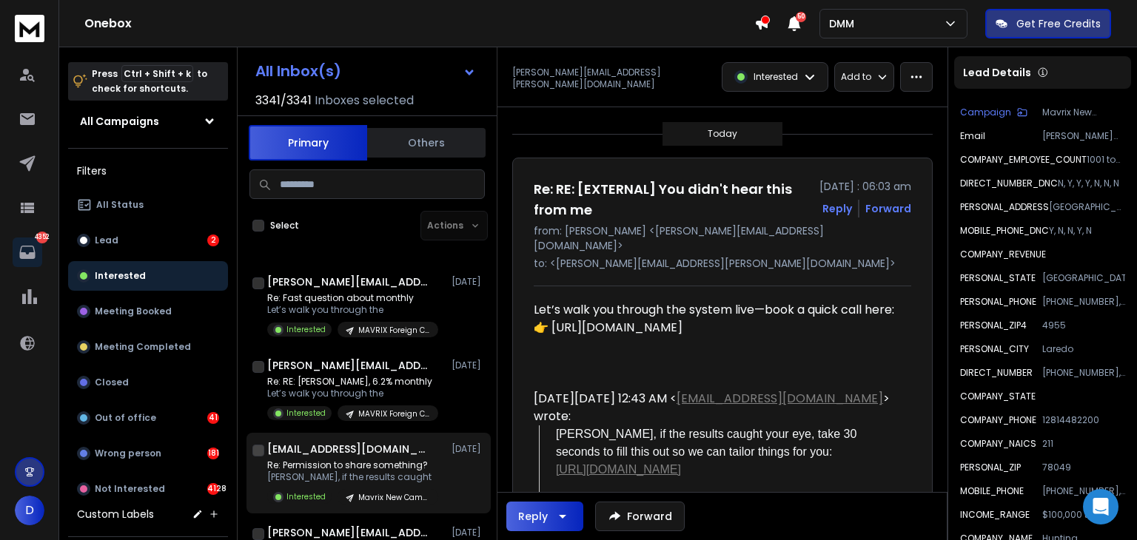
click at [372, 476] on p "John, if the results caught" at bounding box center [352, 477] width 171 height 12
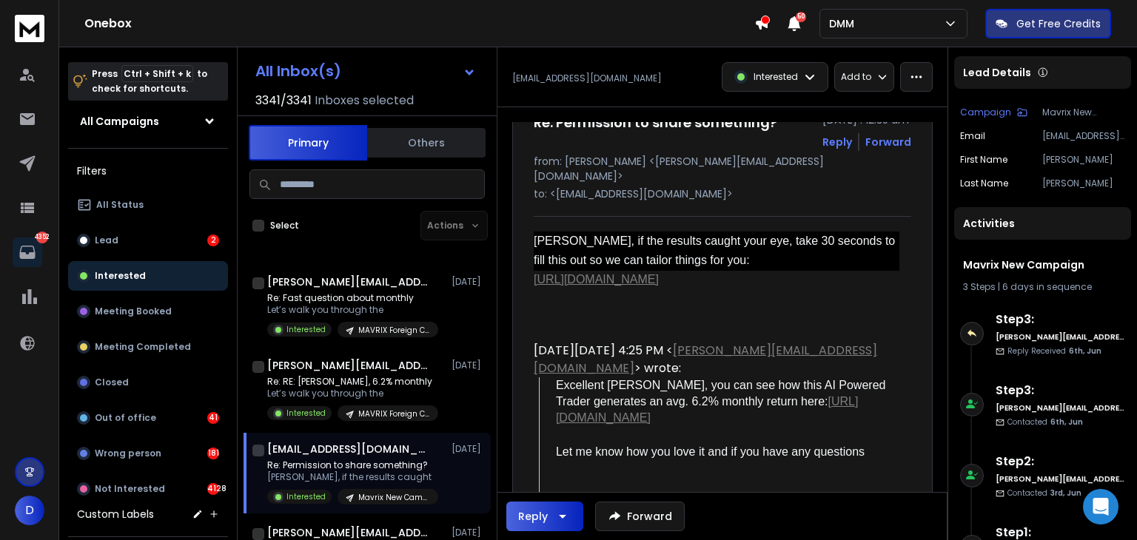
scroll to position [74, 0]
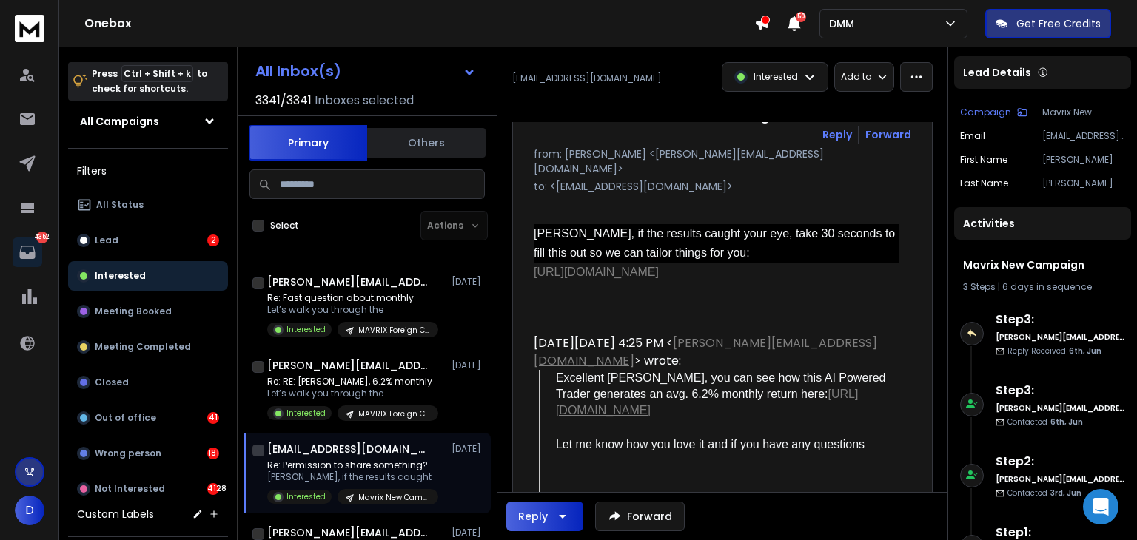
click at [534, 511] on div "Reply" at bounding box center [533, 516] width 30 height 15
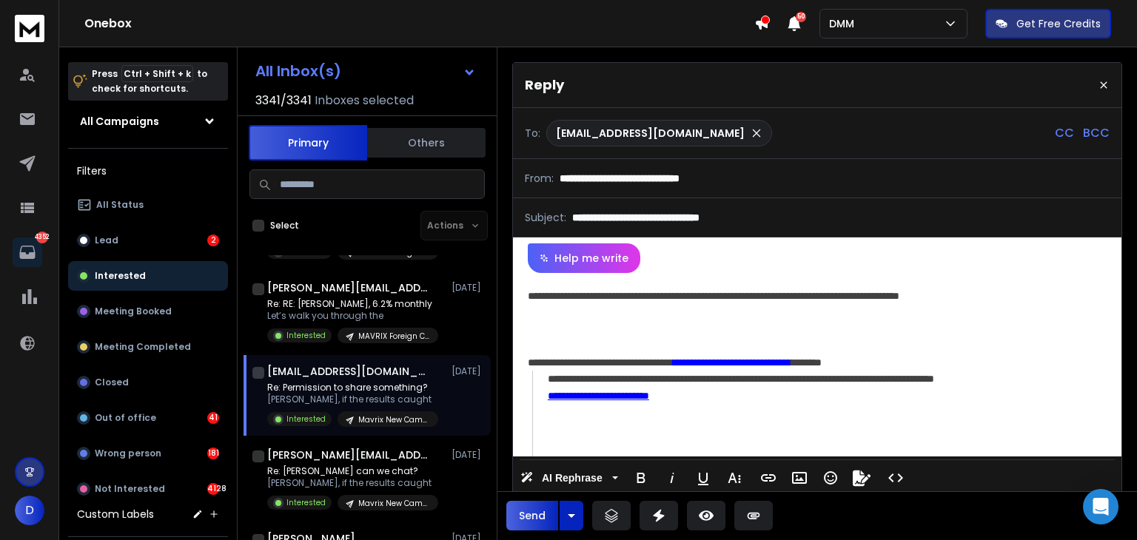
scroll to position [3821, 0]
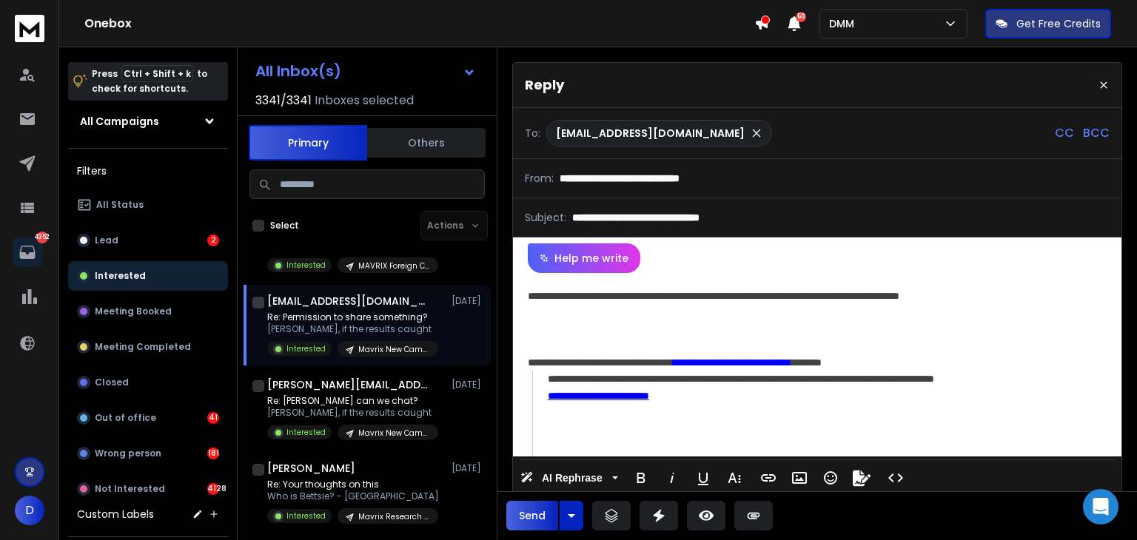
click at [533, 511] on button "Send" at bounding box center [532, 516] width 52 height 30
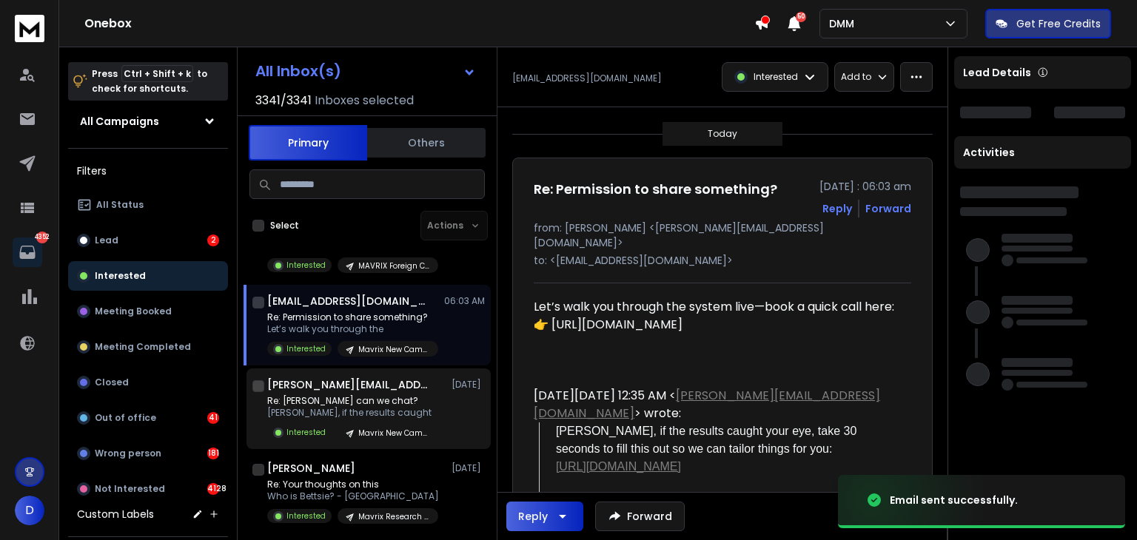
click at [378, 401] on p "Re: Marcia can we chat?" at bounding box center [352, 401] width 171 height 12
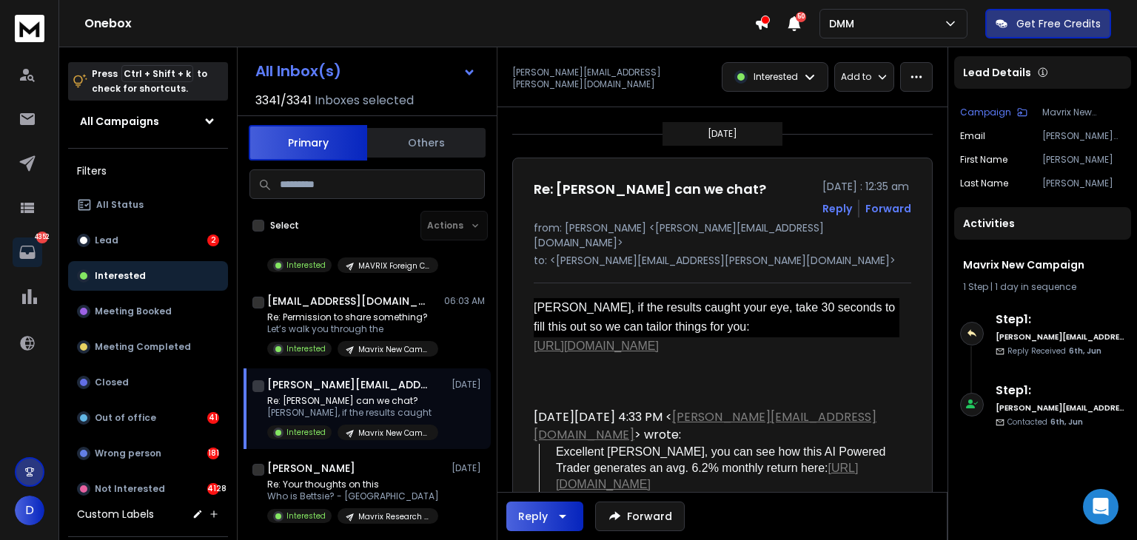
click at [546, 508] on div "Reply" at bounding box center [544, 517] width 53 height 18
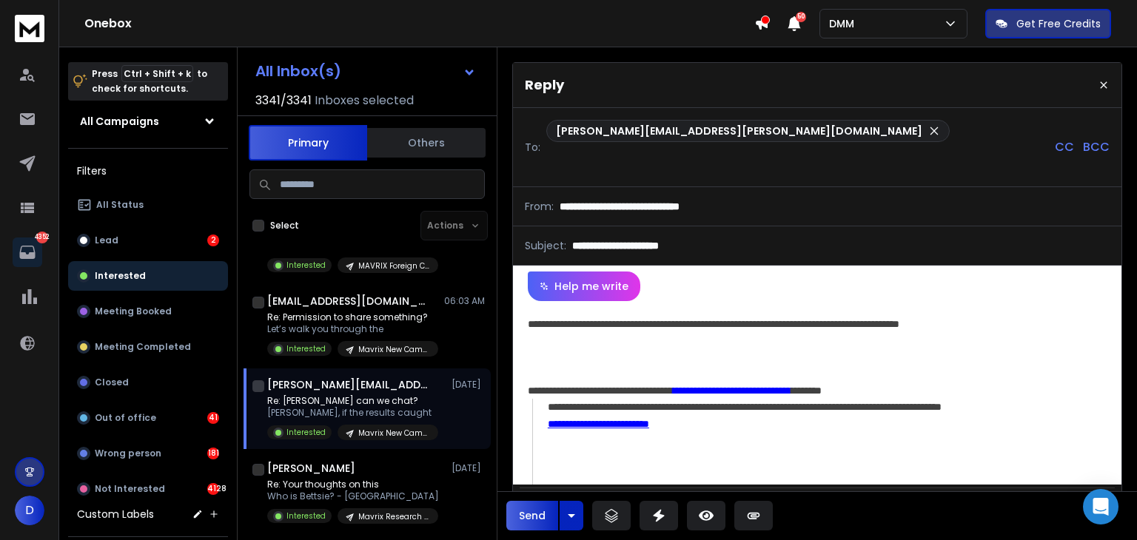
click at [530, 519] on button "Send" at bounding box center [532, 516] width 52 height 30
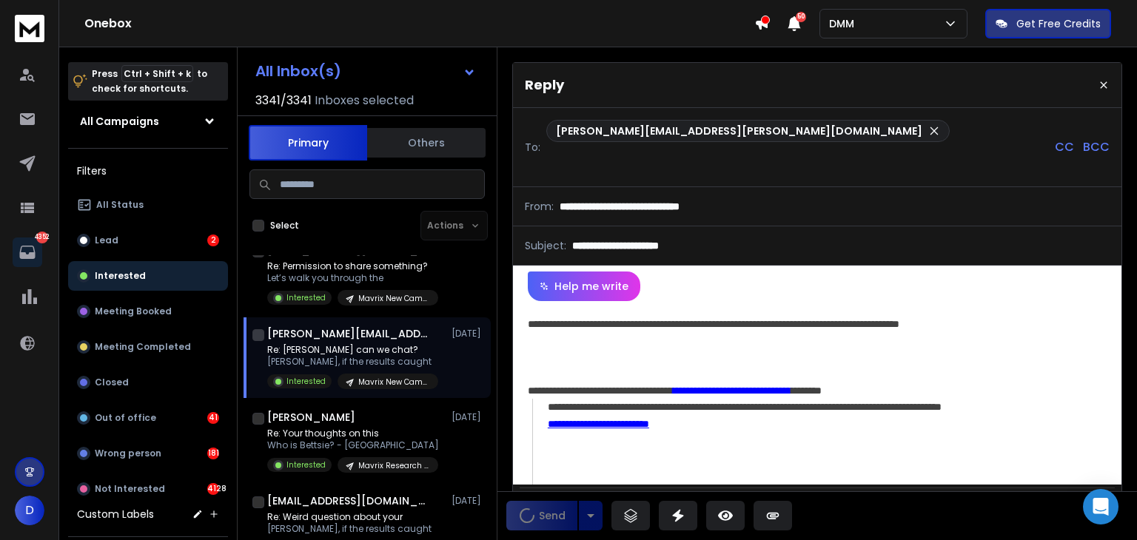
scroll to position [3895, 0]
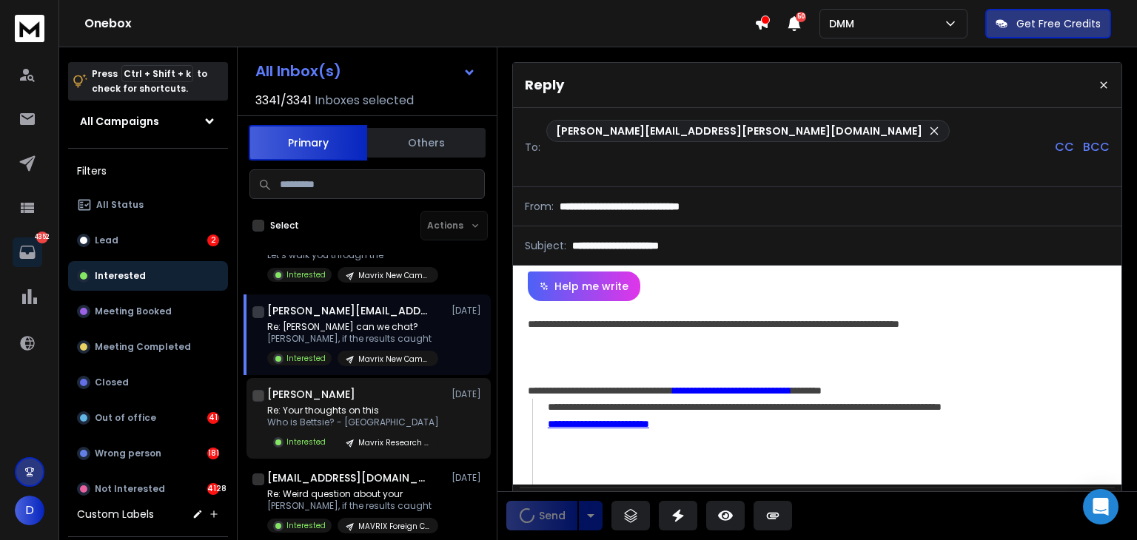
click at [373, 405] on p "Re: Your thoughts on this" at bounding box center [353, 411] width 172 height 12
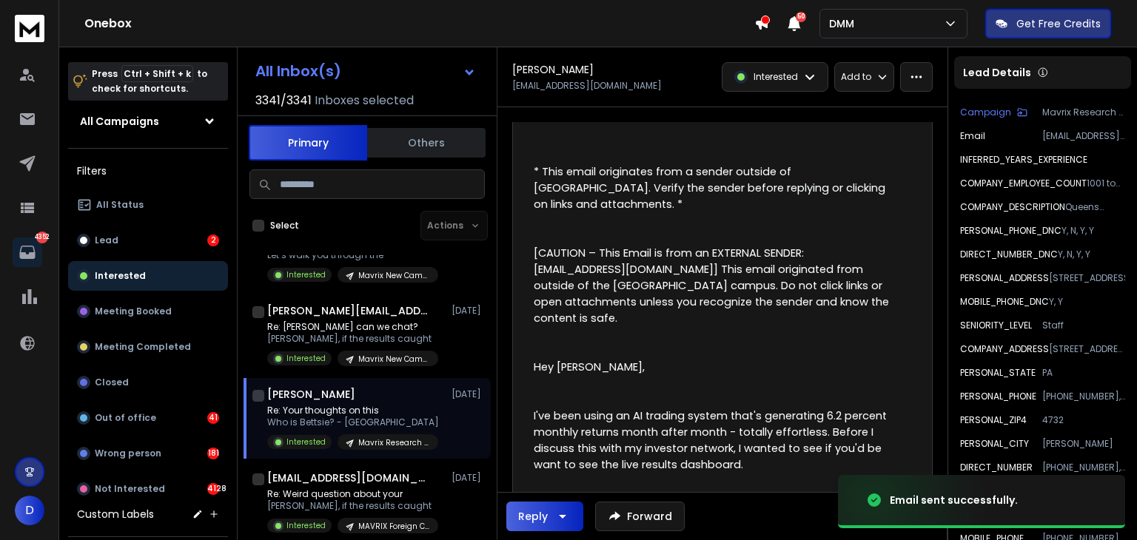
scroll to position [0, 0]
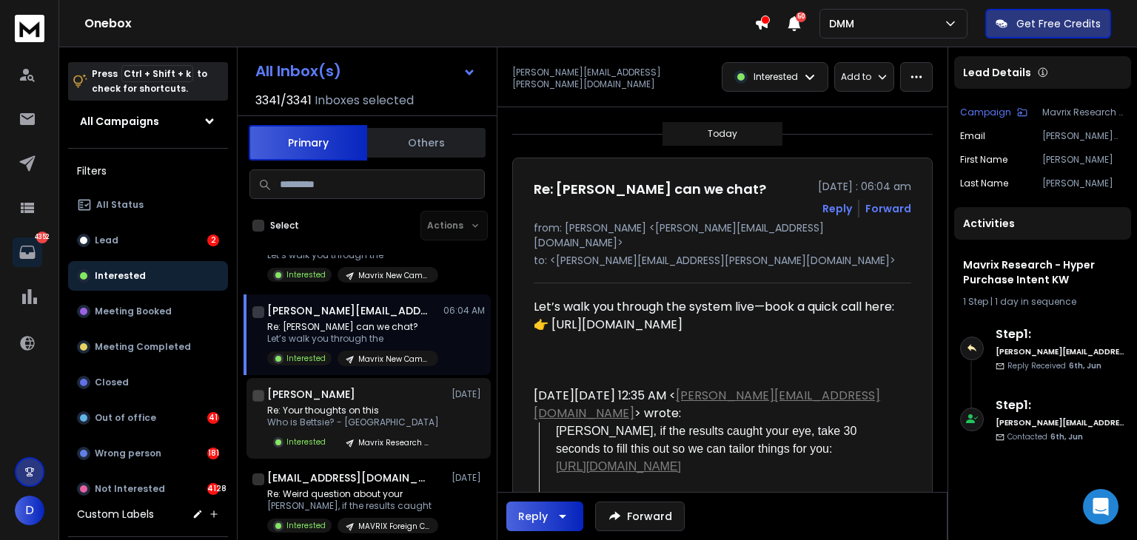
click at [380, 413] on p "Re: Your thoughts on this" at bounding box center [353, 411] width 172 height 12
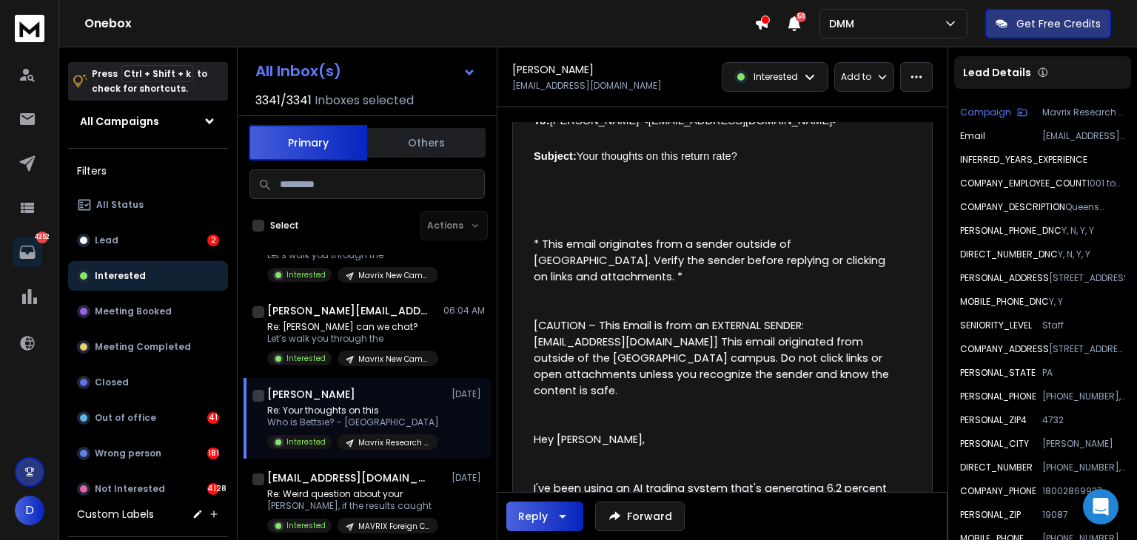
scroll to position [518, 0]
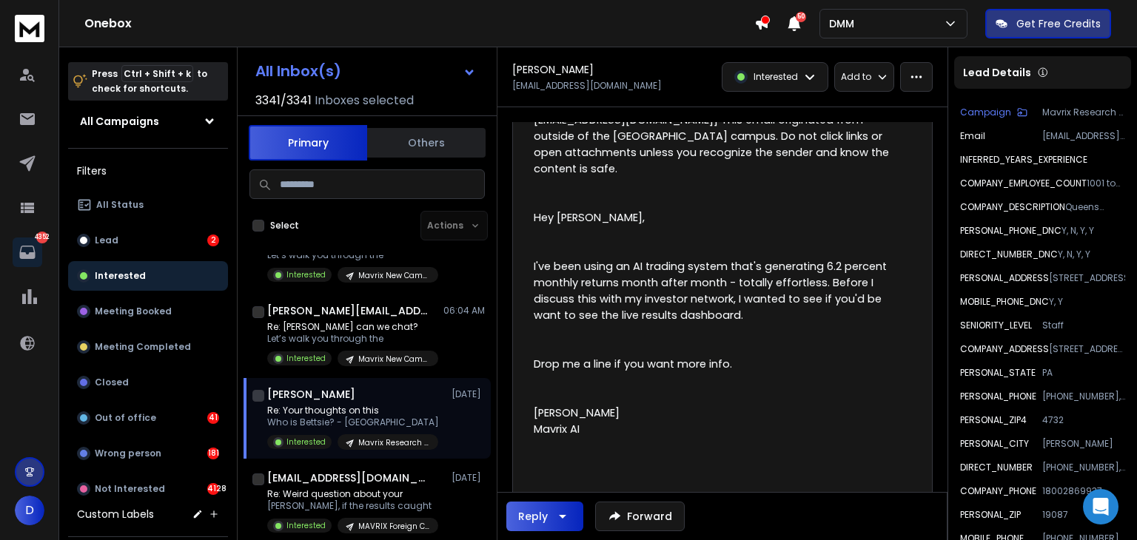
click at [802, 70] on div "Interested" at bounding box center [774, 77] width 105 height 28
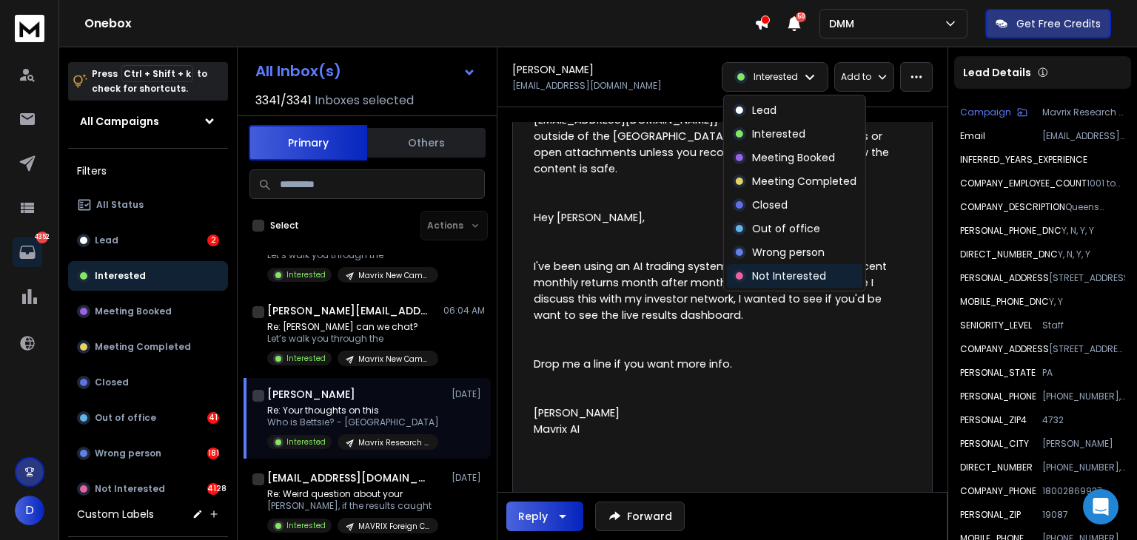
click at [786, 275] on p "Not Interested" at bounding box center [789, 276] width 74 height 15
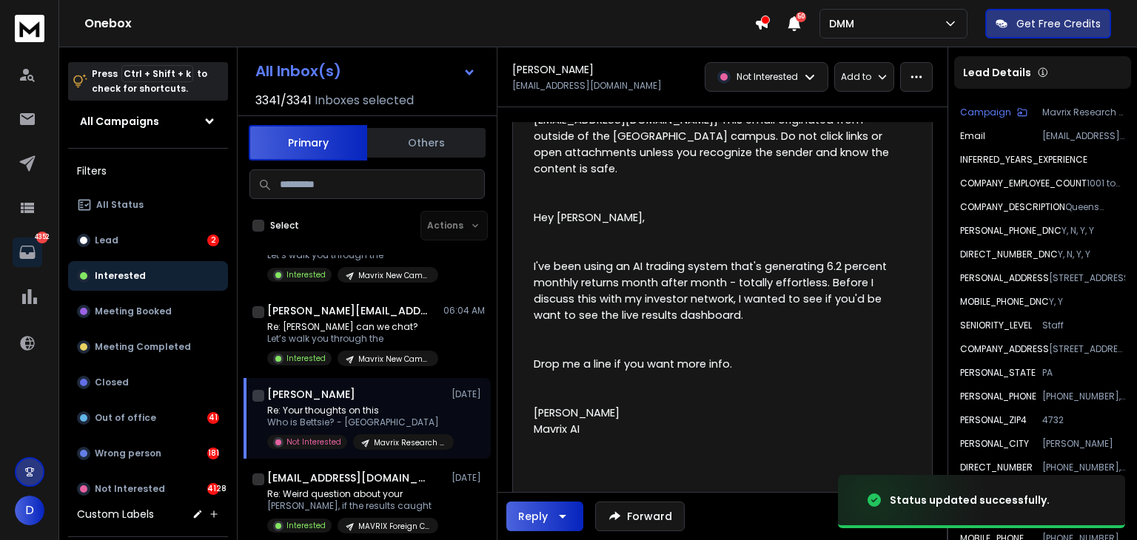
scroll to position [3969, 0]
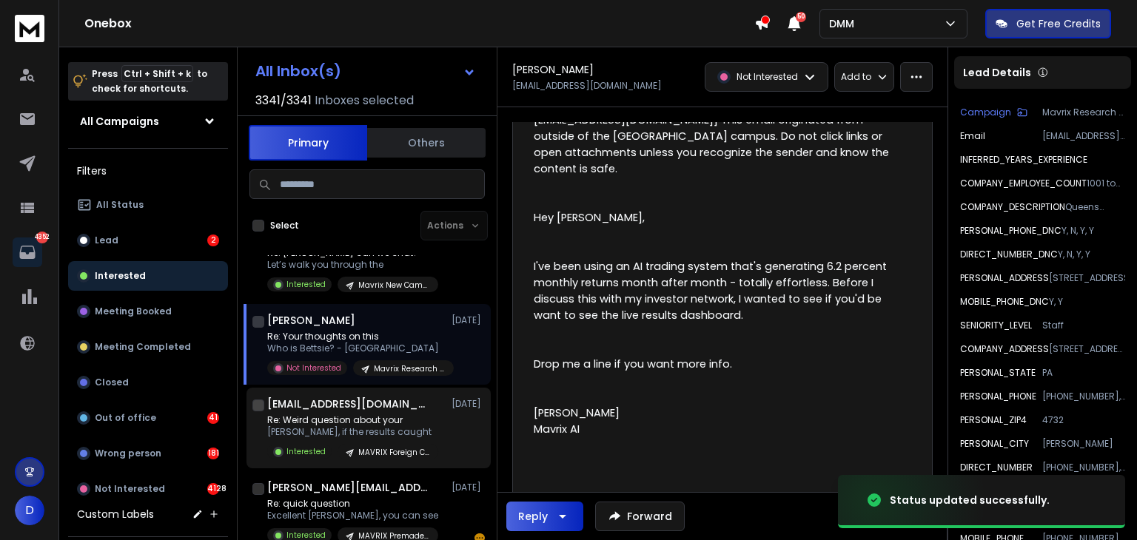
click at [330, 423] on p "Re: Weird question about your" at bounding box center [352, 420] width 171 height 12
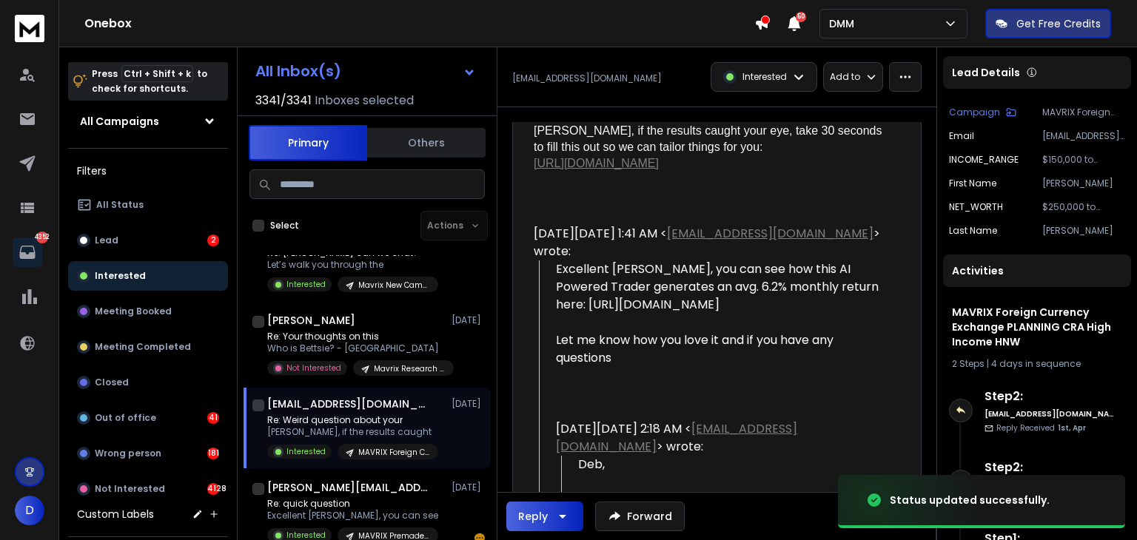
scroll to position [0, 0]
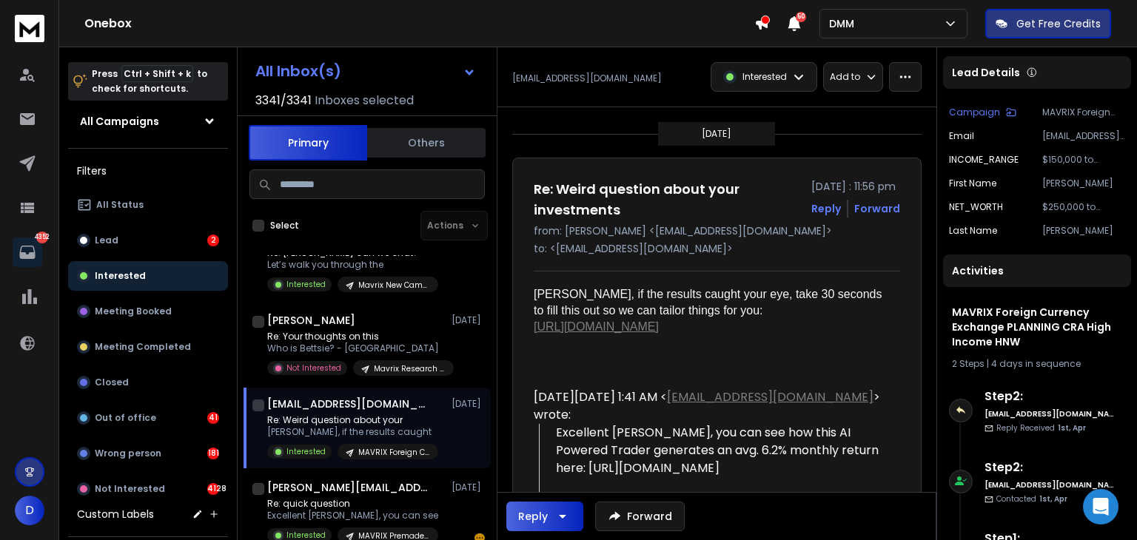
click at [538, 510] on div "Reply" at bounding box center [533, 516] width 30 height 15
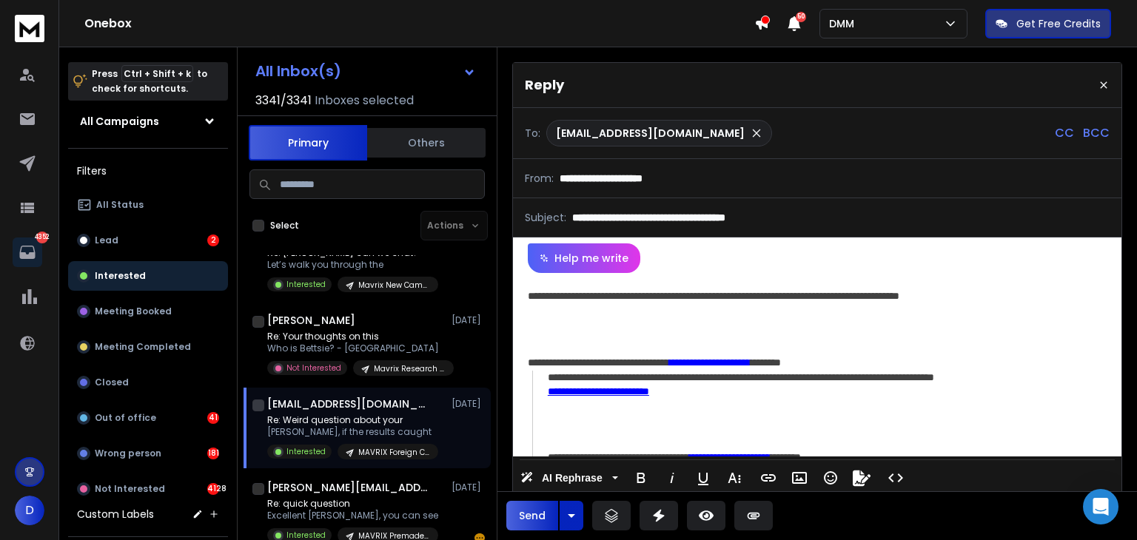
click at [544, 511] on button "Send" at bounding box center [532, 516] width 52 height 30
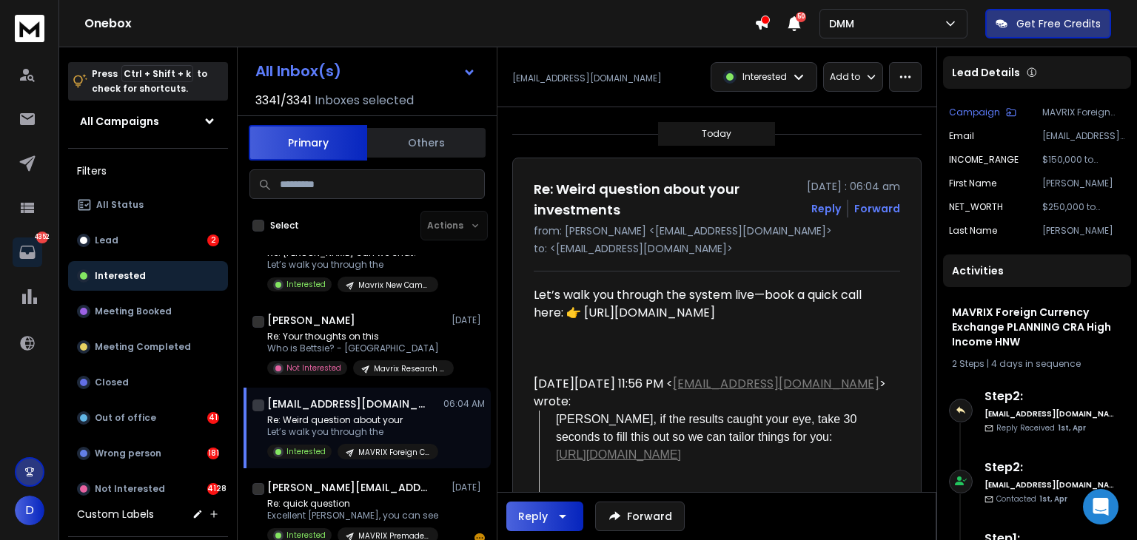
click at [691, 335] on div at bounding box center [711, 331] width 355 height 18
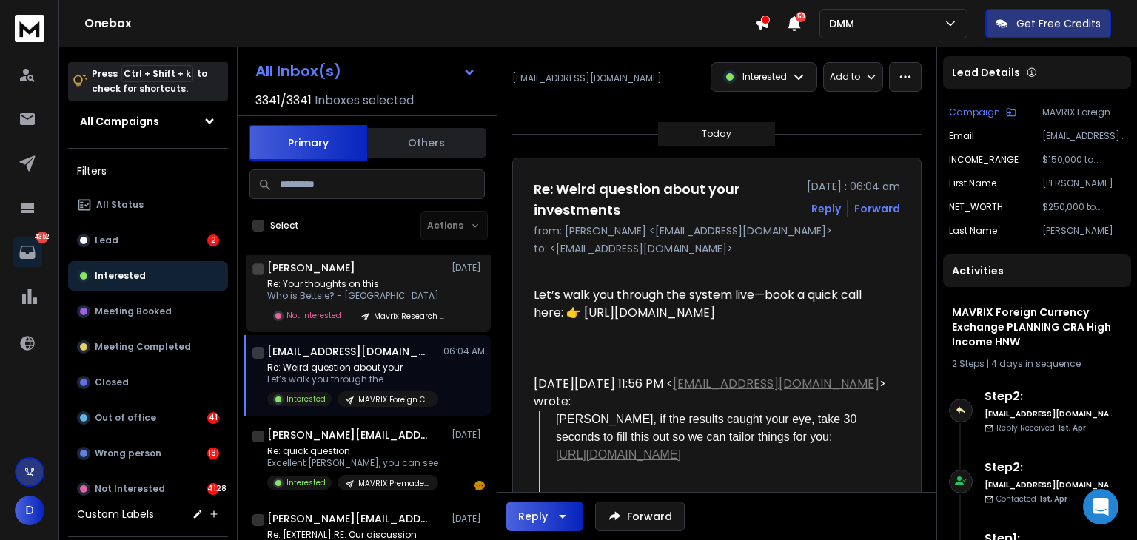
scroll to position [4043, 0]
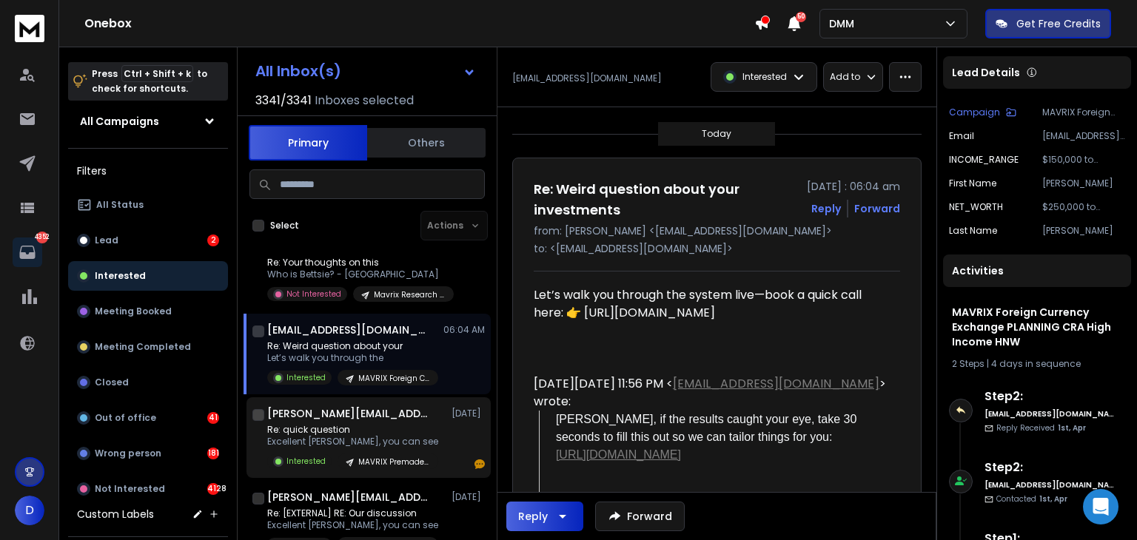
click at [355, 424] on p "Re: quick question" at bounding box center [352, 430] width 171 height 12
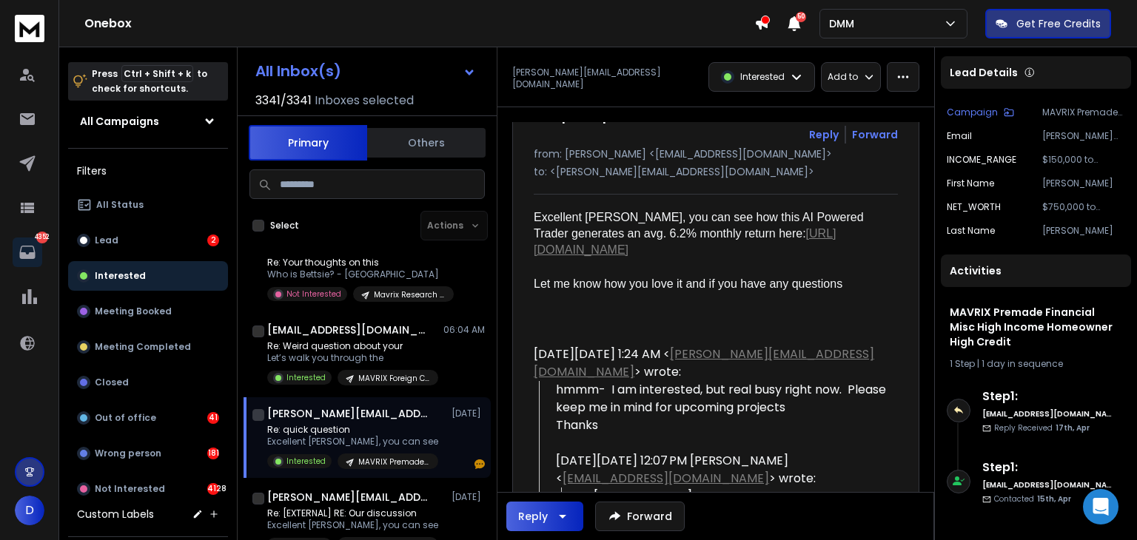
scroll to position [0, 0]
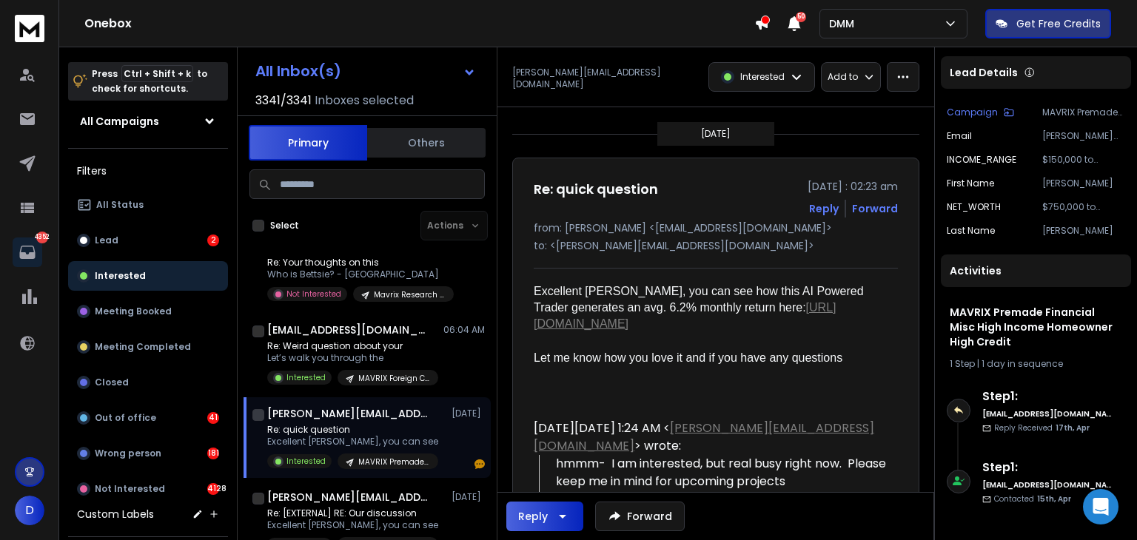
click at [554, 504] on button "Reply" at bounding box center [544, 517] width 77 height 30
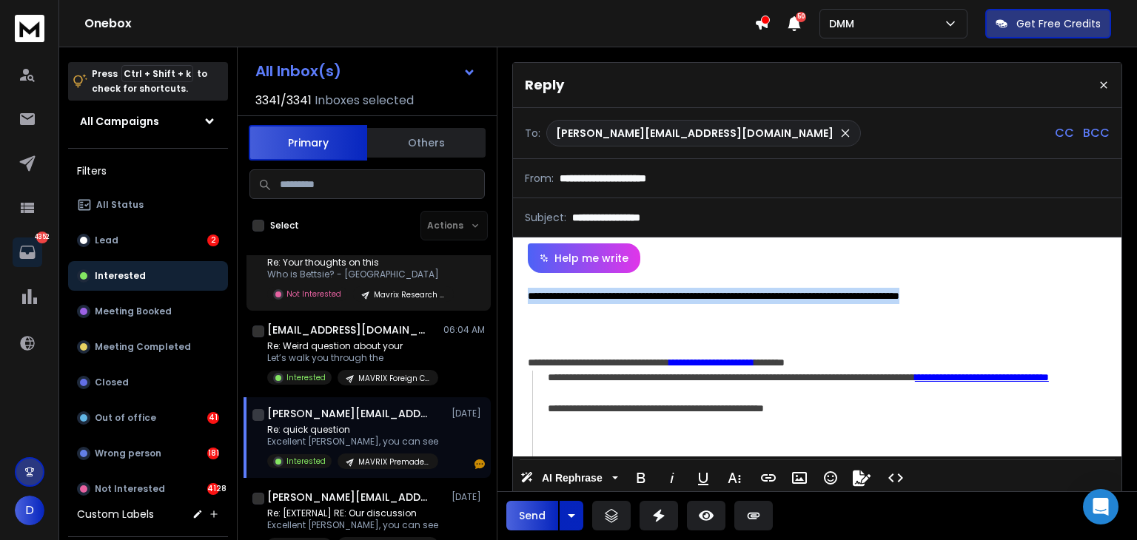
drag, startPoint x: 1032, startPoint y: 298, endPoint x: 474, endPoint y: 285, distance: 558.2
click at [474, 285] on div "All Inbox(s) 3341 / 3341 Inboxes selected Primary Others Select Actions shane.g…" at bounding box center [687, 317] width 900 height 540
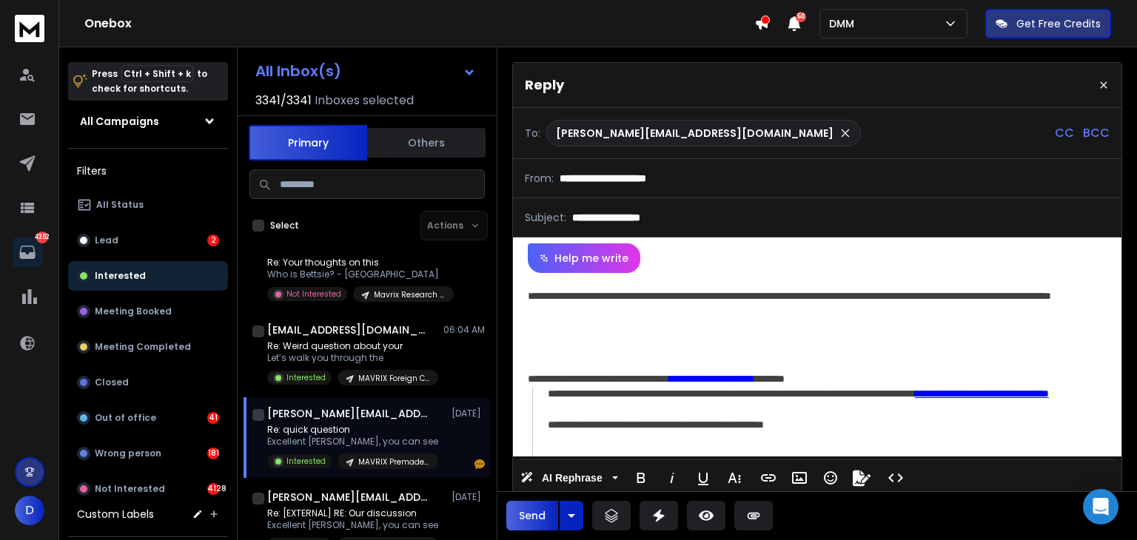
click at [531, 512] on button "Send" at bounding box center [532, 516] width 52 height 30
click at [533, 510] on div "Send" at bounding box center [554, 516] width 96 height 30
click at [363, 432] on p "Re: quick question" at bounding box center [352, 430] width 171 height 12
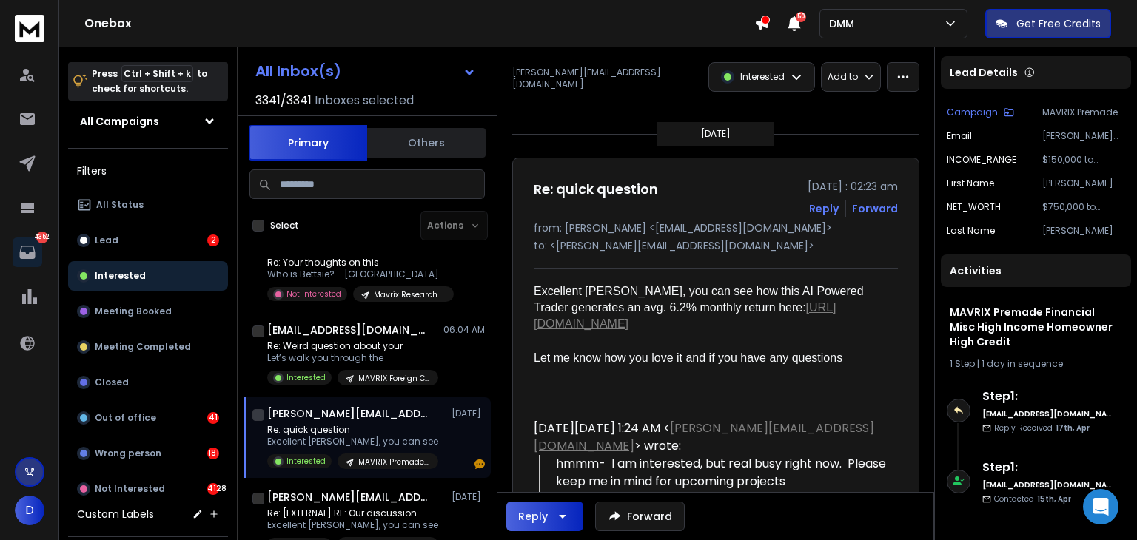
click at [363, 432] on p "Re: quick question" at bounding box center [352, 430] width 171 height 12
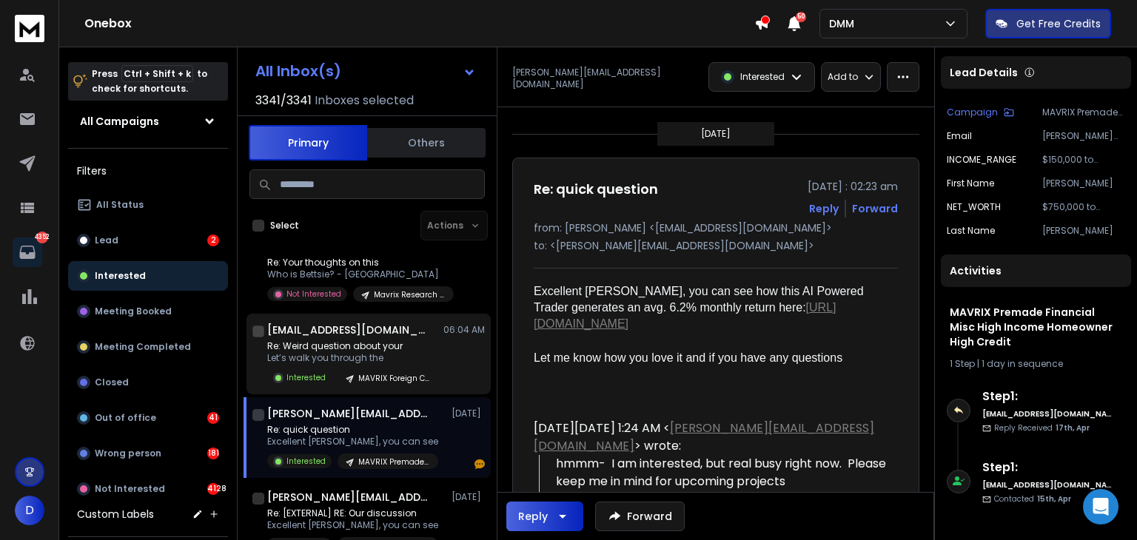
click at [330, 354] on p "Let’s walk you through the" at bounding box center [352, 358] width 171 height 12
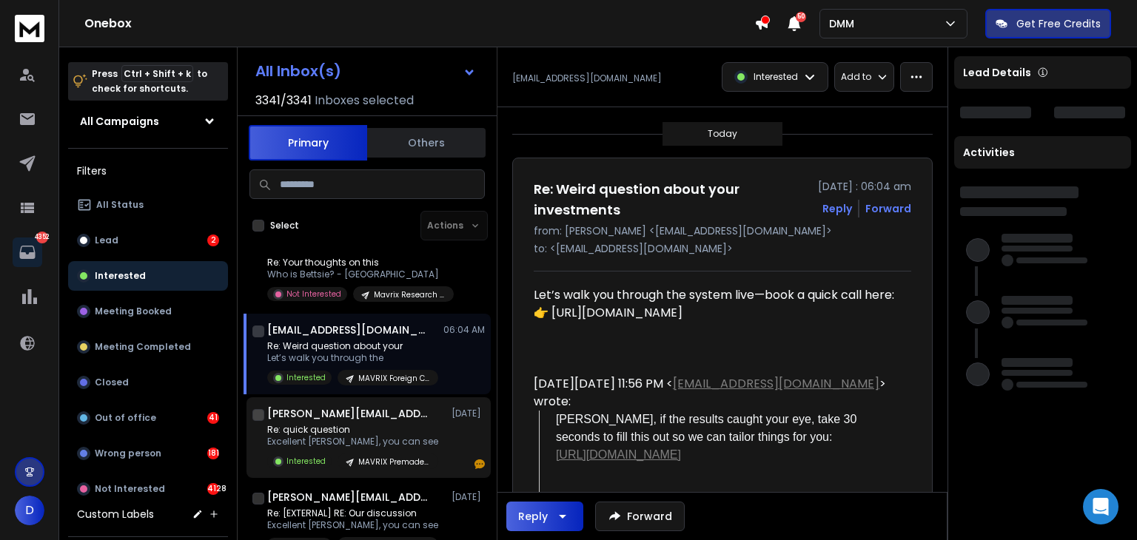
click at [346, 412] on h1 "rick@indyfloorsource.com" at bounding box center [348, 413] width 163 height 15
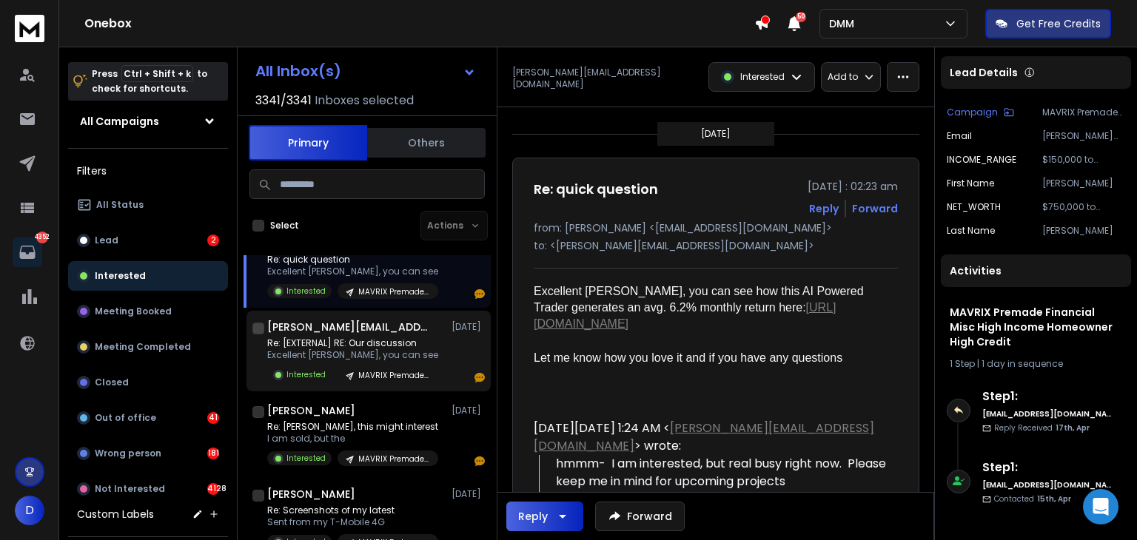
scroll to position [4117, 0]
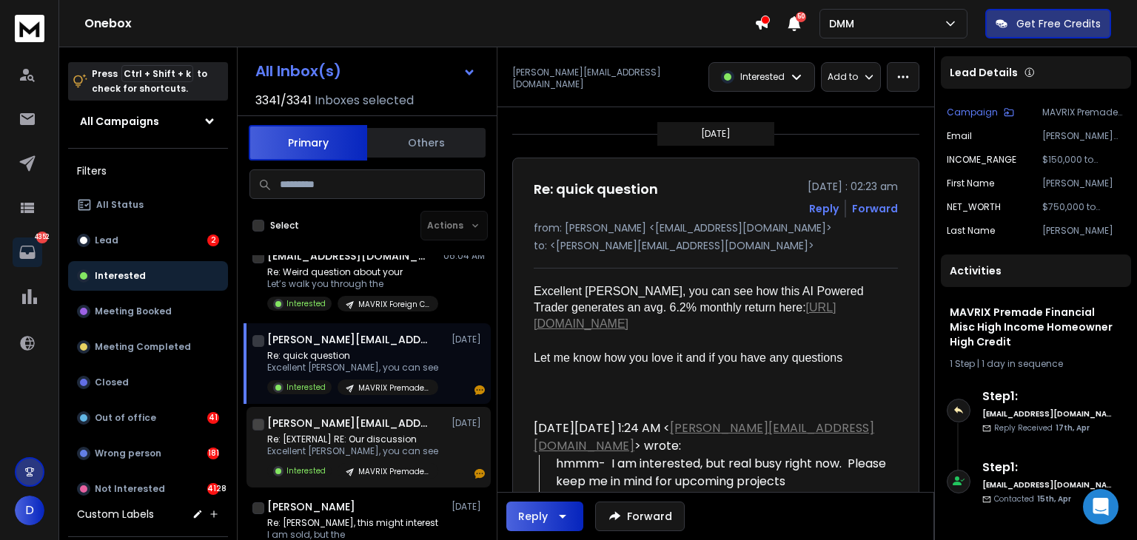
click at [375, 432] on div "pharris@teamhealth.com 12 Apr Re: [EXTERNAL] RE: Our discussion Excellent Pamel…" at bounding box center [376, 447] width 218 height 63
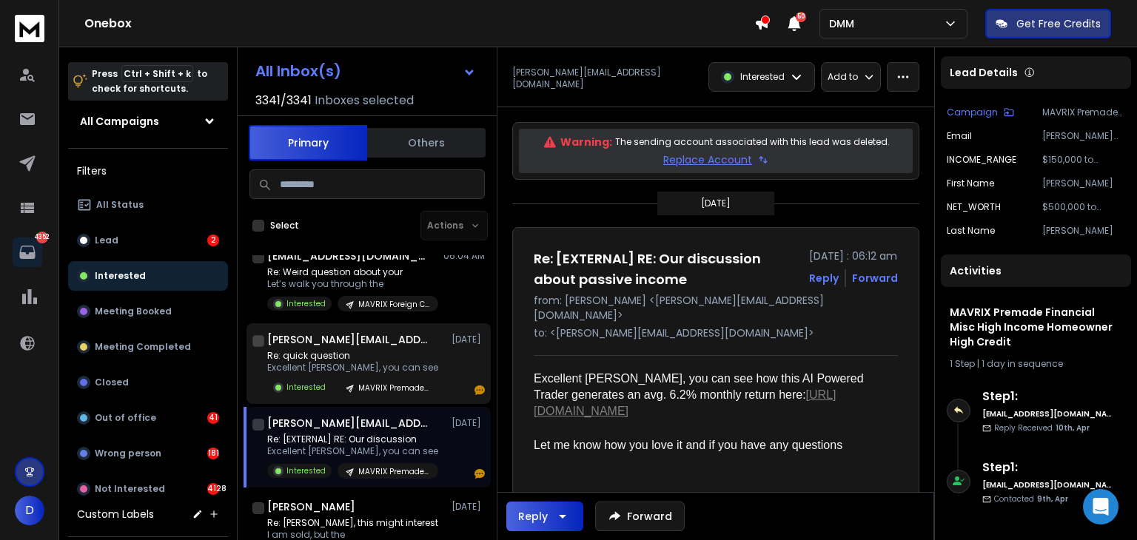
click at [349, 340] on h1 "rick@indyfloorsource.com" at bounding box center [348, 339] width 163 height 15
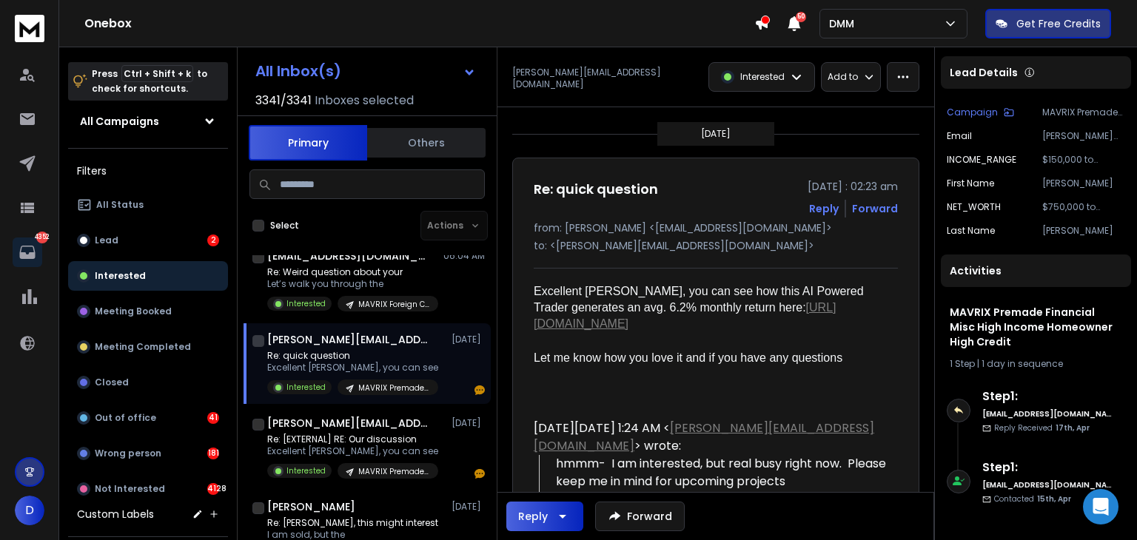
click at [528, 520] on div "Reply" at bounding box center [533, 516] width 30 height 15
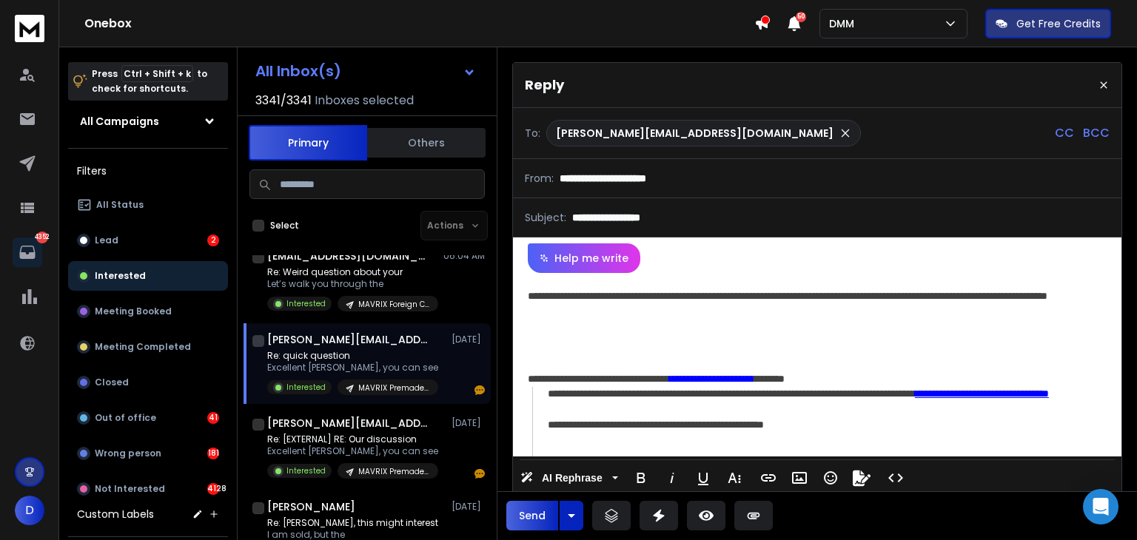
click at [530, 512] on button "Send" at bounding box center [532, 516] width 52 height 30
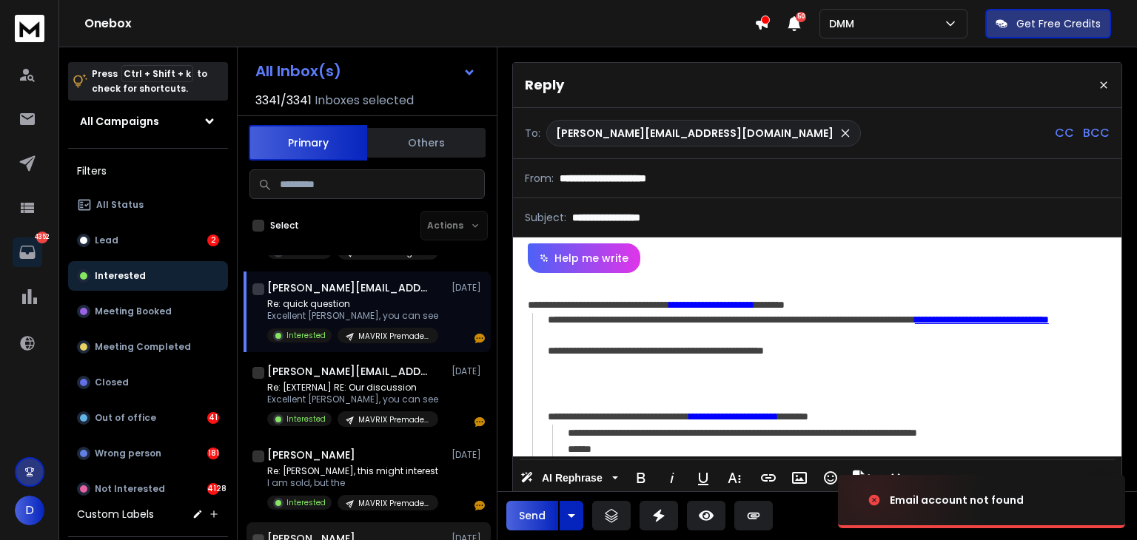
scroll to position [4191, 0]
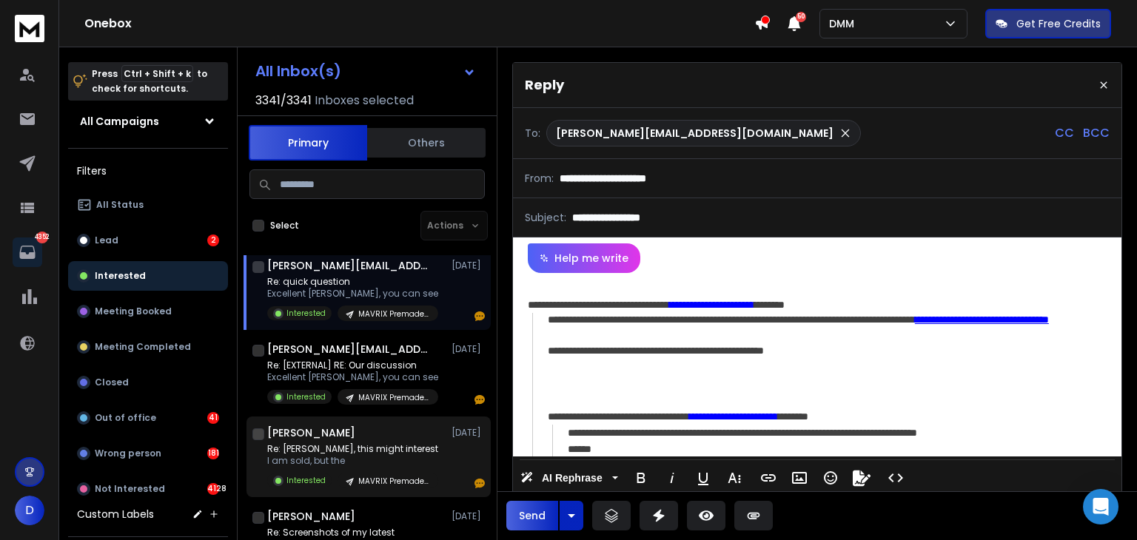
click at [332, 433] on h1 "Ghassan Sleiman" at bounding box center [311, 433] width 88 height 15
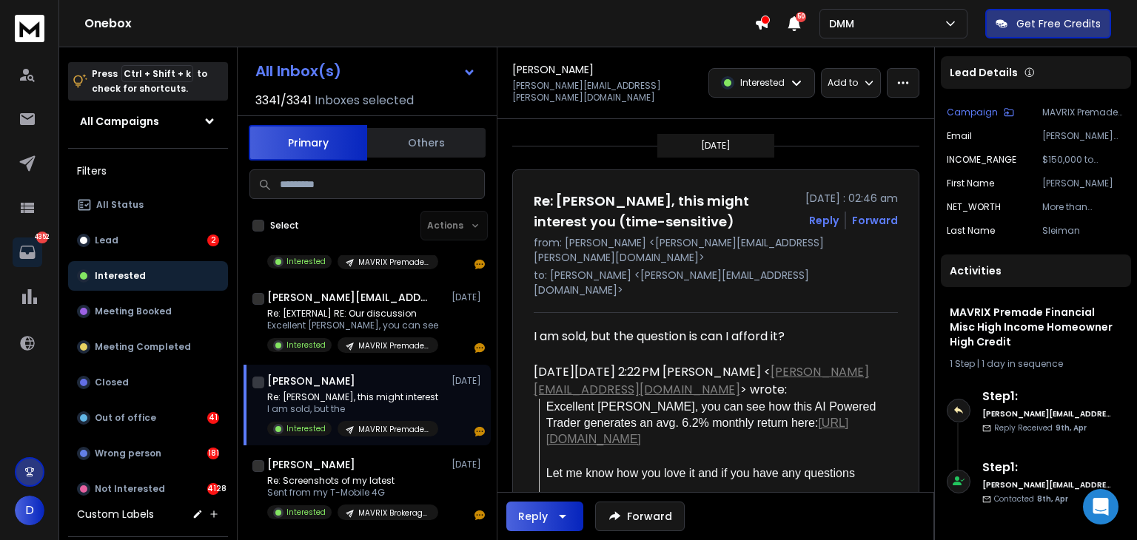
scroll to position [4265, 0]
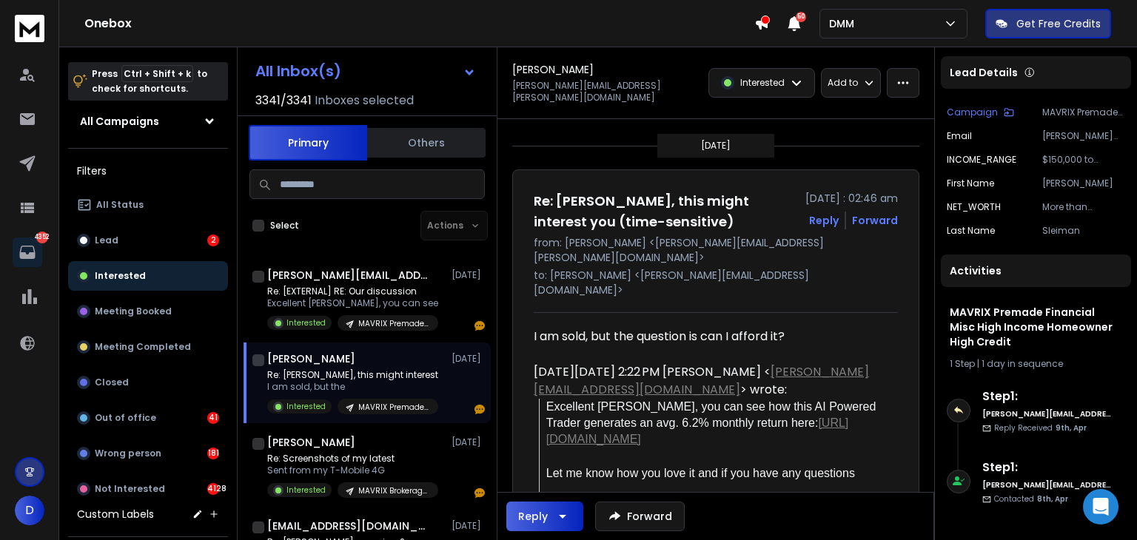
click at [534, 513] on div "Reply" at bounding box center [533, 516] width 30 height 15
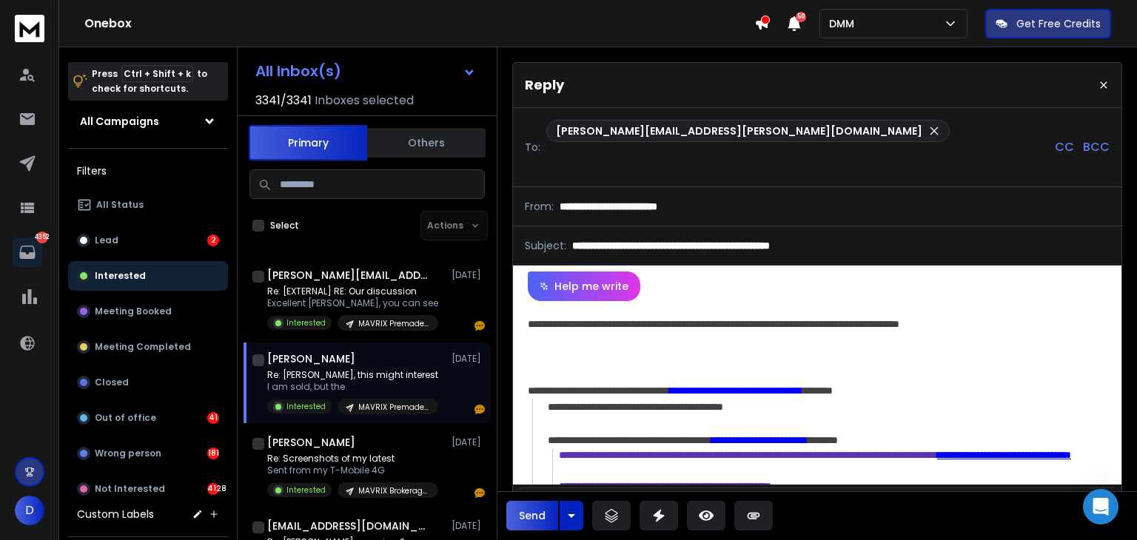
click at [533, 516] on button "Send" at bounding box center [532, 516] width 52 height 30
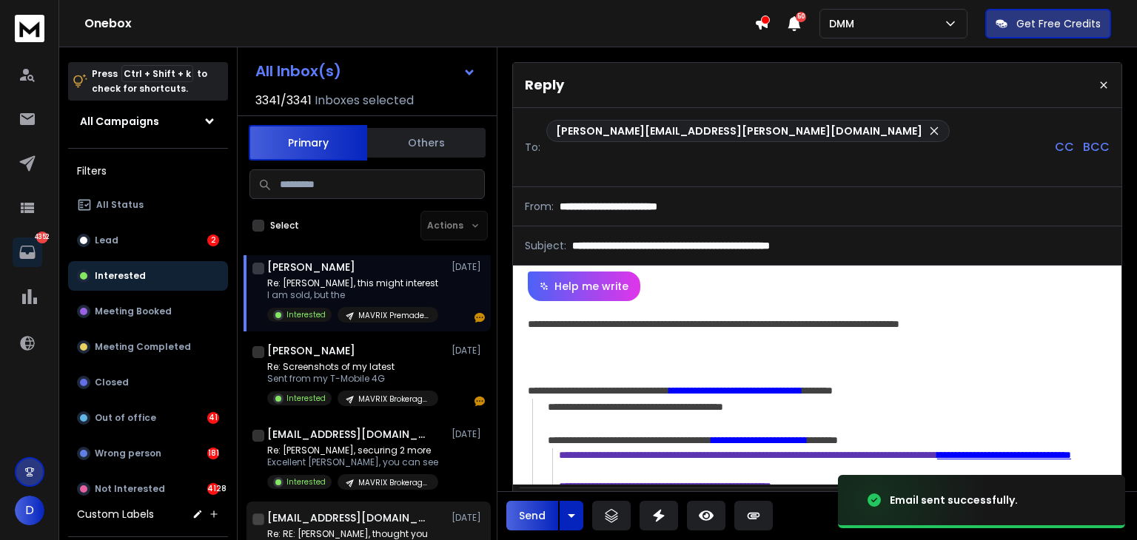
scroll to position [4413, 0]
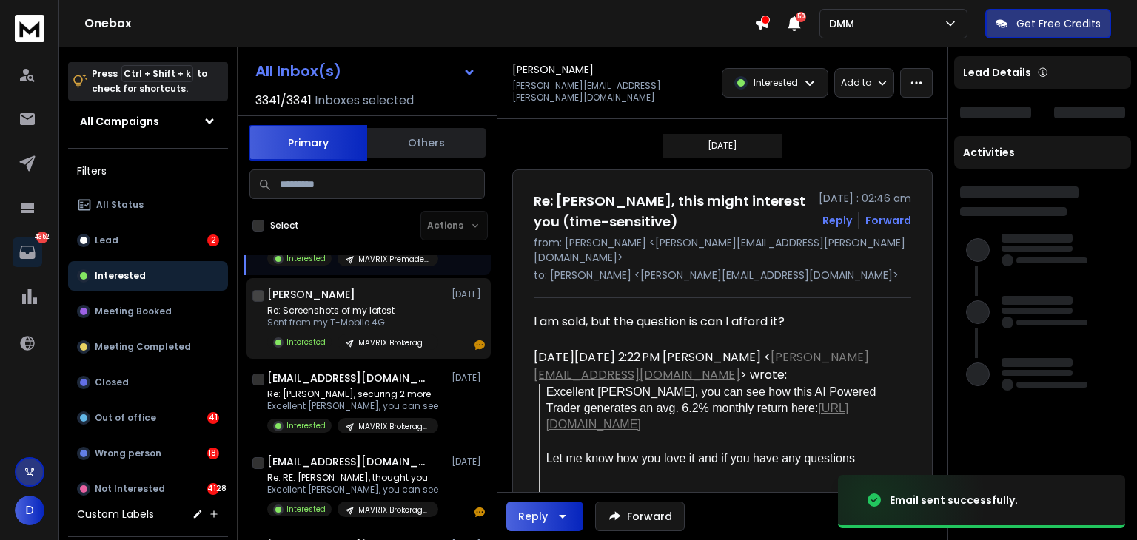
click at [358, 344] on p "MAVRIX Brokerage Services CRA High Income HNW" at bounding box center [393, 343] width 71 height 11
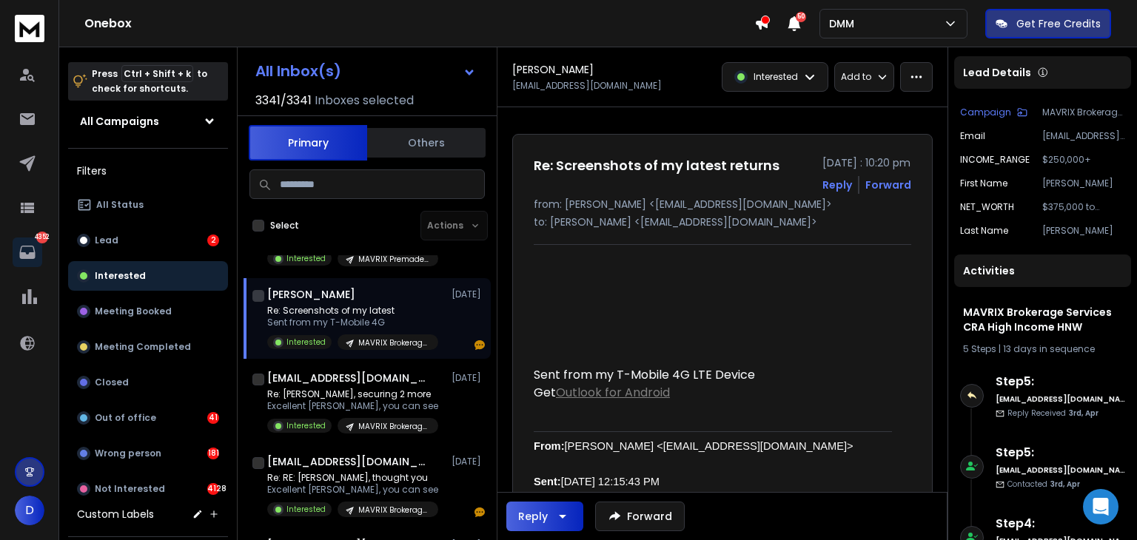
scroll to position [0, 0]
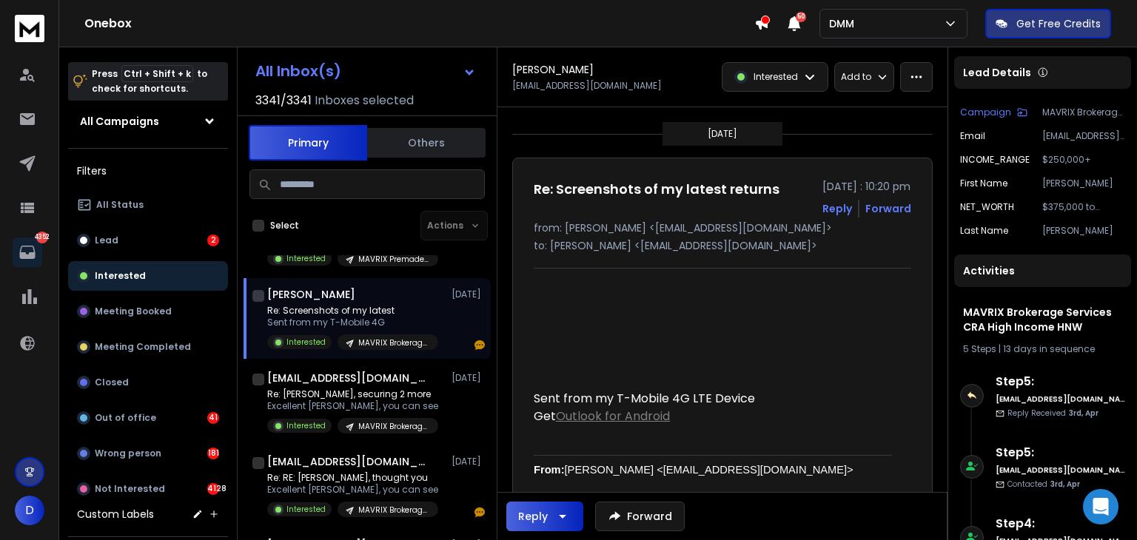
click at [802, 73] on div "Interested" at bounding box center [774, 77] width 105 height 28
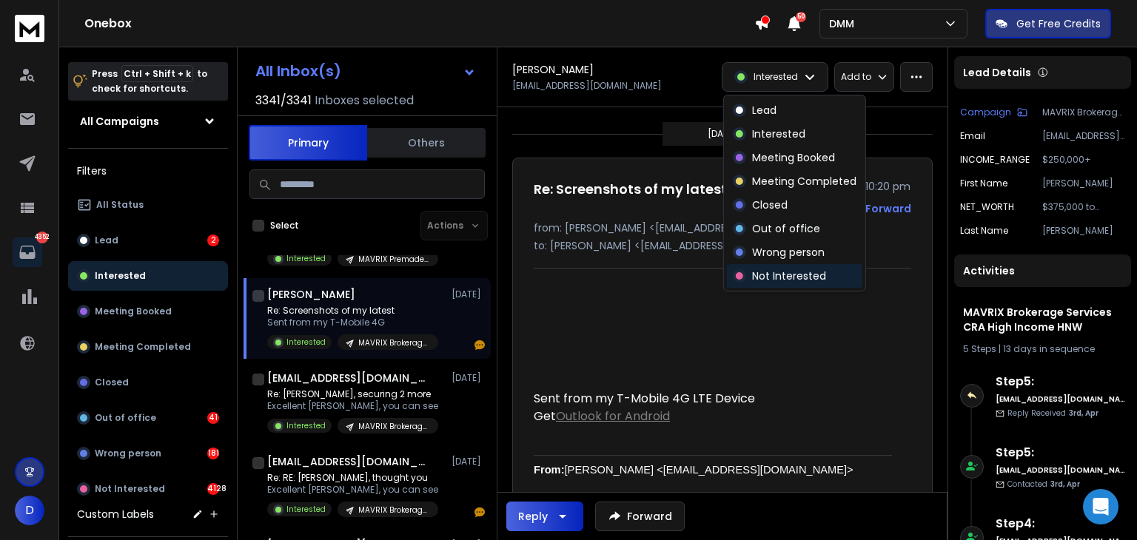
click at [779, 282] on p "Not Interested" at bounding box center [789, 276] width 74 height 15
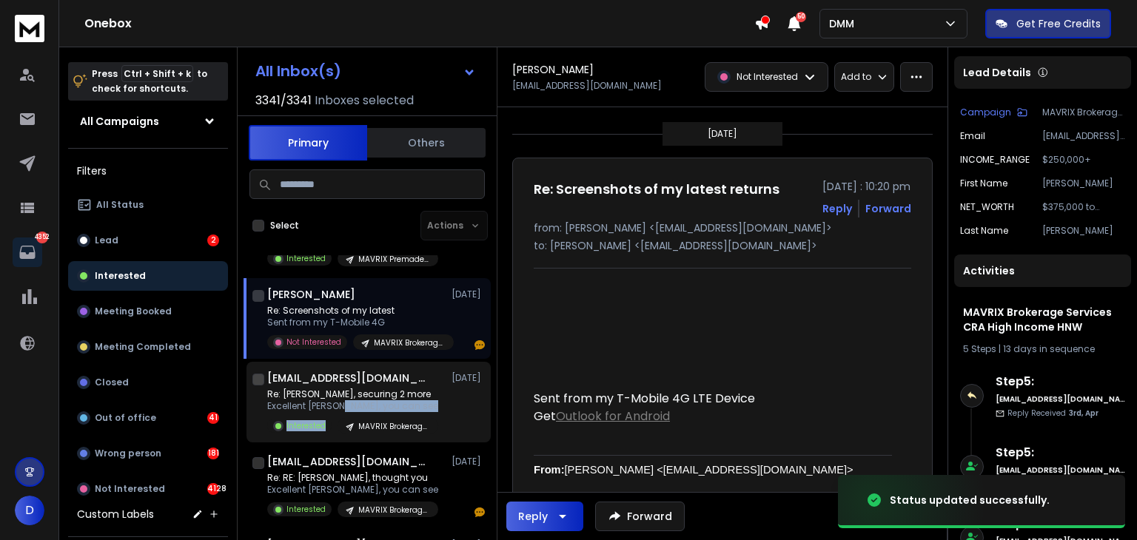
drag, startPoint x: 339, startPoint y: 410, endPoint x: 349, endPoint y: 406, distance: 11.3
click at [343, 409] on div "Re: Dan, securing 2 more Excellent Dan, you can see Interested MAVRIX Brokerage…" at bounding box center [352, 411] width 171 height 45
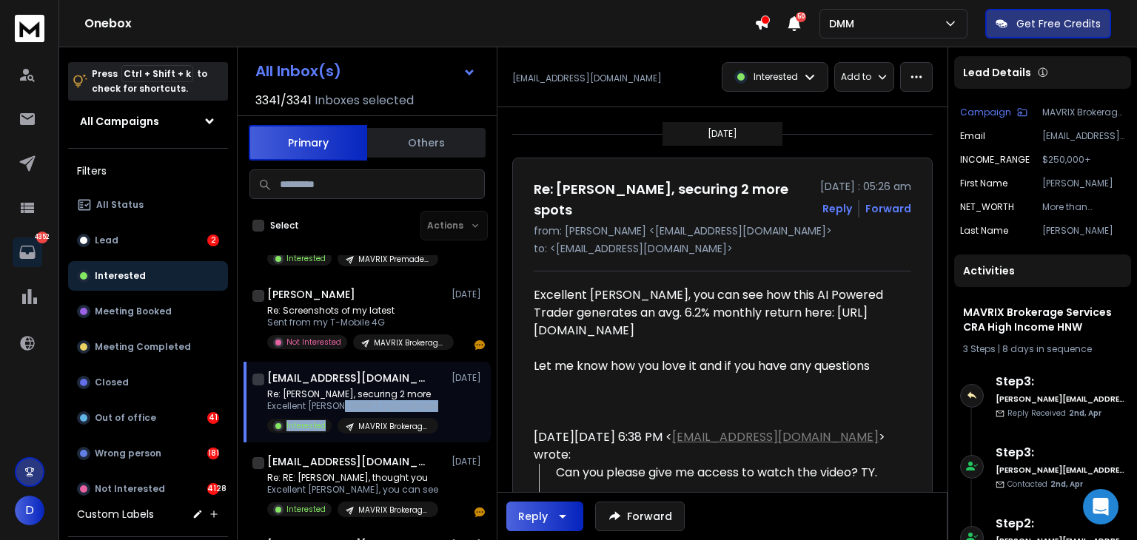
click at [537, 502] on button "Reply" at bounding box center [544, 517] width 77 height 30
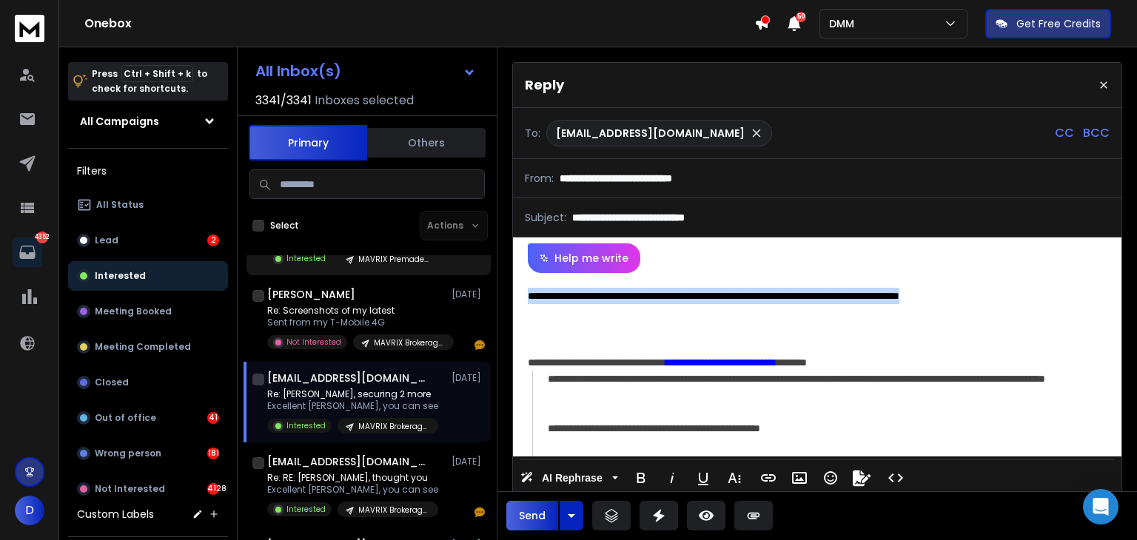
drag, startPoint x: 1010, startPoint y: 286, endPoint x: 454, endPoint y: 267, distance: 555.4
click at [454, 267] on div "All Inbox(s) 3341 / 3341 Inboxes selected Primary Others Select Actions shane.g…" at bounding box center [687, 317] width 900 height 540
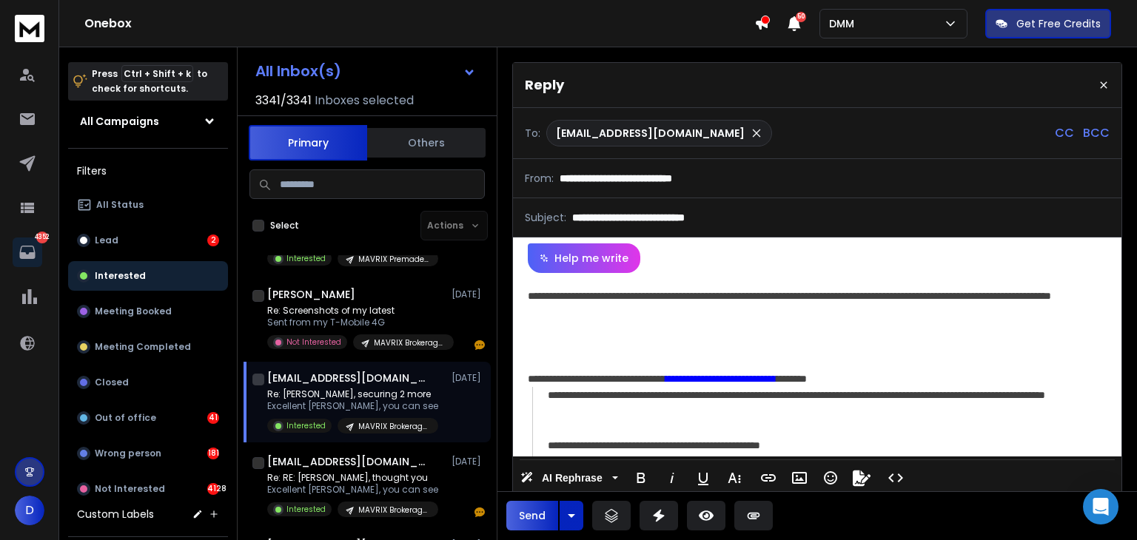
click at [530, 516] on button "Send" at bounding box center [532, 516] width 52 height 30
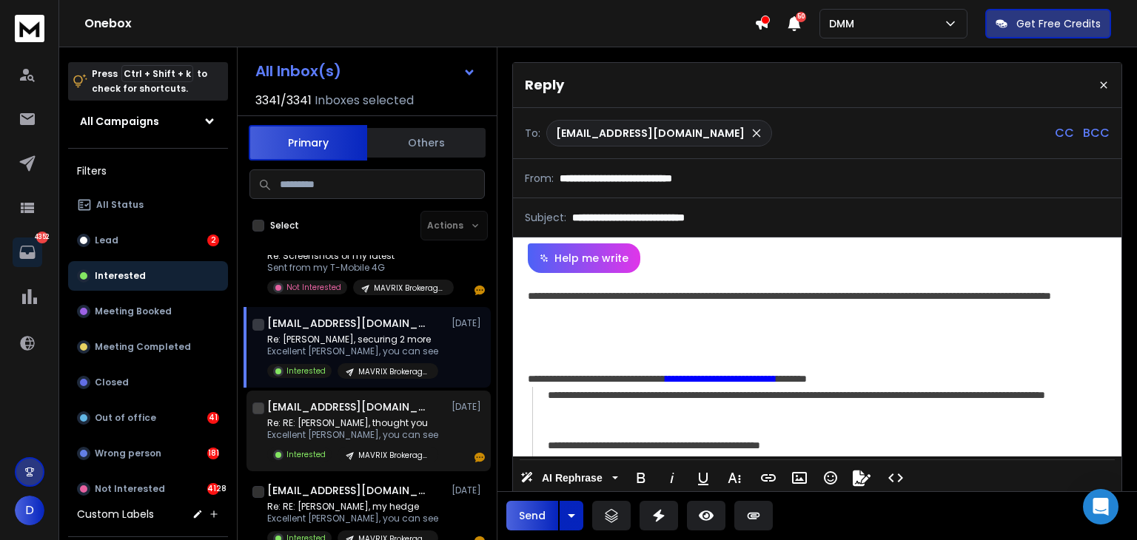
scroll to position [4487, 0]
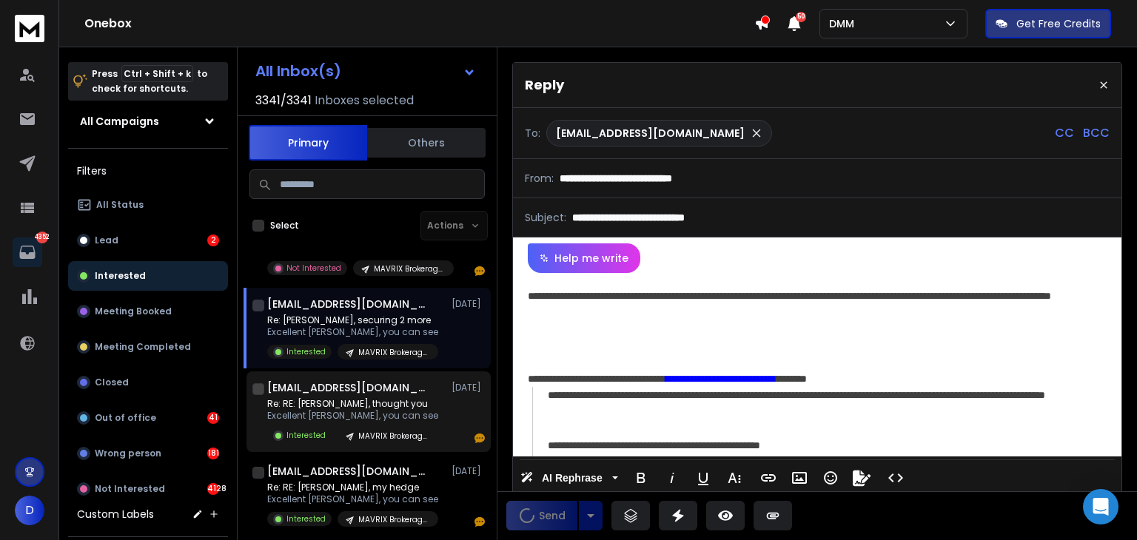
click at [388, 412] on p "Excellent Joe, you can see" at bounding box center [352, 416] width 171 height 12
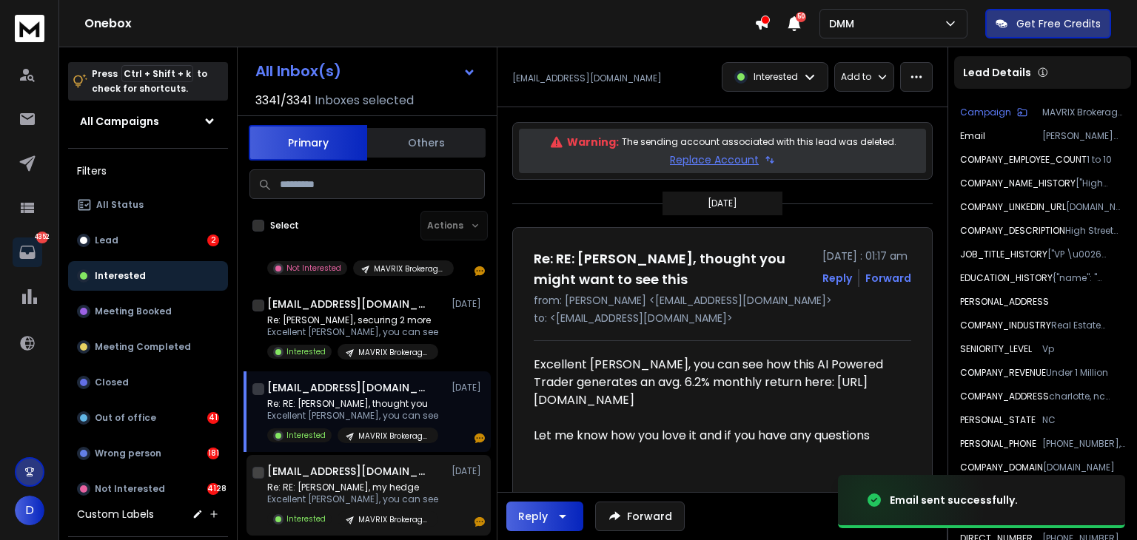
drag, startPoint x: 326, startPoint y: 495, endPoint x: 323, endPoint y: 482, distance: 13.6
click at [326, 494] on p "Excellent Tim, you can see" at bounding box center [352, 500] width 171 height 12
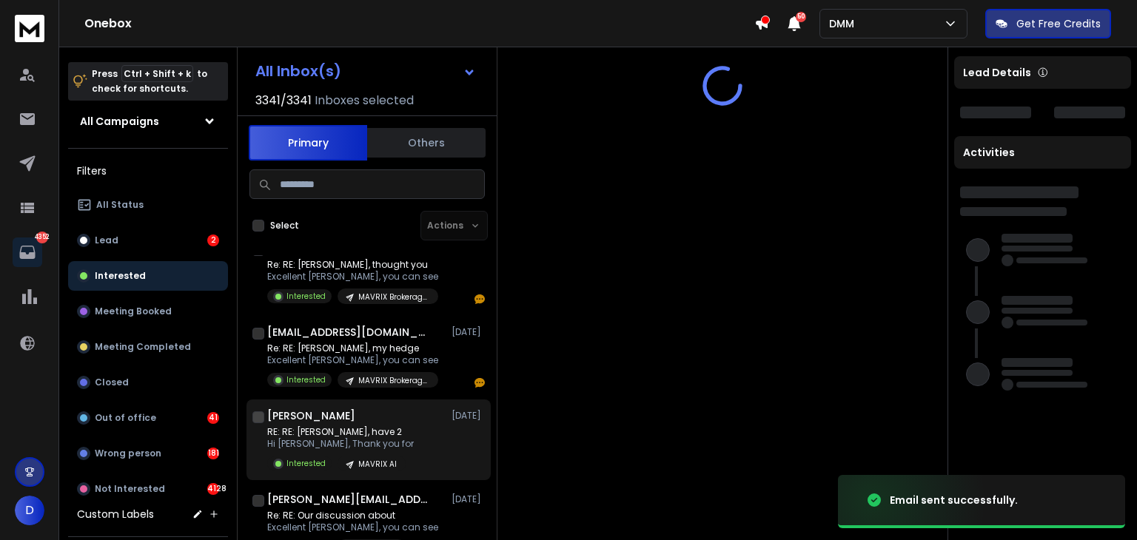
scroll to position [4635, 0]
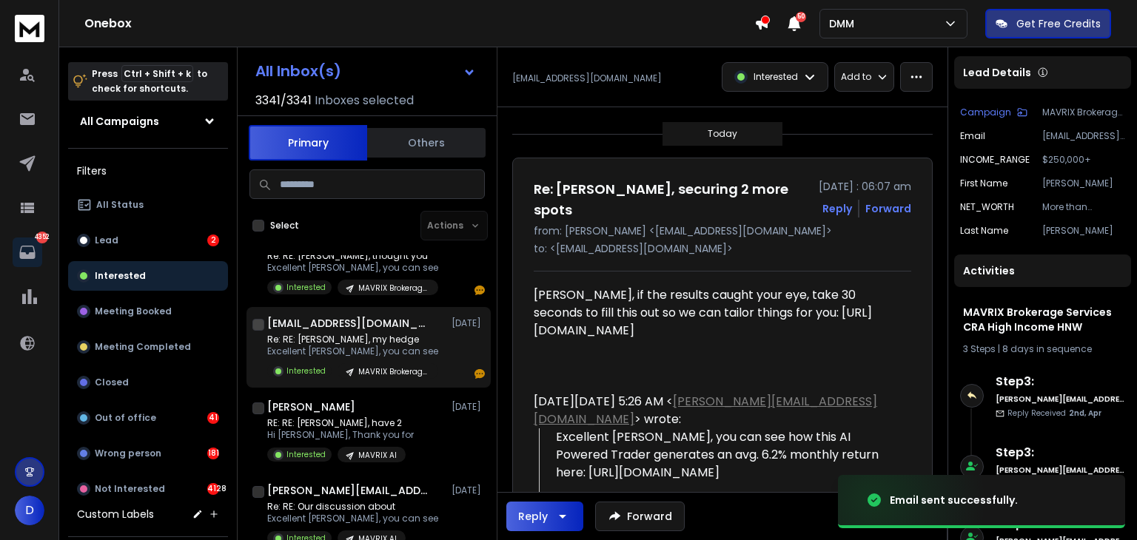
click at [397, 350] on p "Excellent Tim, you can see" at bounding box center [352, 352] width 171 height 12
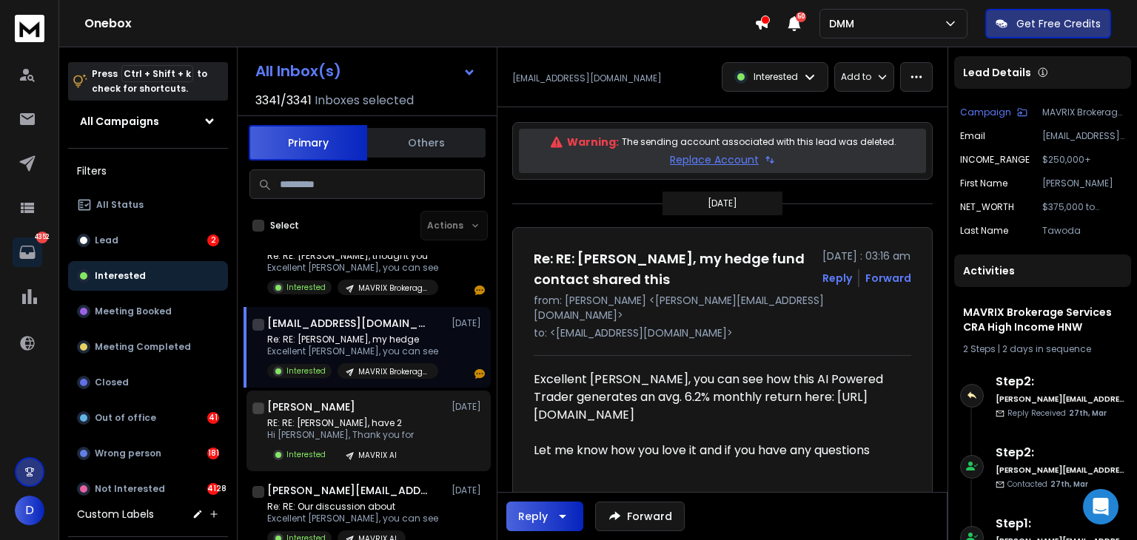
click at [363, 449] on div "MAVRIX AI" at bounding box center [372, 455] width 68 height 16
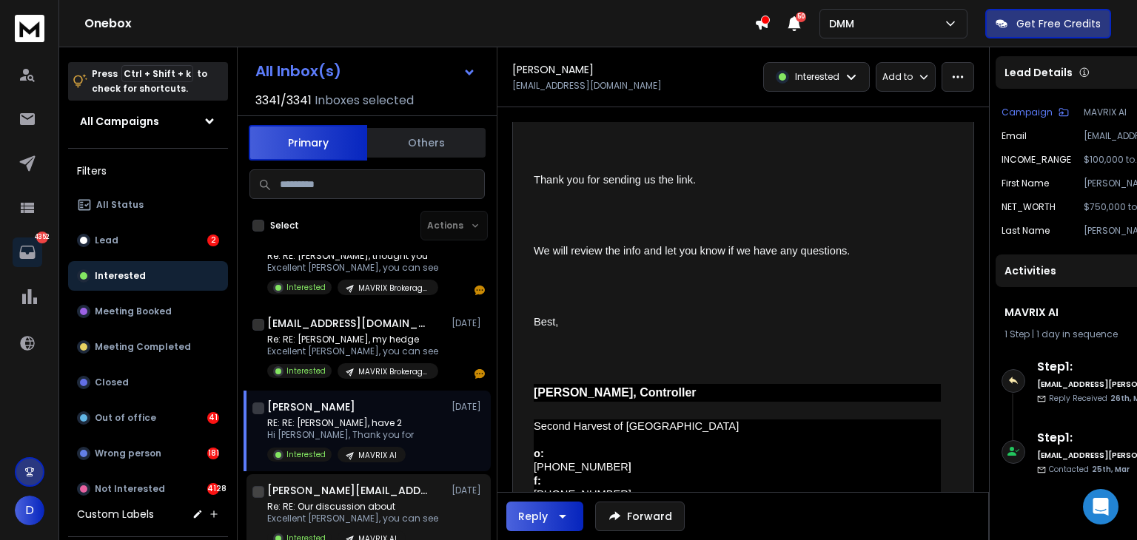
scroll to position [4709, 0]
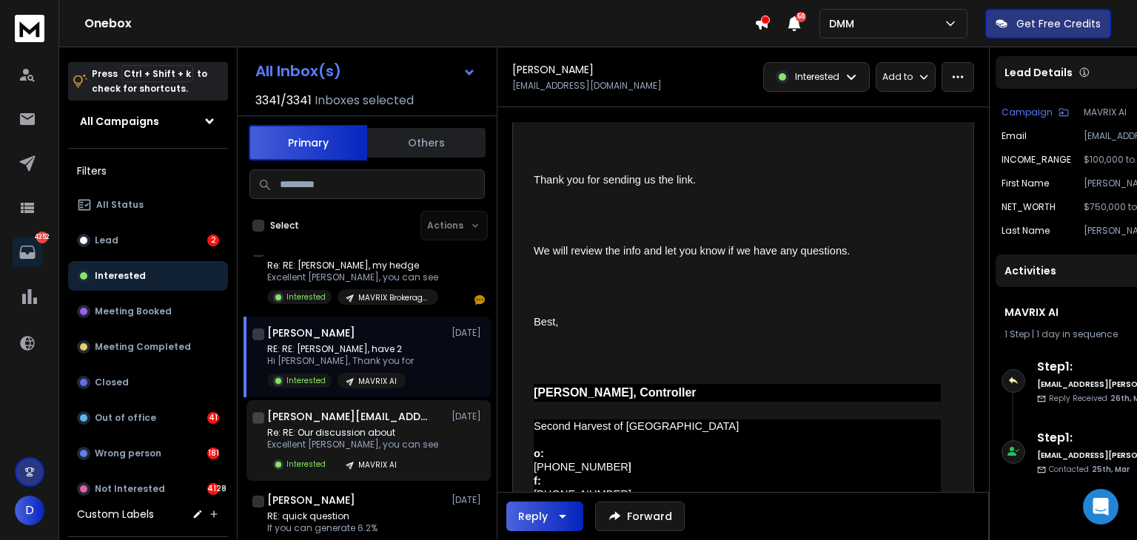
click at [357, 427] on p "Re: RE: Our discussion about" at bounding box center [352, 433] width 171 height 12
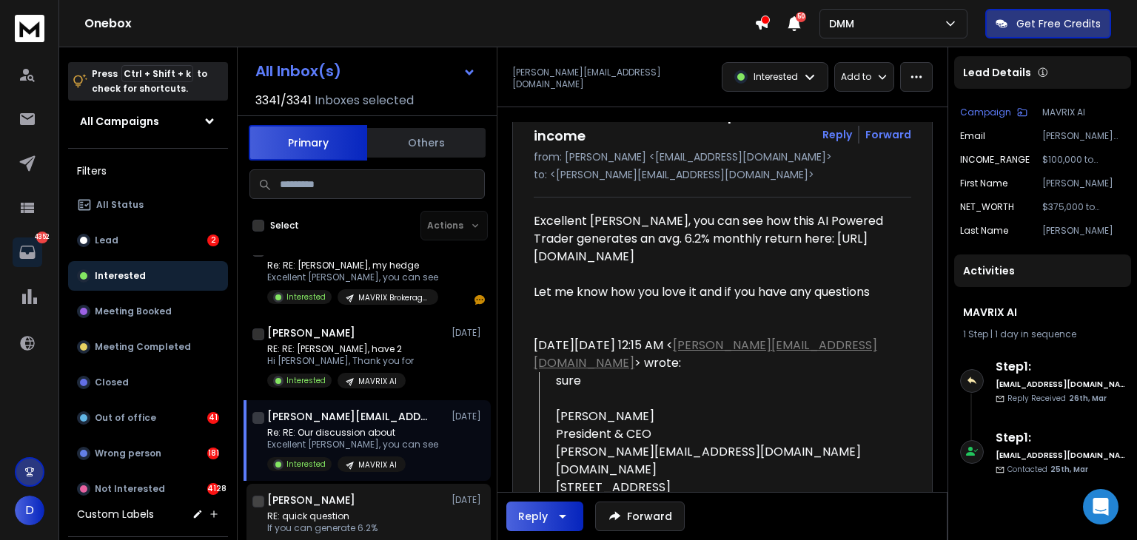
scroll to position [4783, 0]
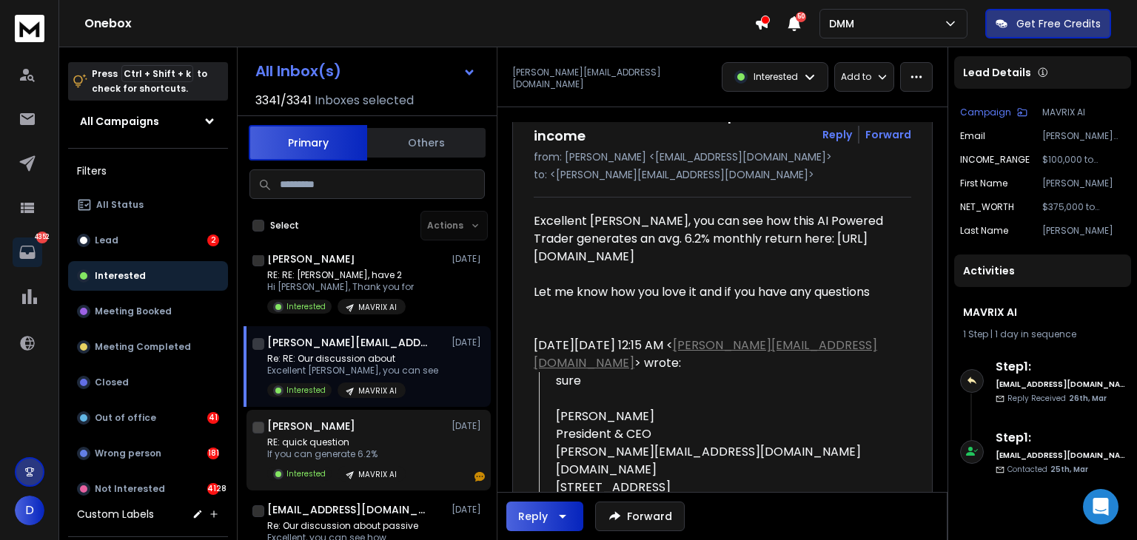
click at [391, 442] on p "RE: quick question" at bounding box center [336, 443] width 138 height 12
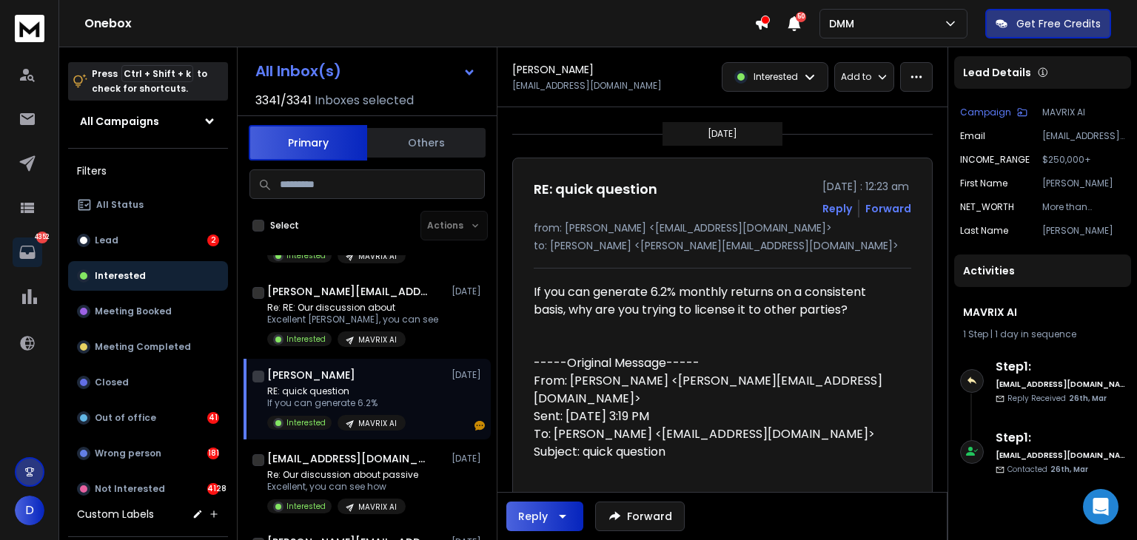
scroll to position [4857, 0]
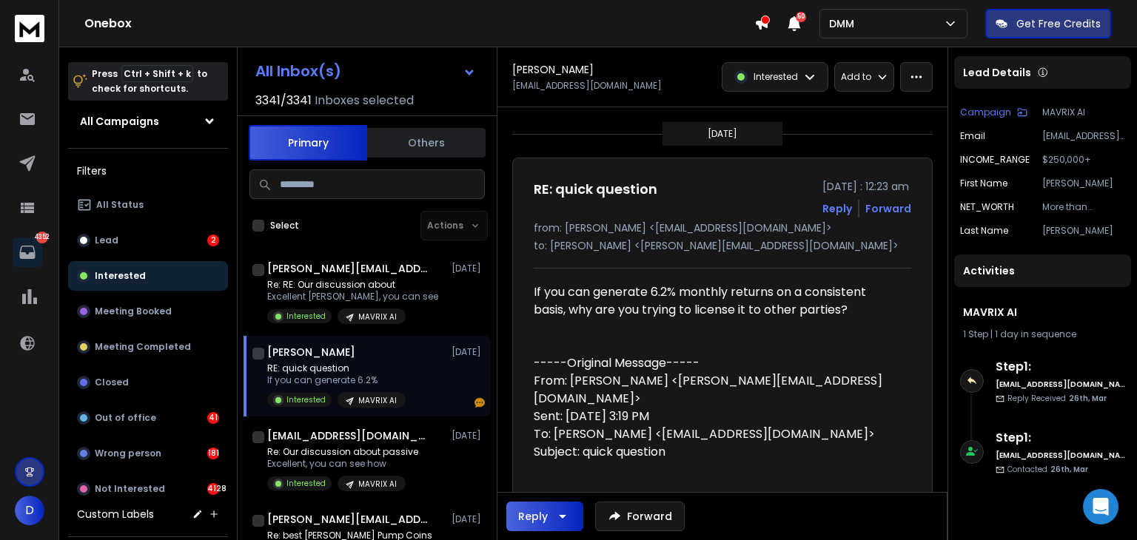
click at [323, 363] on p "RE: quick question" at bounding box center [336, 369] width 138 height 12
click at [345, 399] on icon at bounding box center [351, 400] width 13 height 13
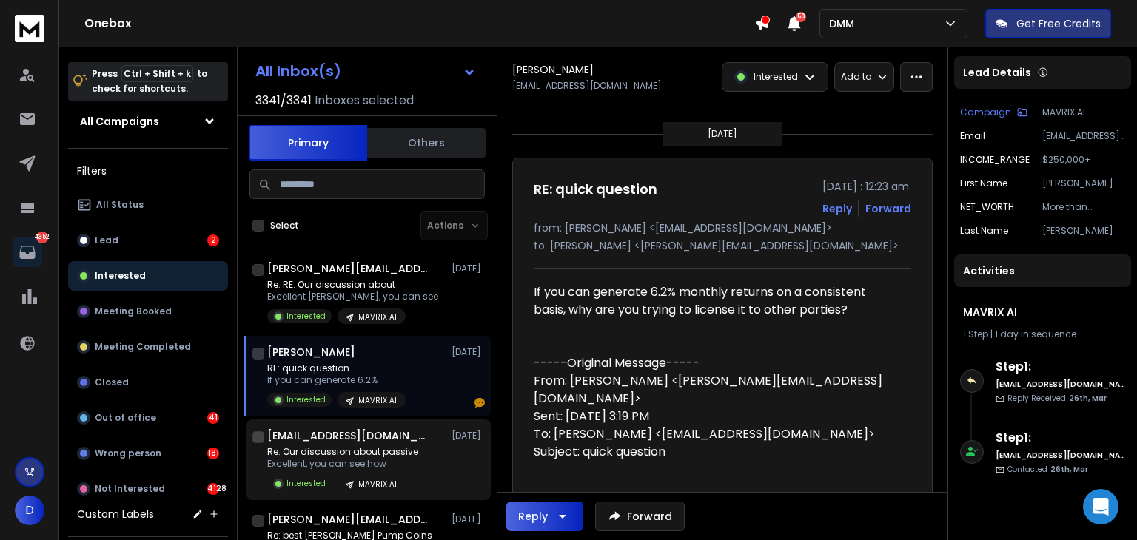
click at [388, 460] on p "Excellent, you can see how" at bounding box center [342, 464] width 151 height 12
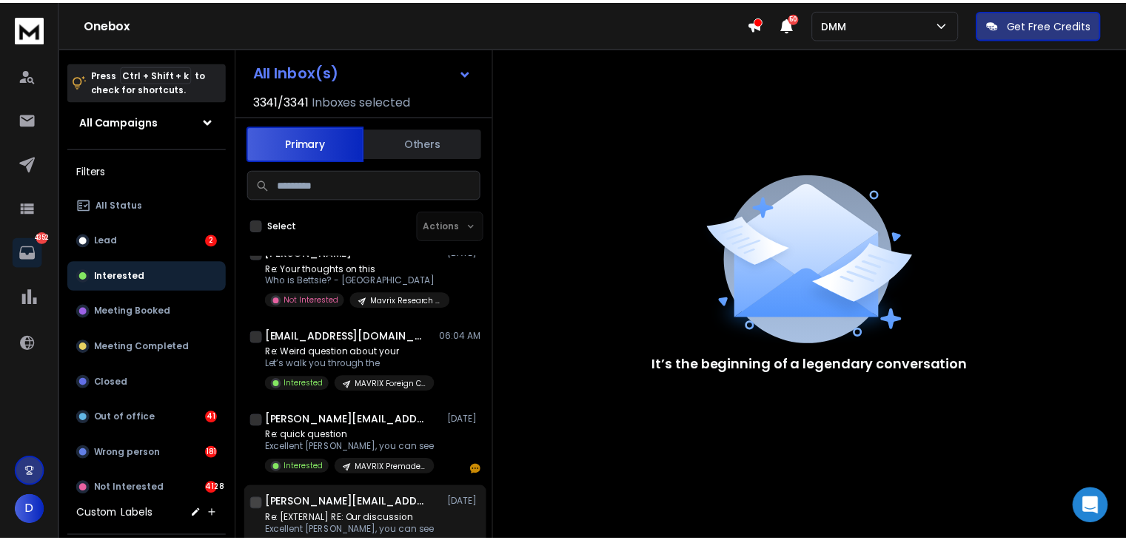
scroll to position [3995, 0]
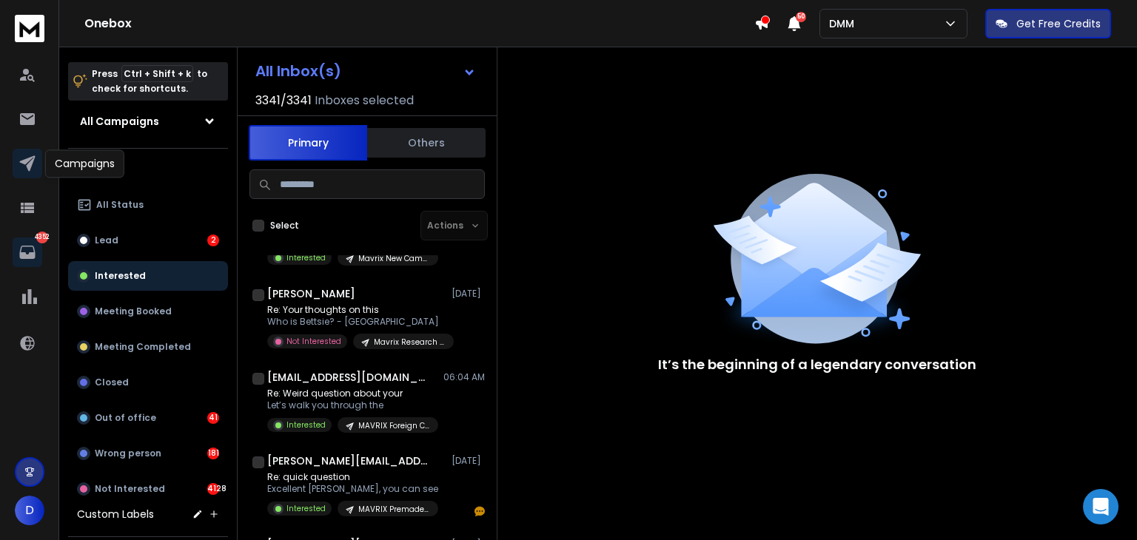
click at [25, 164] on icon at bounding box center [28, 164] width 18 height 18
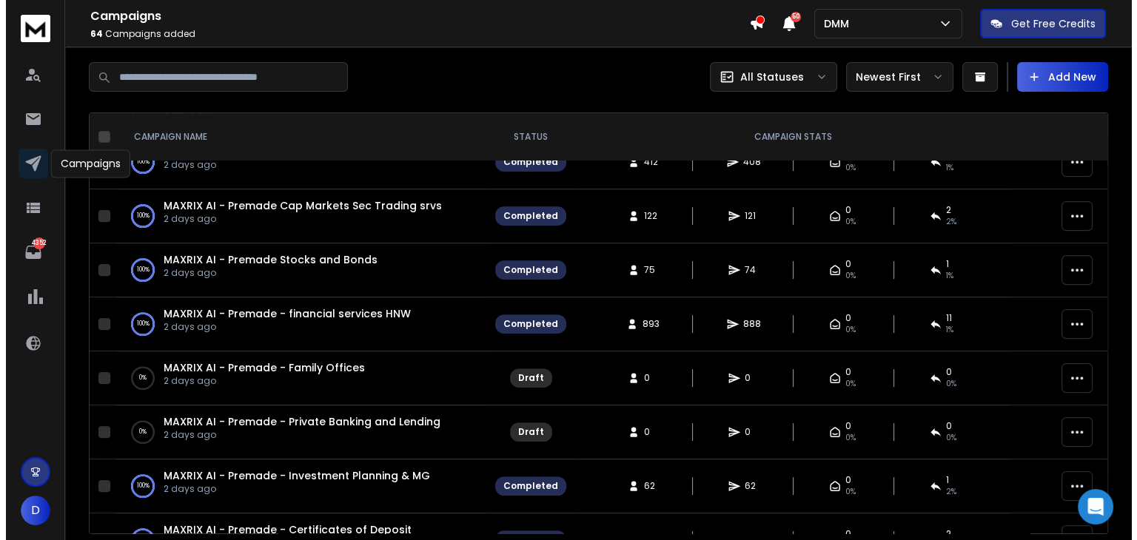
scroll to position [518, 0]
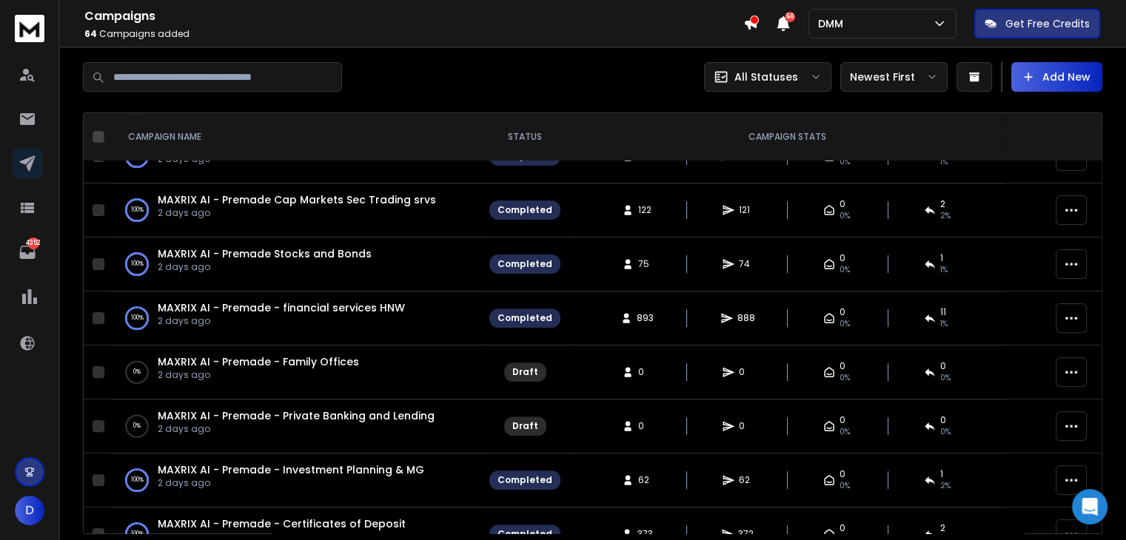
click at [7, 119] on div "4352 D" at bounding box center [29, 270] width 59 height 540
click at [15, 121] on link at bounding box center [28, 119] width 30 height 30
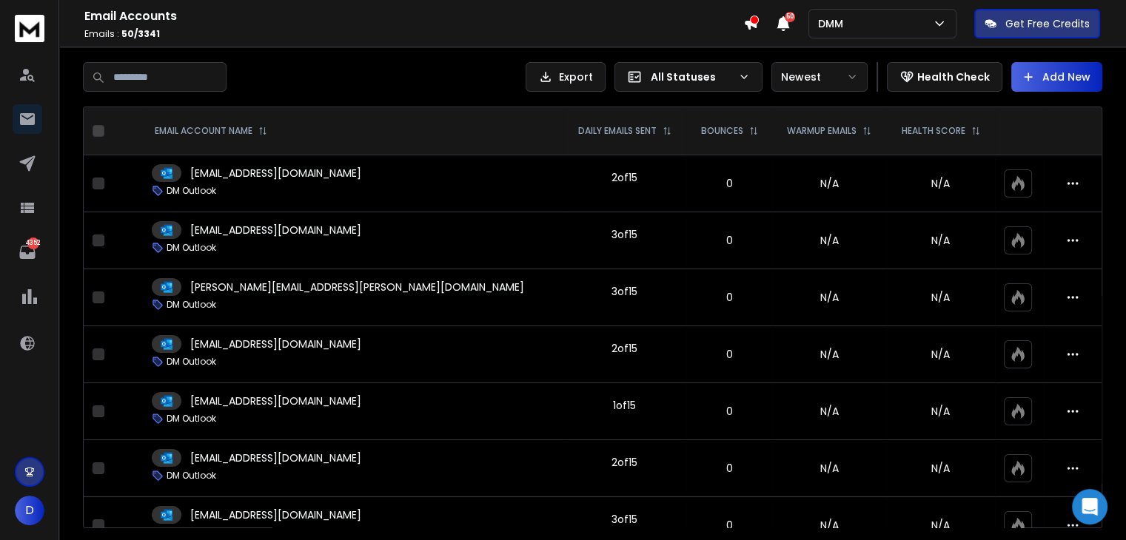
click at [708, 84] on div "All Statuses" at bounding box center [688, 77] width 148 height 30
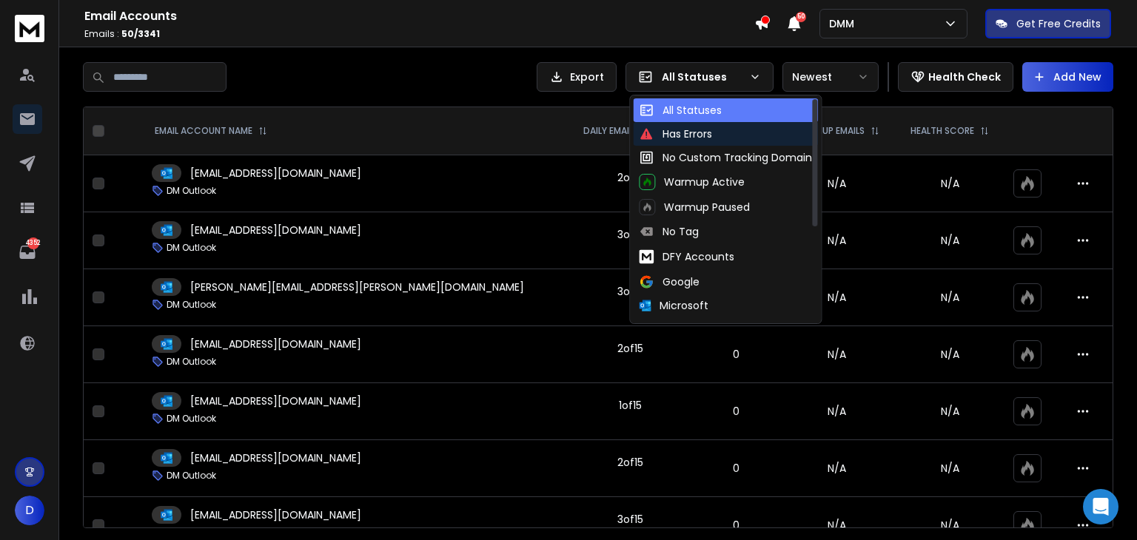
click at [674, 133] on div "Has Errors" at bounding box center [675, 134] width 73 height 15
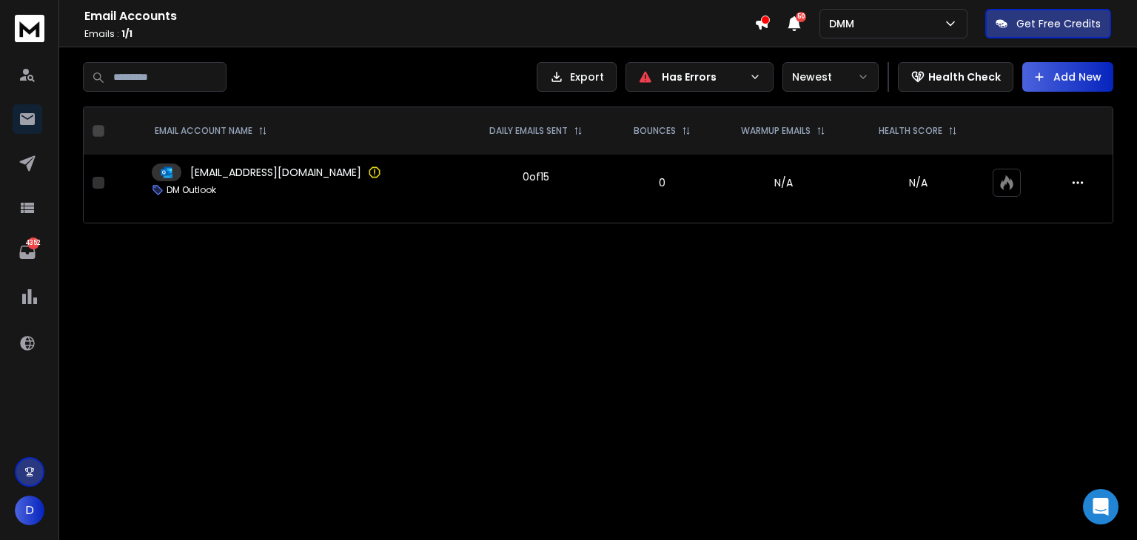
click at [432, 182] on td "ronaldbishop-rb@digimavsmail5.com DM Outlook" at bounding box center [302, 183] width 318 height 56
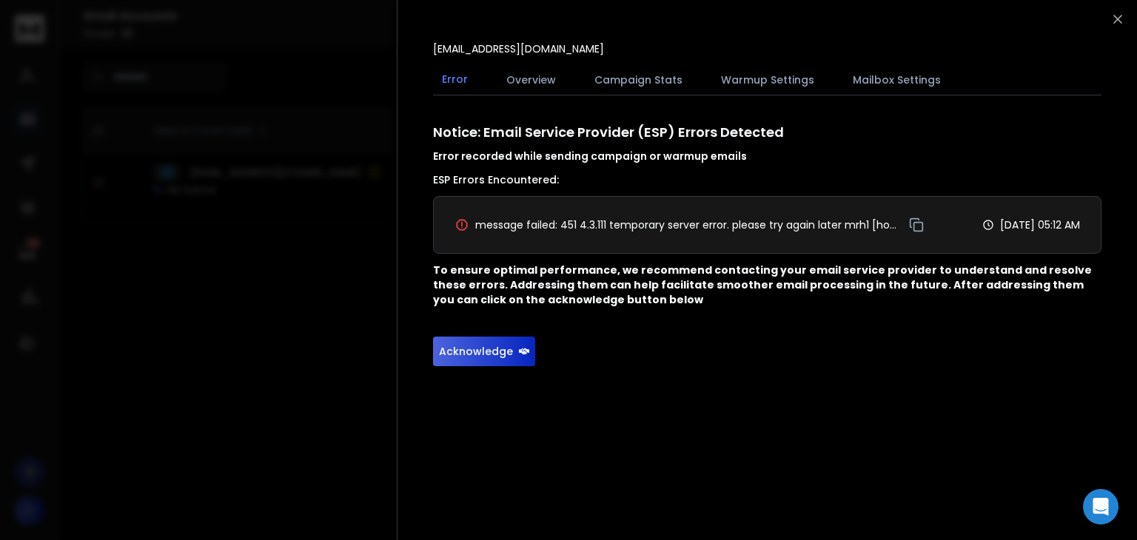
drag, startPoint x: 648, startPoint y: 39, endPoint x: 409, endPoint y: 42, distance: 239.8
click at [409, 42] on div "Multi Select Table Sheet ronaldbishop-rb@digimavsmail5.com Error Overview Campa…" at bounding box center [767, 270] width 740 height 540
copy p "ronaldbishop-rb@digimavsmail5.com"
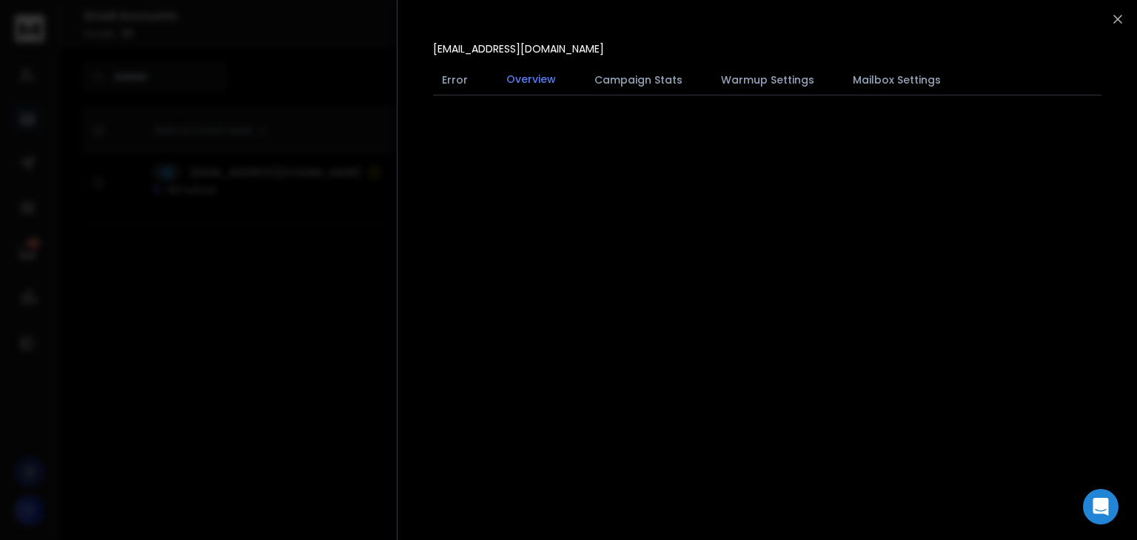
click at [266, 336] on div at bounding box center [568, 270] width 1137 height 540
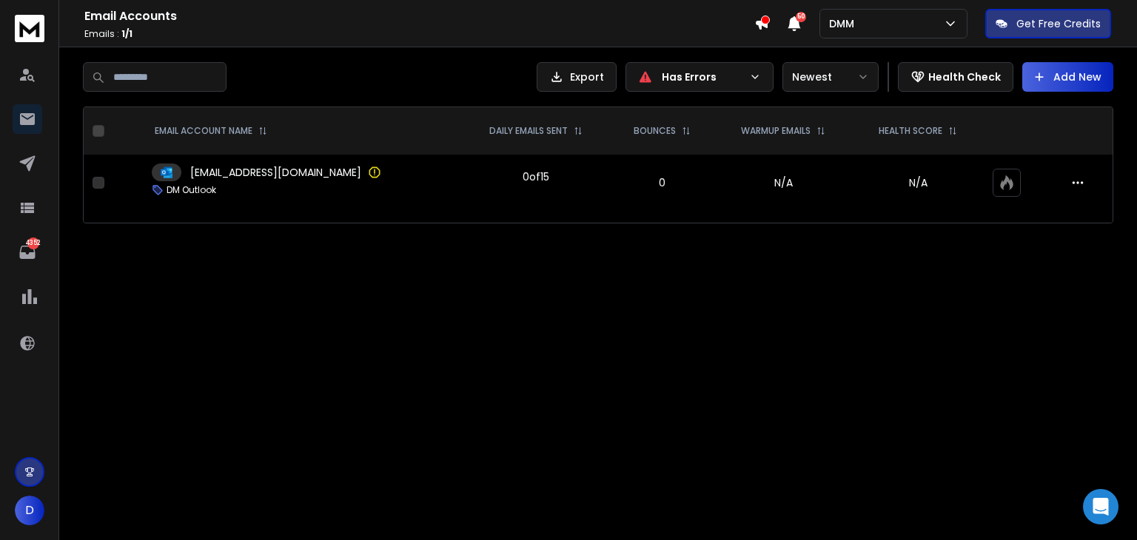
click at [1050, 90] on button "Add New" at bounding box center [1067, 77] width 91 height 30
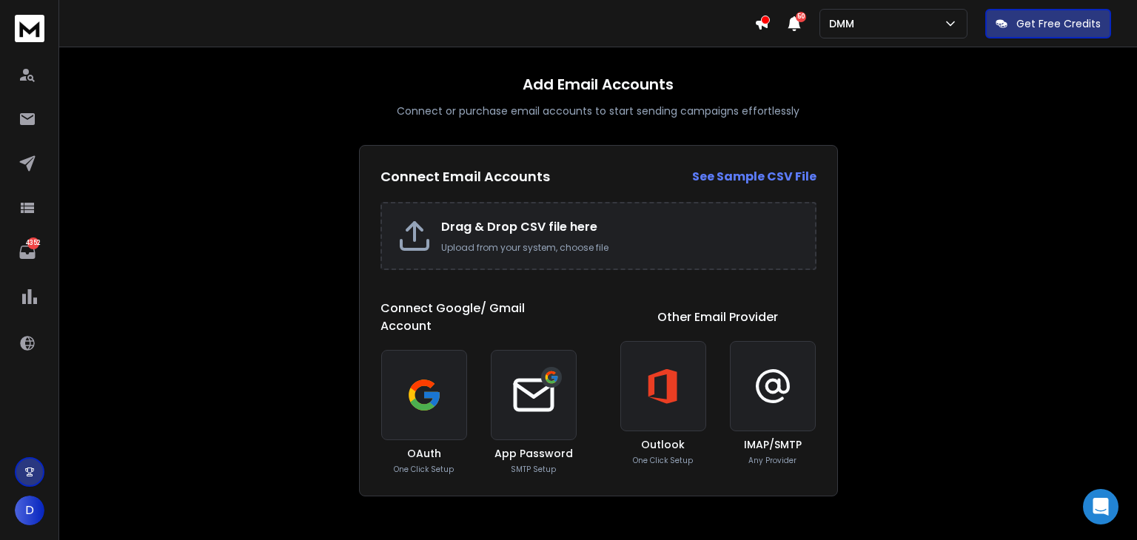
click at [637, 379] on div at bounding box center [663, 386] width 86 height 90
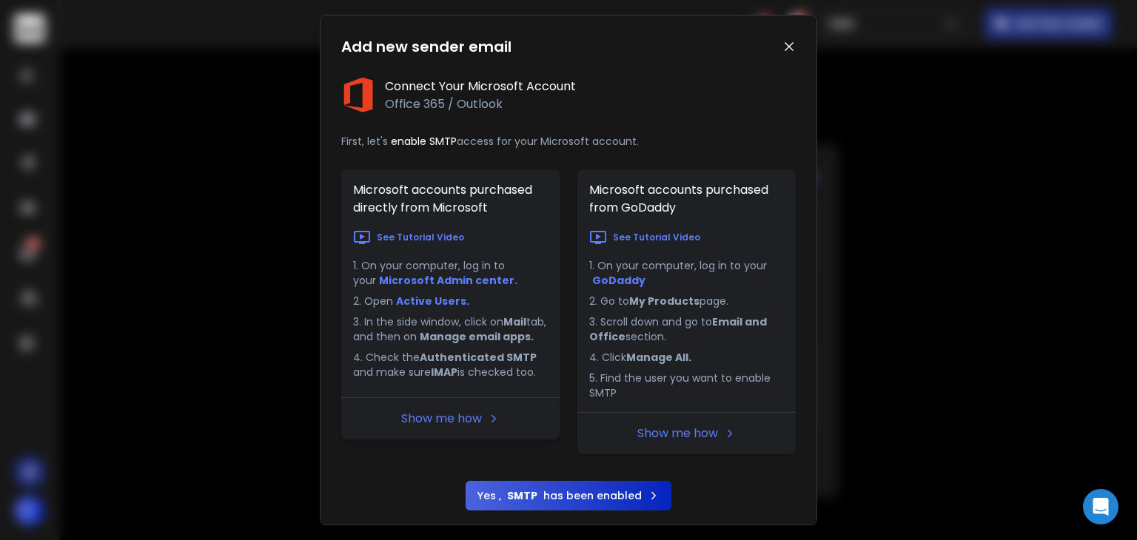
click at [617, 499] on button "Yes , SMTP has been enabled" at bounding box center [569, 496] width 206 height 30
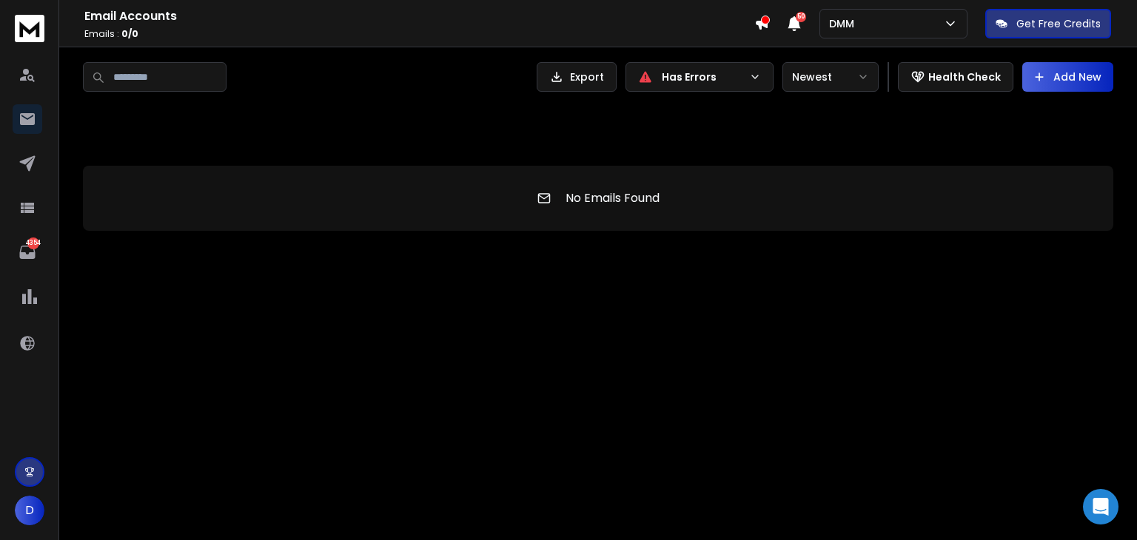
click at [708, 87] on div "Has Errors" at bounding box center [699, 77] width 148 height 30
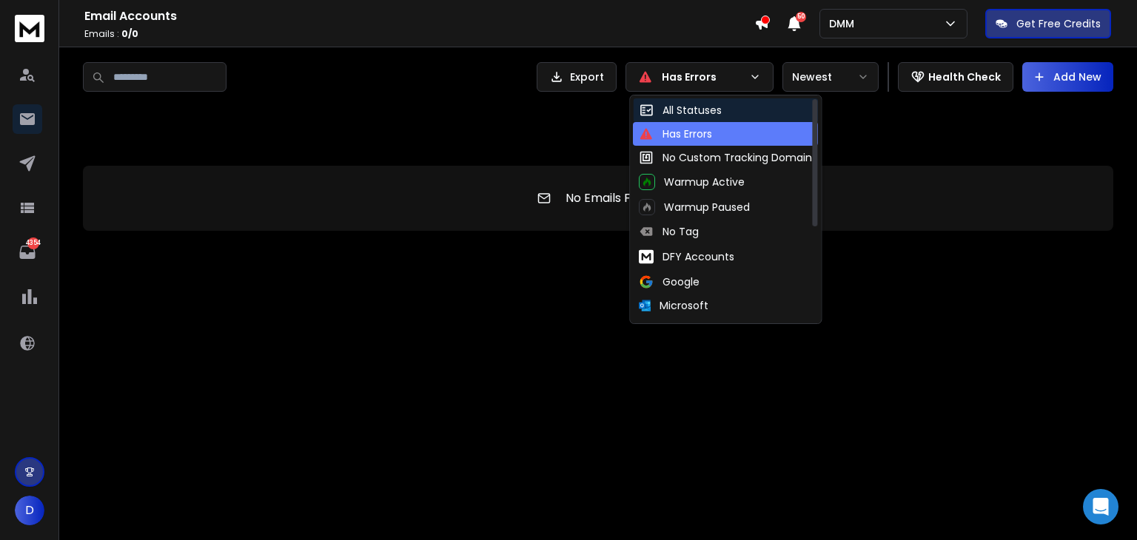
click at [705, 110] on div "All Statuses" at bounding box center [680, 110] width 83 height 15
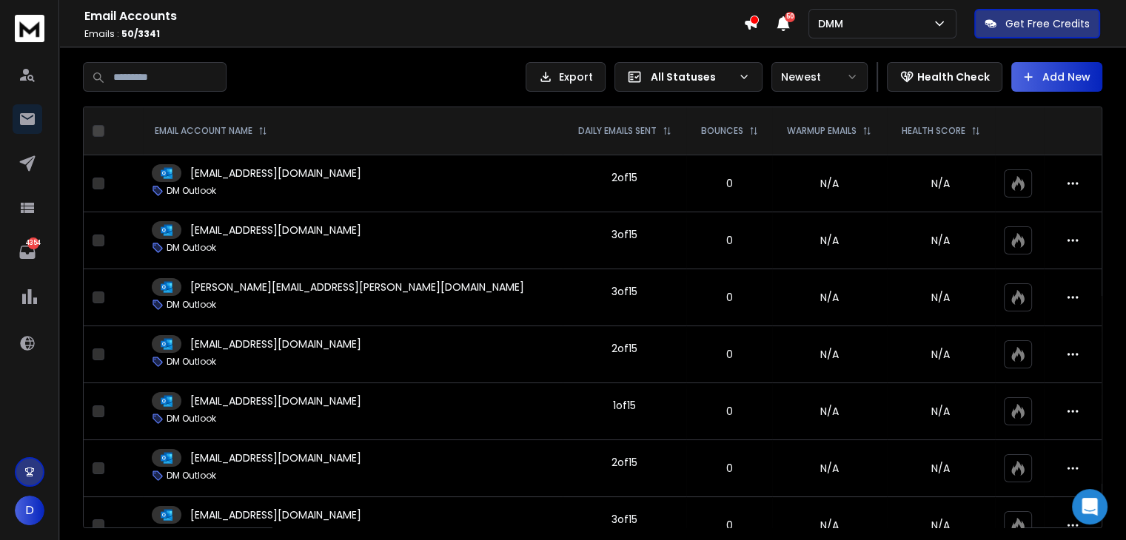
click at [685, 69] on div "All Statuses" at bounding box center [688, 77] width 148 height 30
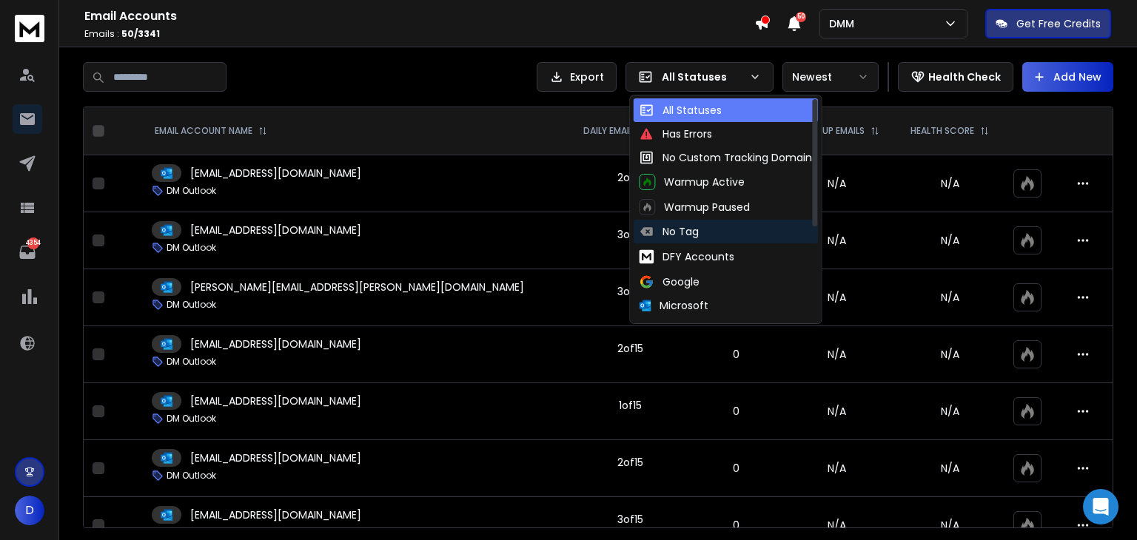
drag, startPoint x: 694, startPoint y: 228, endPoint x: 708, endPoint y: 218, distance: 17.0
click at [693, 229] on div "No Tag" at bounding box center [669, 231] width 60 height 15
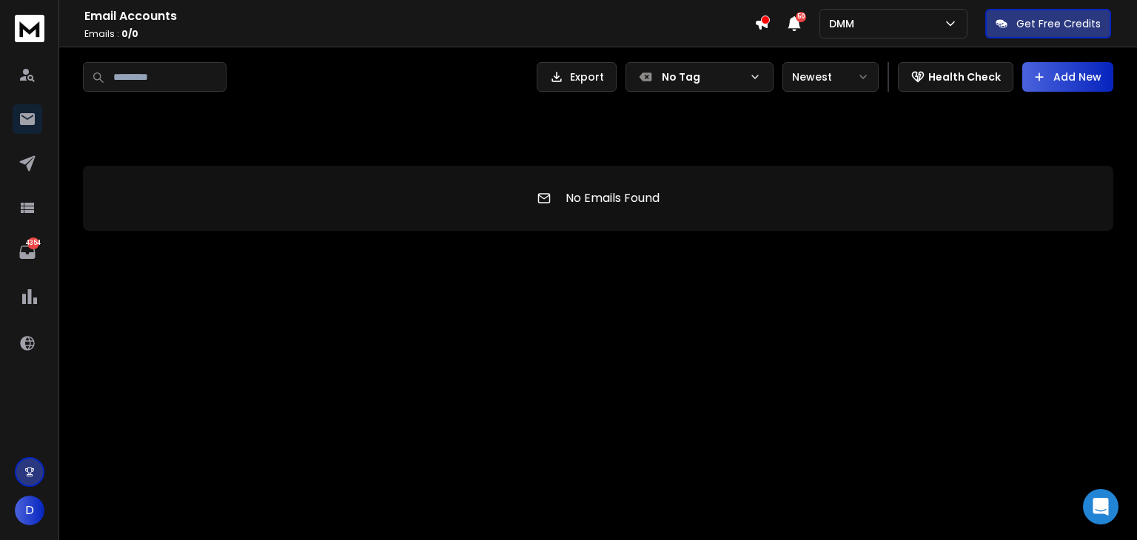
click at [726, 87] on div "No Tag" at bounding box center [699, 77] width 148 height 30
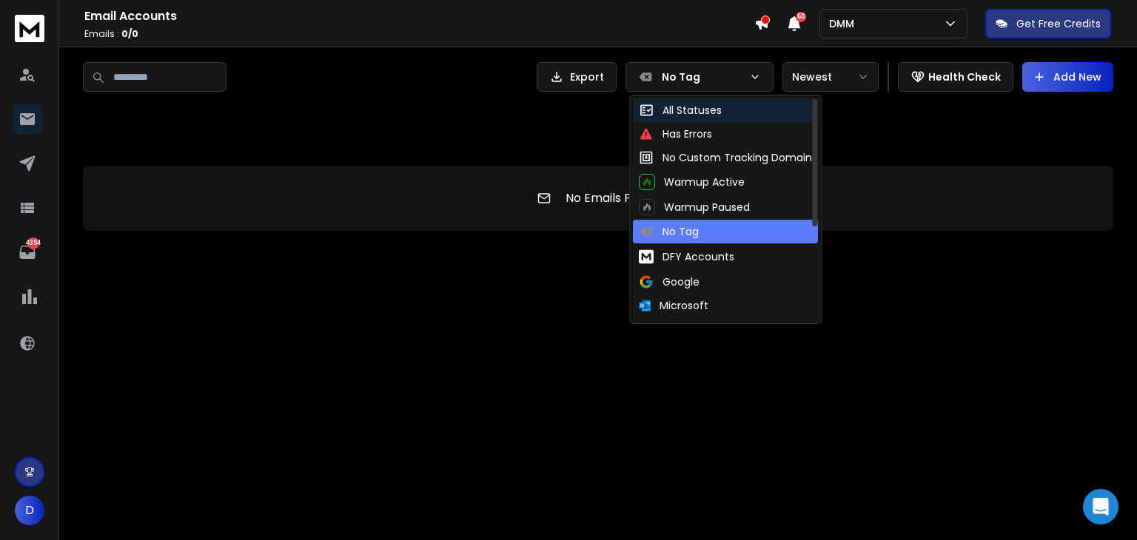
click at [704, 115] on div "All Statuses" at bounding box center [680, 110] width 83 height 15
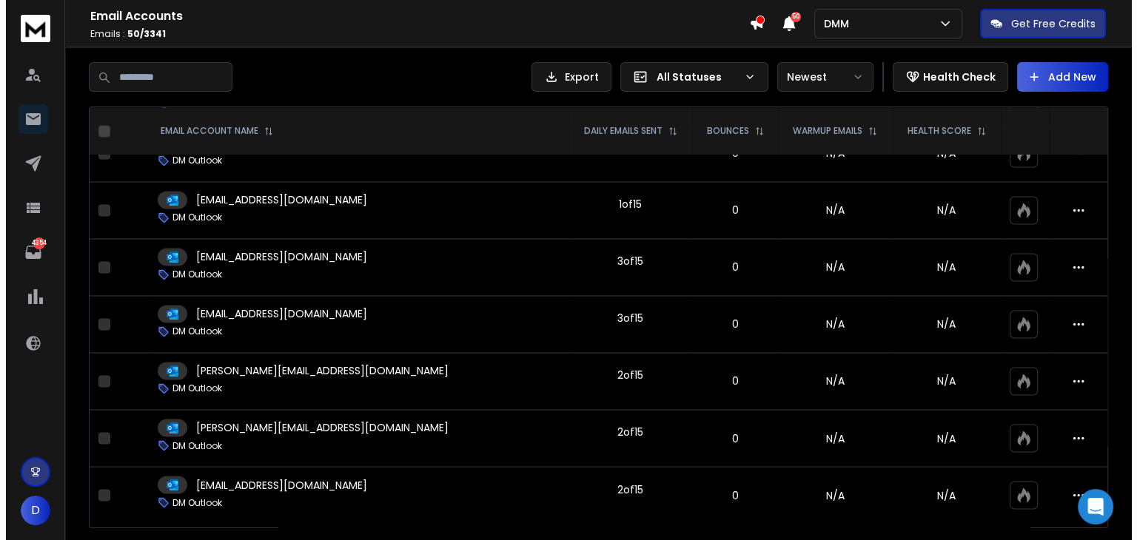
scroll to position [2505, 0]
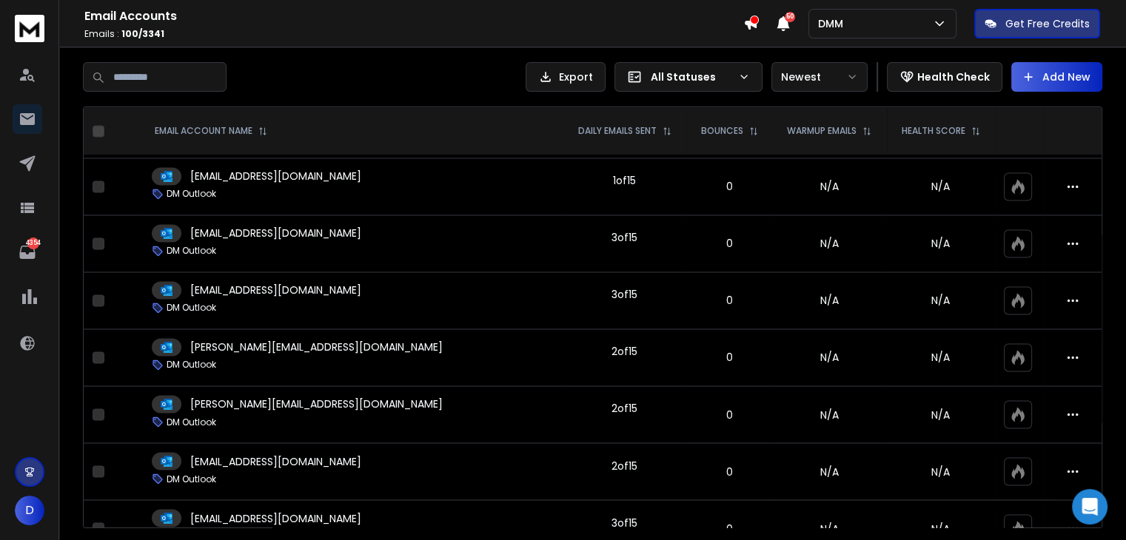
click at [679, 85] on div "All Statuses" at bounding box center [688, 77] width 148 height 30
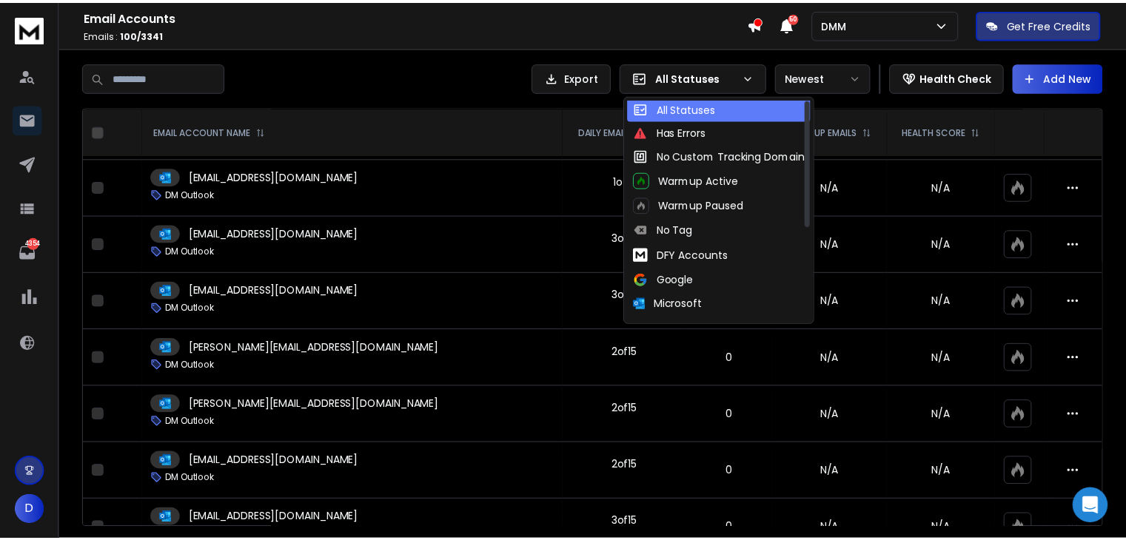
scroll to position [0, 0]
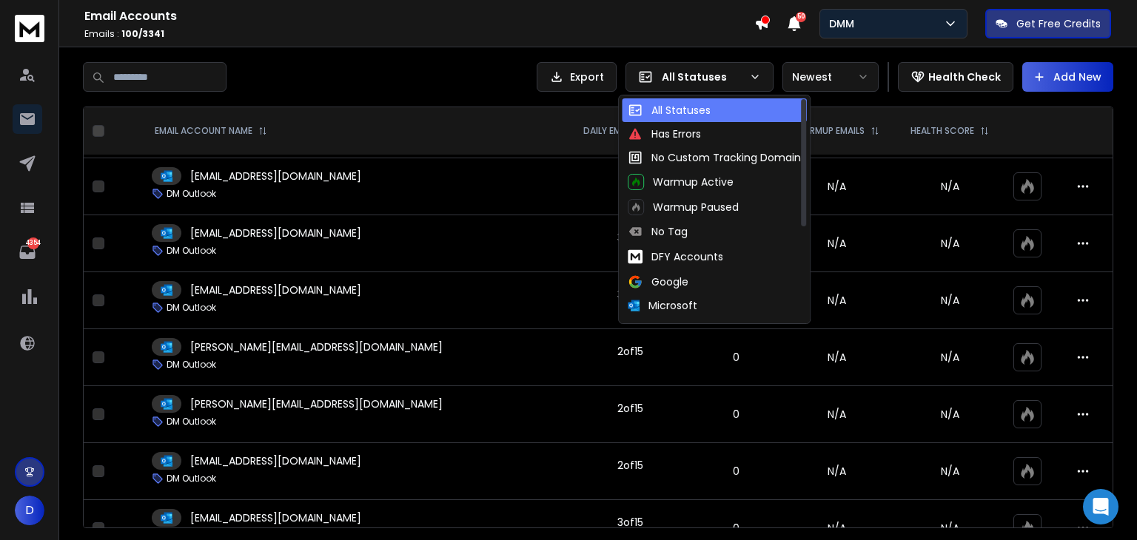
click at [870, 19] on div "DMM" at bounding box center [893, 23] width 129 height 15
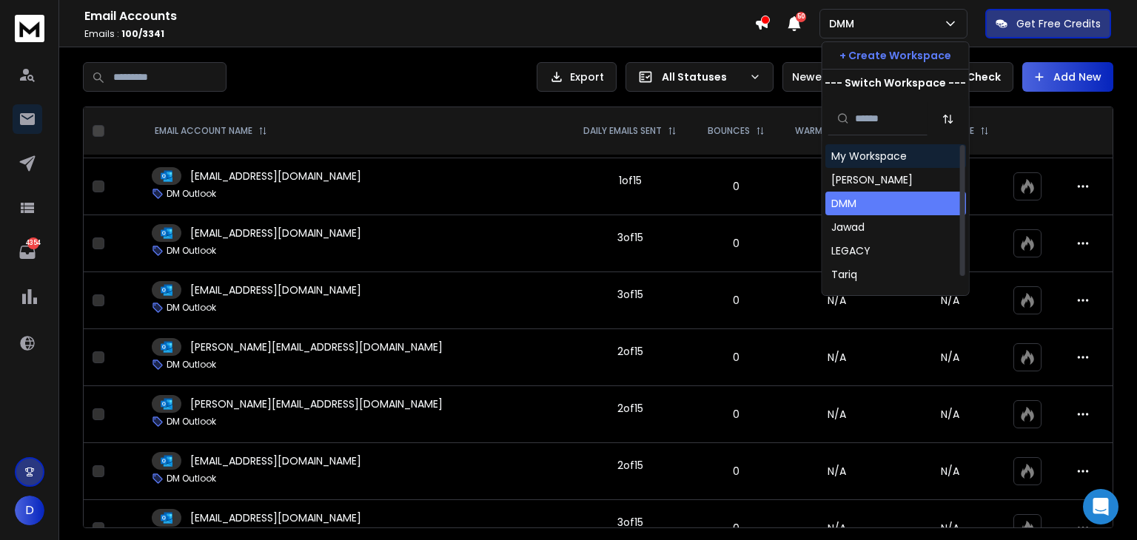
click at [879, 145] on div "My Workspace" at bounding box center [895, 156] width 141 height 24
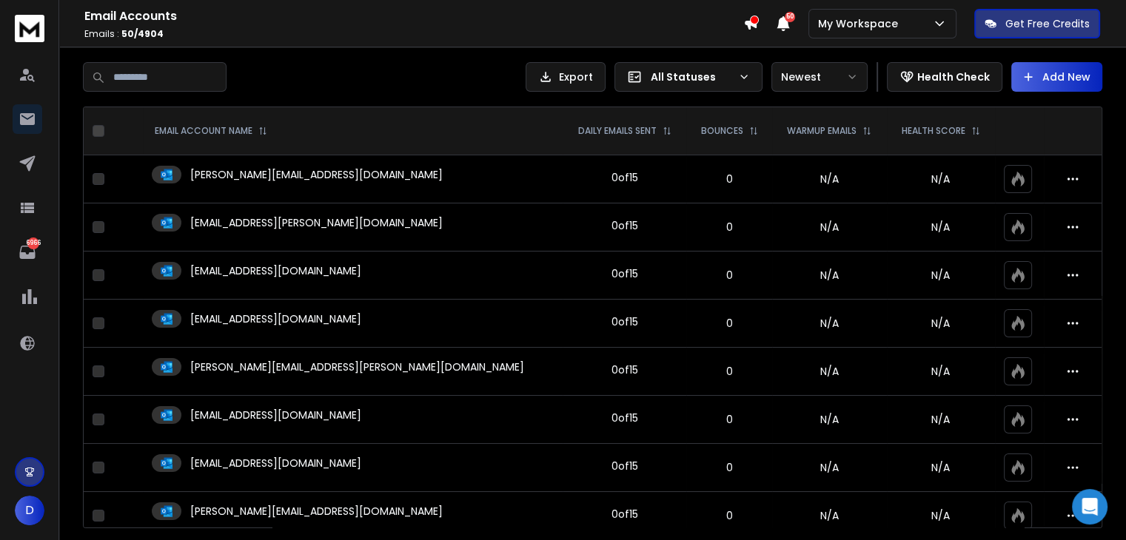
click at [657, 83] on p "All Statuses" at bounding box center [691, 77] width 81 height 15
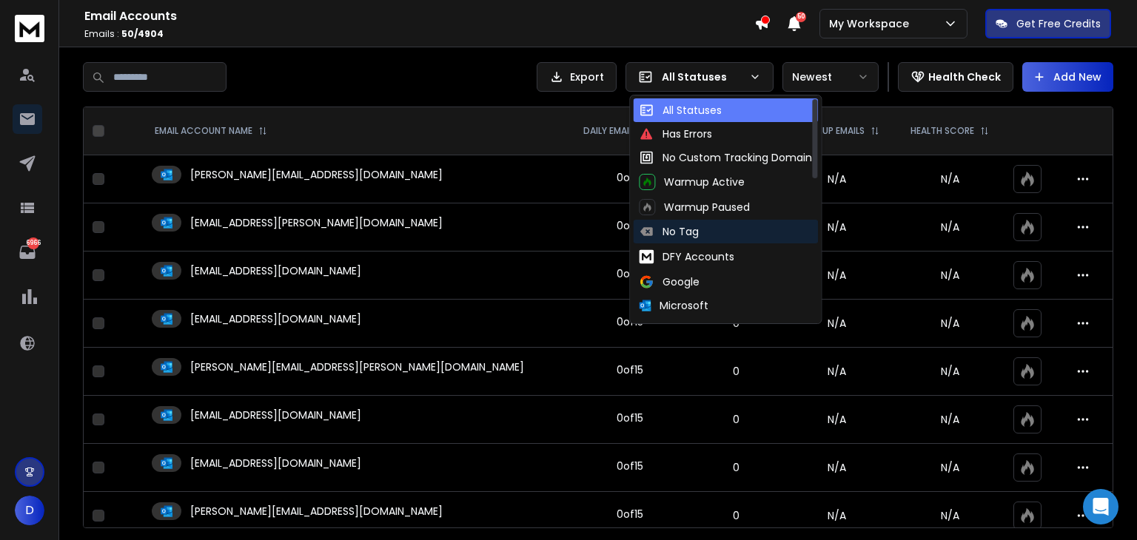
click at [719, 224] on div "No Tag" at bounding box center [725, 232] width 185 height 24
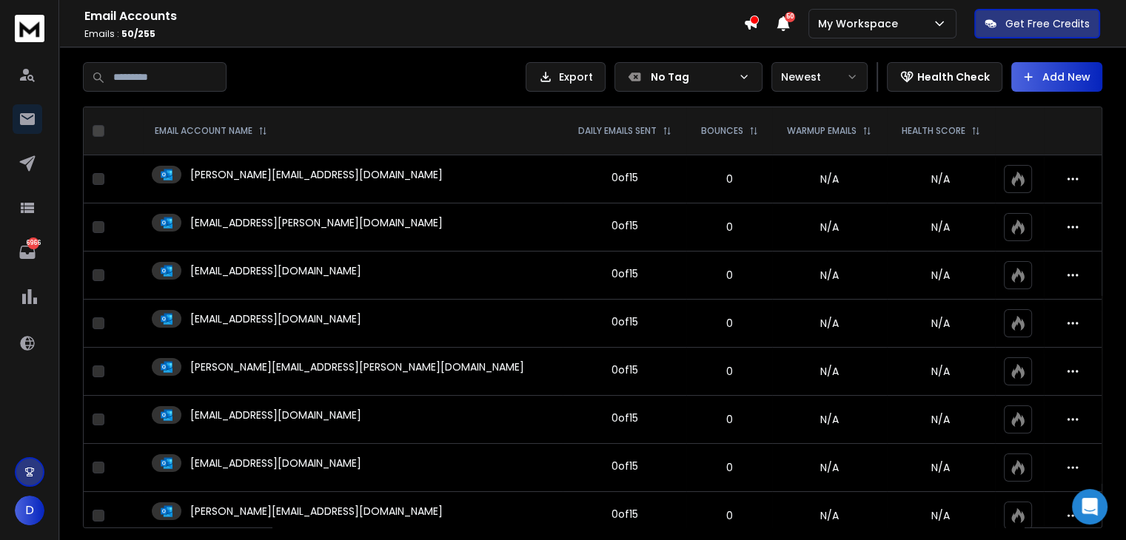
click at [192, 82] on input at bounding box center [155, 77] width 144 height 30
type input "****"
click at [99, 134] on button "Select this Page" at bounding box center [99, 131] width 12 height 12
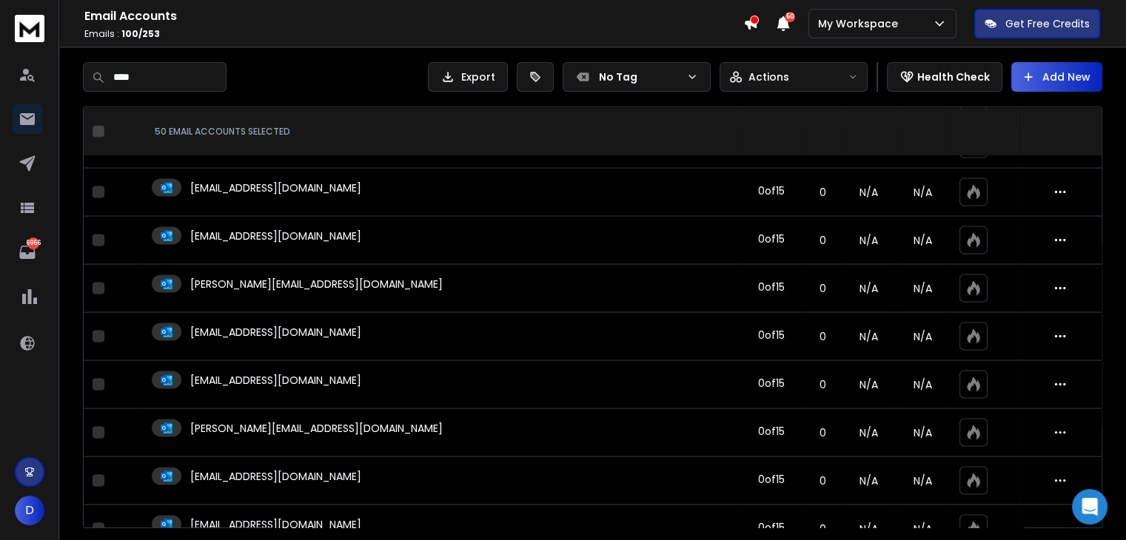
scroll to position [2875, 0]
click at [101, 135] on button "Select this Page" at bounding box center [99, 131] width 12 height 12
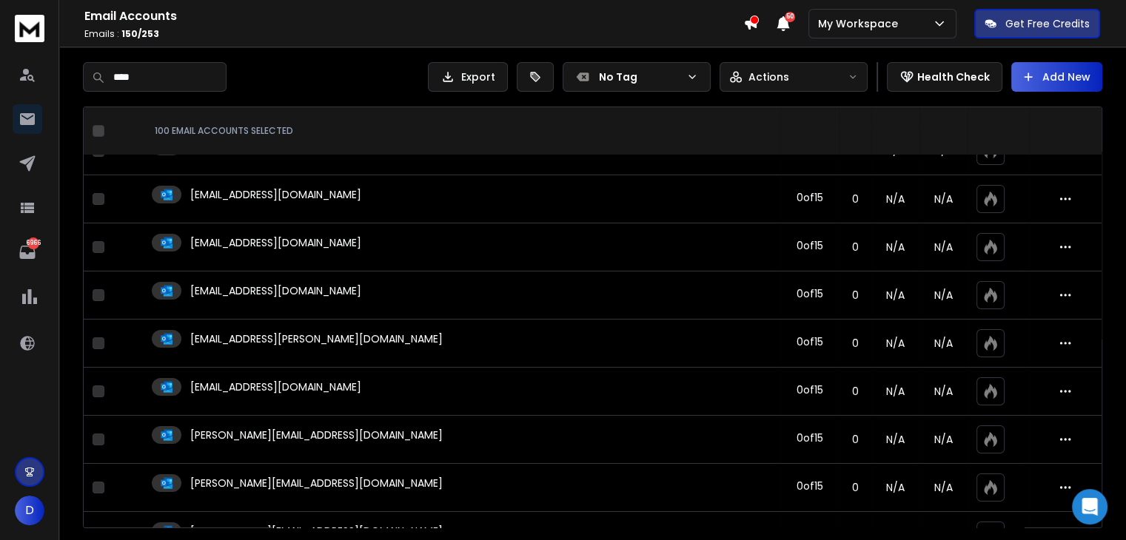
scroll to position [5125, 0]
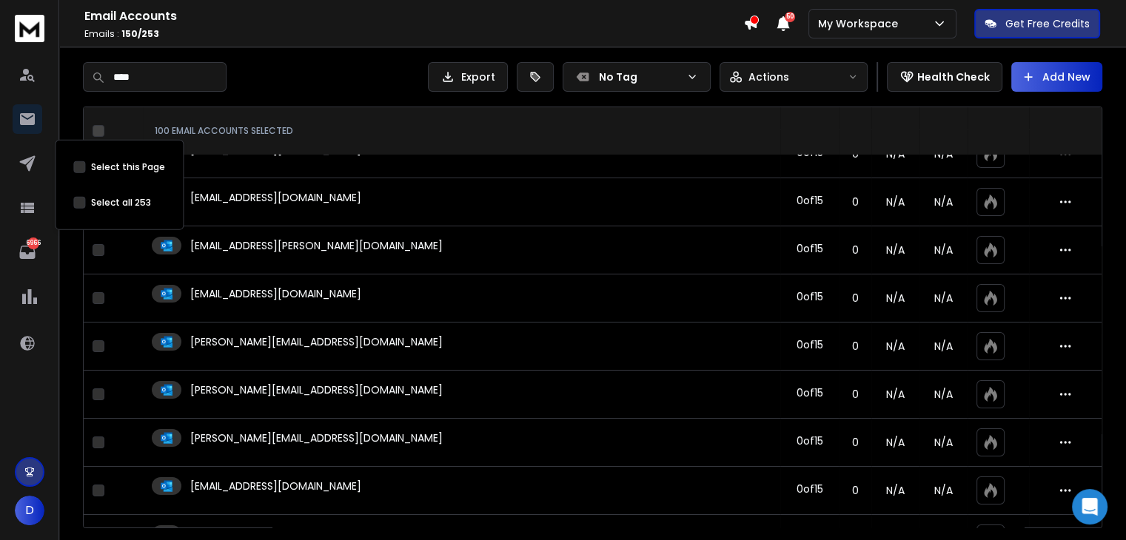
click at [97, 132] on button "Select this Page" at bounding box center [99, 131] width 12 height 12
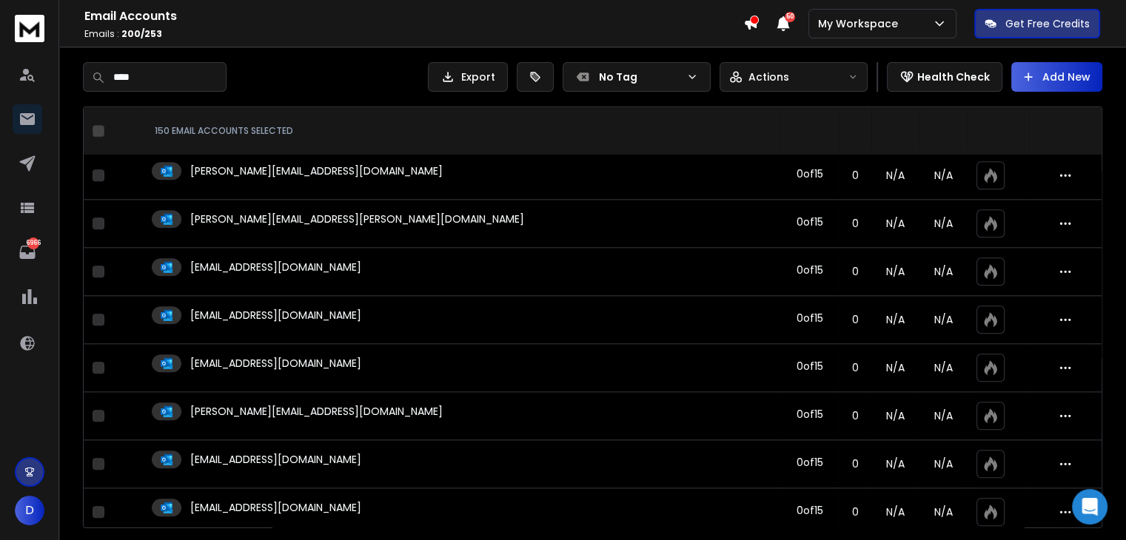
scroll to position [7301, 0]
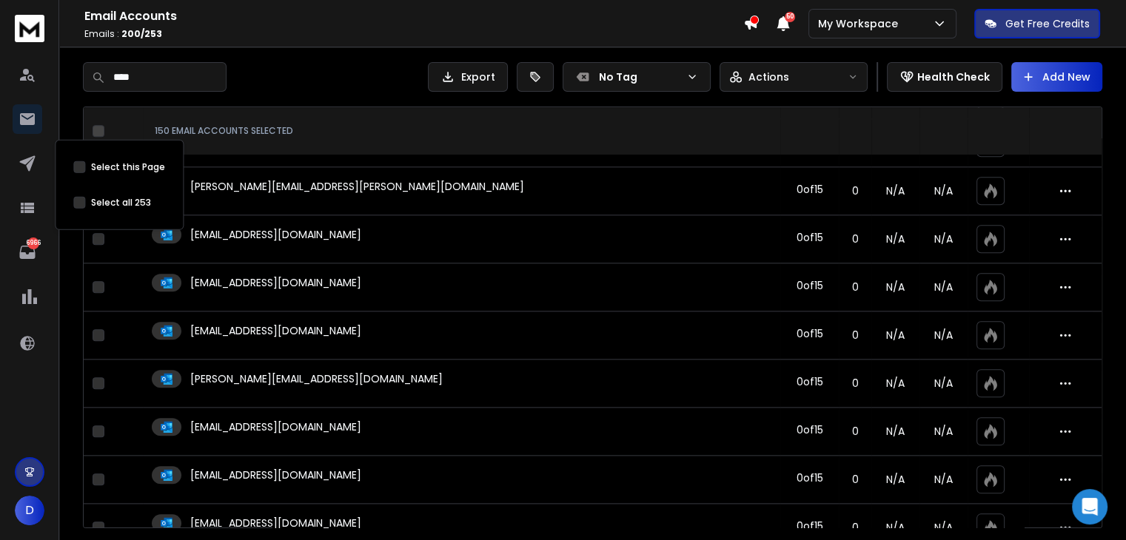
click at [104, 128] on div at bounding box center [118, 131] width 50 height 12
click at [101, 129] on button "button" at bounding box center [99, 131] width 12 height 12
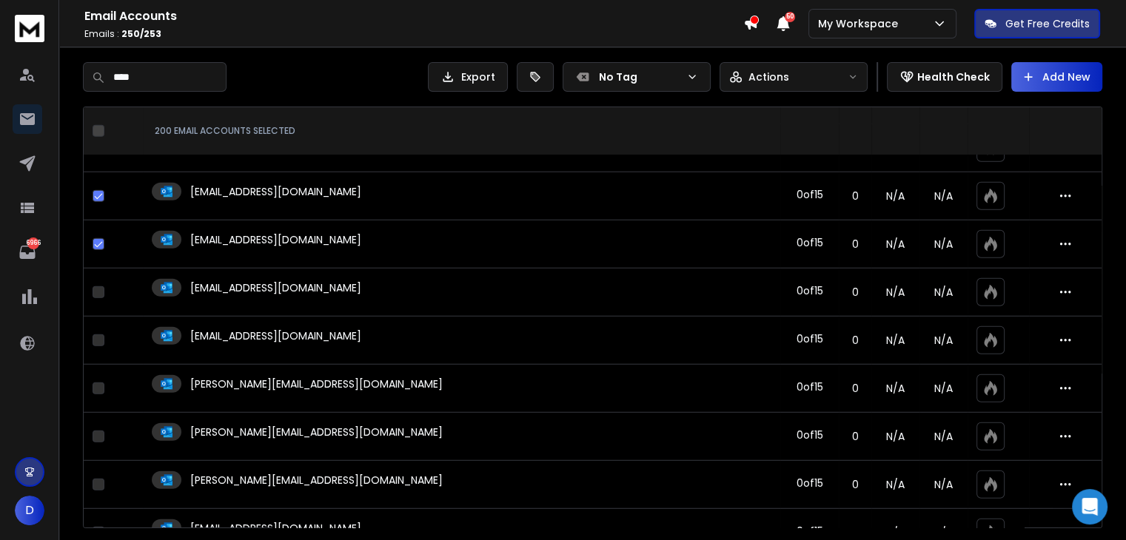
scroll to position [9699, 0]
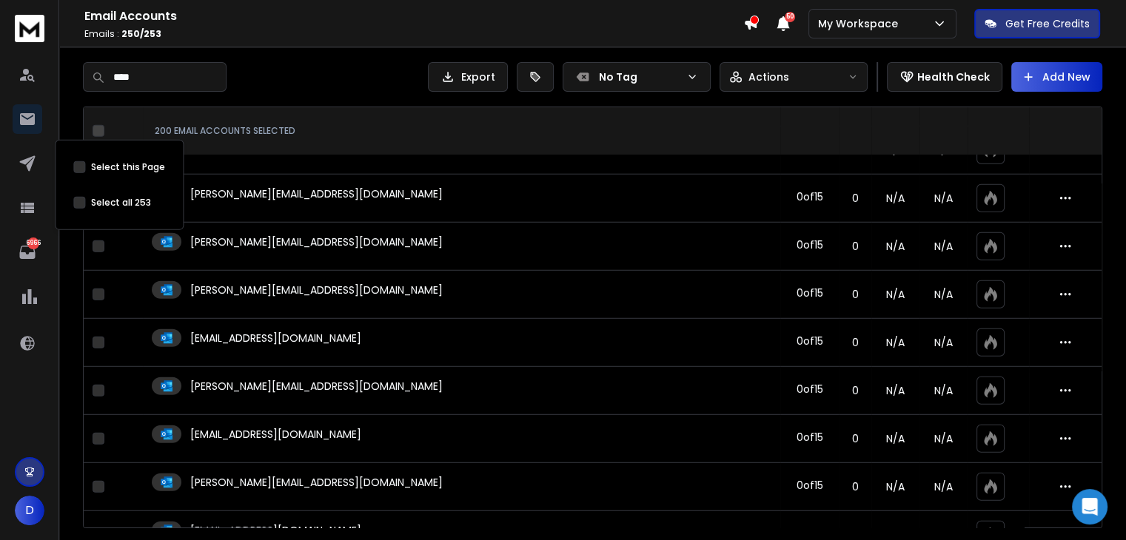
click at [95, 132] on button "Select this Page" at bounding box center [99, 131] width 12 height 12
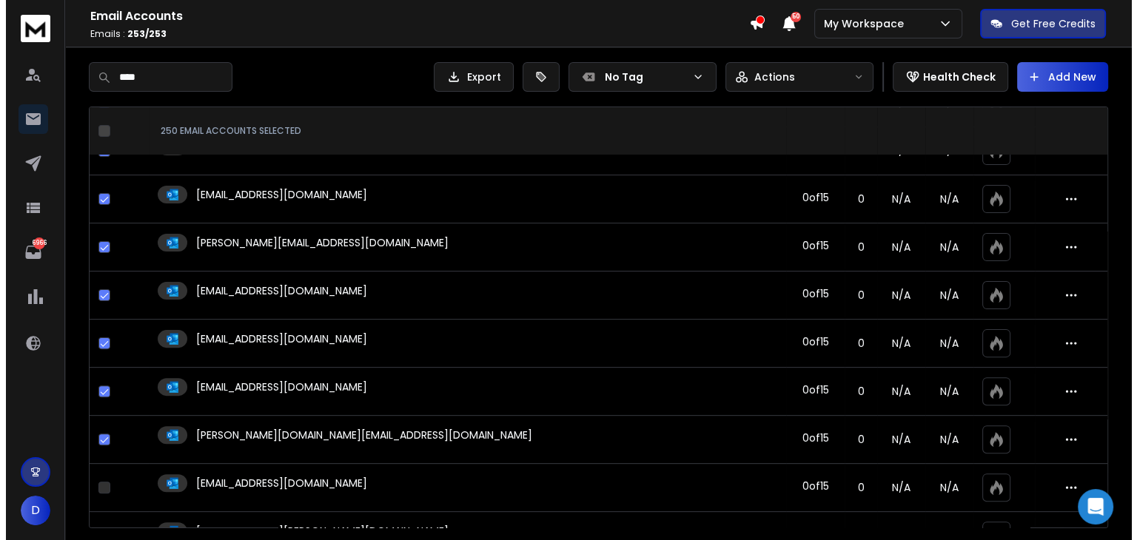
scroll to position [11773, 0]
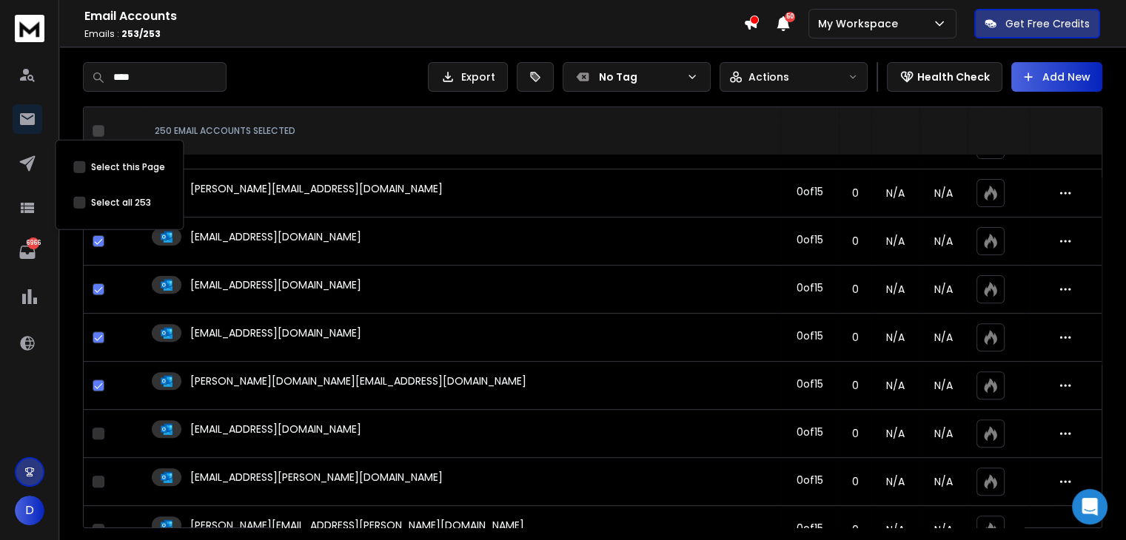
click at [98, 128] on button "Select this Page" at bounding box center [99, 131] width 12 height 12
click at [647, 74] on p "No Tag" at bounding box center [639, 77] width 81 height 15
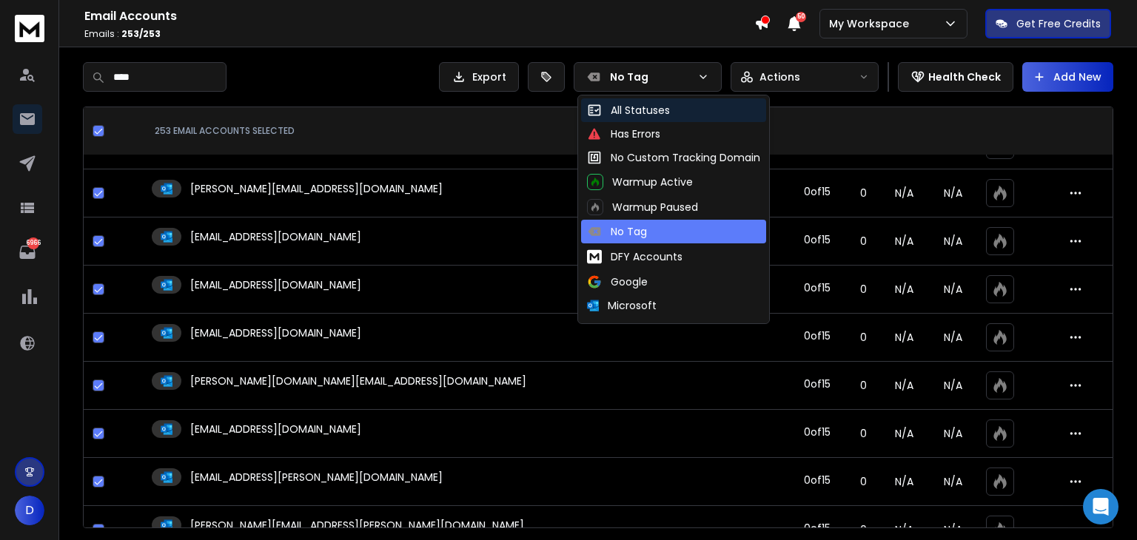
click at [647, 74] on p "No Tag" at bounding box center [650, 77] width 81 height 15
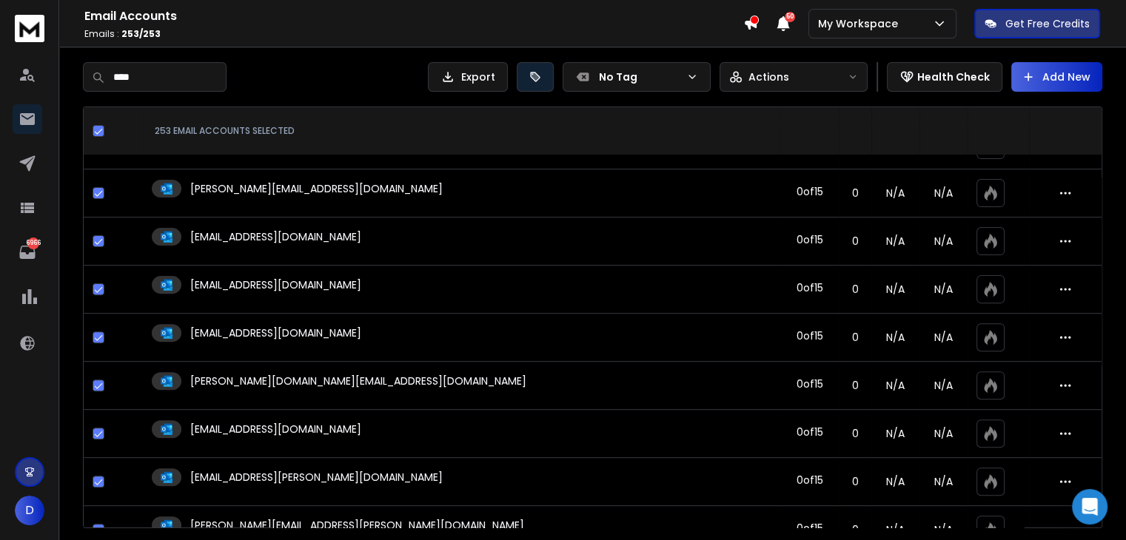
click at [543, 69] on button at bounding box center [535, 77] width 37 height 30
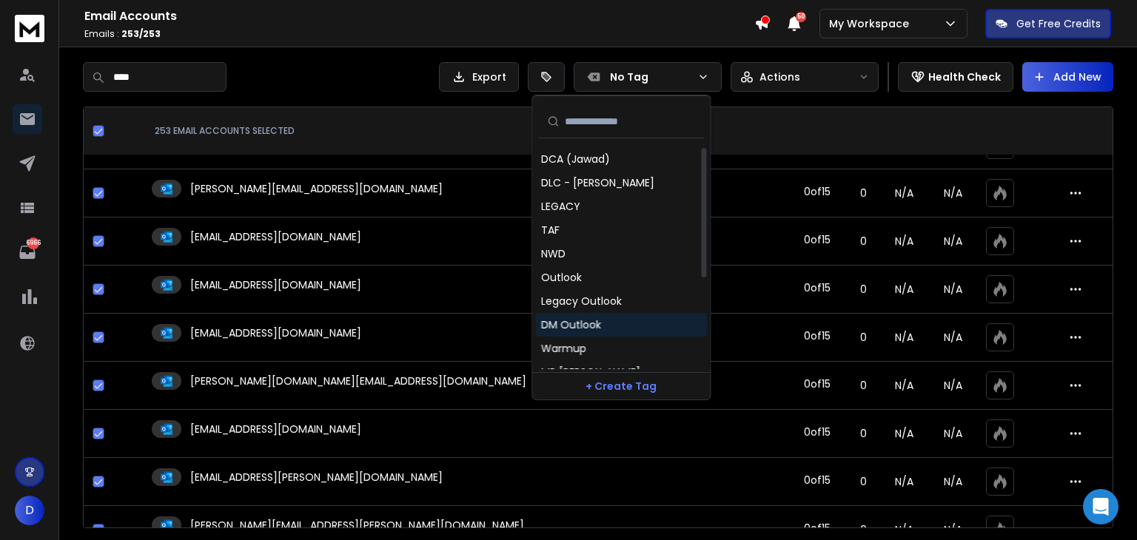
click at [584, 323] on span "DM Outlook" at bounding box center [571, 325] width 60 height 15
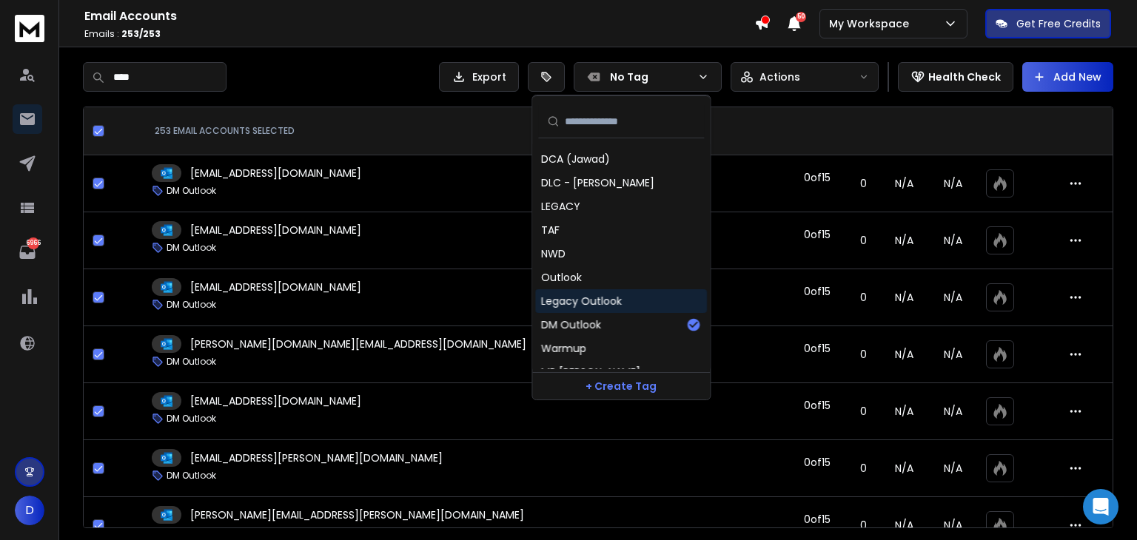
scroll to position [13872, 0]
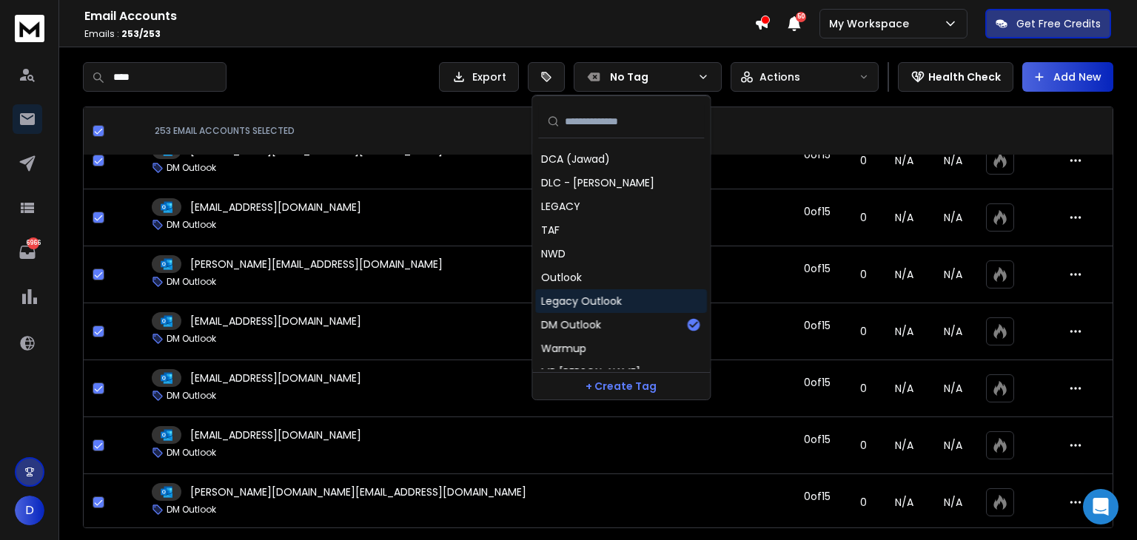
click at [290, 75] on div "****" at bounding box center [256, 77] width 347 height 30
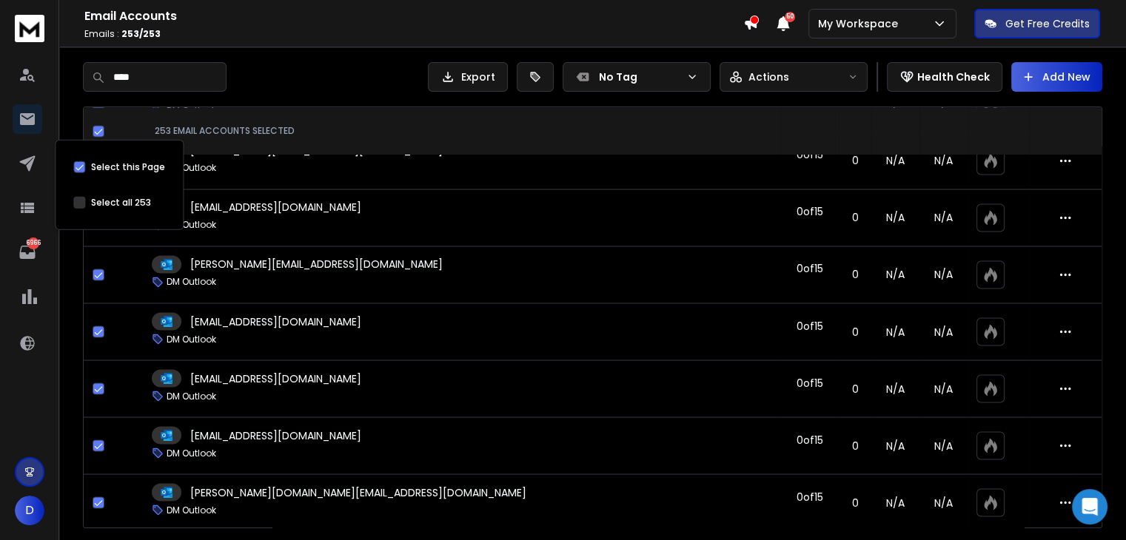
click at [98, 130] on button "Select this Page" at bounding box center [99, 131] width 12 height 12
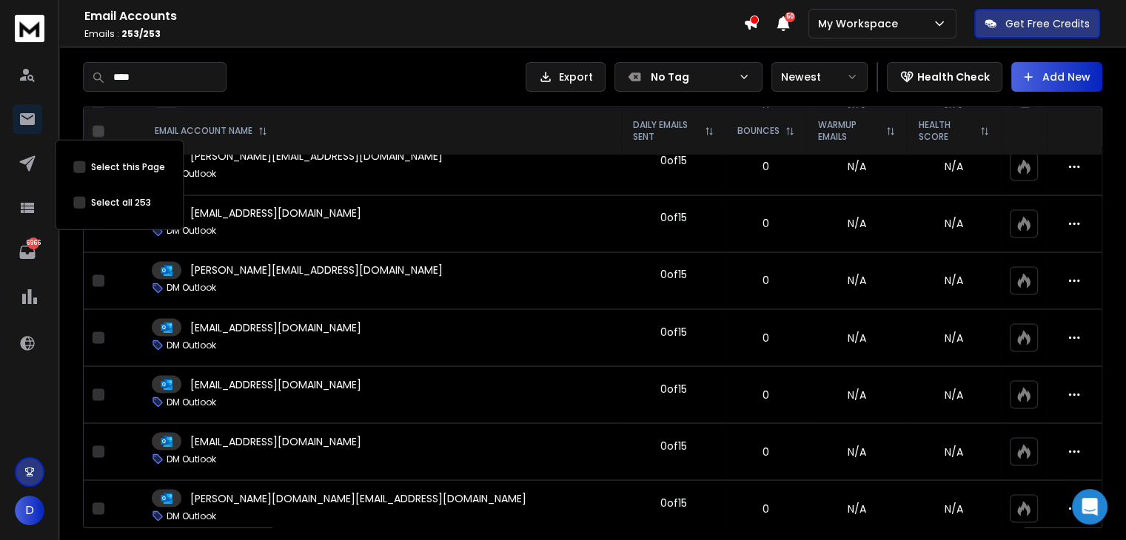
click at [98, 130] on button "Select this Page" at bounding box center [99, 131] width 12 height 12
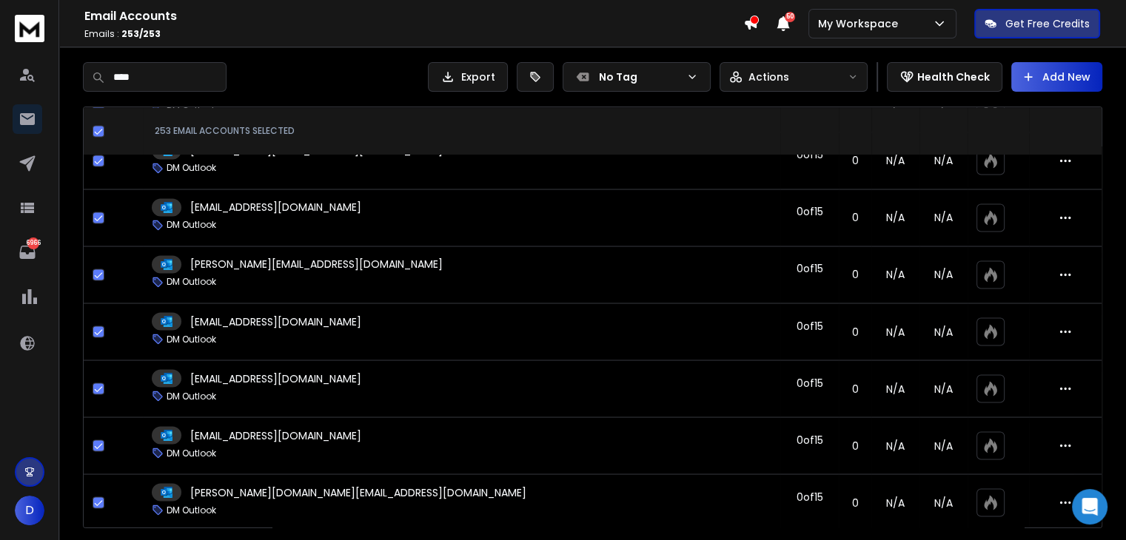
click at [96, 128] on button "button" at bounding box center [99, 131] width 12 height 12
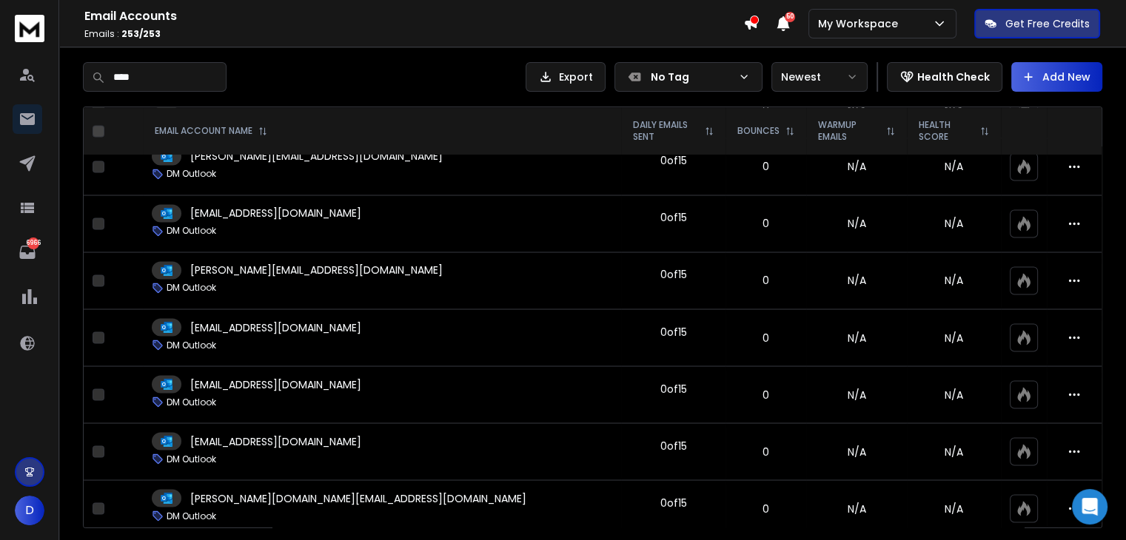
click at [624, 76] on div "No Tag" at bounding box center [688, 77] width 148 height 30
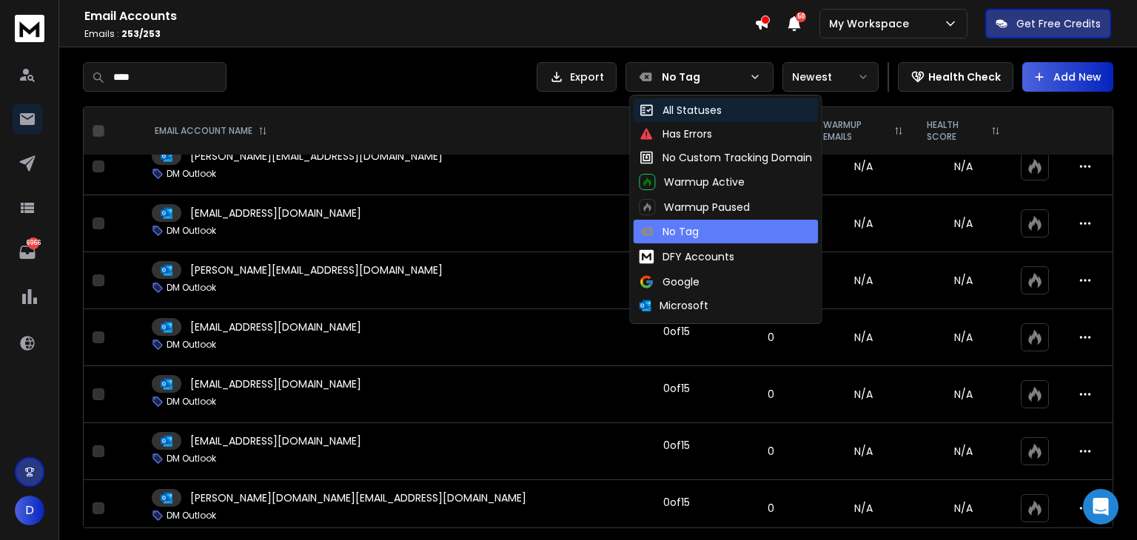
click at [163, 77] on input "****" at bounding box center [155, 77] width 144 height 30
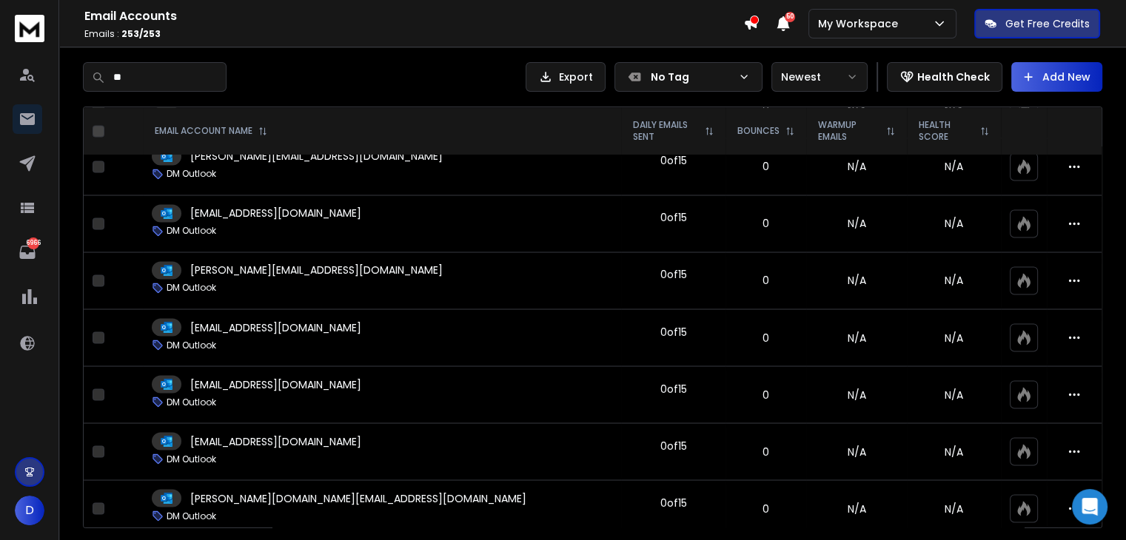
type input "*"
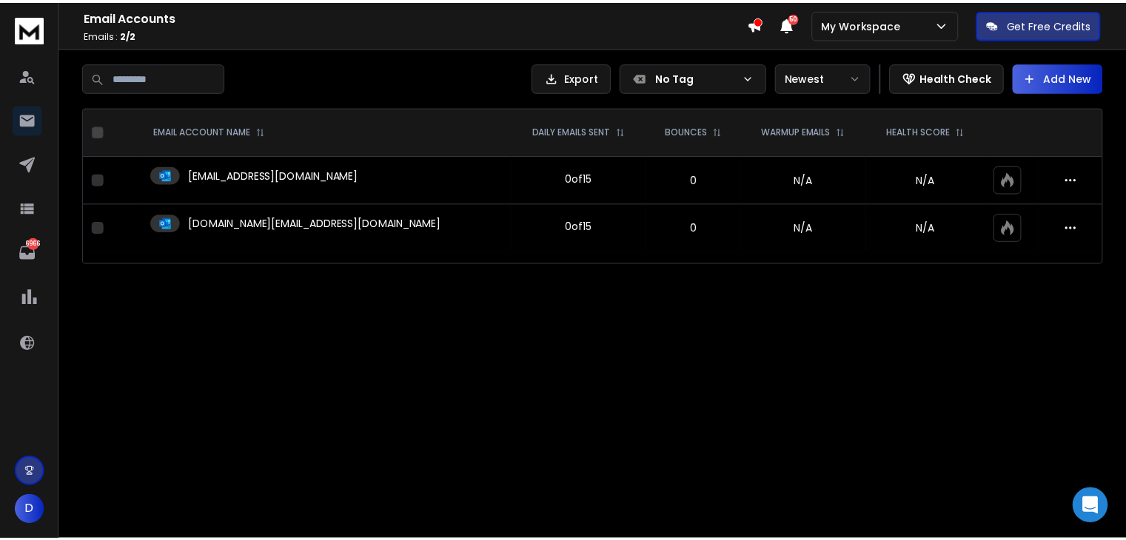
scroll to position [0, 0]
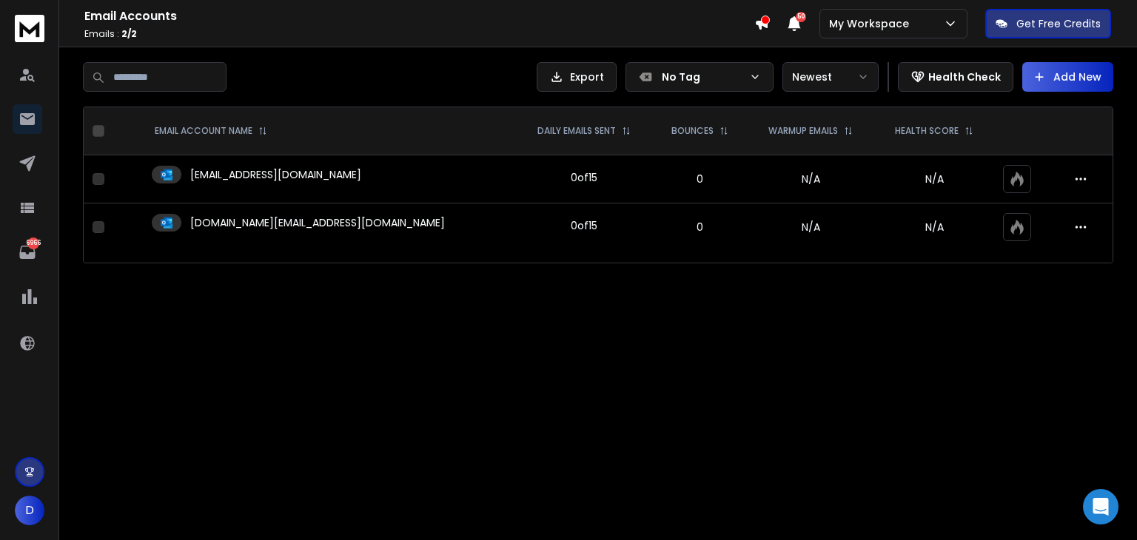
click at [95, 178] on button "button" at bounding box center [99, 179] width 12 height 12
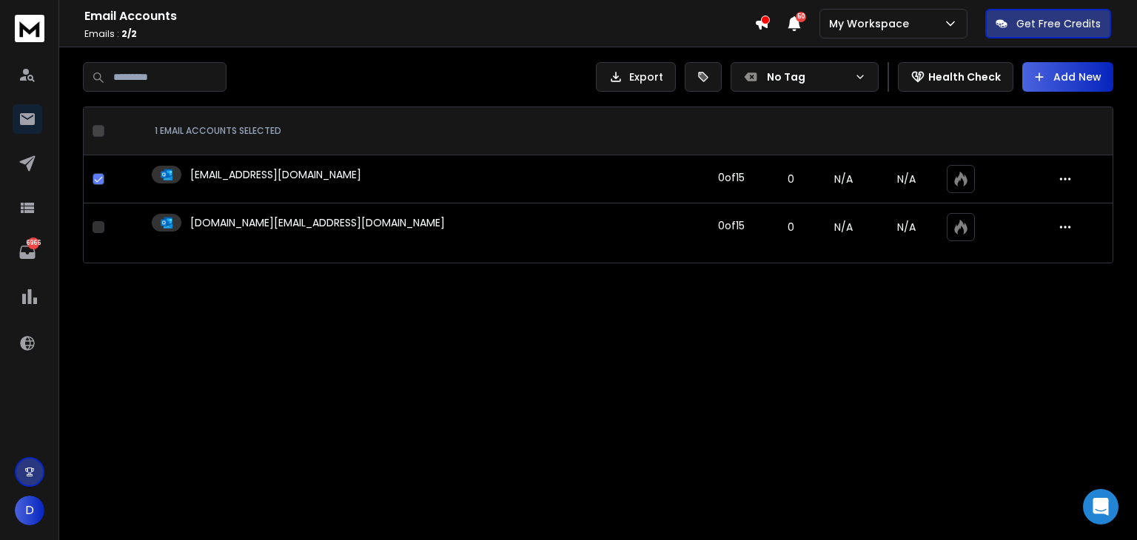
click at [101, 225] on button "button" at bounding box center [99, 227] width 12 height 12
click at [557, 81] on button at bounding box center [546, 77] width 37 height 30
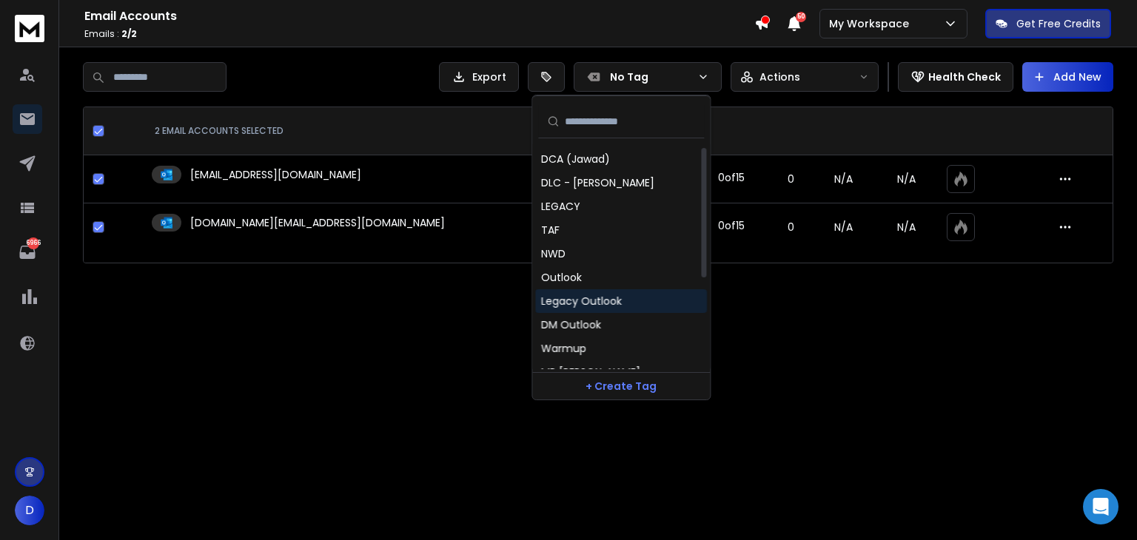
click at [557, 300] on span "Legacy Outlook" at bounding box center [581, 301] width 81 height 15
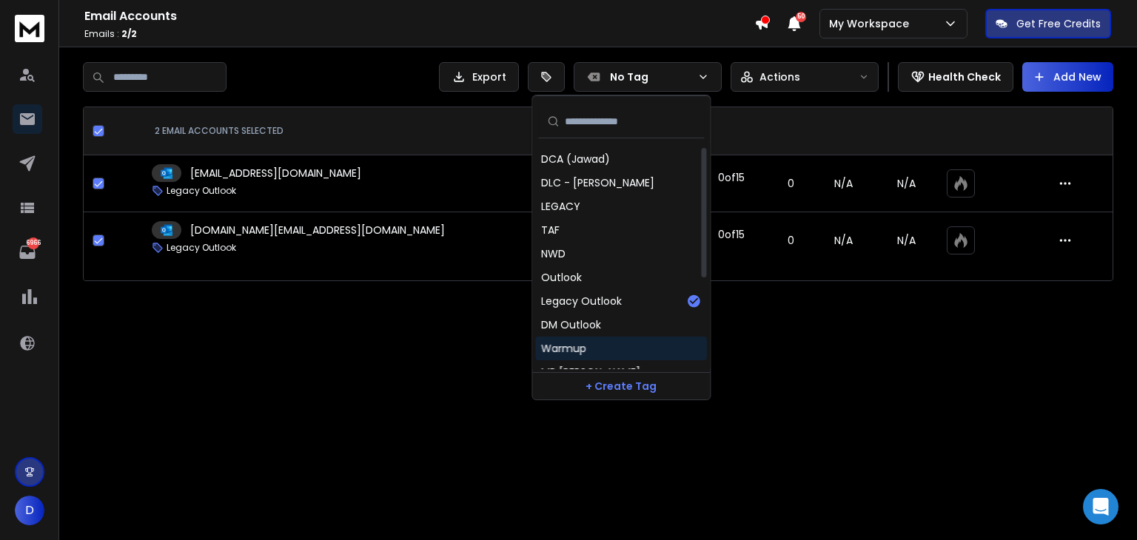
click at [870, 418] on div "Your warmest leads are on your site – Turn visits into conversations Reach Out …" at bounding box center [568, 270] width 1137 height 540
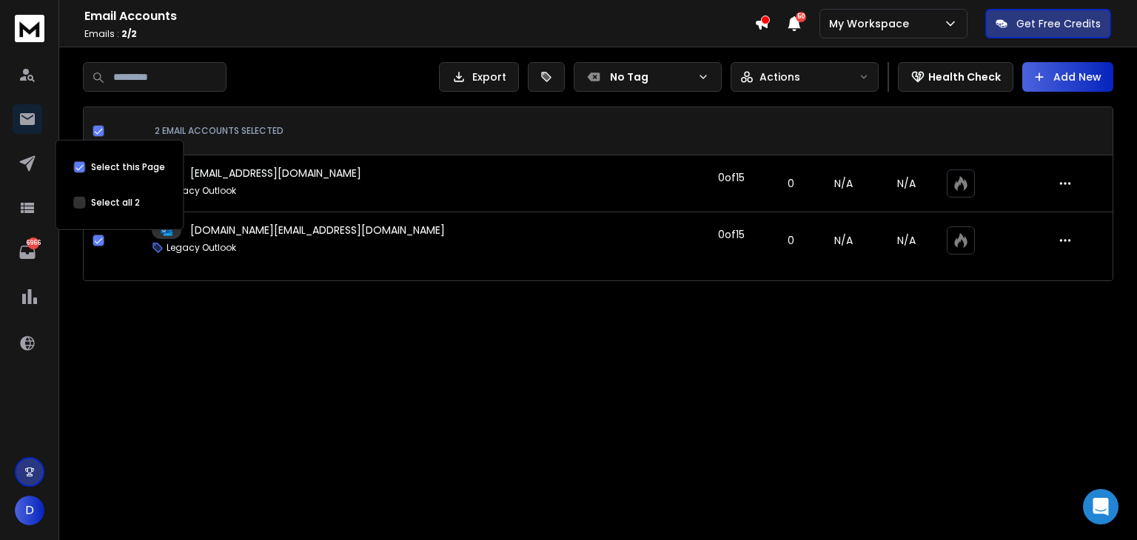
click at [100, 130] on button "Select this Page" at bounding box center [99, 131] width 12 height 12
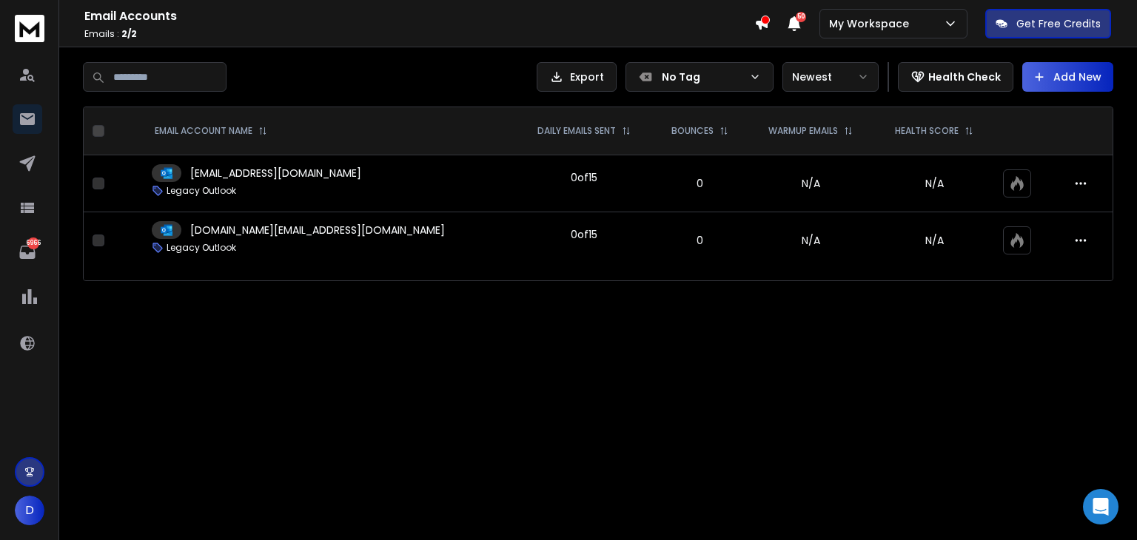
click at [705, 90] on div "No Tag" at bounding box center [699, 77] width 148 height 30
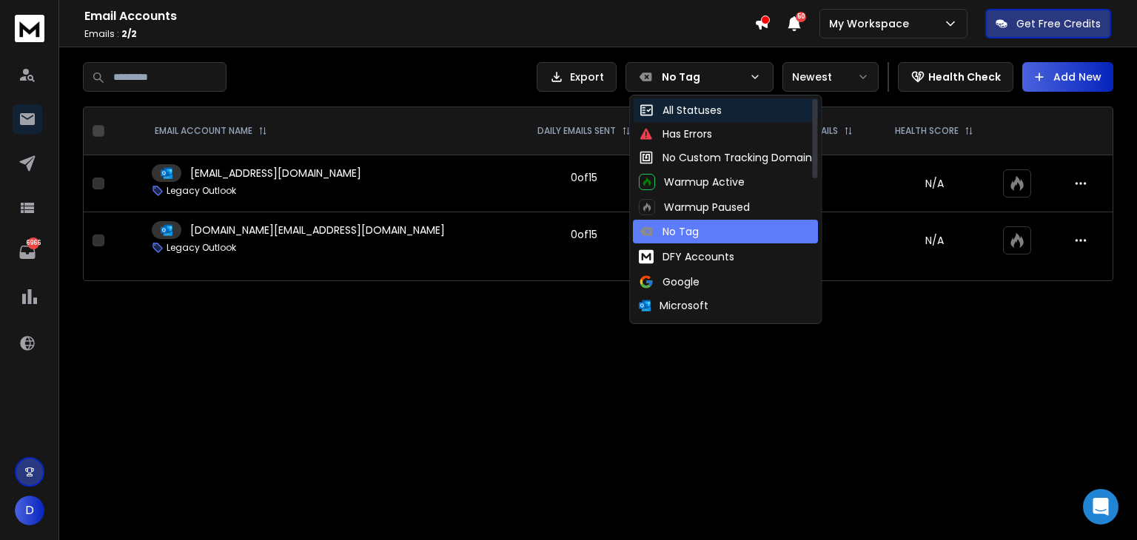
click at [700, 110] on div "All Statuses" at bounding box center [680, 110] width 83 height 15
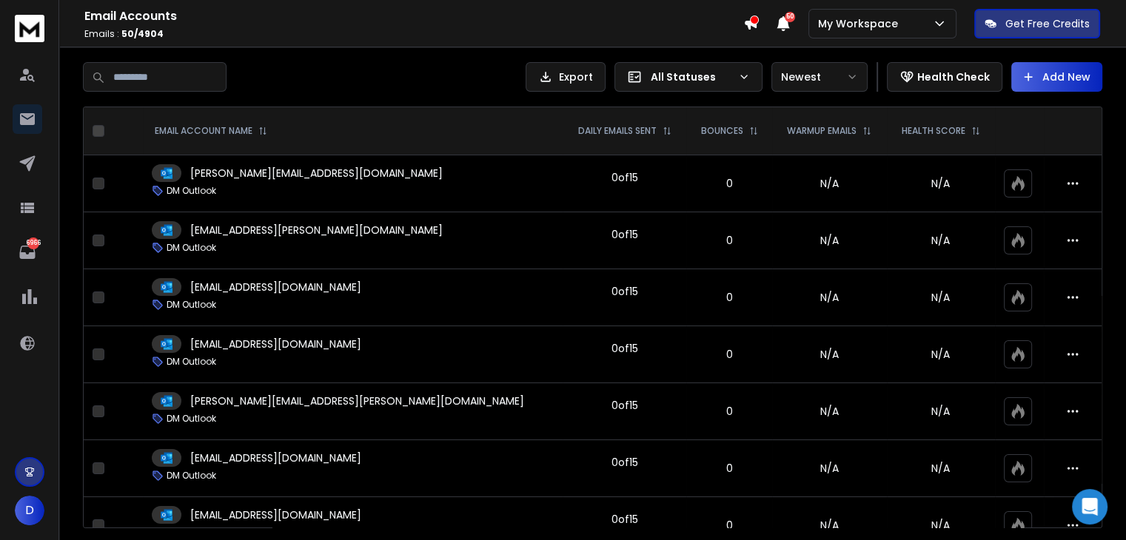
click at [391, 76] on div at bounding box center [300, 77] width 434 height 30
click at [385, 78] on div at bounding box center [300, 77] width 434 height 30
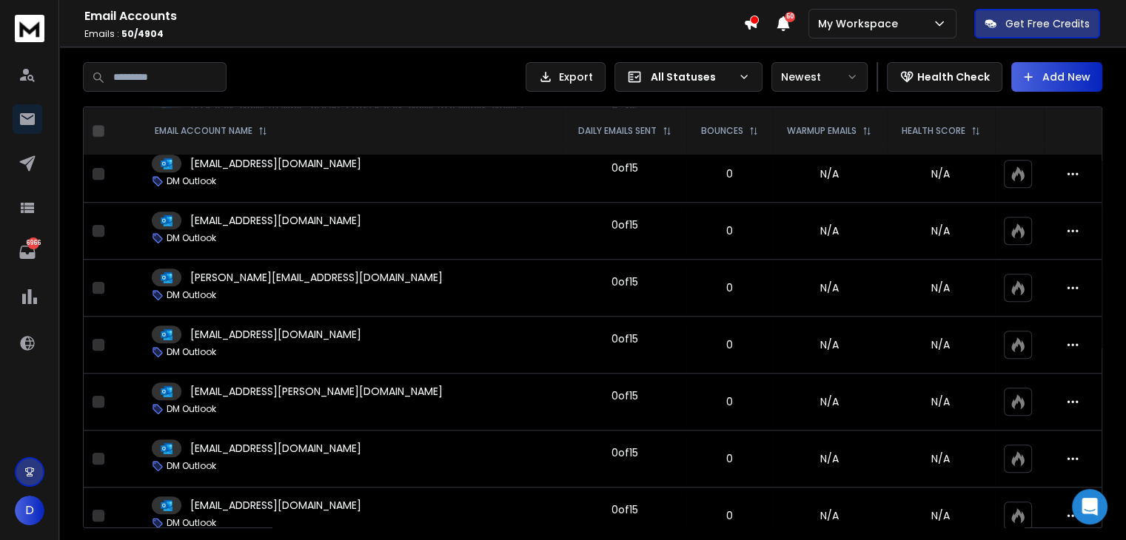
scroll to position [1184, 0]
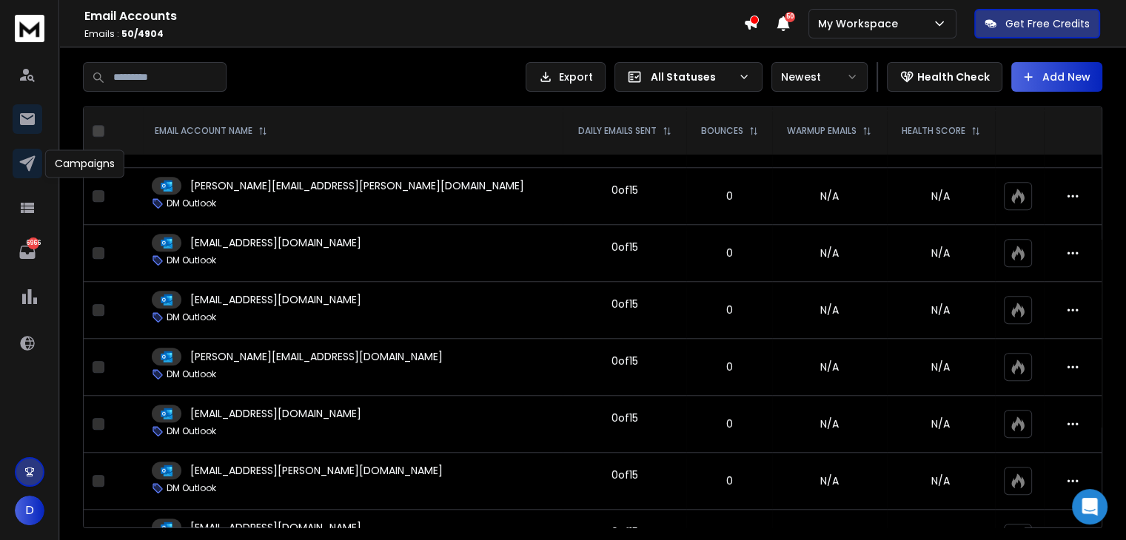
click at [36, 163] on link at bounding box center [28, 164] width 30 height 30
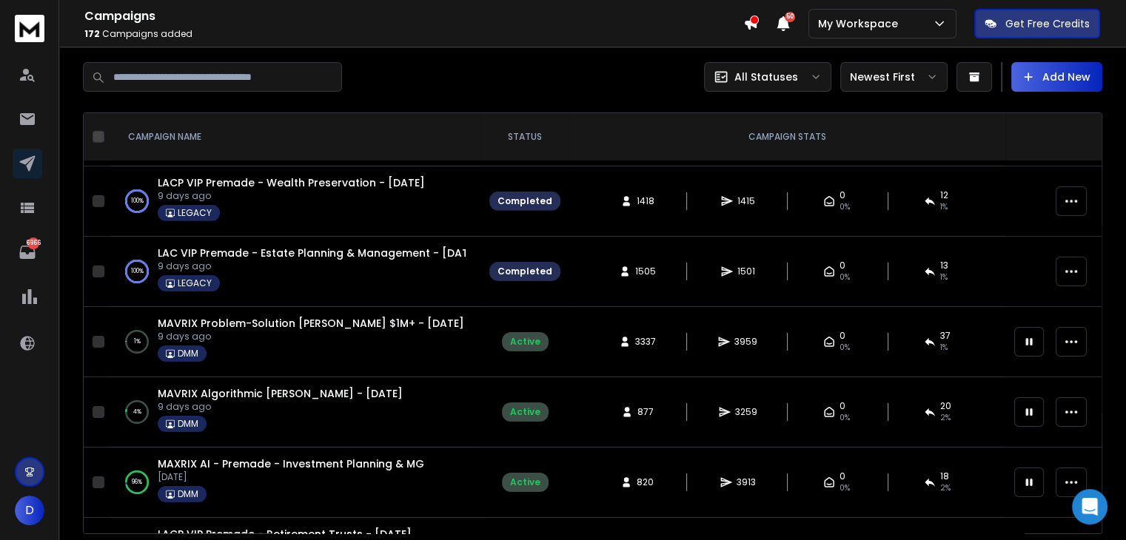
scroll to position [4984, 0]
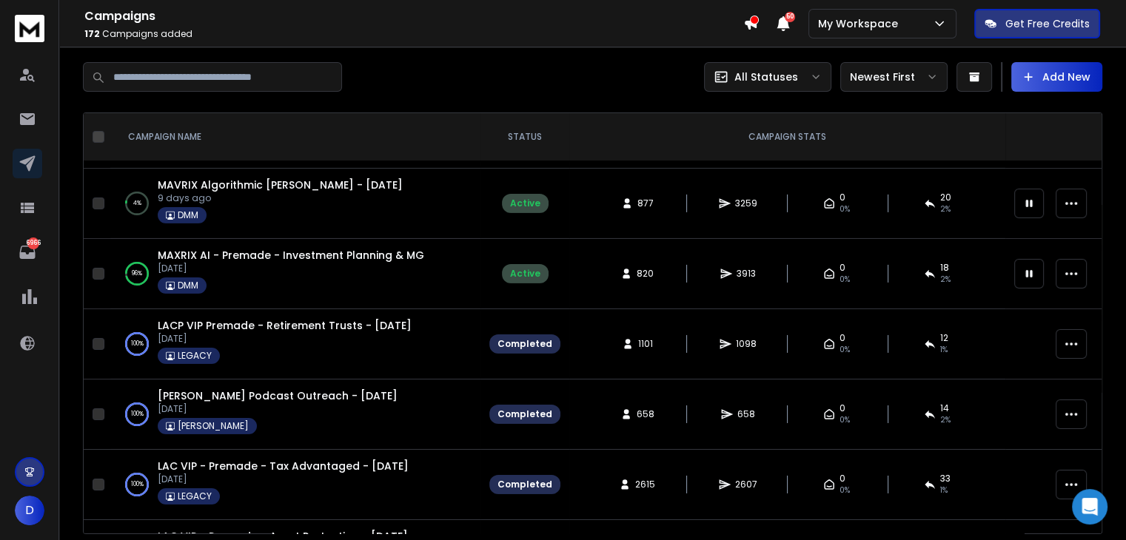
click at [318, 263] on p "13 days ago" at bounding box center [291, 269] width 266 height 12
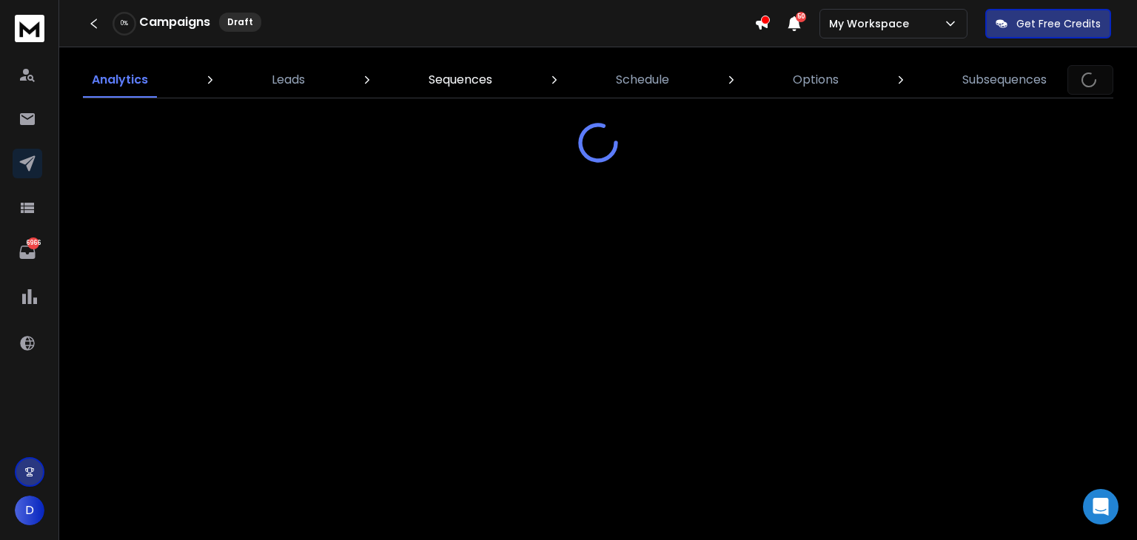
click at [469, 74] on p "Sequences" at bounding box center [461, 80] width 64 height 18
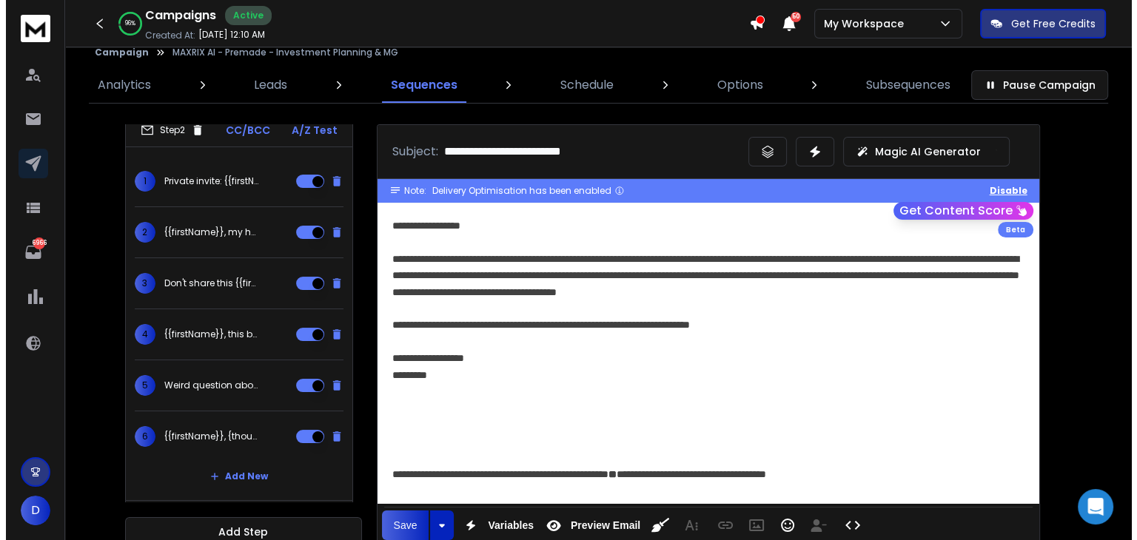
scroll to position [518, 0]
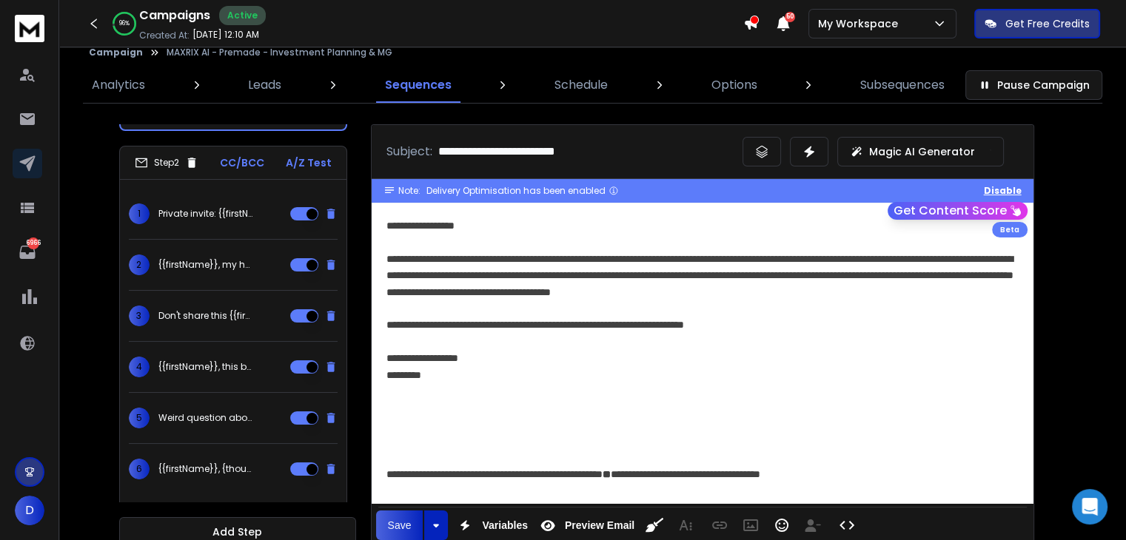
click at [224, 208] on p "Private invite: {{firstName}}, you should see this" at bounding box center [205, 214] width 95 height 12
type input "**********"
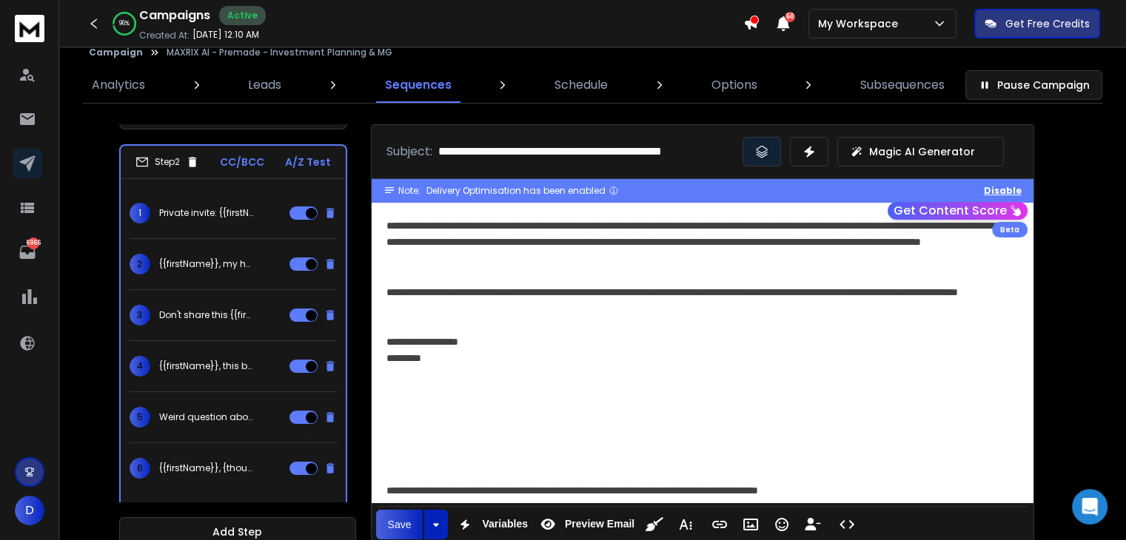
click at [759, 151] on icon at bounding box center [761, 150] width 11 height 8
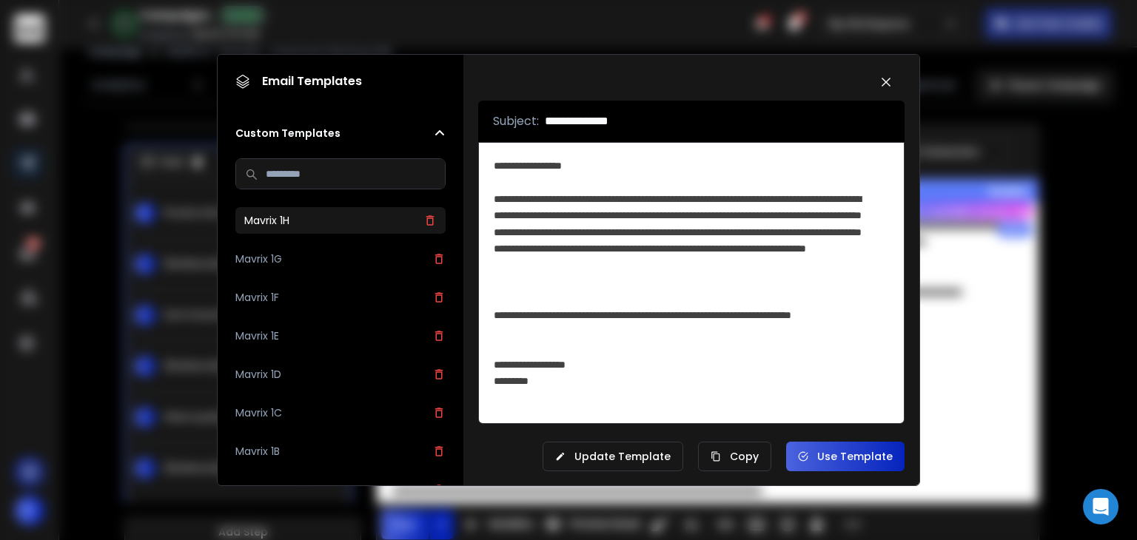
click at [883, 84] on icon at bounding box center [886, 82] width 9 height 9
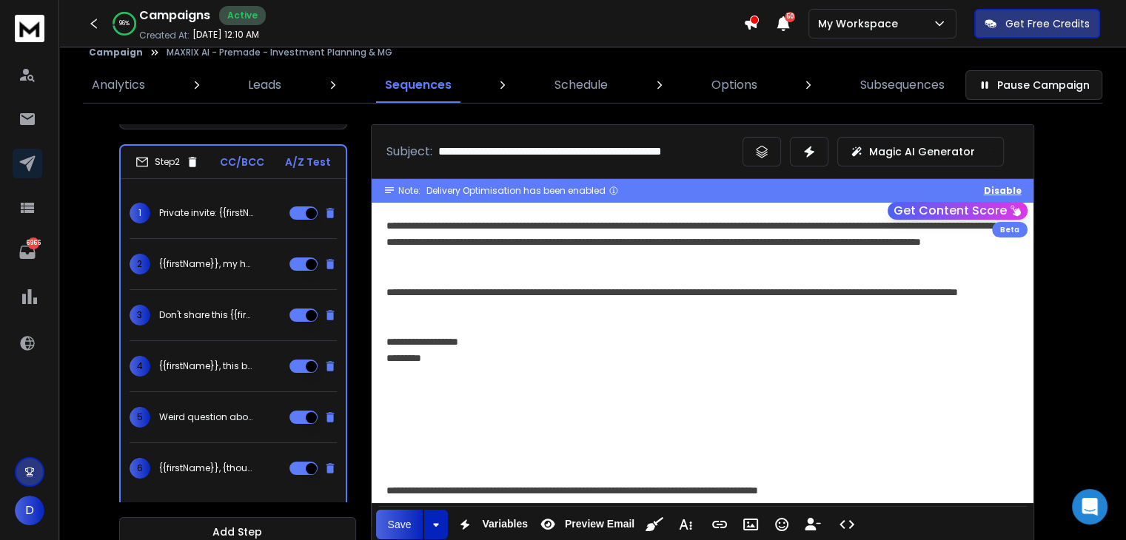
drag, startPoint x: 198, startPoint y: 212, endPoint x: 241, endPoint y: 255, distance: 60.7
click at [197, 212] on p "Private invite: {{firstName}}, you should see this" at bounding box center [206, 213] width 95 height 12
click at [441, 520] on icon "button" at bounding box center [436, 524] width 18 height 9
click at [453, 495] on link "Save as Template" at bounding box center [483, 493] width 118 height 22
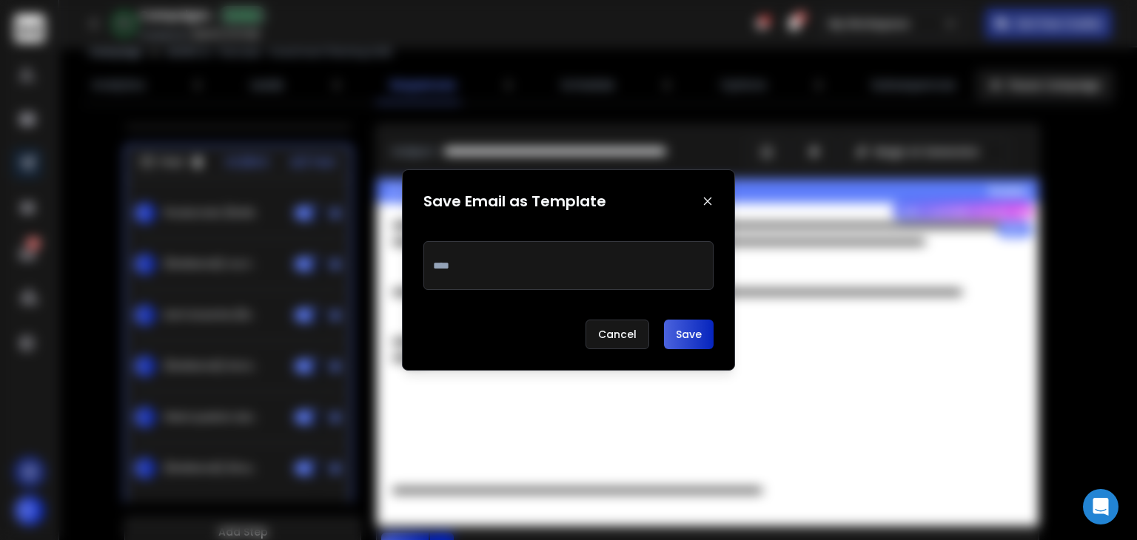
click at [455, 282] on input at bounding box center [568, 265] width 290 height 49
type input "*********"
click at [682, 335] on button "Save" at bounding box center [689, 335] width 50 height 30
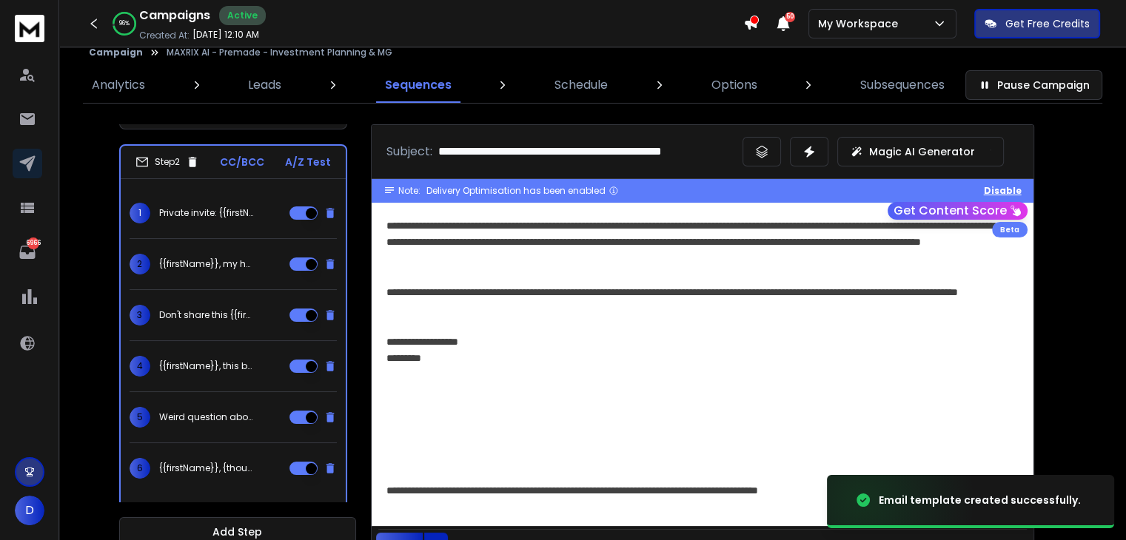
click at [209, 265] on p "{{firstName}}, my hedge fund contact shared this" at bounding box center [206, 264] width 95 height 12
type input "**********"
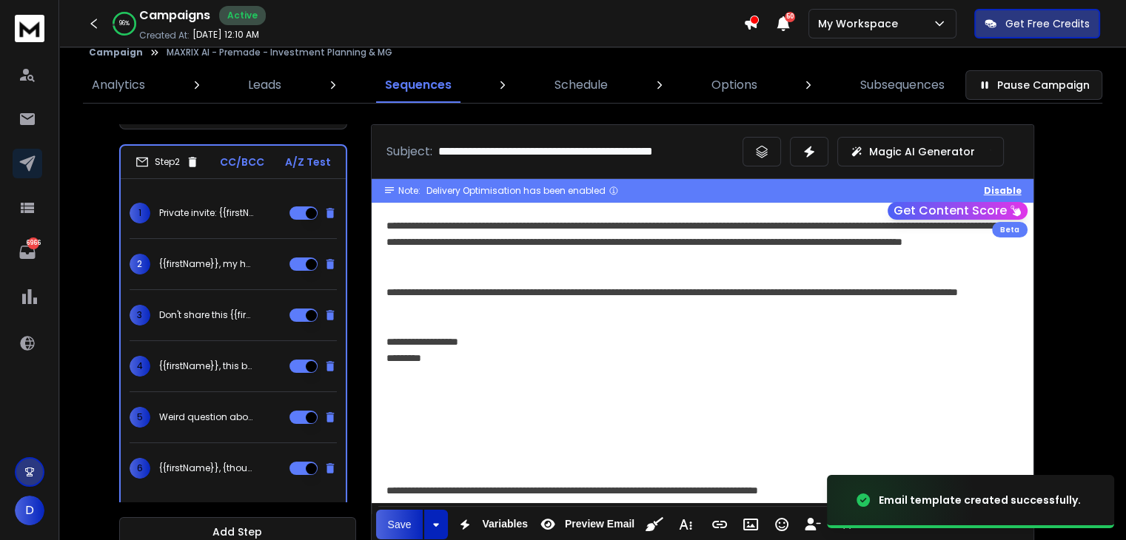
click at [209, 265] on p "{{firstName}}, my hedge fund contact shared this" at bounding box center [206, 264] width 95 height 12
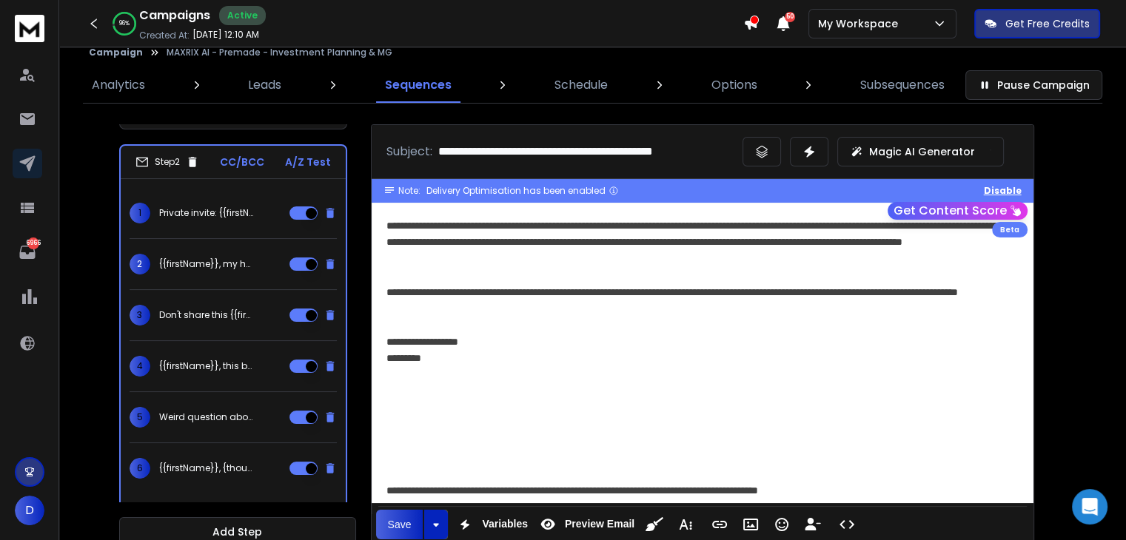
click at [434, 520] on icon "button" at bounding box center [436, 524] width 18 height 9
click at [449, 492] on link "Save as Template" at bounding box center [483, 493] width 118 height 22
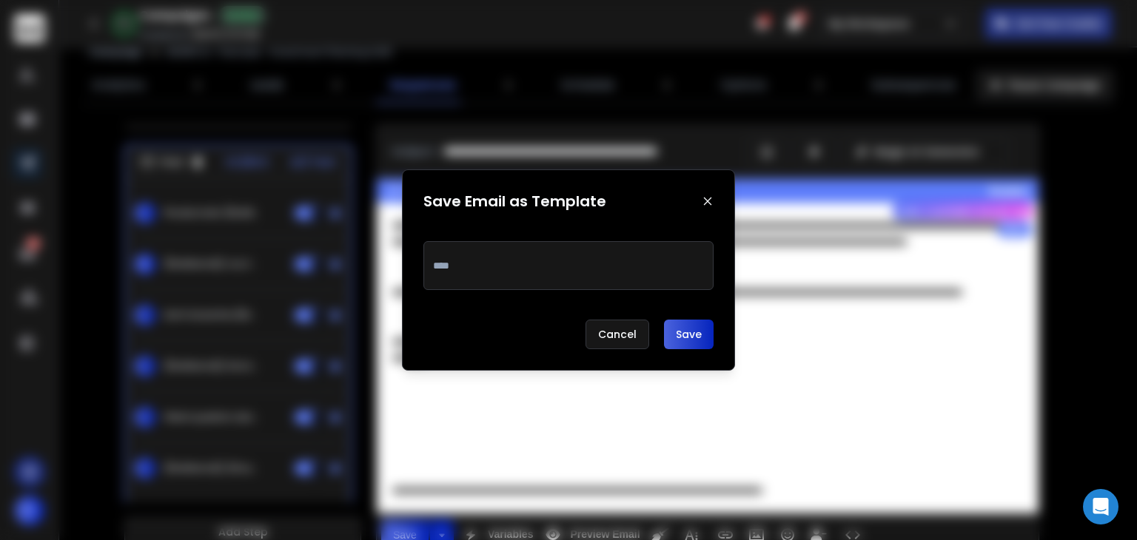
click at [486, 275] on input at bounding box center [568, 265] width 290 height 49
type input "*********"
click at [697, 336] on button "Save" at bounding box center [689, 335] width 50 height 30
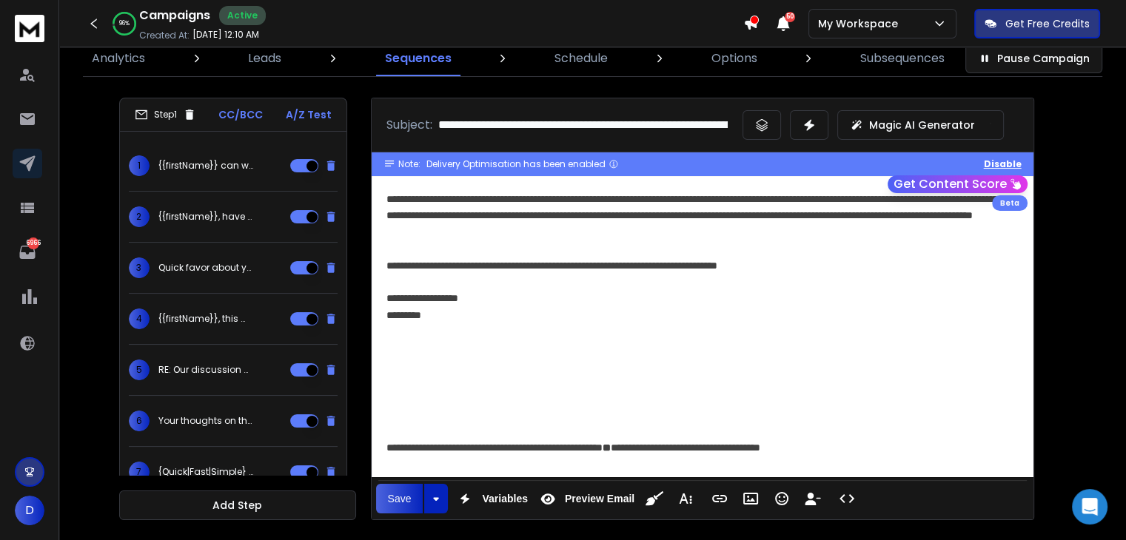
scroll to position [1036, 0]
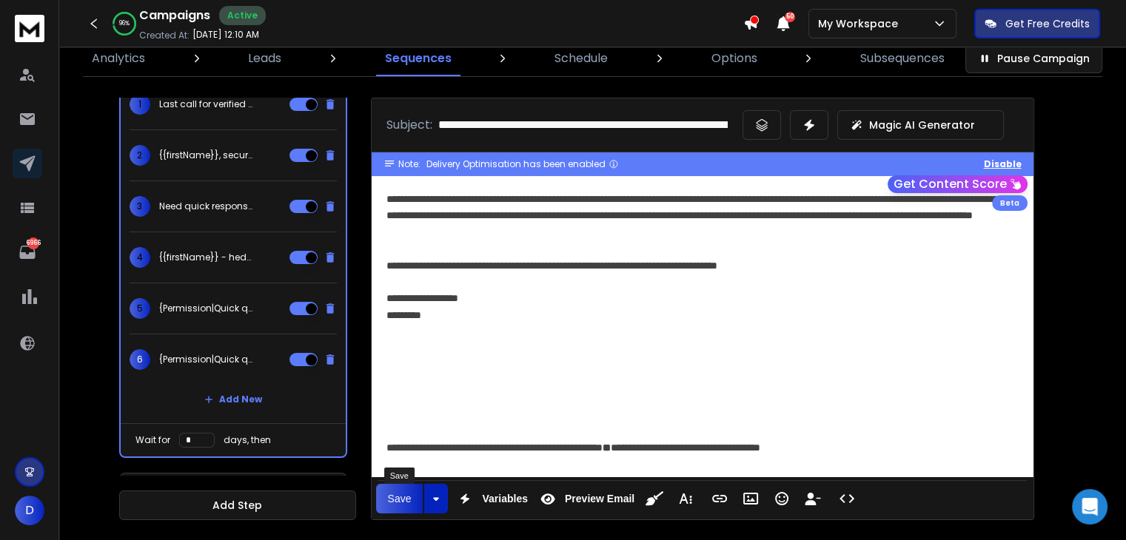
drag, startPoint x: 391, startPoint y: 500, endPoint x: 187, endPoint y: 323, distance: 270.2
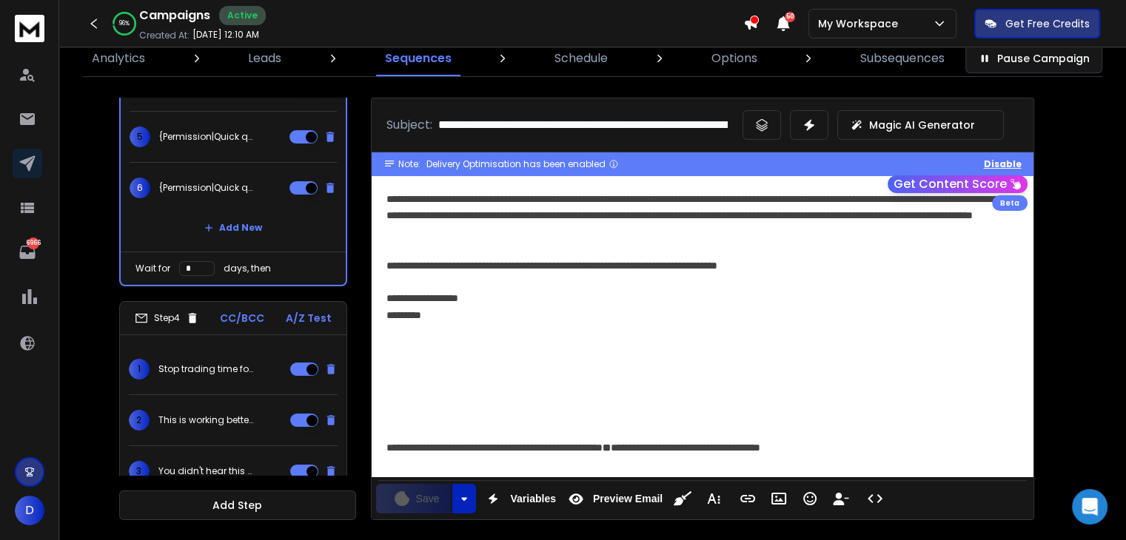
scroll to position [1332, 0]
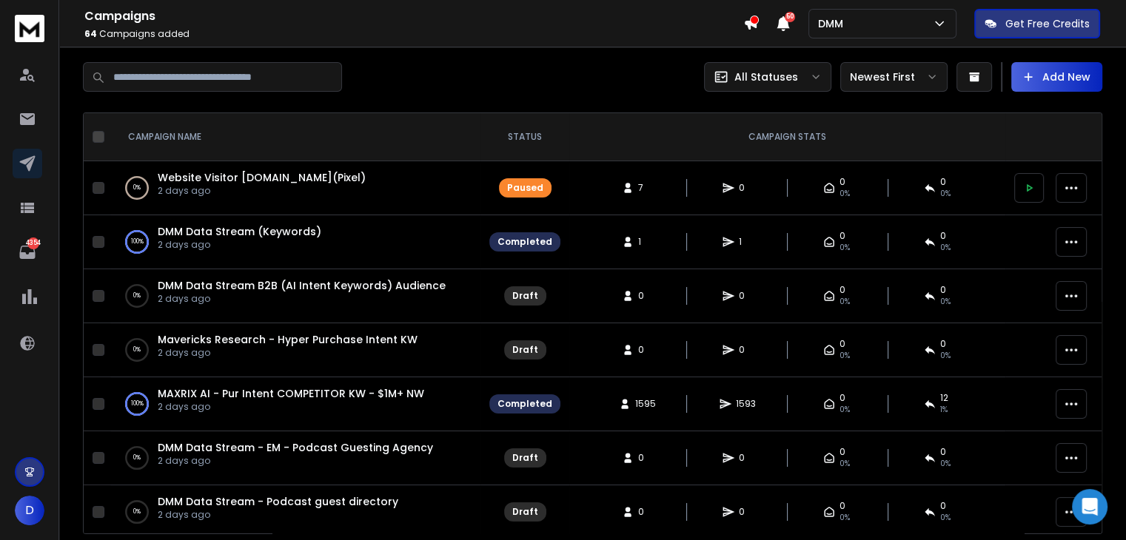
scroll to position [74, 0]
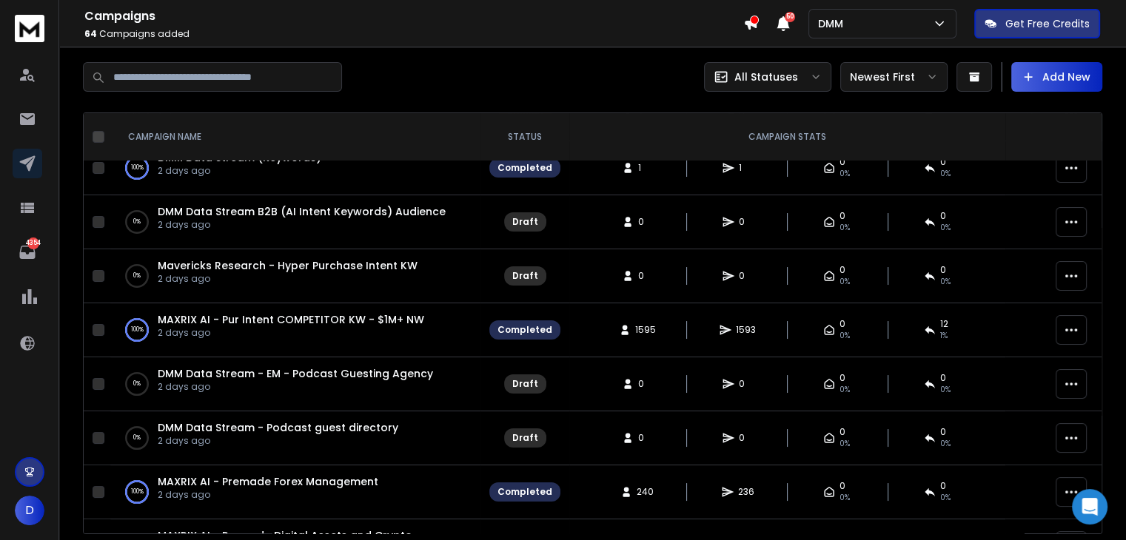
click at [324, 323] on span "MAXRIX AI - Pur Intent COMPETITOR KW - $1M+ NW" at bounding box center [291, 319] width 266 height 15
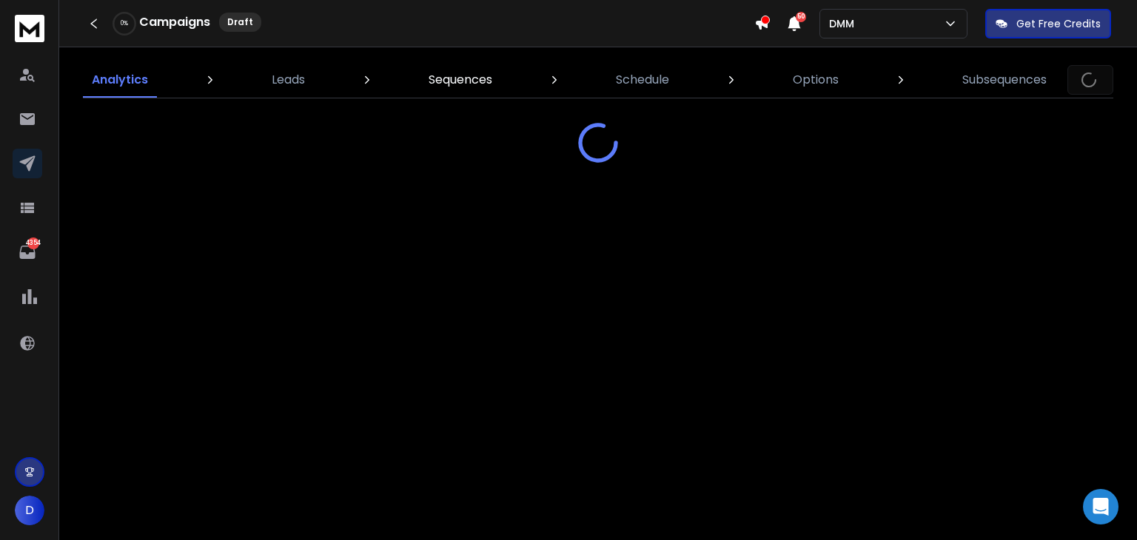
click at [457, 95] on link "Sequences" at bounding box center [460, 80] width 81 height 36
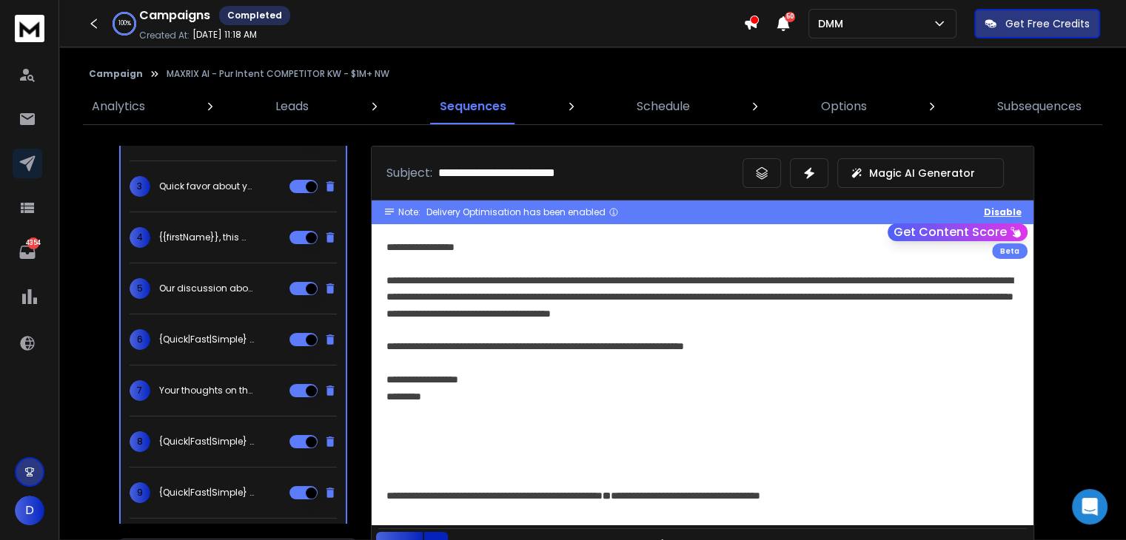
scroll to position [213, 0]
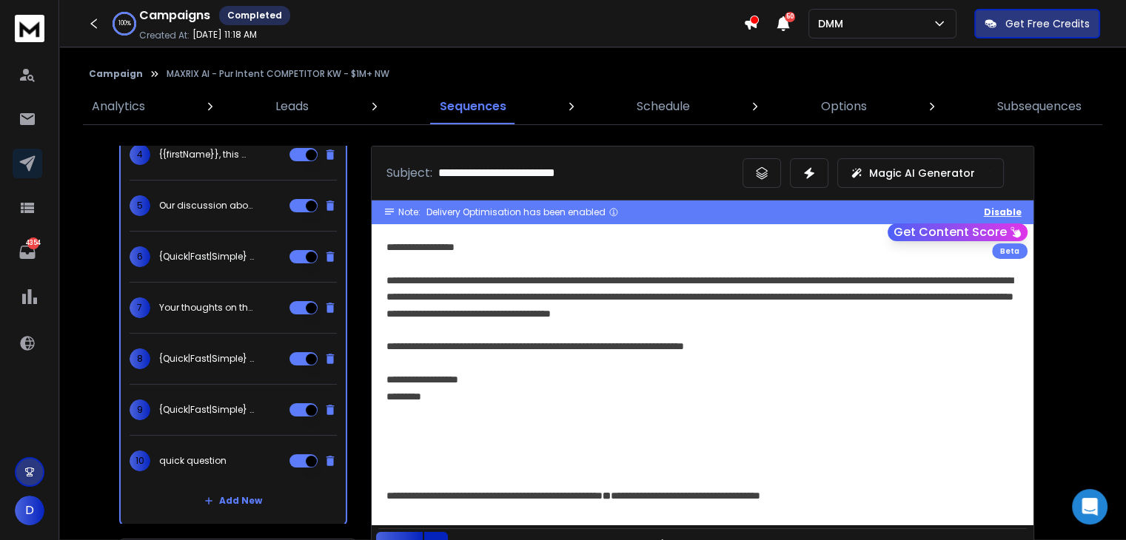
click at [201, 251] on p "{Quick|Fast|Simple} question about {passive income|financial freedom|monthly re…" at bounding box center [206, 257] width 95 height 12
click at [208, 356] on p "{Quick|Fast|Simple} question about {passive income|financial freedom|monthly re…" at bounding box center [206, 359] width 95 height 12
click at [218, 257] on p "{Quick|Fast|Simple} question about {passive income|financial freedom|monthly re…" at bounding box center [206, 257] width 95 height 12
click at [328, 359] on icon at bounding box center [330, 359] width 8 height 10
type input "**********"
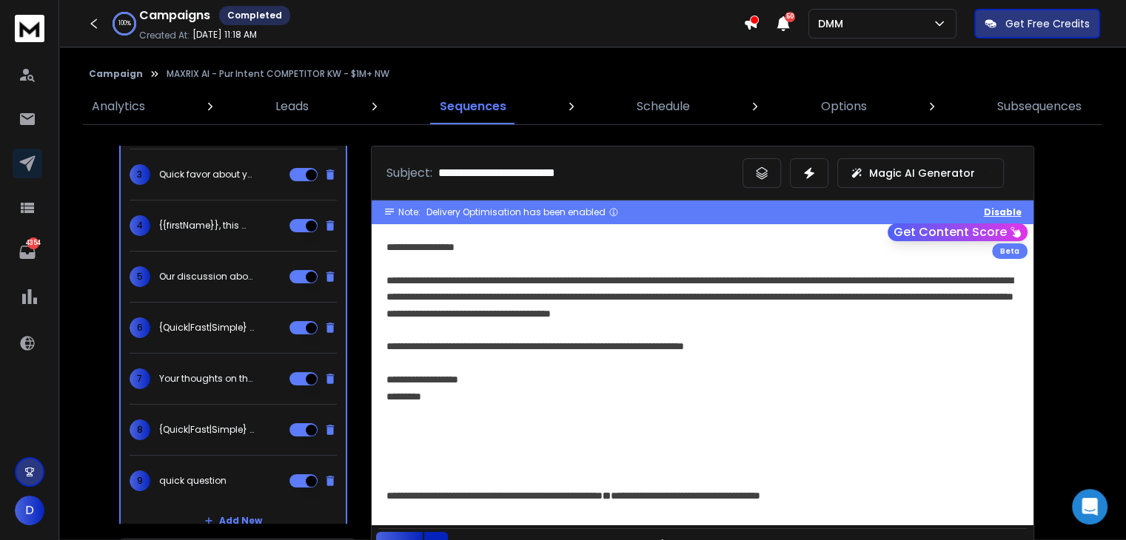
scroll to position [148, 0]
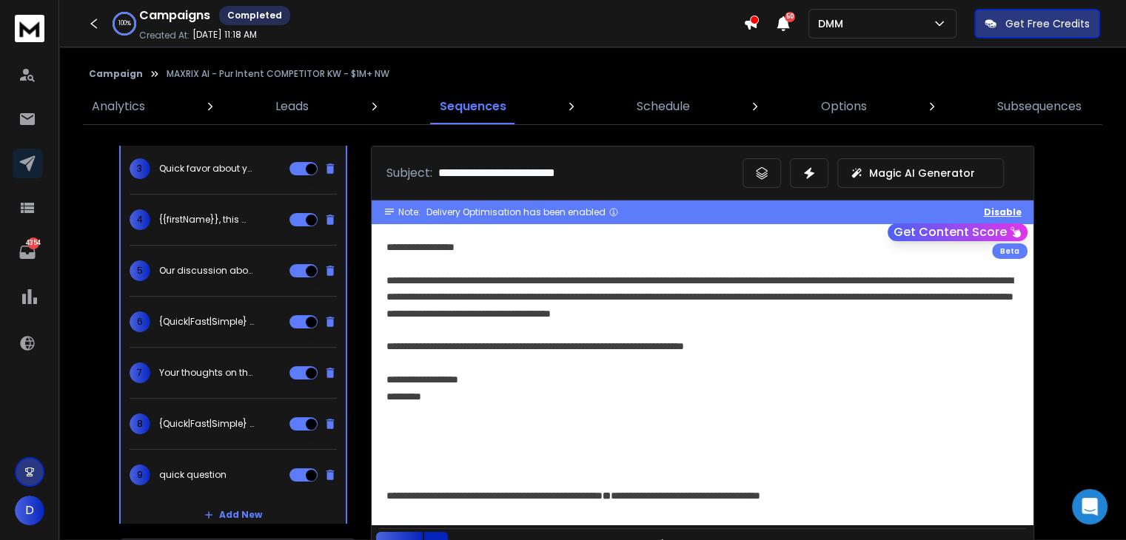
click at [323, 424] on icon at bounding box center [329, 423] width 13 height 13
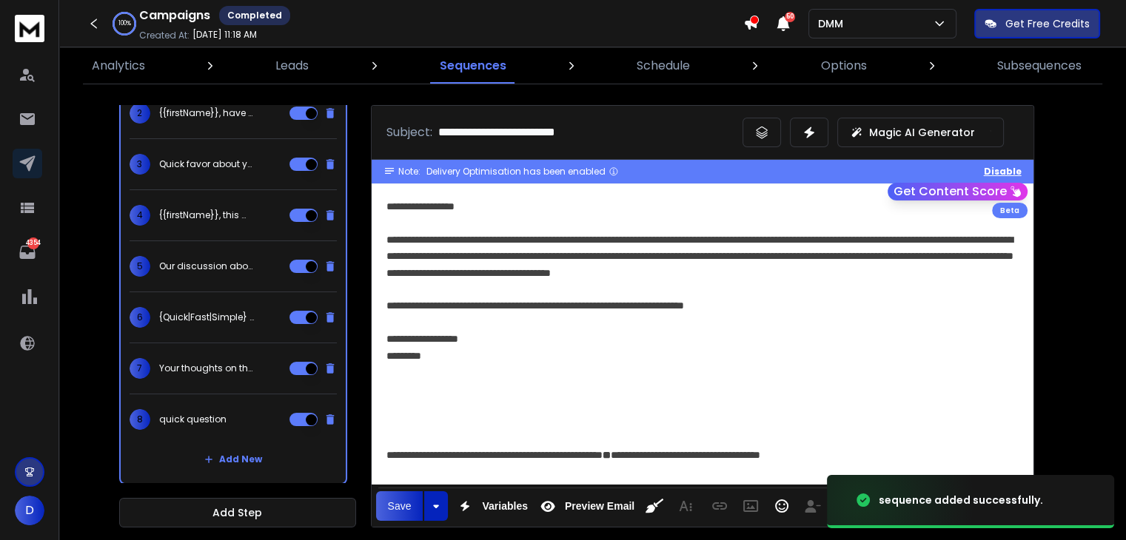
scroll to position [48, 0]
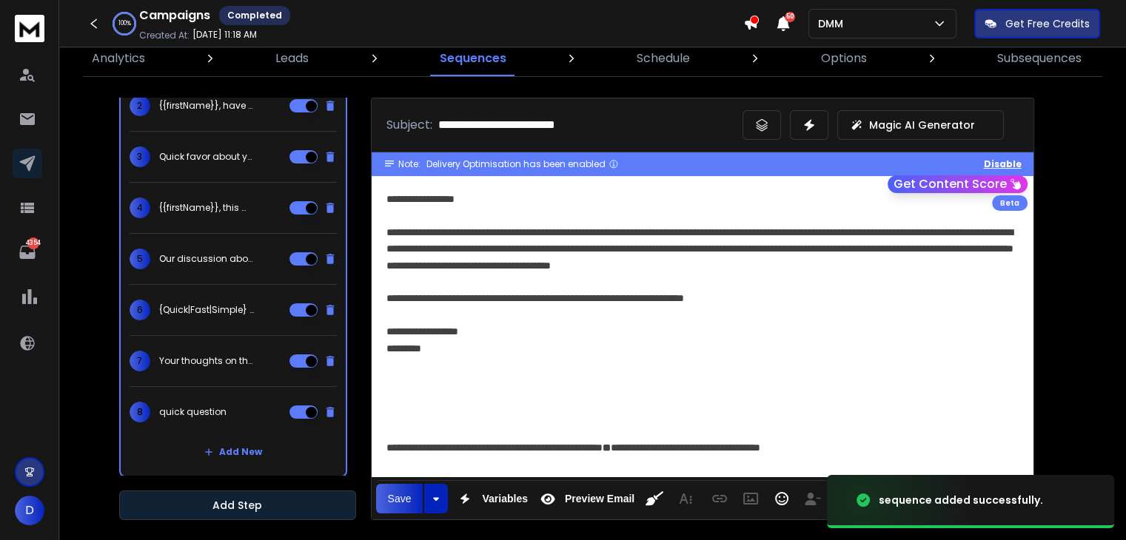
click at [246, 511] on button "Add Step" at bounding box center [237, 506] width 237 height 30
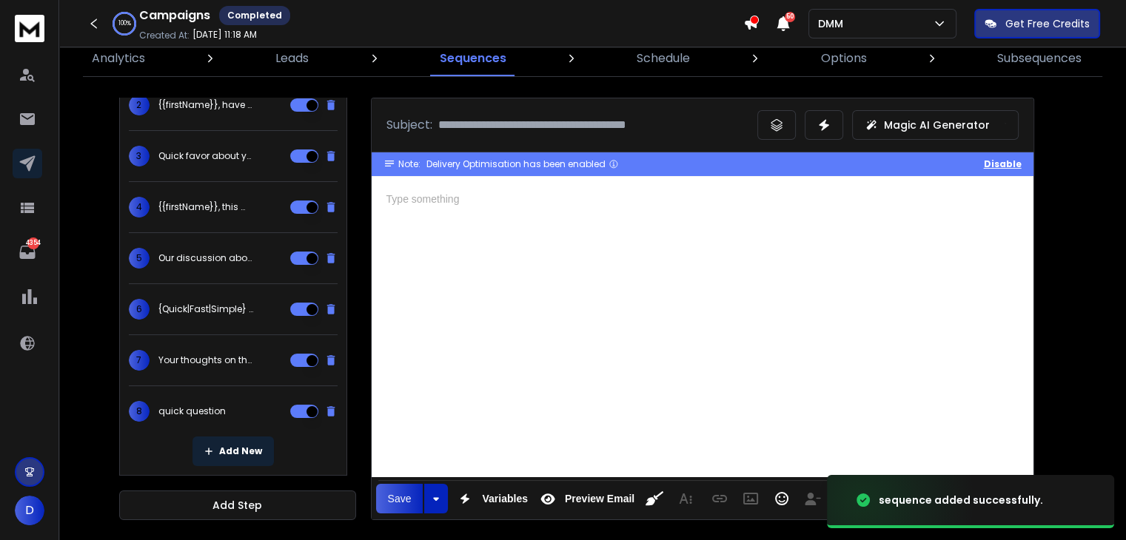
scroll to position [283, 0]
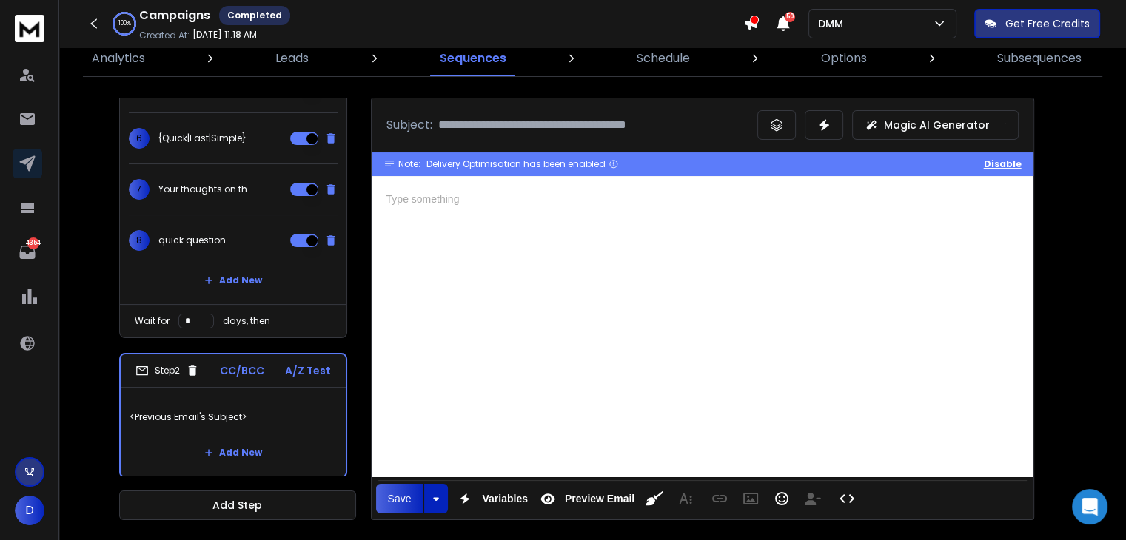
click at [194, 327] on div "Wait for * days, then" at bounding box center [233, 320] width 226 height 33
type input "**********"
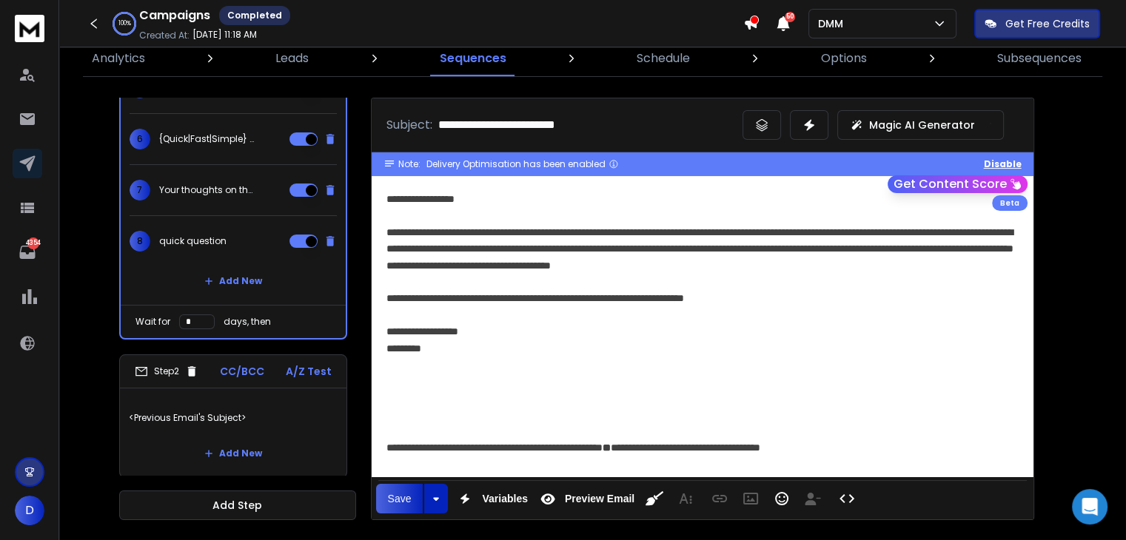
click at [203, 318] on input "*" at bounding box center [197, 322] width 36 height 15
type input "*"
click at [266, 421] on p "<Previous Email's Subject>" at bounding box center [233, 417] width 209 height 41
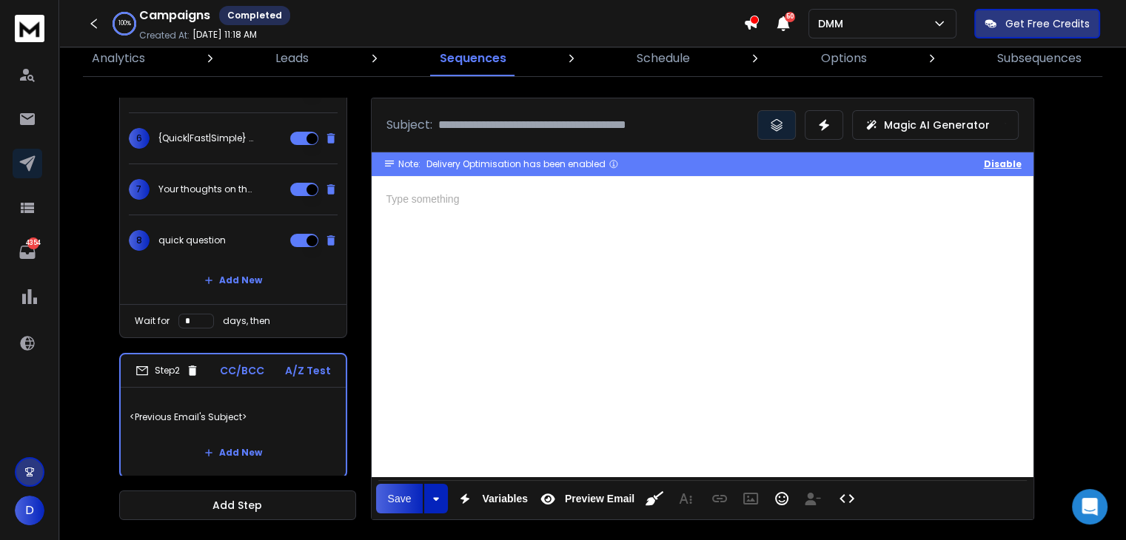
type input "*"
type input "**********"
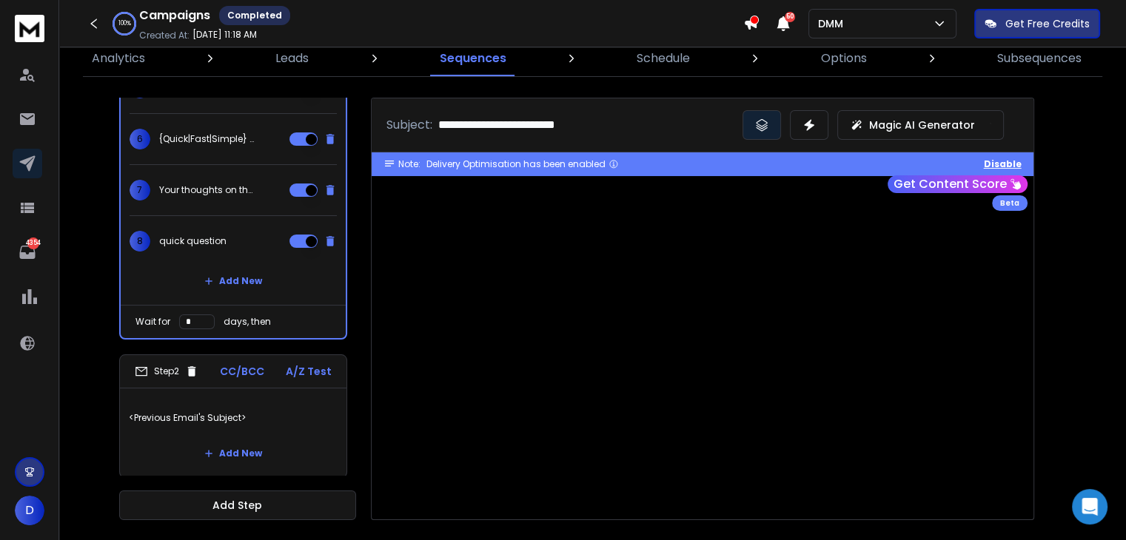
click at [774, 130] on button at bounding box center [761, 125] width 38 height 30
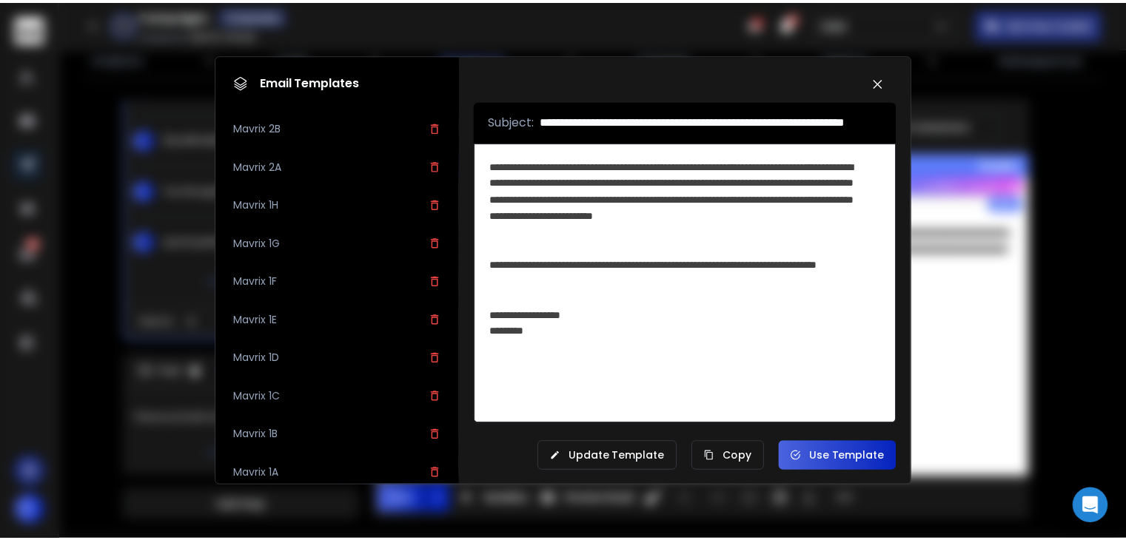
scroll to position [444, 0]
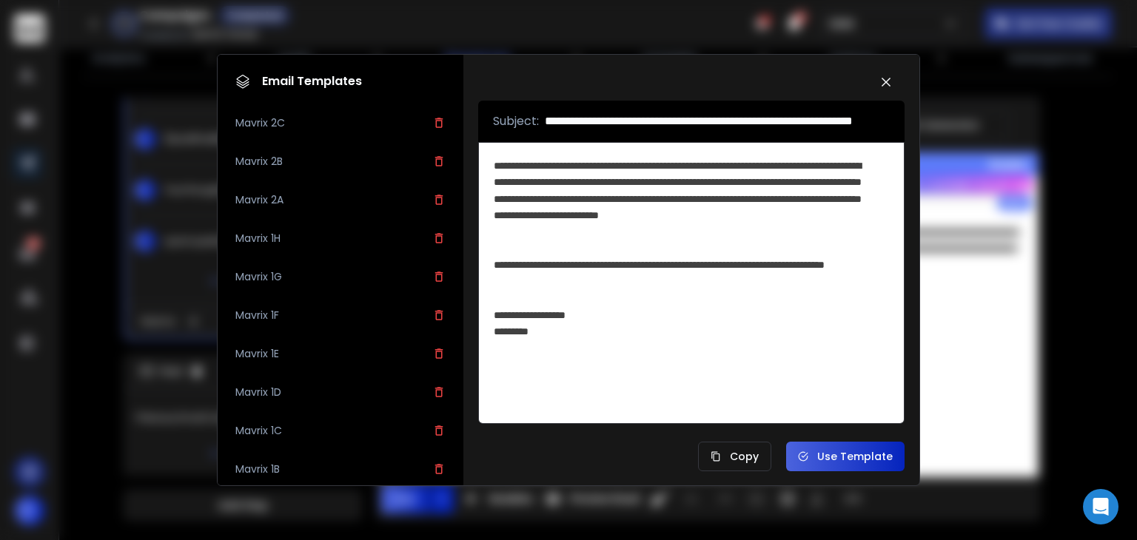
type input "**********"
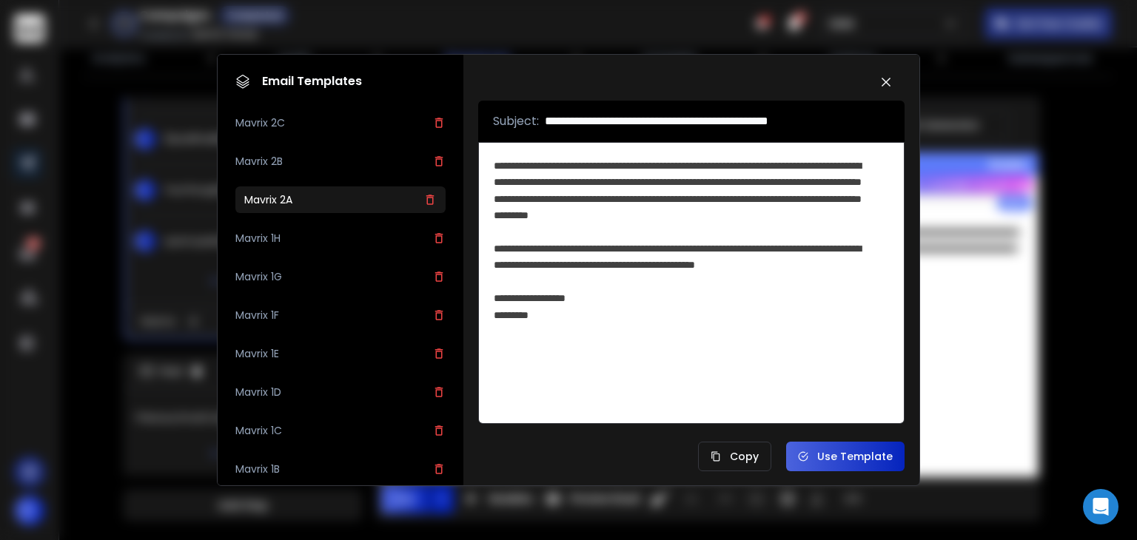
click at [882, 453] on button "Use Template" at bounding box center [845, 457] width 118 height 30
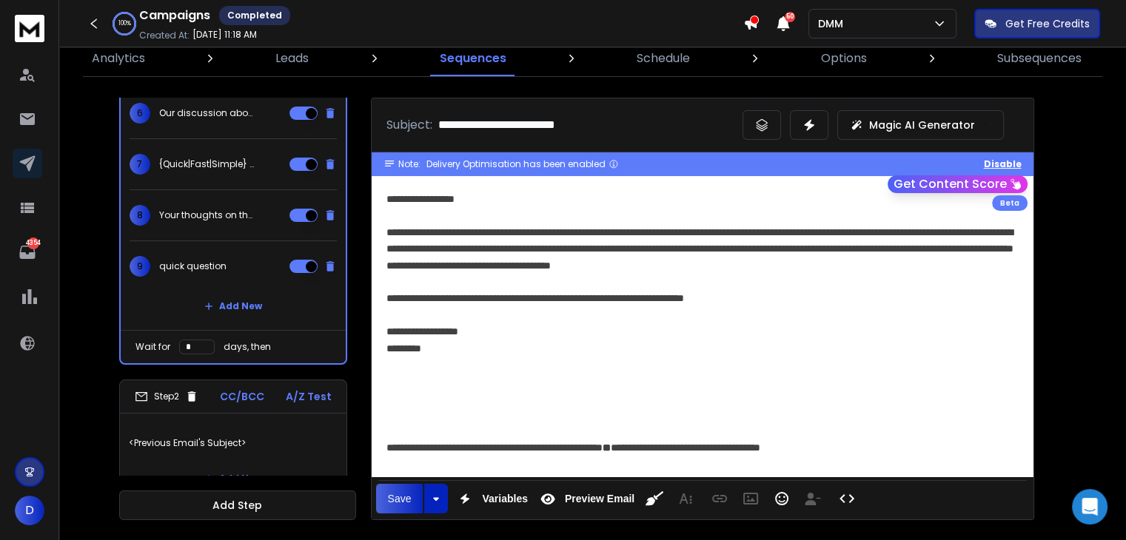
scroll to position [334, 0]
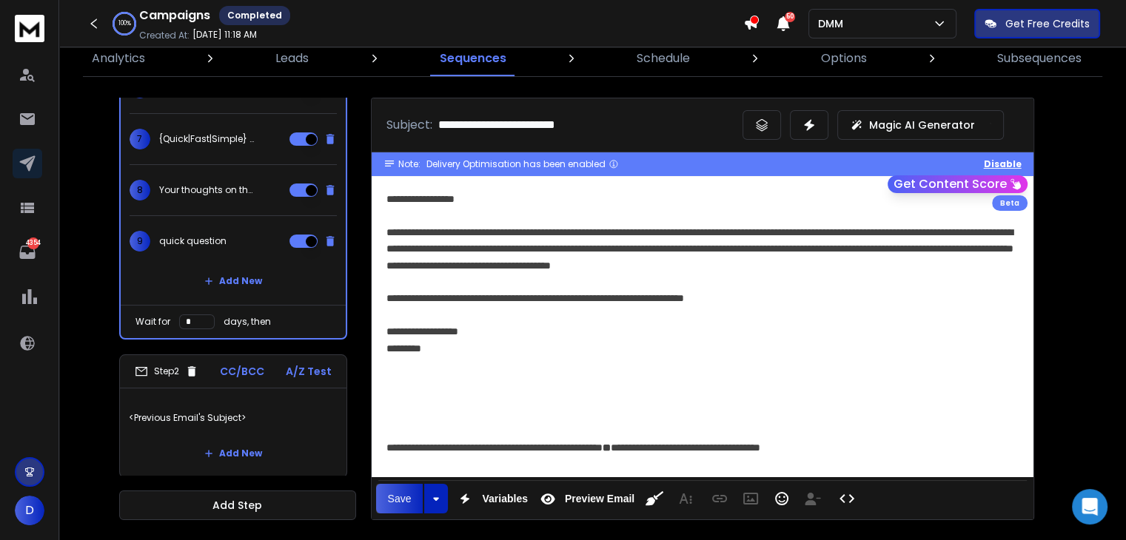
click at [218, 413] on p "<Previous Email's Subject>" at bounding box center [233, 417] width 209 height 41
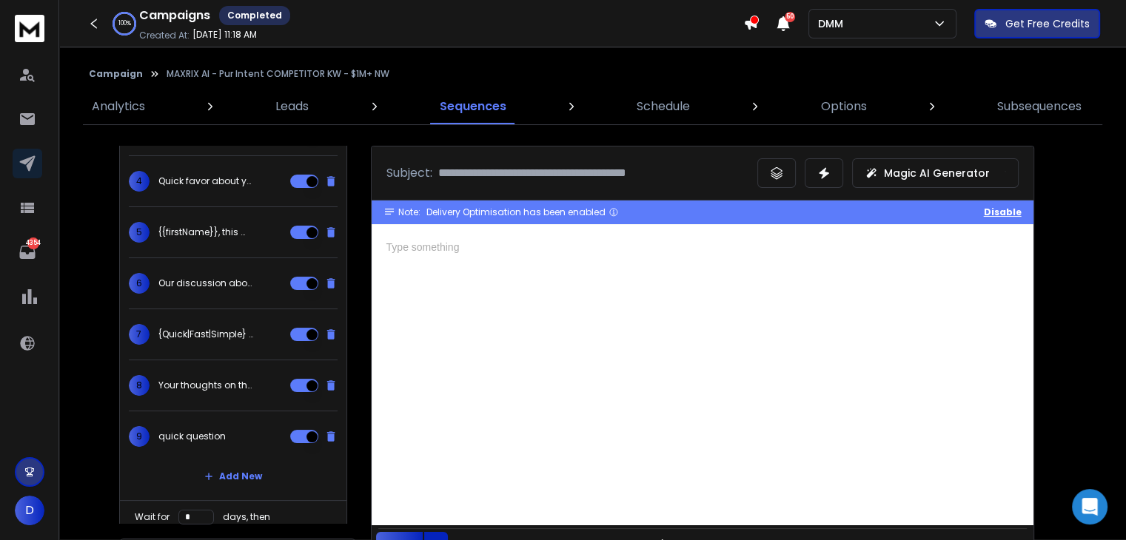
scroll to position [0, 0]
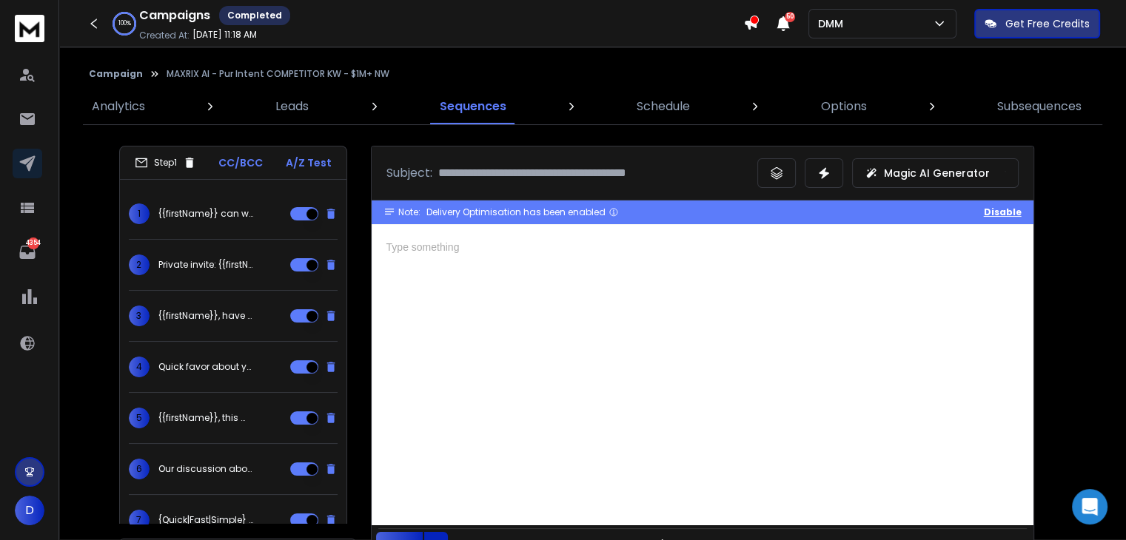
click at [326, 262] on icon at bounding box center [330, 265] width 8 height 10
type input "**********"
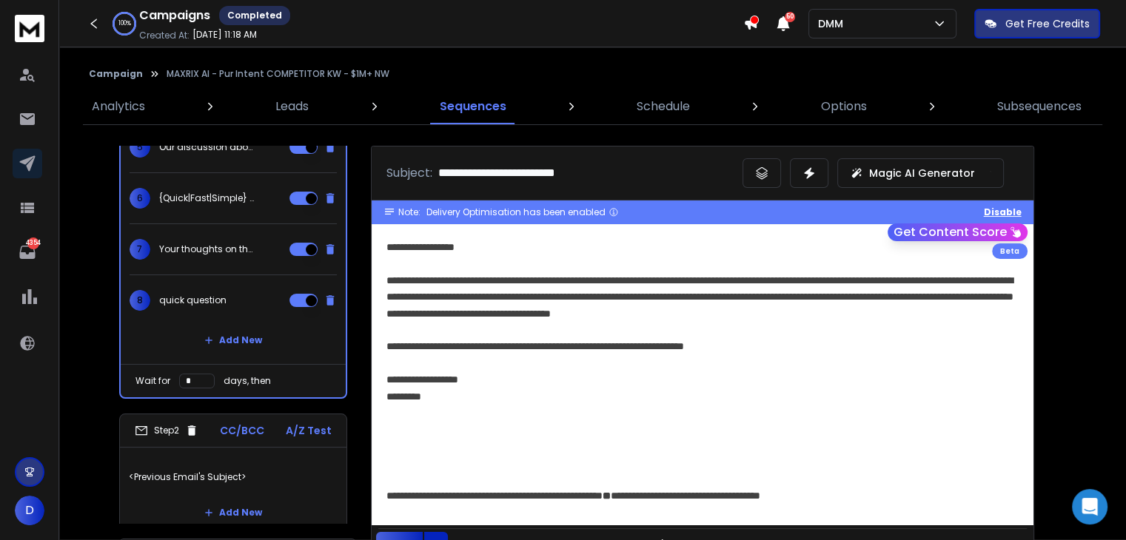
scroll to position [283, 0]
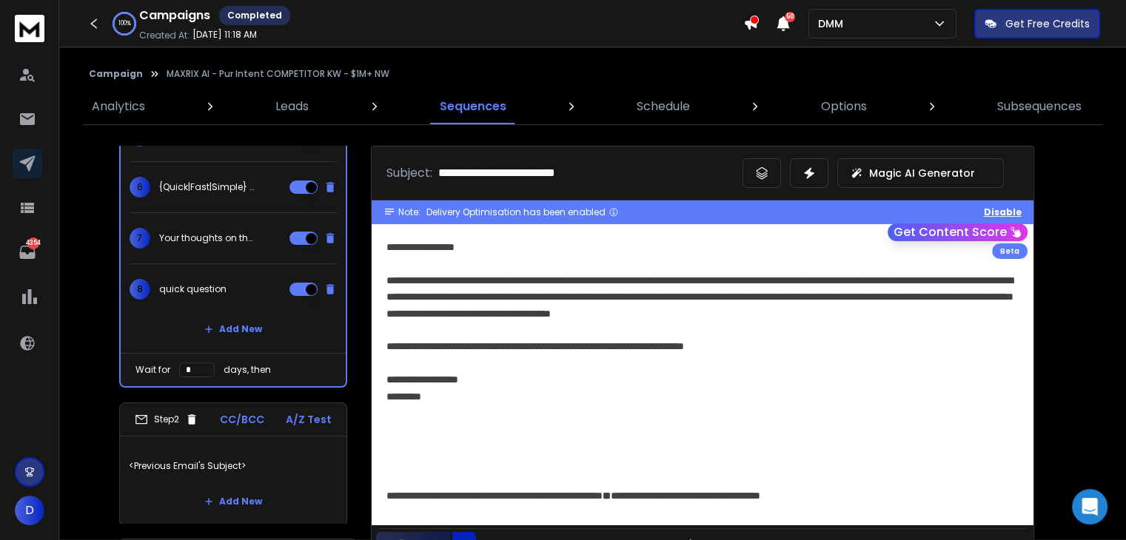
click at [275, 483] on p "<Previous Email's Subject>" at bounding box center [233, 466] width 209 height 41
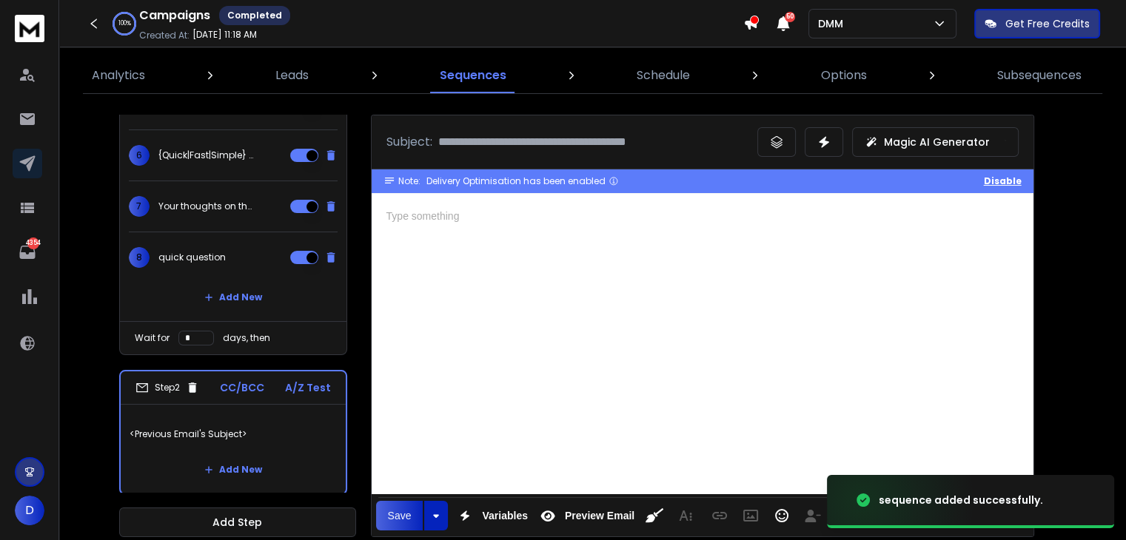
scroll to position [48, 0]
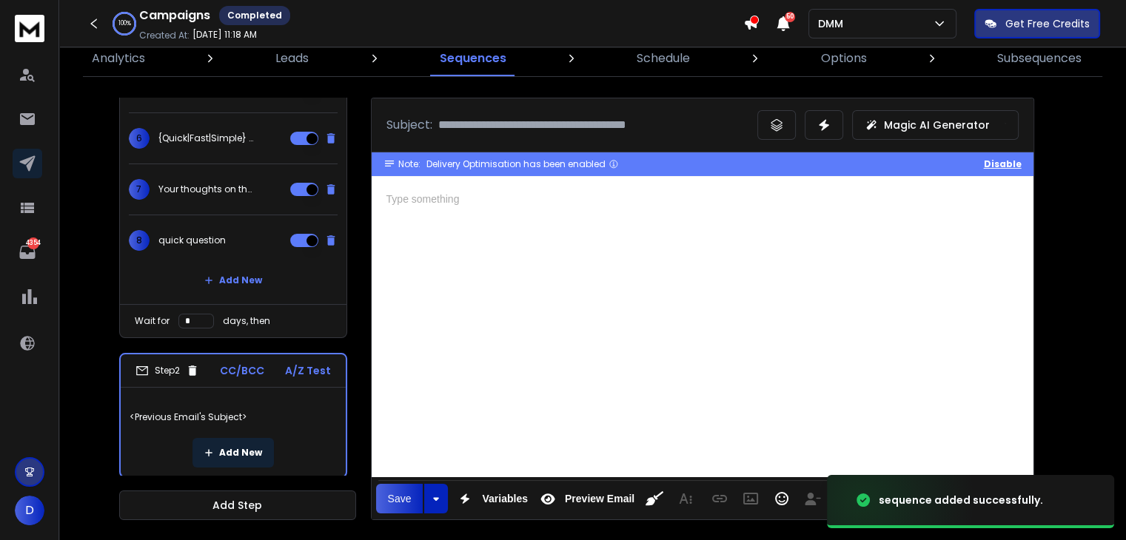
click at [221, 449] on button "Add New" at bounding box center [232, 453] width 81 height 30
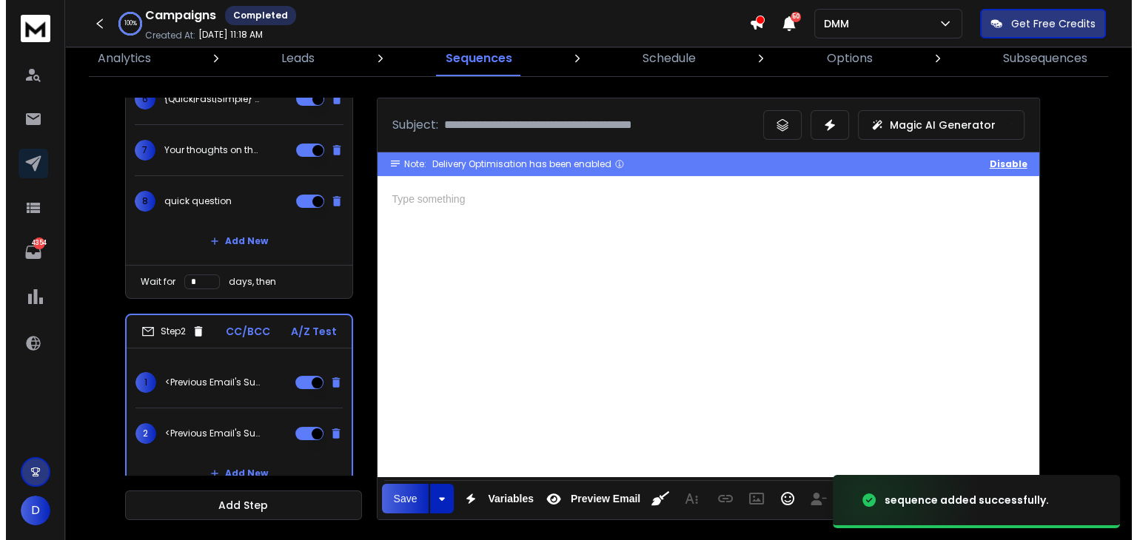
scroll to position [343, 0]
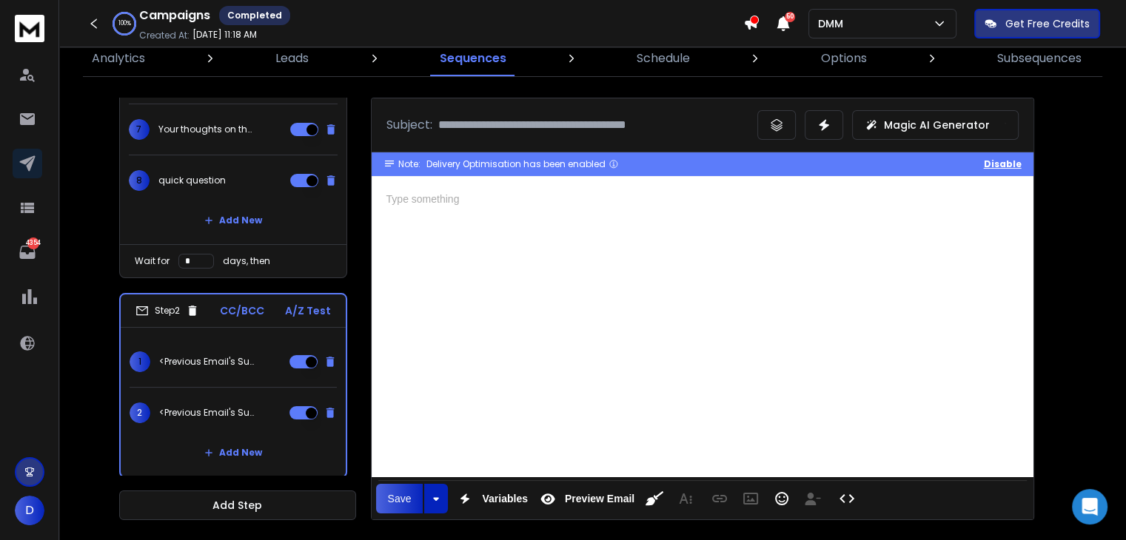
click at [234, 361] on p "<Previous Email's Subject>" at bounding box center [206, 362] width 95 height 12
click at [769, 126] on button at bounding box center [776, 125] width 38 height 30
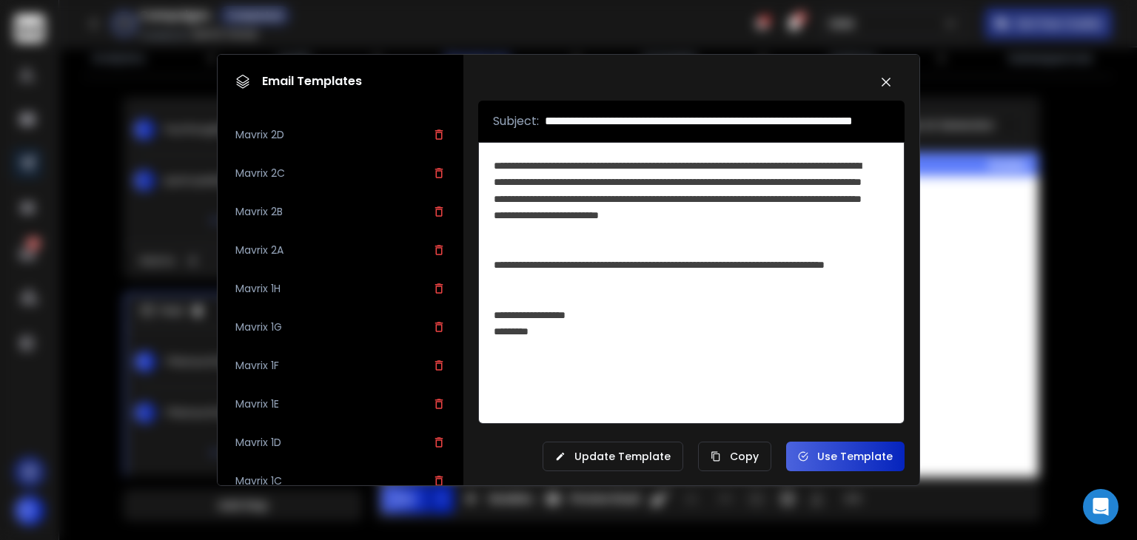
scroll to position [370, 0]
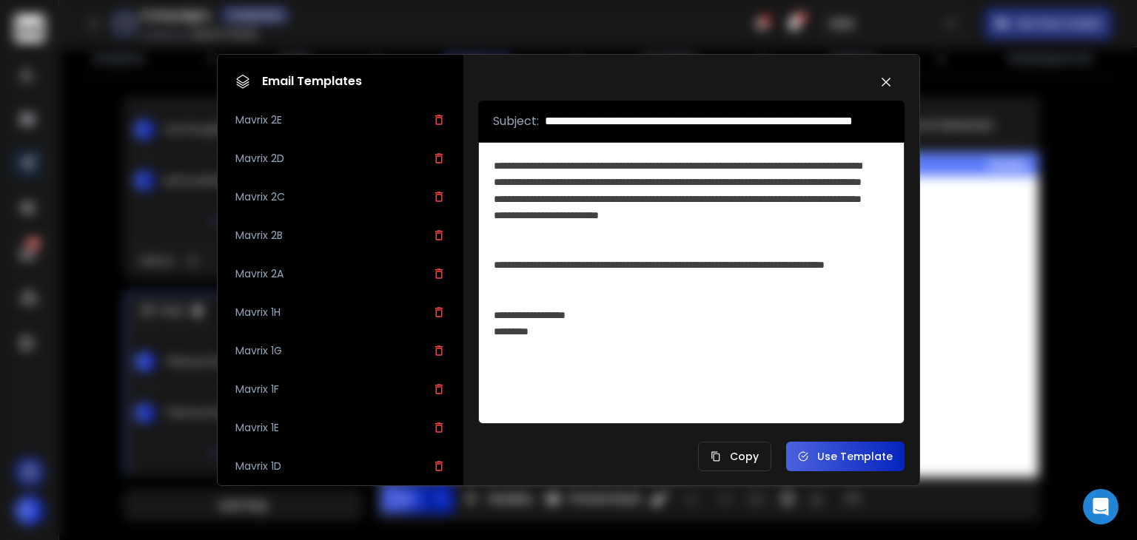
type input "**********"
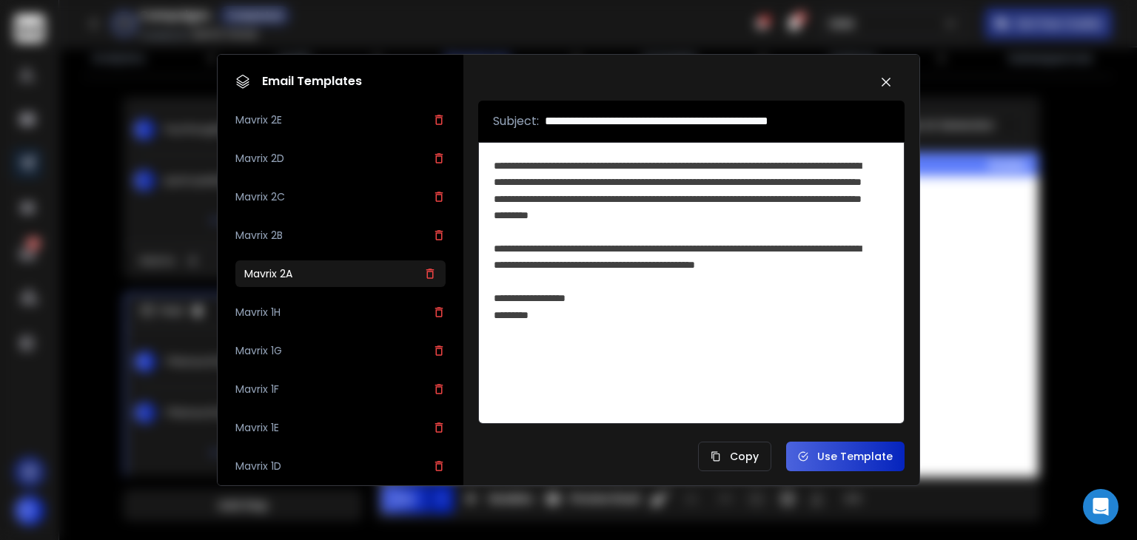
click at [835, 454] on button "Use Template" at bounding box center [845, 457] width 118 height 30
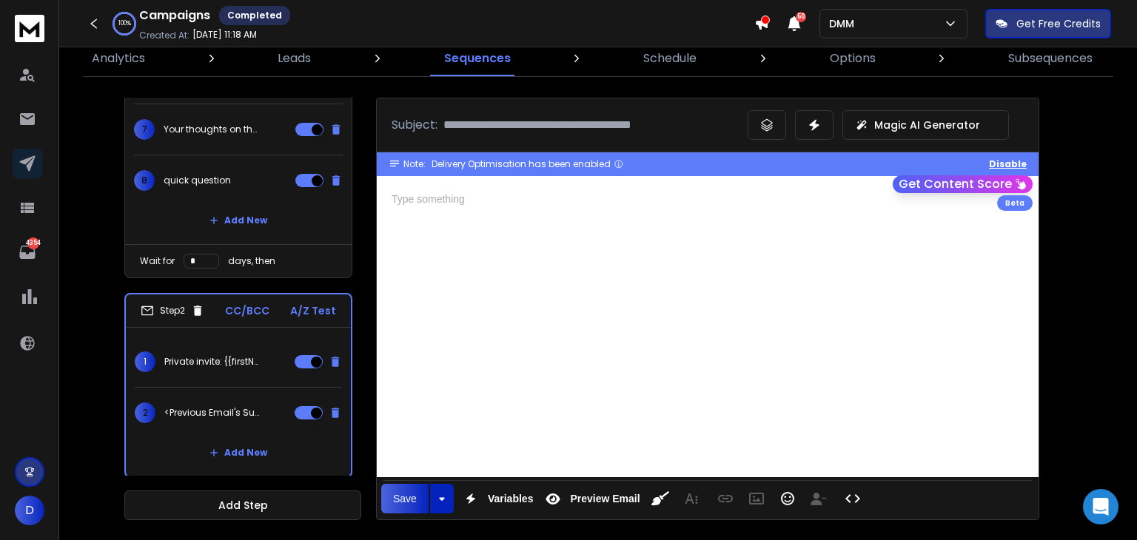
type input "**********"
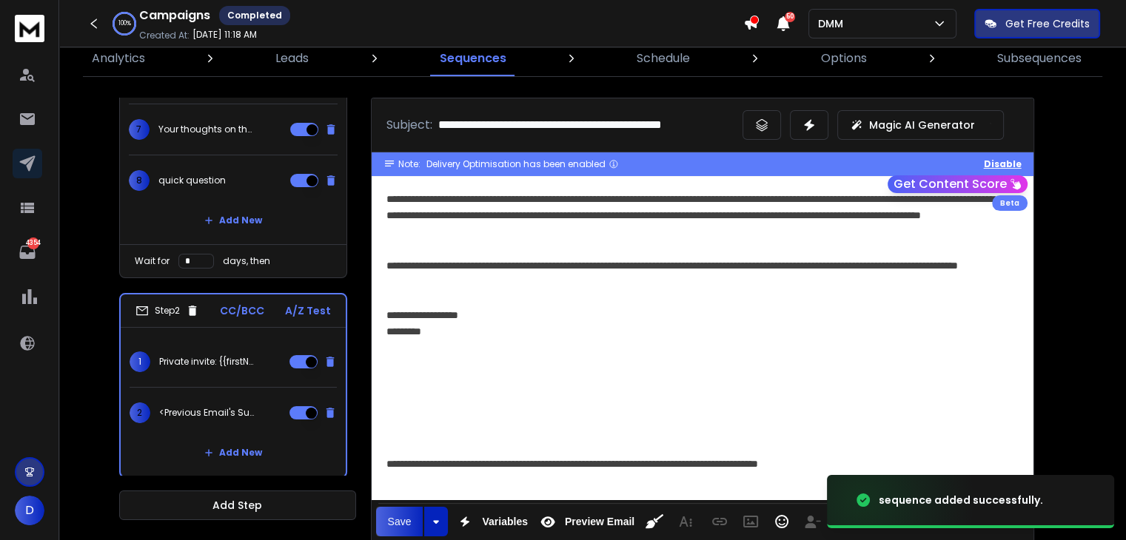
click at [181, 412] on p "<Previous Email's Subject>" at bounding box center [206, 413] width 95 height 12
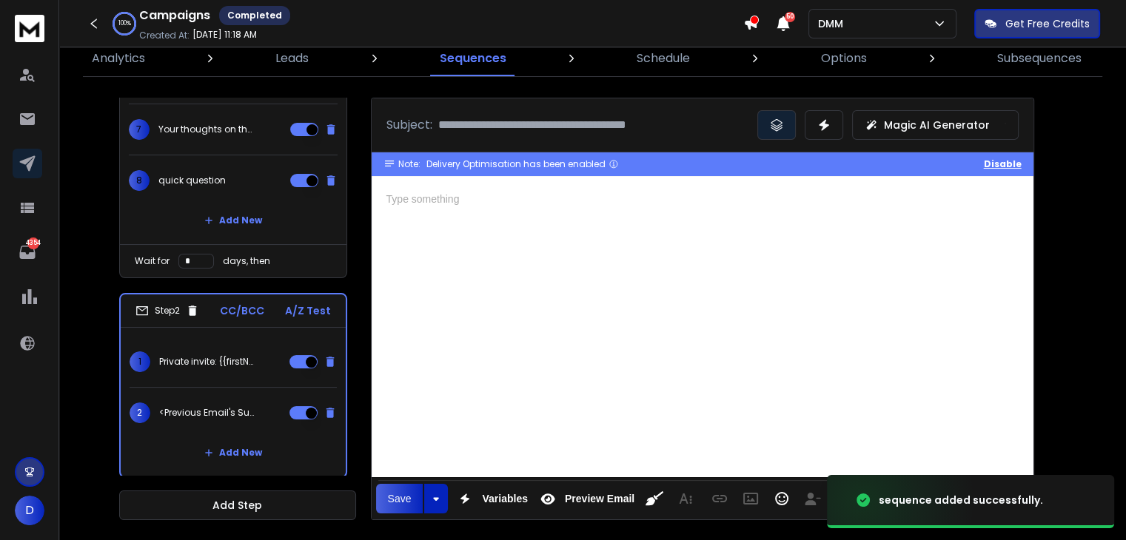
click at [776, 134] on button at bounding box center [776, 125] width 38 height 30
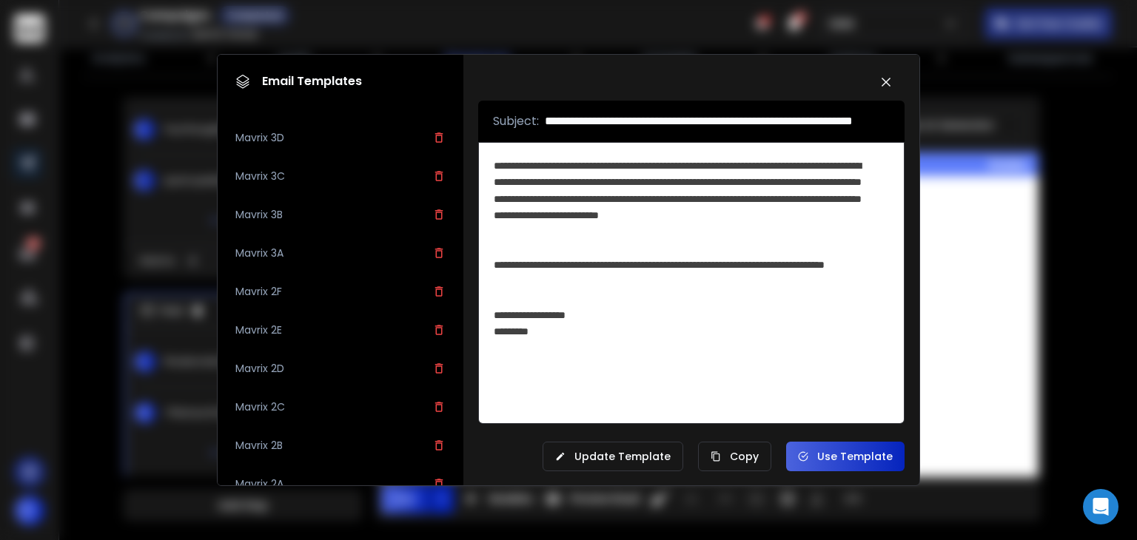
scroll to position [222, 0]
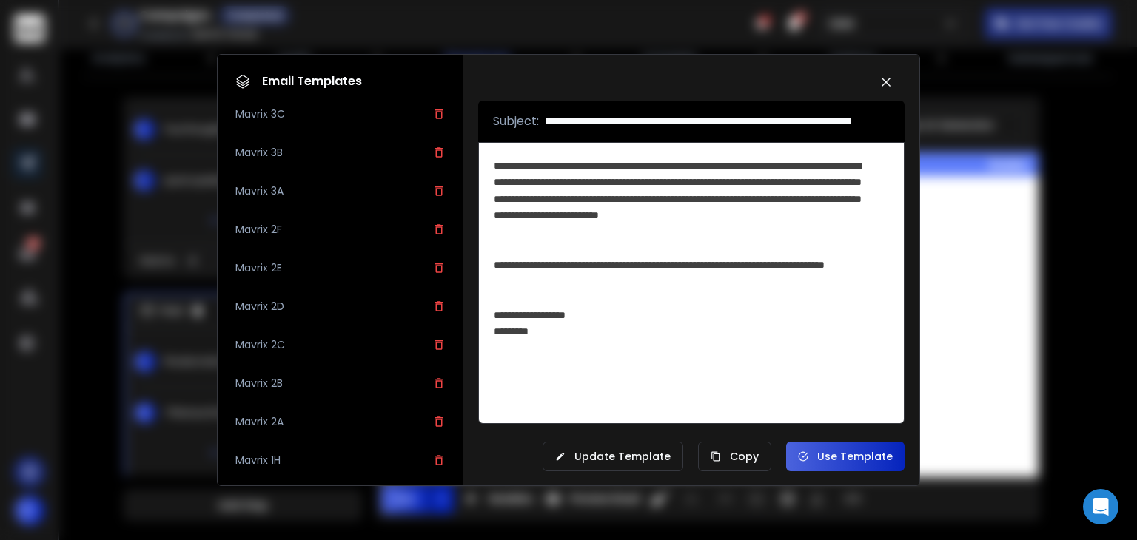
type input "**********"
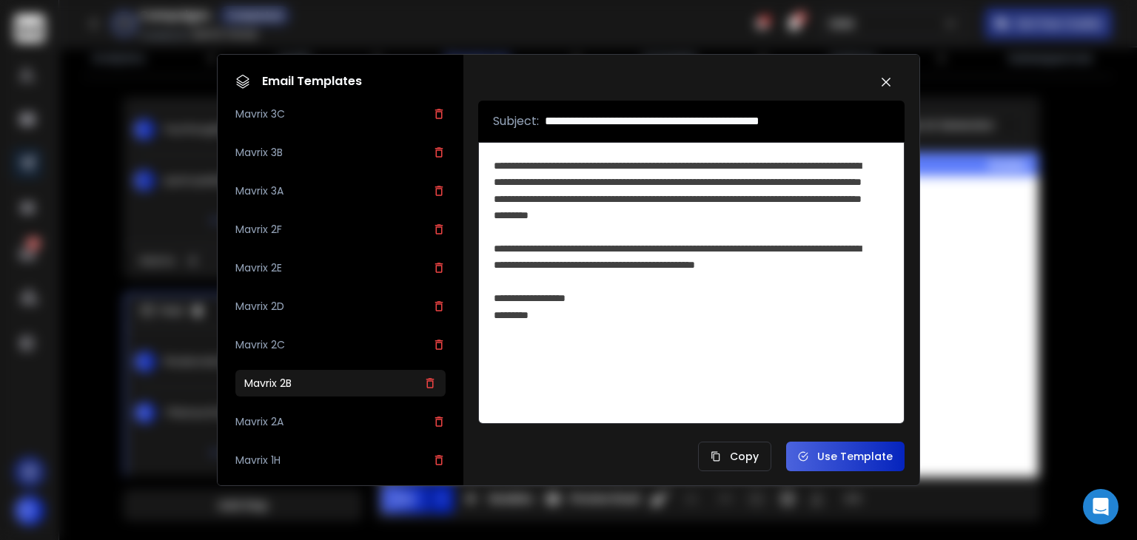
click at [872, 456] on button "Use Template" at bounding box center [845, 457] width 118 height 30
type input "**********"
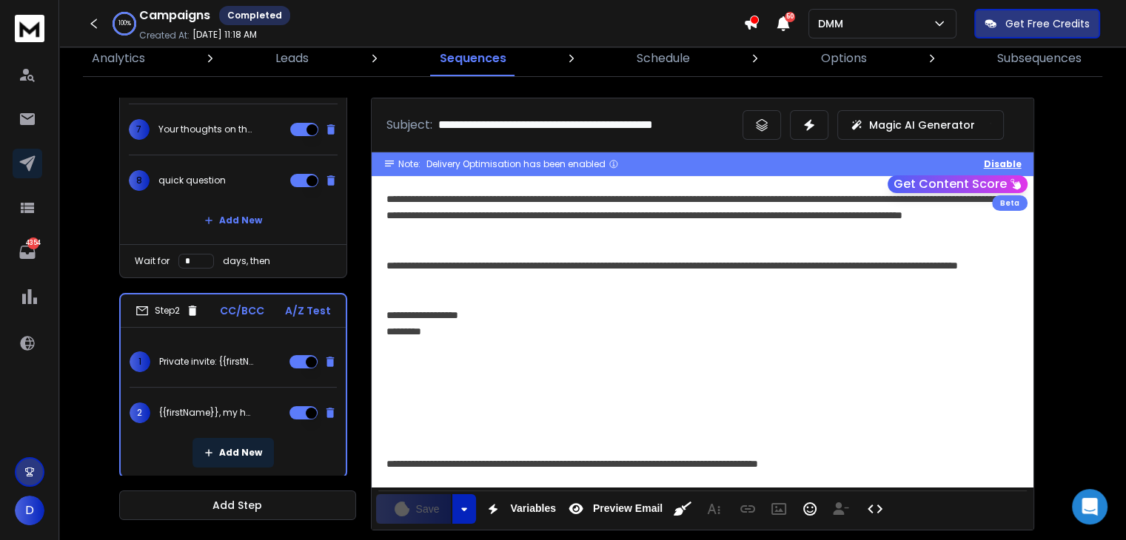
click at [242, 456] on button "Add New" at bounding box center [232, 453] width 81 height 30
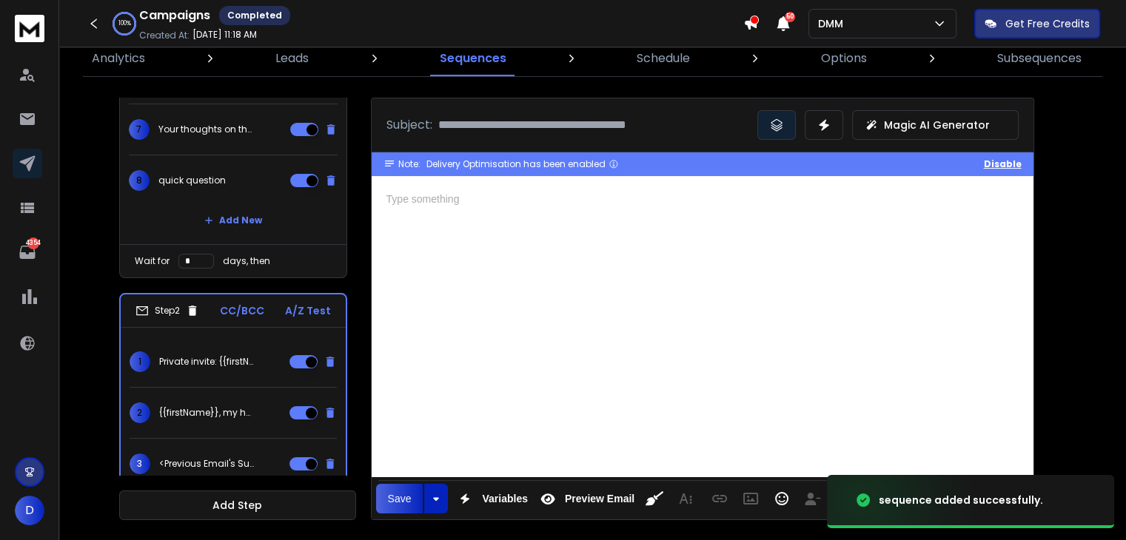
click at [789, 132] on button at bounding box center [776, 125] width 38 height 30
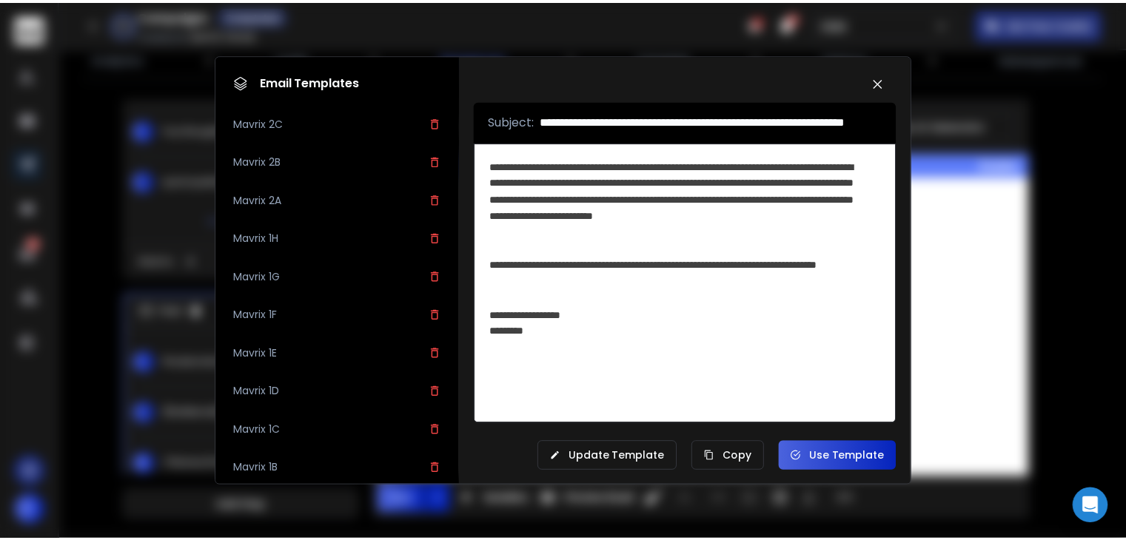
scroll to position [296, 0]
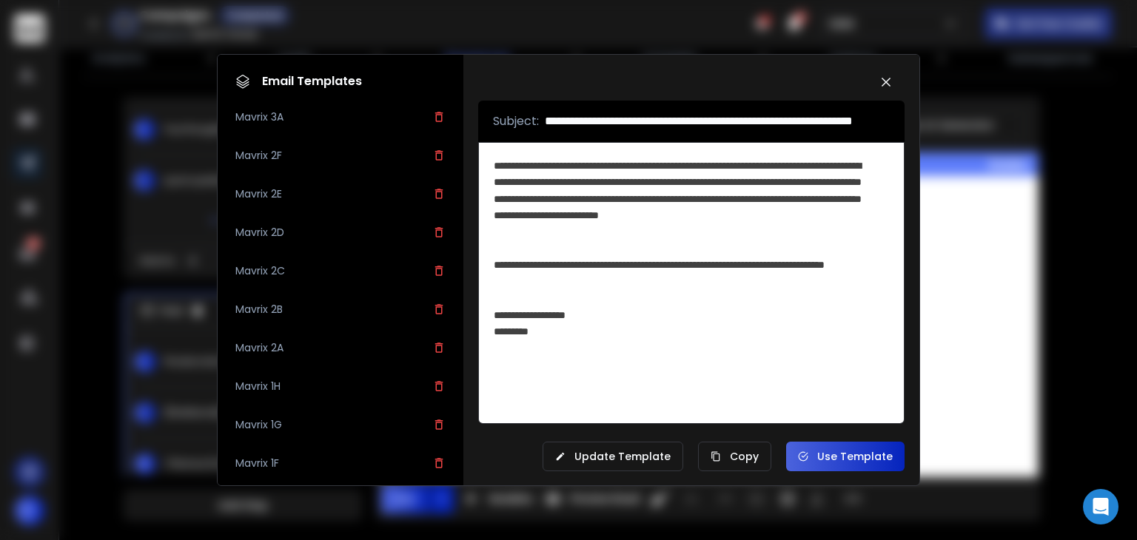
type input "**********"
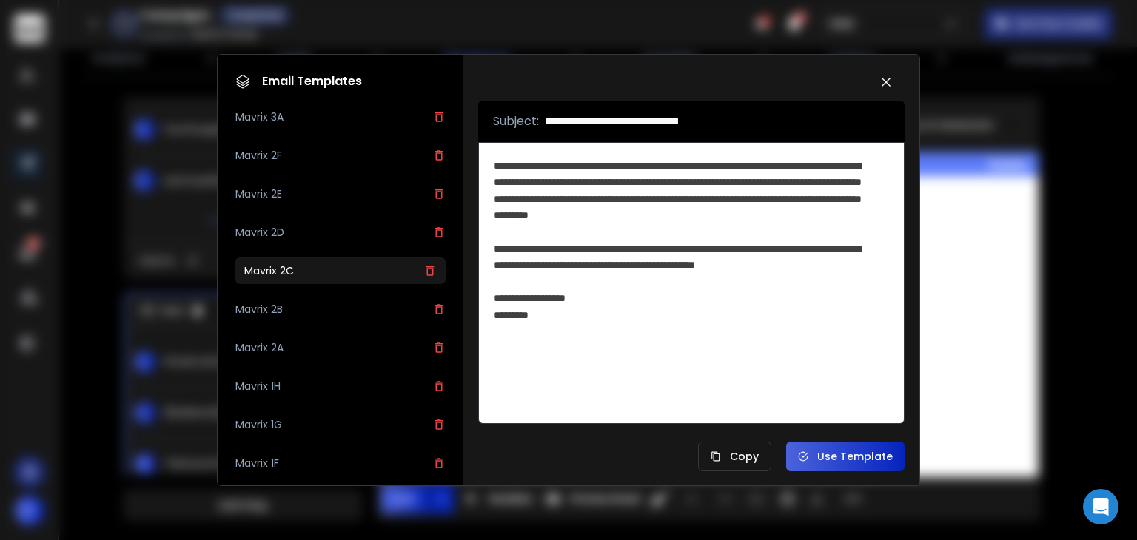
click at [839, 452] on button "Use Template" at bounding box center [845, 457] width 118 height 30
type input "**********"
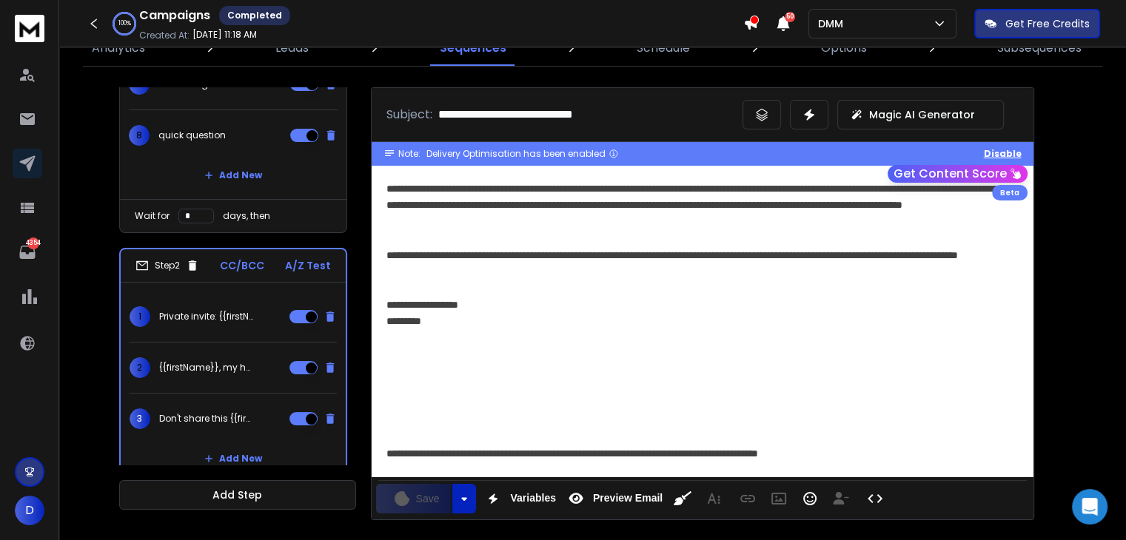
scroll to position [394, 0]
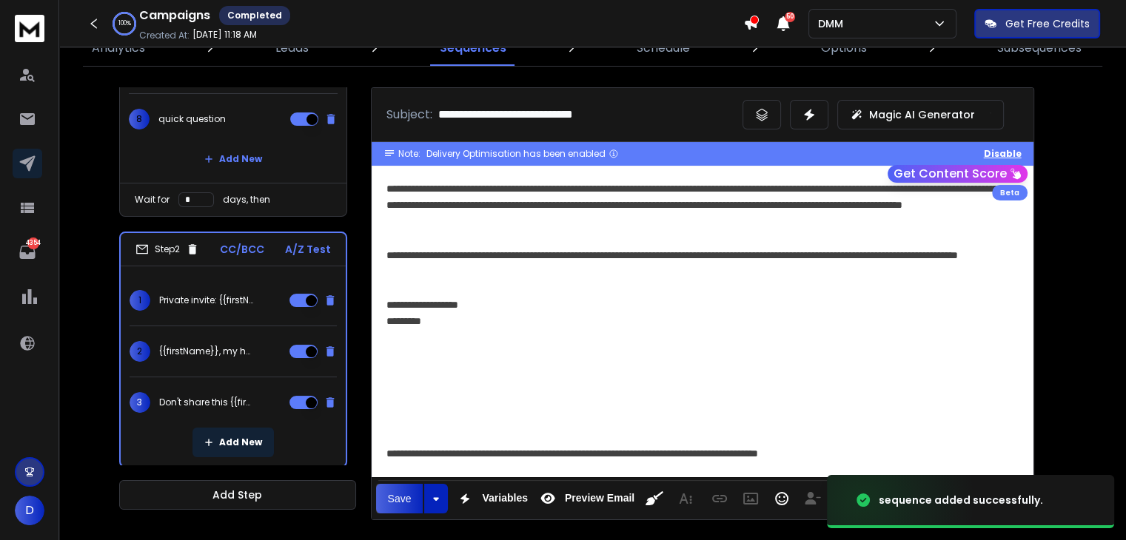
click at [215, 439] on button "Add New" at bounding box center [232, 443] width 81 height 30
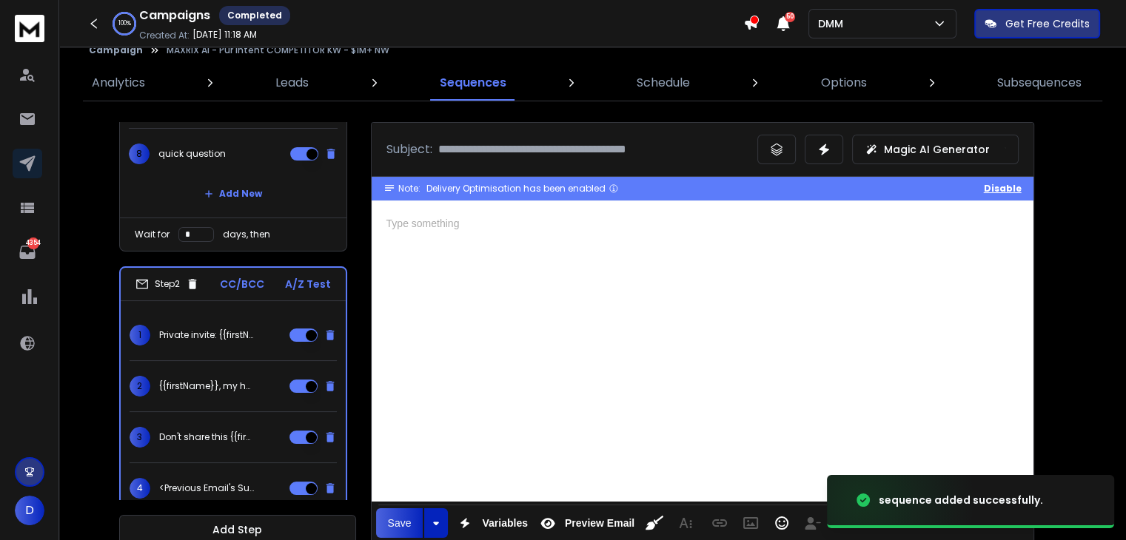
scroll to position [0, 0]
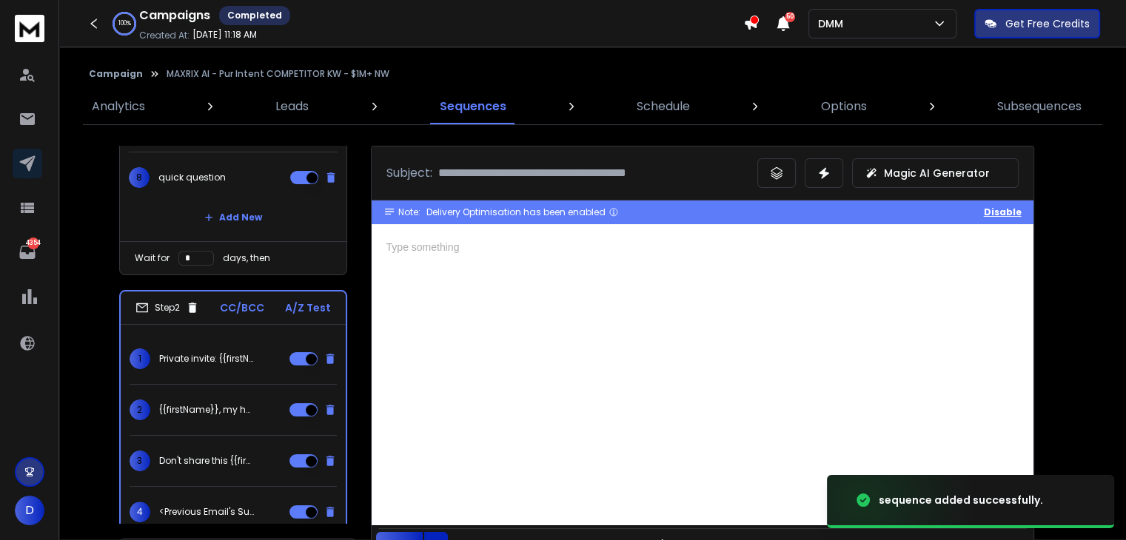
click at [799, 158] on div "Magic AI Generator" at bounding box center [887, 173] width 261 height 30
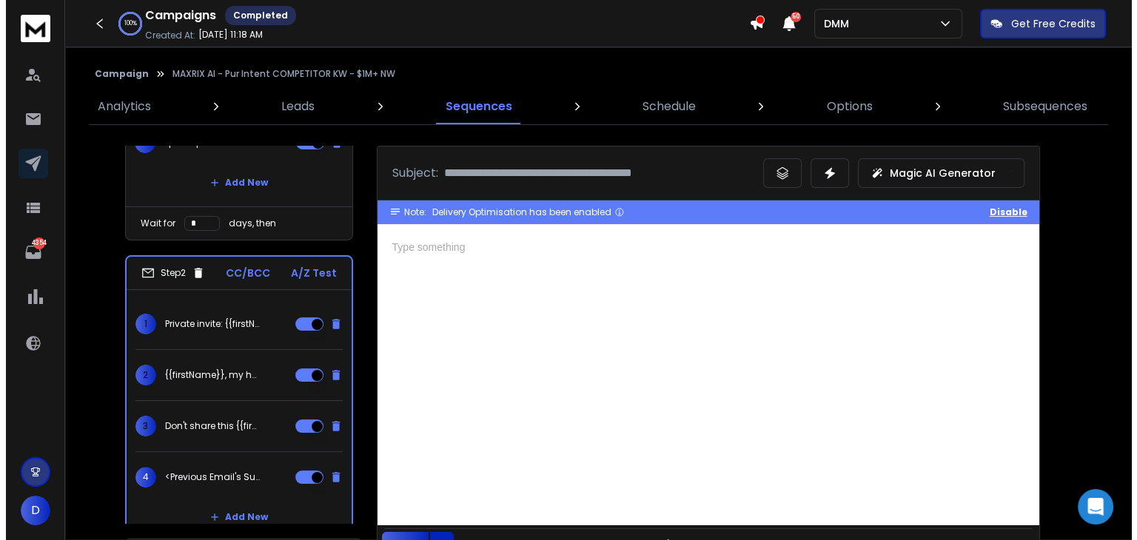
scroll to position [444, 0]
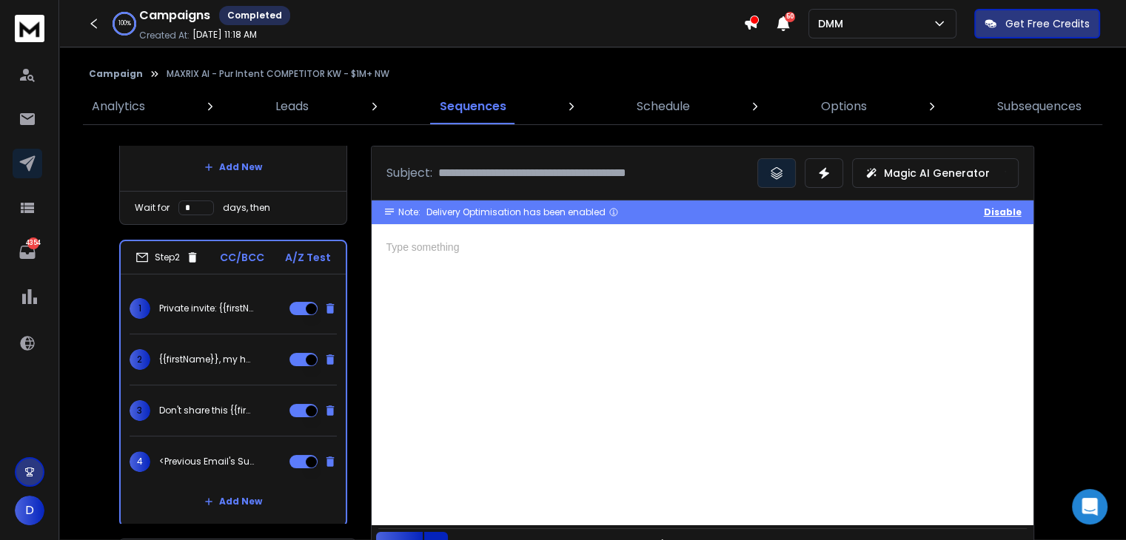
click at [773, 175] on icon at bounding box center [776, 175] width 11 height 4
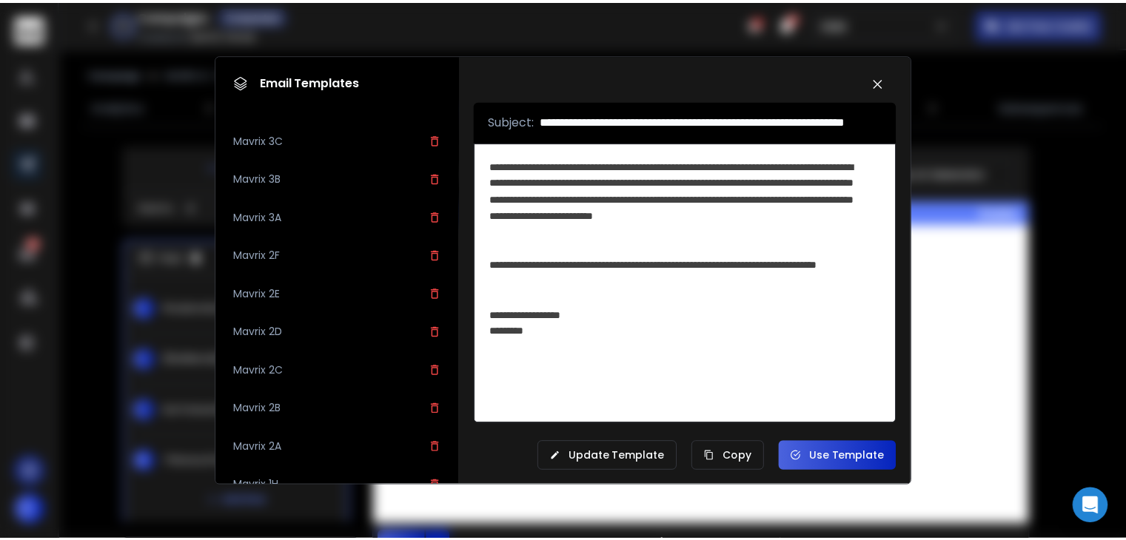
scroll to position [222, 0]
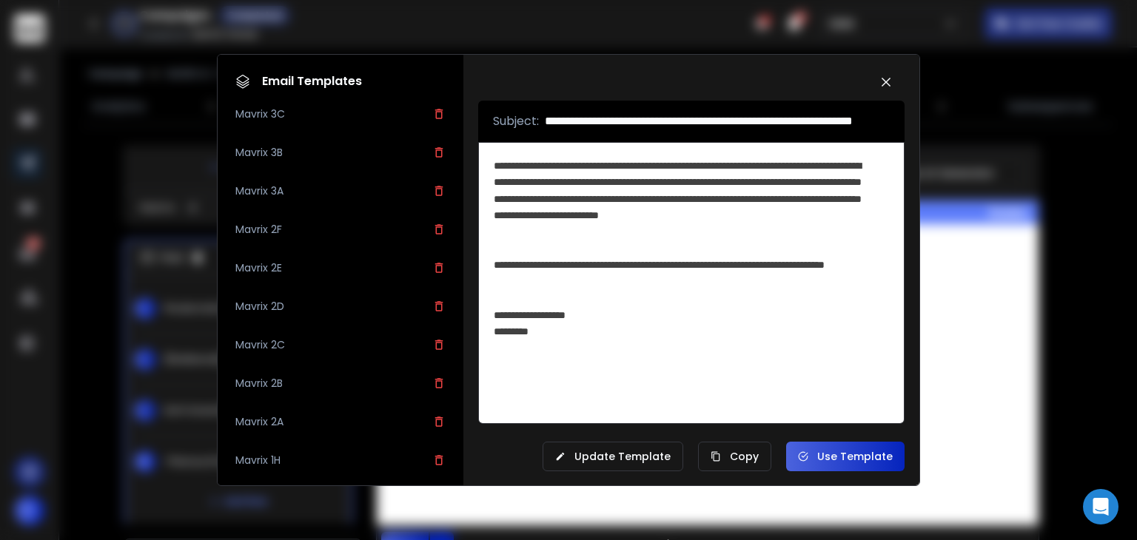
type input "**********"
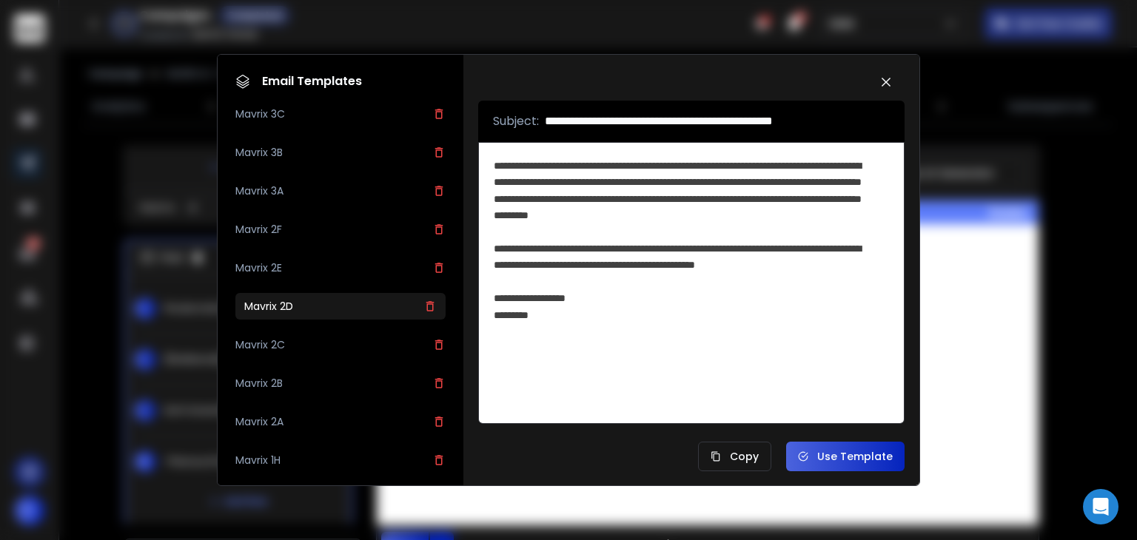
click at [875, 466] on button "Use Template" at bounding box center [845, 457] width 118 height 30
type input "**********"
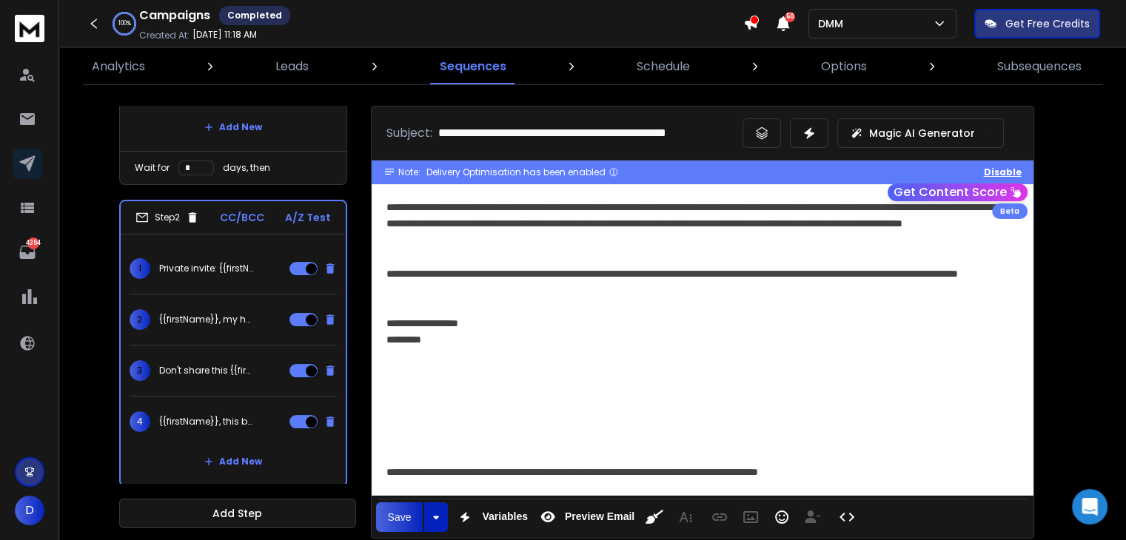
scroll to position [58, 0]
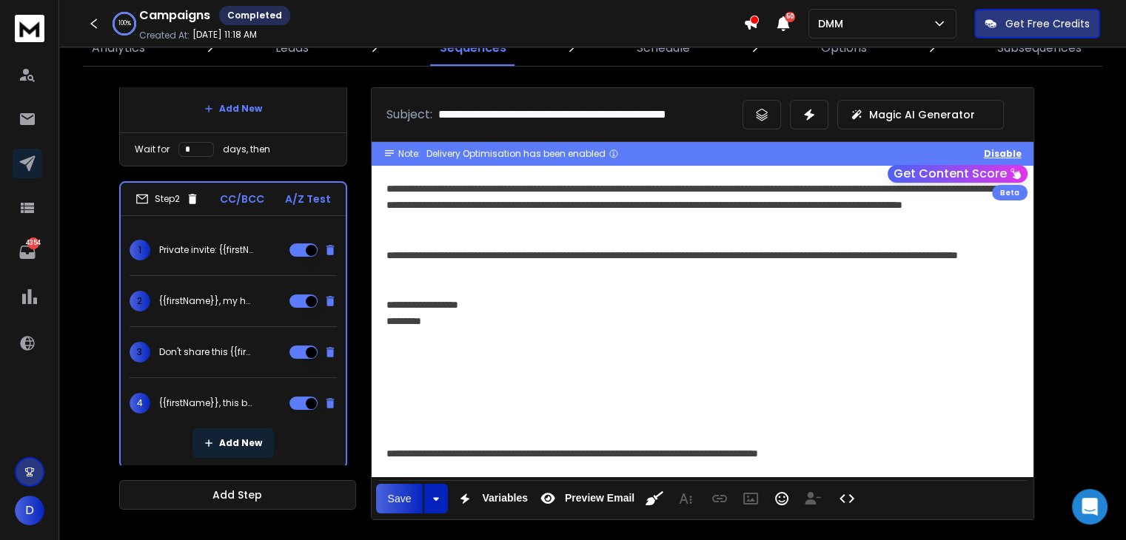
click at [229, 443] on button "Add New" at bounding box center [232, 444] width 81 height 30
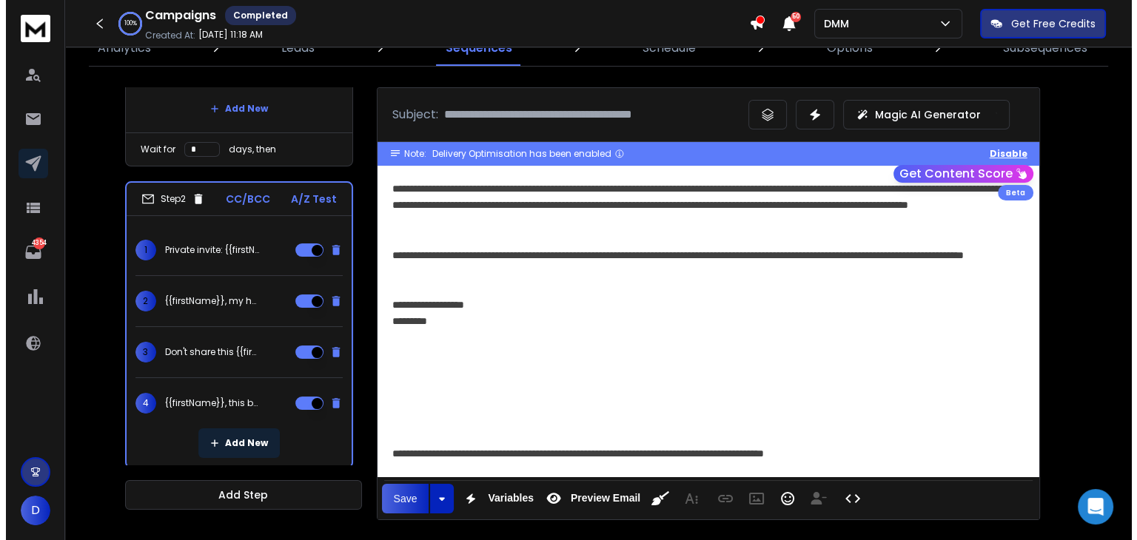
scroll to position [48, 0]
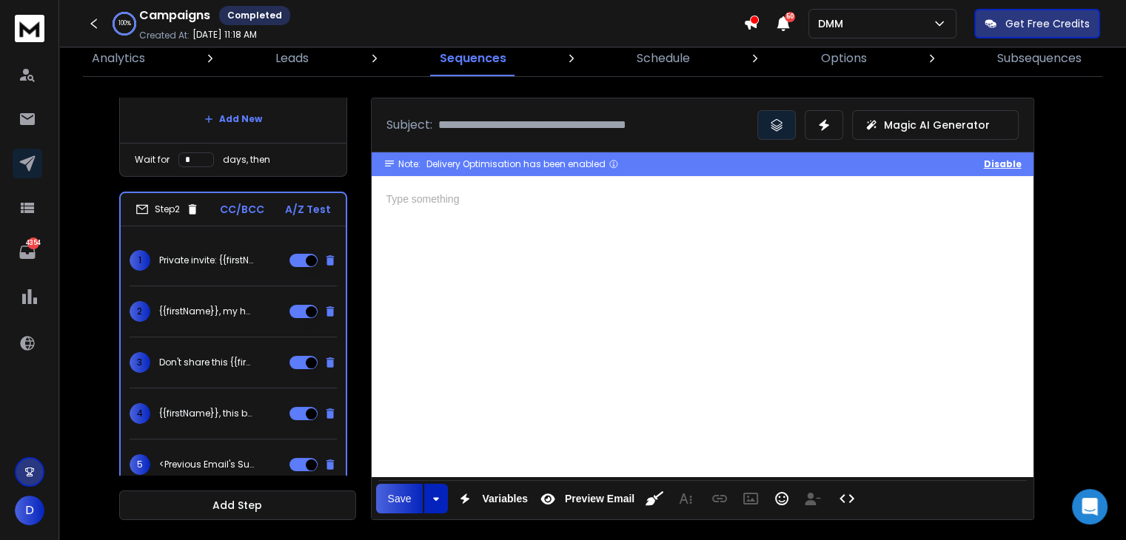
click at [760, 122] on button at bounding box center [776, 125] width 38 height 30
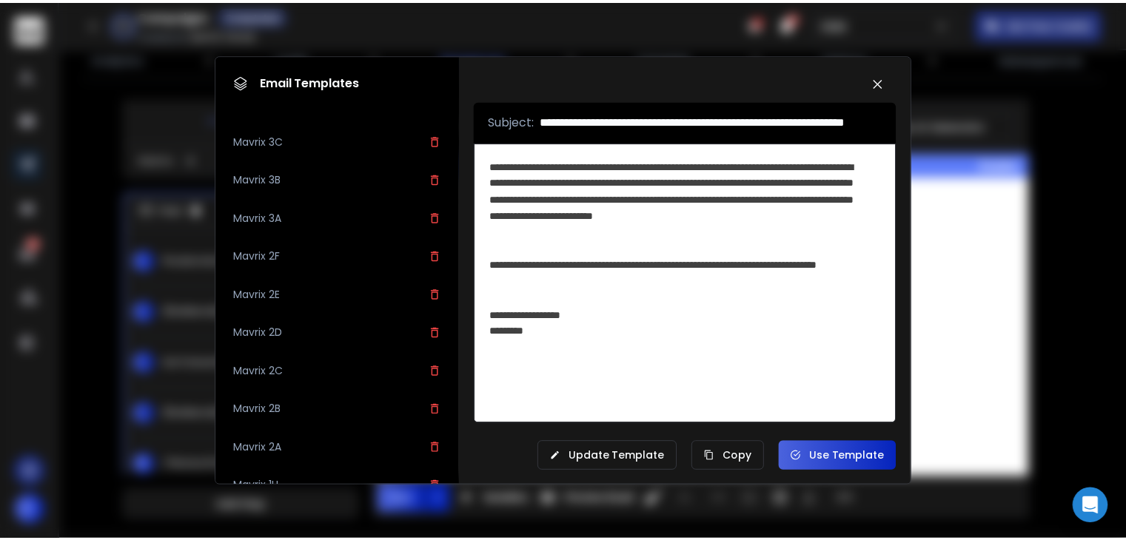
scroll to position [222, 0]
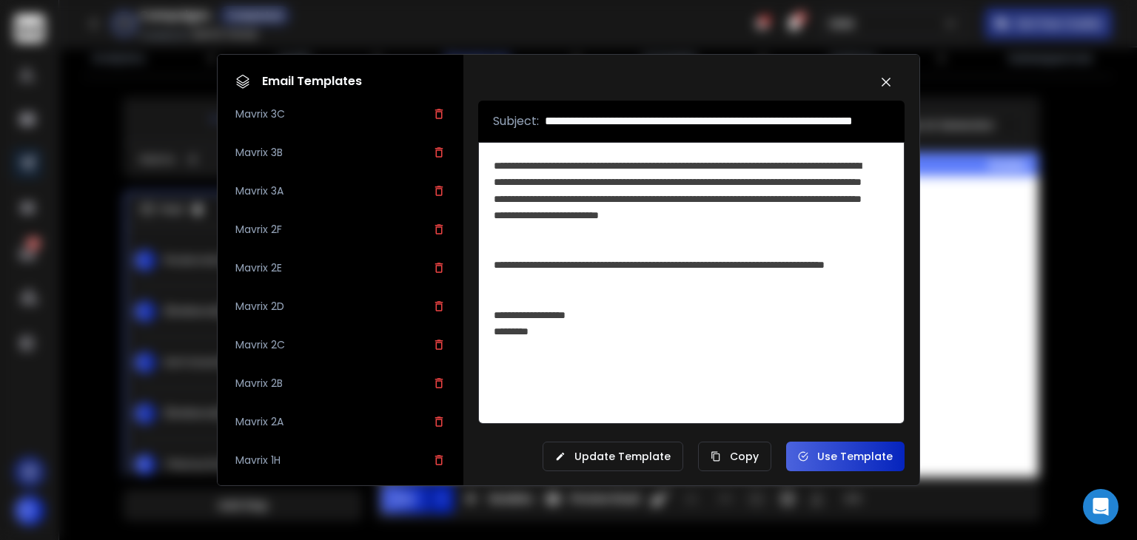
type input "**********"
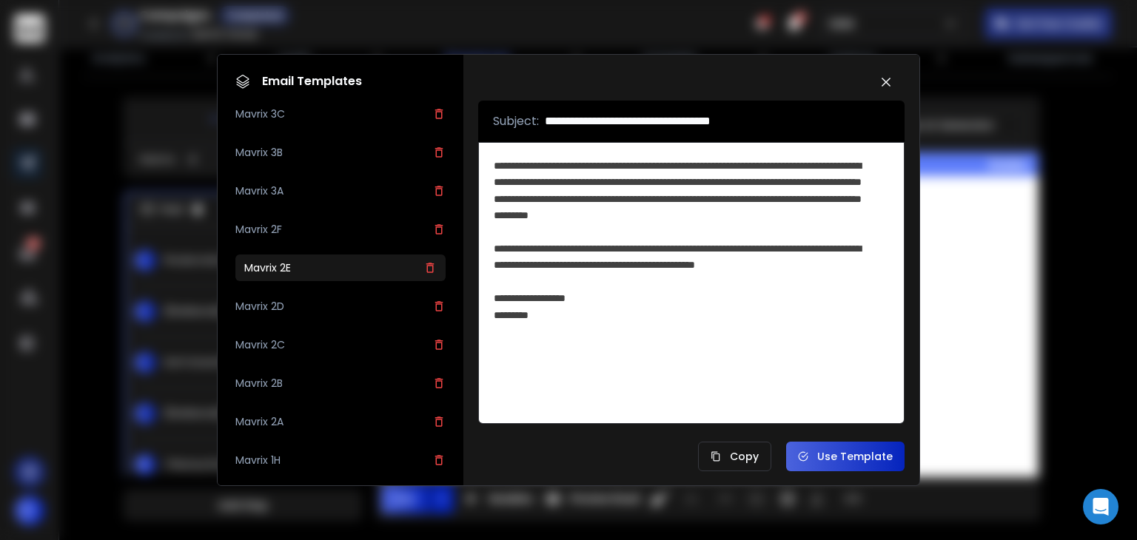
click at [841, 454] on button "Use Template" at bounding box center [845, 457] width 118 height 30
type input "**********"
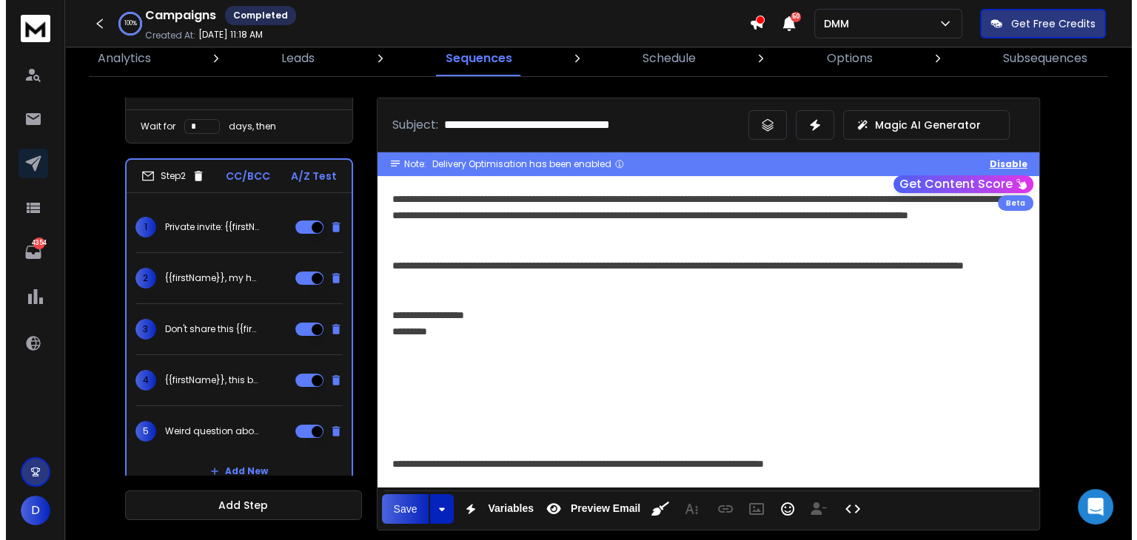
scroll to position [495, 0]
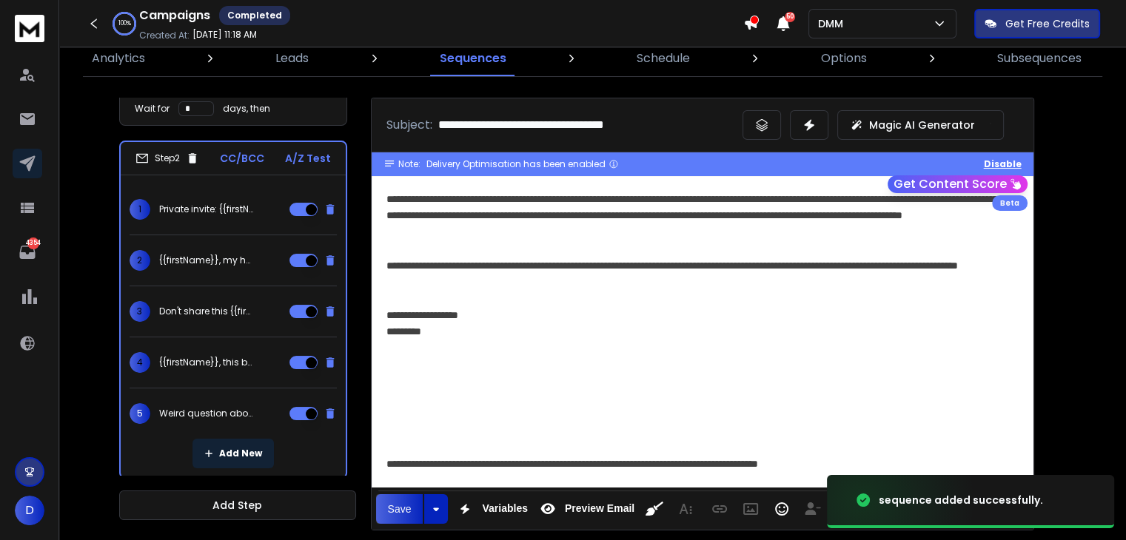
click at [221, 454] on button "Add New" at bounding box center [232, 454] width 81 height 30
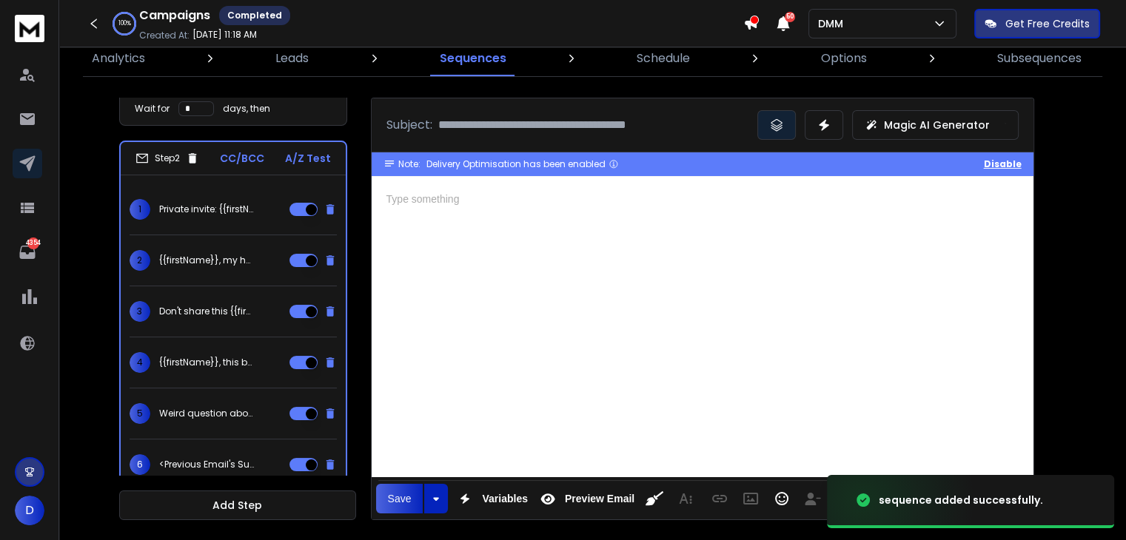
click at [786, 110] on button at bounding box center [776, 125] width 38 height 30
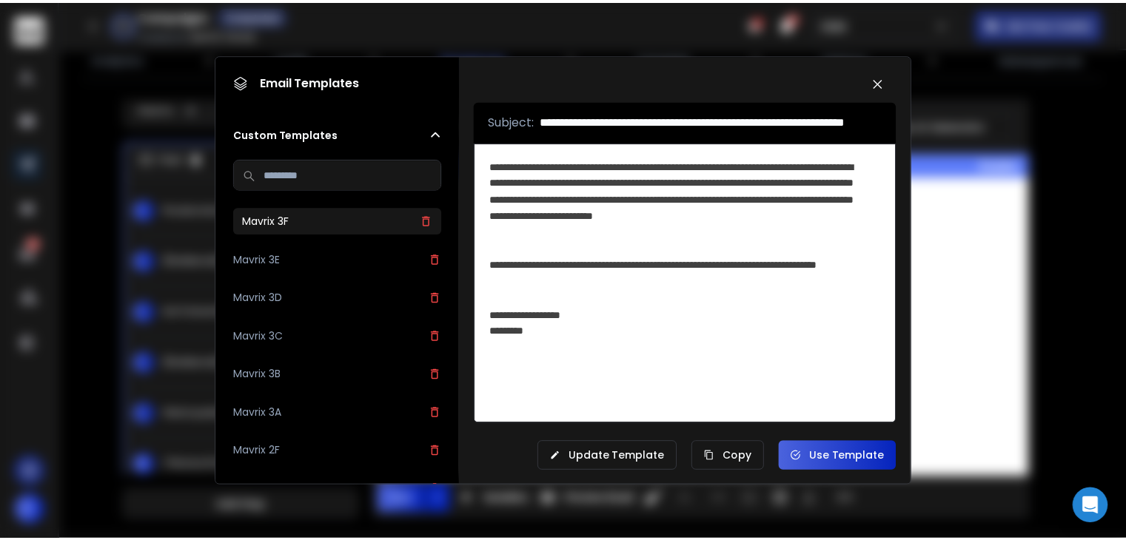
scroll to position [74, 0]
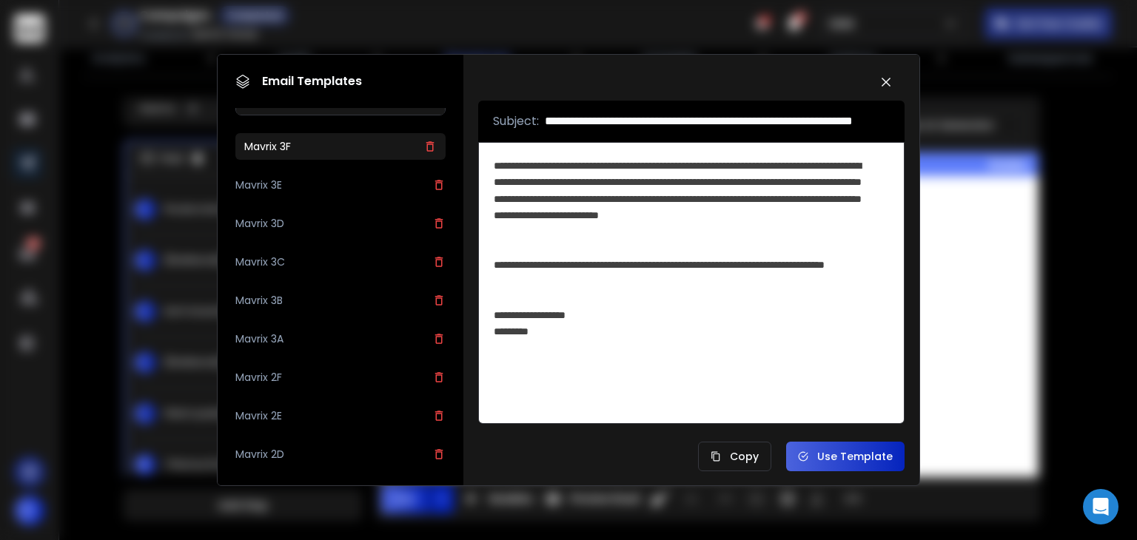
click at [887, 85] on icon at bounding box center [885, 81] width 13 height 13
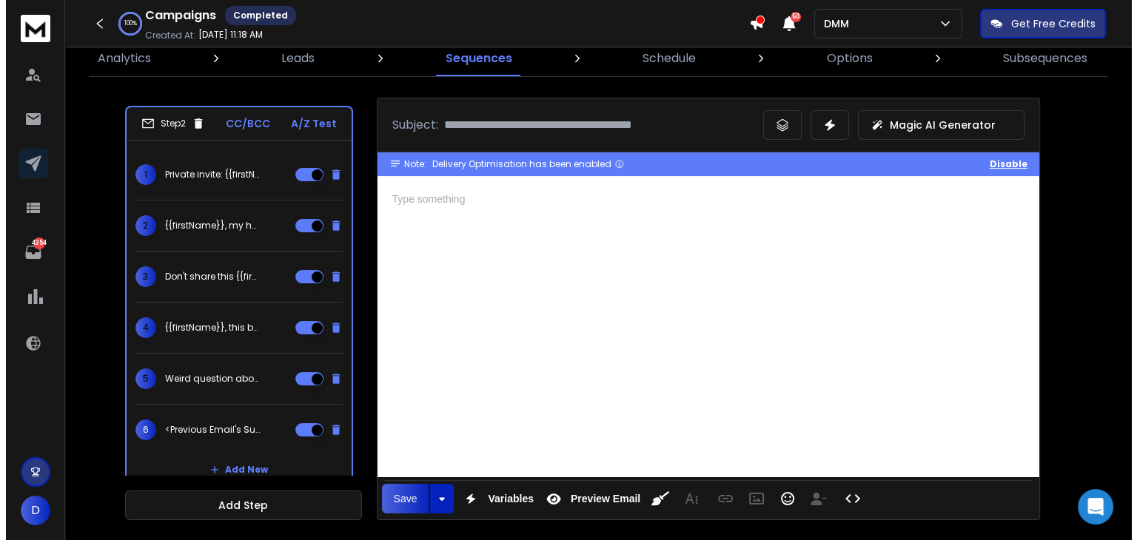
scroll to position [546, 0]
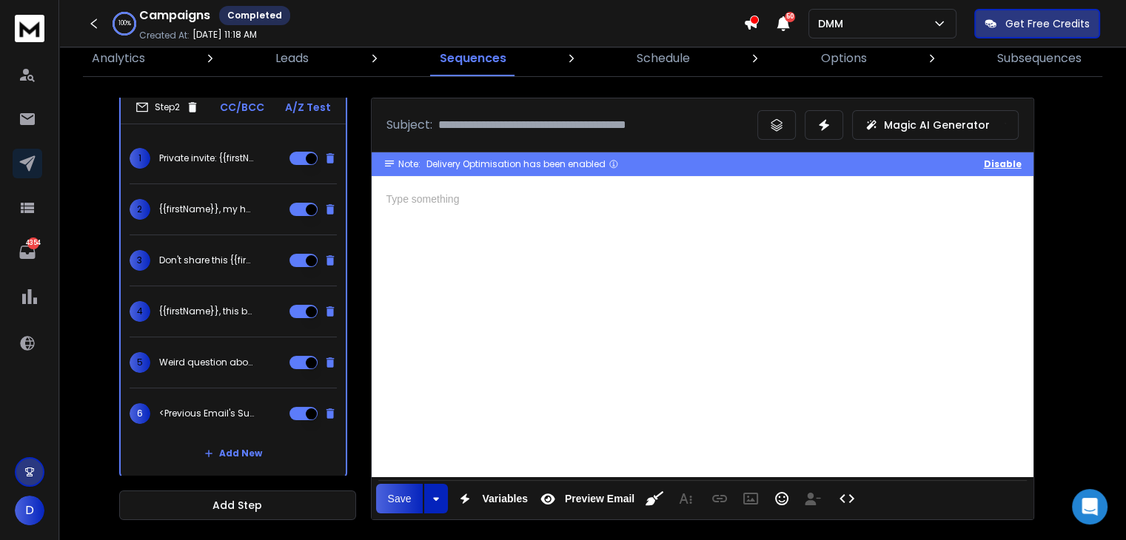
click at [199, 414] on p "<Previous Email's Subject>" at bounding box center [206, 414] width 95 height 12
click at [773, 118] on icon at bounding box center [776, 124] width 13 height 13
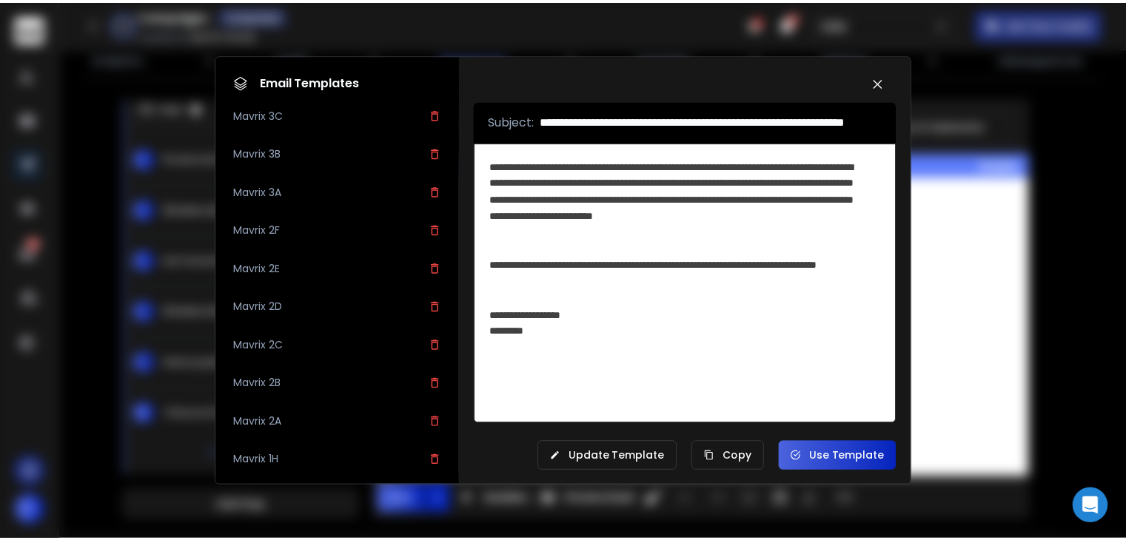
scroll to position [222, 0]
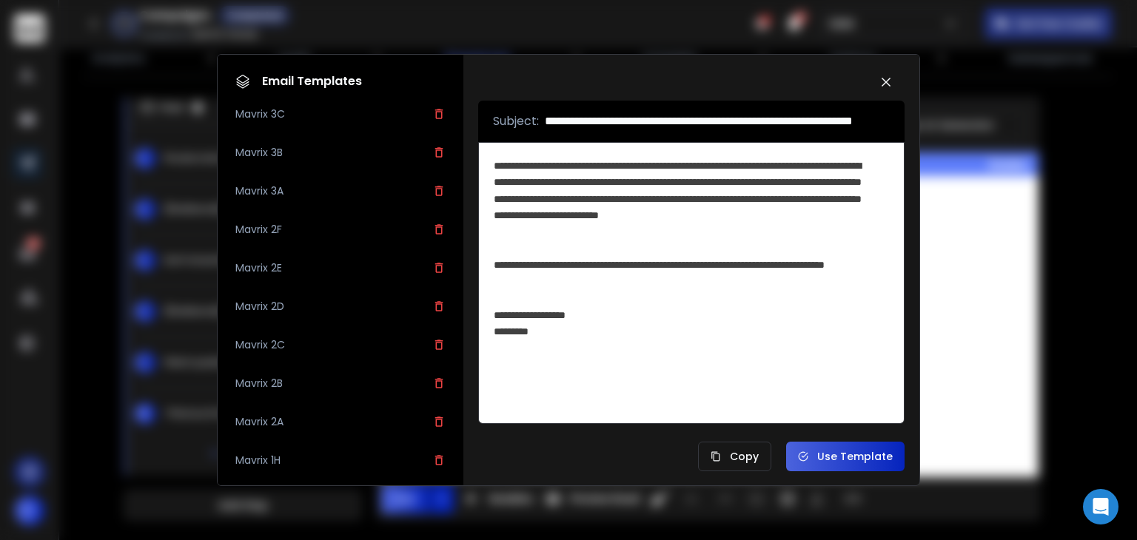
type input "**********"
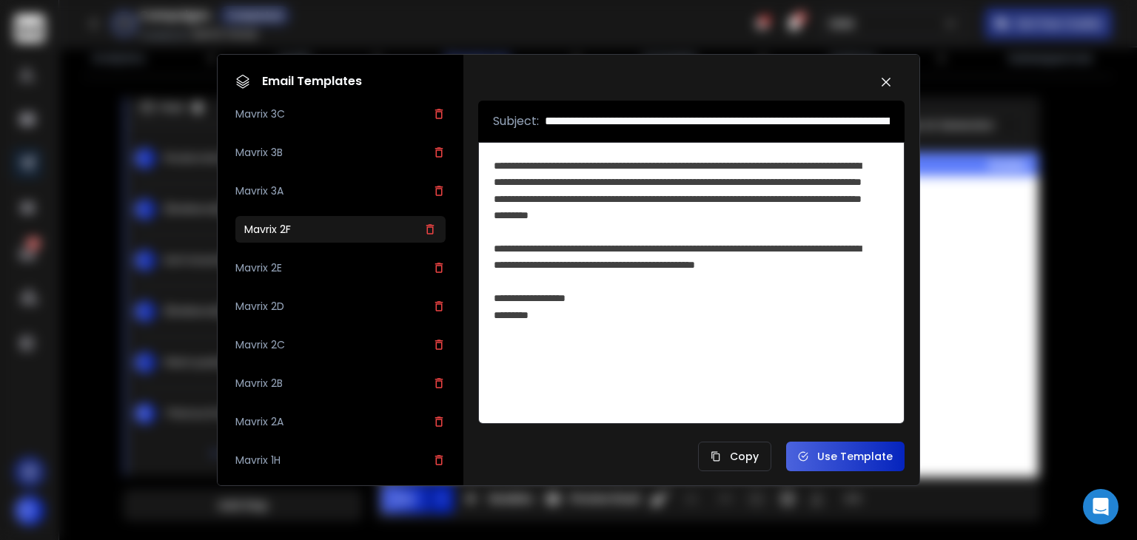
click at [856, 456] on button "Use Template" at bounding box center [845, 457] width 118 height 30
type input "**********"
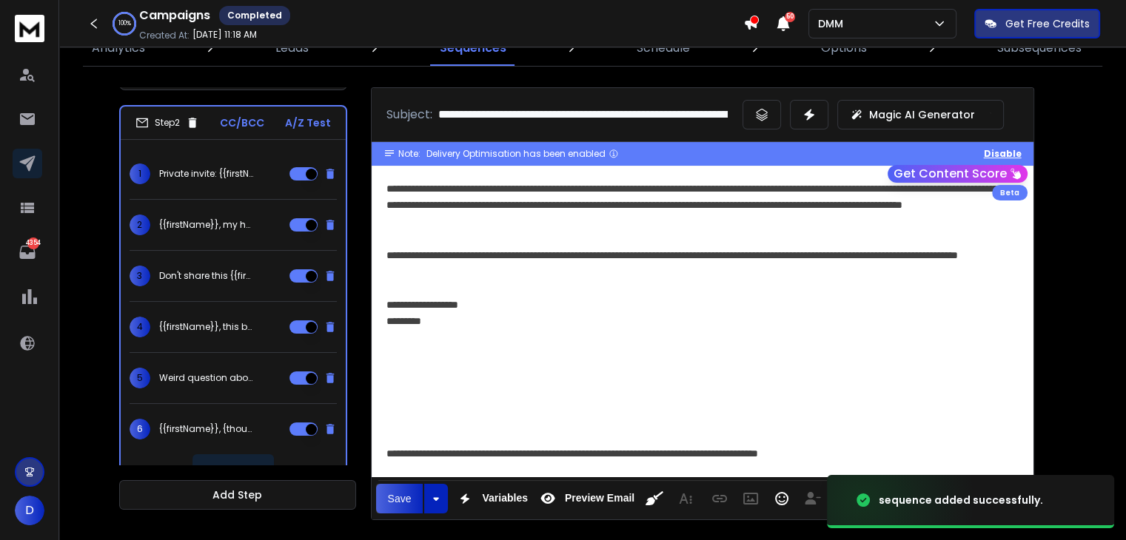
scroll to position [546, 0]
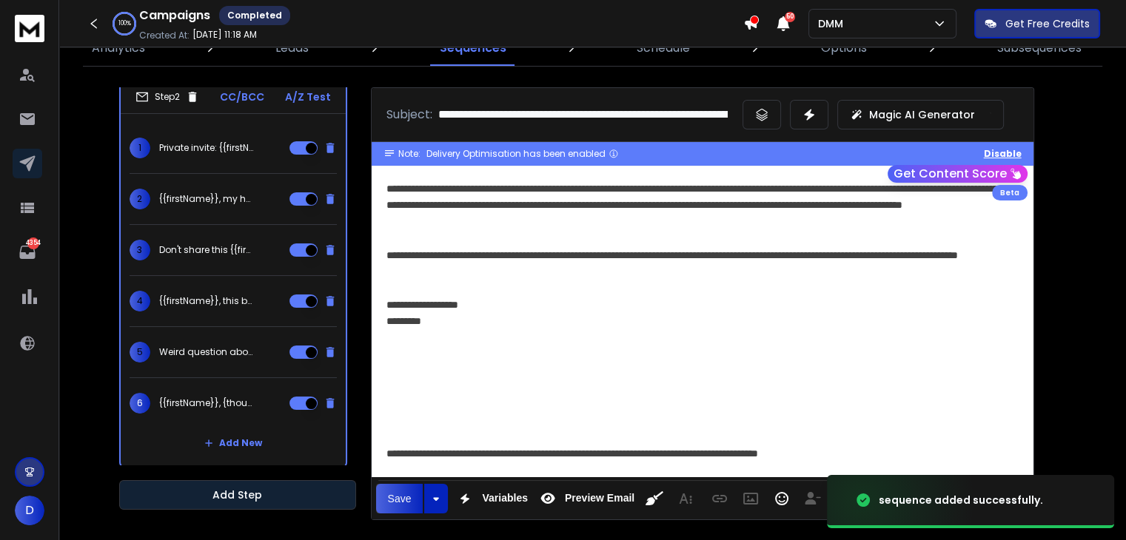
click at [258, 495] on button "Add Step" at bounding box center [237, 495] width 237 height 30
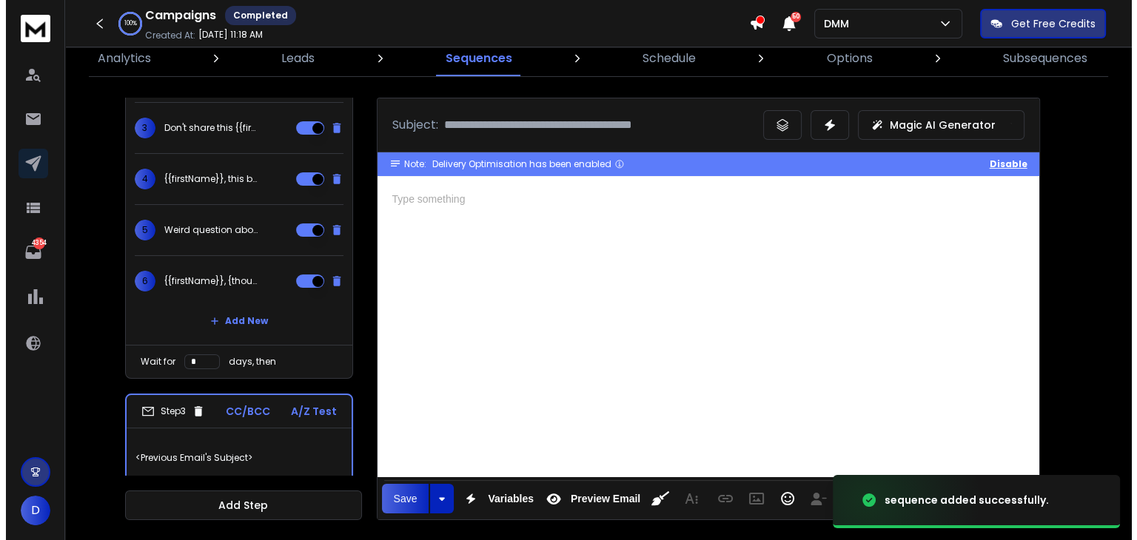
scroll to position [717, 0]
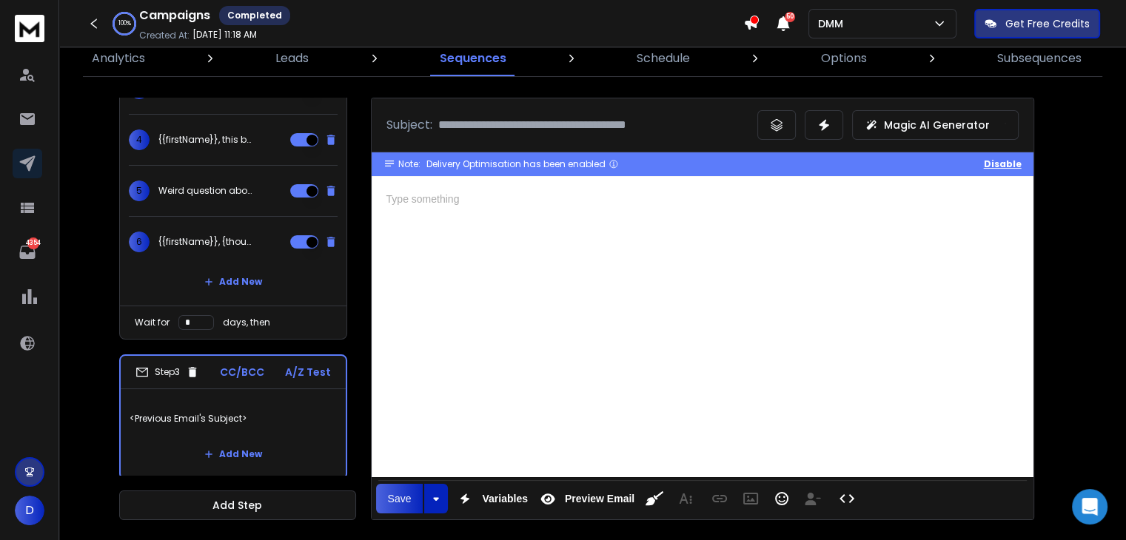
click at [252, 423] on p "<Previous Email's Subject>" at bounding box center [233, 418] width 207 height 41
click at [775, 124] on icon at bounding box center [776, 124] width 13 height 13
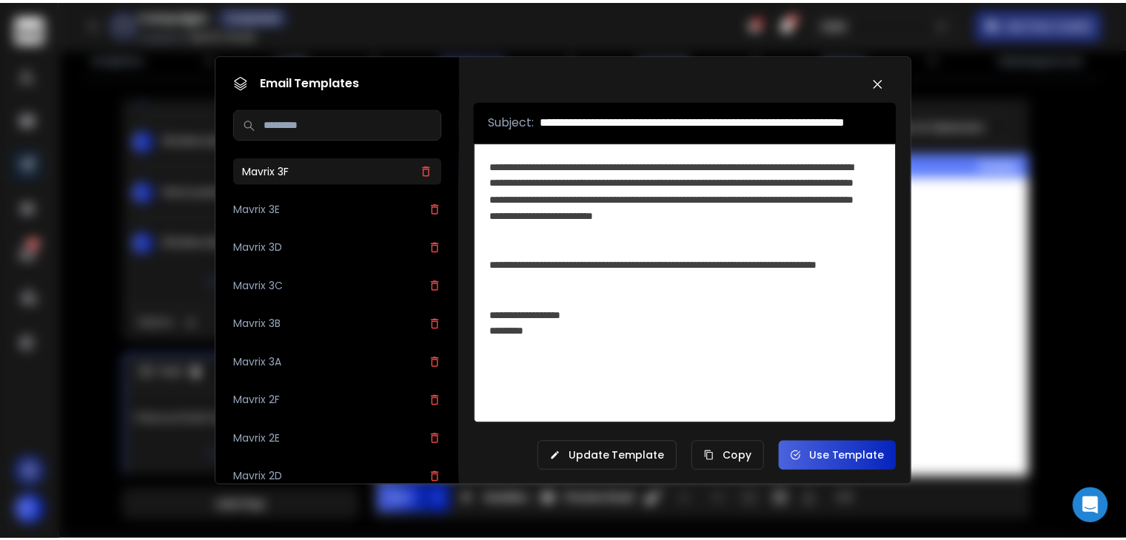
scroll to position [74, 0]
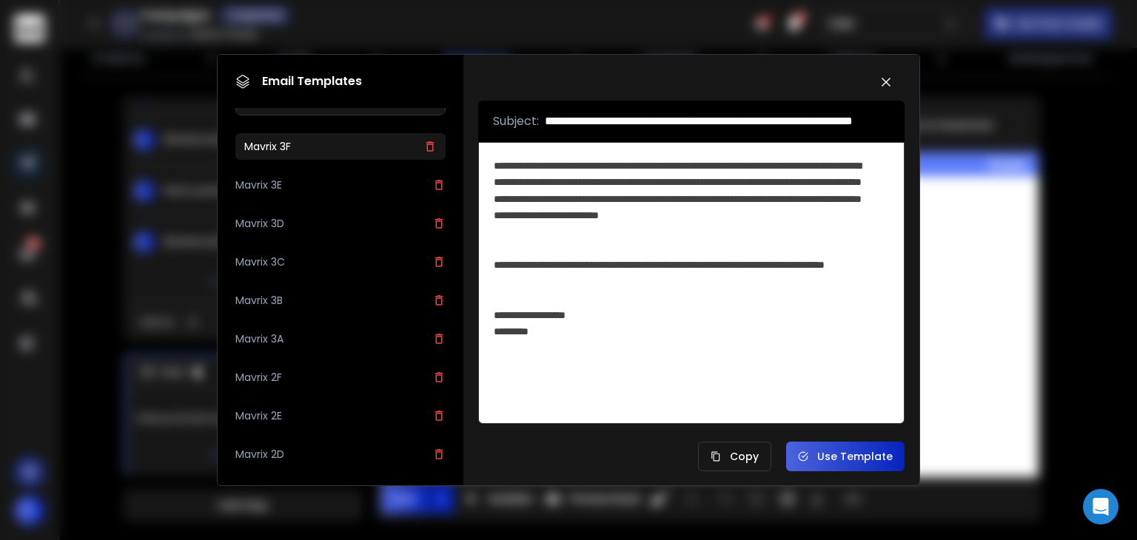
click at [295, 154] on div "Mavrix 3A" at bounding box center [340, 146] width 192 height 15
type input "**********"
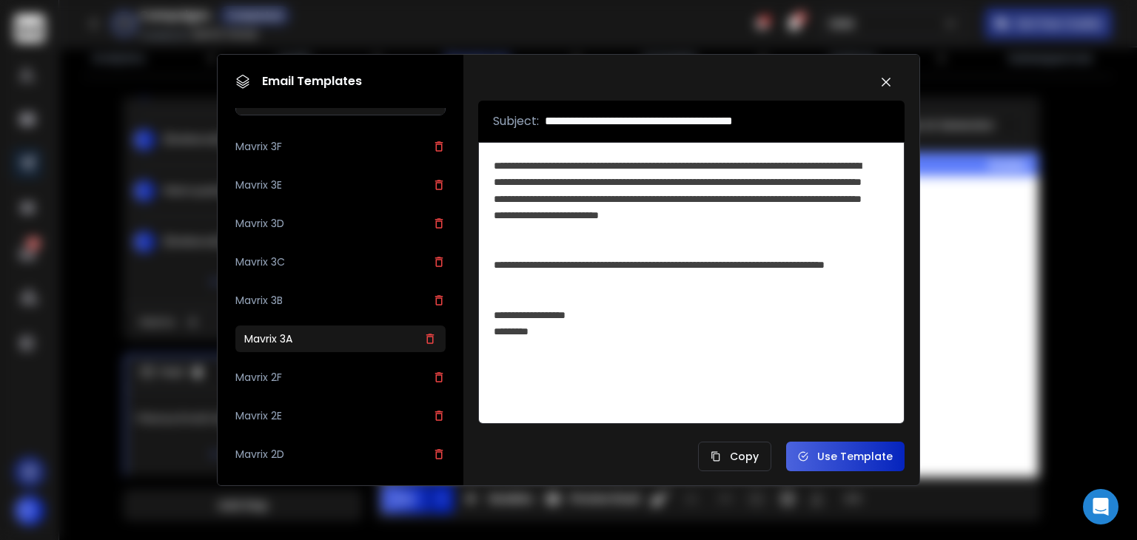
click at [836, 458] on button "Use Template" at bounding box center [845, 457] width 118 height 30
type input "**********"
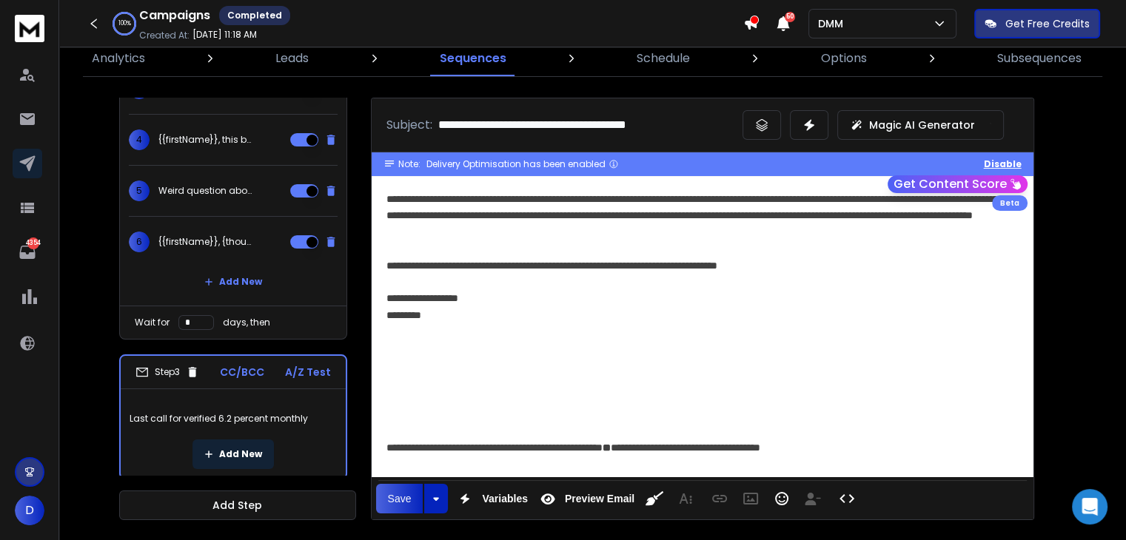
click at [237, 445] on button "Add New" at bounding box center [232, 455] width 81 height 30
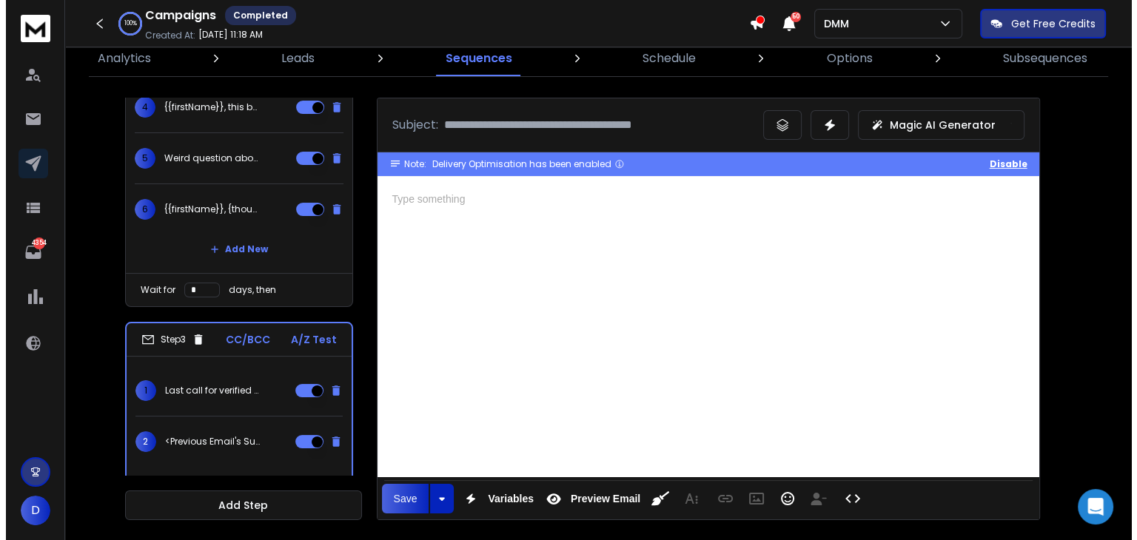
scroll to position [777, 0]
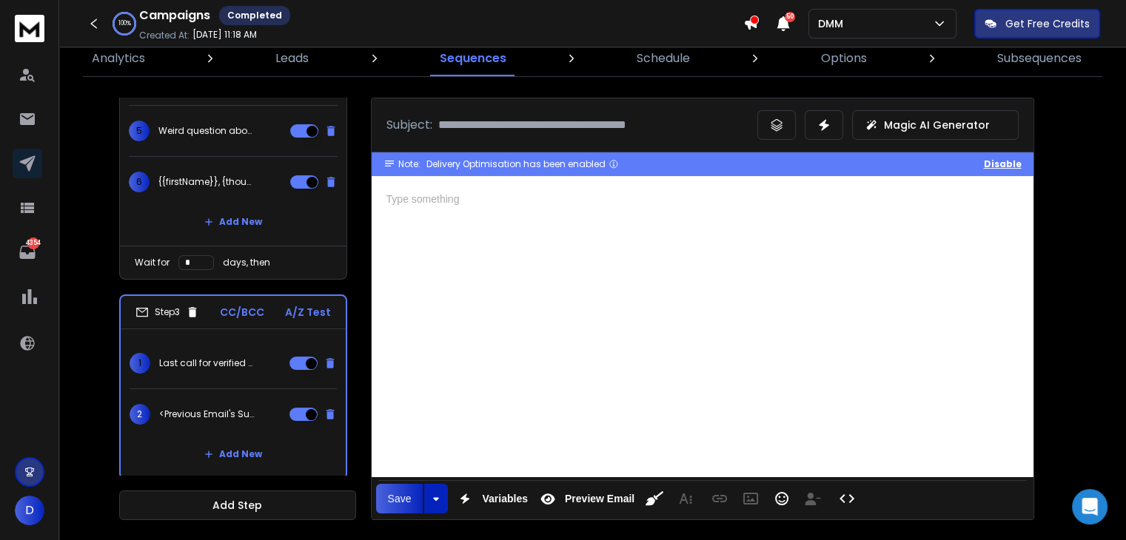
click at [209, 404] on div "2 <Previous Email's Subject>" at bounding box center [192, 414] width 124 height 21
click at [503, 531] on div "Campaign MAXRIX AI - Pur Intent COMPETITOR KW - $1M+ NW Analytics Leads Sequenc…" at bounding box center [592, 270] width 1067 height 542
click at [776, 127] on icon at bounding box center [776, 127] width 11 height 4
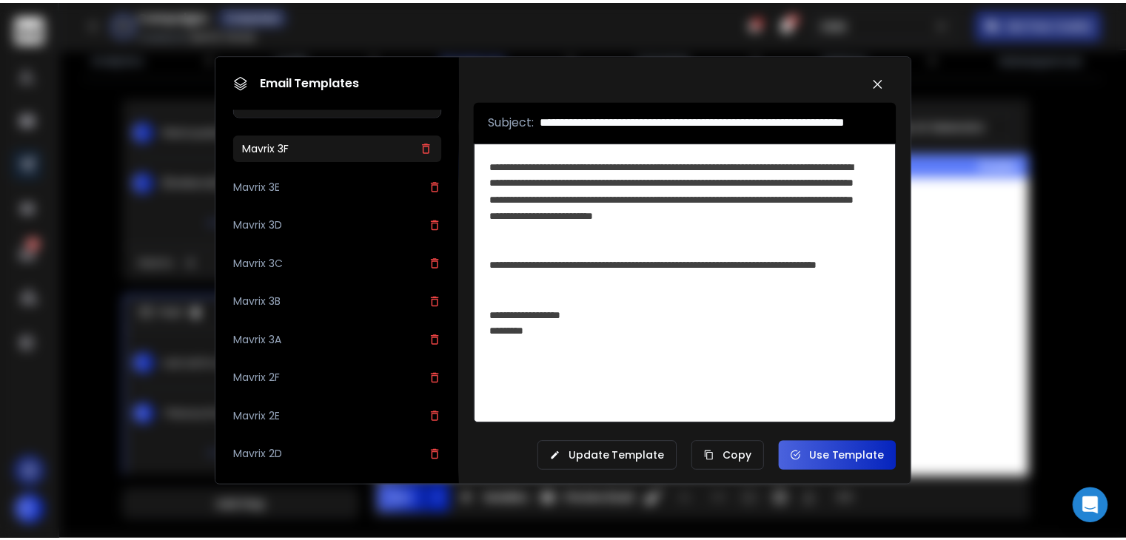
scroll to position [74, 0]
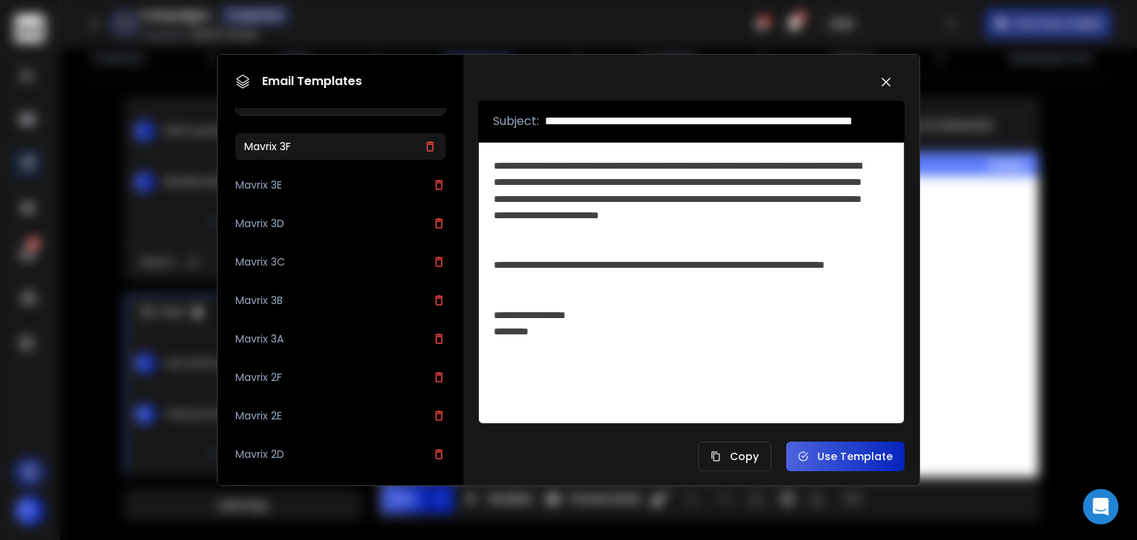
click at [293, 154] on div "Mavrix 3B" at bounding box center [340, 146] width 192 height 15
type input "**********"
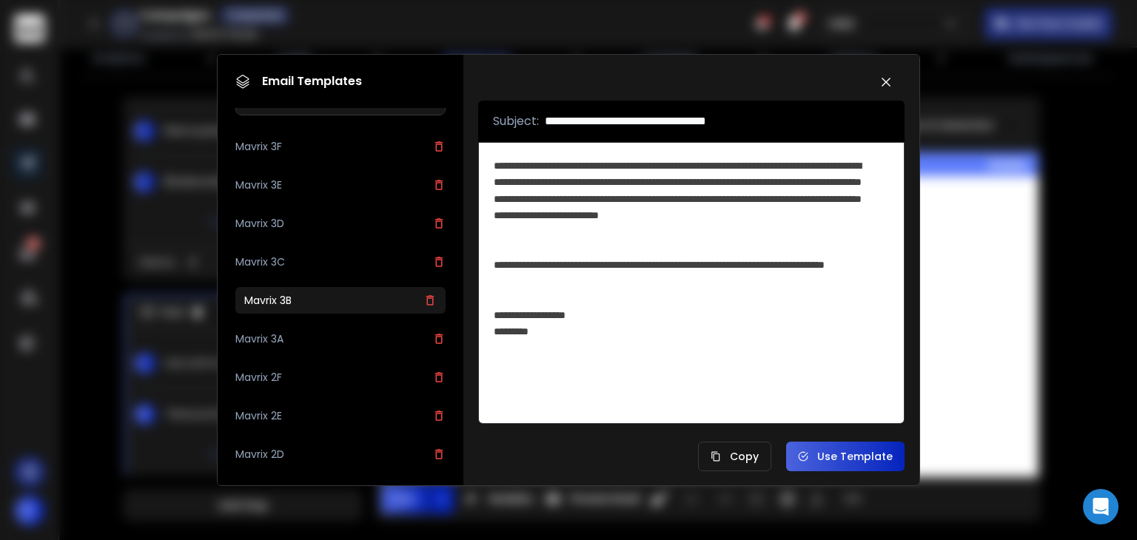
click at [838, 452] on button "Use Template" at bounding box center [845, 457] width 118 height 30
type input "**********"
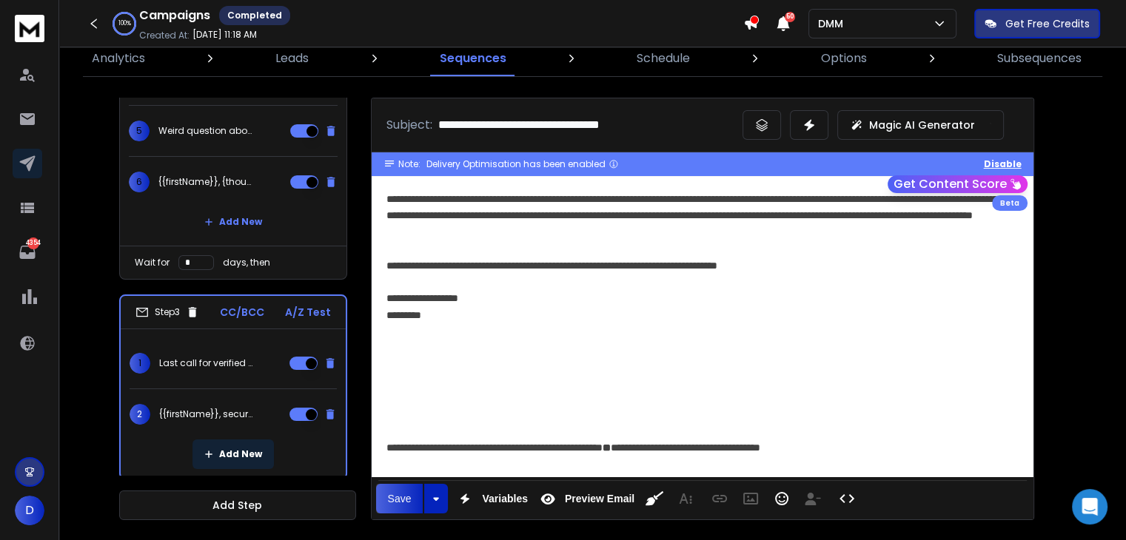
click at [215, 452] on button "Add New" at bounding box center [232, 455] width 81 height 30
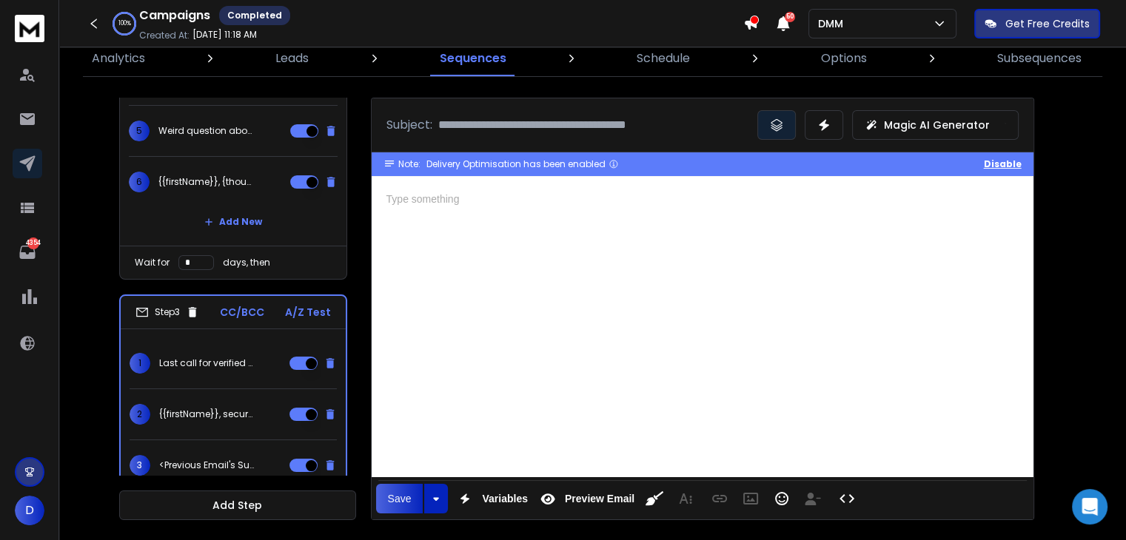
click at [788, 121] on button at bounding box center [776, 125] width 38 height 30
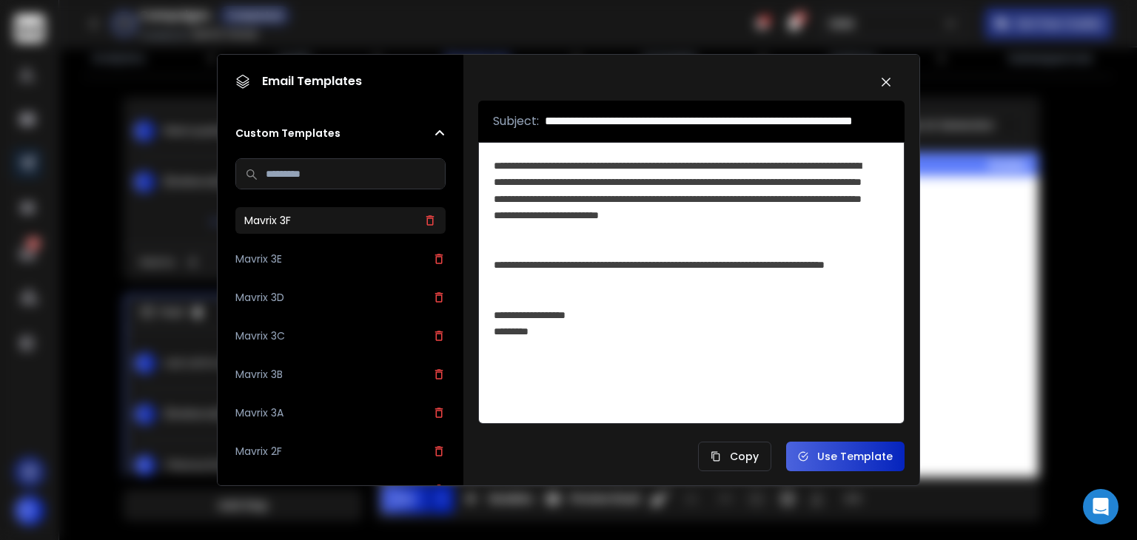
click at [302, 343] on div "Mavrix 3C" at bounding box center [340, 336] width 210 height 27
type input "**********"
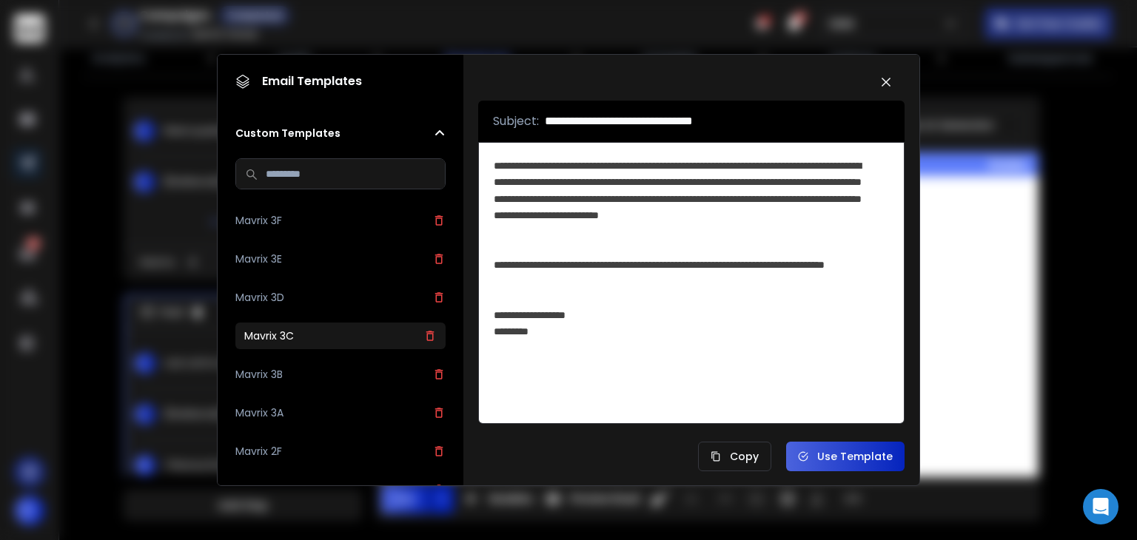
click at [800, 451] on button "Use Template" at bounding box center [845, 457] width 118 height 30
type input "**********"
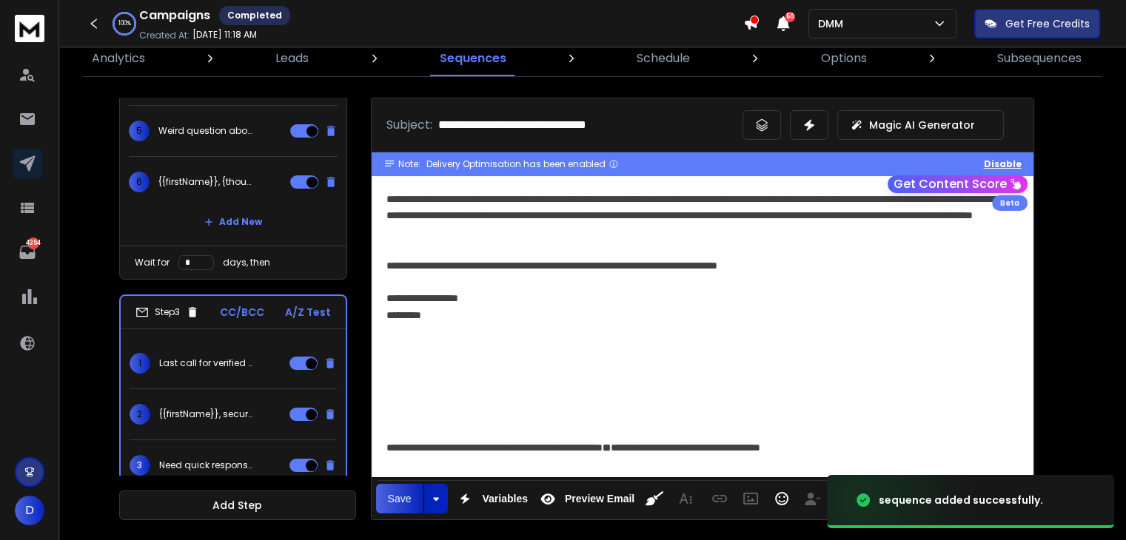
scroll to position [828, 0]
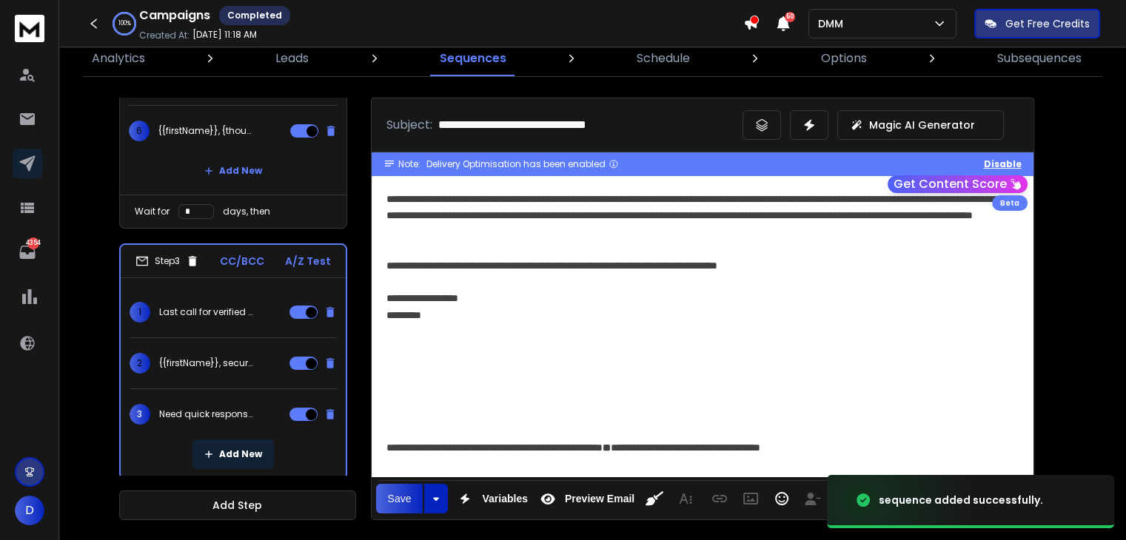
click at [207, 451] on icon at bounding box center [208, 454] width 7 height 7
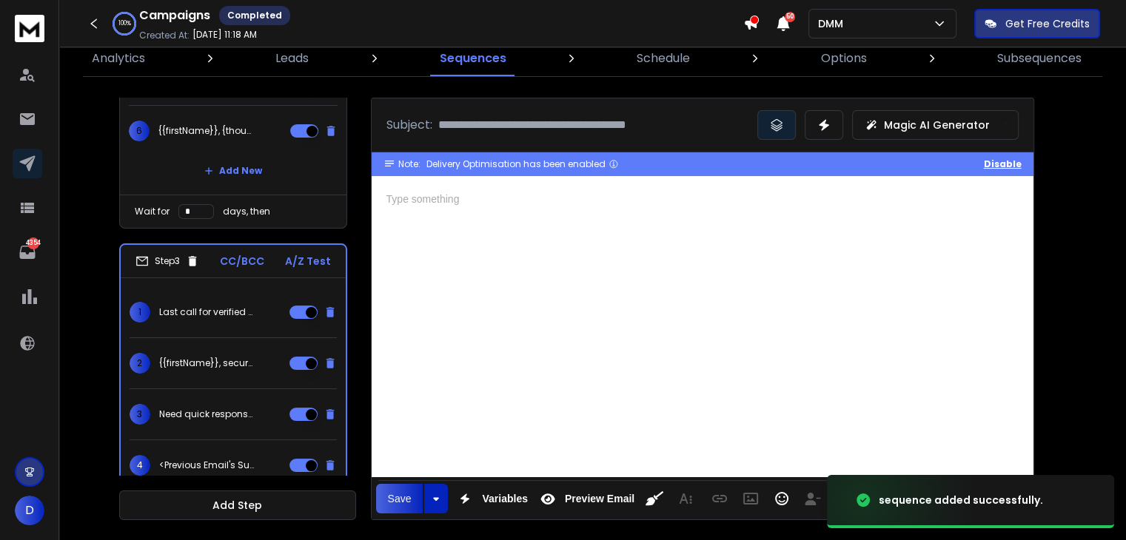
click at [763, 119] on button at bounding box center [776, 125] width 38 height 30
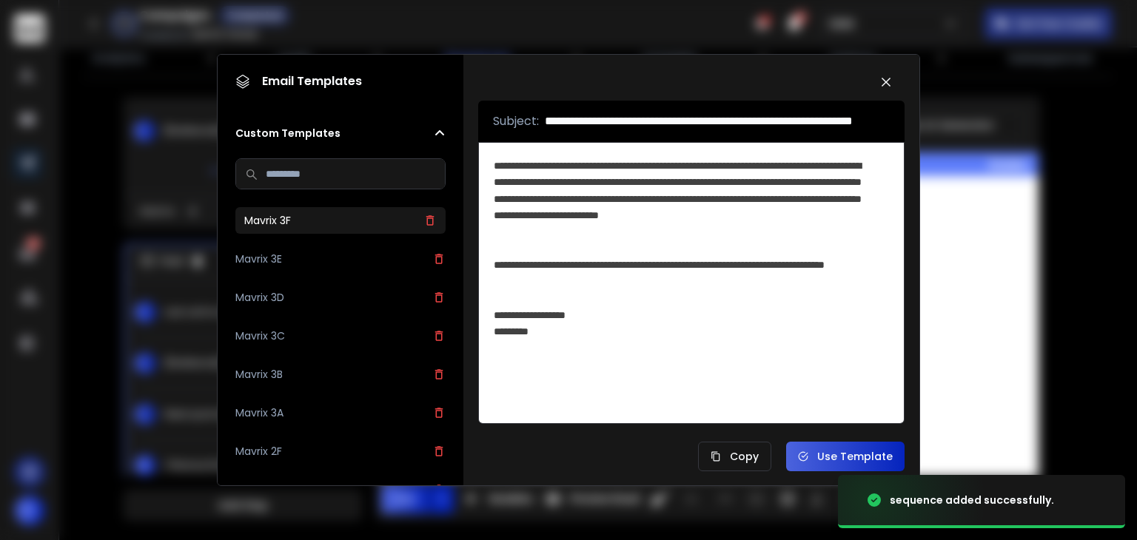
click at [301, 228] on div "Mavrix 3D" at bounding box center [340, 220] width 192 height 15
type input "**********"
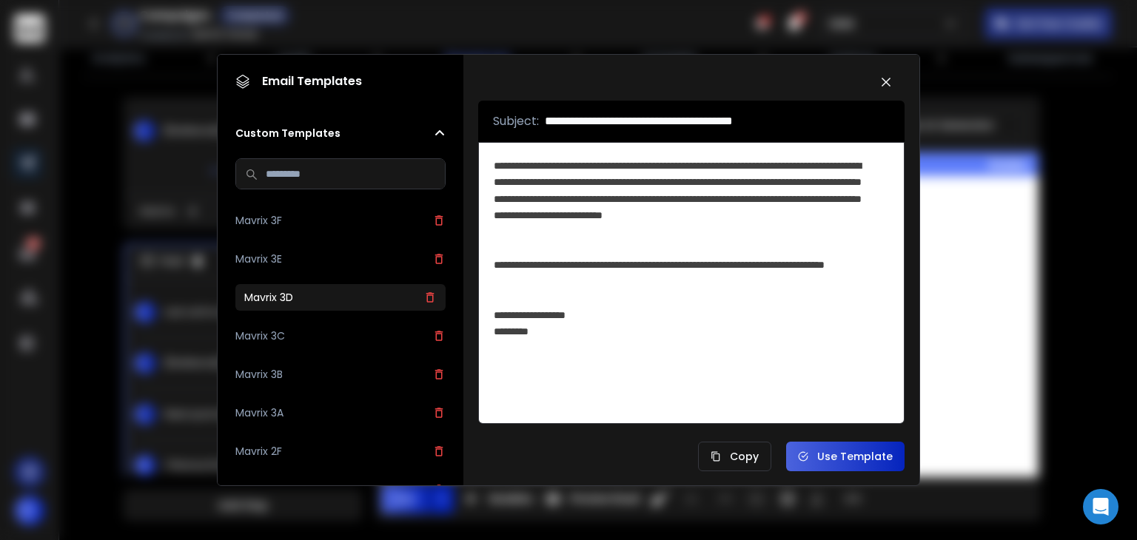
click at [828, 454] on button "Use Template" at bounding box center [845, 457] width 118 height 30
type input "**********"
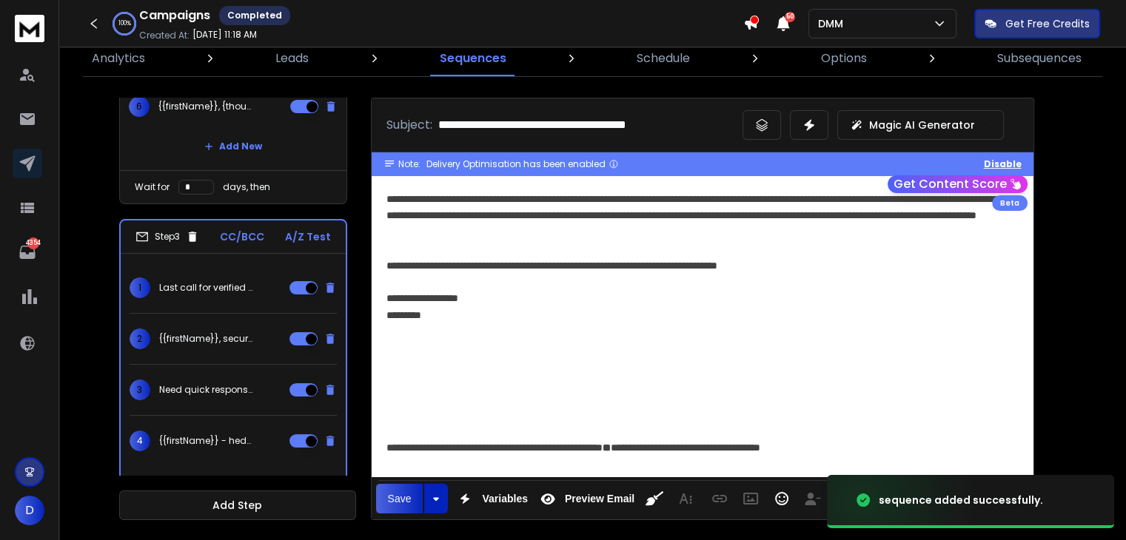
scroll to position [879, 0]
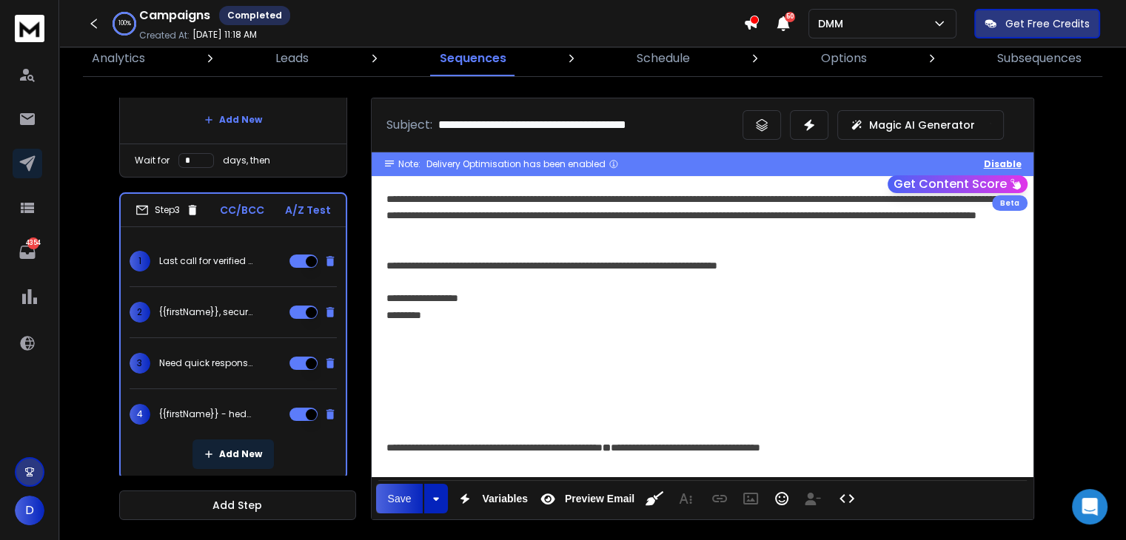
click at [237, 440] on button "Add New" at bounding box center [232, 455] width 81 height 30
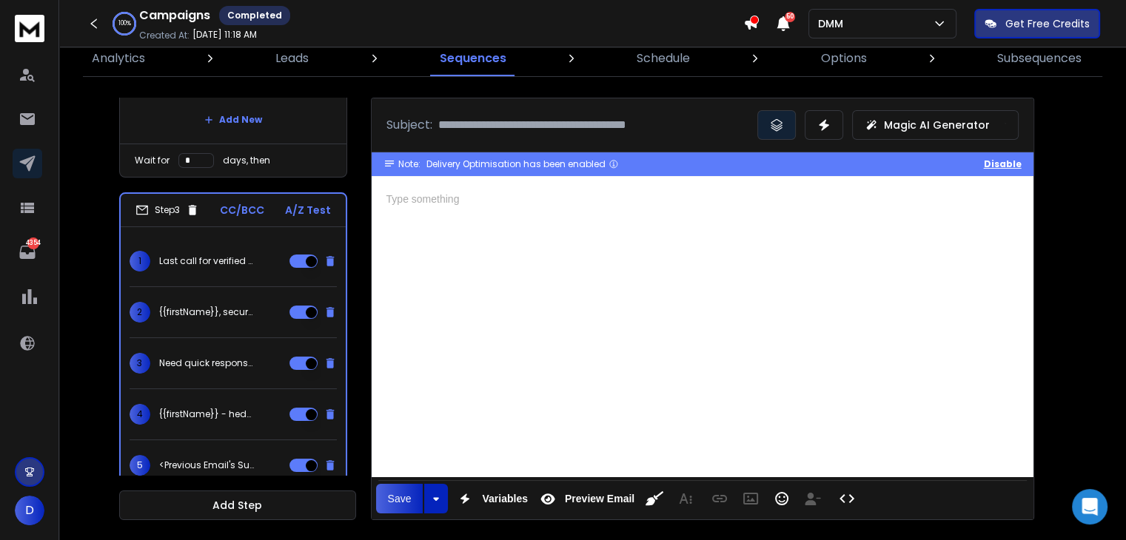
click at [776, 121] on icon at bounding box center [776, 124] width 13 height 13
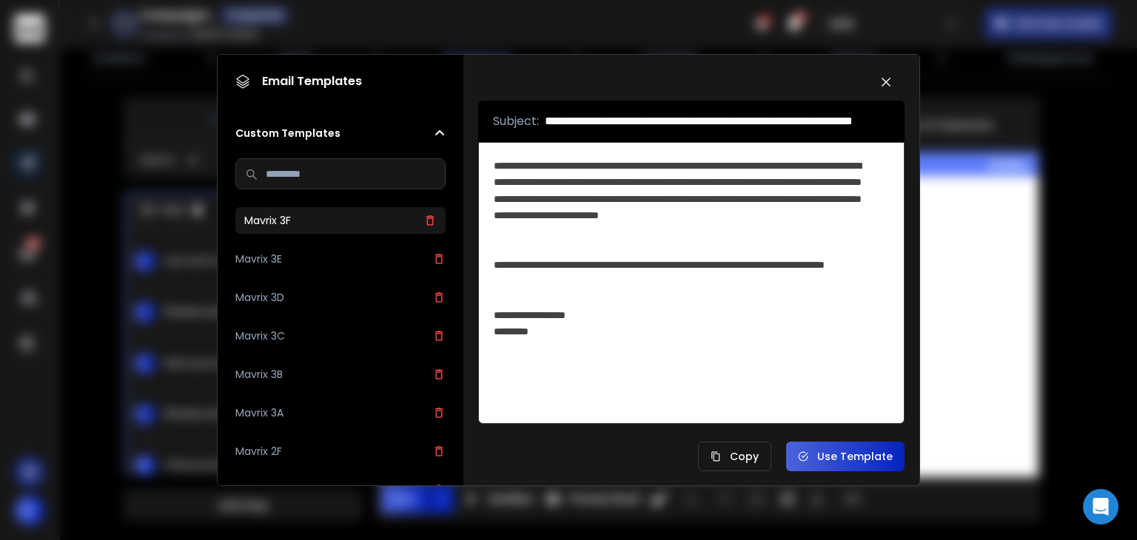
click at [293, 228] on div "Mavrix 3E" at bounding box center [340, 220] width 192 height 15
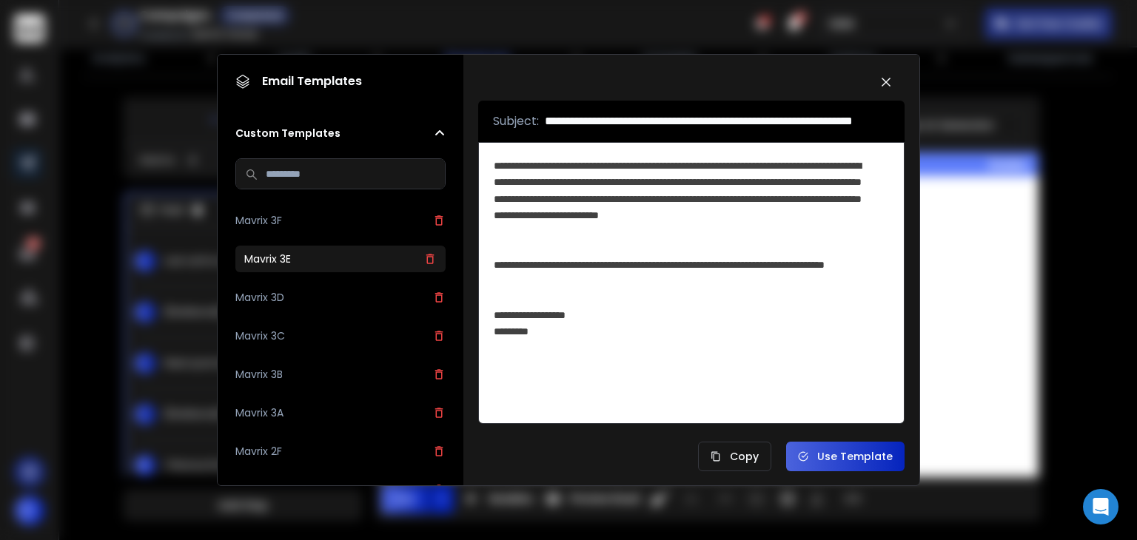
click at [839, 463] on button "Use Template" at bounding box center [845, 457] width 118 height 30
type input "**********"
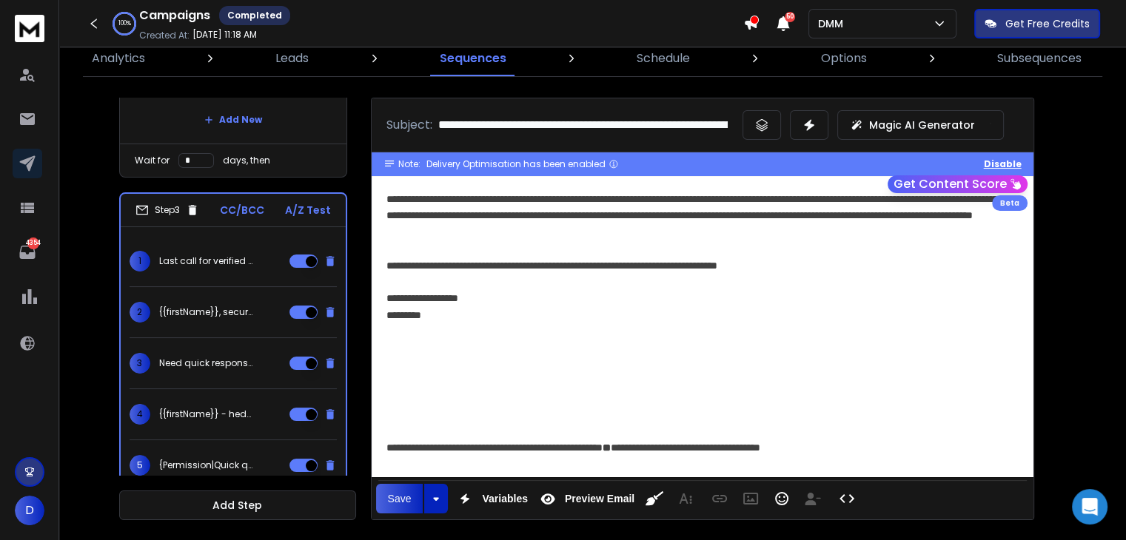
click at [400, 515] on div "Save Save Save as Template Variables Insert Variable Preview Email Preview Emai…" at bounding box center [538, 499] width 327 height 36
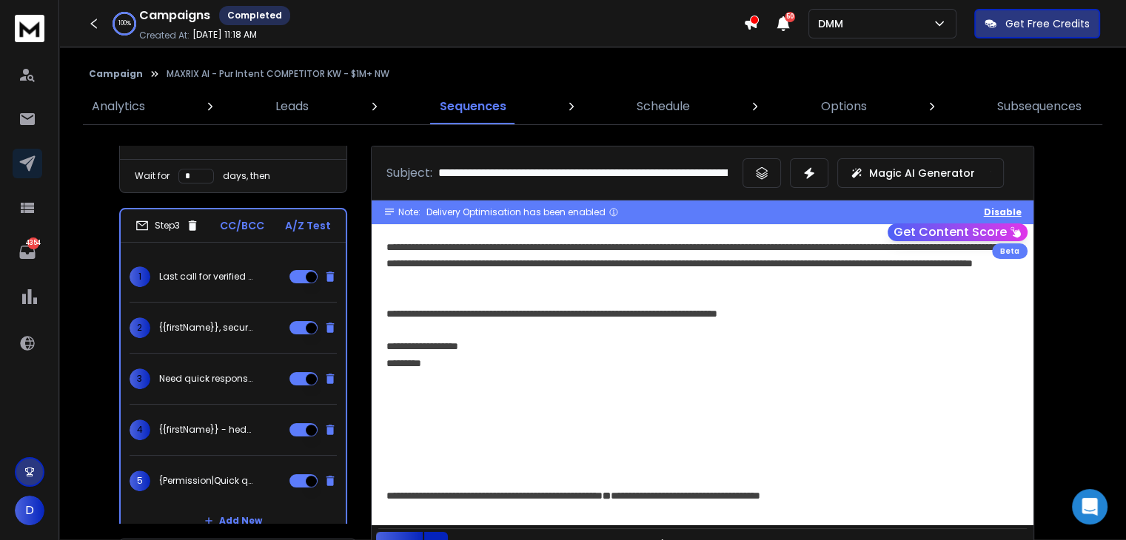
scroll to position [930, 0]
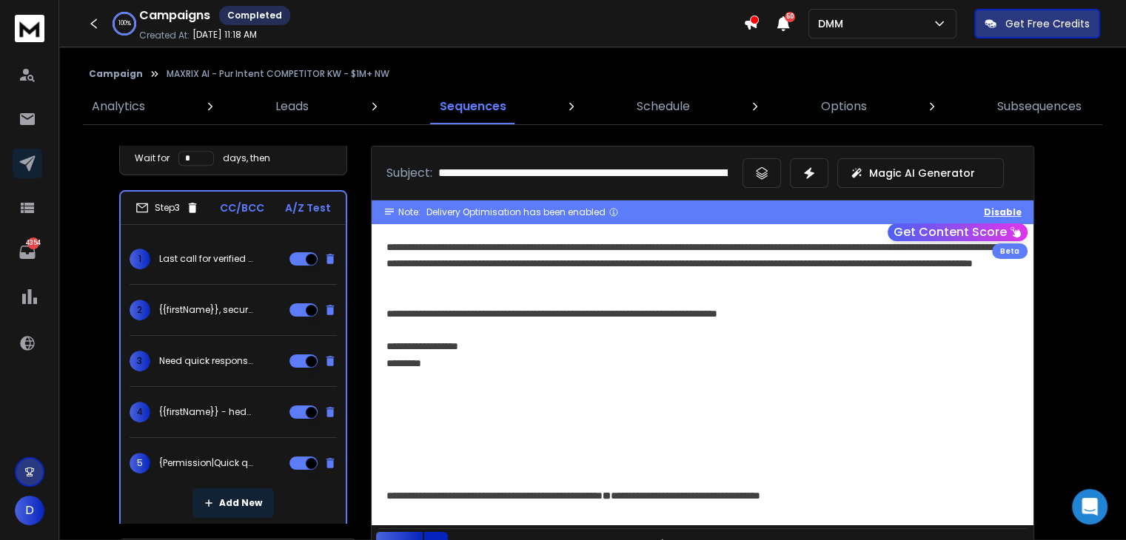
click at [224, 489] on button "Add New" at bounding box center [232, 504] width 81 height 30
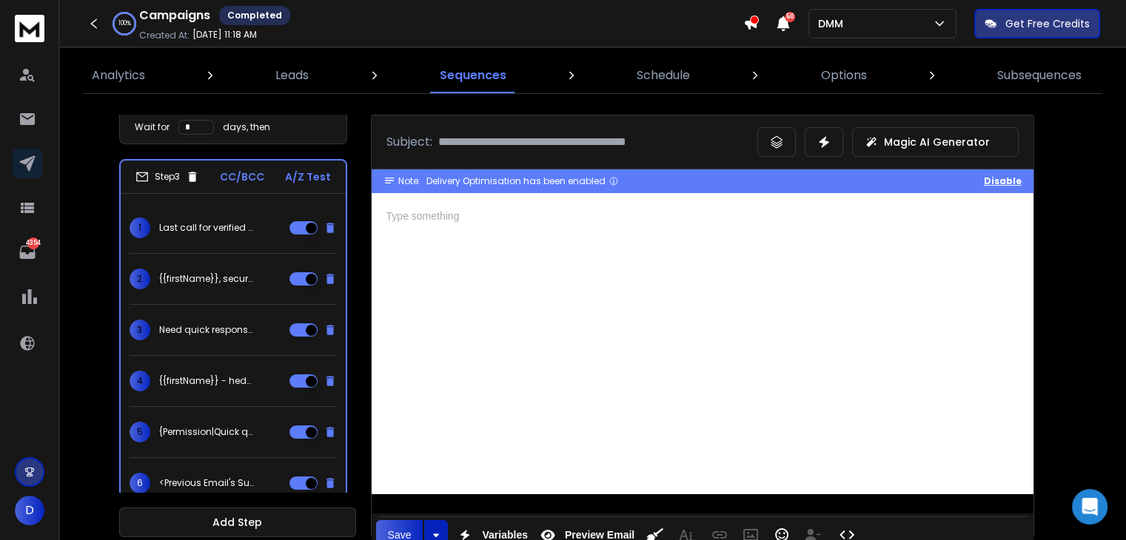
scroll to position [48, 0]
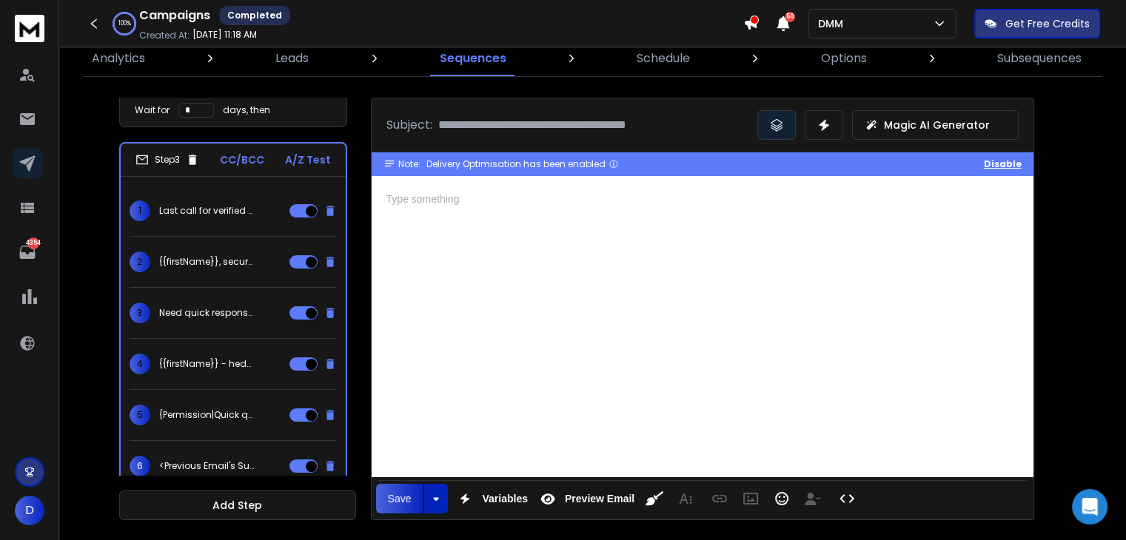
click at [776, 115] on button at bounding box center [776, 125] width 38 height 30
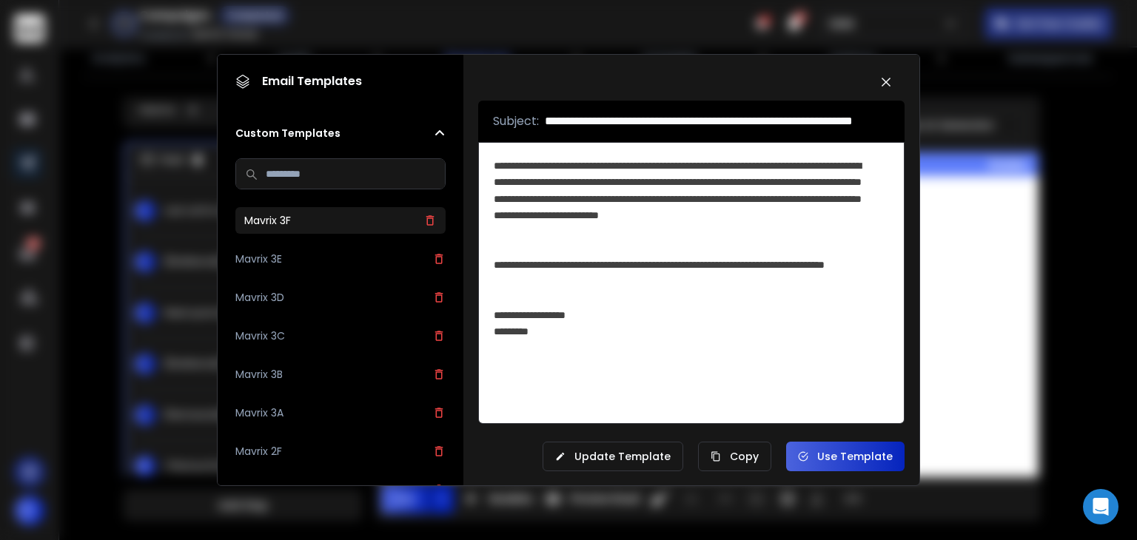
click at [309, 219] on div "Mavrix 3F" at bounding box center [340, 220] width 192 height 15
click at [853, 455] on button "Use Template" at bounding box center [845, 457] width 118 height 30
type input "**********"
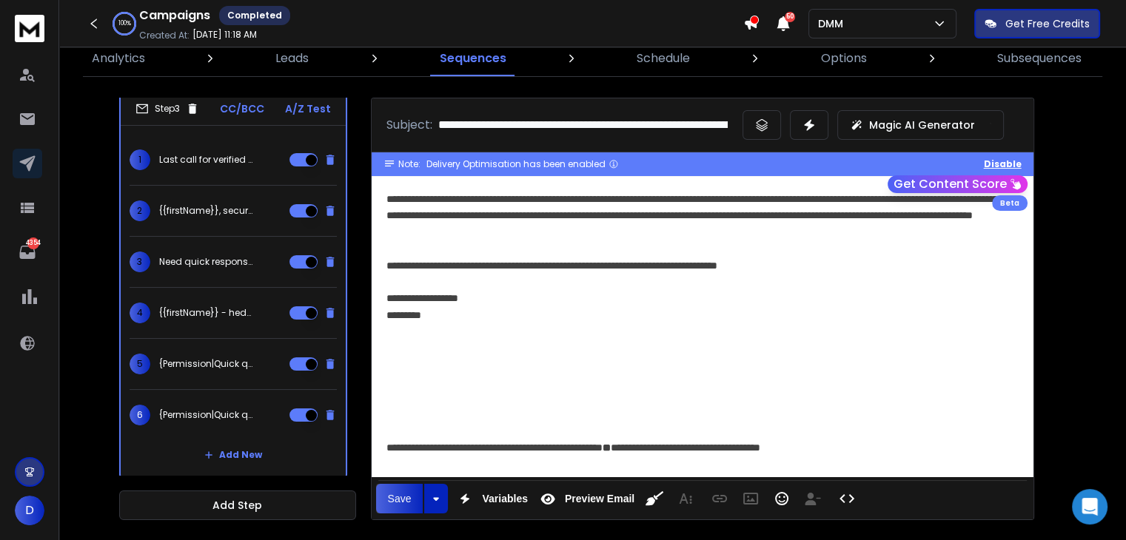
click at [202, 423] on div "6 {Permission|Quick question|Can I} {to share|share|discuss} something?" at bounding box center [233, 415] width 207 height 50
click at [215, 363] on p "{Permission|Quick question|Can I} {to share|share|discuss} something?" at bounding box center [206, 364] width 95 height 12
click at [218, 409] on p "{Permission|Quick question|Can I} {to share|share|discuss} something?" at bounding box center [206, 415] width 95 height 12
click at [218, 358] on p "{Permission|Quick question|Can I} {to share|share|discuss} something?" at bounding box center [206, 364] width 95 height 12
click at [763, 122] on icon at bounding box center [761, 124] width 13 height 13
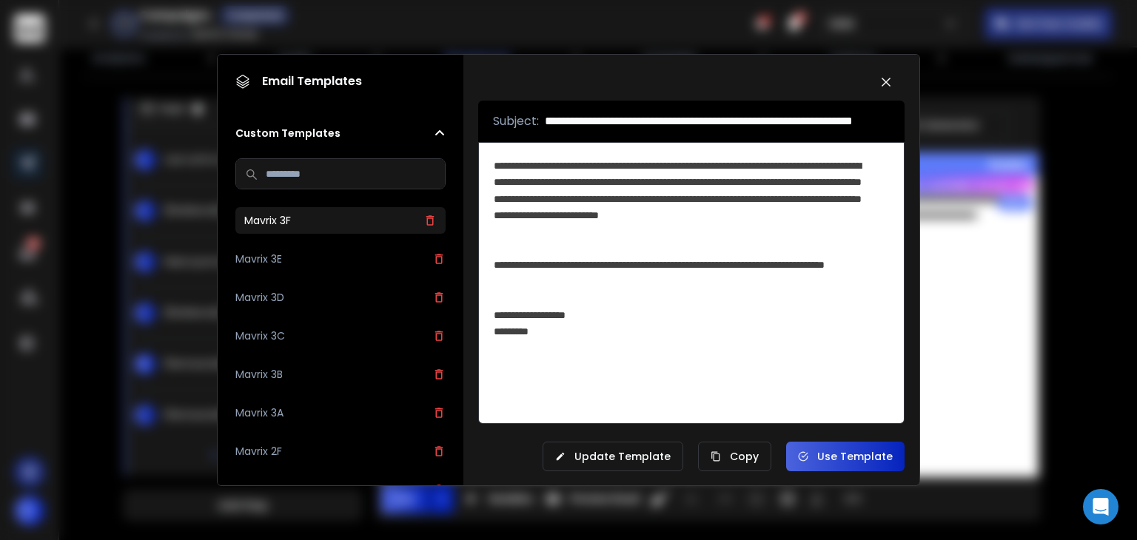
click at [306, 228] on div "Mavrix 3E" at bounding box center [340, 220] width 192 height 15
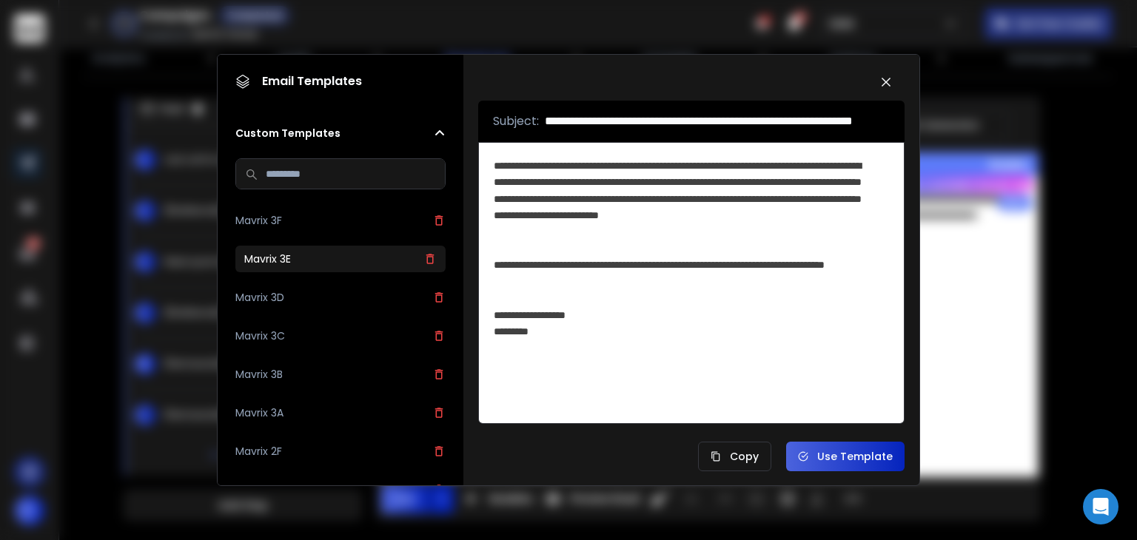
click at [310, 223] on div "Mavrix 3F" at bounding box center [340, 220] width 210 height 15
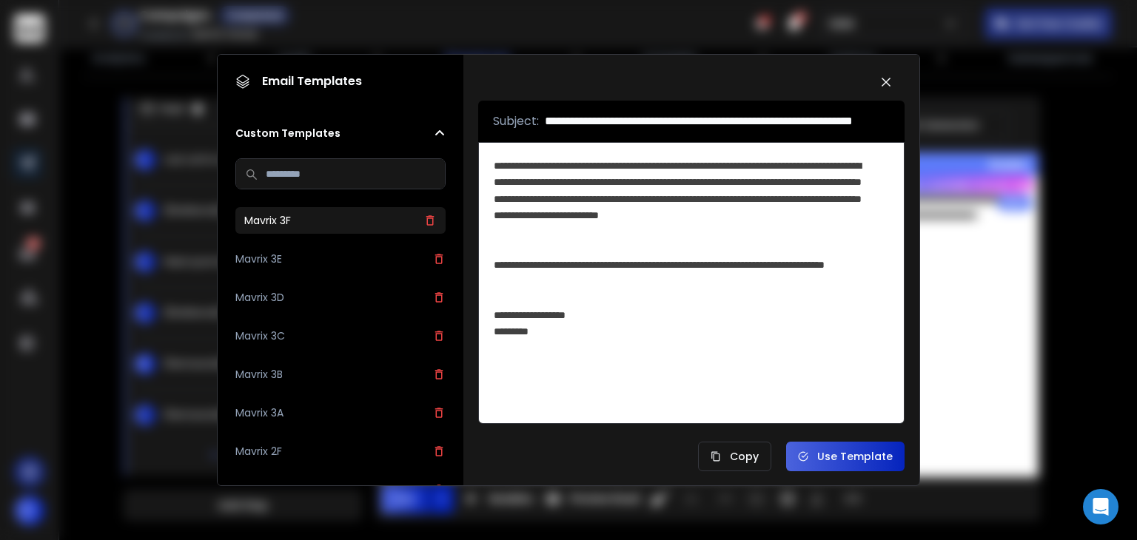
click at [295, 228] on div "Mavrix 3E" at bounding box center [340, 220] width 192 height 15
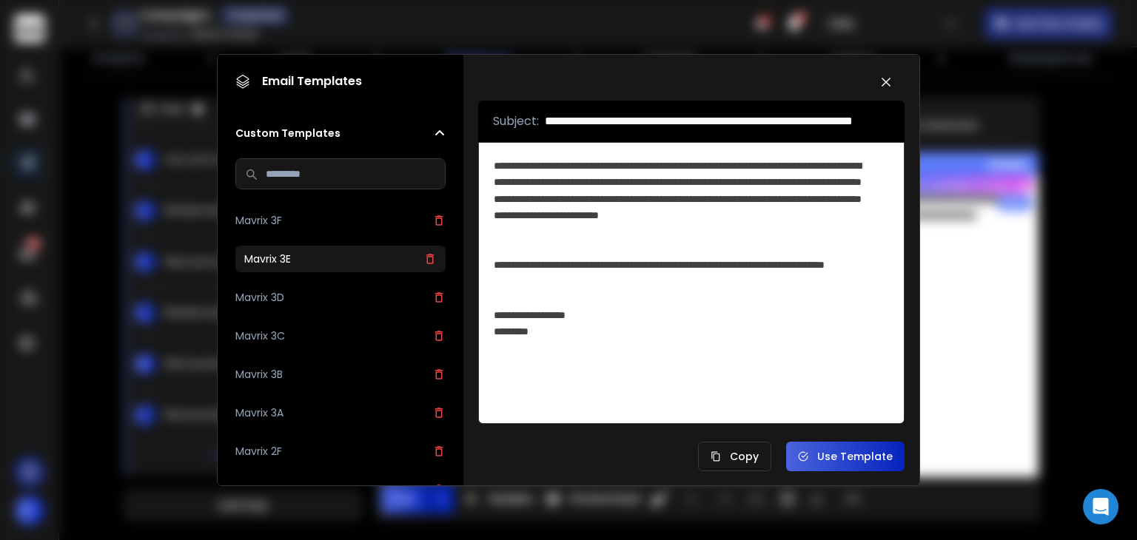
click at [294, 288] on div "Mavrix 3D" at bounding box center [340, 297] width 210 height 27
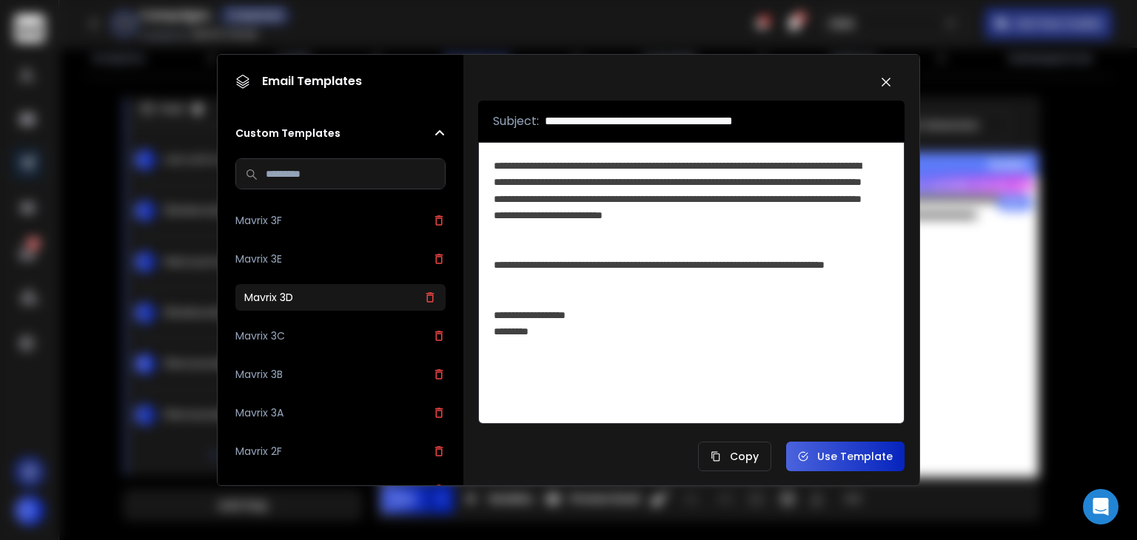
click at [295, 228] on div "Mavrix 3E" at bounding box center [340, 220] width 210 height 15
type input "**********"
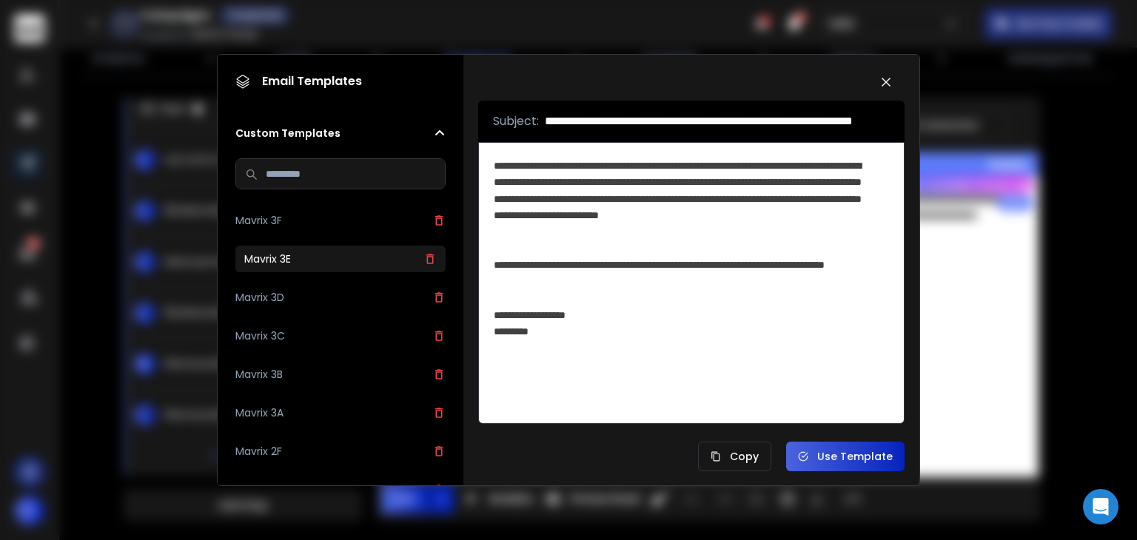
click at [302, 223] on div "Mavrix 3F" at bounding box center [340, 220] width 210 height 15
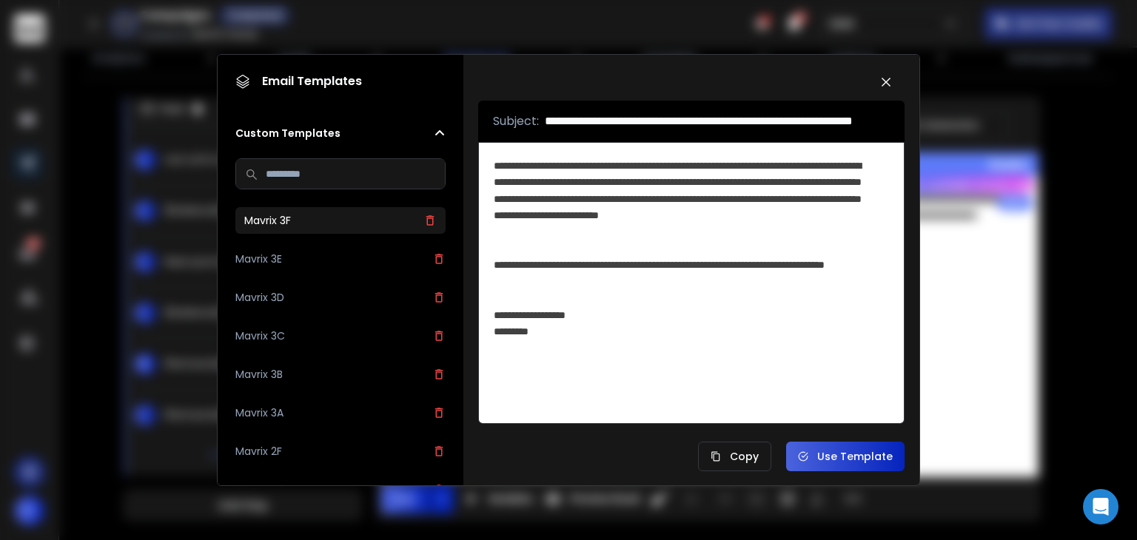
click at [882, 84] on icon at bounding box center [885, 81] width 13 height 13
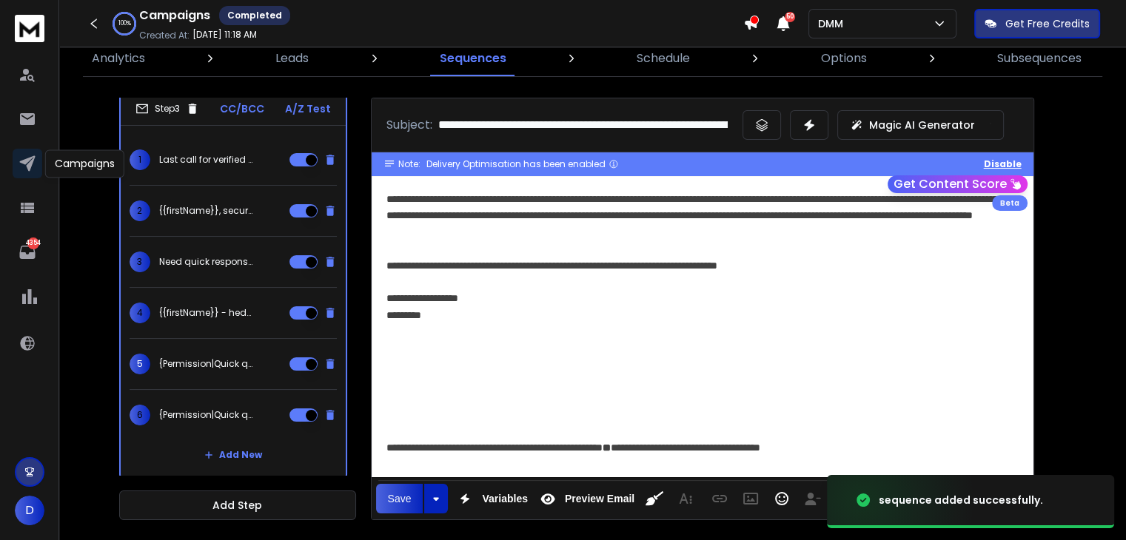
click at [25, 167] on icon at bounding box center [28, 164] width 18 height 18
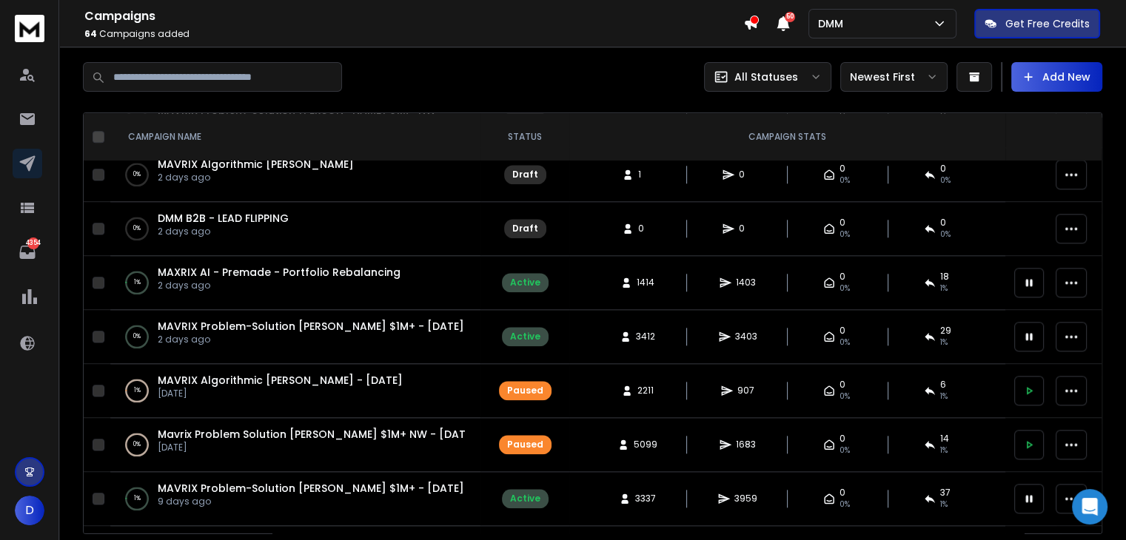
scroll to position [1776, 0]
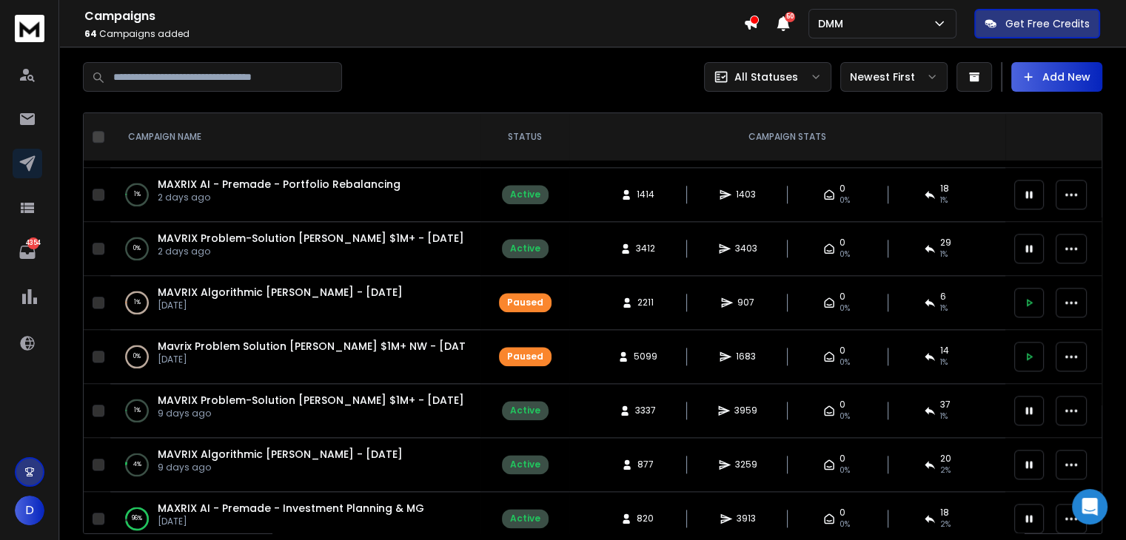
click at [338, 454] on span "MAVRIX Algorithmic [PERSON_NAME] - [DATE]" at bounding box center [280, 454] width 245 height 15
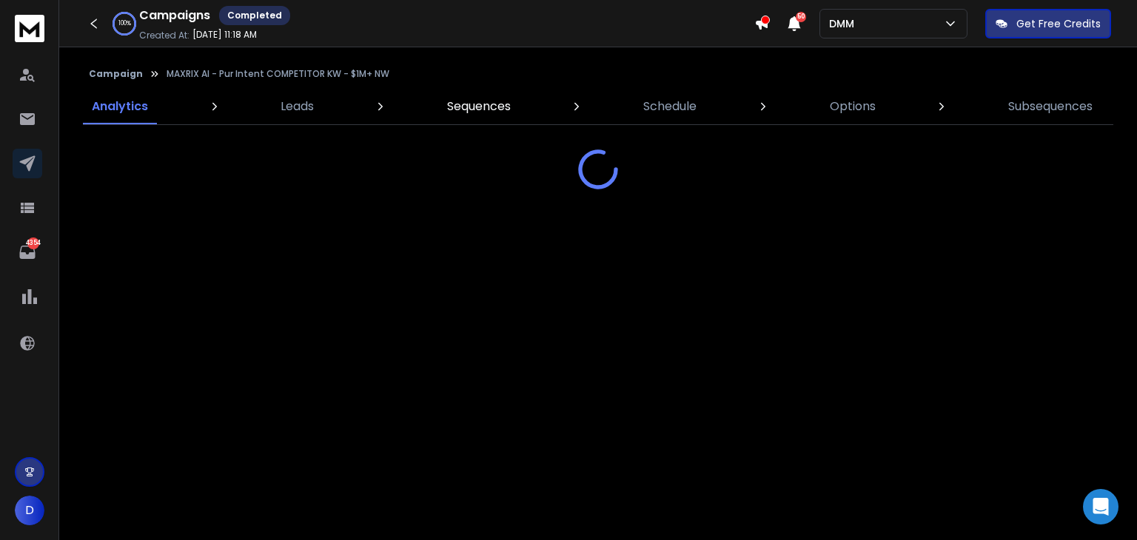
click at [447, 110] on p "Sequences" at bounding box center [479, 107] width 64 height 18
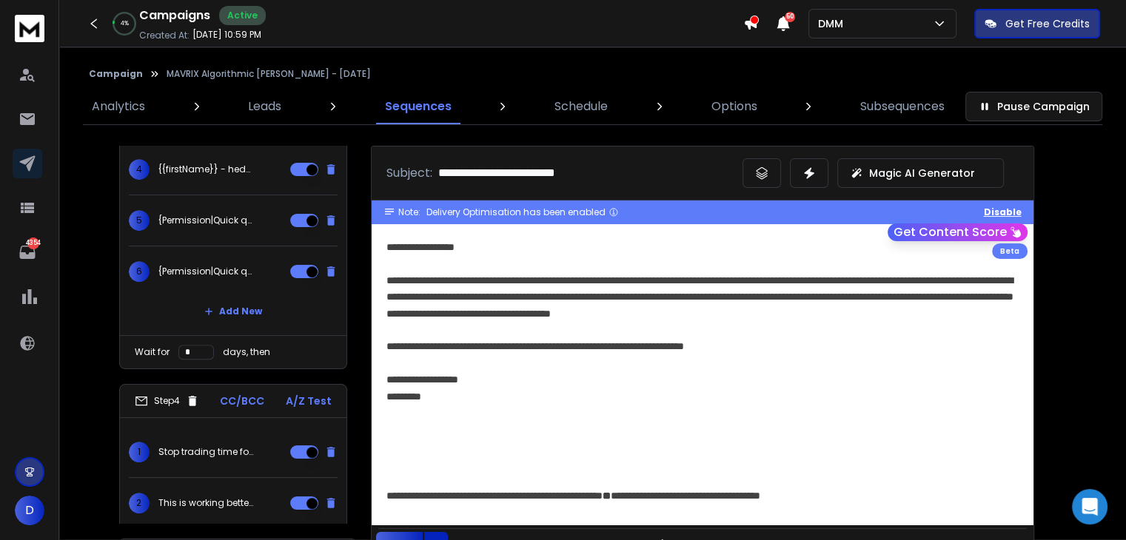
scroll to position [1110, 0]
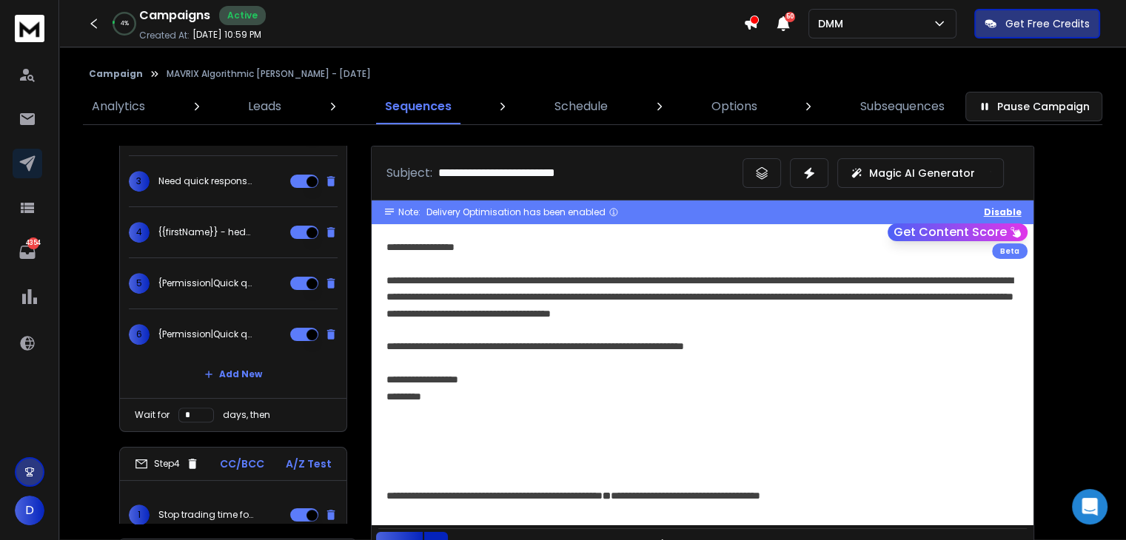
click at [204, 286] on div "5 {Permission|Quick question|Can I} {to share|share|discuss} something?" at bounding box center [191, 283] width 124 height 21
type input "**********"
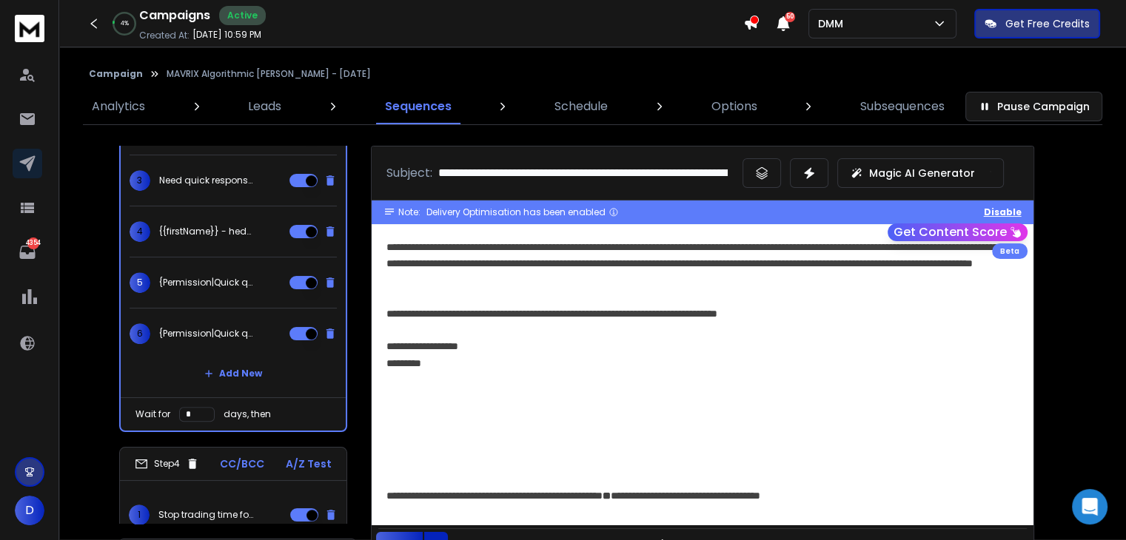
click at [207, 318] on div "6 {Permission|Quick question|Can I} {to share|share|discuss} something?" at bounding box center [233, 334] width 207 height 50
click at [207, 281] on p "{Permission|Quick question|Can I} {to share|share|discuss} something?" at bounding box center [206, 283] width 95 height 12
click at [201, 329] on p "{Permission|Quick question|Can I} {to share|share|discuss} something?" at bounding box center [206, 334] width 95 height 12
click at [90, 30] on icon at bounding box center [93, 23] width 13 height 13
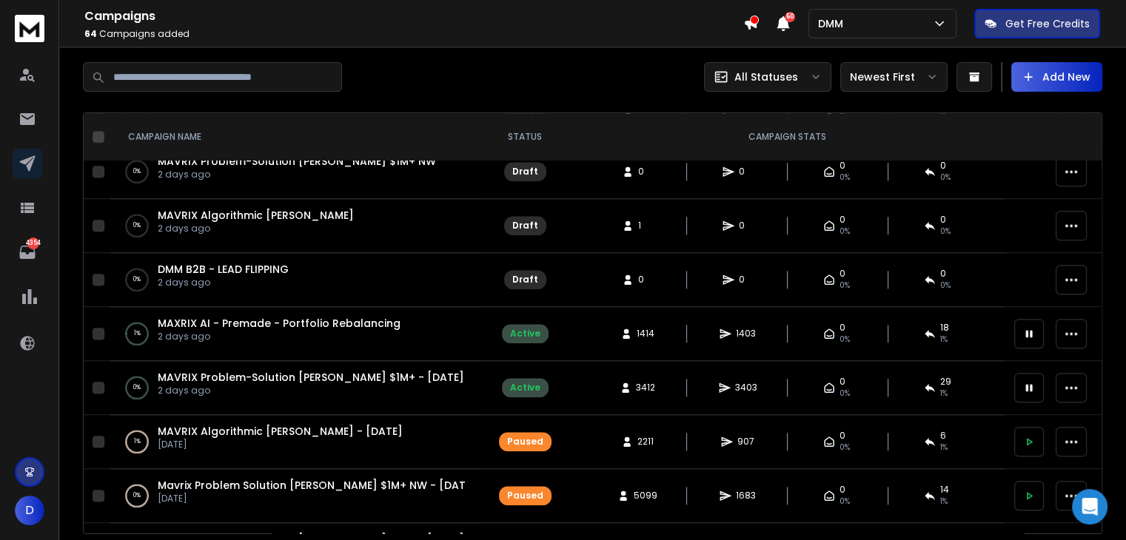
scroll to position [1628, 0]
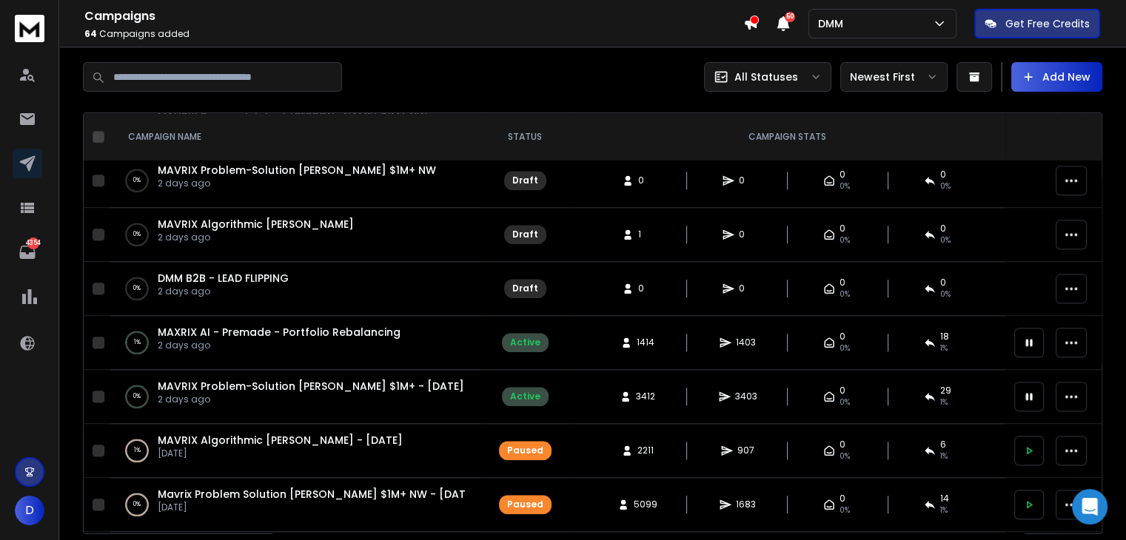
click at [320, 331] on span "MAXRIX AI - Premade - Portfolio Rebalancing" at bounding box center [279, 332] width 243 height 15
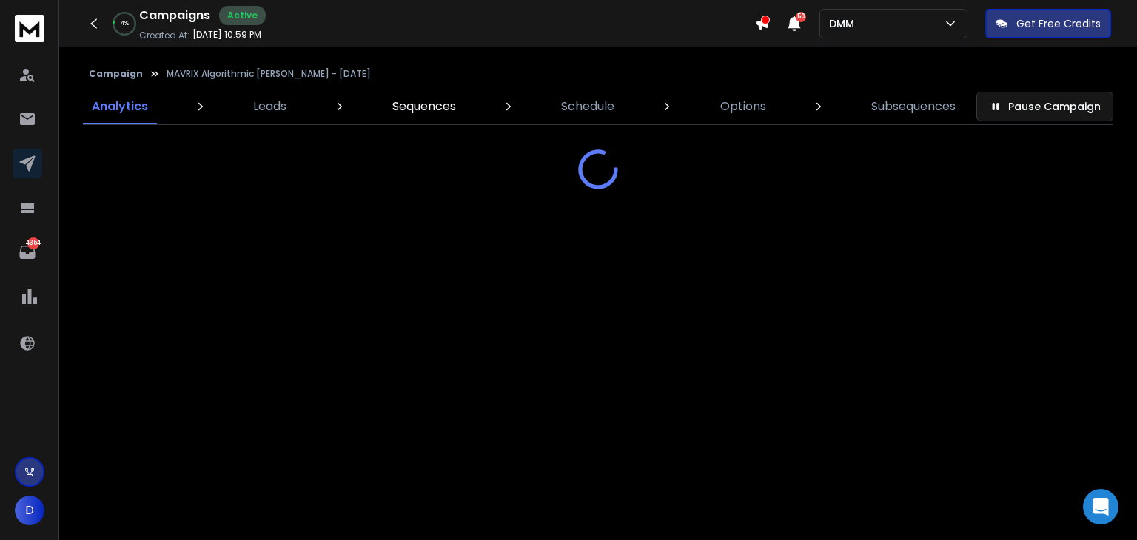
click at [423, 117] on link "Sequences" at bounding box center [423, 107] width 81 height 36
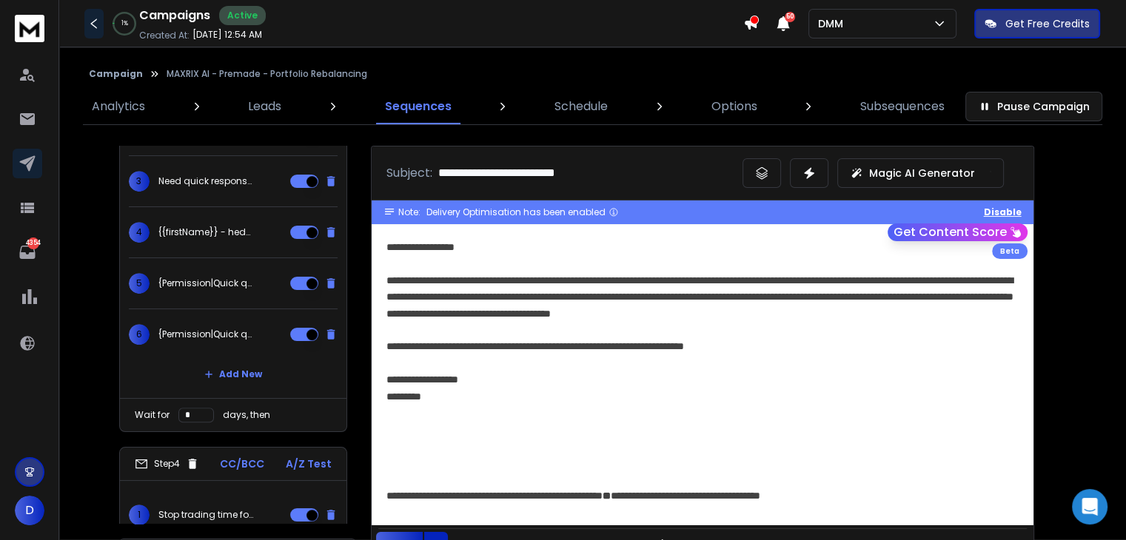
click at [90, 14] on button at bounding box center [93, 24] width 19 height 30
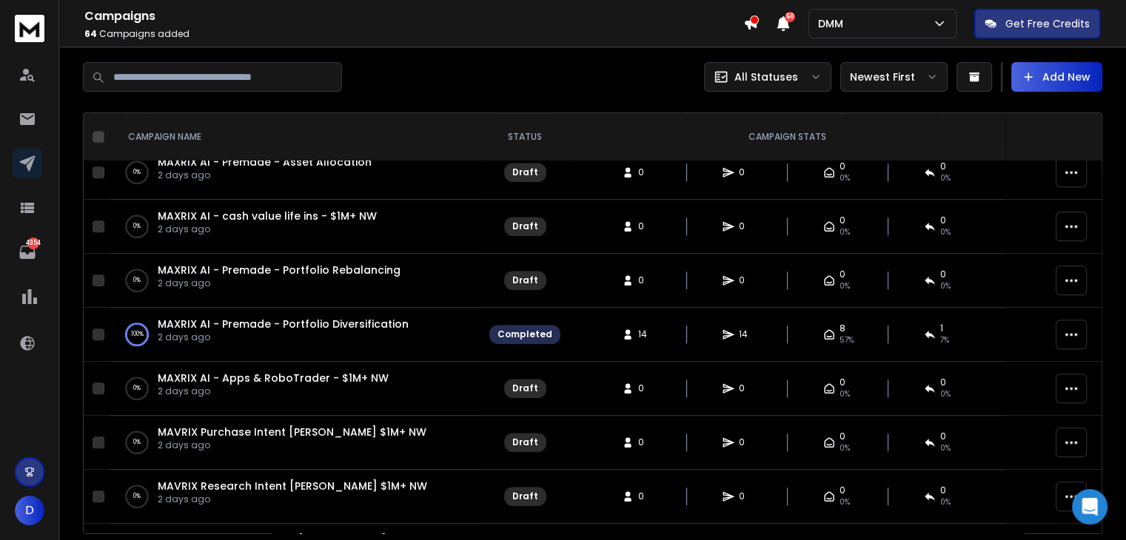
scroll to position [1554, 0]
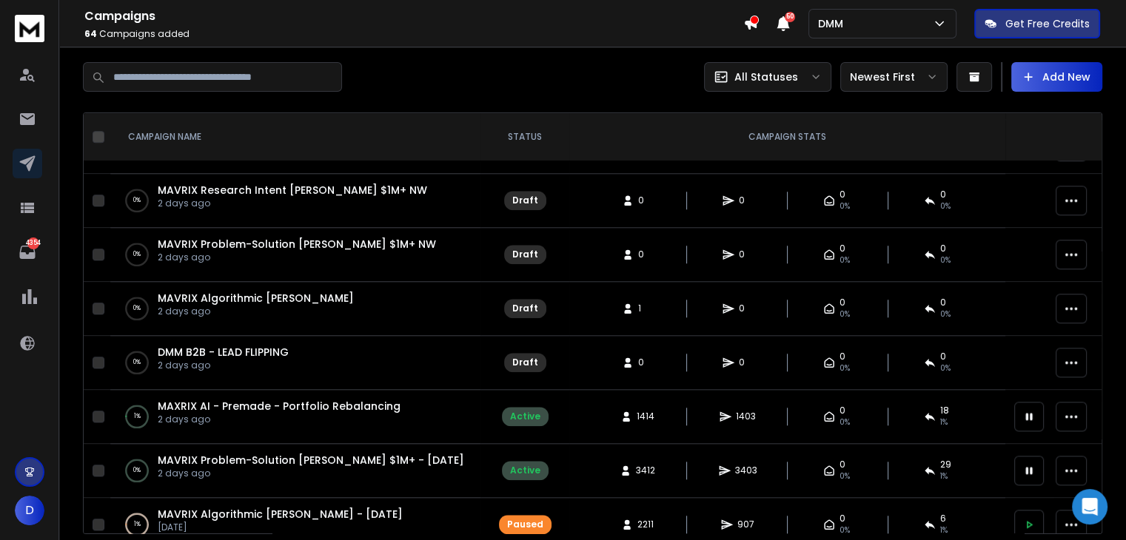
click at [296, 399] on span "MAXRIX AI - Premade - Portfolio Rebalancing" at bounding box center [279, 406] width 243 height 15
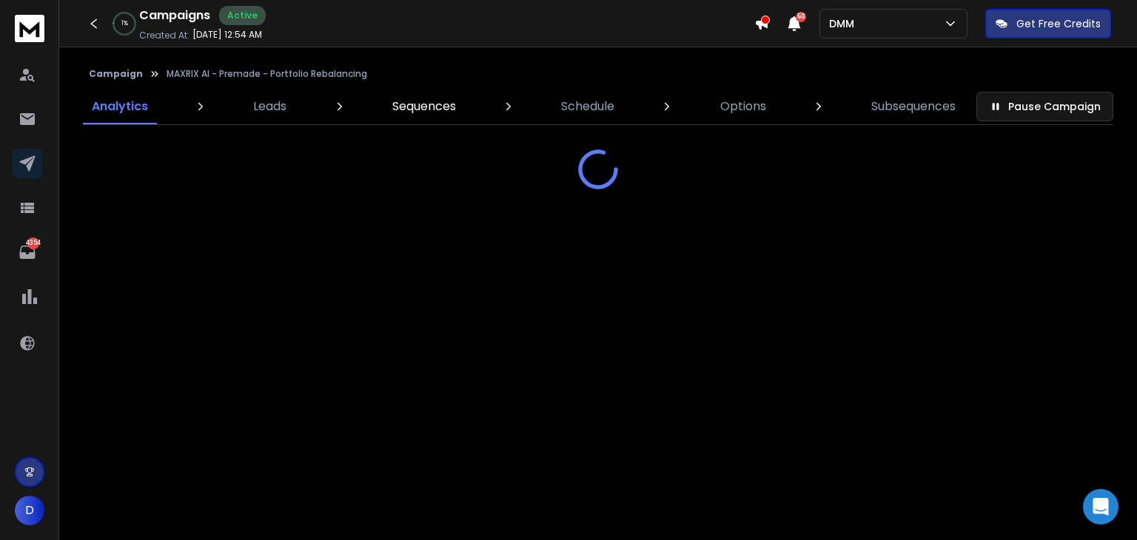
click at [390, 107] on link "Sequences" at bounding box center [423, 107] width 81 height 36
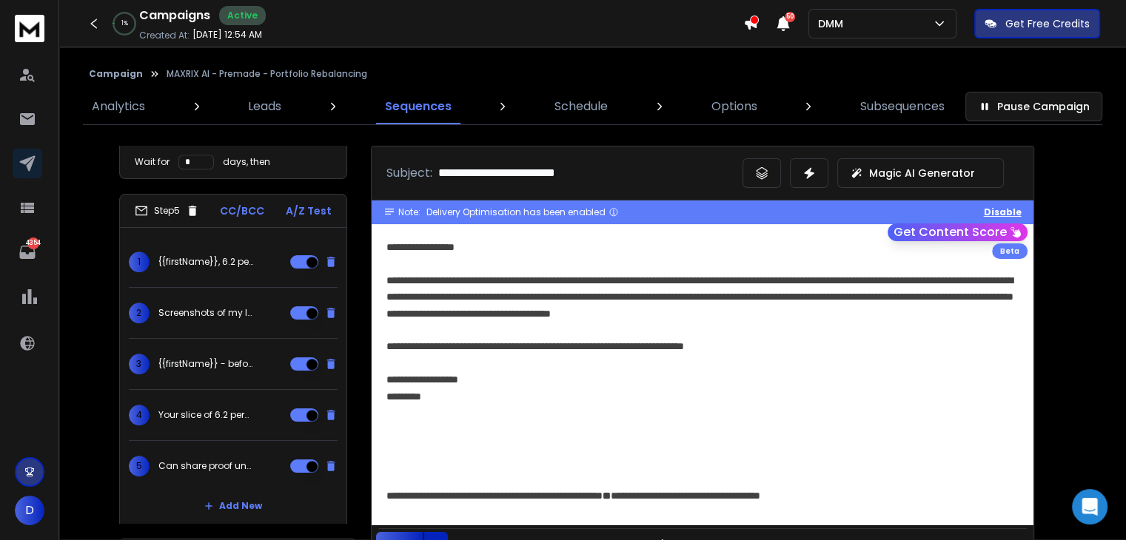
scroll to position [1799, 0]
click at [98, 27] on icon at bounding box center [93, 23] width 13 height 13
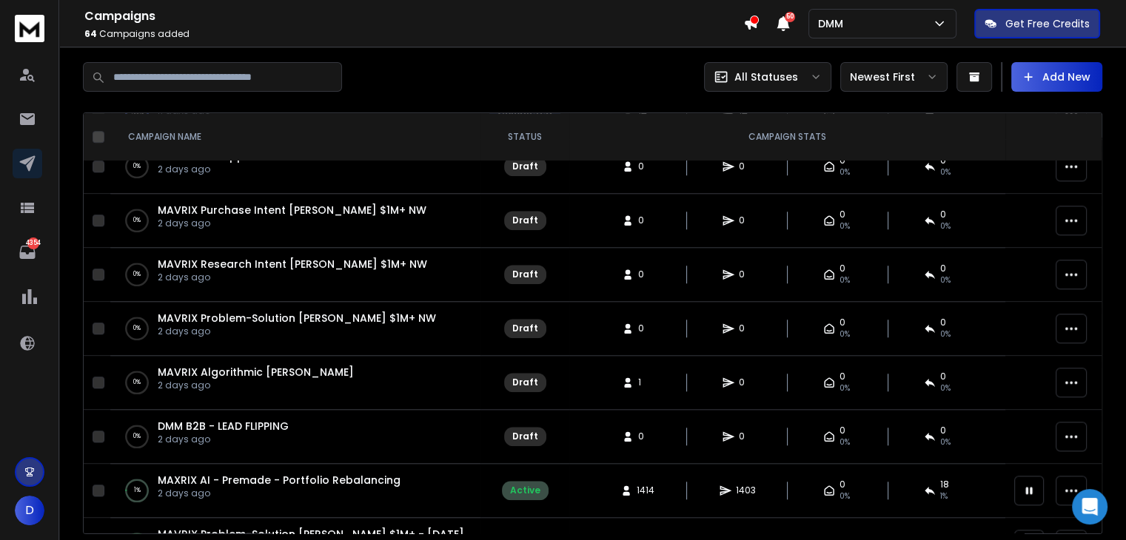
scroll to position [1258, 0]
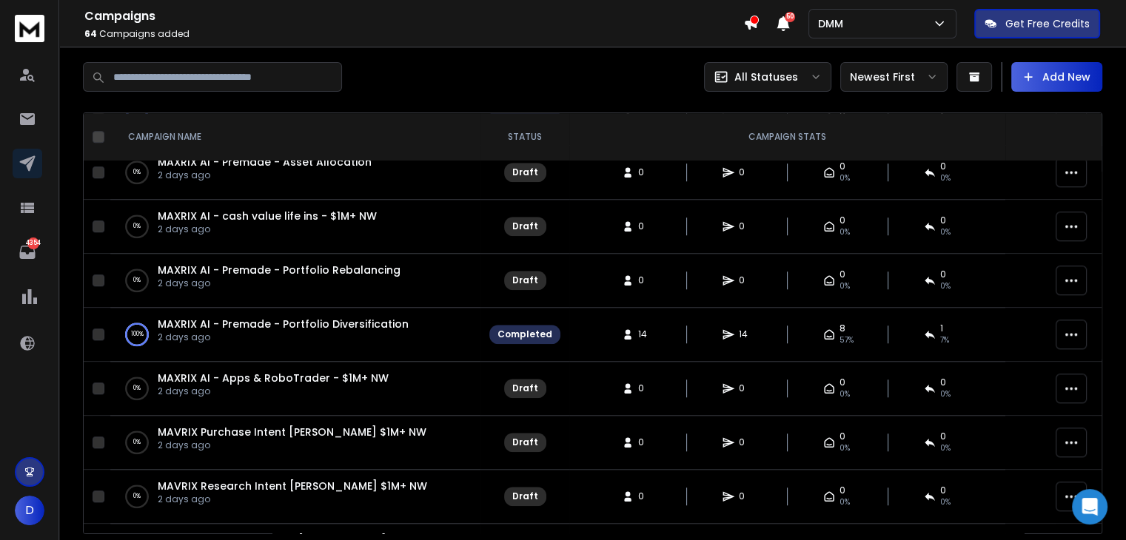
click at [320, 267] on span "MAXRIX AI - Premade - Portfolio Rebalancing" at bounding box center [279, 270] width 243 height 15
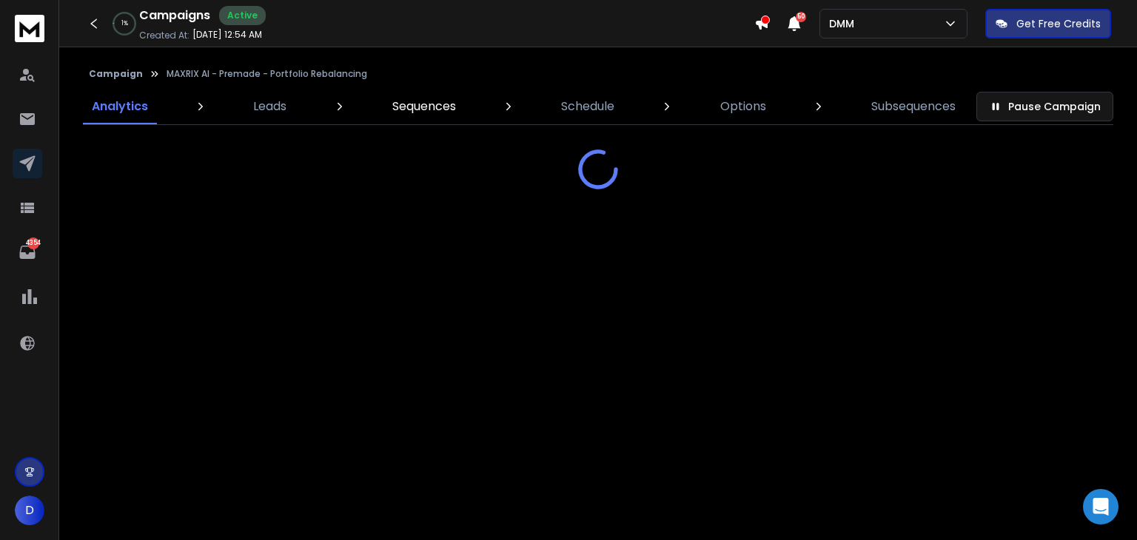
click at [403, 110] on p "Sequences" at bounding box center [424, 107] width 64 height 18
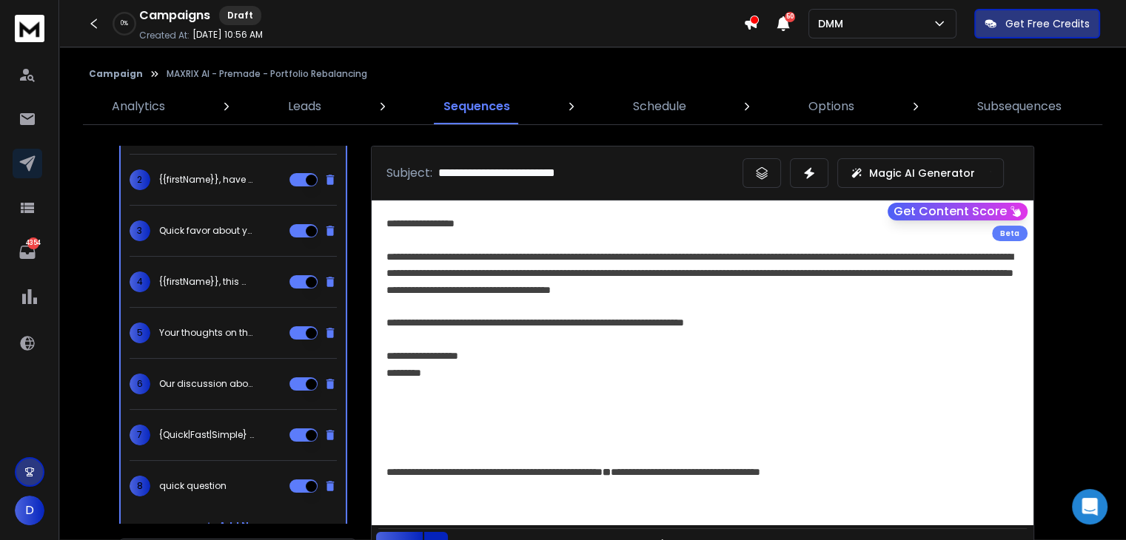
scroll to position [112, 0]
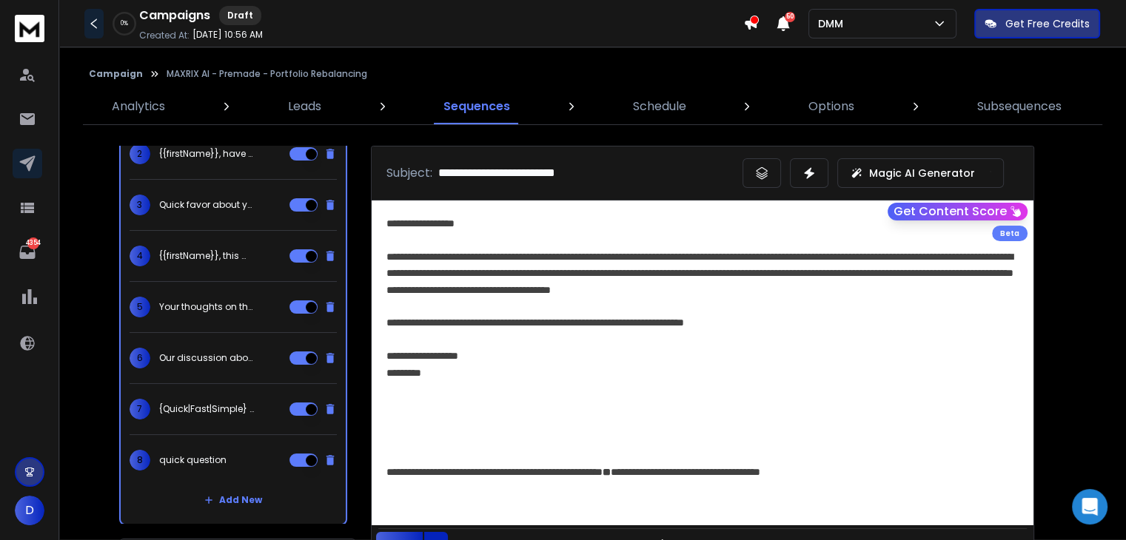
click at [98, 19] on icon at bounding box center [93, 23] width 13 height 13
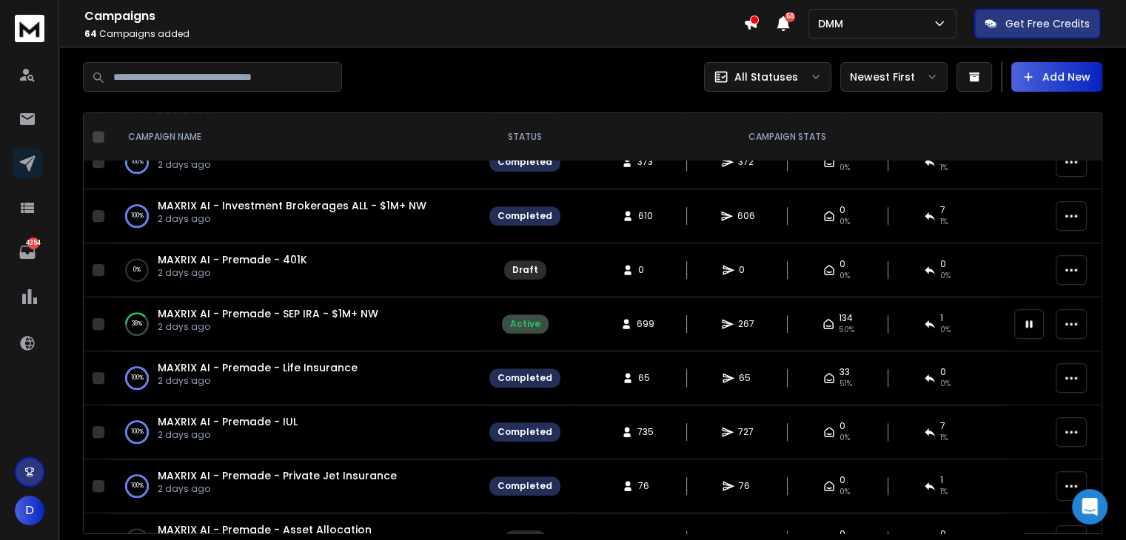
scroll to position [888, 0]
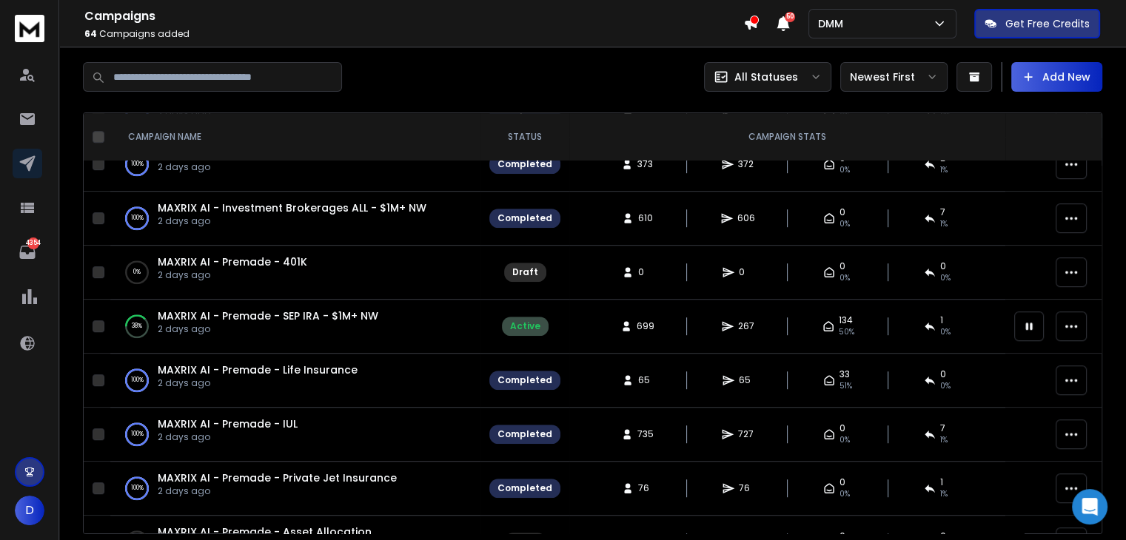
click at [339, 332] on div "MAXRIX AI - Premade - SEP IRA - $1M+ NW [DATE]" at bounding box center [268, 327] width 221 height 36
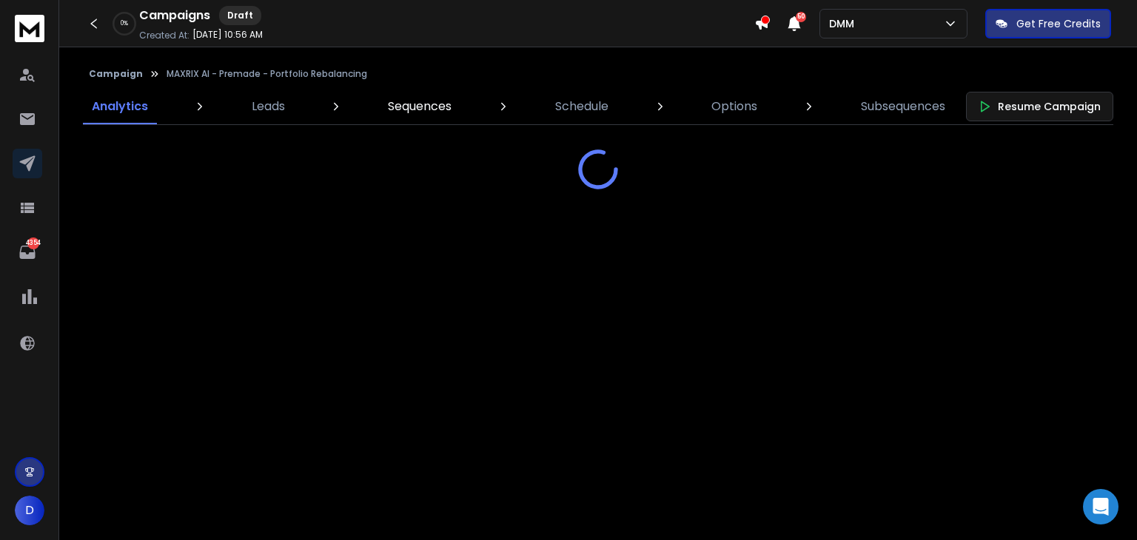
click at [417, 111] on p "Sequences" at bounding box center [420, 107] width 64 height 18
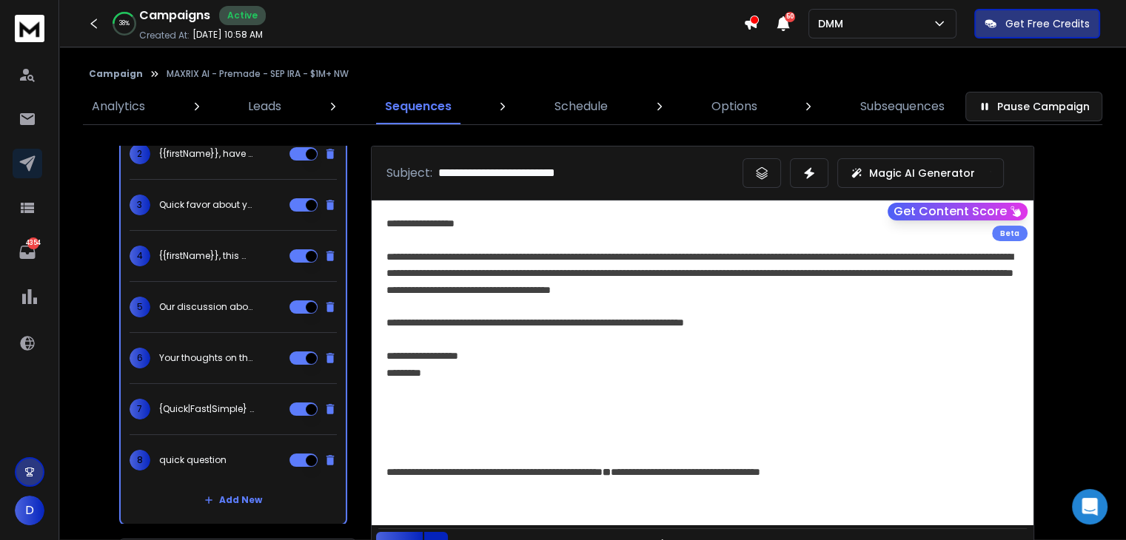
scroll to position [48, 0]
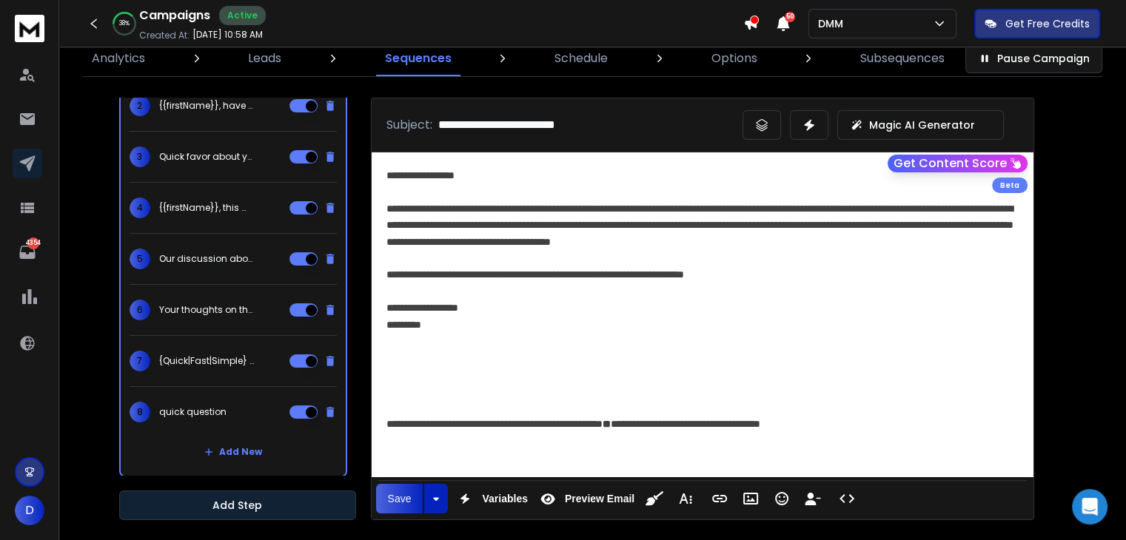
click at [215, 503] on button "Add Step" at bounding box center [237, 506] width 237 height 30
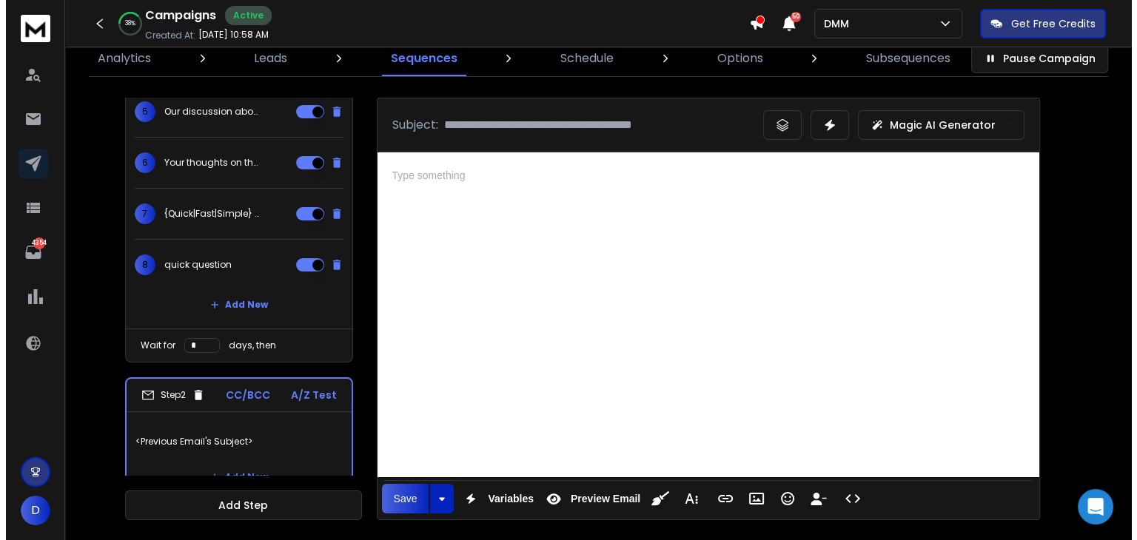
scroll to position [260, 0]
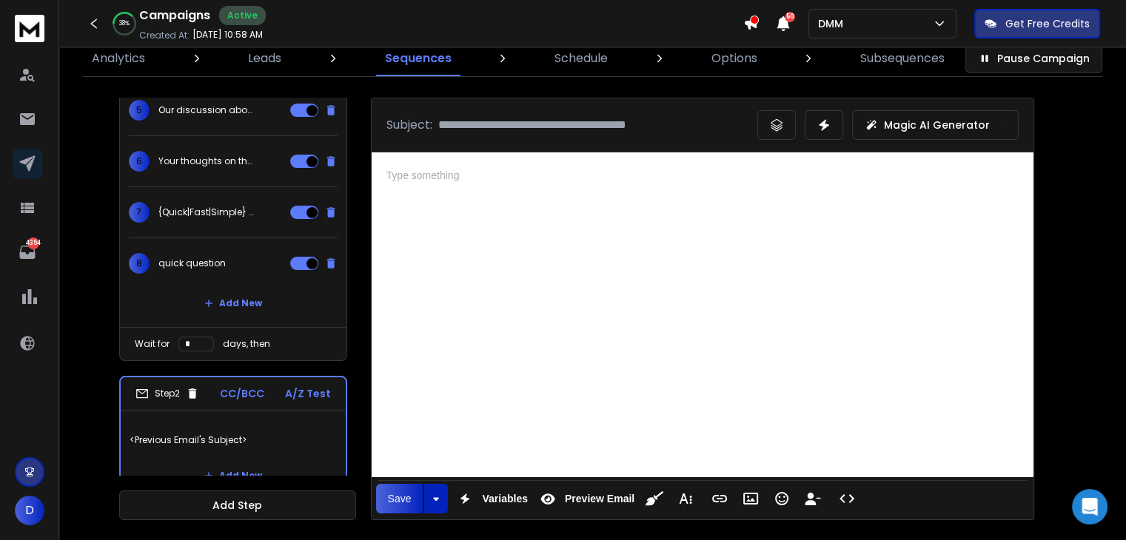
click at [189, 338] on input "*" at bounding box center [196, 344] width 36 height 15
type input "**********"
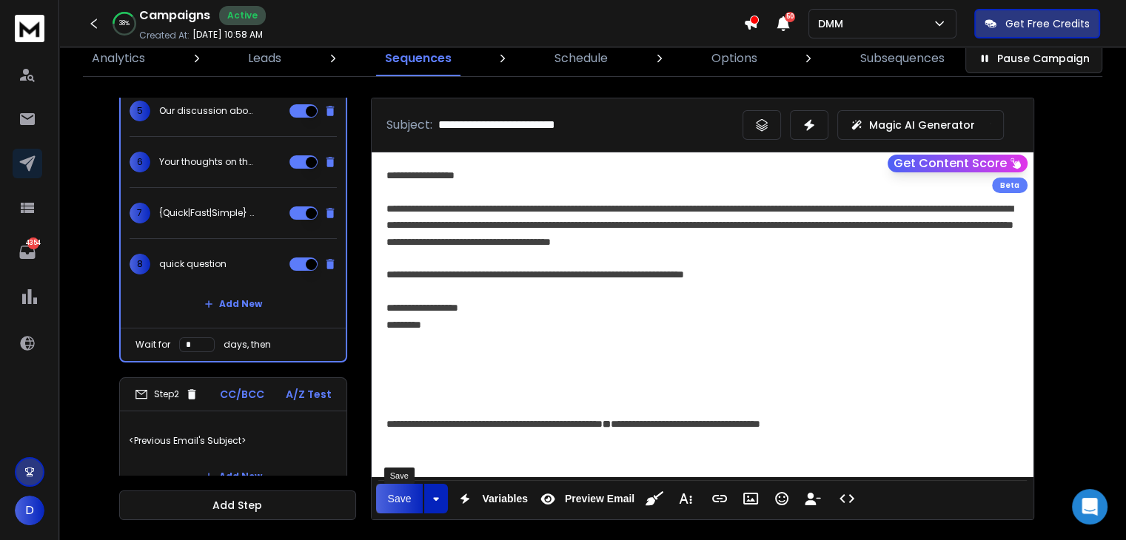
type input "*"
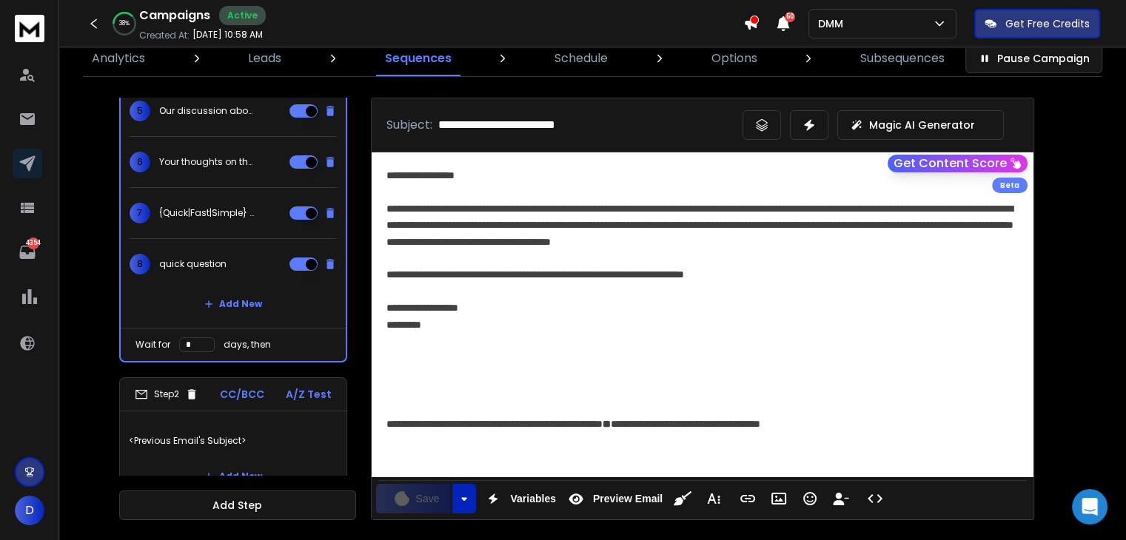
click at [244, 440] on p "<Previous Email's Subject>" at bounding box center [233, 440] width 209 height 41
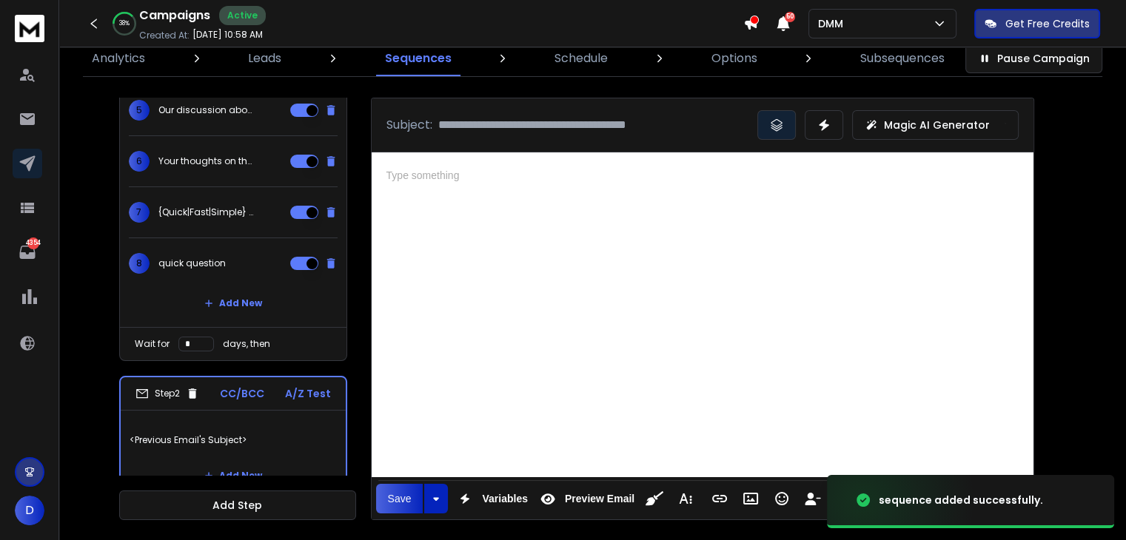
click at [768, 125] on button at bounding box center [776, 125] width 38 height 30
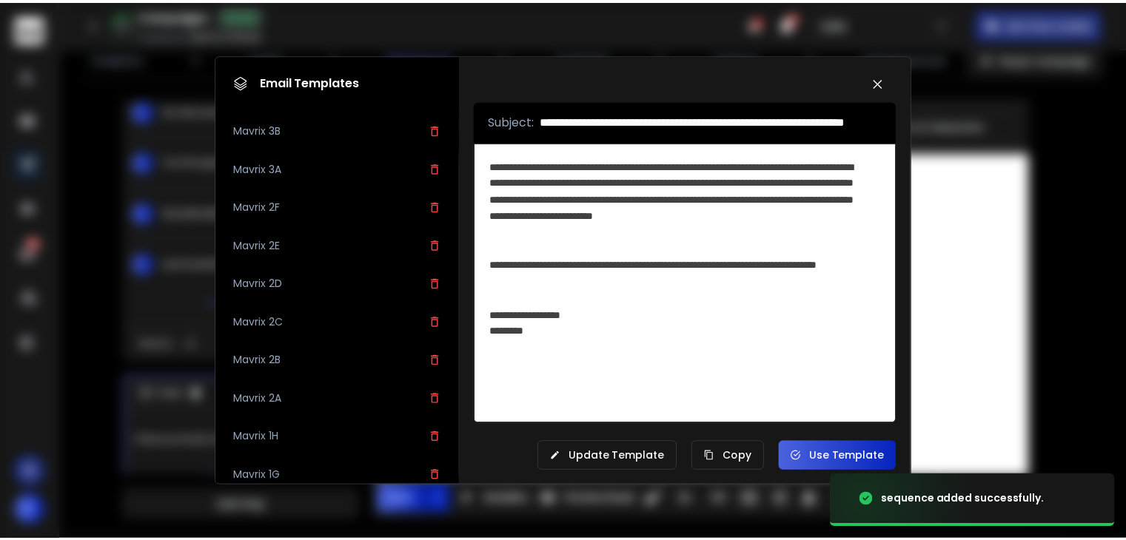
scroll to position [444, 0]
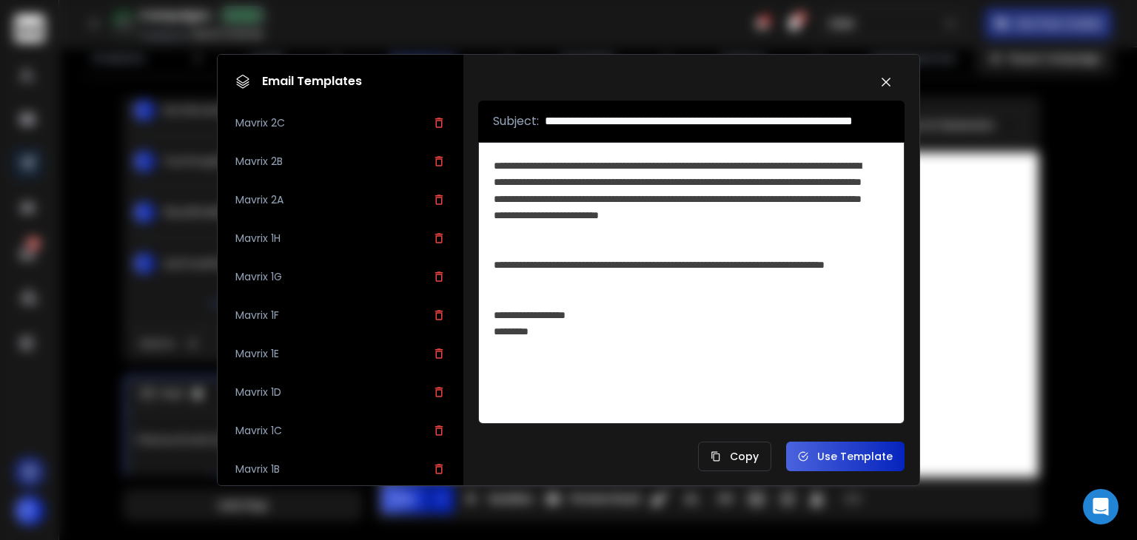
type input "**********"
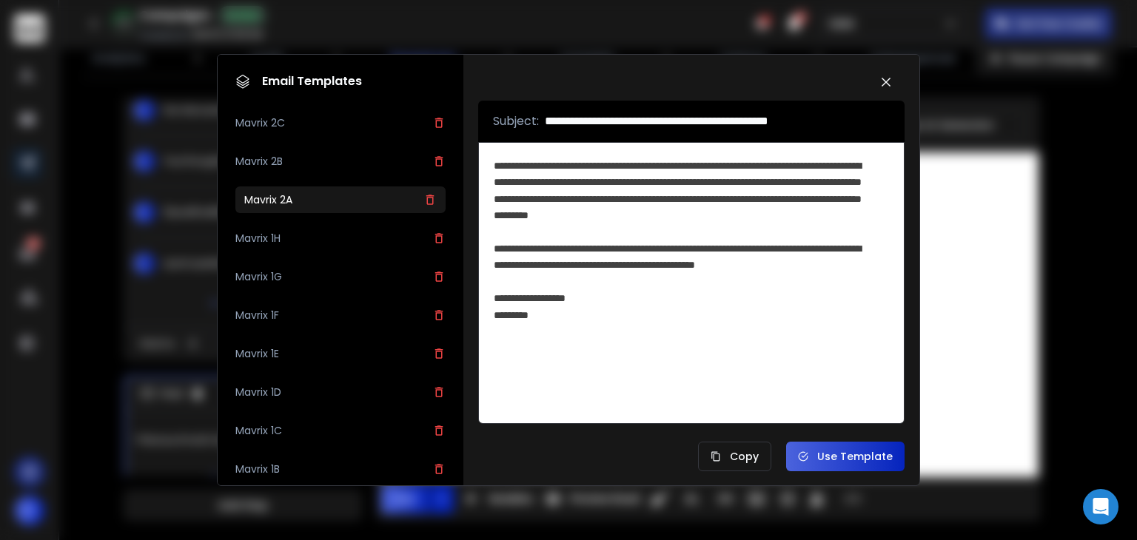
click at [847, 455] on button "Use Template" at bounding box center [845, 457] width 118 height 30
type input "**********"
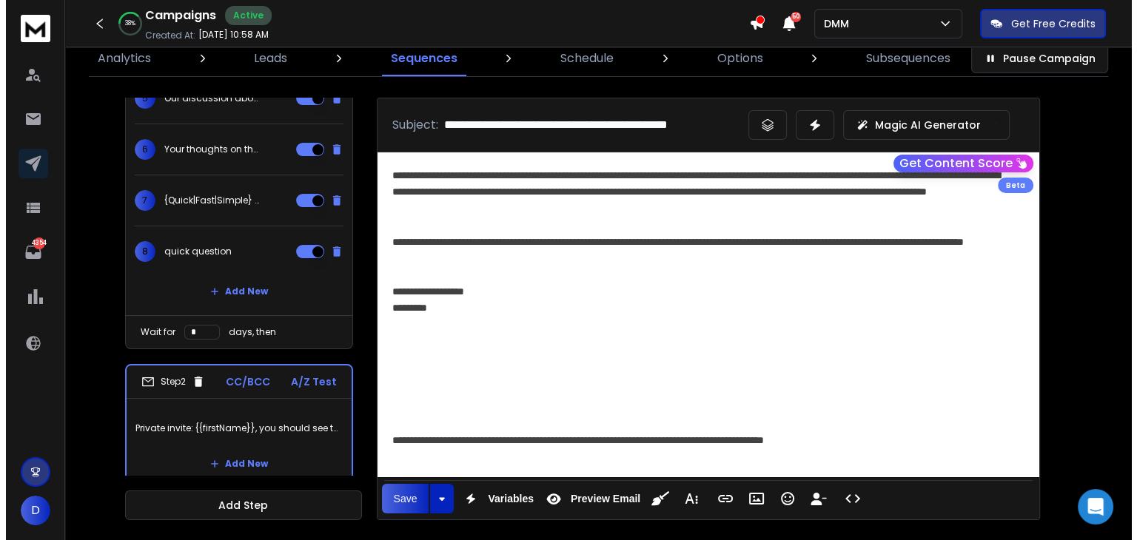
scroll to position [283, 0]
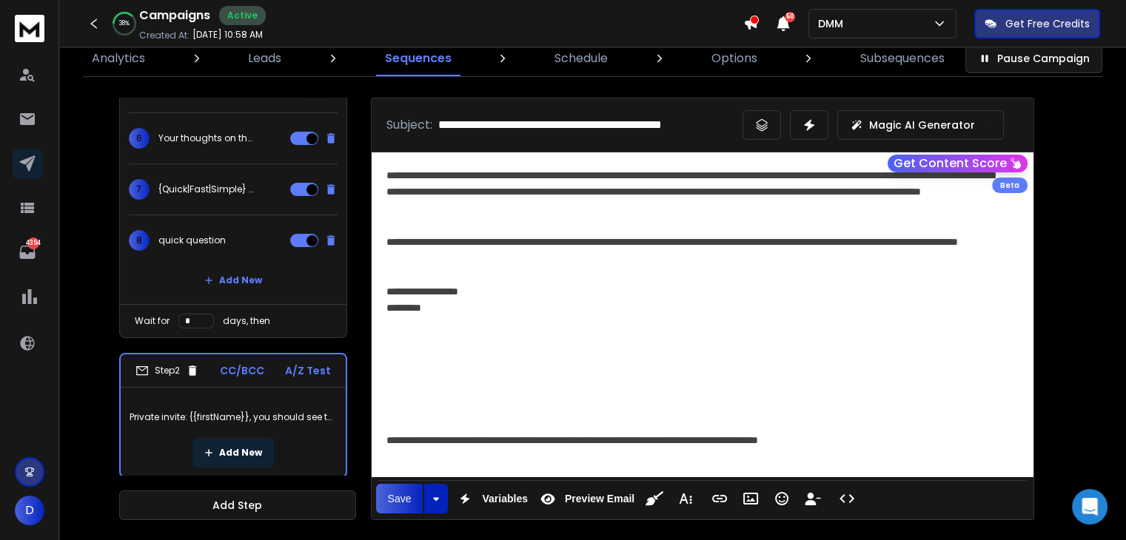
click at [229, 440] on button "Add New" at bounding box center [232, 453] width 81 height 30
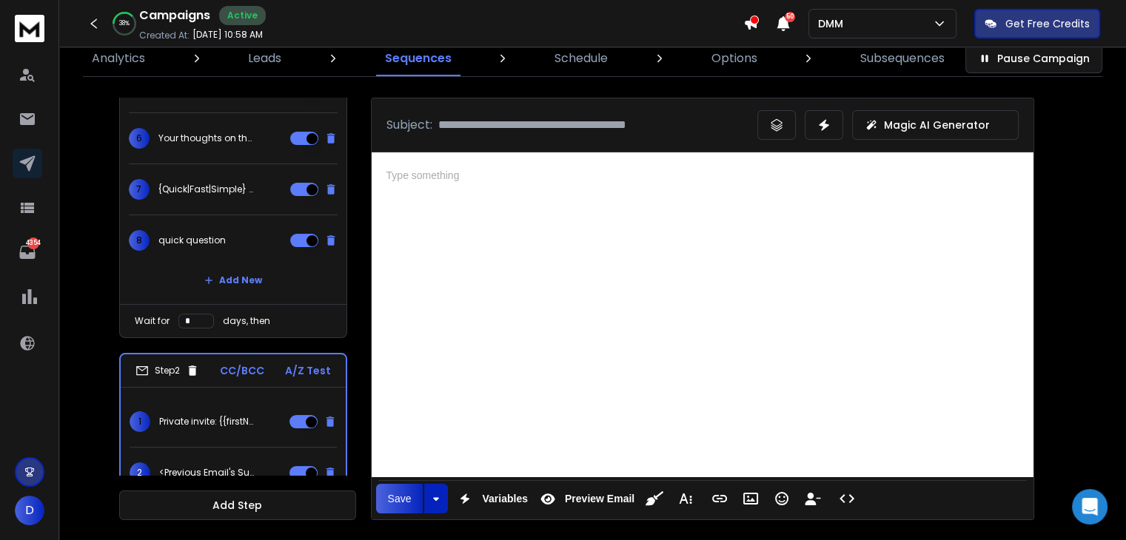
click at [461, 217] on div at bounding box center [703, 314] width 662 height 324
click at [764, 113] on button at bounding box center [776, 125] width 38 height 30
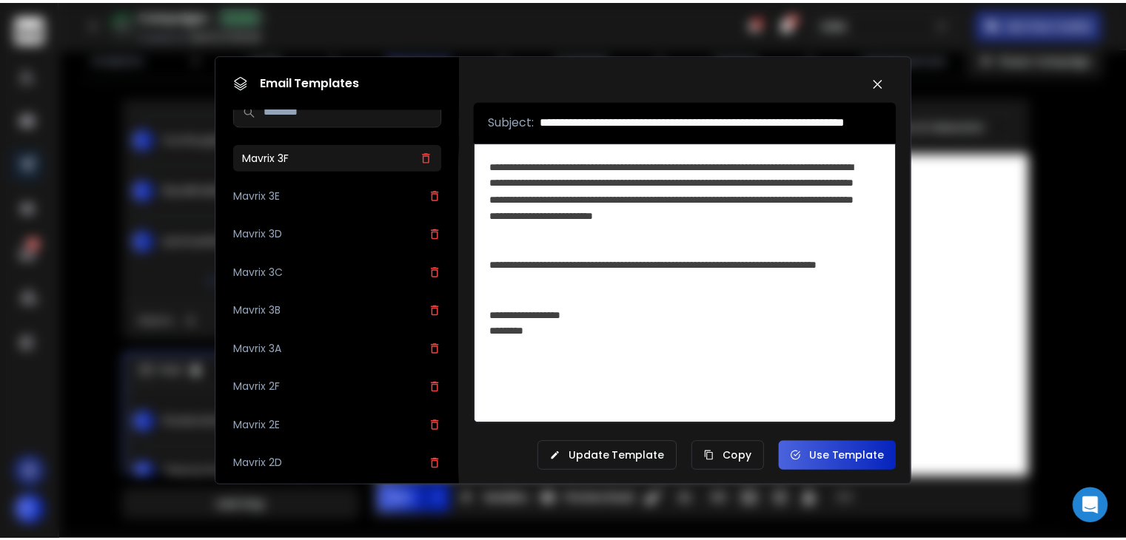
scroll to position [222, 0]
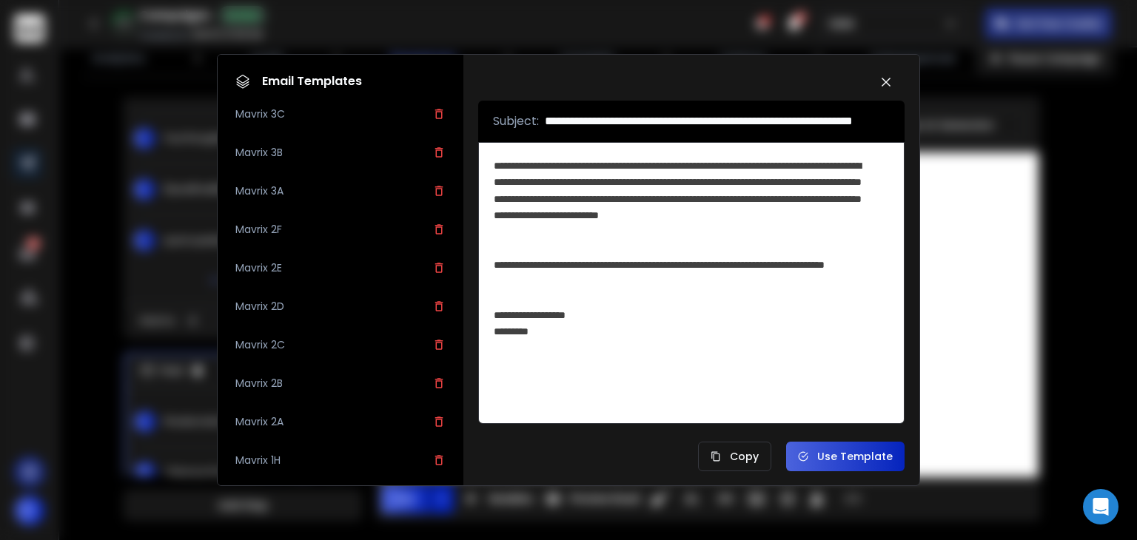
click at [295, 374] on div "Mavrix 2B" at bounding box center [340, 383] width 210 height 27
type input "**********"
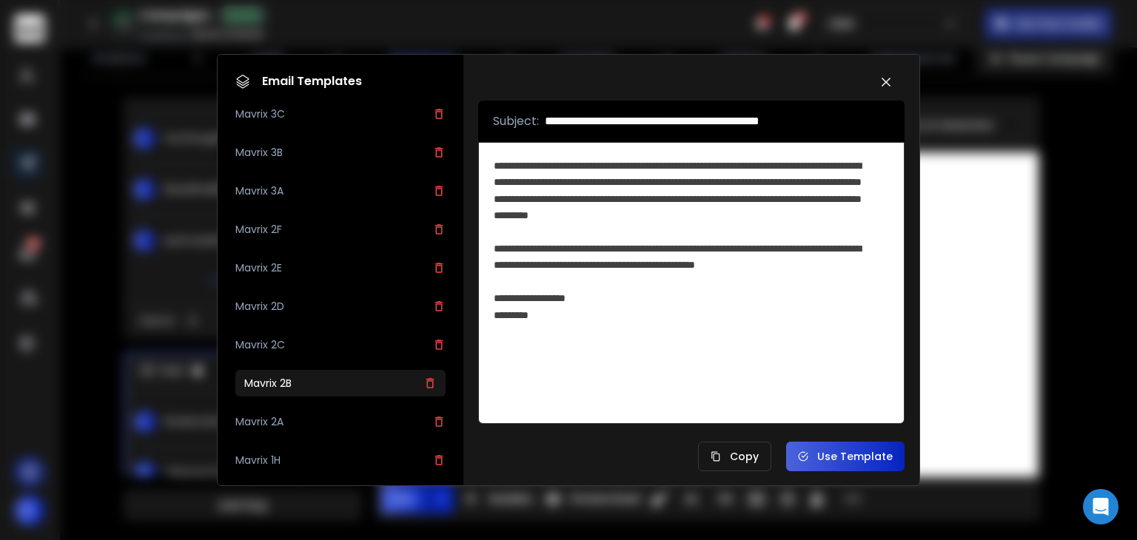
click at [812, 460] on button "Use Template" at bounding box center [845, 457] width 118 height 30
type input "**********"
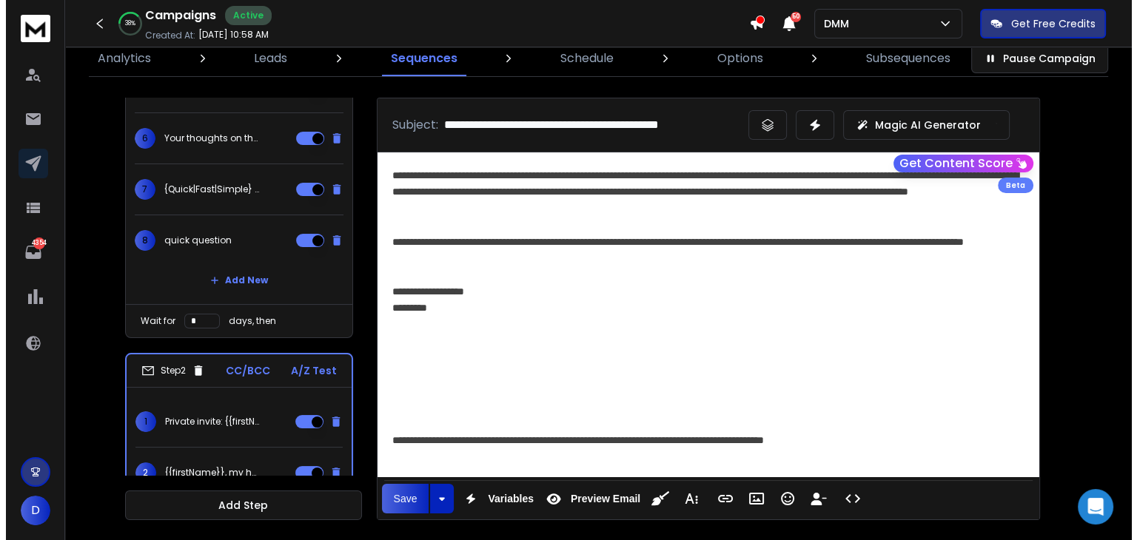
scroll to position [343, 0]
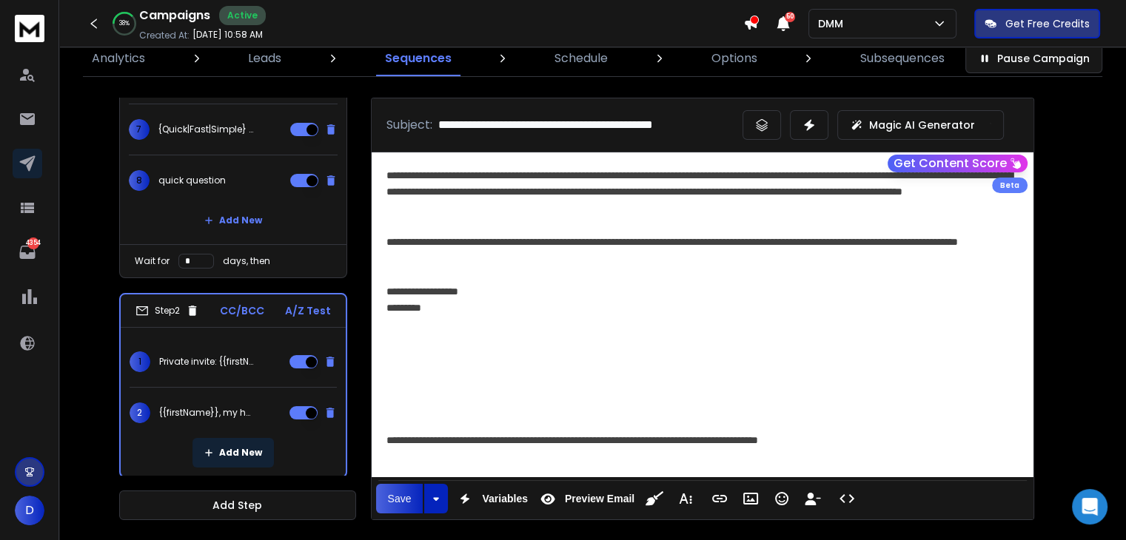
click at [249, 447] on button "Add New" at bounding box center [232, 453] width 81 height 30
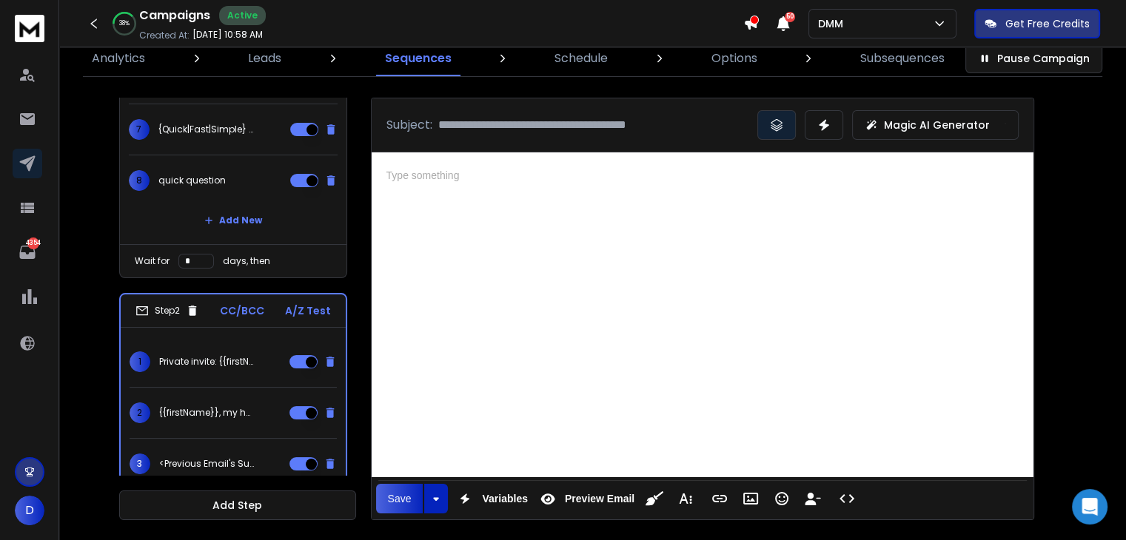
click at [780, 122] on icon at bounding box center [776, 124] width 13 height 13
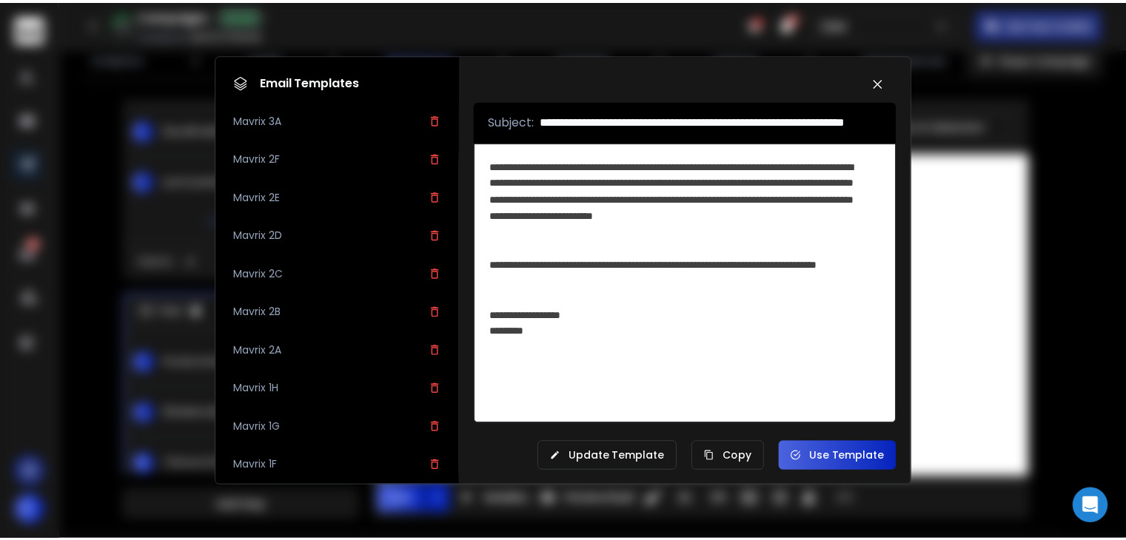
scroll to position [222, 0]
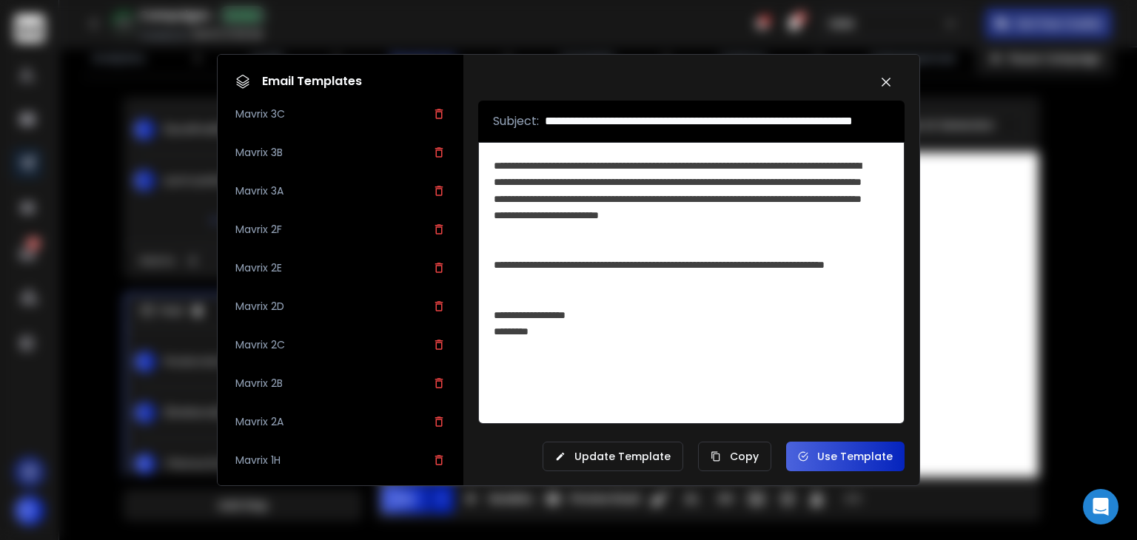
type input "**********"
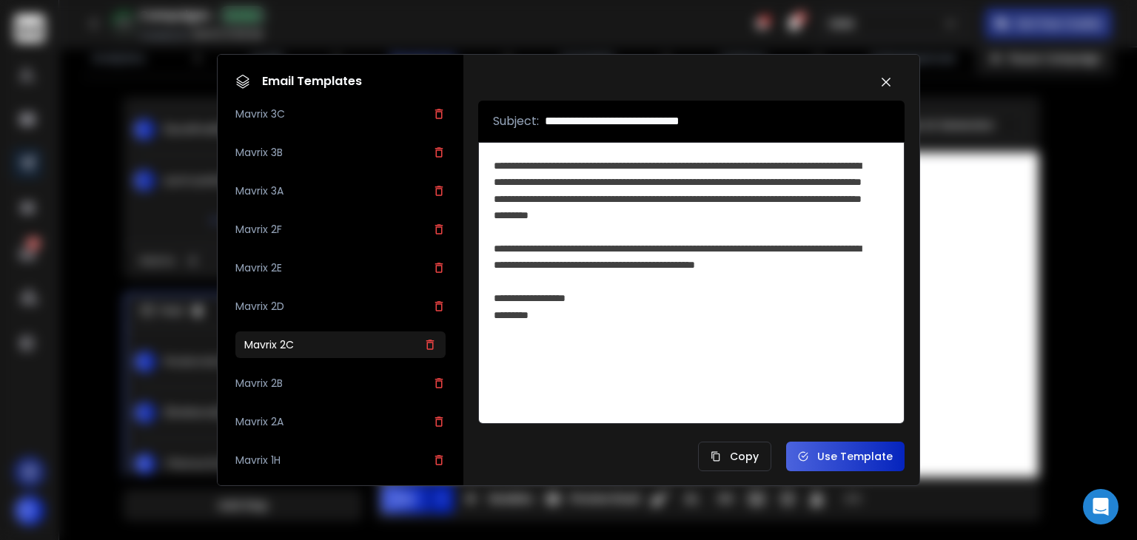
click at [876, 459] on button "Use Template" at bounding box center [845, 457] width 118 height 30
type input "**********"
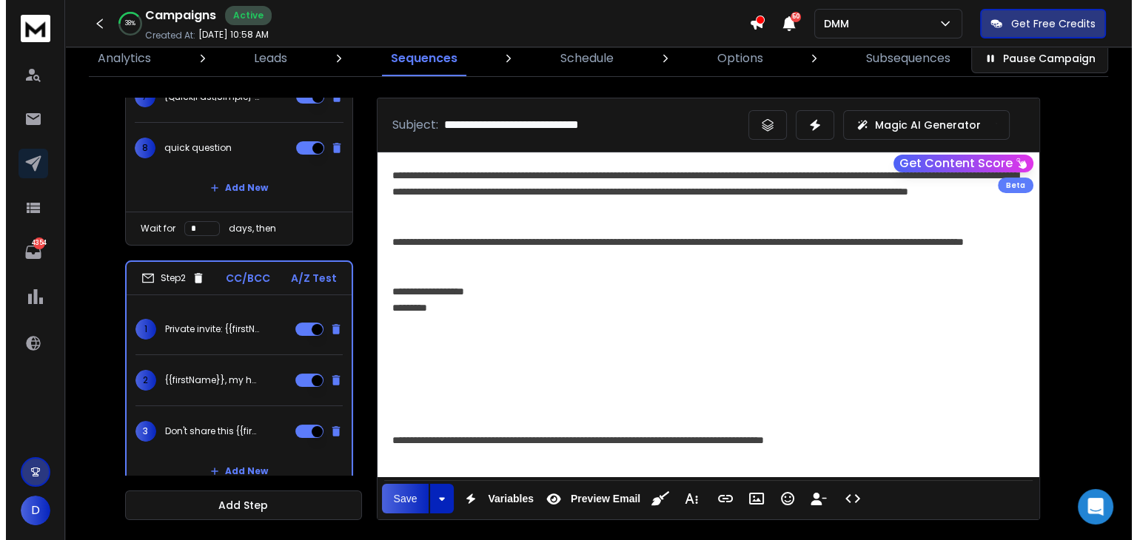
scroll to position [394, 0]
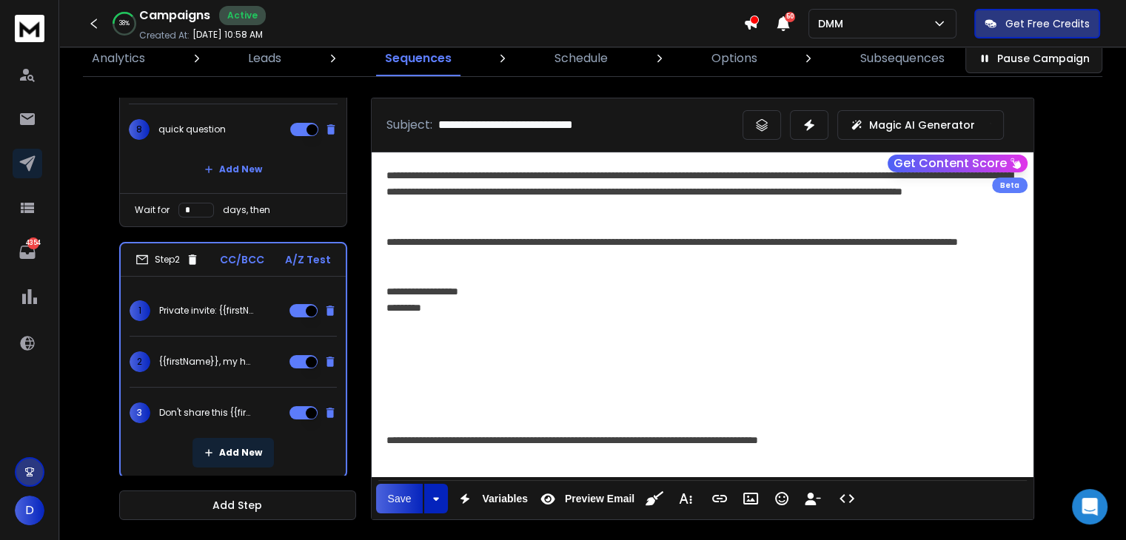
click at [198, 438] on button "Add New" at bounding box center [232, 453] width 81 height 30
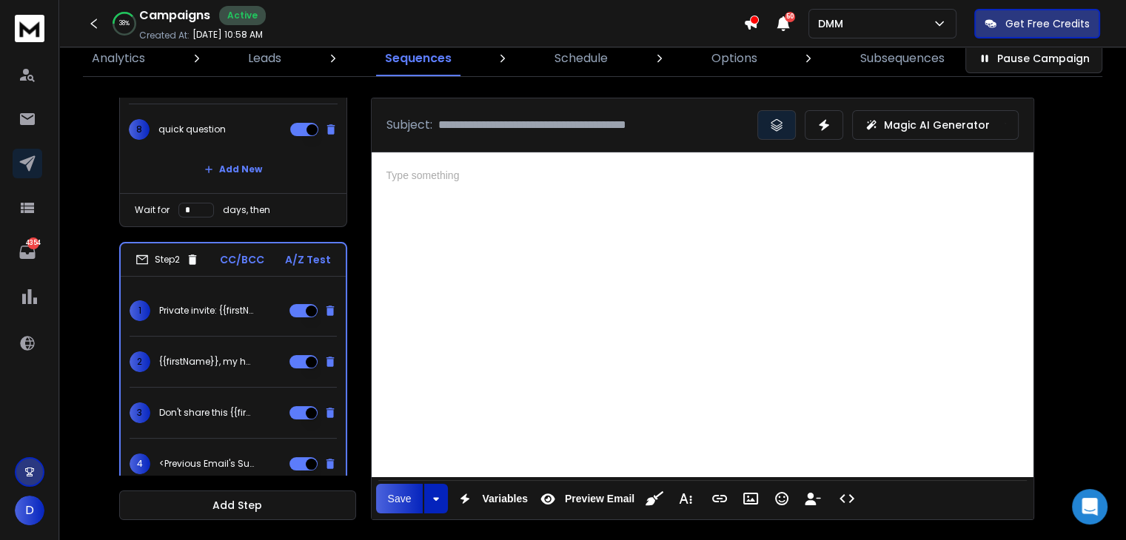
click at [771, 119] on icon at bounding box center [776, 124] width 13 height 13
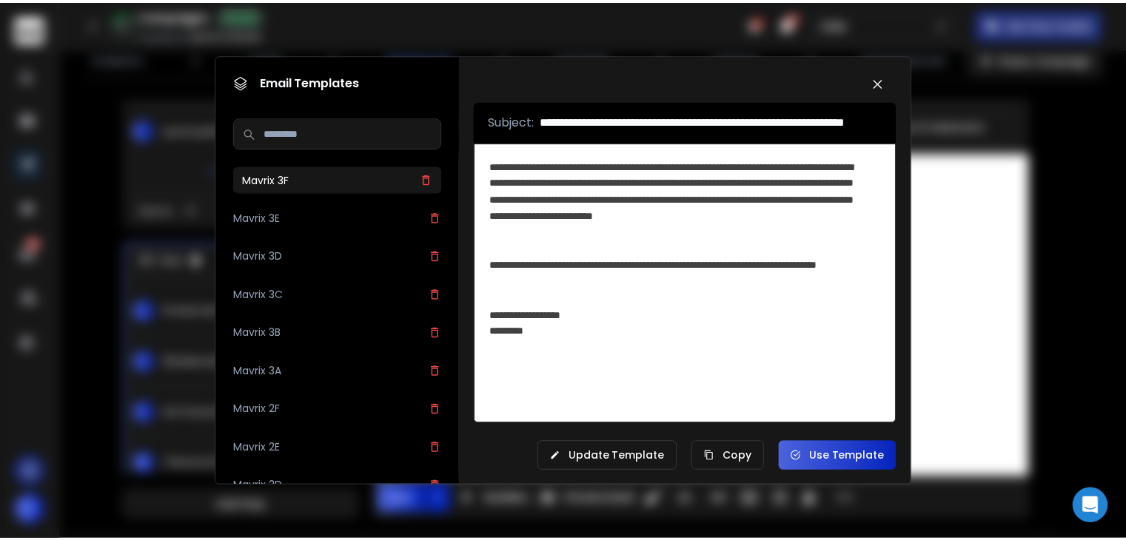
scroll to position [148, 0]
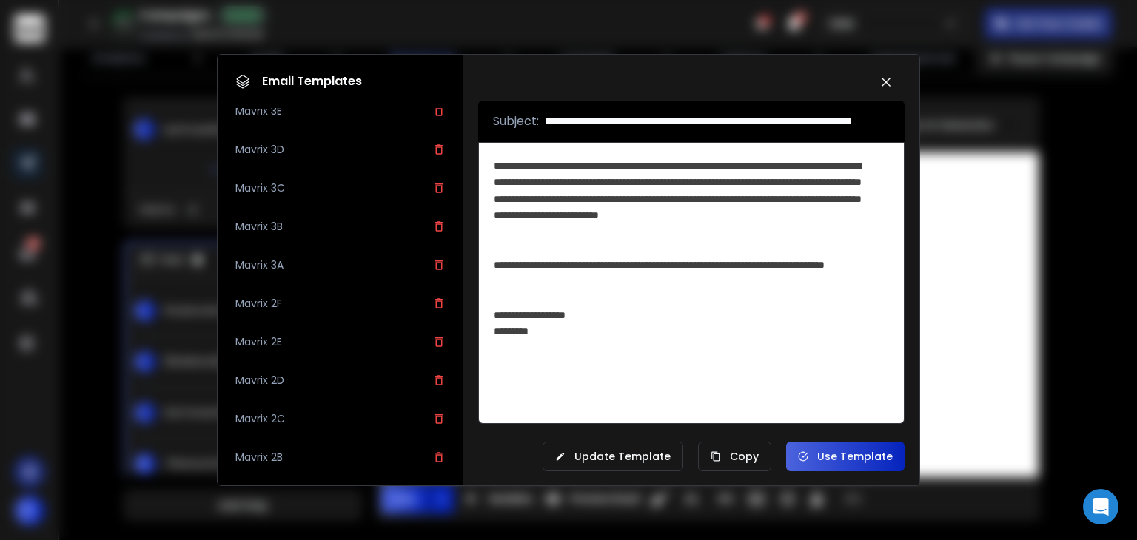
click at [271, 80] on h3 "Mavrix 2D" at bounding box center [267, 72] width 47 height 15
type input "**********"
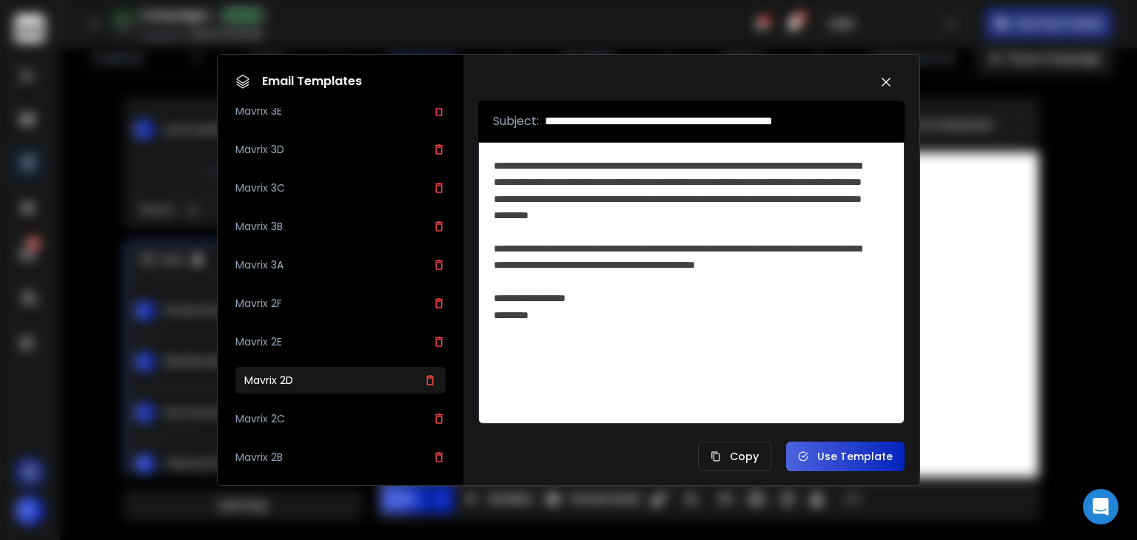
click at [808, 454] on icon at bounding box center [803, 457] width 10 height 10
type input "**********"
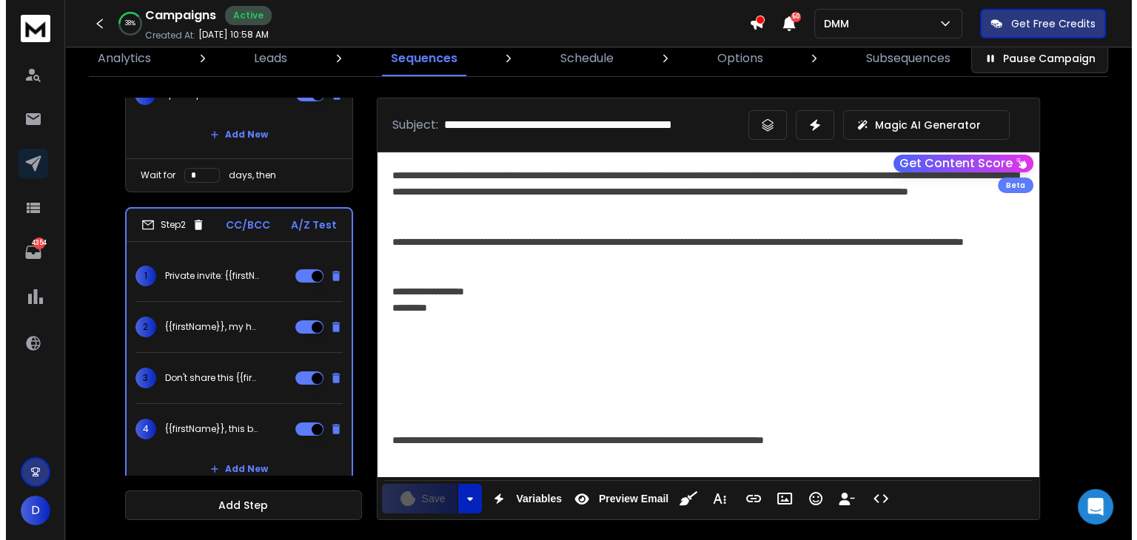
scroll to position [444, 0]
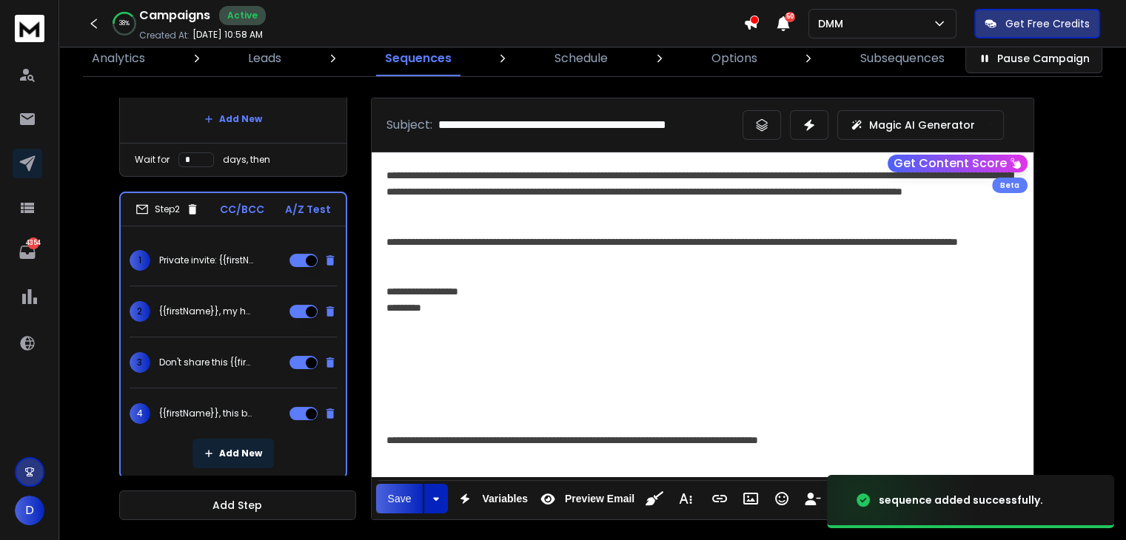
click at [238, 452] on button "Add New" at bounding box center [232, 454] width 81 height 30
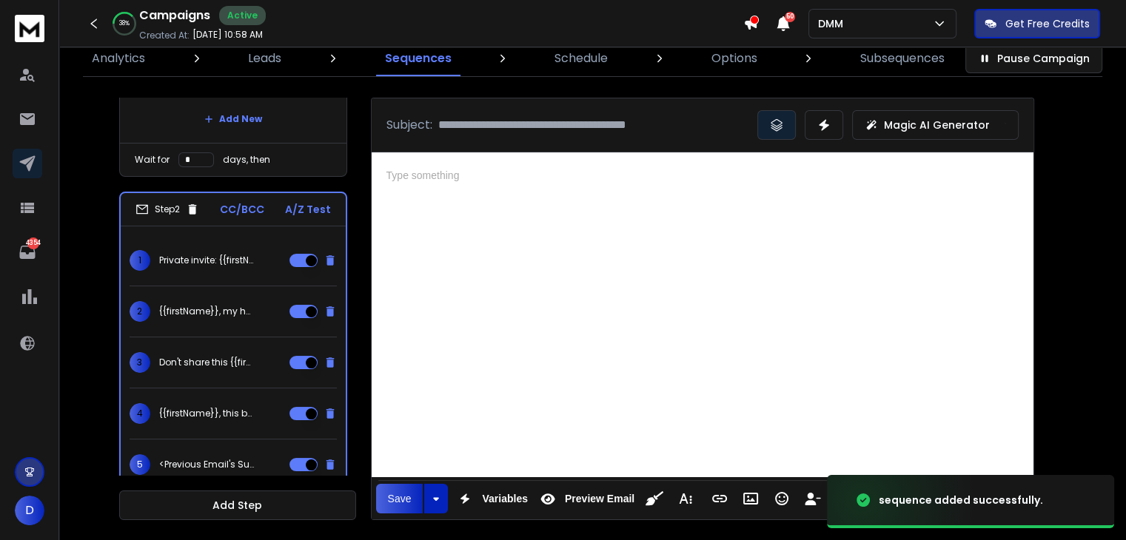
click at [767, 135] on button at bounding box center [776, 125] width 38 height 30
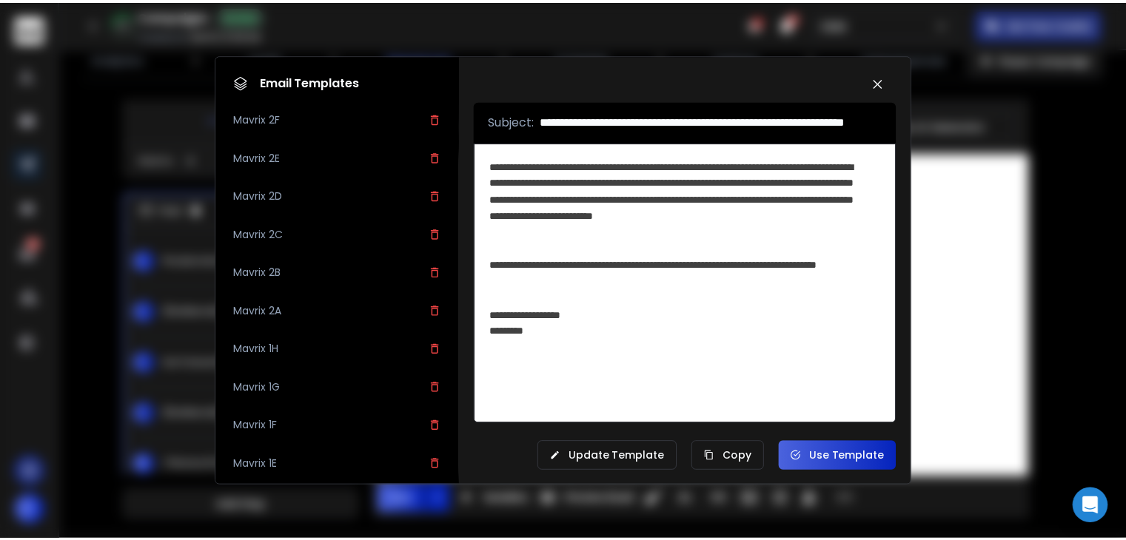
scroll to position [222, 0]
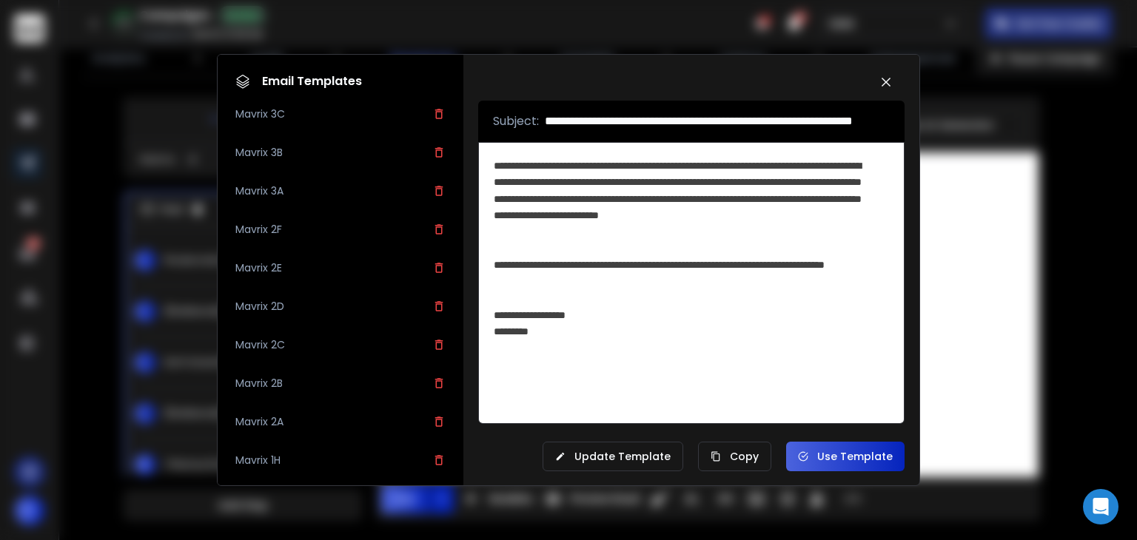
type input "**********"
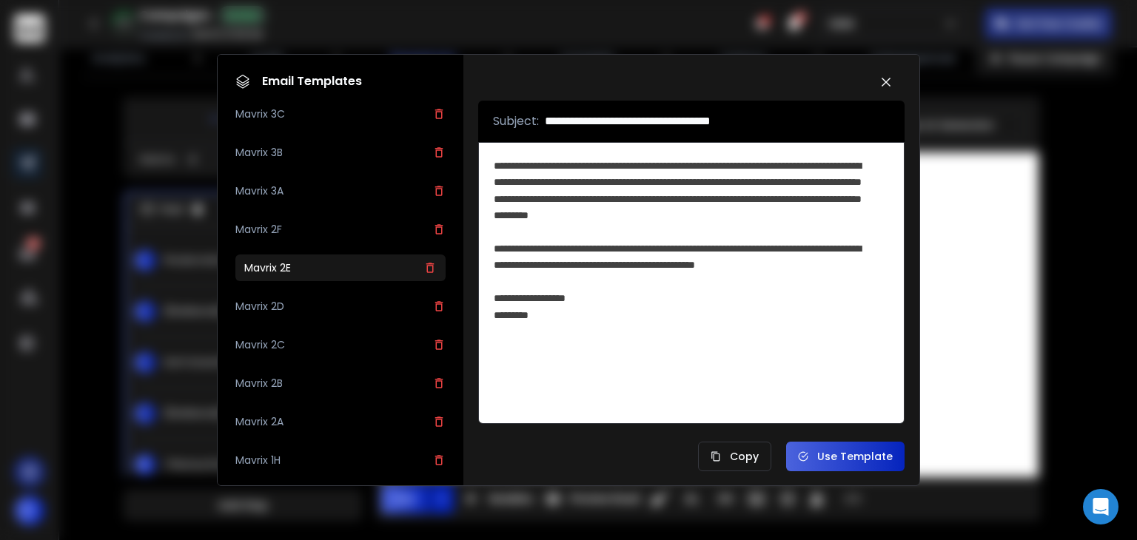
click at [875, 453] on button "Use Template" at bounding box center [845, 457] width 118 height 30
type input "**********"
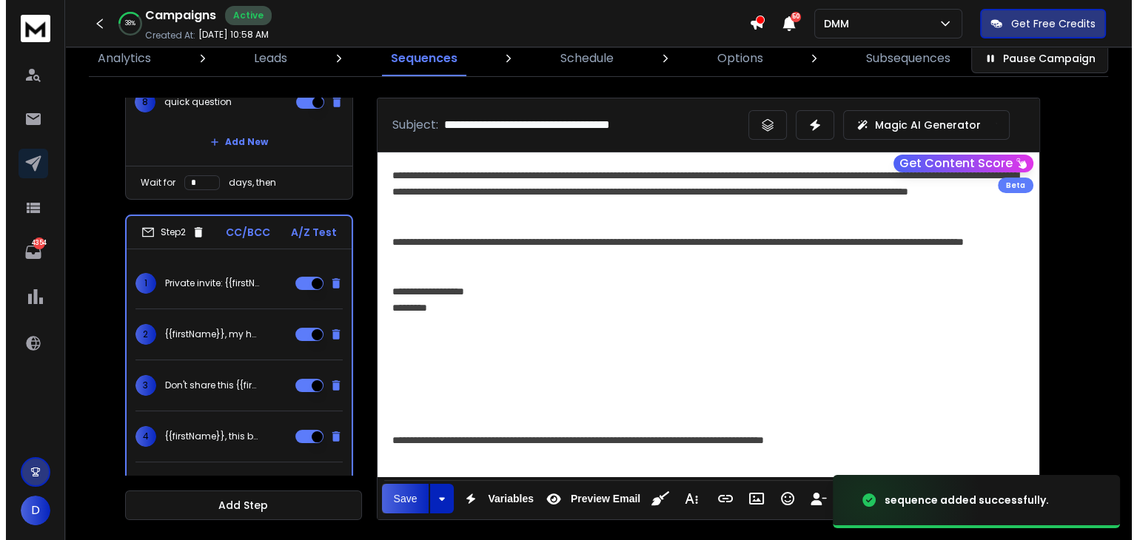
scroll to position [495, 0]
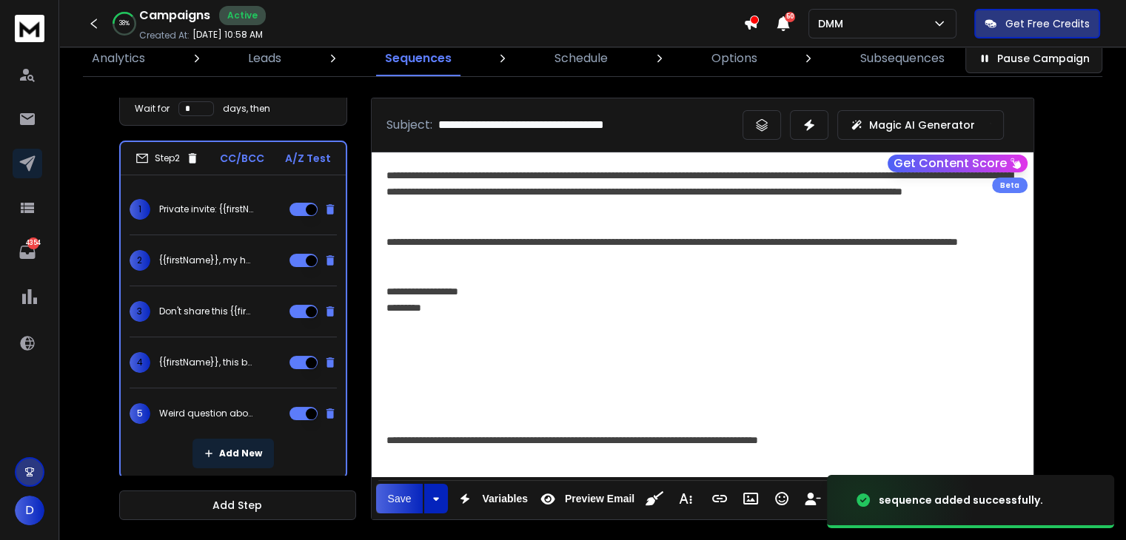
click at [234, 443] on button "Add New" at bounding box center [232, 454] width 81 height 30
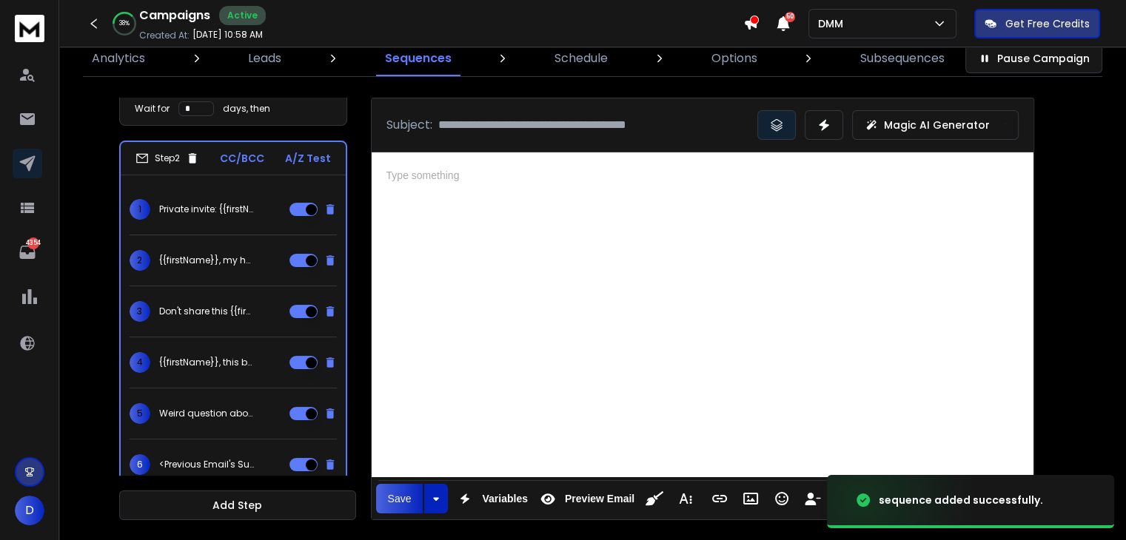
click at [778, 130] on icon at bounding box center [776, 124] width 13 height 13
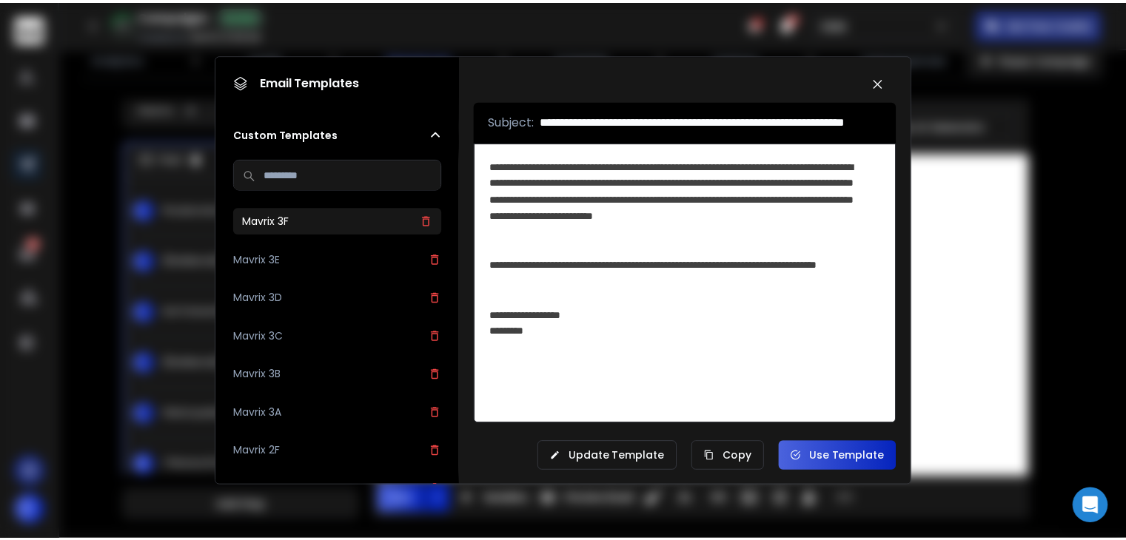
scroll to position [74, 0]
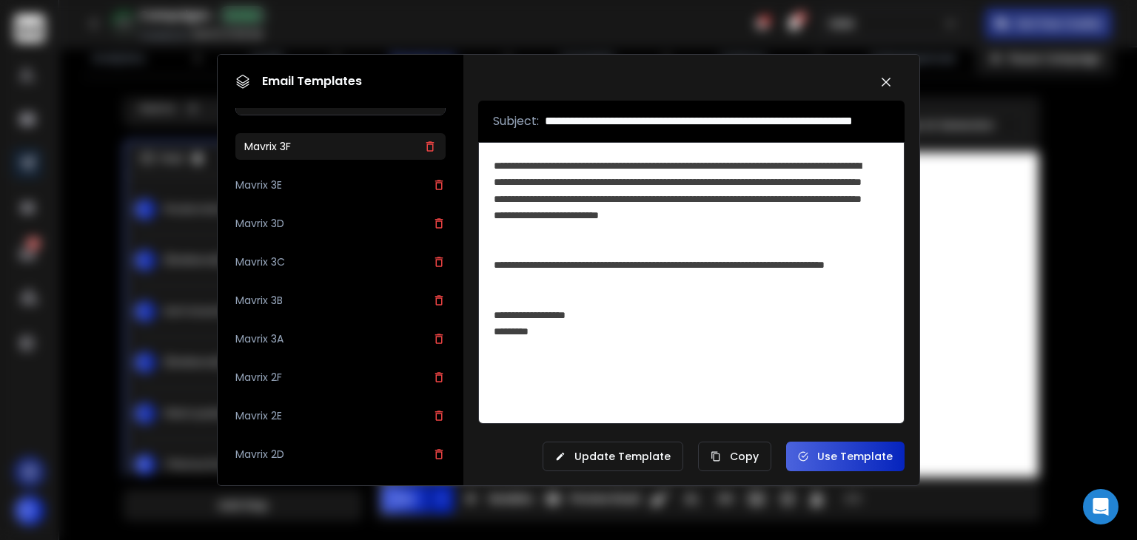
click at [279, 154] on h3 "Mavrix 2F" at bounding box center [267, 146] width 47 height 15
type input "**********"
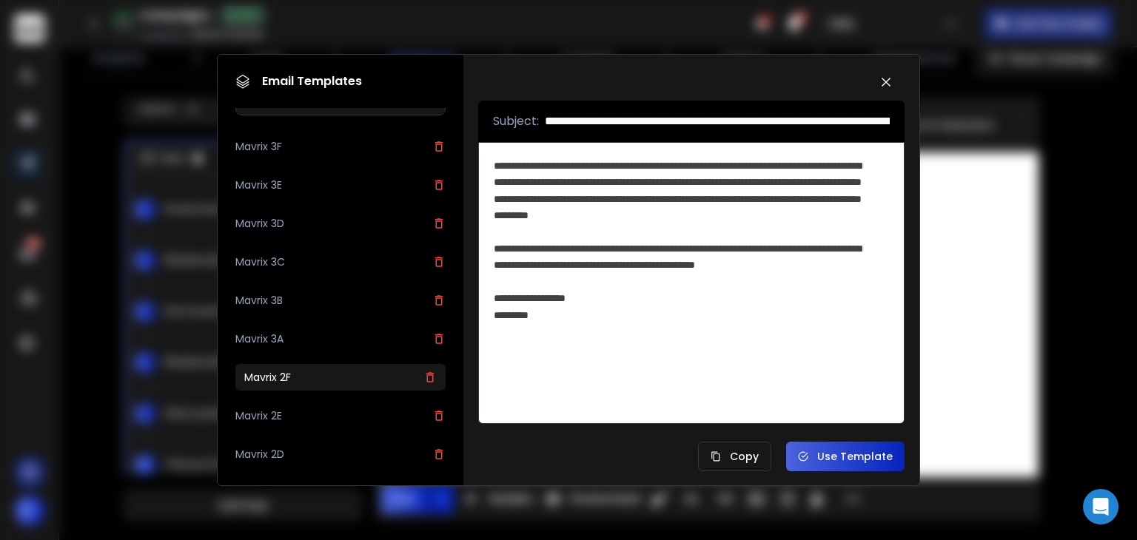
click at [850, 455] on button "Use Template" at bounding box center [845, 457] width 118 height 30
type input "**********"
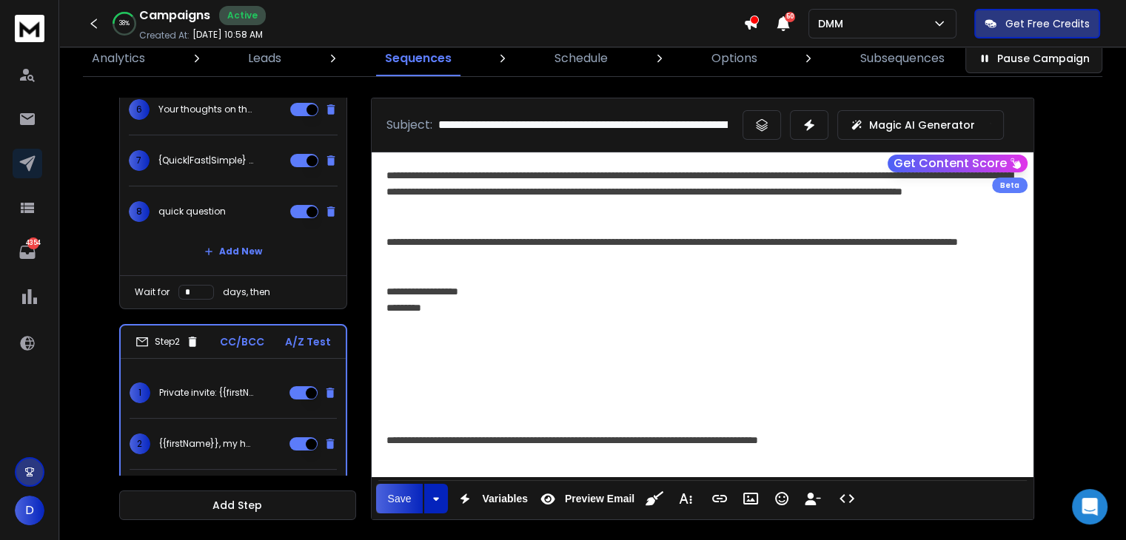
scroll to position [370, 0]
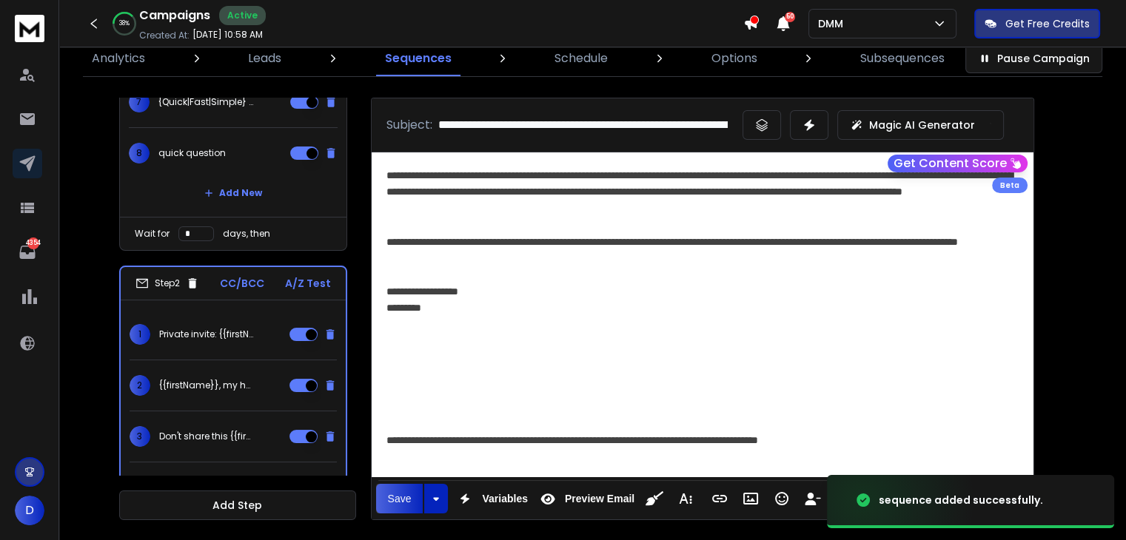
click at [625, 234] on div "**********" at bounding box center [702, 250] width 632 height 33
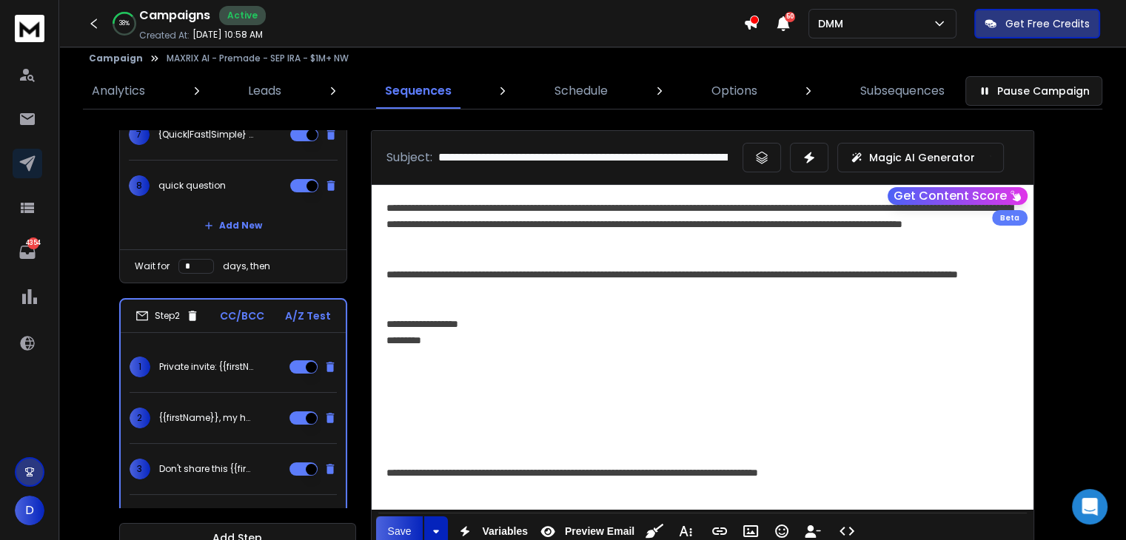
scroll to position [0, 0]
